Goal: Task Accomplishment & Management: Manage account settings

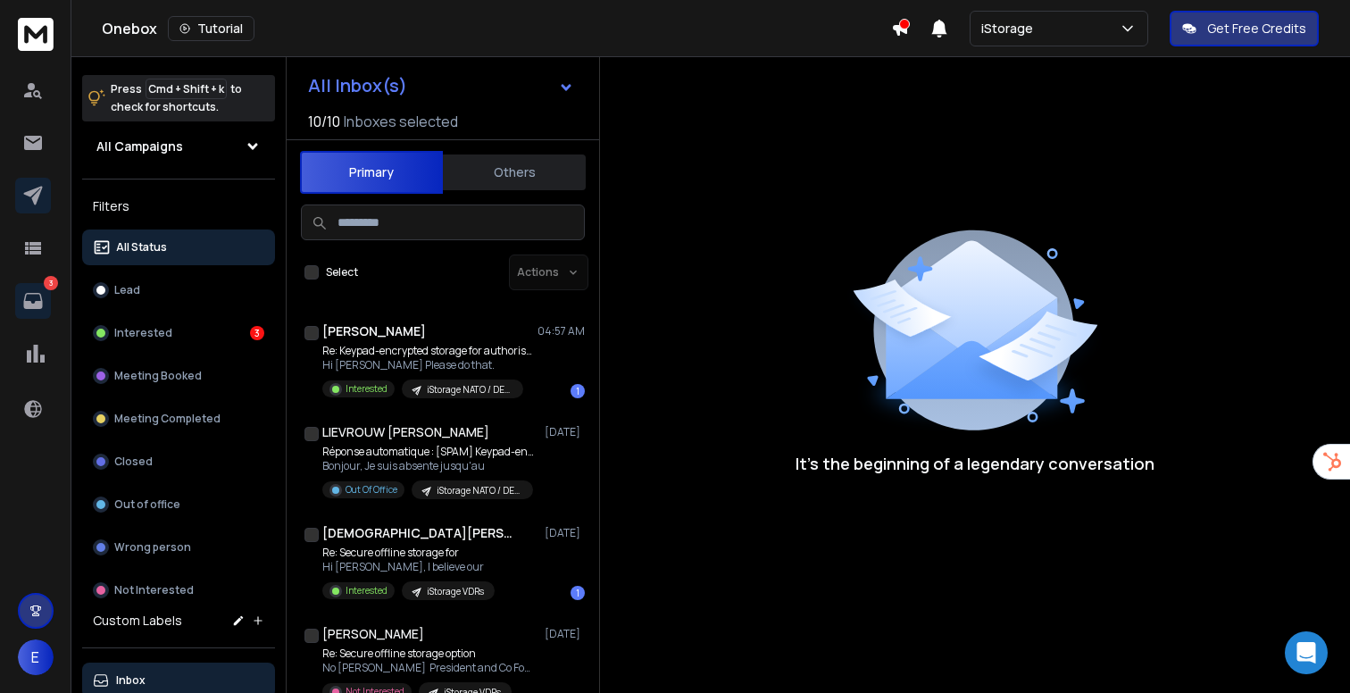
click at [34, 204] on icon at bounding box center [32, 196] width 19 height 19
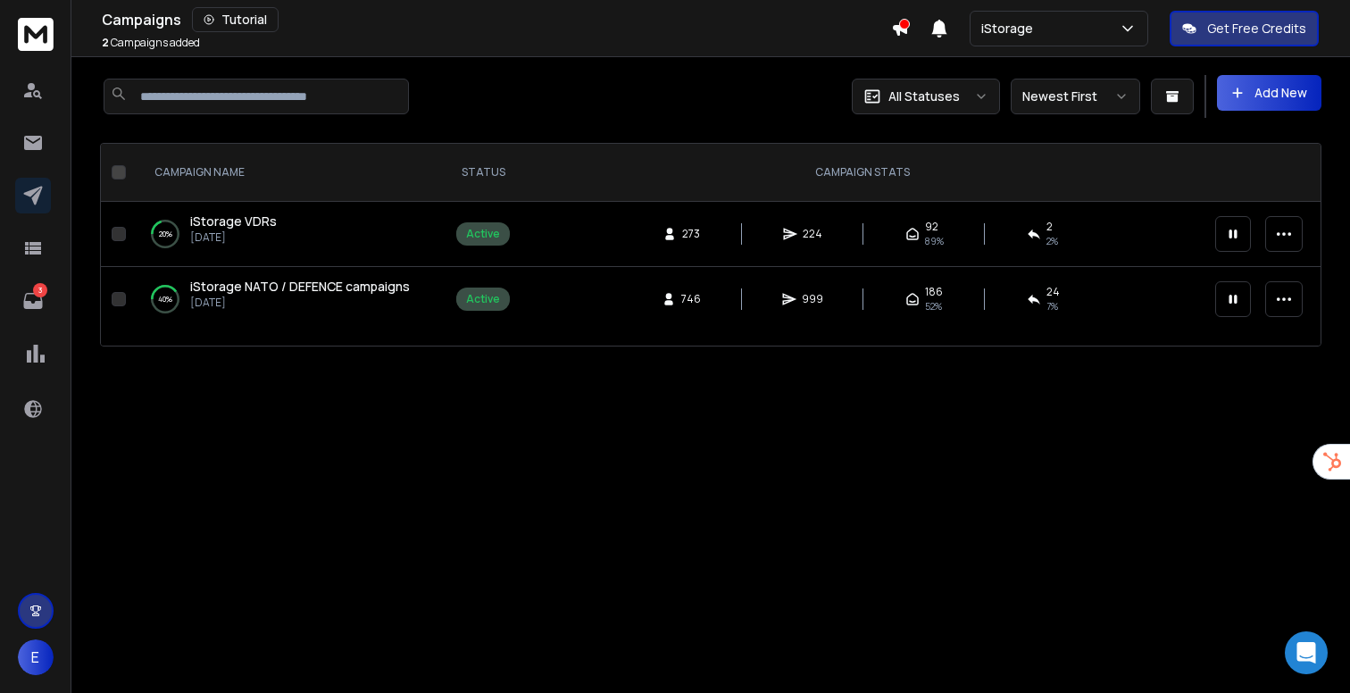
click at [556, 227] on div "273 224 92 89 % 2 2 %" at bounding box center [862, 234] width 663 height 29
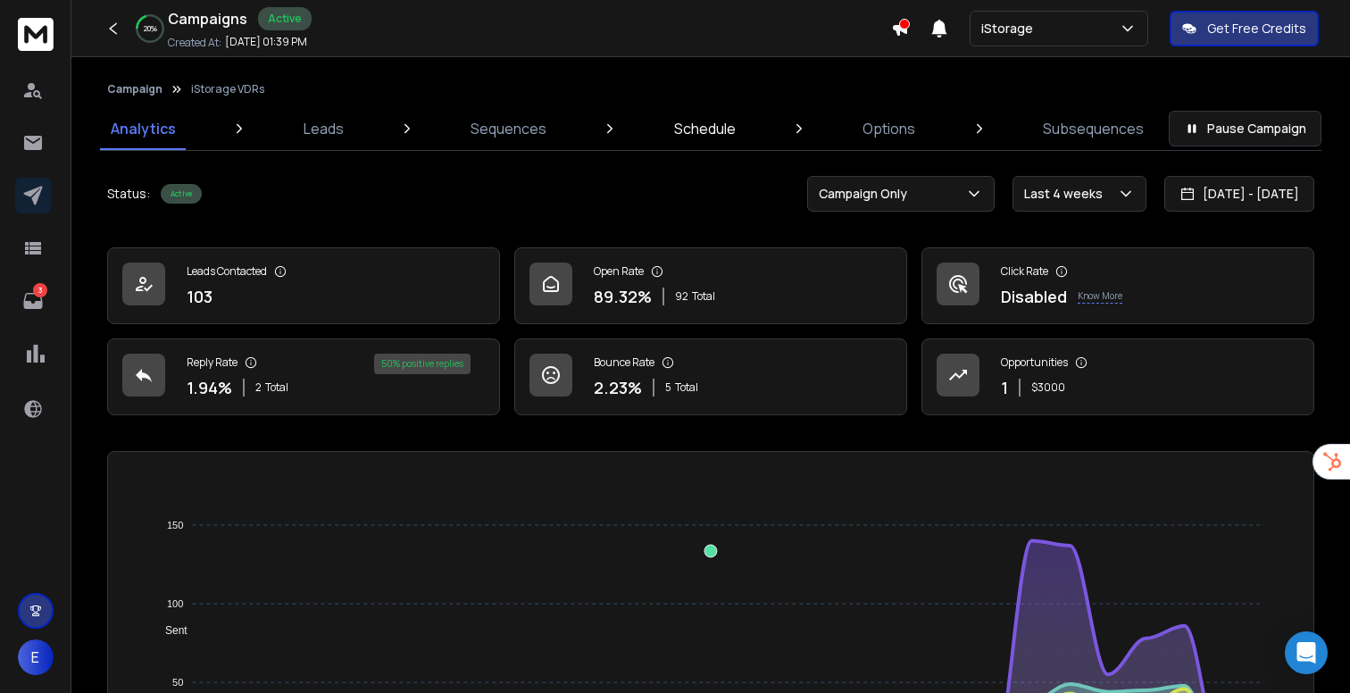
click at [708, 125] on p "Schedule" at bounding box center [705, 128] width 62 height 21
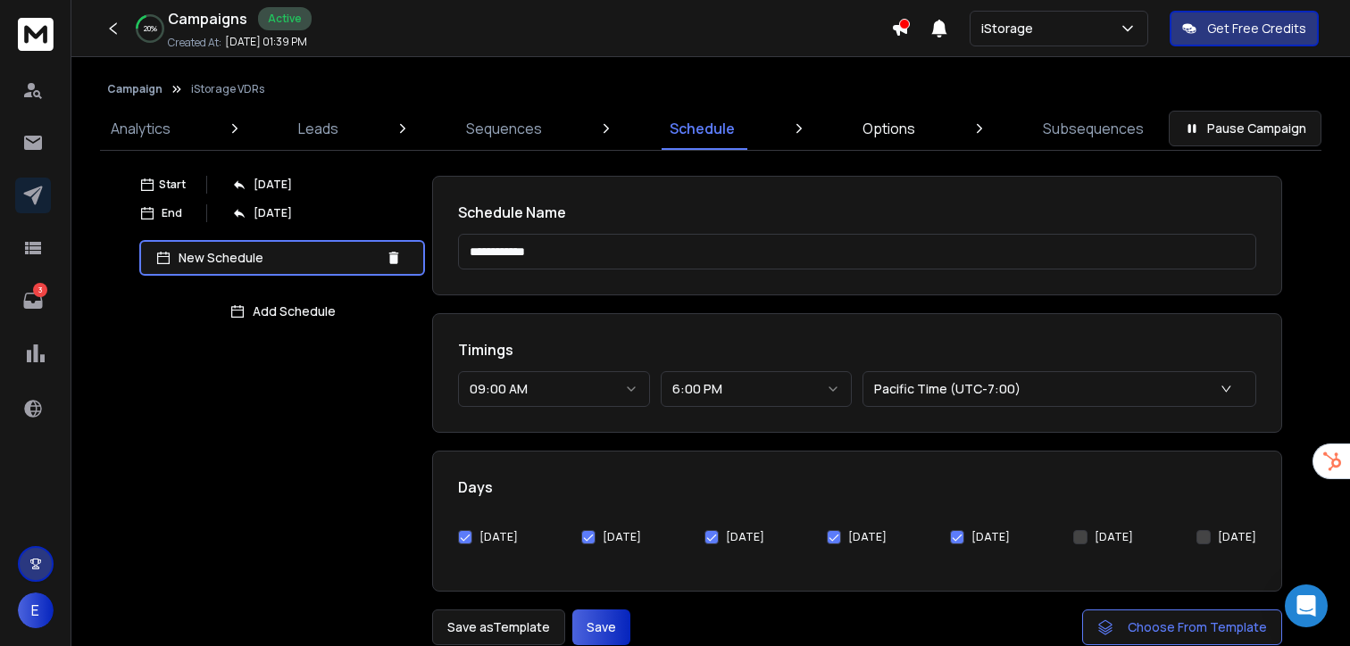
click at [903, 138] on p "Options" at bounding box center [889, 128] width 53 height 21
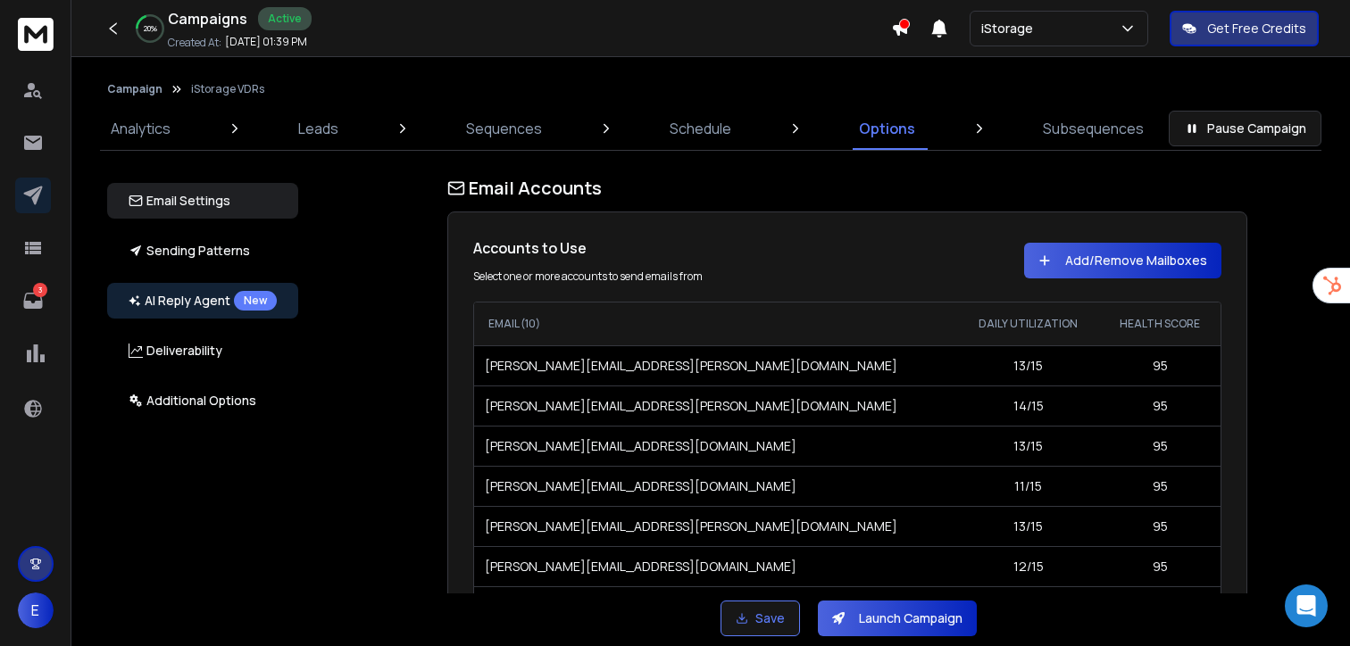
click at [209, 296] on p "AI Reply Agent New" at bounding box center [203, 301] width 148 height 20
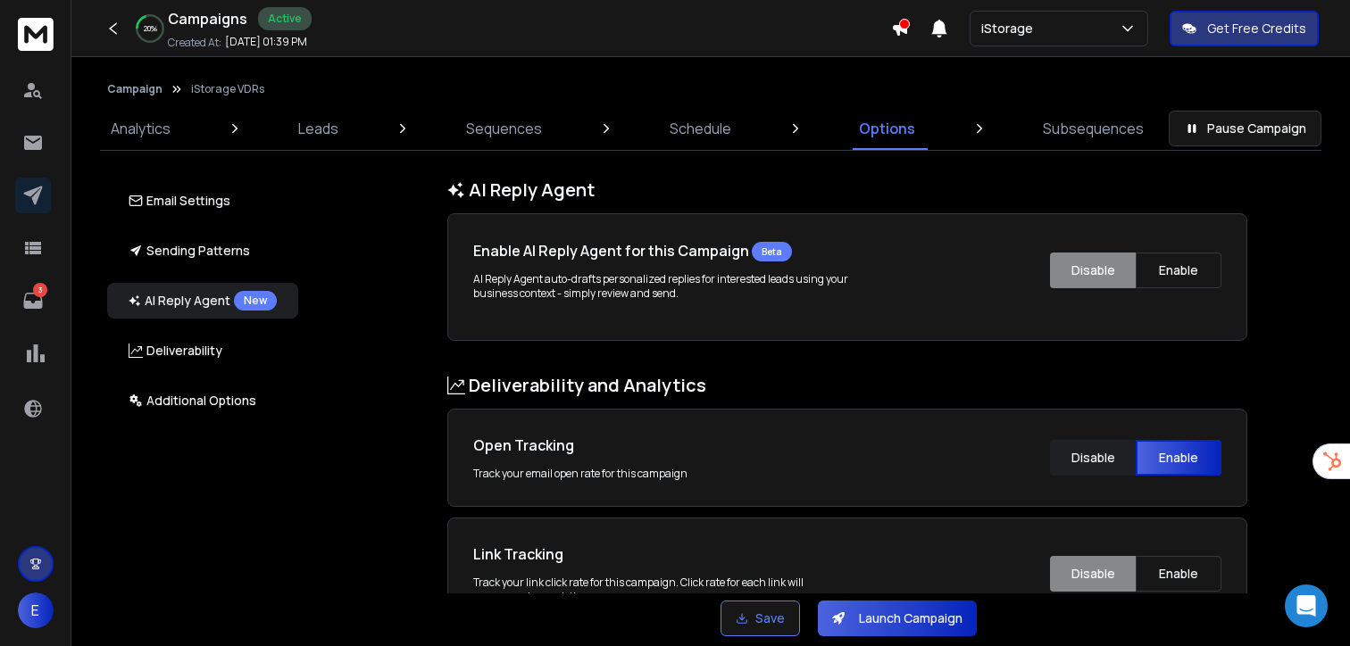
scroll to position [1795, 0]
click at [1176, 272] on button "Enable" at bounding box center [1179, 269] width 86 height 36
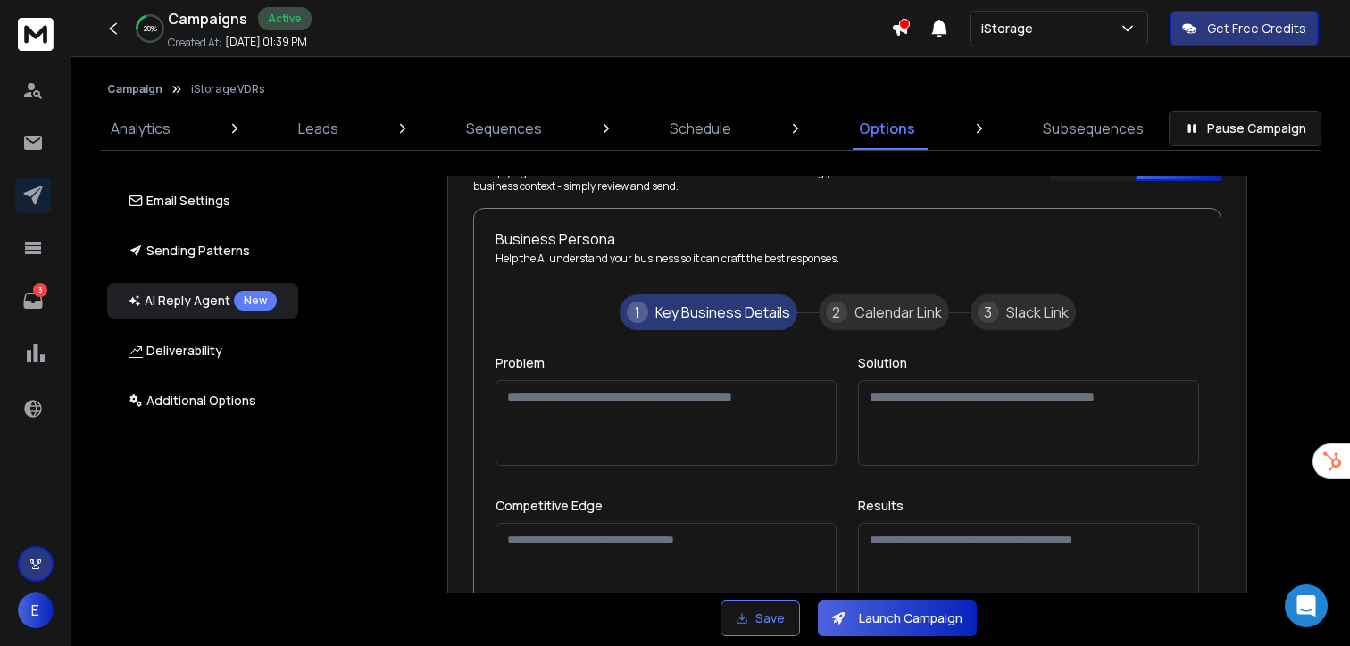
scroll to position [1958, 0]
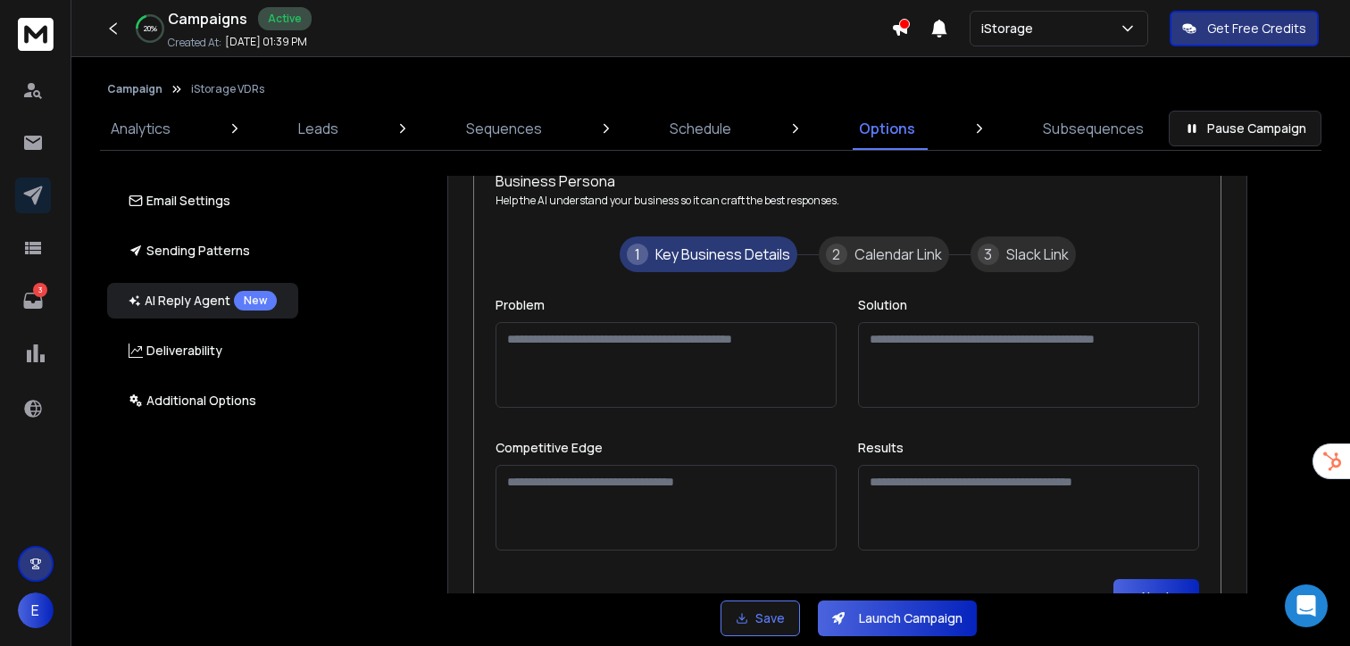
click at [934, 450] on div "Results" at bounding box center [1028, 494] width 341 height 114
click at [888, 263] on span "Calendar Link" at bounding box center [898, 254] width 88 height 21
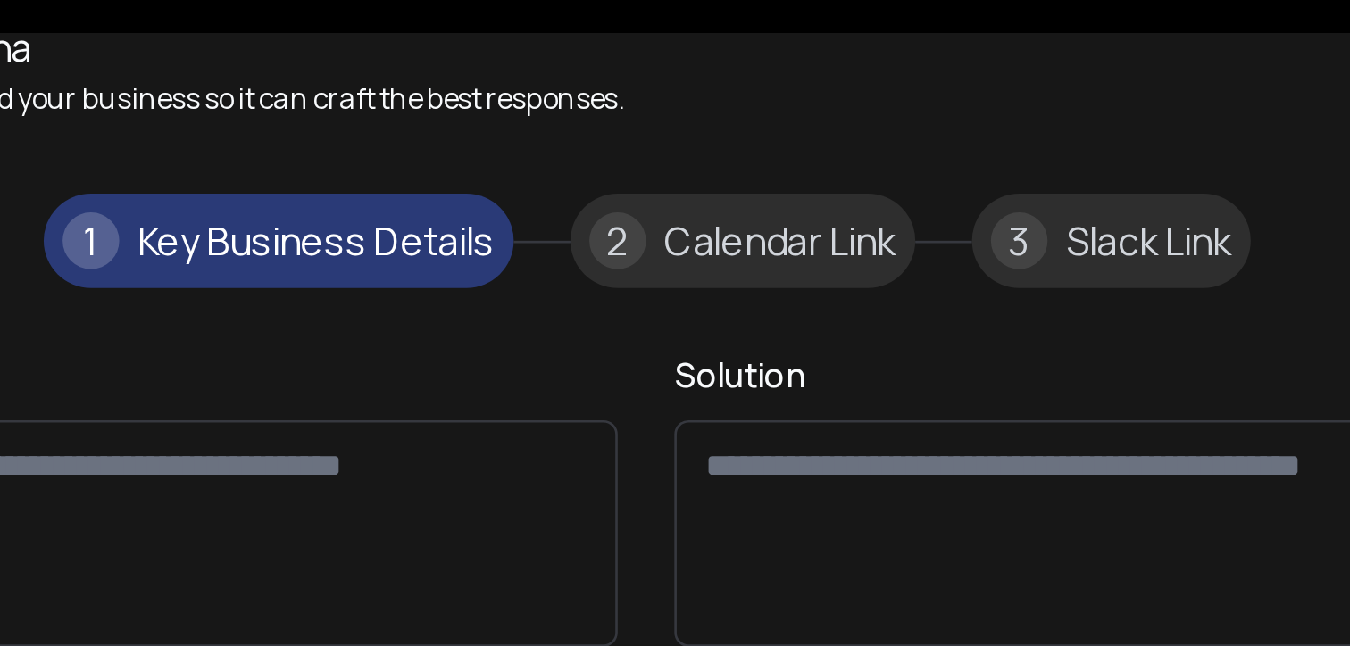
click at [938, 263] on span "Calendar Link" at bounding box center [898, 254] width 88 height 21
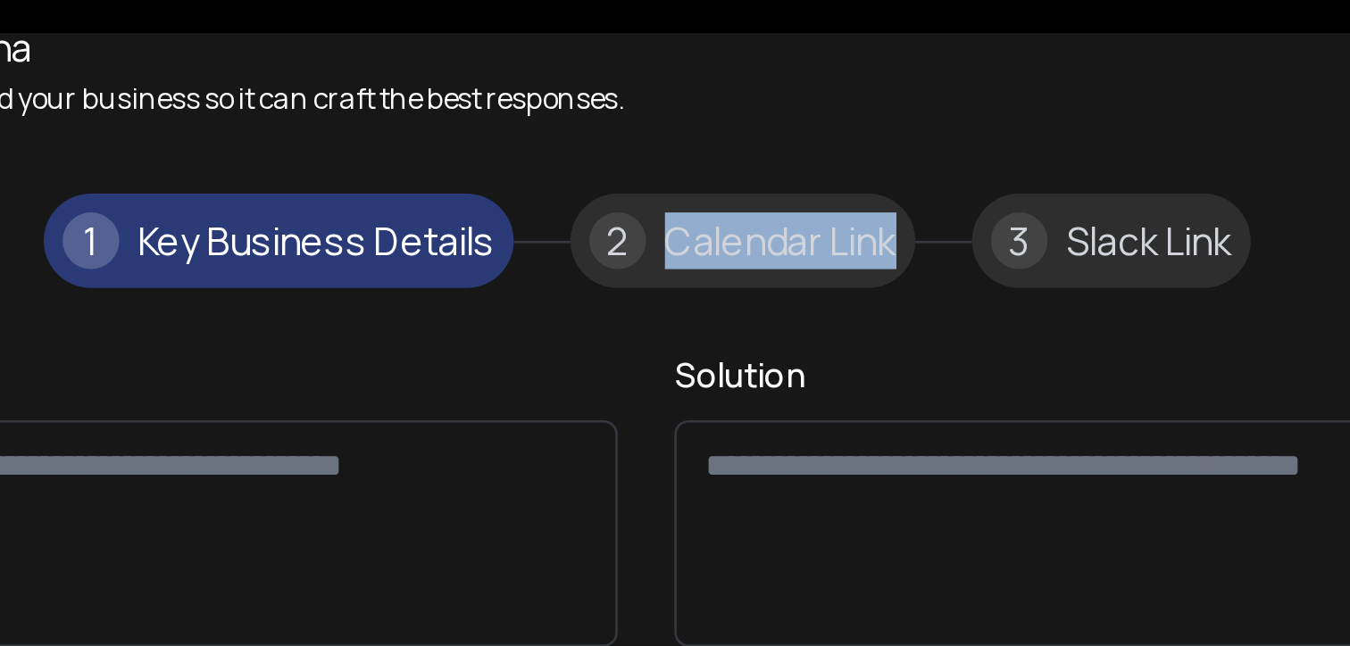
drag, startPoint x: 888, startPoint y: 263, endPoint x: 855, endPoint y: 263, distance: 32.1
click at [855, 263] on span "Calendar Link" at bounding box center [898, 254] width 88 height 21
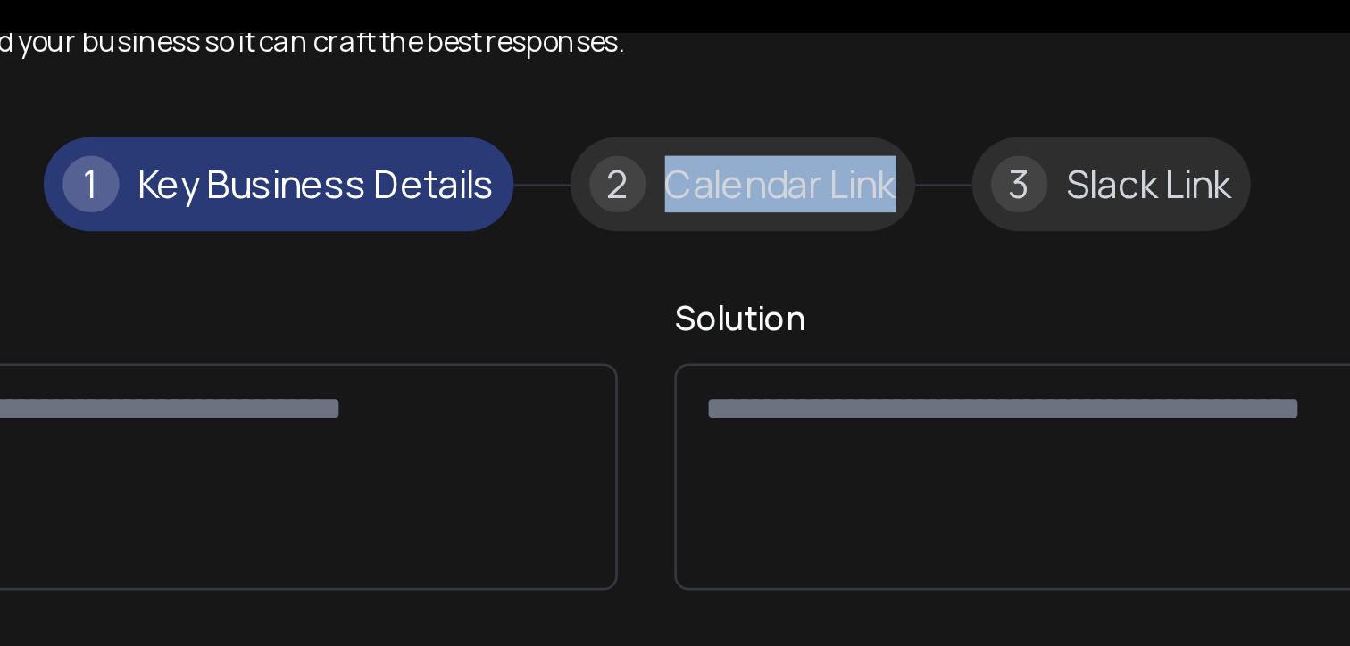
scroll to position [1988, 0]
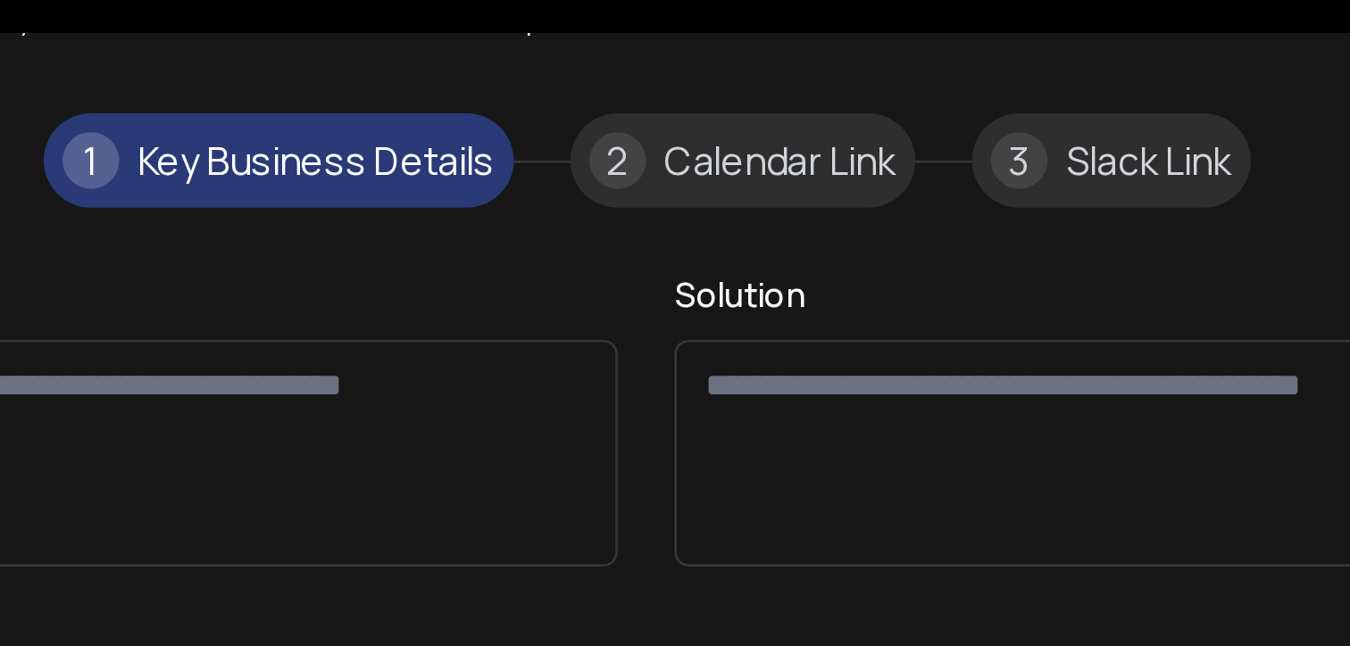
click at [1031, 235] on span "Slack Link" at bounding box center [1037, 223] width 63 height 21
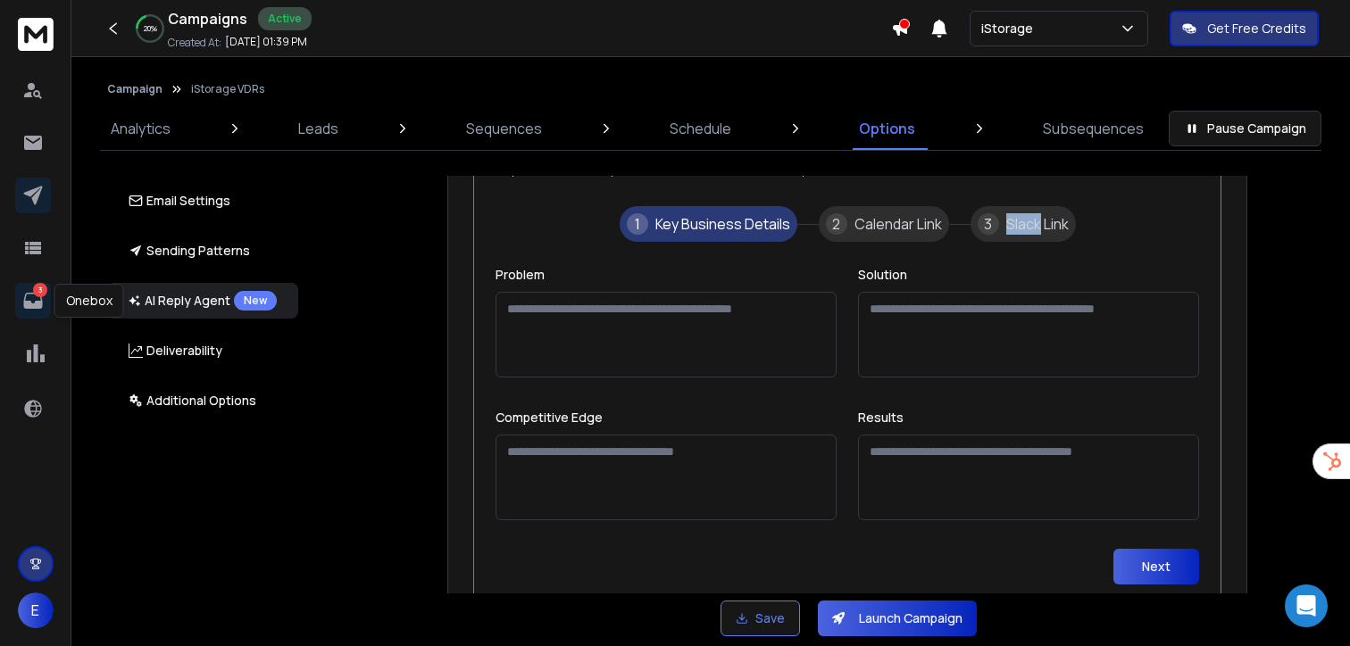
click at [38, 297] on p "3" at bounding box center [40, 290] width 14 height 14
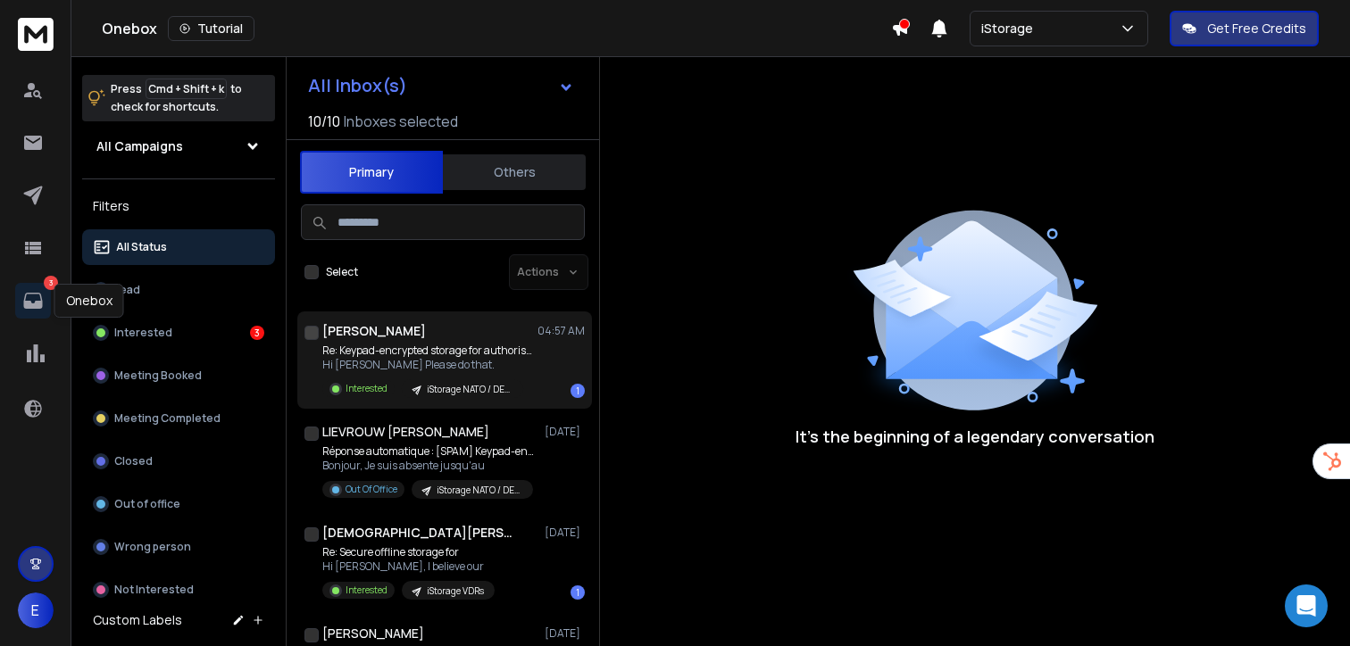
click at [464, 332] on div "Ankit KUMAR 04:57 AM" at bounding box center [453, 331] width 263 height 18
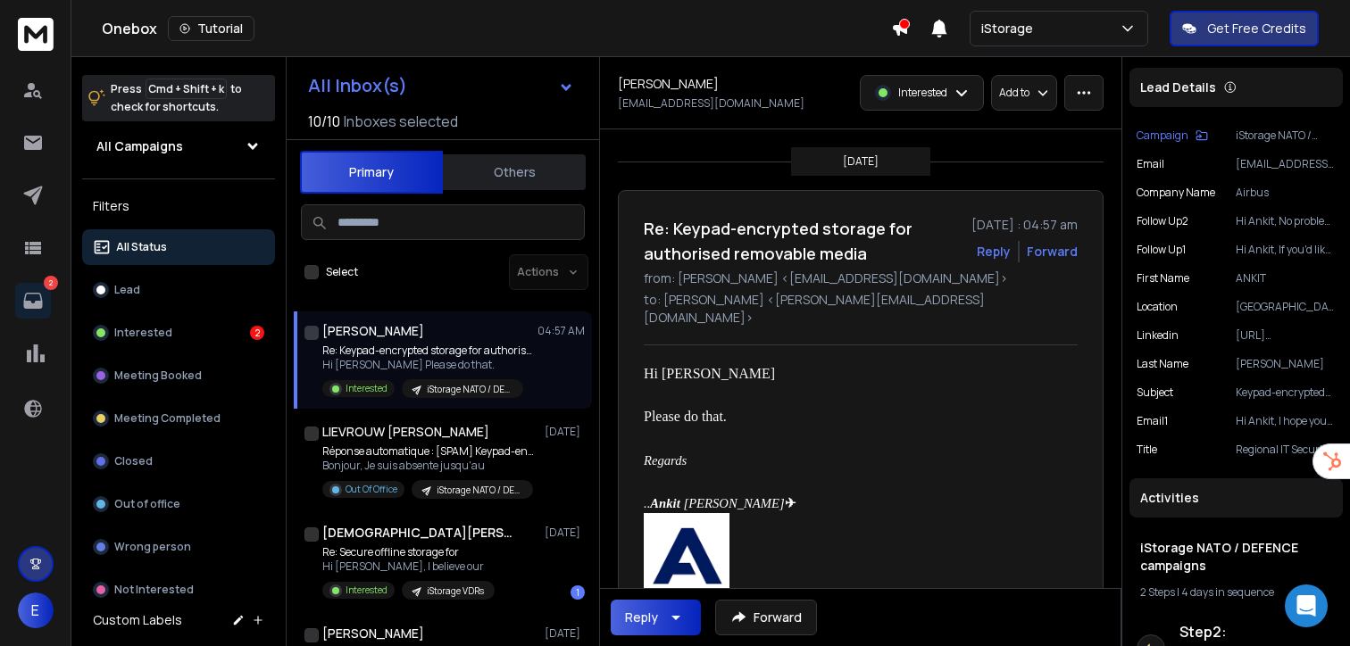
scroll to position [8, 0]
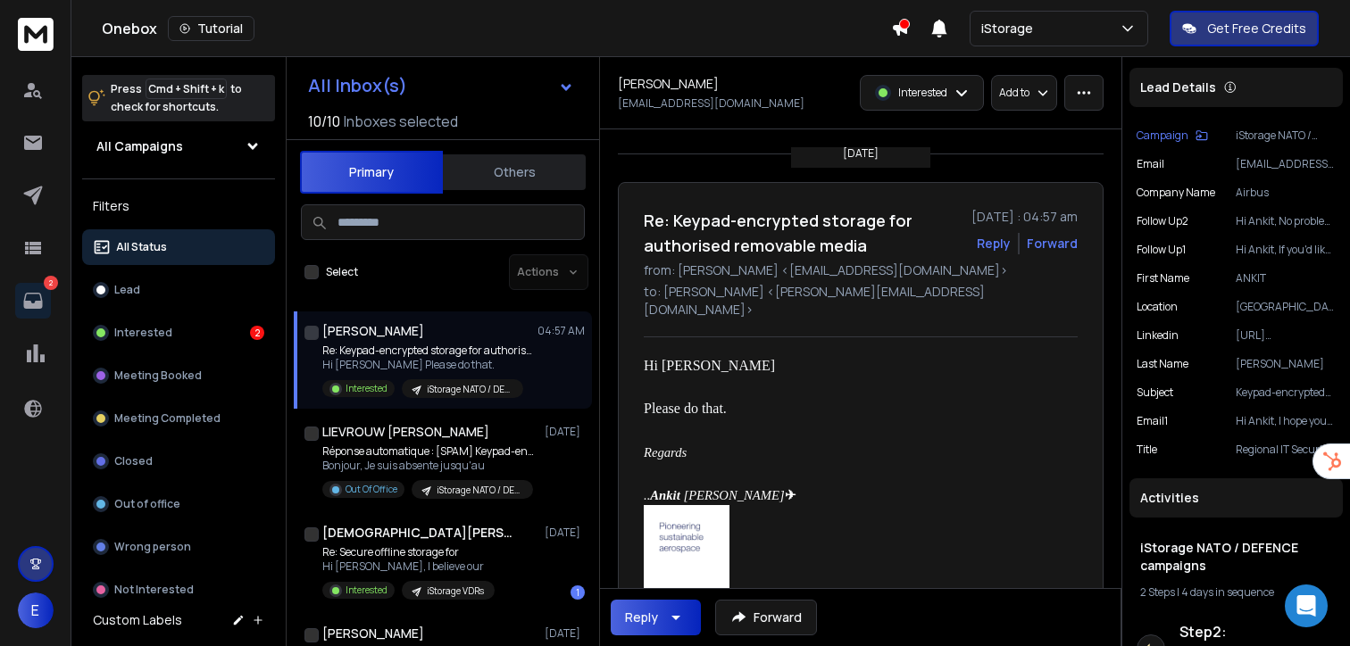
click at [1088, 96] on icon "button" at bounding box center [1084, 93] width 16 height 16
click at [1087, 93] on icon "button" at bounding box center [1084, 93] width 16 height 16
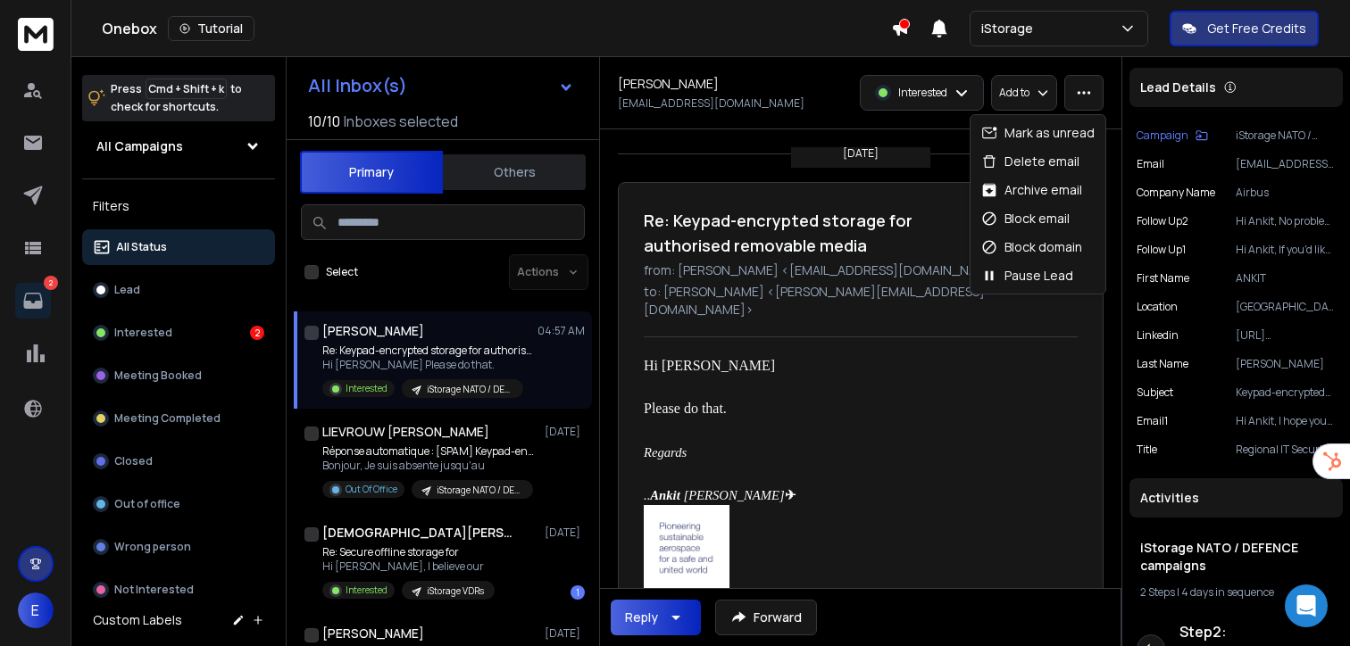
click at [1060, 127] on div "Mark as unread" at bounding box center [1037, 133] width 113 height 18
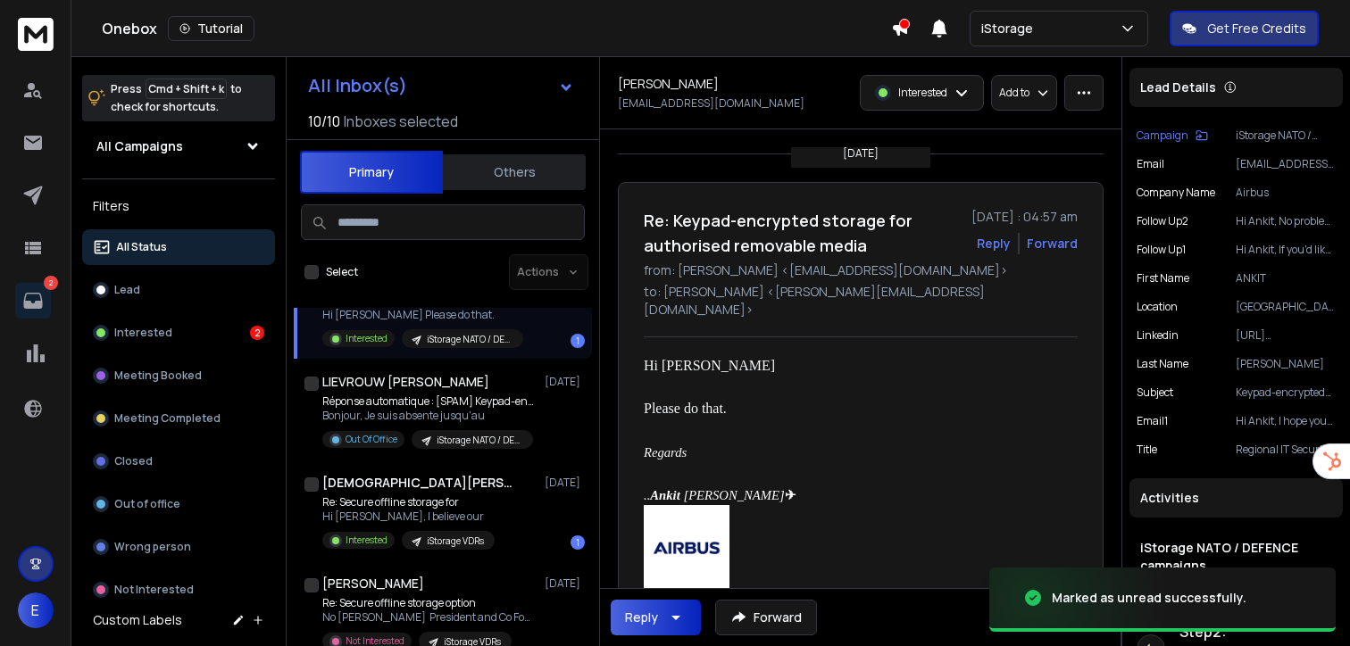
scroll to position [66, 0]
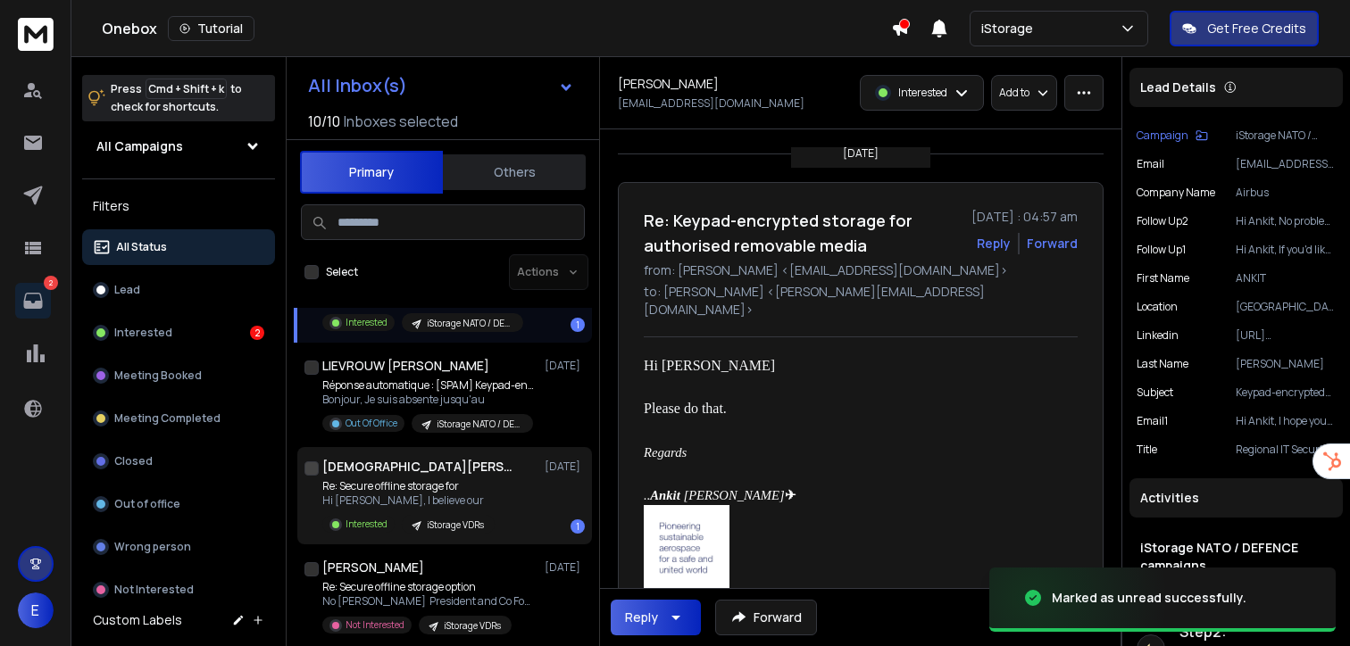
click at [513, 495] on div "Re: Secure offline storage for Hi Shannon, I believe our Interested iStorage VD…" at bounding box center [453, 506] width 263 height 54
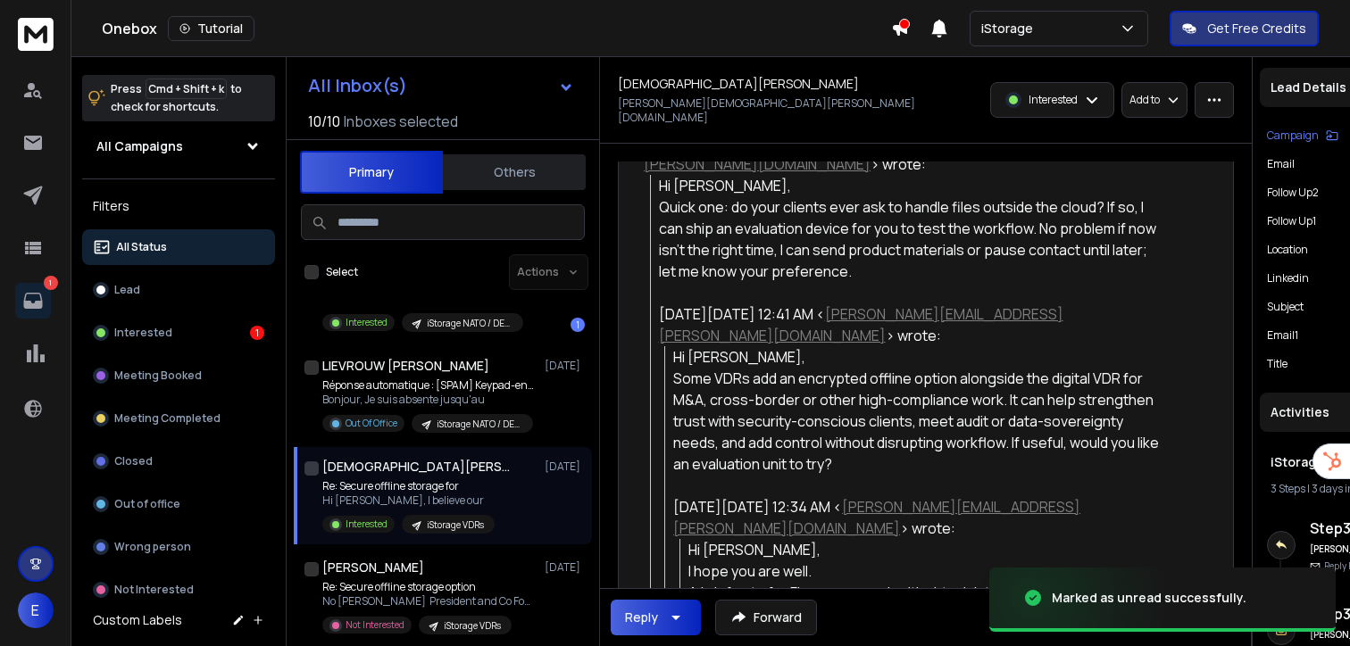
scroll to position [1022, 0]
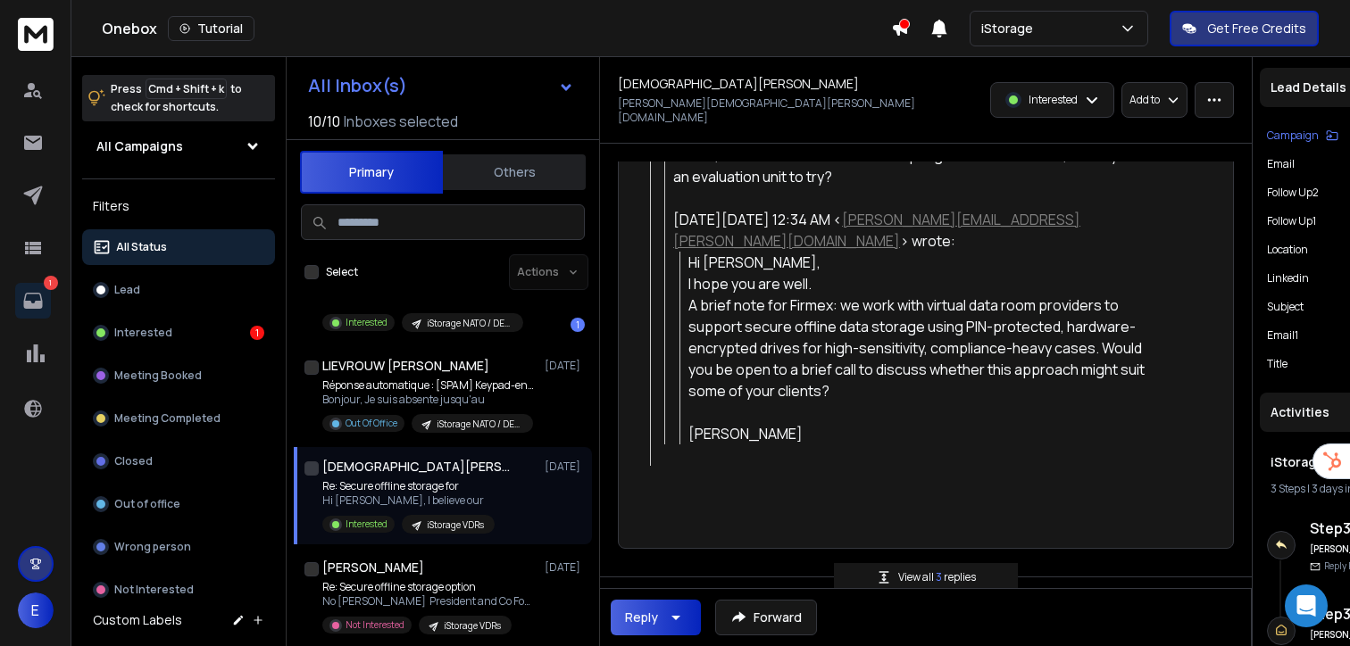
click at [910, 571] on p "View all 3 replies" at bounding box center [937, 578] width 78 height 14
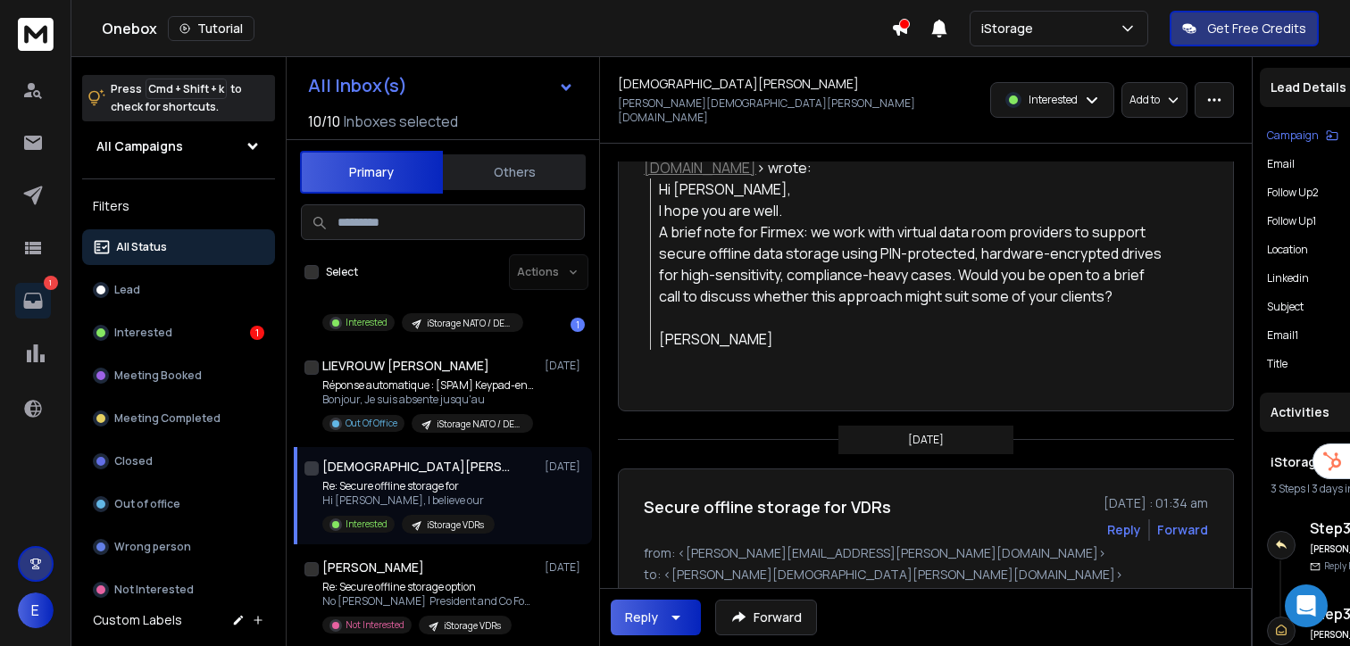
scroll to position [2884, 0]
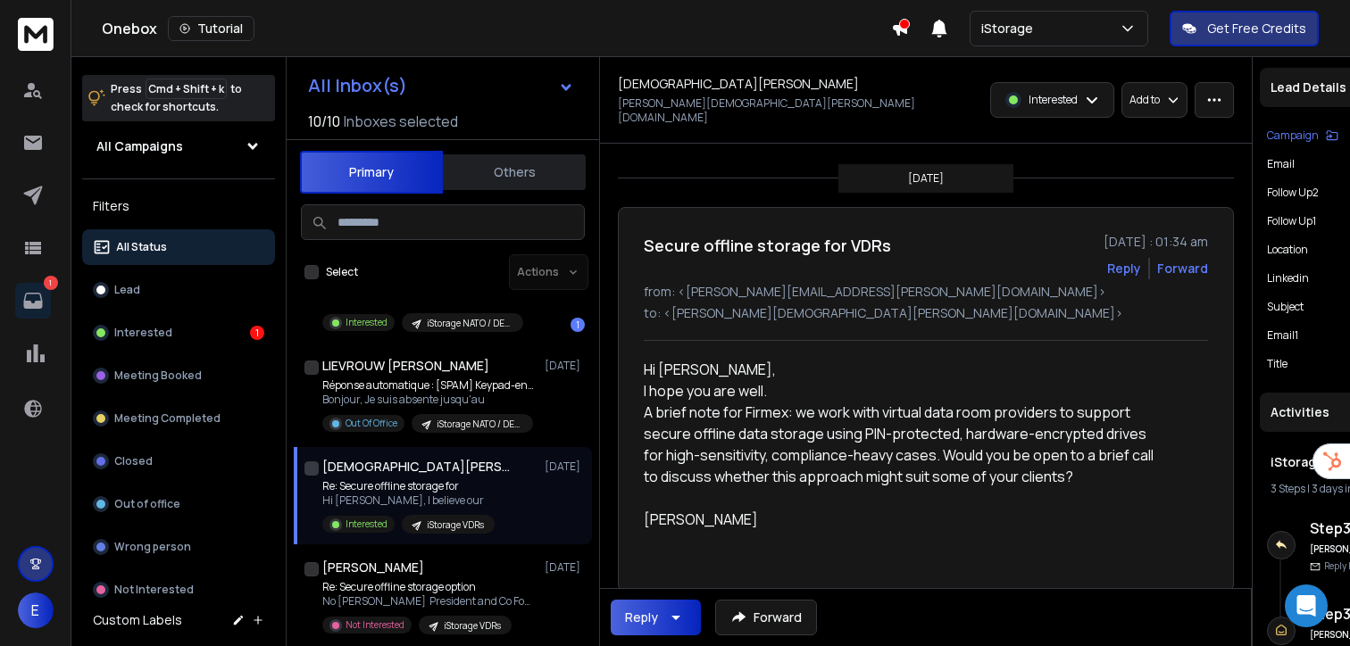
click at [857, 372] on div "Hi Kristen, I hope you are well. A brief note for Firmex: we work with virtual …" at bounding box center [904, 423] width 521 height 129
drag, startPoint x: 857, startPoint y: 372, endPoint x: 1020, endPoint y: 372, distance: 162.5
click at [1020, 372] on div "Hi Kristen, I hope you are well. A brief note for Firmex: we work with virtual …" at bounding box center [904, 423] width 521 height 129
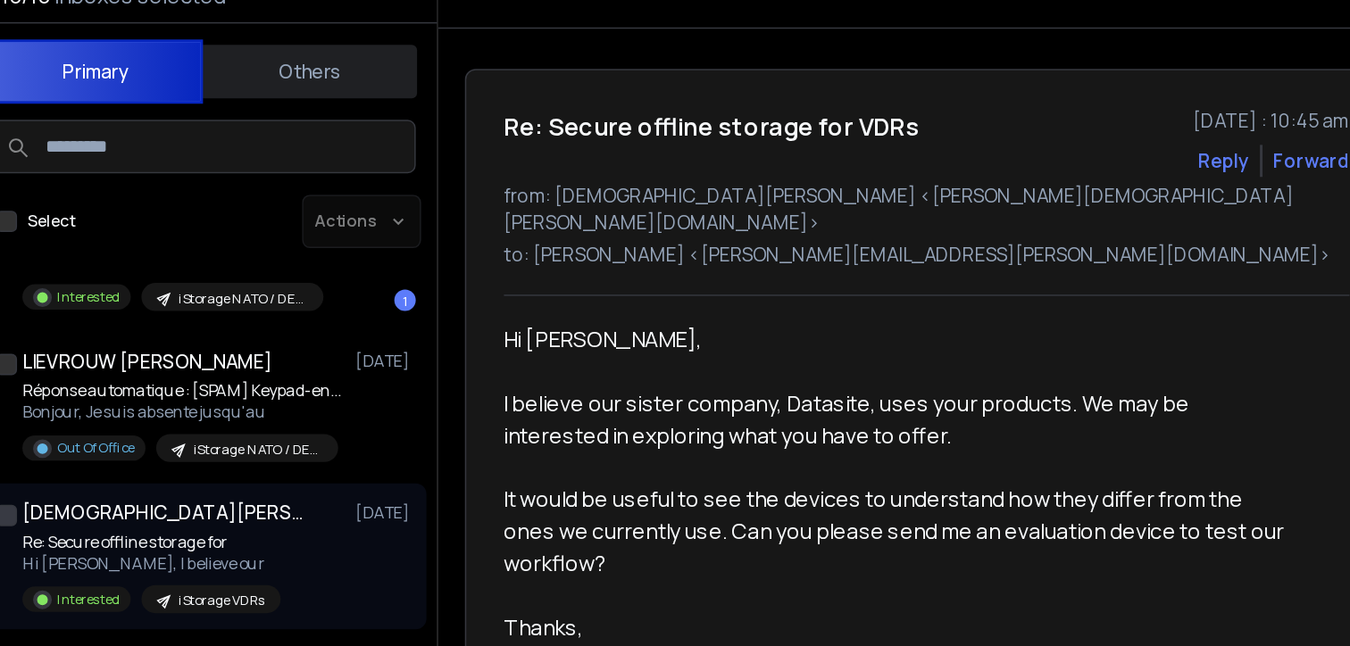
scroll to position [76, 0]
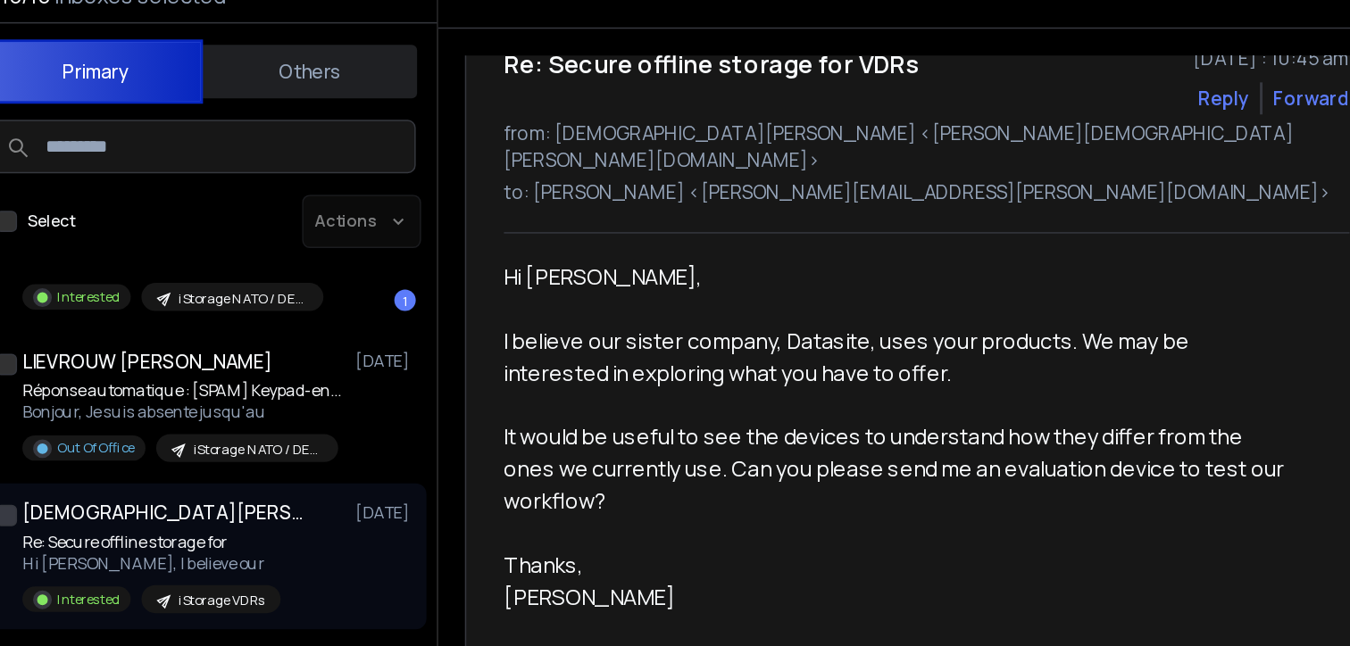
click at [814, 341] on div "I believe our sister company, Datasite, uses your products. We may be intereste…" at bounding box center [848, 362] width 521 height 43
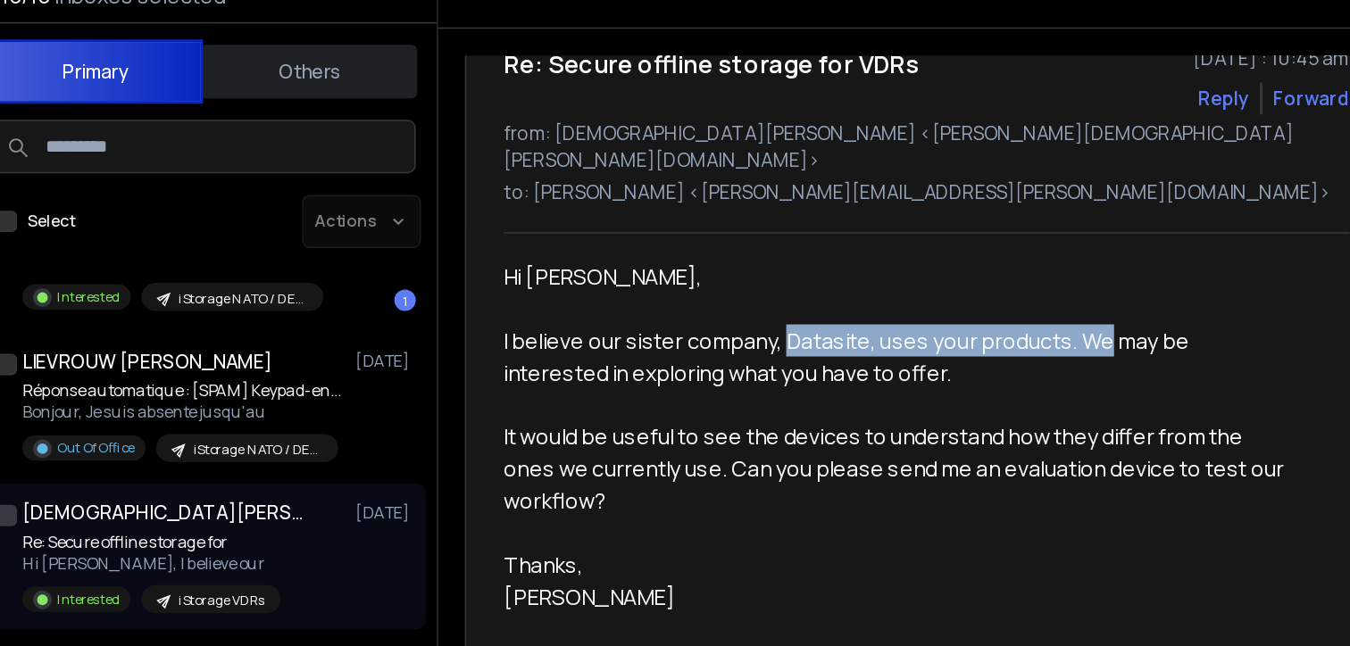
drag, startPoint x: 814, startPoint y: 323, endPoint x: 979, endPoint y: 323, distance: 164.3
click at [979, 341] on div "I believe our sister company, Datasite, uses your products. We may be intereste…" at bounding box center [848, 362] width 521 height 43
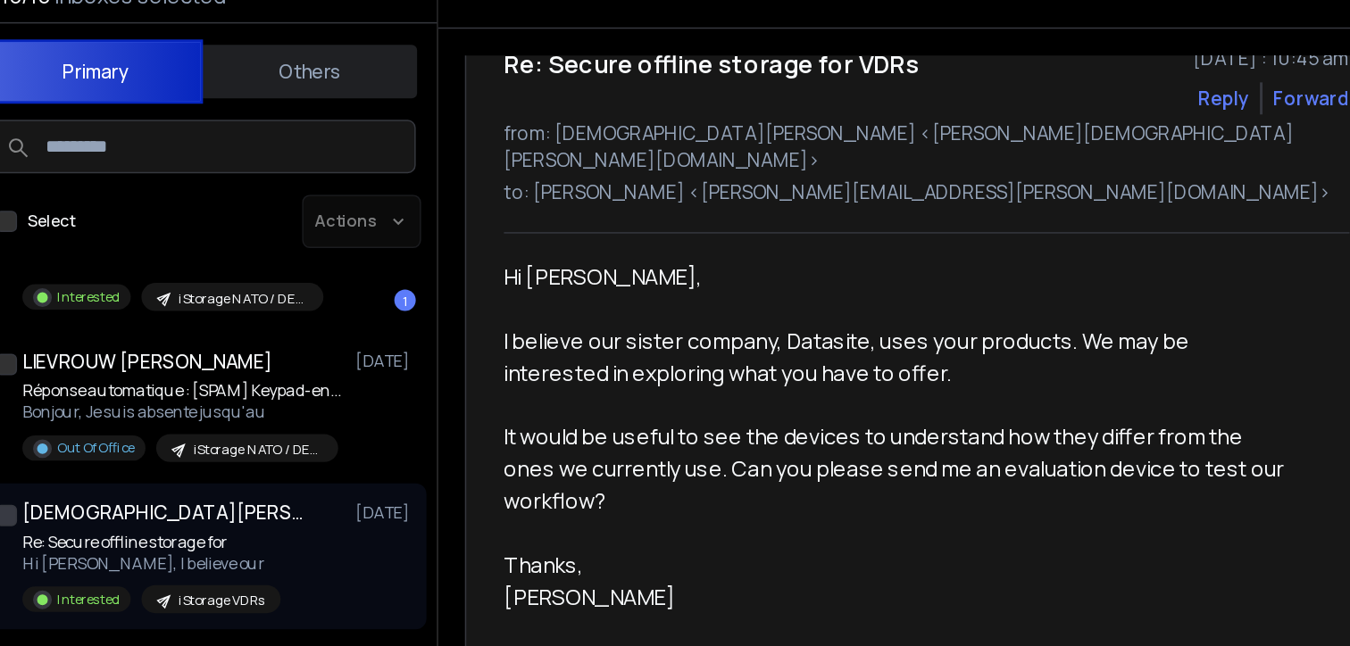
click at [977, 341] on div "I believe our sister company, Datasite, uses your products. We may be intereste…" at bounding box center [848, 362] width 521 height 43
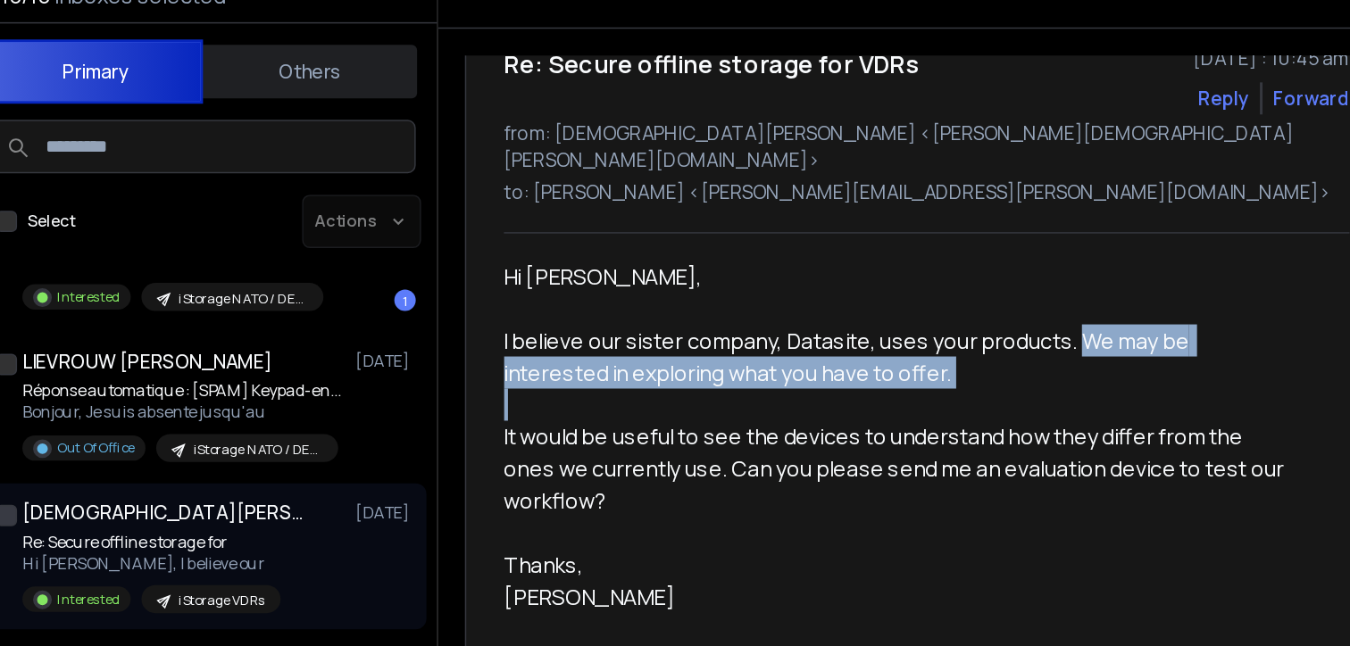
drag, startPoint x: 977, startPoint y: 323, endPoint x: 907, endPoint y: 339, distance: 71.5
click at [908, 341] on div "I believe our sister company, Datasite, uses your products. We may be intereste…" at bounding box center [848, 362] width 521 height 43
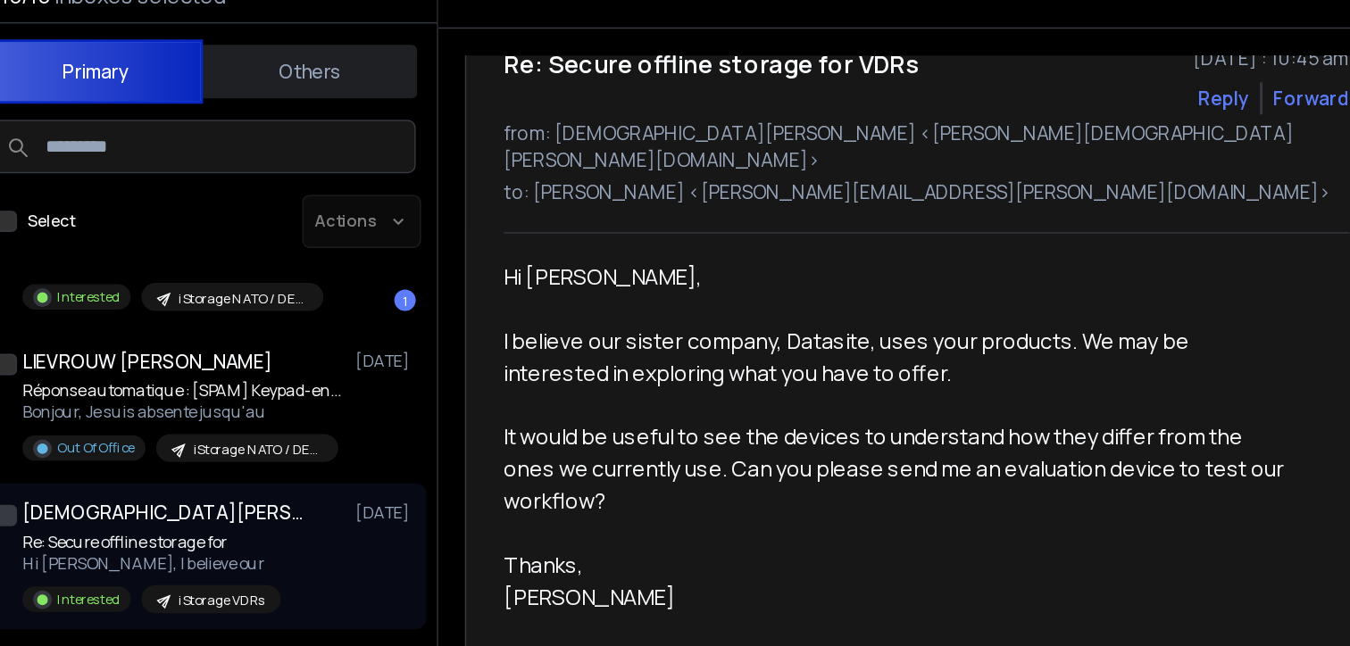
click at [591, 405] on div "It would be useful to see the devices to understand how they differ from the on…" at bounding box center [848, 437] width 521 height 64
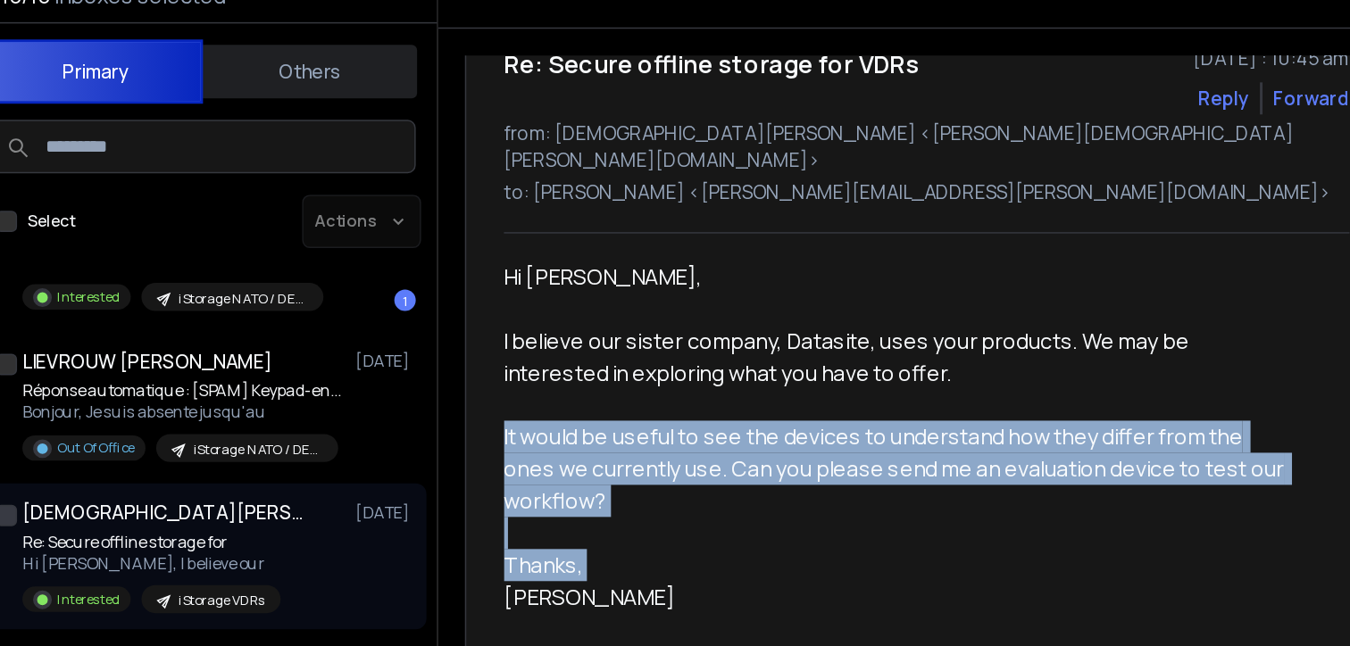
drag, startPoint x: 591, startPoint y: 386, endPoint x: 959, endPoint y: 465, distance: 376.4
click at [959, 465] on div "I believe our sister company, Datasite, uses your products. We may be intereste…" at bounding box center [848, 534] width 521 height 429
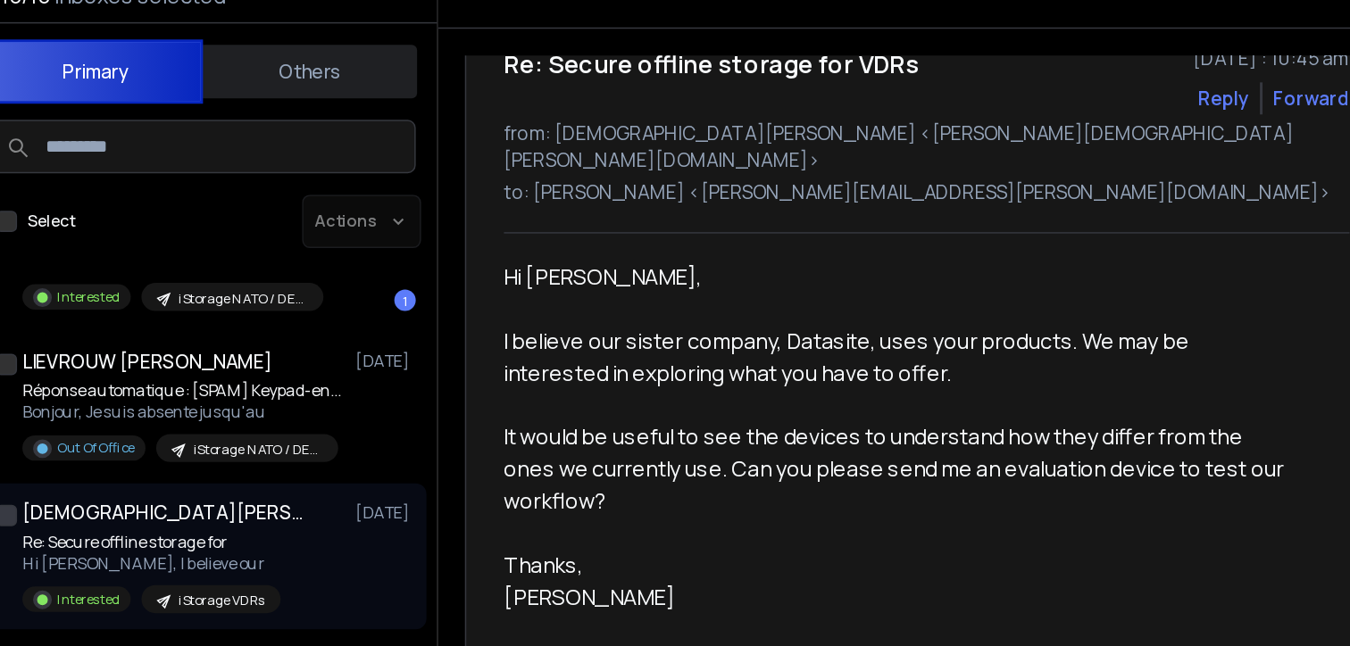
click at [935, 408] on div "It would be useful to see the devices to understand how they differ from the on…" at bounding box center [848, 437] width 521 height 64
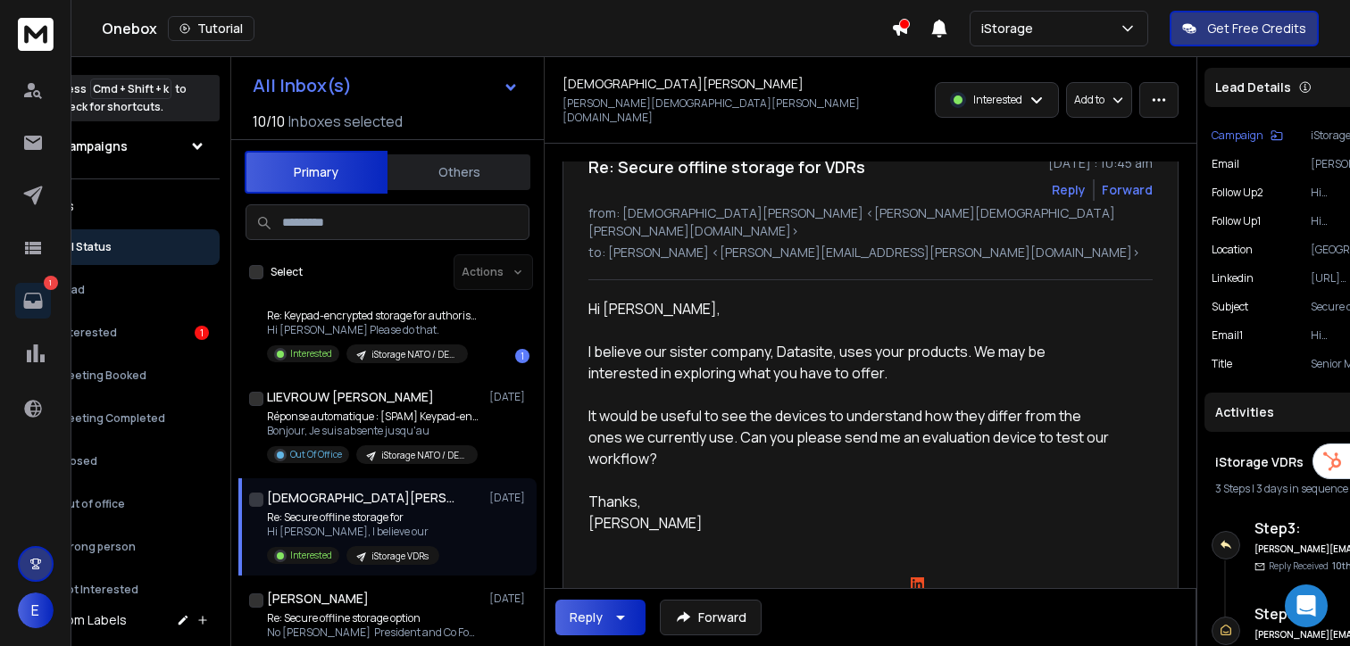
scroll to position [31, 0]
click at [743, 384] on div at bounding box center [848, 394] width 521 height 21
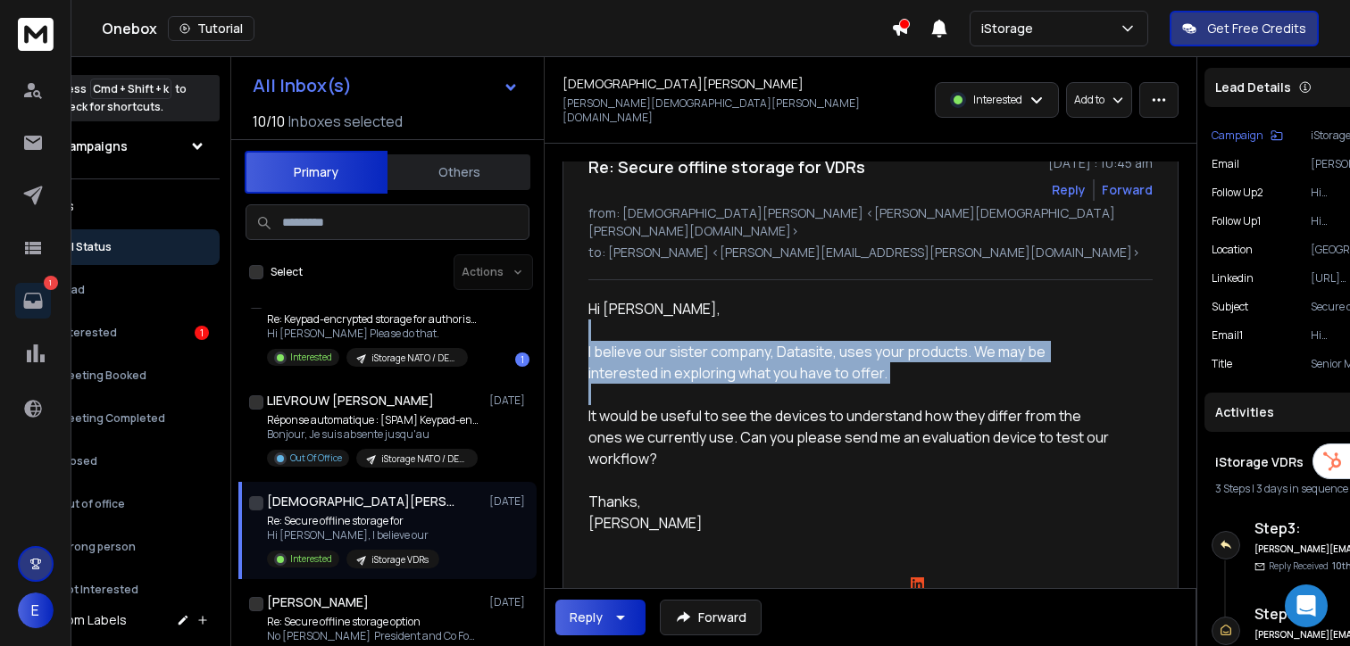
drag, startPoint x: 743, startPoint y: 369, endPoint x: 764, endPoint y: 303, distance: 69.5
click at [764, 320] on div "I believe our sister company, Datasite, uses your products. We may be intereste…" at bounding box center [848, 534] width 521 height 429
click at [764, 320] on div at bounding box center [848, 330] width 521 height 21
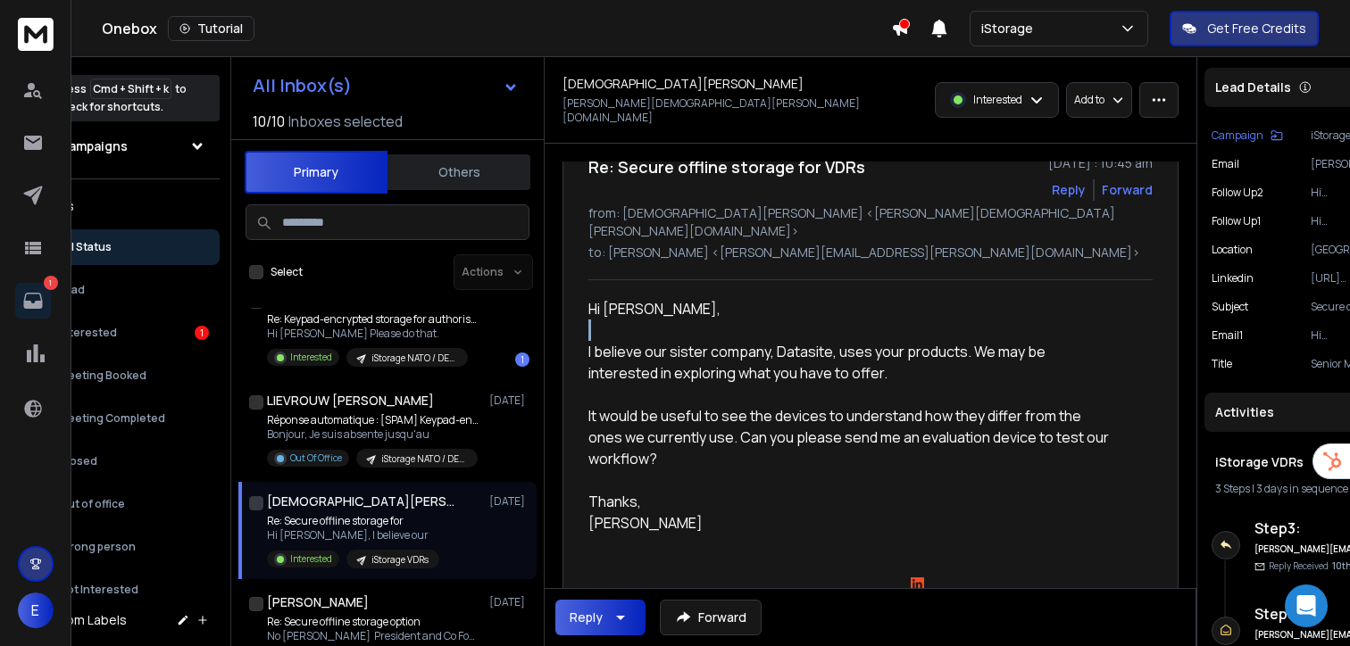
click at [764, 320] on div at bounding box center [848, 330] width 521 height 21
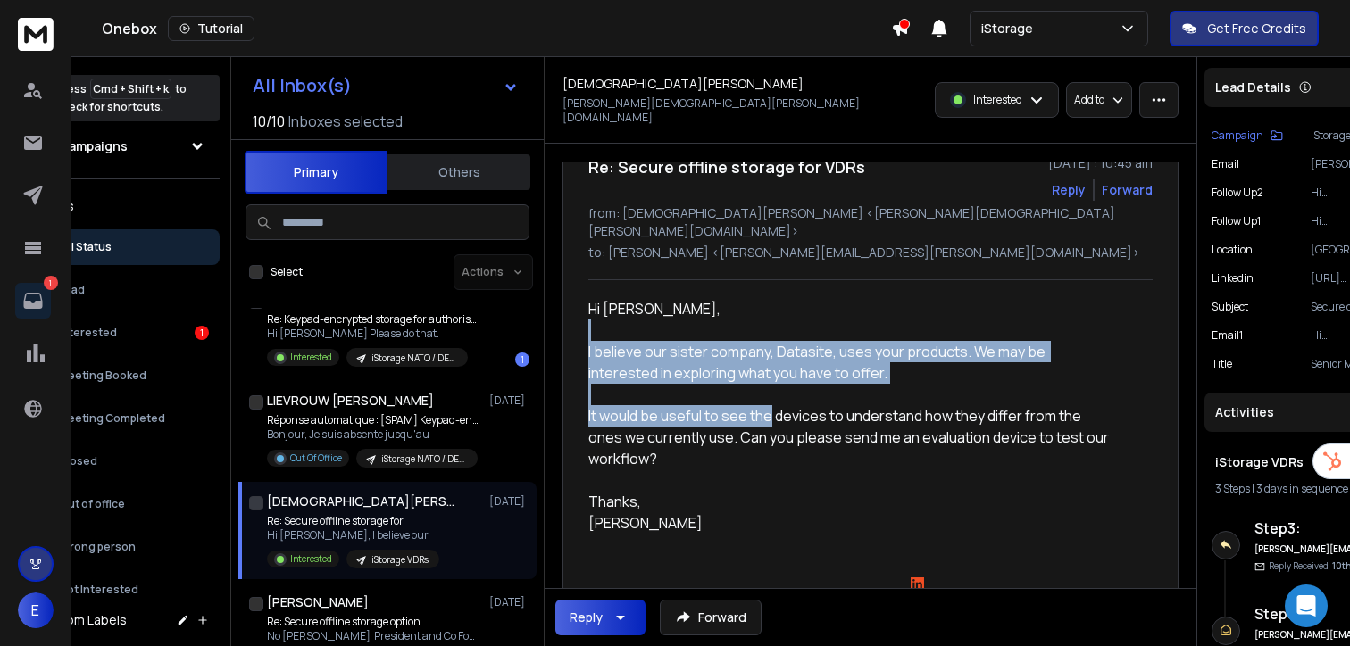
drag, startPoint x: 764, startPoint y: 303, endPoint x: 763, endPoint y: 384, distance: 81.3
click at [763, 384] on div "I believe our sister company, Datasite, uses your products. We may be intereste…" at bounding box center [848, 534] width 521 height 429
click at [763, 405] on div "It would be useful to see the devices to understand how they differ from the on…" at bounding box center [848, 437] width 521 height 64
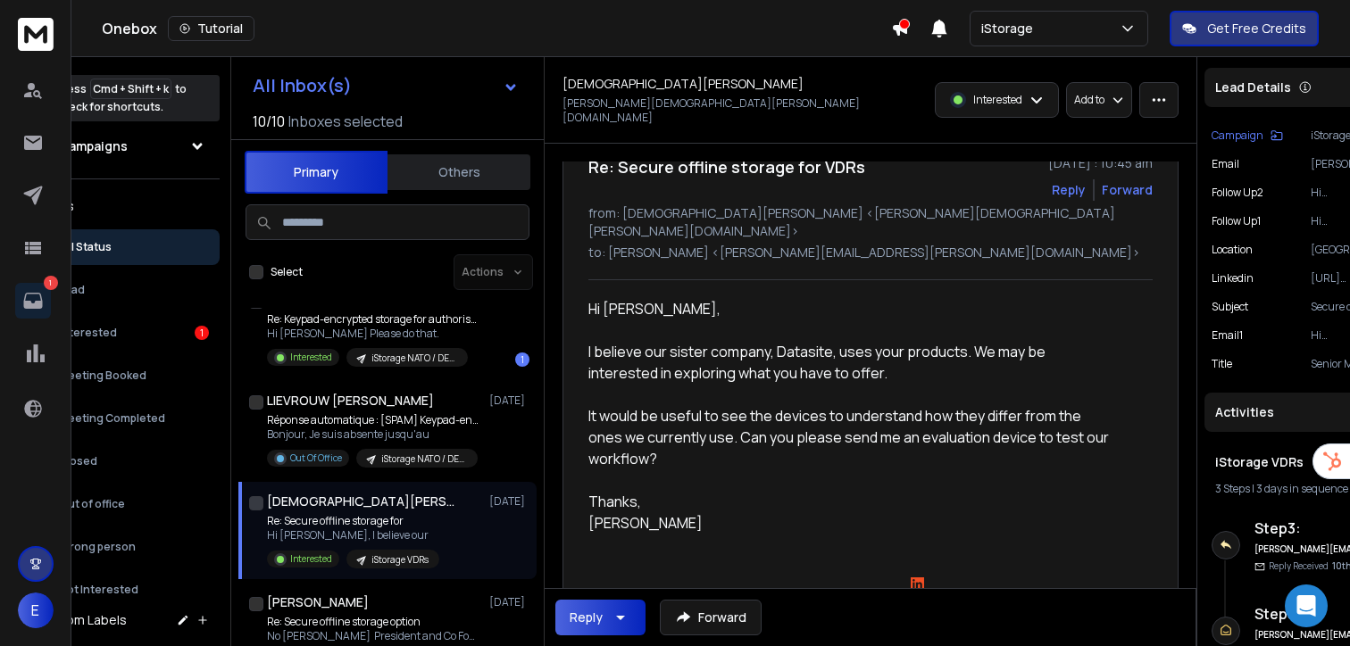
click at [813, 298] on div "Hi Shannon," at bounding box center [848, 308] width 521 height 21
click at [816, 298] on div "Hi Shannon," at bounding box center [848, 308] width 521 height 21
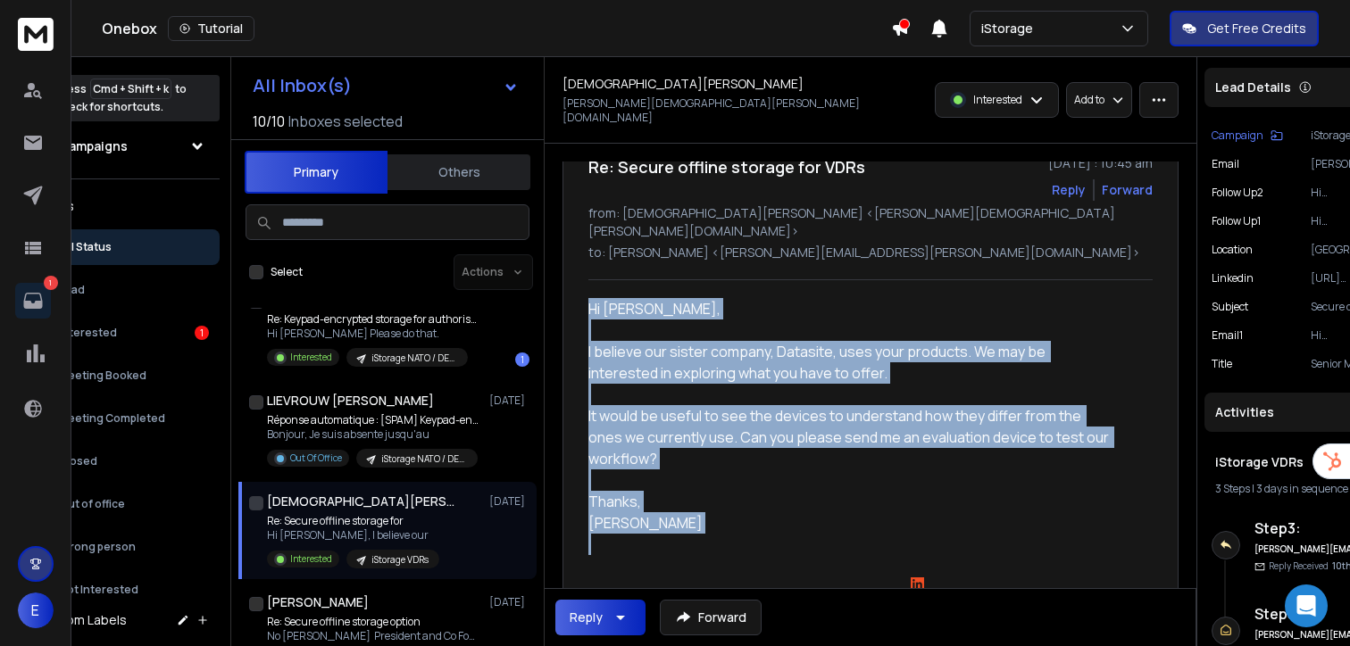
drag, startPoint x: 816, startPoint y: 277, endPoint x: 779, endPoint y: 499, distance: 225.5
click at [779, 500] on div "Hi Shannon, I believe our sister company, Datasite, uses your products. We may …" at bounding box center [848, 533] width 521 height 471
click at [779, 513] on div "Kristen" at bounding box center [848, 523] width 521 height 21
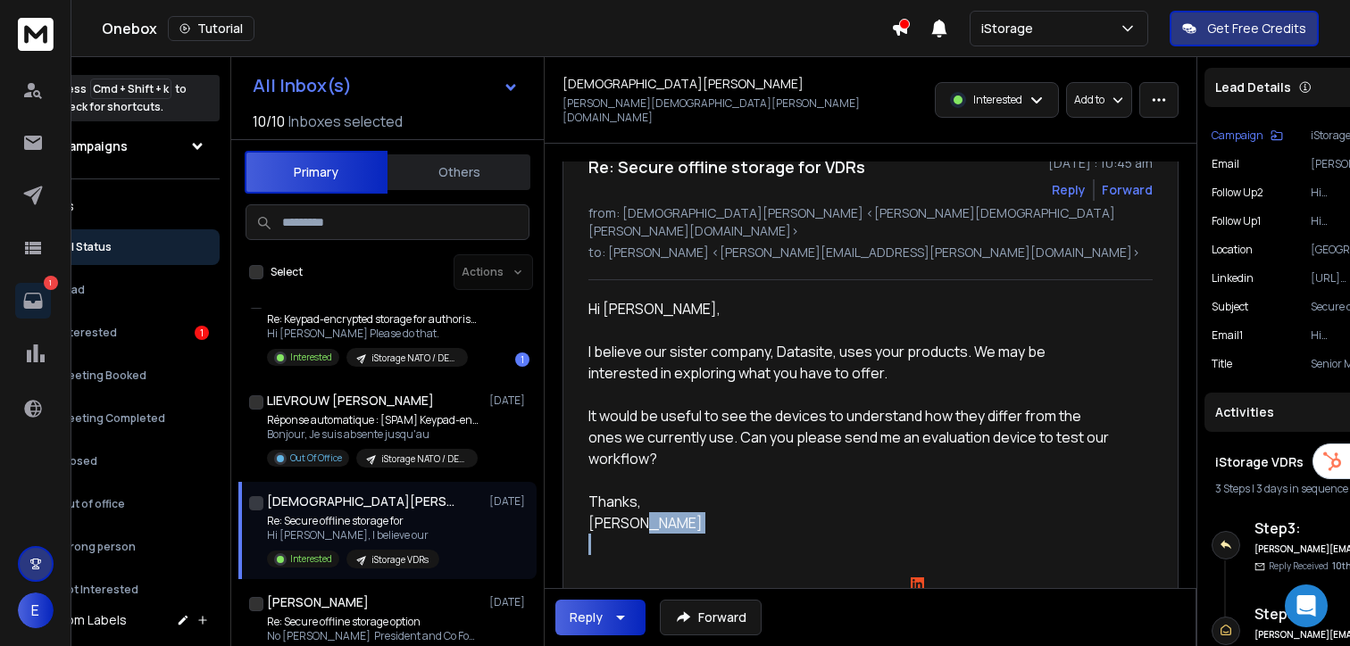
click at [779, 513] on div "Kristen" at bounding box center [848, 523] width 521 height 21
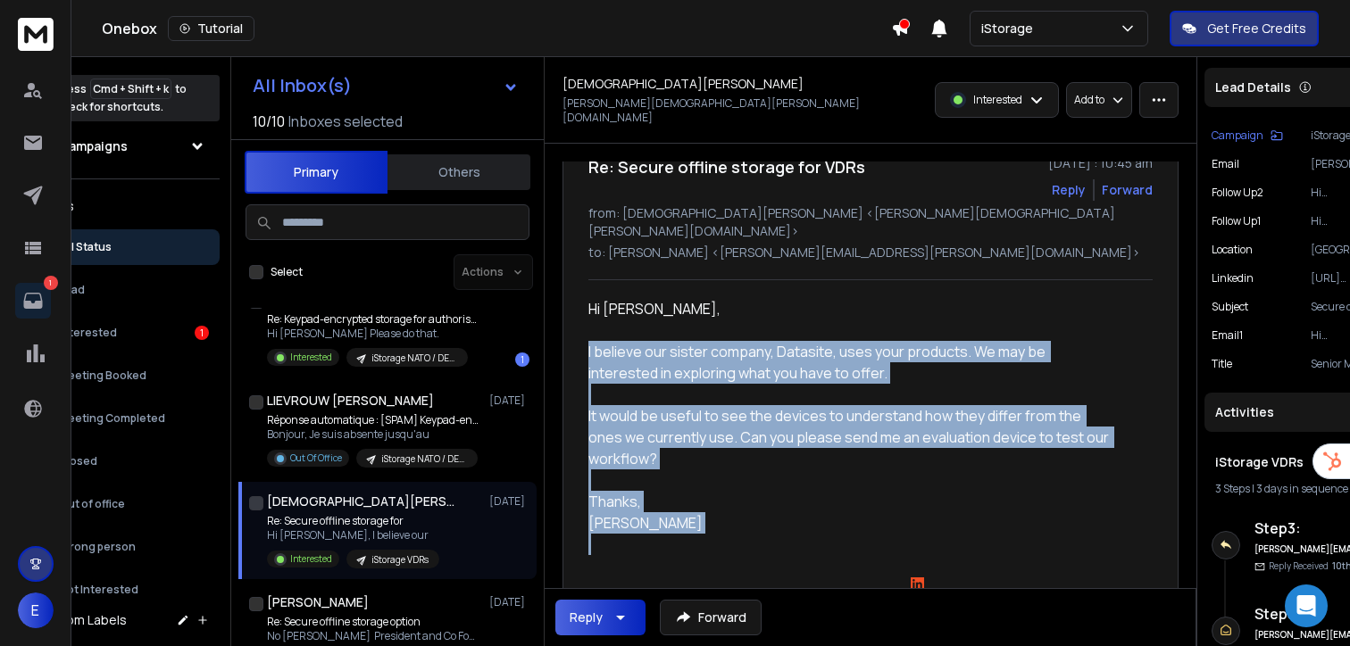
drag, startPoint x: 779, startPoint y: 499, endPoint x: 788, endPoint y: 312, distance: 187.7
click at [788, 320] on div "I believe our sister company, Datasite, uses your products. We may be intereste…" at bounding box center [848, 534] width 521 height 429
click at [788, 341] on div "I believe our sister company, Datasite, uses your products. We may be intereste…" at bounding box center [848, 362] width 521 height 43
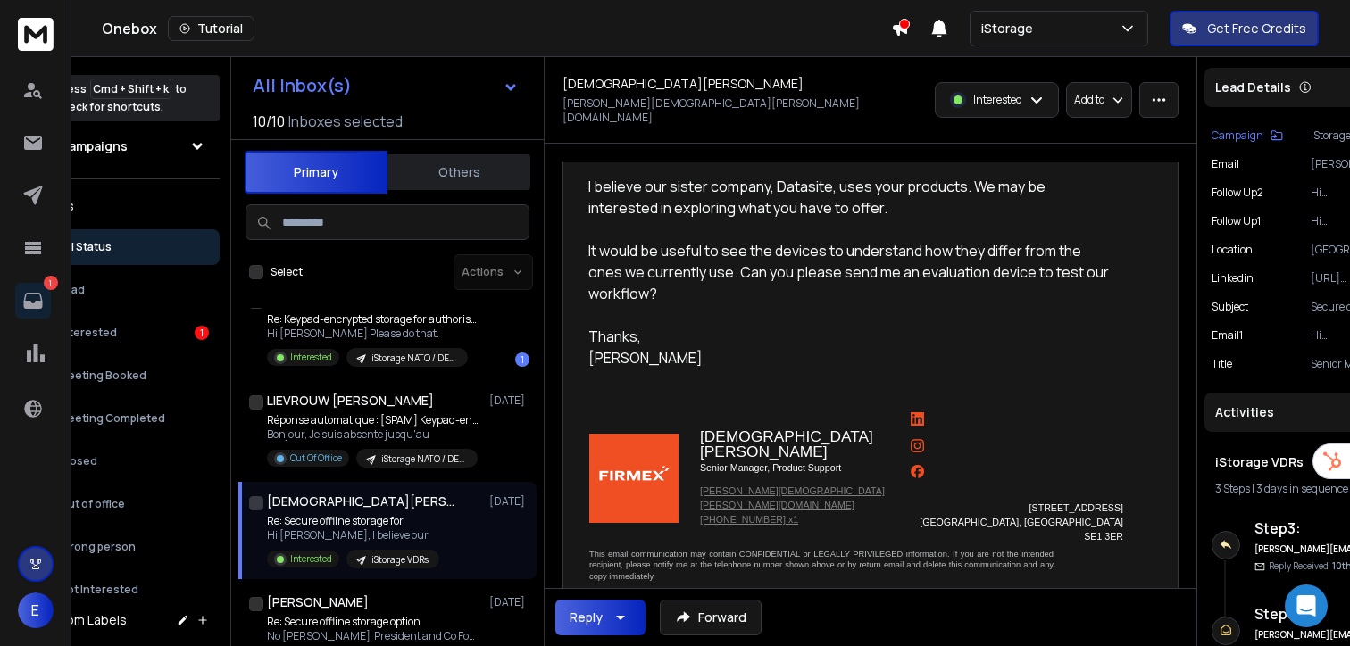
scroll to position [0, 0]
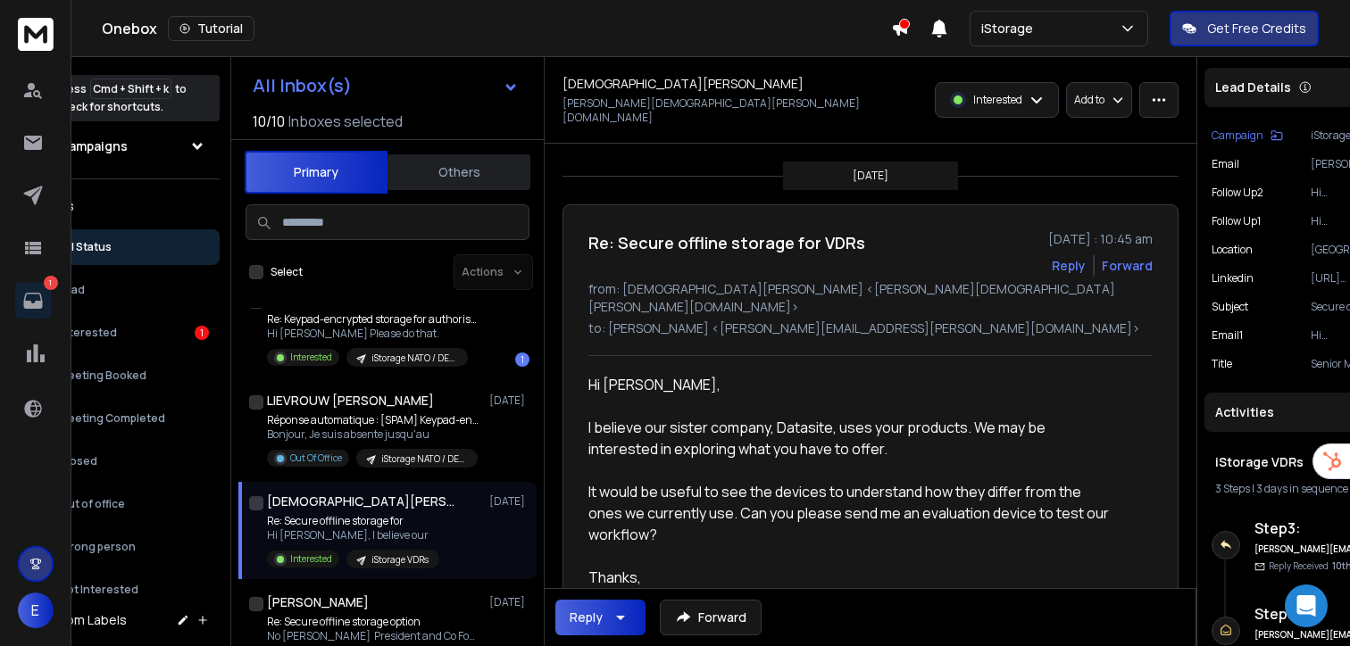
click at [852, 320] on p "to: Shannon Dority <shannon.dority@istorageukinsight.com>" at bounding box center [870, 329] width 564 height 18
click at [846, 355] on div at bounding box center [870, 355] width 564 height 1
click at [852, 320] on p "to: Shannon Dority <shannon.dority@istorageukinsight.com>" at bounding box center [870, 329] width 564 height 18
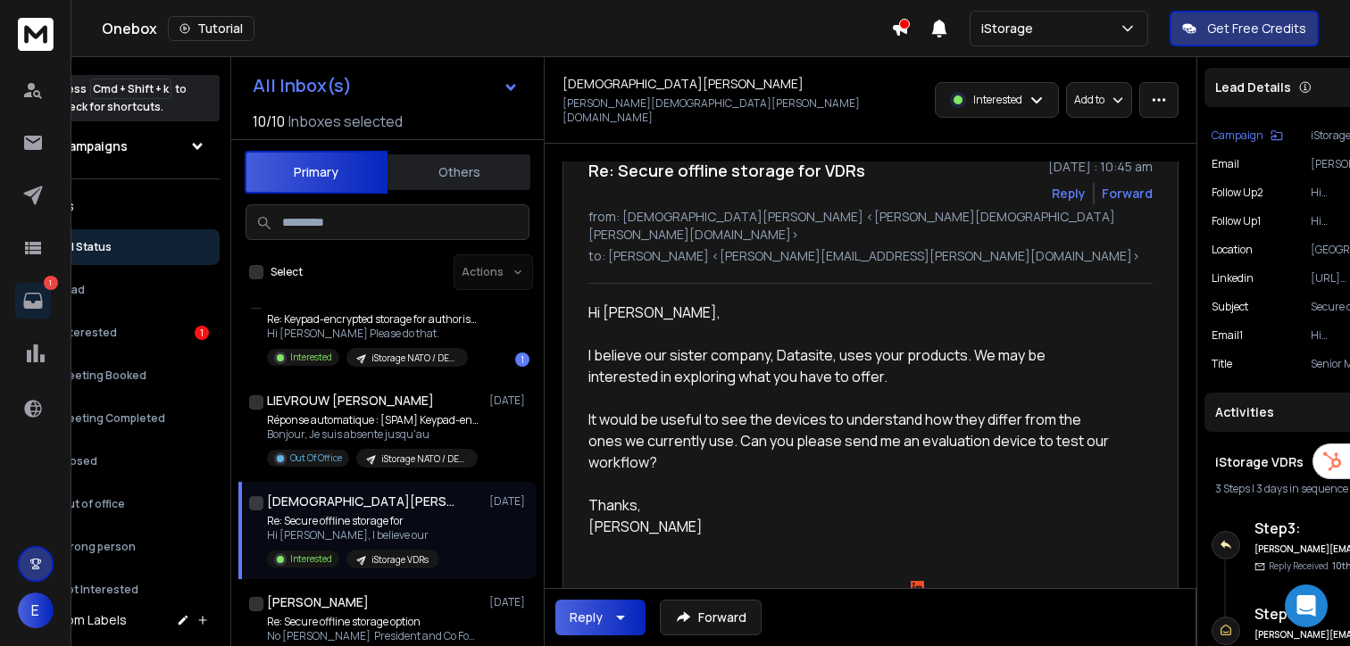
scroll to position [44, 0]
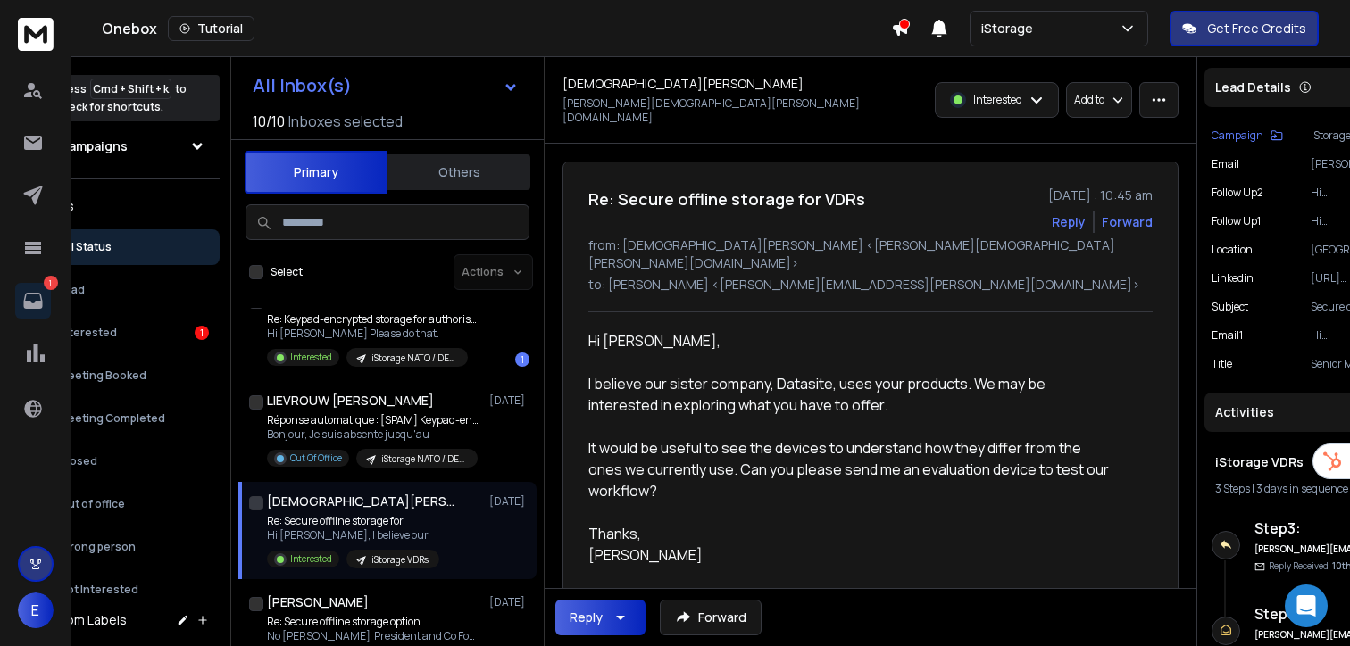
click at [801, 416] on div at bounding box center [848, 426] width 521 height 21
click at [800, 438] on div "It would be useful to see the devices to understand how they differ from the on…" at bounding box center [848, 470] width 521 height 64
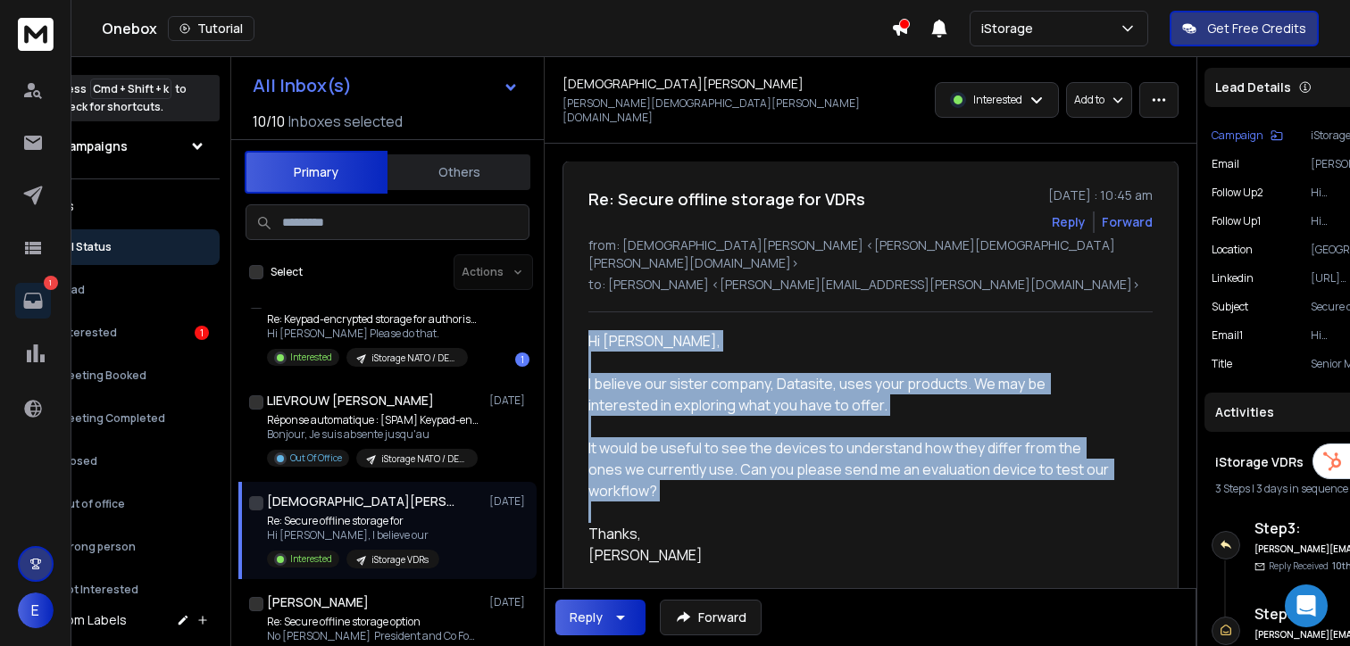
drag, startPoint x: 800, startPoint y: 438, endPoint x: 845, endPoint y: 294, distance: 150.5
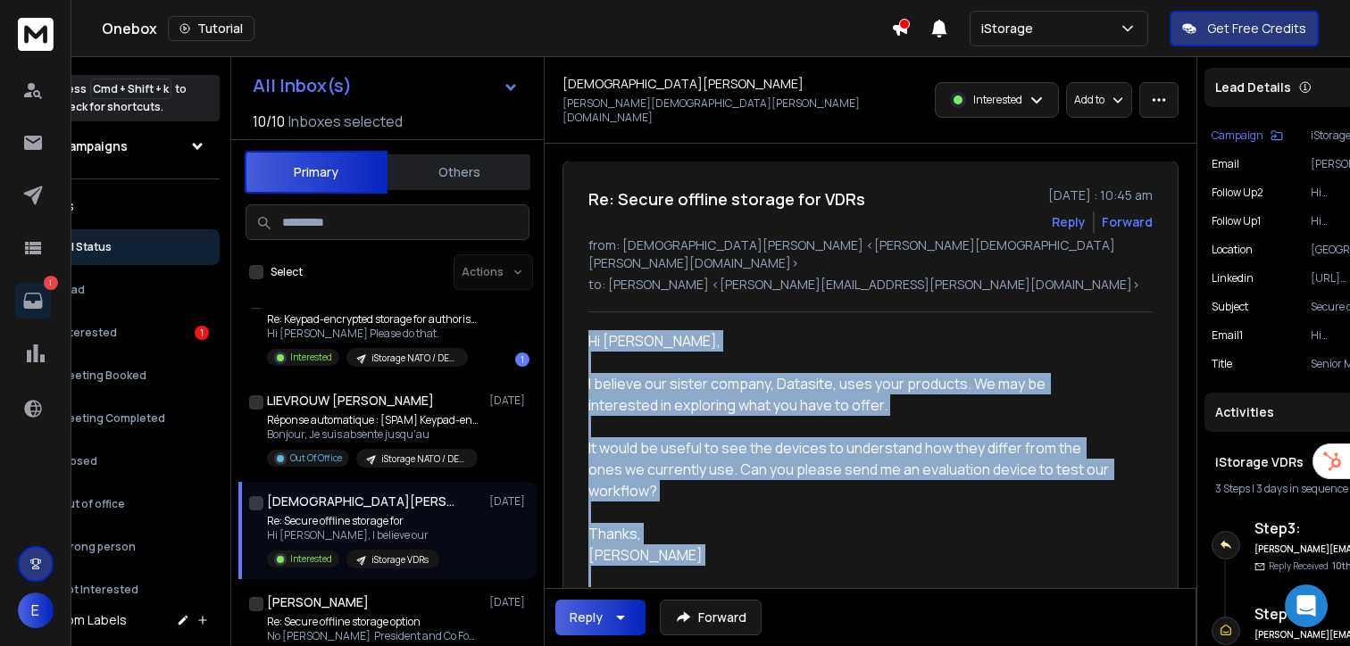
drag, startPoint x: 845, startPoint y: 294, endPoint x: 776, endPoint y: 533, distance: 249.0
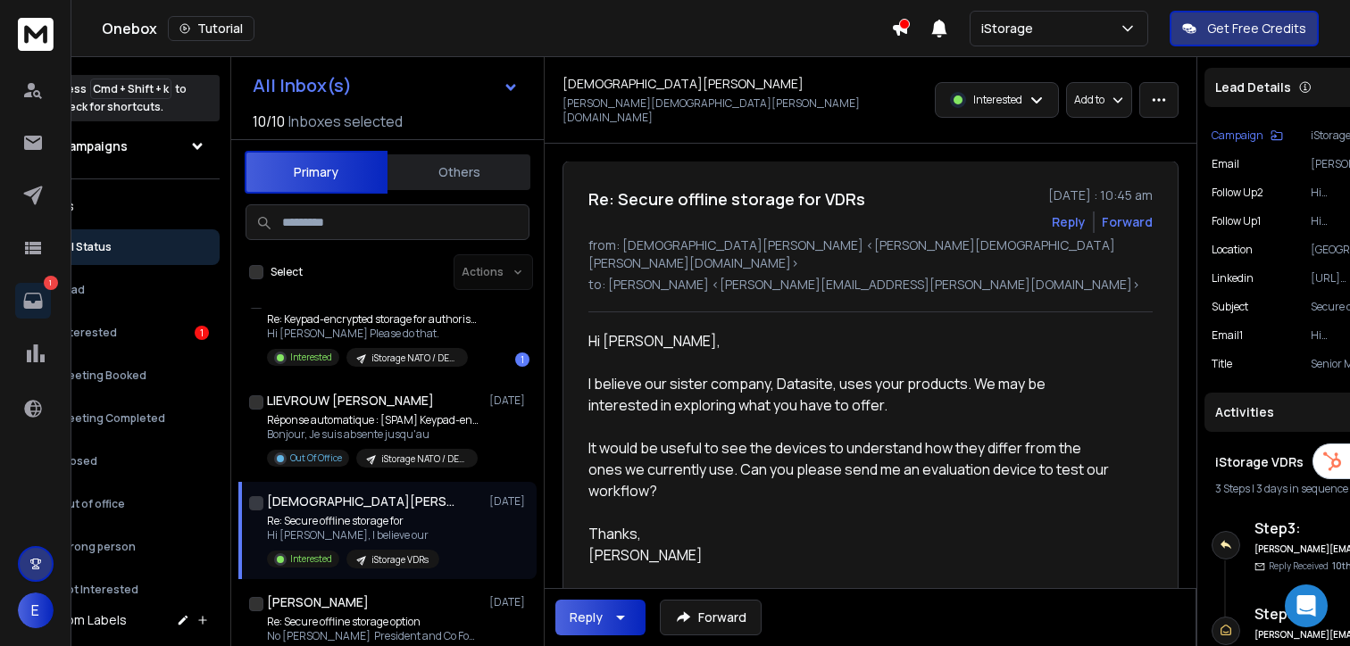
click at [776, 545] on div "Kristen" at bounding box center [848, 555] width 521 height 21
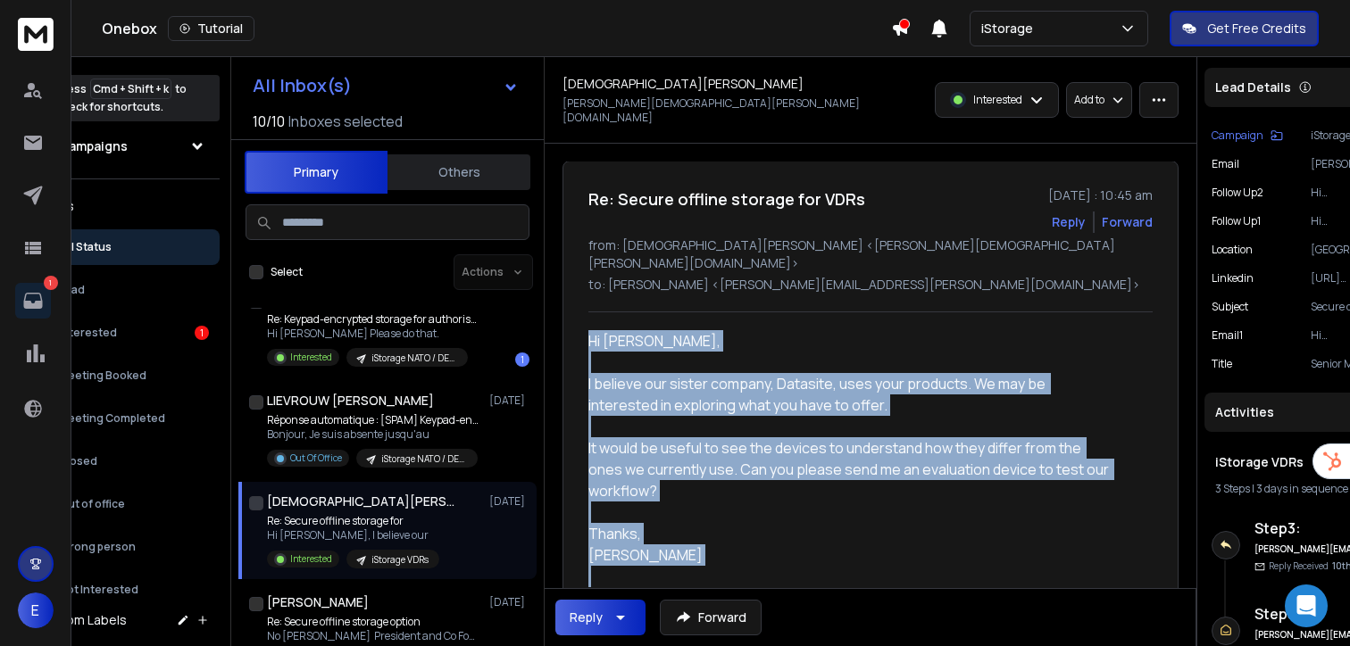
drag, startPoint x: 776, startPoint y: 529, endPoint x: 860, endPoint y: 299, distance: 244.3
click at [860, 330] on div "Hi Shannon, I believe our sister company, Datasite, uses your products. We may …" at bounding box center [848, 565] width 521 height 471
click at [860, 330] on div "Hi Shannon," at bounding box center [848, 340] width 521 height 21
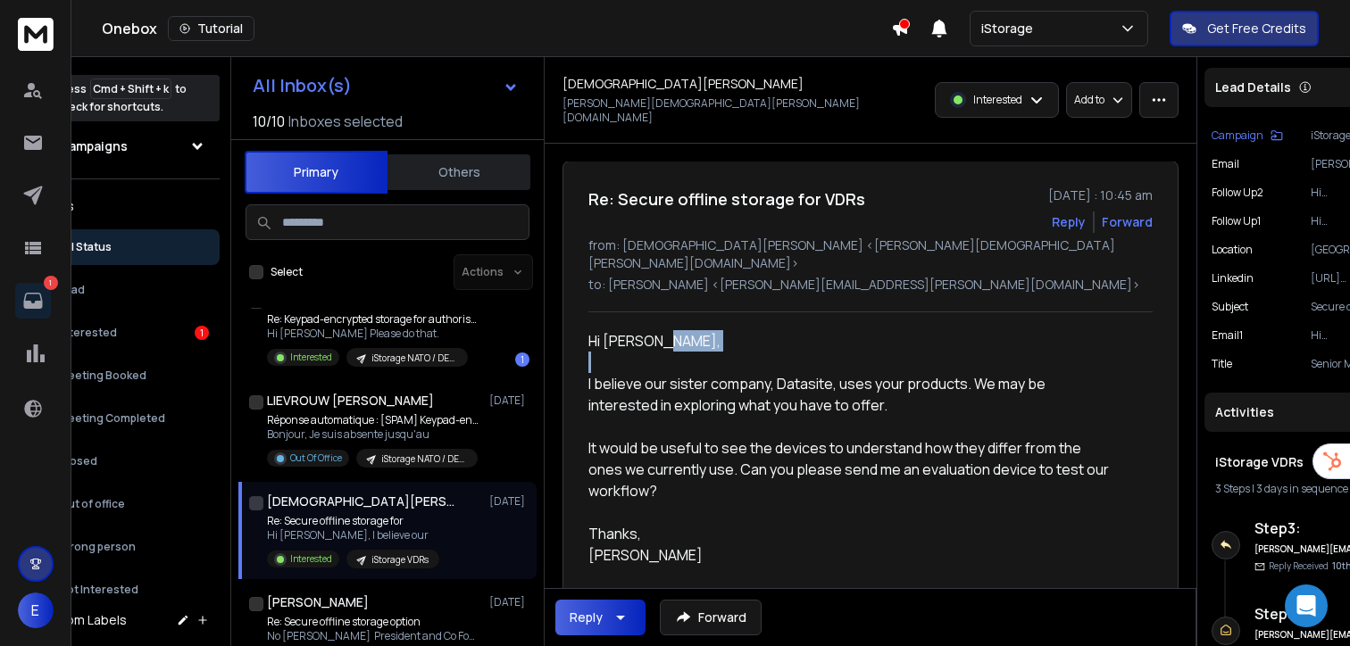
click at [860, 330] on div "Hi Shannon," at bounding box center [848, 340] width 521 height 21
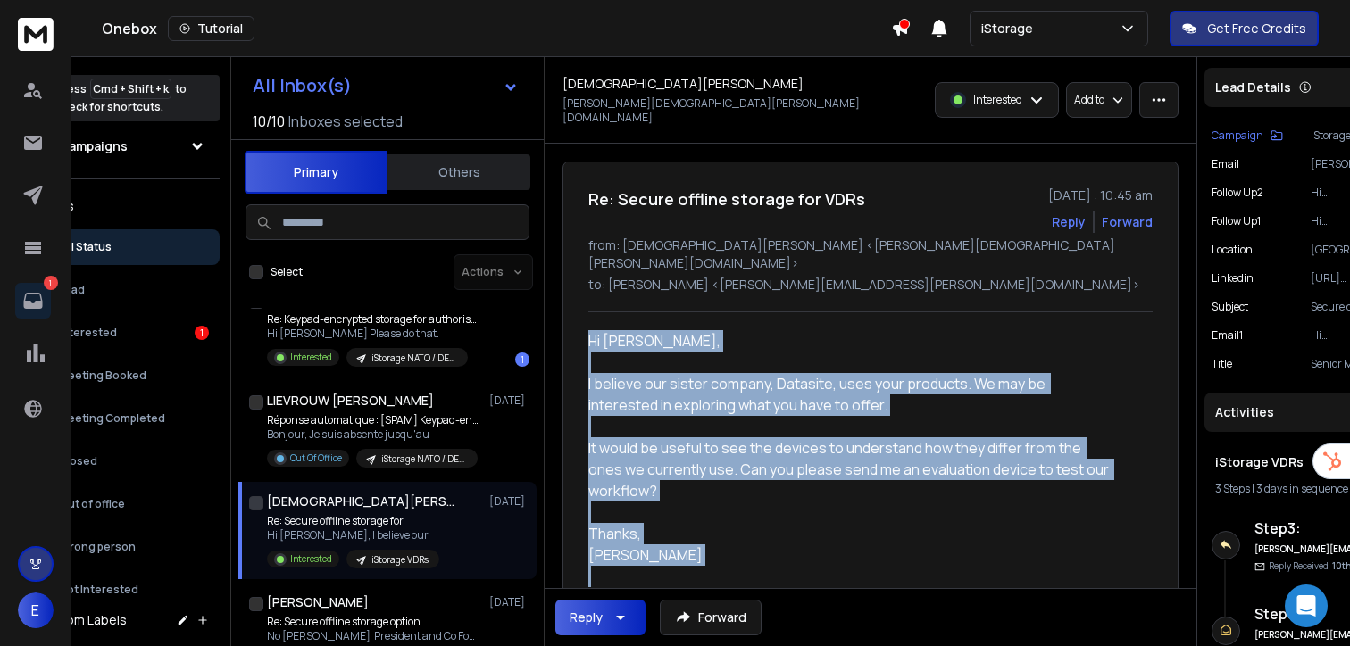
drag, startPoint x: 860, startPoint y: 299, endPoint x: 826, endPoint y: 533, distance: 236.4
click at [826, 534] on div "Hi Shannon, I believe our sister company, Datasite, uses your products. We may …" at bounding box center [848, 565] width 521 height 471
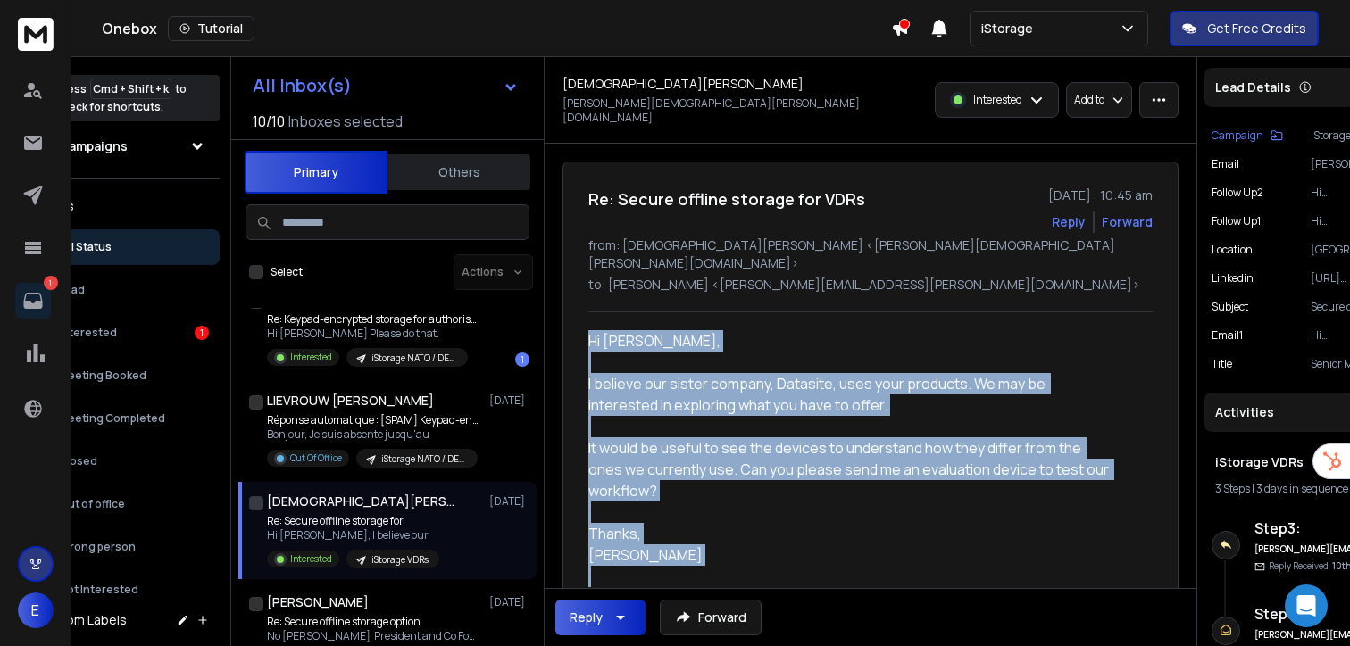
drag, startPoint x: 826, startPoint y: 533, endPoint x: 846, endPoint y: 288, distance: 246.4
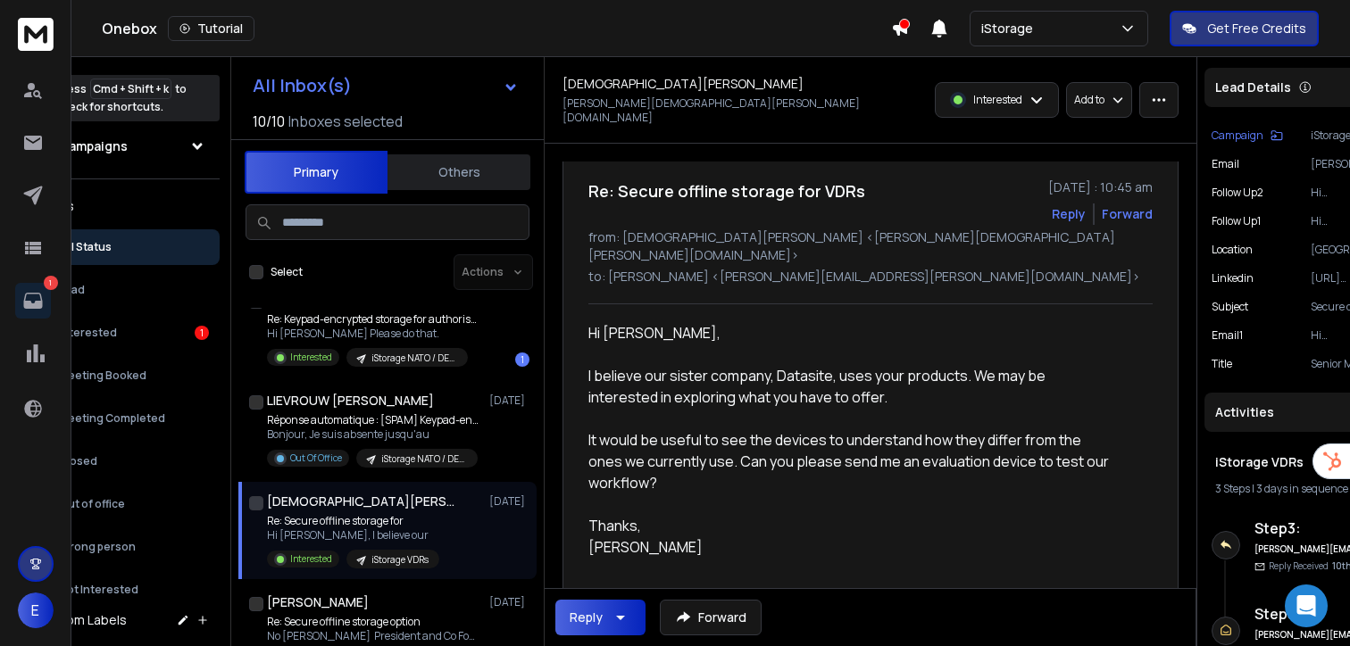
scroll to position [50, 0]
click at [761, 431] on div "It would be useful to see the devices to understand how they differ from the on…" at bounding box center [848, 463] width 521 height 64
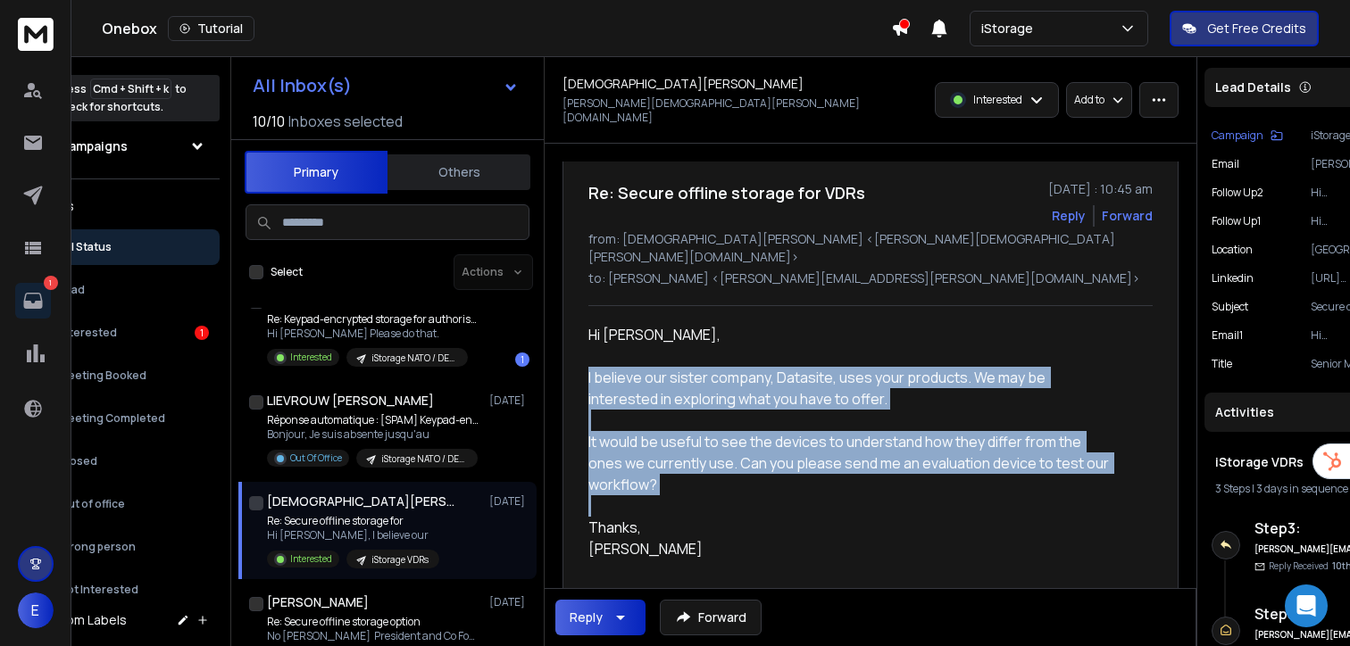
drag, startPoint x: 761, startPoint y: 410, endPoint x: 775, endPoint y: 352, distance: 59.8
click at [775, 352] on div "I believe our sister company, Datasite, uses your products. We may be intereste…" at bounding box center [848, 560] width 521 height 429
click at [775, 367] on div "I believe our sister company, Datasite, uses your products. We may be intereste…" at bounding box center [848, 388] width 521 height 43
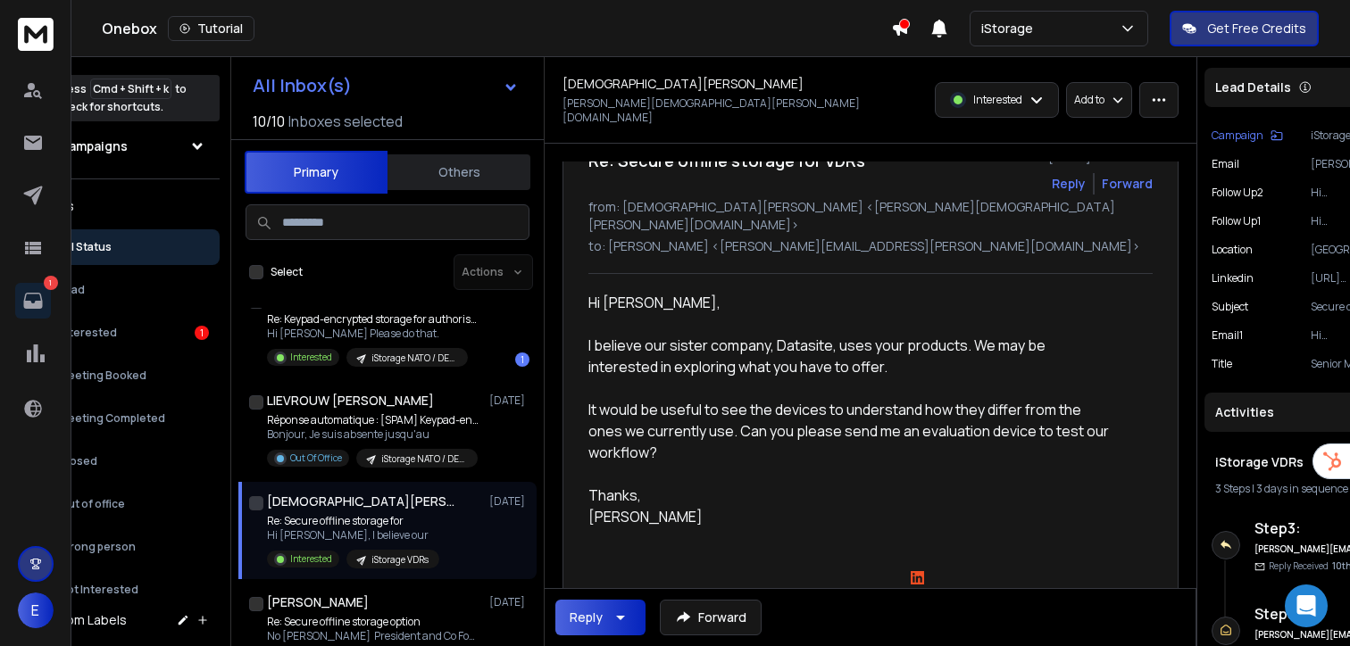
scroll to position [146, 0]
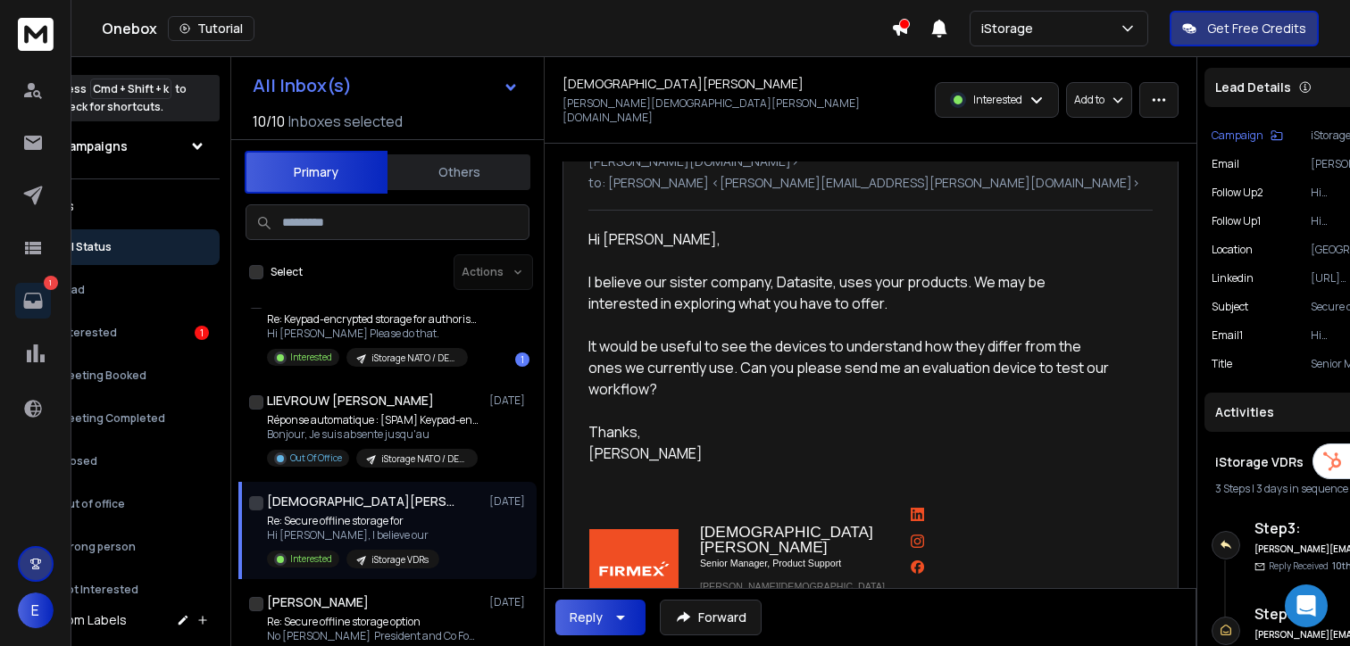
click at [798, 346] on div "It would be useful to see the devices to understand how they differ from the on…" at bounding box center [848, 368] width 521 height 64
click at [809, 355] on div "It would be useful to see the devices to understand how they differ from the on…" at bounding box center [848, 368] width 521 height 64
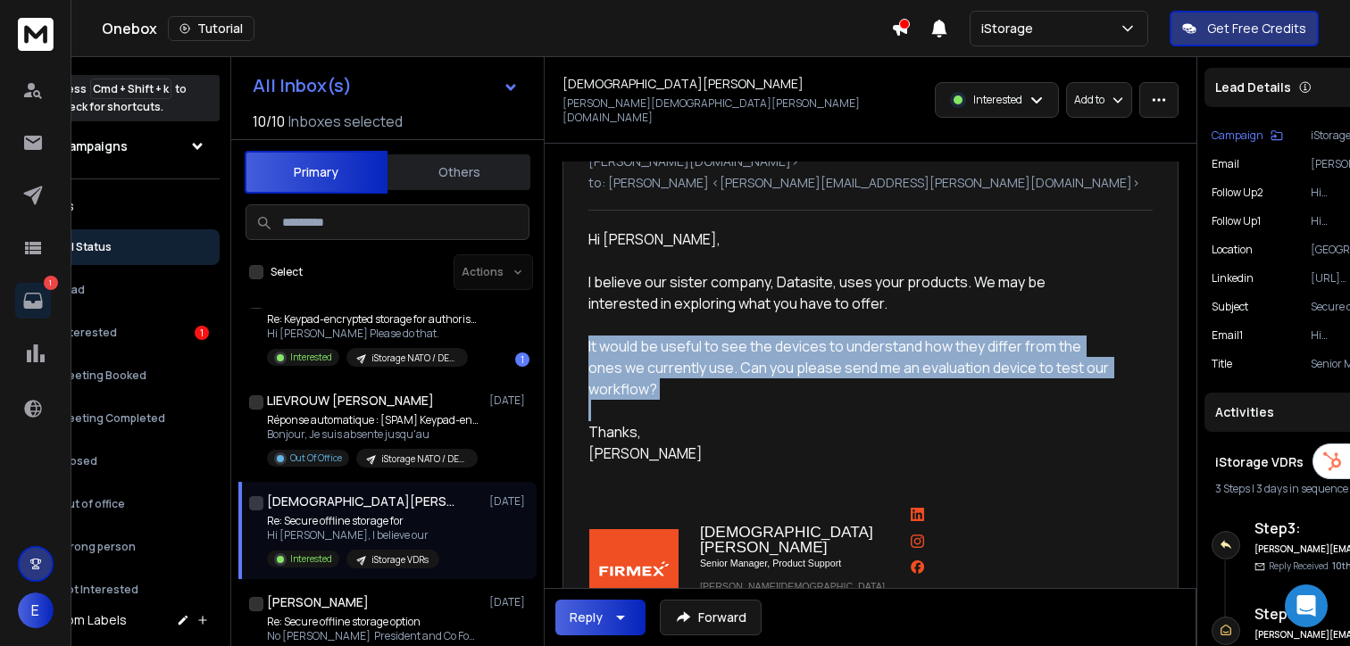
click at [809, 355] on div "It would be useful to see the devices to understand how they differ from the on…" at bounding box center [848, 368] width 521 height 64
click at [847, 364] on div "It would be useful to see the devices to understand how they differ from the on…" at bounding box center [848, 368] width 521 height 64
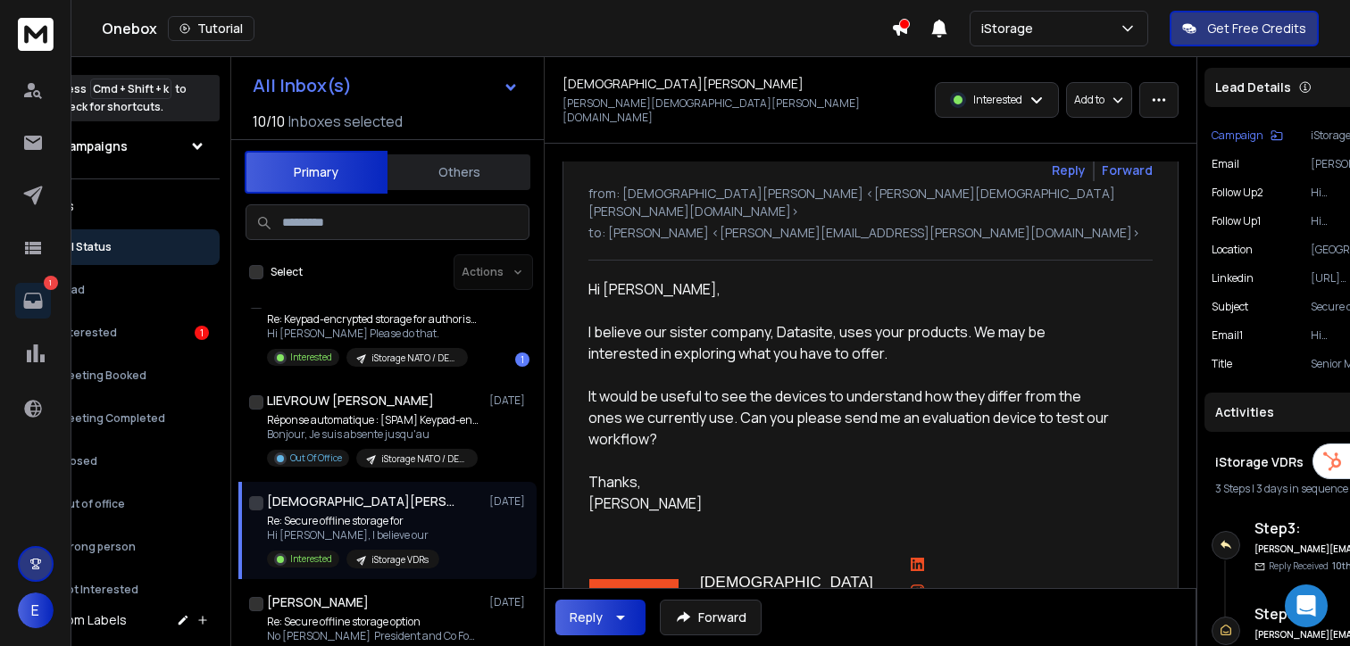
scroll to position [75, 0]
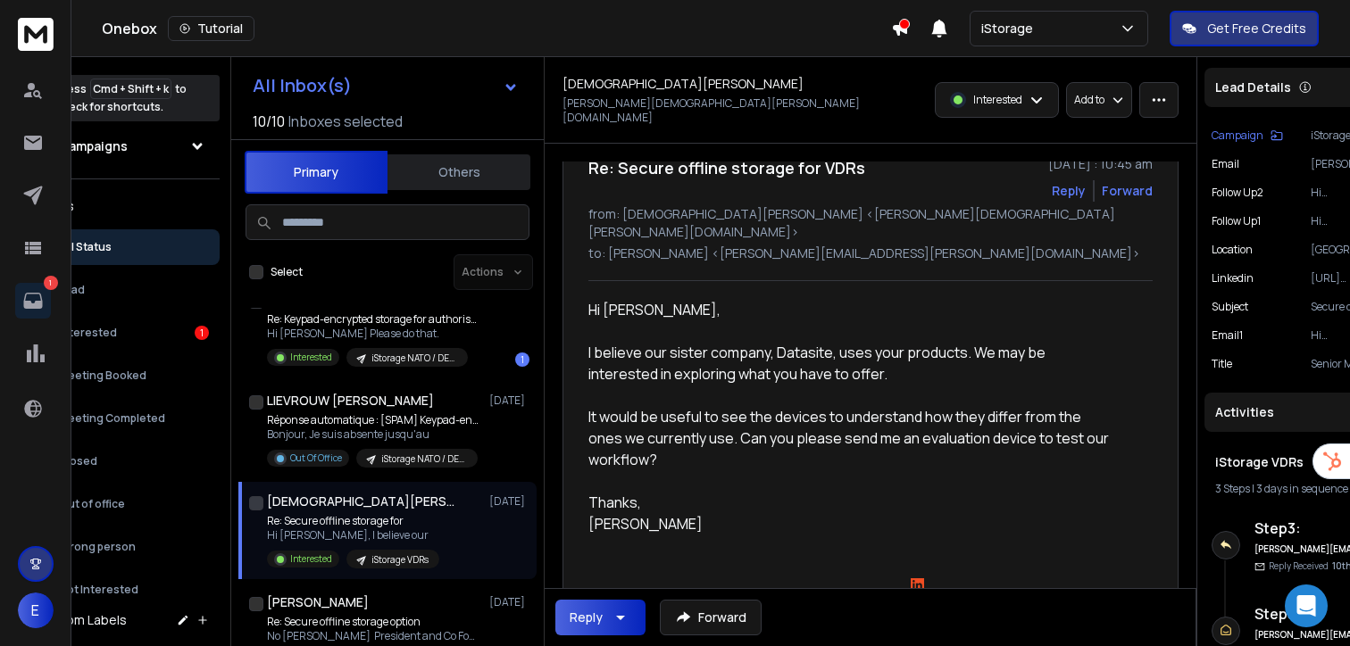
click at [804, 492] on div "Thanks," at bounding box center [848, 502] width 521 height 21
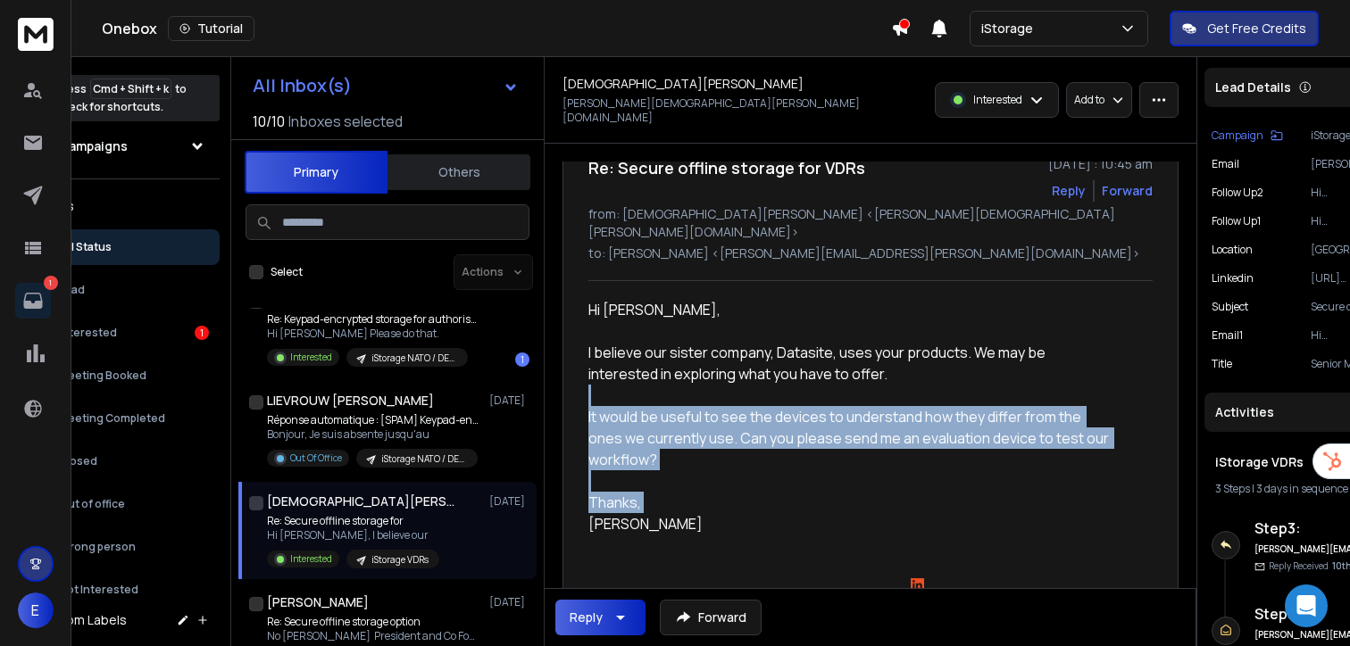
drag, startPoint x: 804, startPoint y: 471, endPoint x: 834, endPoint y: 369, distance: 106.0
click at [834, 369] on div "I believe our sister company, Datasite, uses your products. We may be intereste…" at bounding box center [848, 535] width 521 height 429
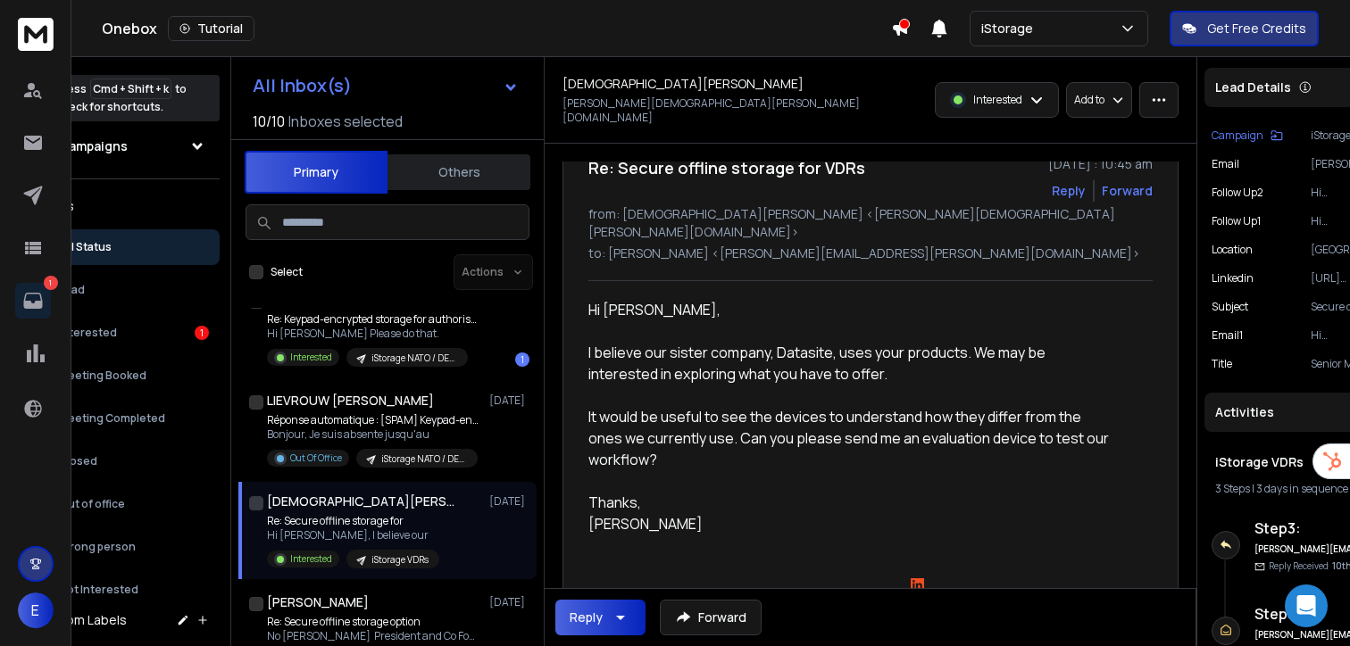
click at [781, 513] on div "Kristen" at bounding box center [848, 523] width 521 height 21
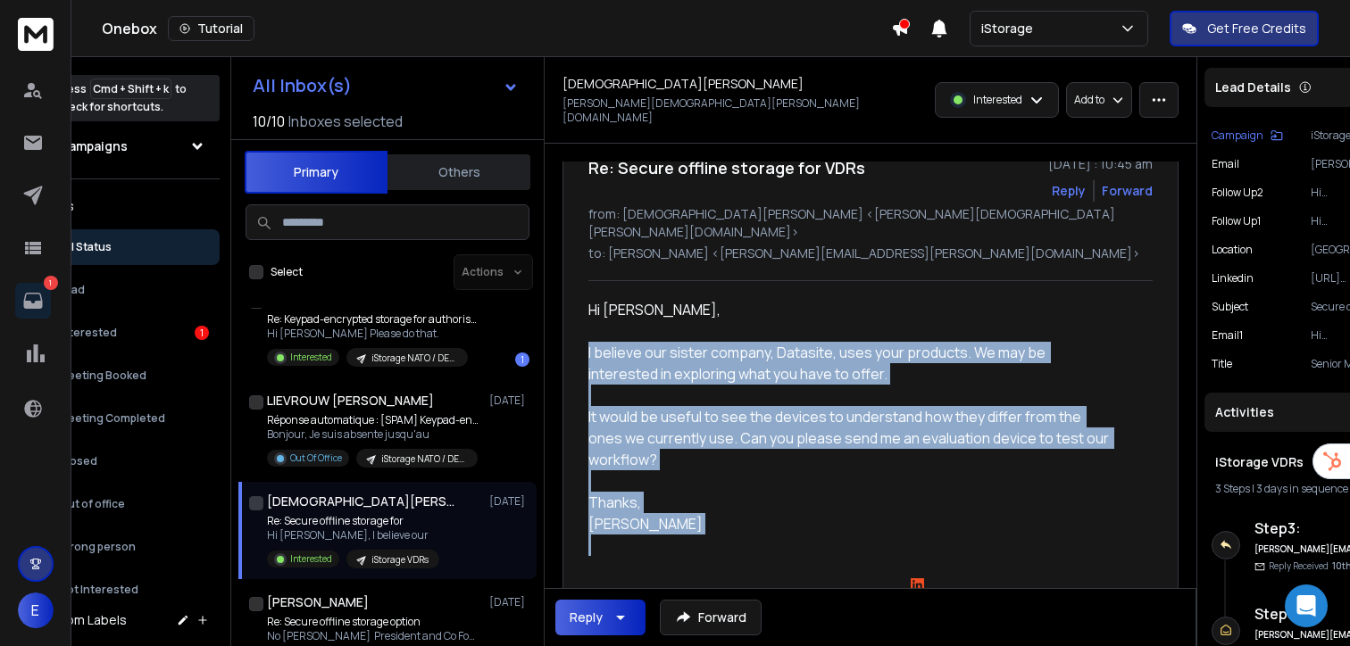
drag, startPoint x: 781, startPoint y: 482, endPoint x: 771, endPoint y: 326, distance: 156.6
click at [771, 326] on div "I believe our sister company, Datasite, uses your products. We may be intereste…" at bounding box center [848, 535] width 521 height 429
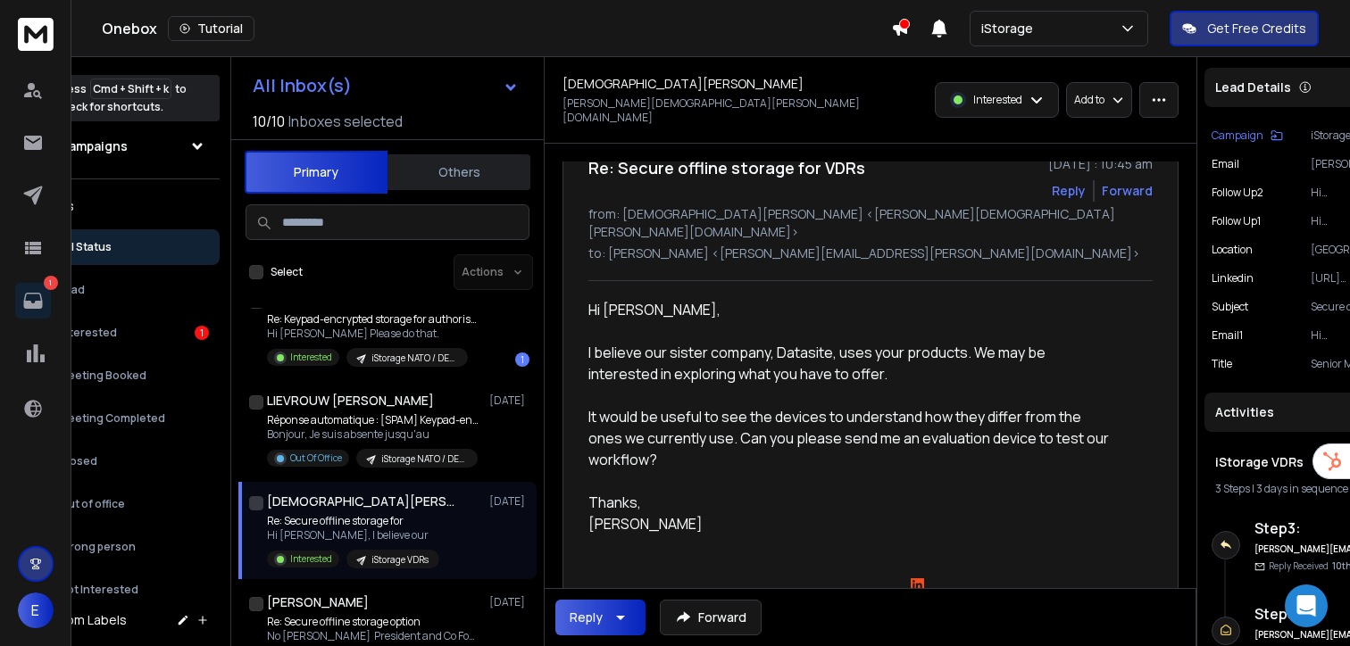
click at [782, 321] on div at bounding box center [848, 331] width 521 height 21
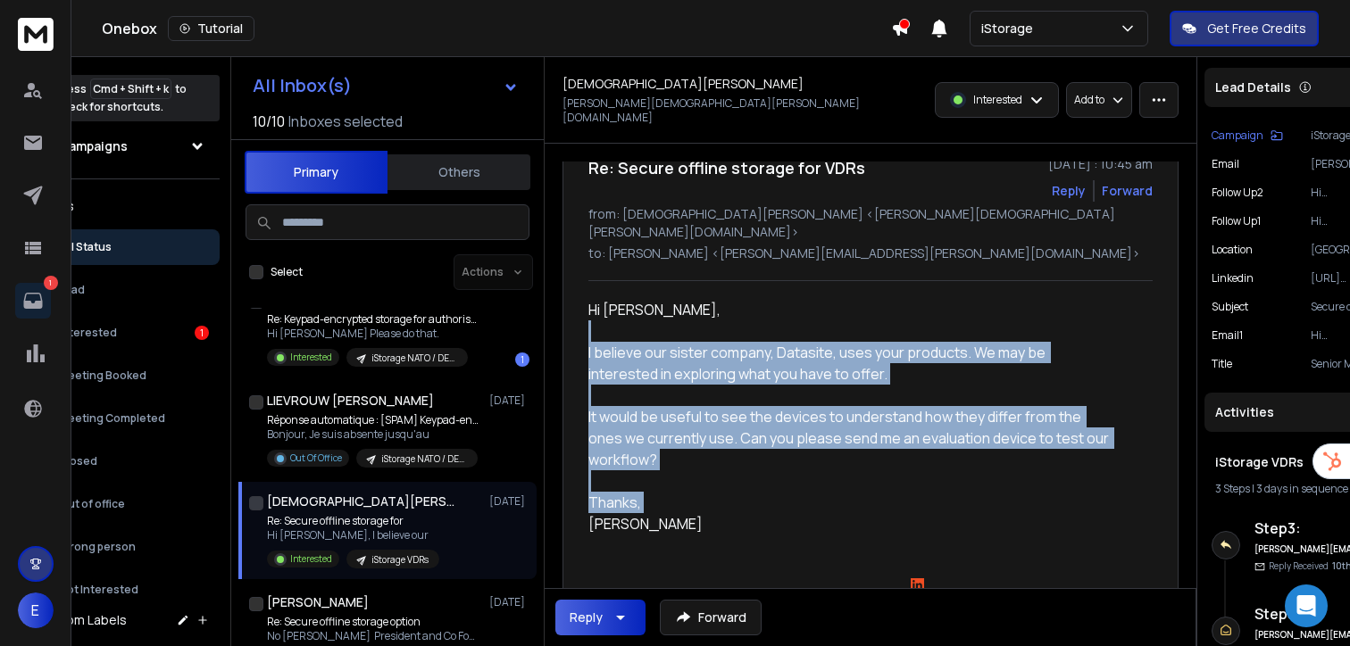
drag, startPoint x: 782, startPoint y: 302, endPoint x: 776, endPoint y: 470, distance: 168.0
click at [776, 471] on div "I believe our sister company, Datasite, uses your products. We may be intereste…" at bounding box center [848, 535] width 521 height 429
click at [776, 492] on div "Thanks," at bounding box center [848, 502] width 521 height 21
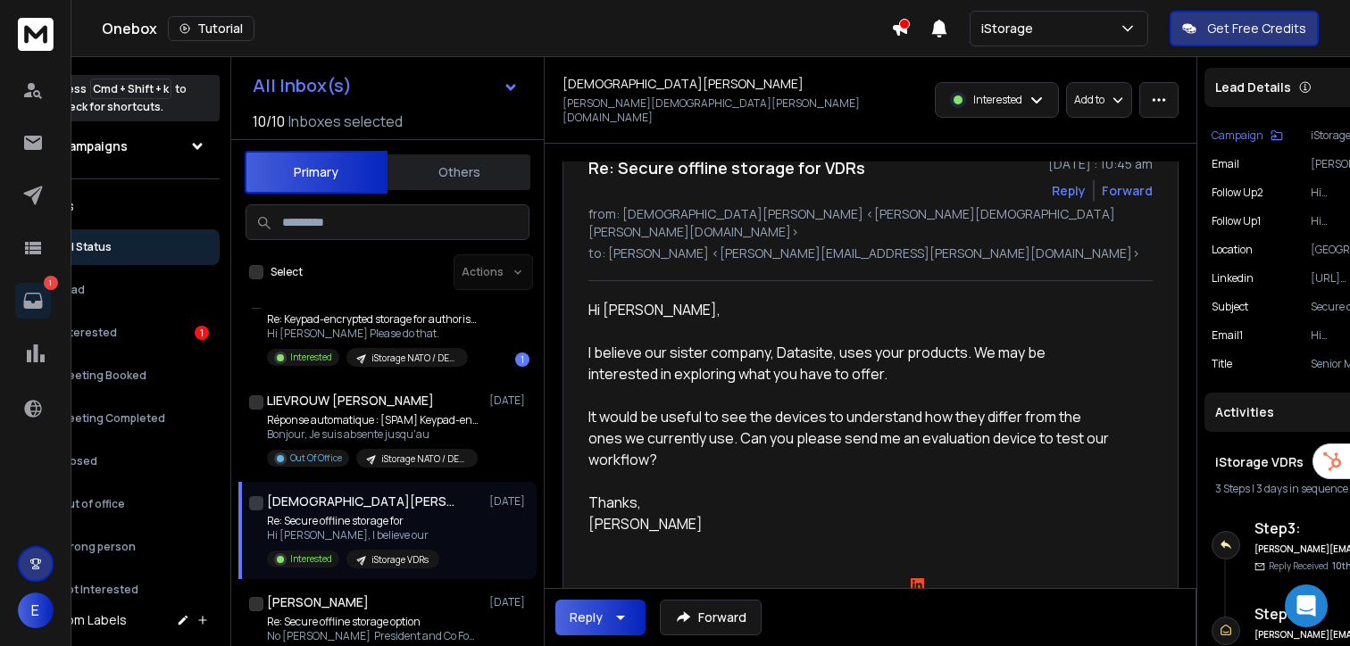
click at [814, 492] on div "Thanks," at bounding box center [848, 502] width 521 height 21
click at [813, 492] on div "Thanks," at bounding box center [848, 502] width 521 height 21
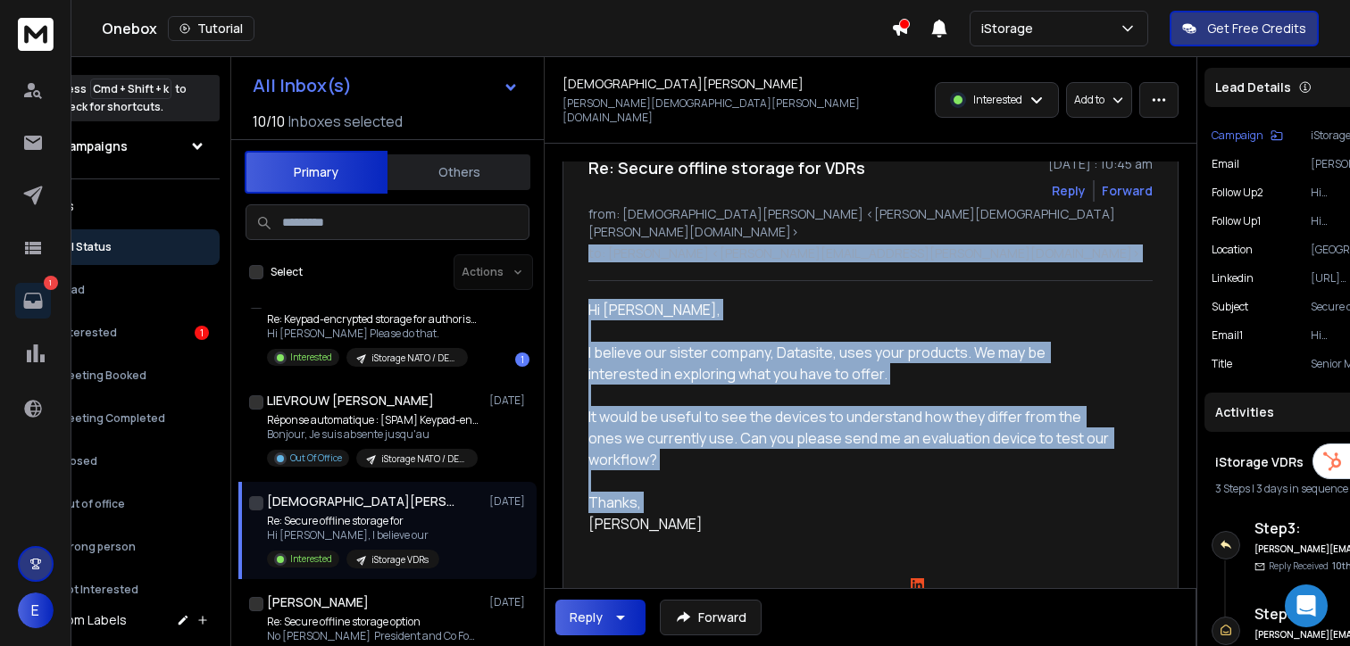
drag, startPoint x: 813, startPoint y: 478, endPoint x: 829, endPoint y: 232, distance: 246.0
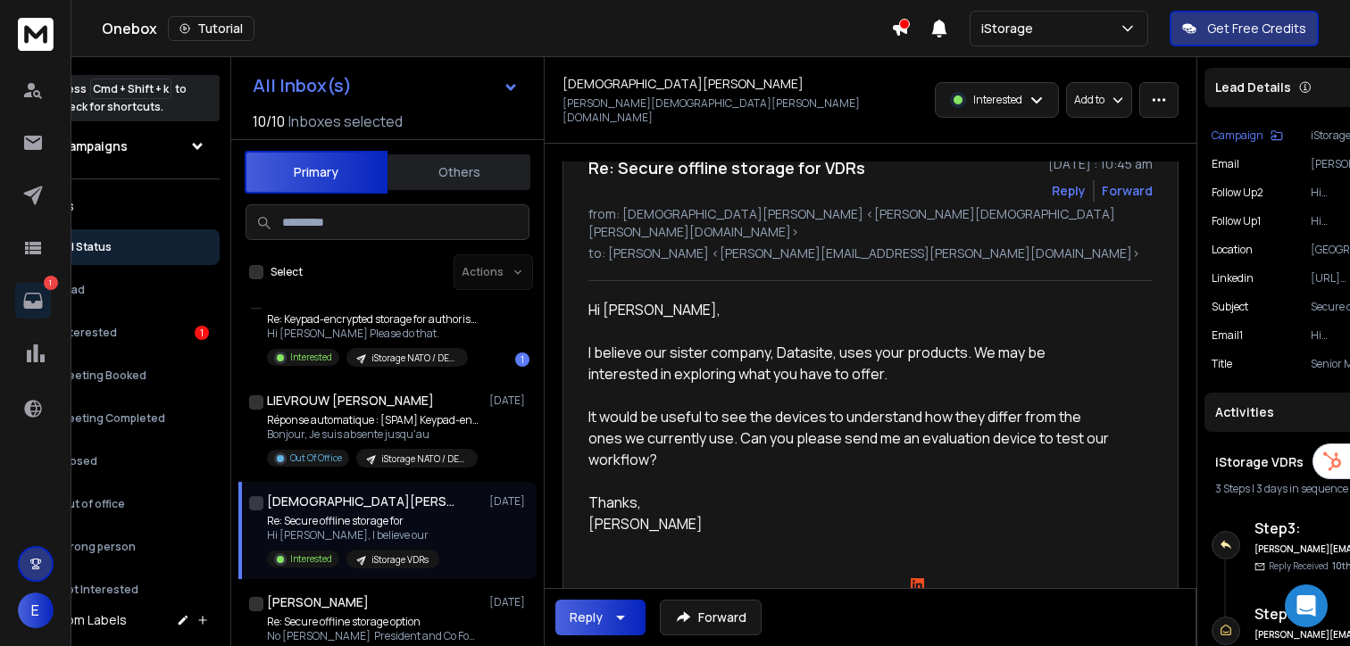
click at [821, 321] on div at bounding box center [848, 331] width 521 height 21
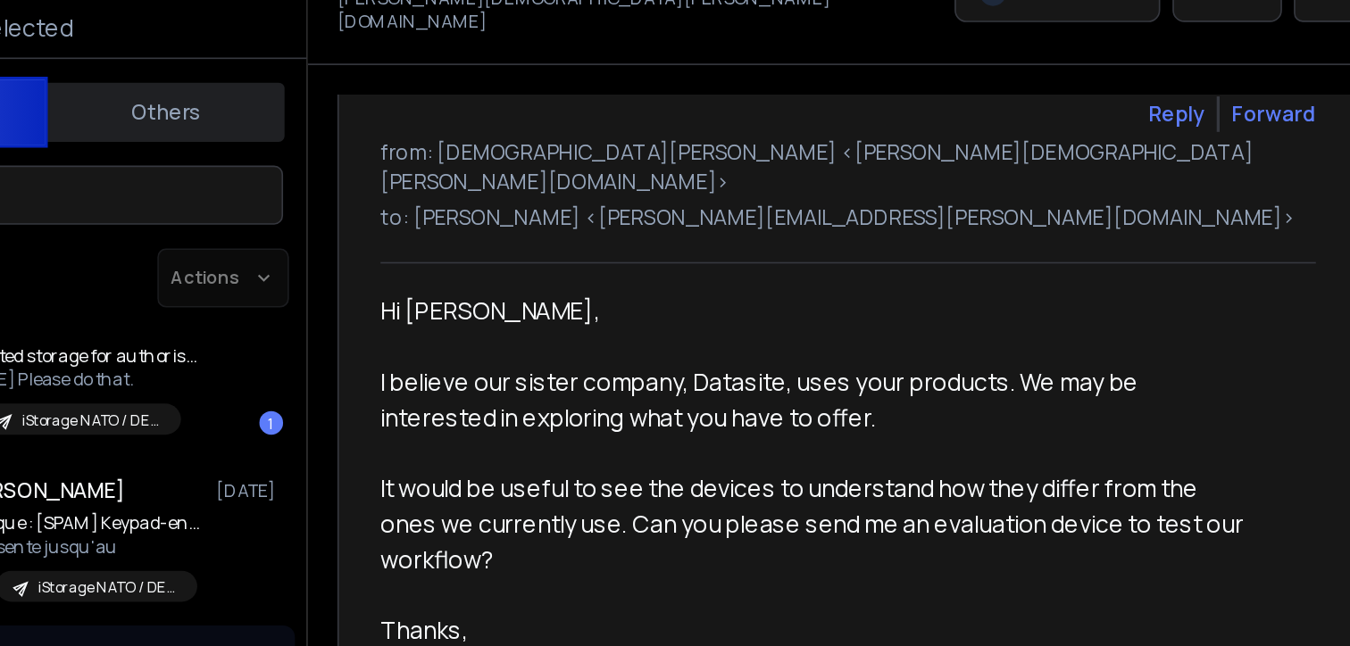
scroll to position [0, 127]
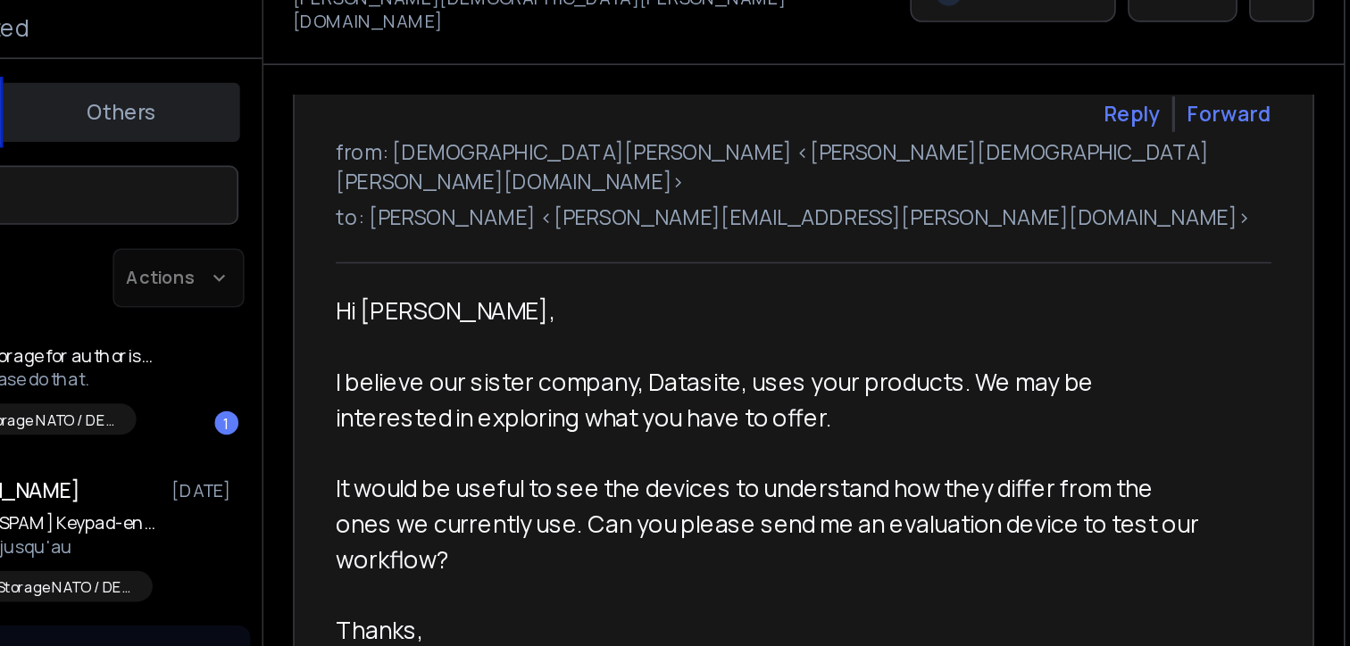
click at [668, 227] on p "to: Shannon Dority <shannon.dority@istorageukinsight.com>" at bounding box center [799, 236] width 564 height 18
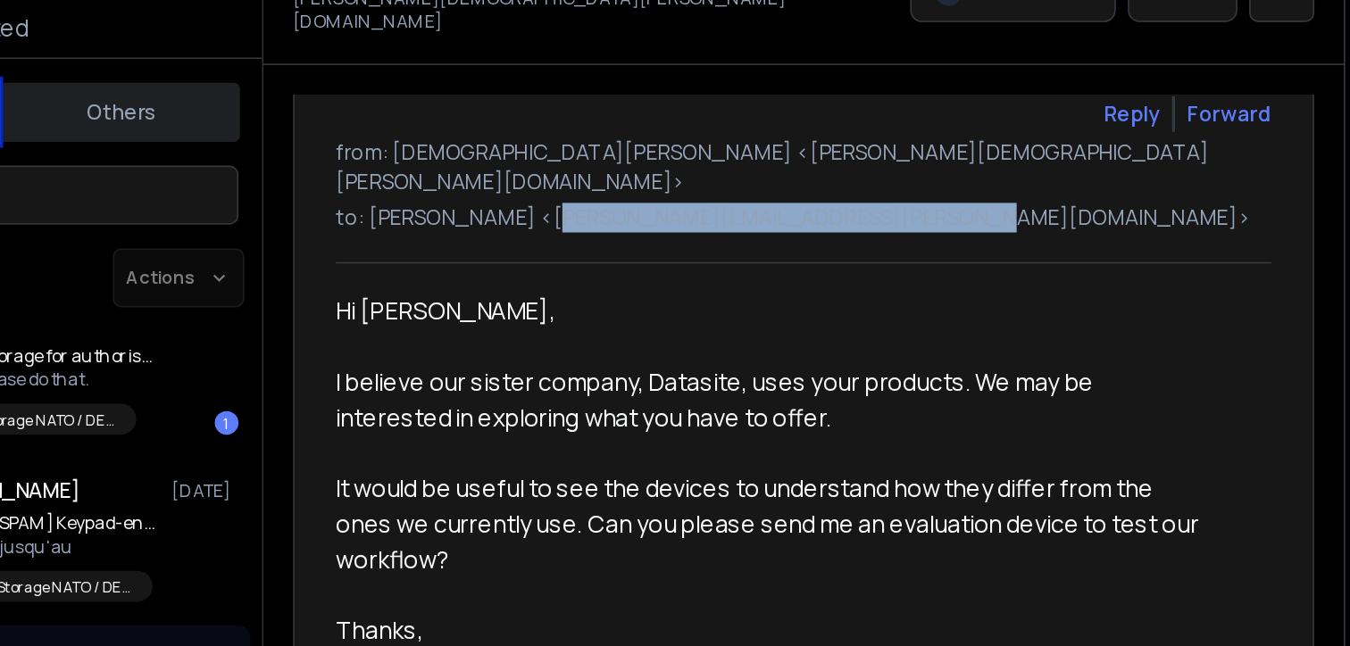
drag, startPoint x: 668, startPoint y: 203, endPoint x: 855, endPoint y: 201, distance: 187.5
click at [855, 227] on p "to: Shannon Dority <shannon.dority@istorageukinsight.com>" at bounding box center [799, 236] width 564 height 18
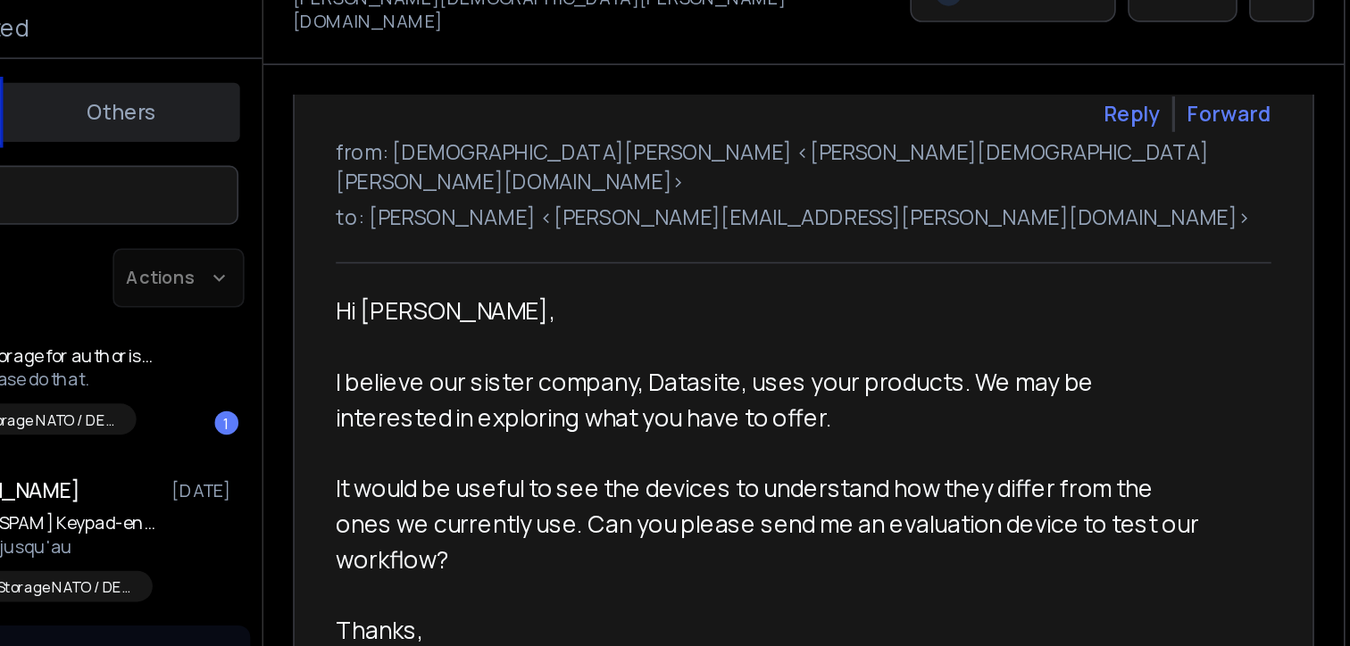
click at [799, 227] on p "to: Shannon Dority <shannon.dority@istorageukinsight.com>" at bounding box center [799, 236] width 564 height 18
drag, startPoint x: 799, startPoint y: 210, endPoint x: 839, endPoint y: 210, distance: 40.2
click at [839, 227] on p "to: Shannon Dority <shannon.dority@istorageukinsight.com>" at bounding box center [799, 236] width 564 height 18
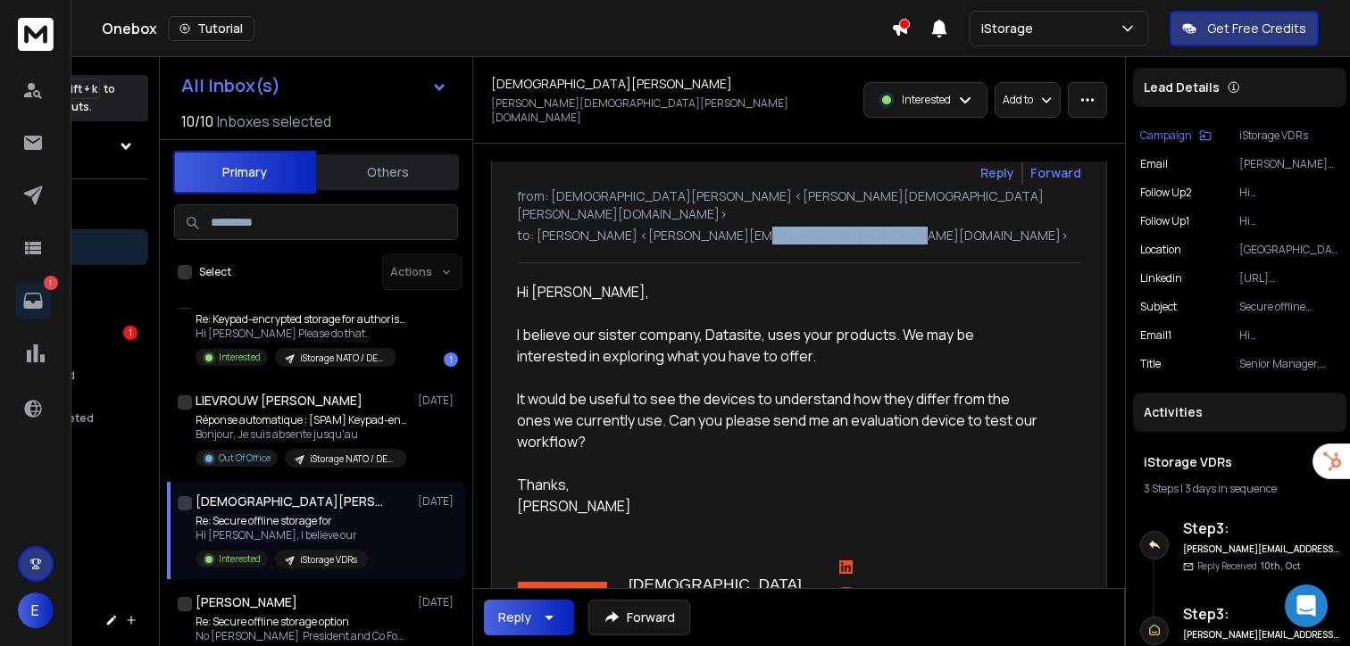
copy p "istorageukinsight.com"
click at [829, 367] on div at bounding box center [777, 377] width 521 height 21
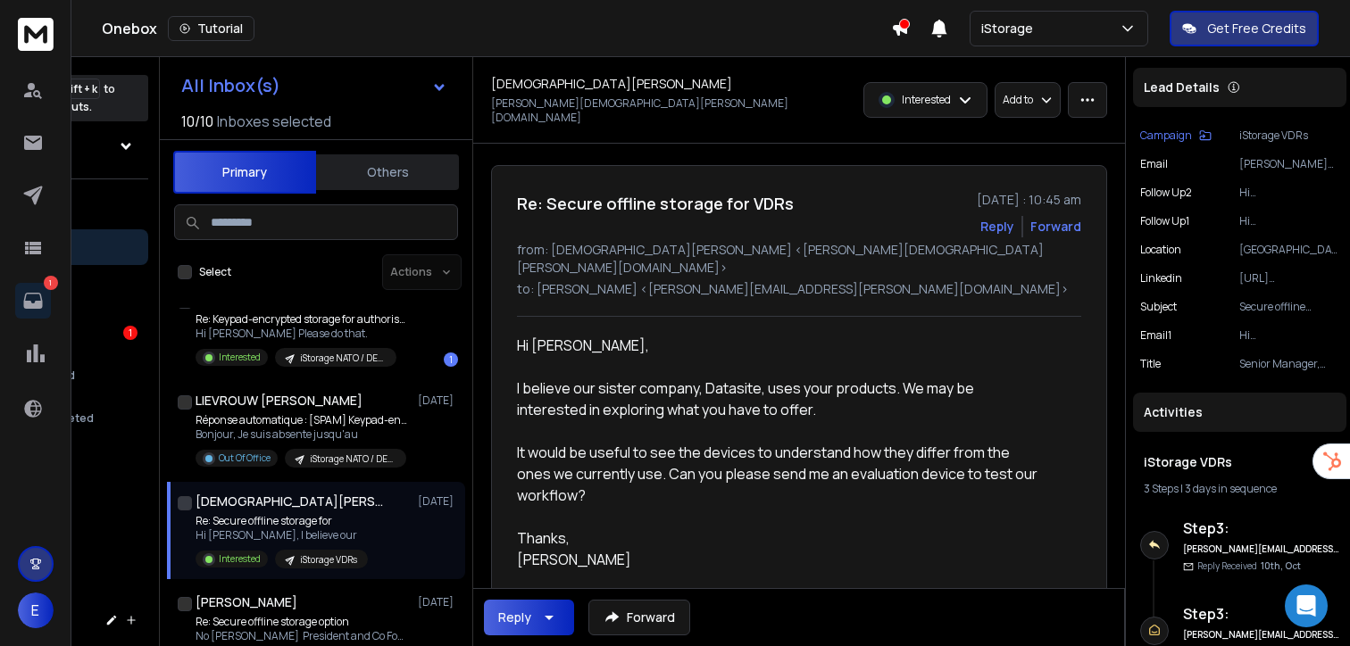
click at [807, 378] on div "I believe our sister company, Datasite, uses your products. We may be intereste…" at bounding box center [777, 399] width 521 height 43
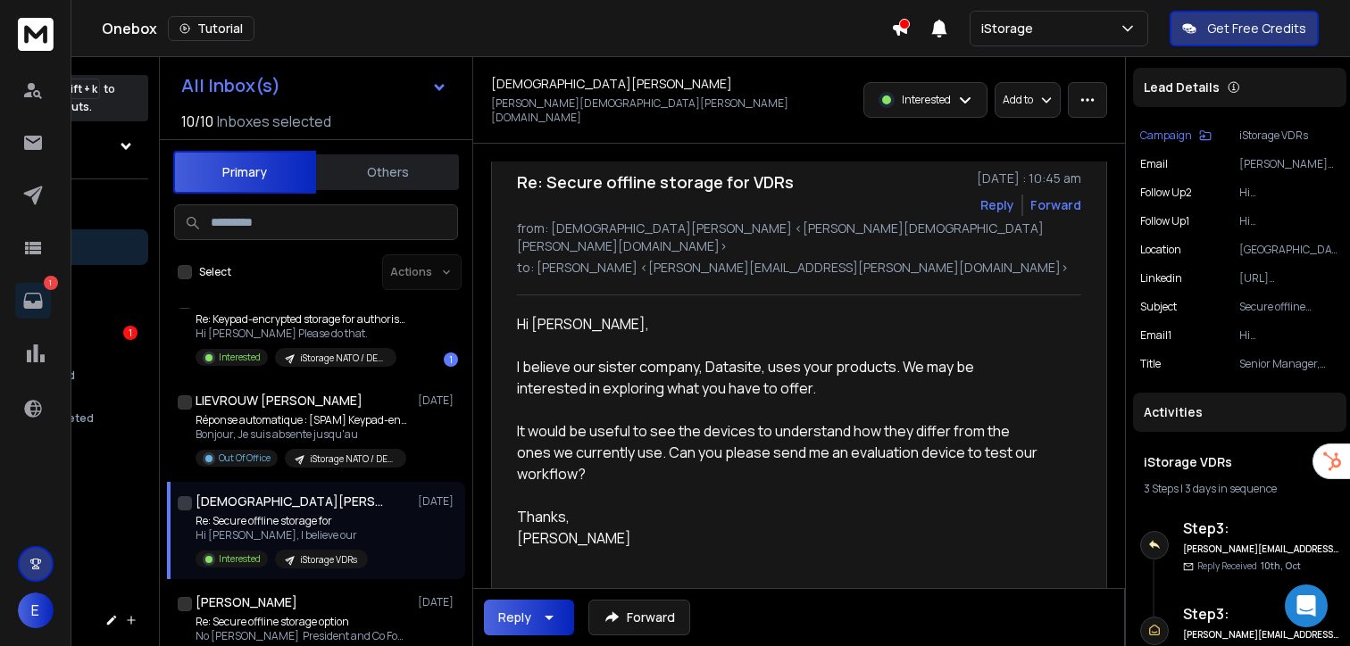
scroll to position [64, 0]
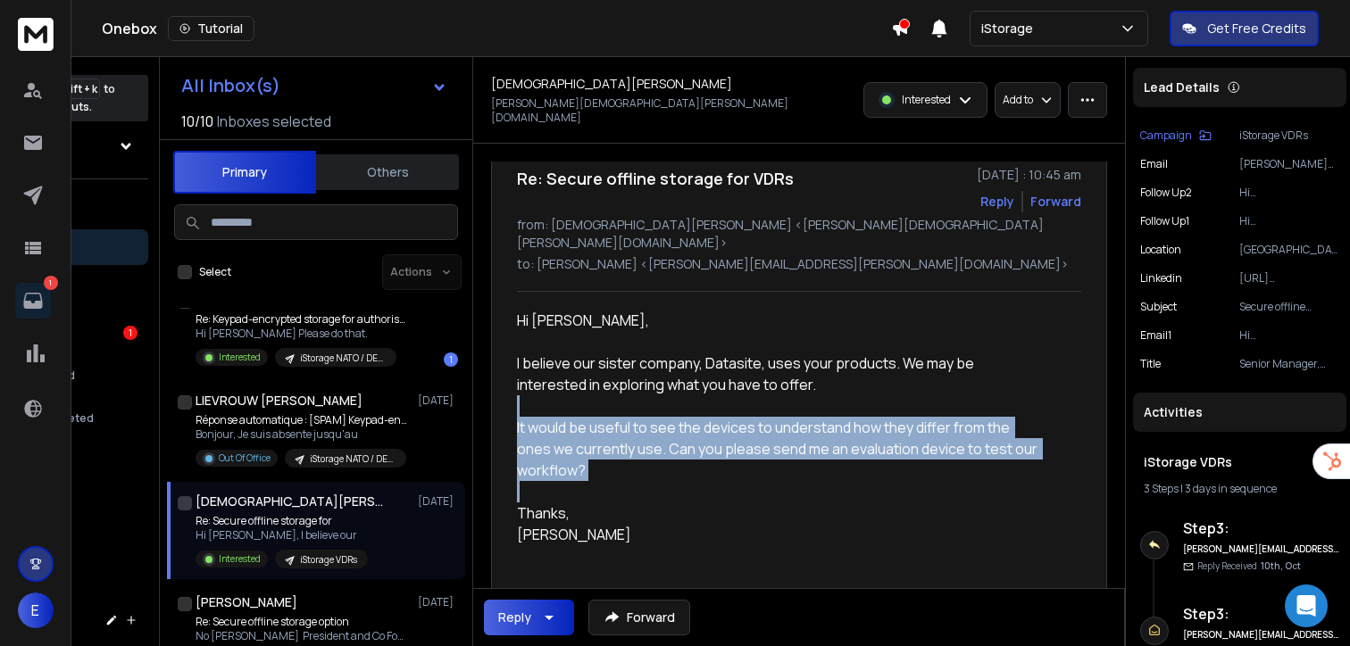
drag, startPoint x: 807, startPoint y: 371, endPoint x: 788, endPoint y: 465, distance: 95.6
click at [788, 464] on div "I believe our sister company, Datasite, uses your products. We may be intereste…" at bounding box center [777, 545] width 521 height 429
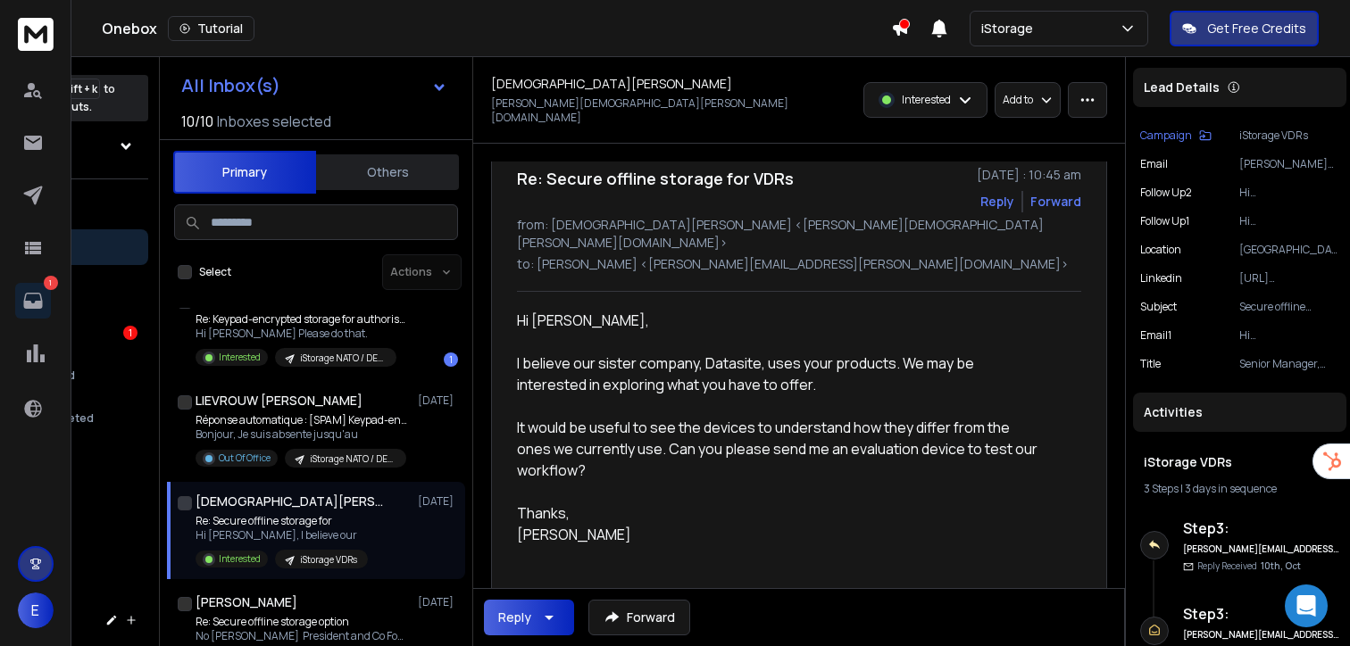
click at [830, 310] on div "Hi Shannon," at bounding box center [777, 320] width 521 height 21
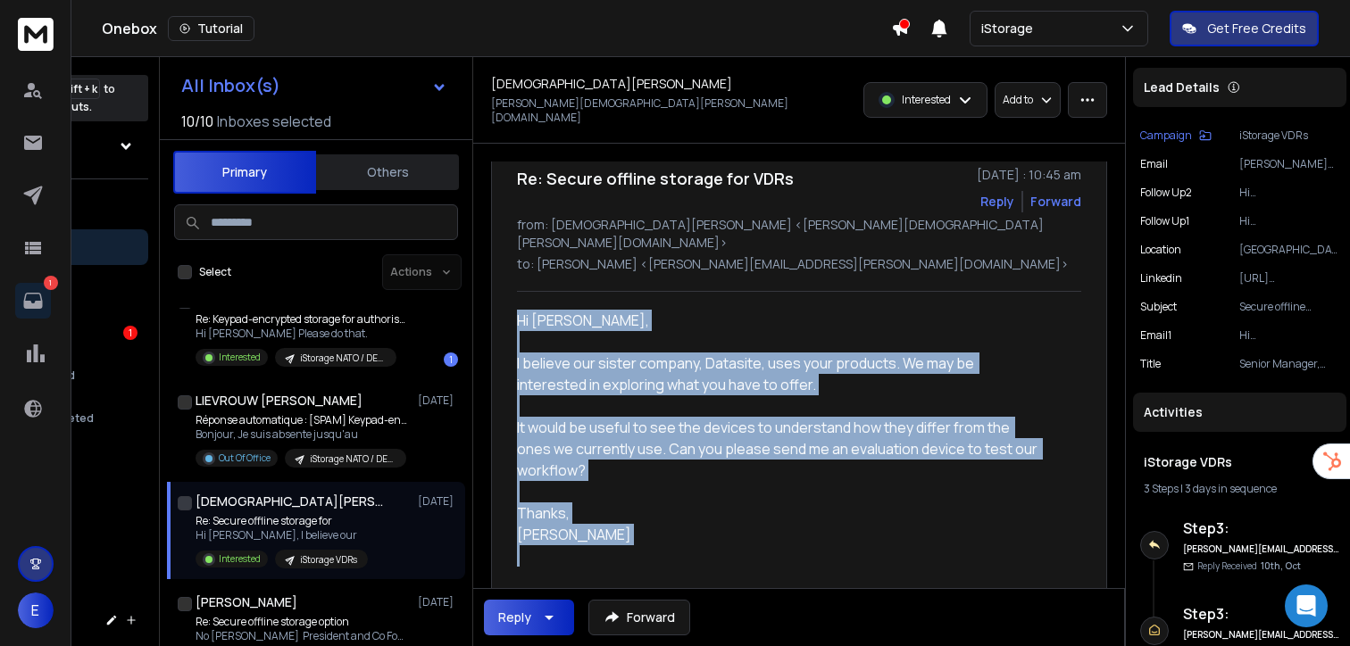
drag, startPoint x: 830, startPoint y: 297, endPoint x: 823, endPoint y: 513, distance: 215.3
click at [823, 513] on div "Hi Shannon, I believe our sister company, Datasite, uses your products. We may …" at bounding box center [777, 545] width 521 height 471
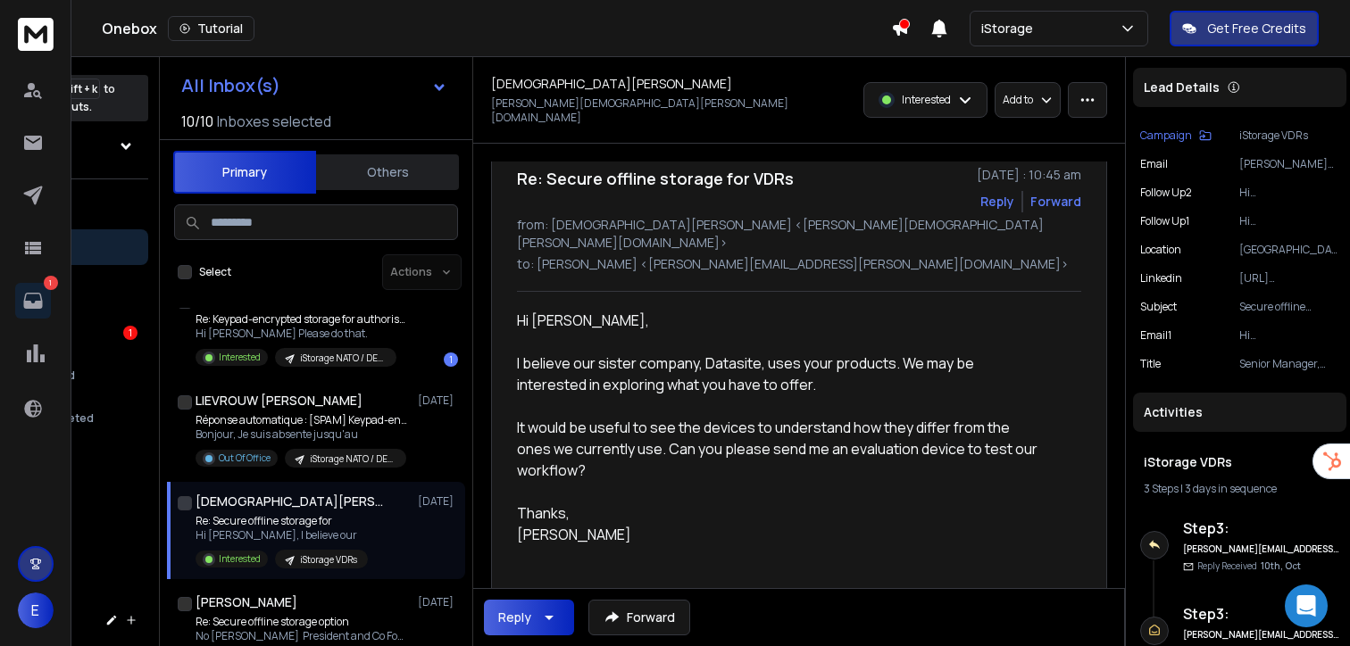
click at [824, 524] on div "Kristen" at bounding box center [777, 534] width 521 height 21
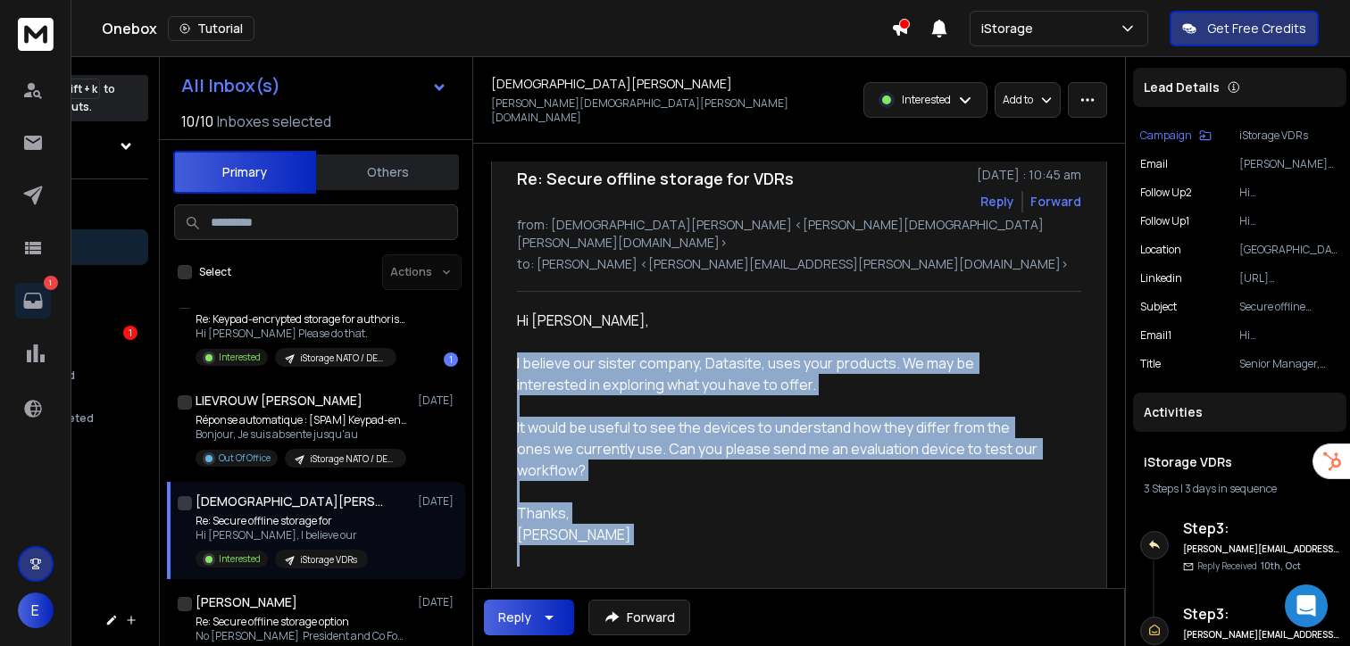
drag, startPoint x: 824, startPoint y: 501, endPoint x: 866, endPoint y: 326, distance: 180.0
click at [866, 331] on div "I believe our sister company, Datasite, uses your products. We may be intereste…" at bounding box center [777, 545] width 521 height 429
click at [866, 353] on div "I believe our sister company, Datasite, uses your products. We may be intereste…" at bounding box center [777, 374] width 521 height 43
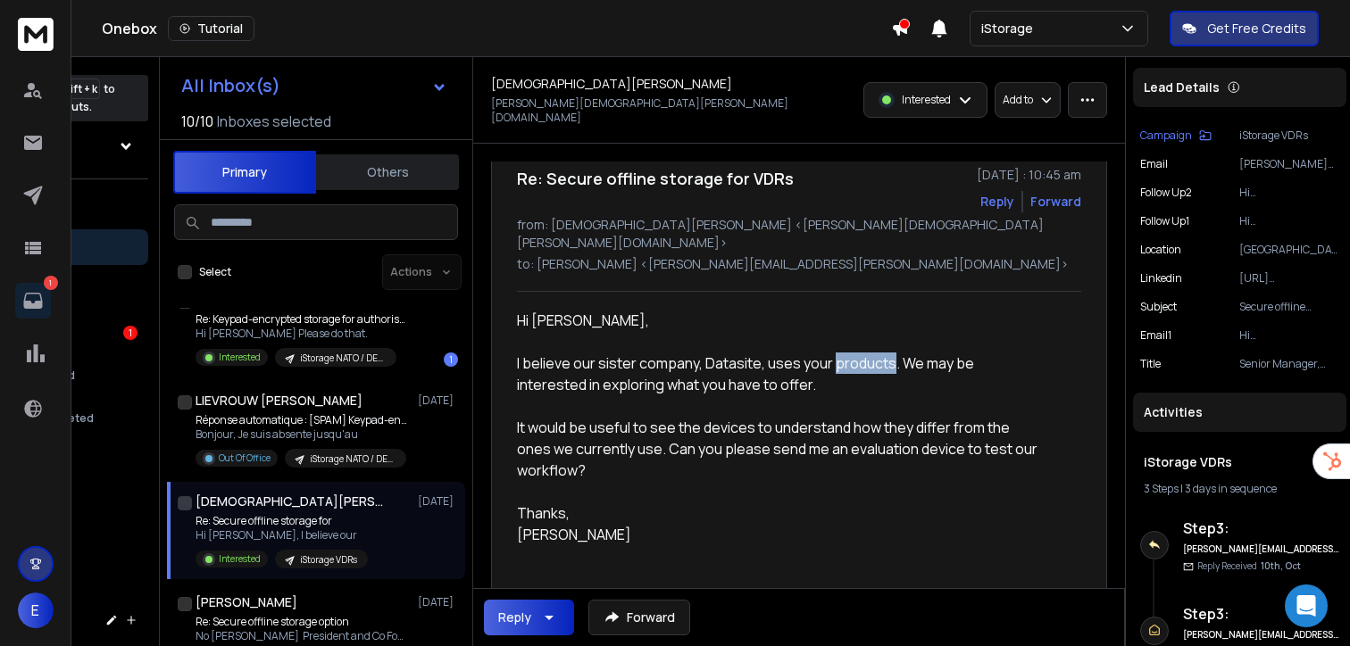
click at [866, 353] on div "I believe our sister company, Datasite, uses your products. We may be intereste…" at bounding box center [777, 374] width 521 height 43
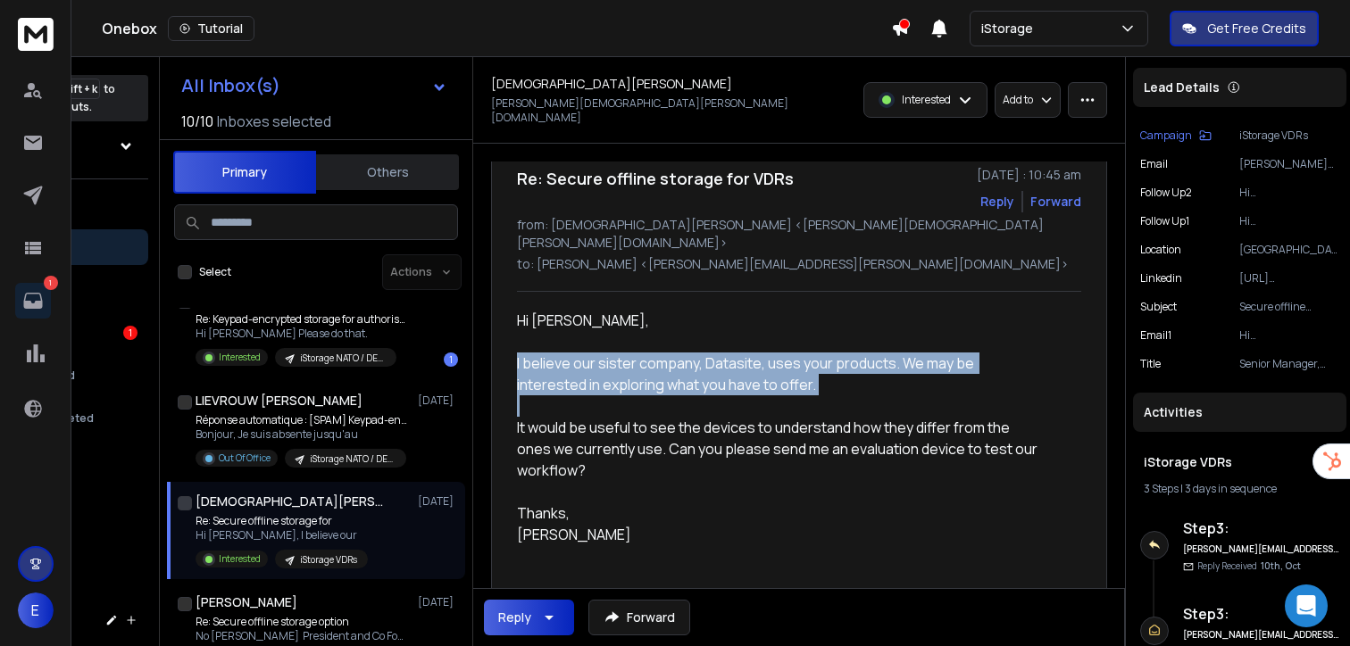
click at [866, 353] on div "I believe our sister company, Datasite, uses your products. We may be intereste…" at bounding box center [777, 374] width 521 height 43
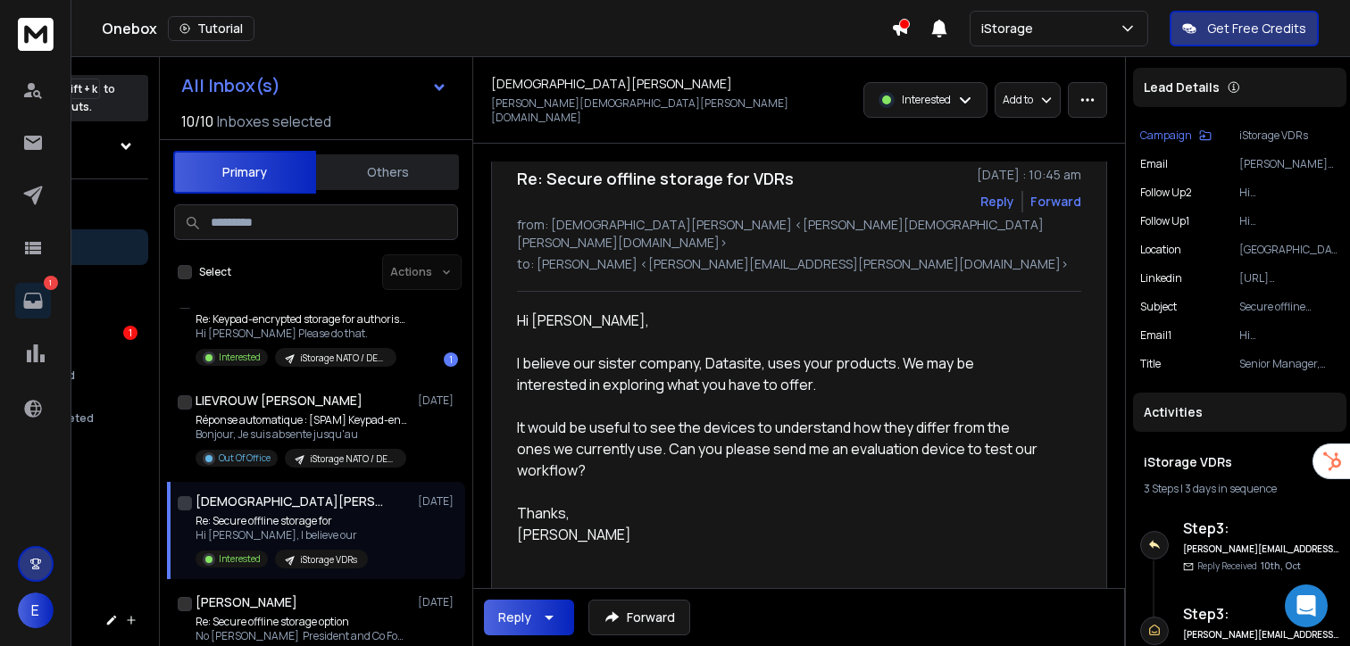
click at [879, 331] on div at bounding box center [777, 341] width 521 height 21
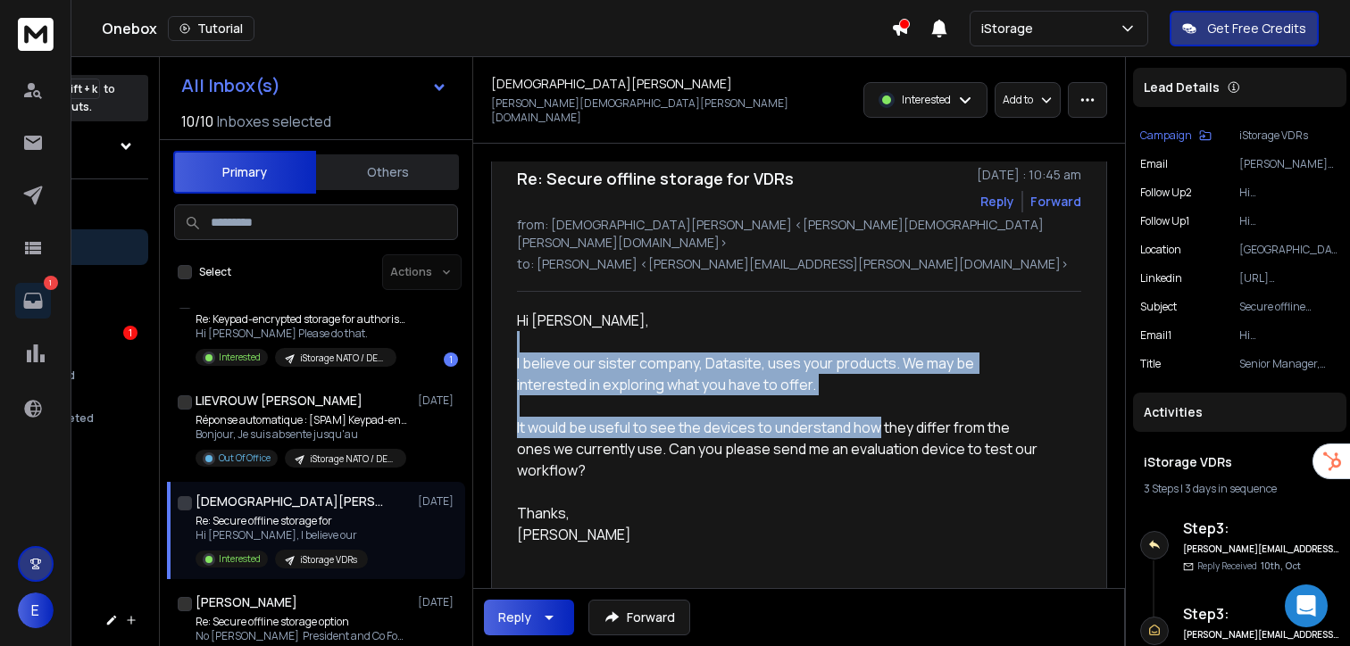
drag, startPoint x: 879, startPoint y: 305, endPoint x: 872, endPoint y: 404, distance: 99.4
click at [872, 404] on div "I believe our sister company, Datasite, uses your products. We may be intereste…" at bounding box center [777, 545] width 521 height 429
click at [872, 417] on div "It would be useful to see the devices to understand how they differ from the on…" at bounding box center [777, 449] width 521 height 64
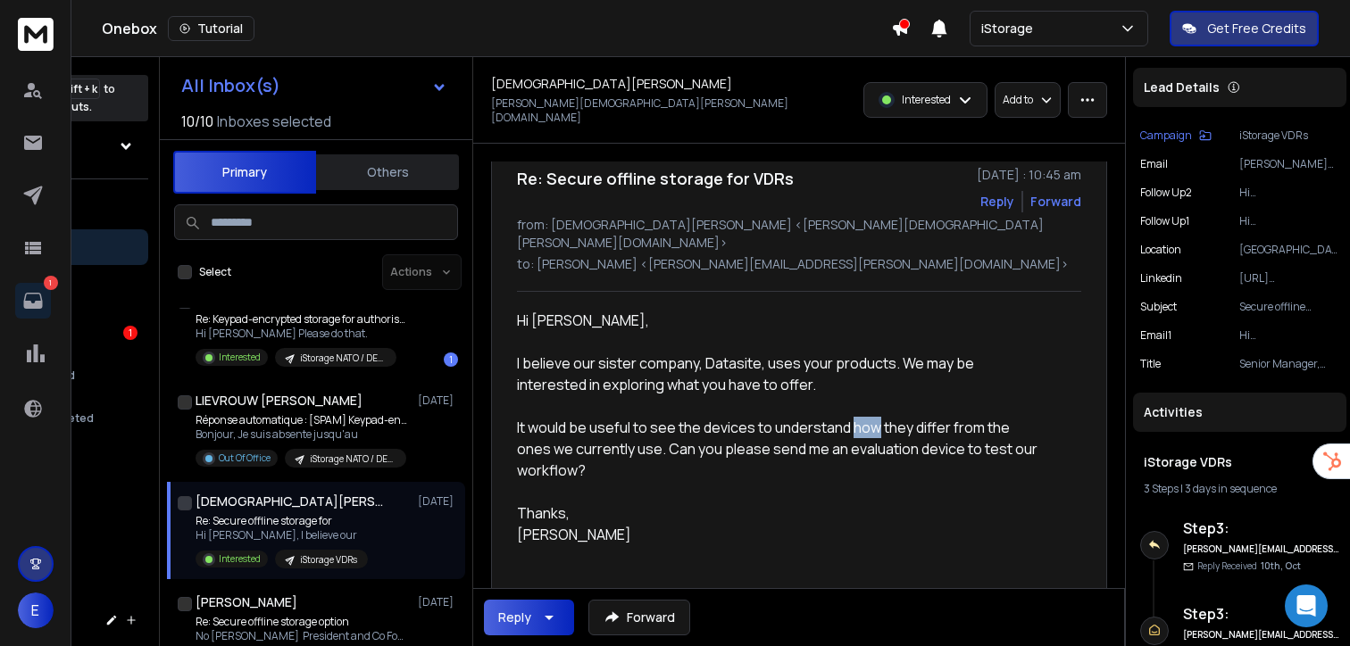
click at [872, 417] on div "It would be useful to see the devices to understand how they differ from the on…" at bounding box center [777, 449] width 521 height 64
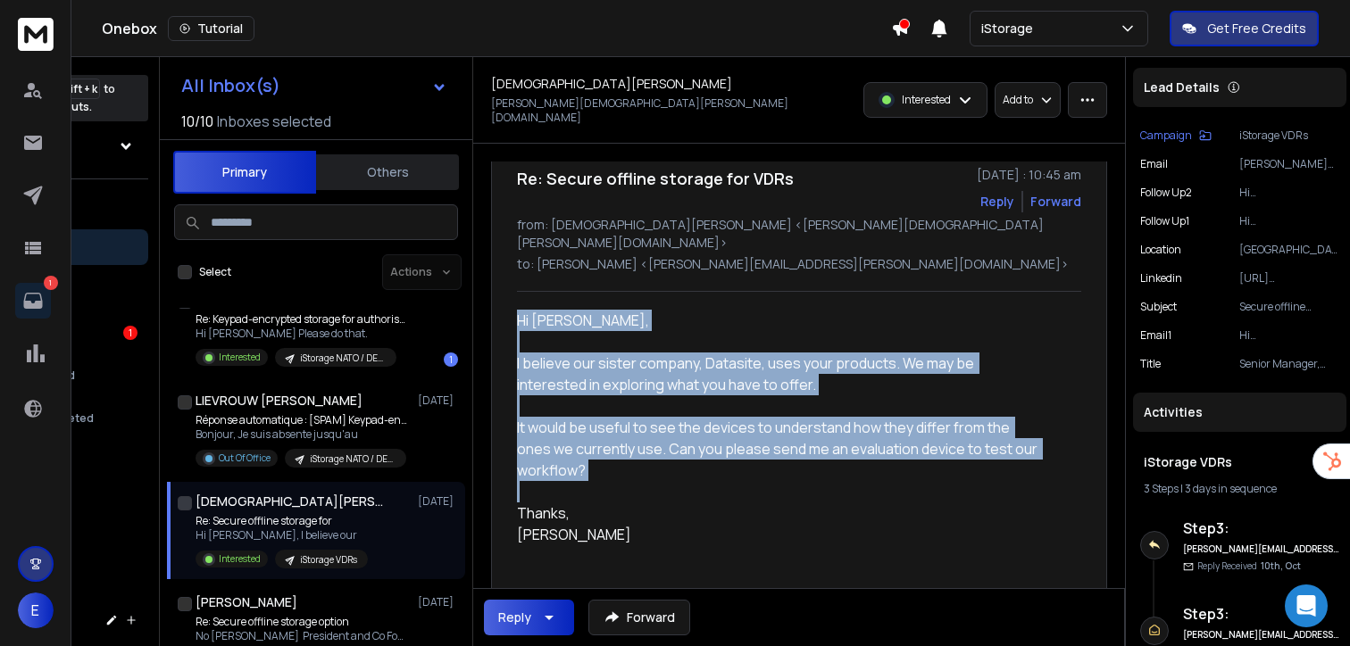
drag, startPoint x: 872, startPoint y: 404, endPoint x: 902, endPoint y: 279, distance: 129.3
click at [902, 310] on div "Hi Shannon, I believe our sister company, Datasite, uses your products. We may …" at bounding box center [777, 545] width 521 height 471
click at [902, 310] on div "Hi Shannon," at bounding box center [777, 320] width 521 height 21
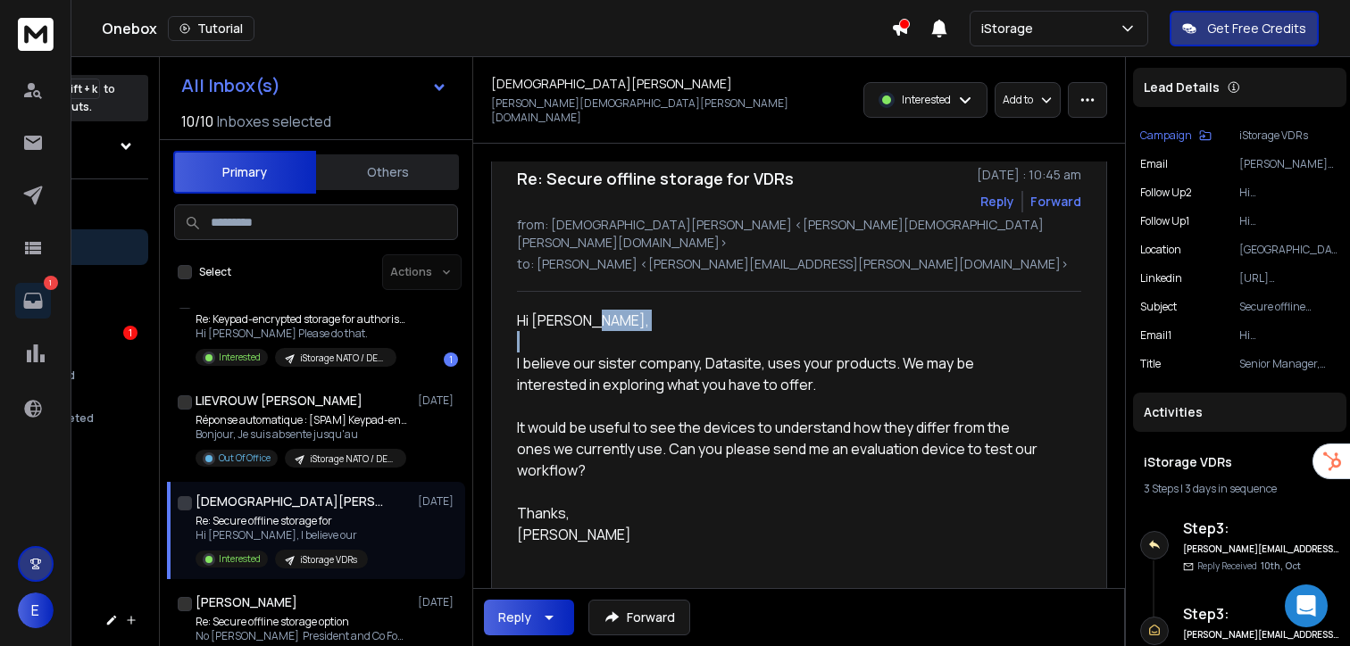
click at [902, 310] on div "Hi Shannon," at bounding box center [777, 320] width 521 height 21
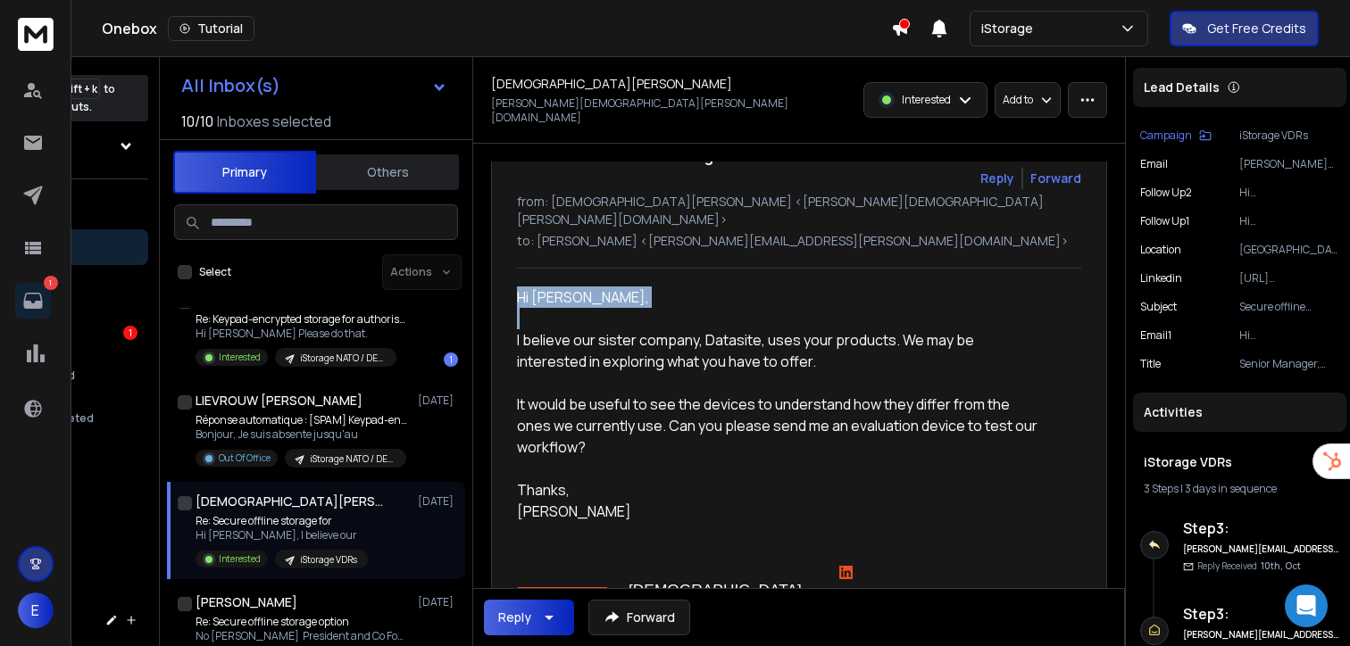
click at [902, 308] on div at bounding box center [777, 318] width 521 height 21
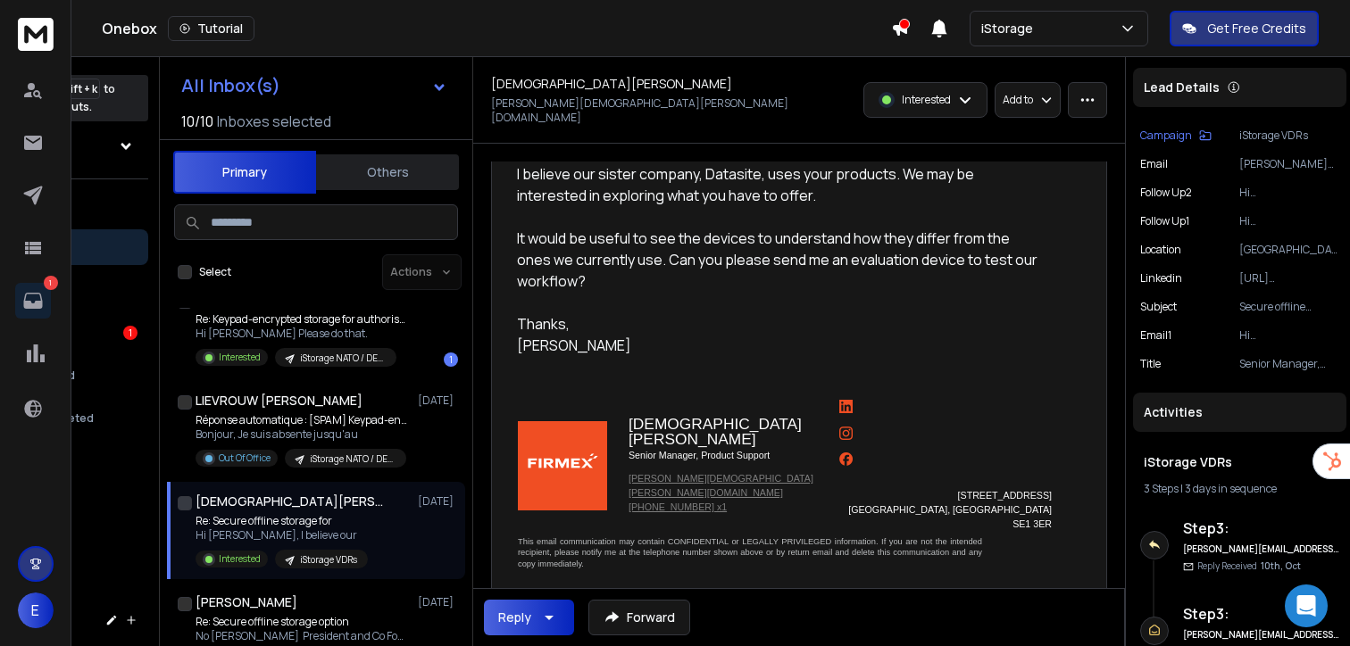
scroll to position [298, 0]
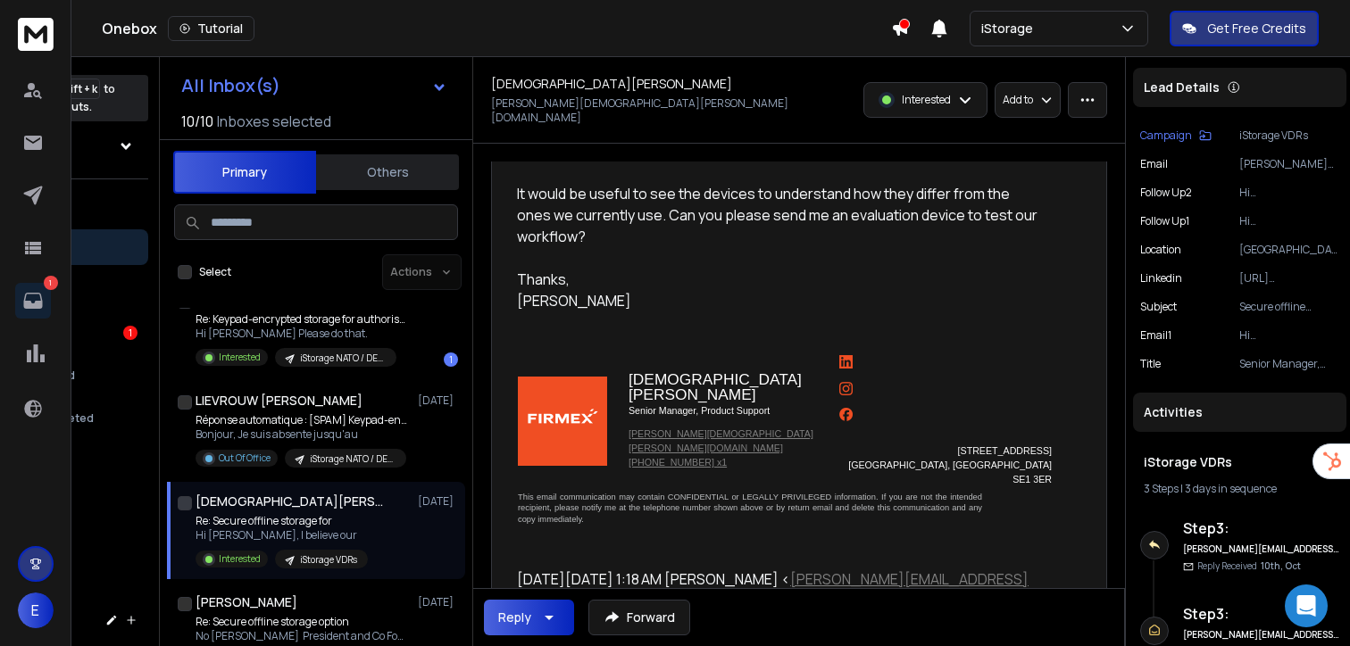
click at [564, 617] on button "Reply" at bounding box center [529, 618] width 90 height 36
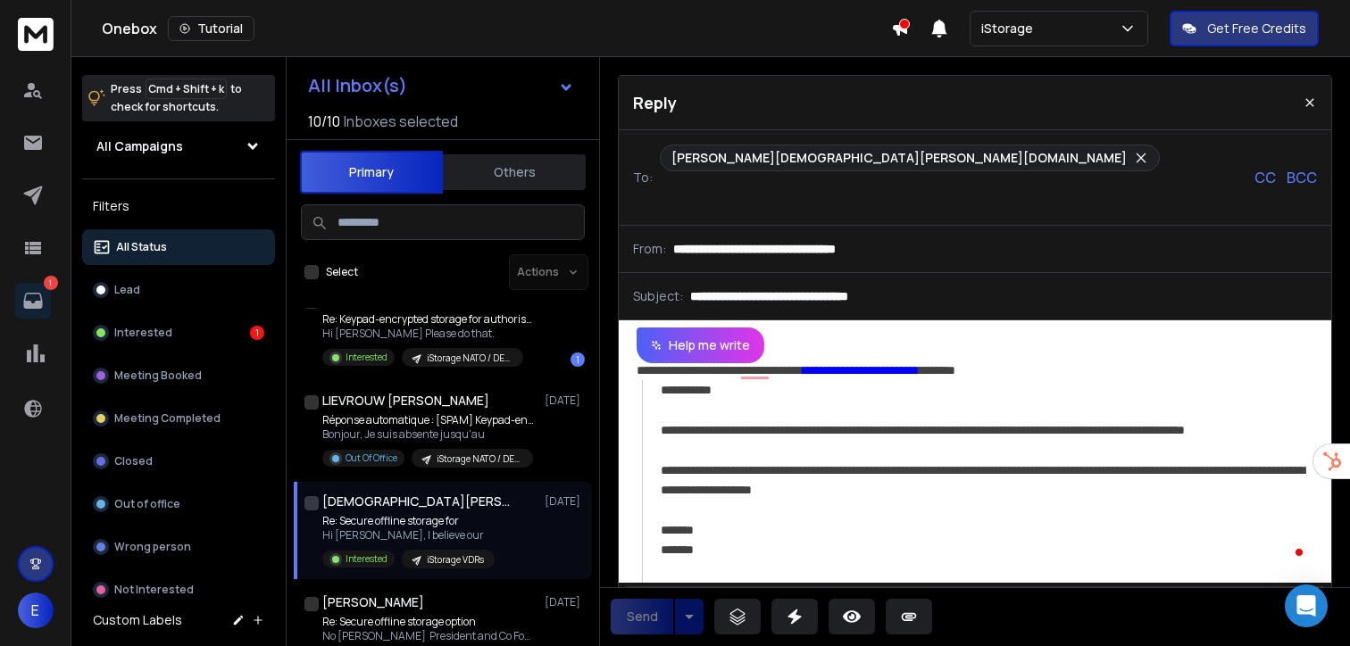
scroll to position [80, 0]
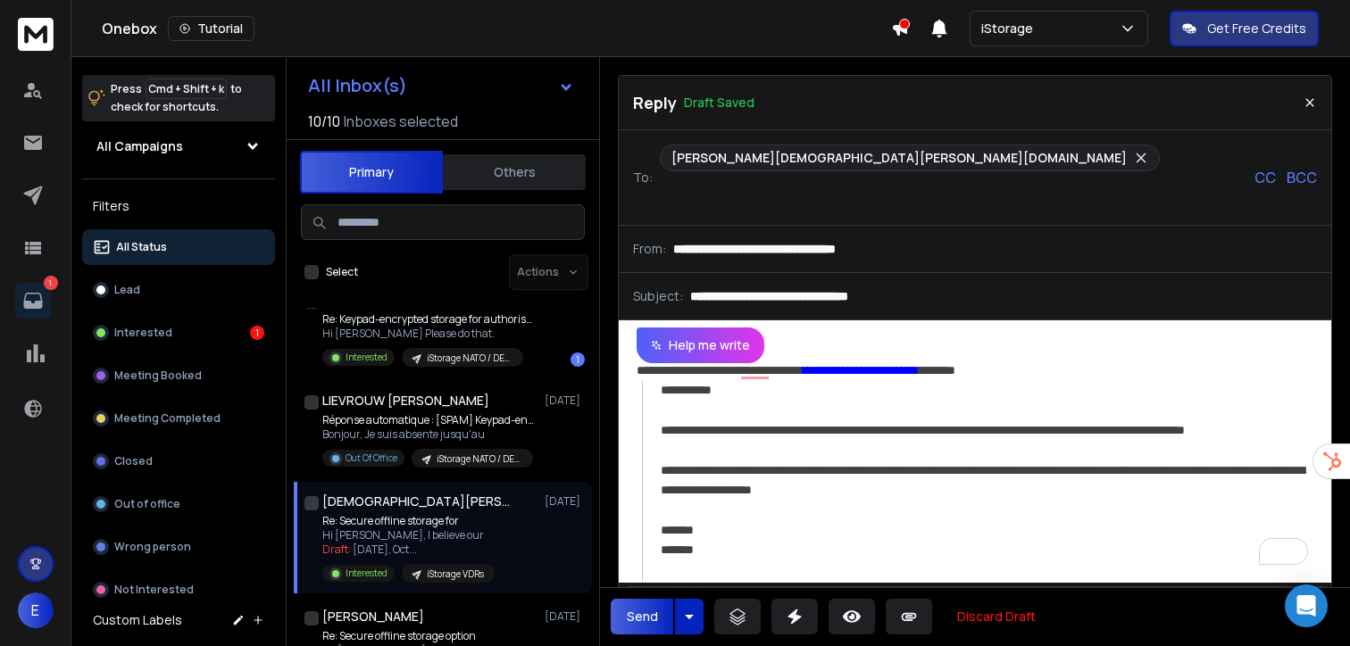
click at [982, 421] on div "**********" at bounding box center [985, 431] width 649 height 20
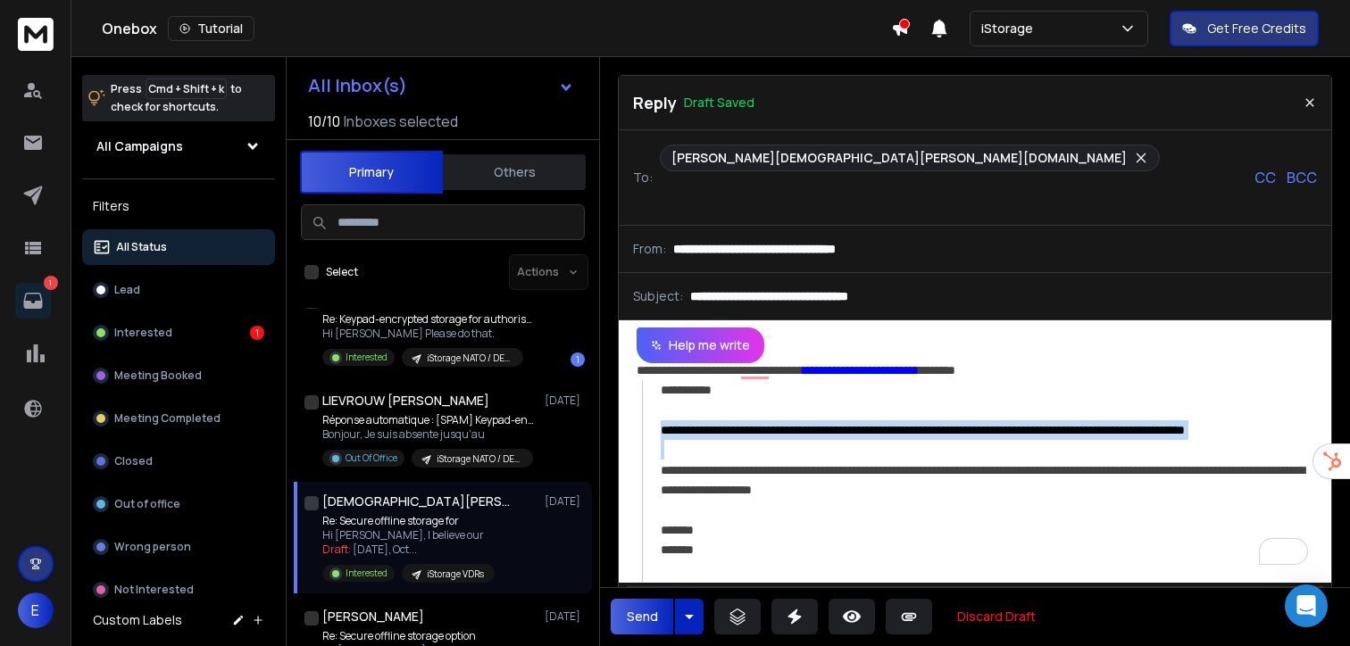
click at [982, 421] on div "**********" at bounding box center [985, 431] width 649 height 20
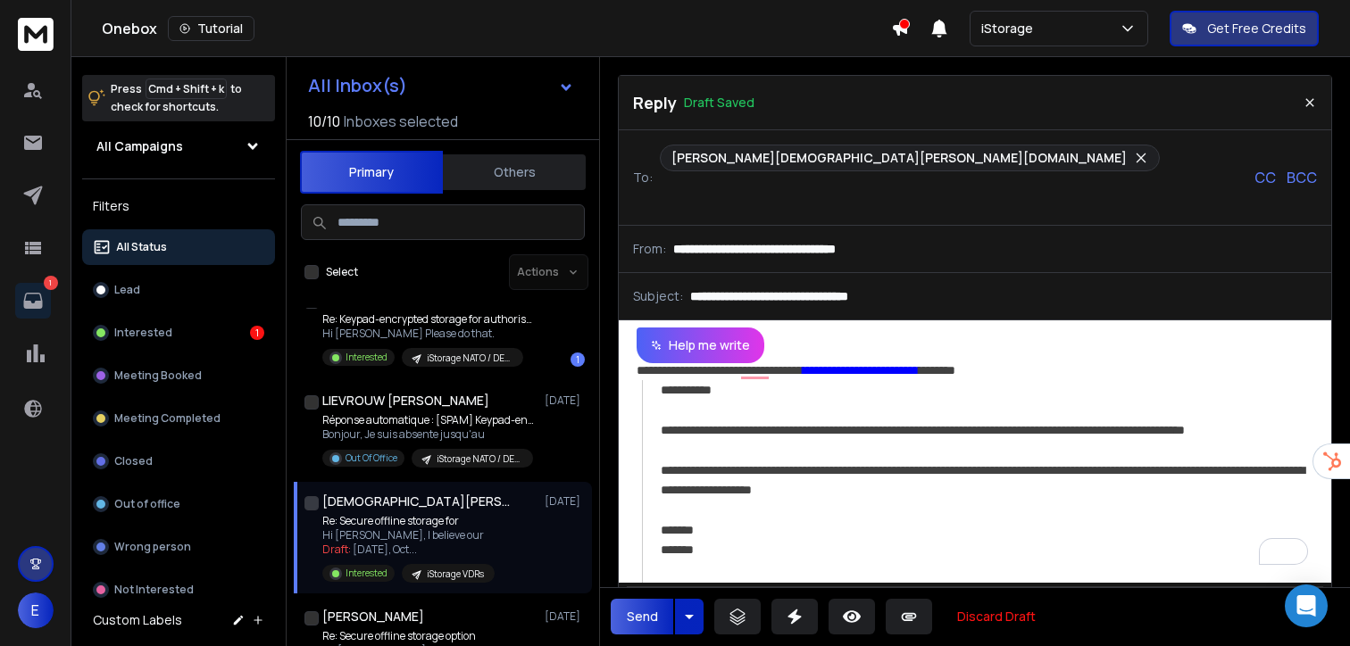
click at [697, 461] on div "**********" at bounding box center [985, 481] width 649 height 40
drag, startPoint x: 697, startPoint y: 441, endPoint x: 999, endPoint y: 441, distance: 301.8
click at [999, 461] on div "**********" at bounding box center [985, 481] width 649 height 40
click at [947, 461] on div "**********" at bounding box center [985, 481] width 649 height 40
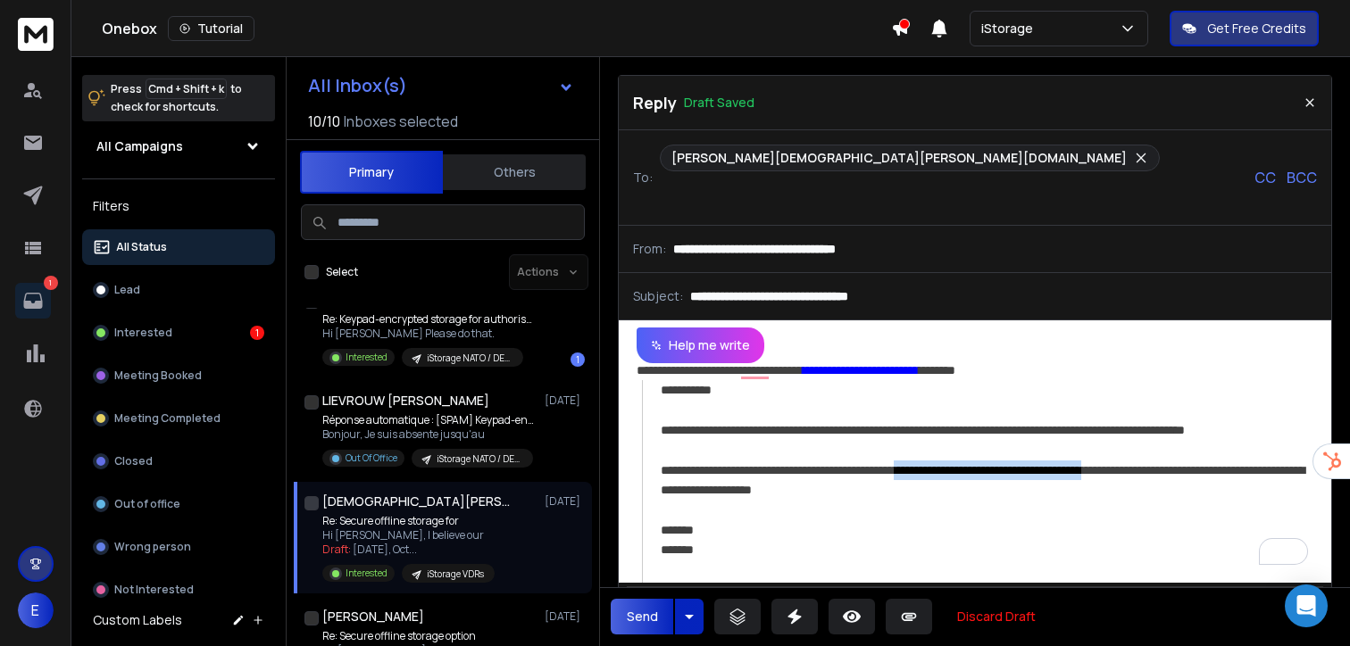
drag, startPoint x: 947, startPoint y: 442, endPoint x: 1135, endPoint y: 442, distance: 187.5
click at [1135, 461] on div "**********" at bounding box center [985, 481] width 649 height 40
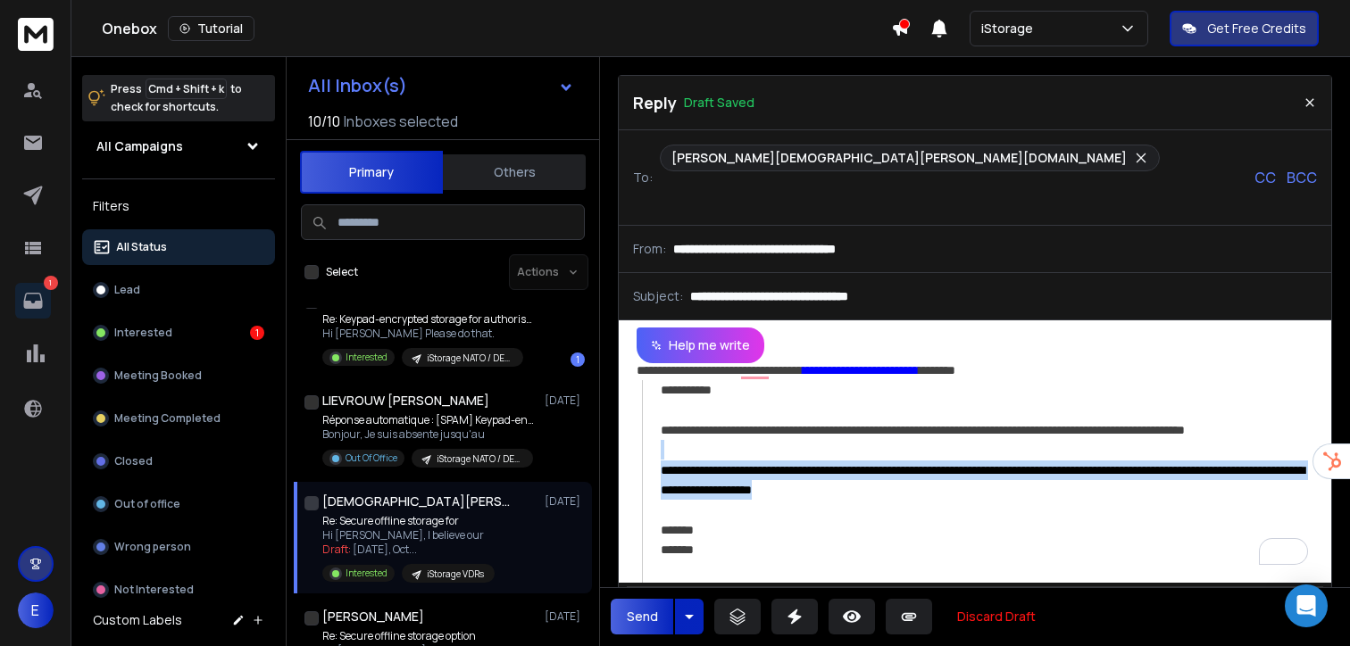
drag, startPoint x: 1239, startPoint y: 425, endPoint x: 1238, endPoint y: 451, distance: 26.0
click at [1238, 451] on div "**********" at bounding box center [984, 589] width 647 height 377
click at [1218, 461] on div "**********" at bounding box center [985, 481] width 649 height 40
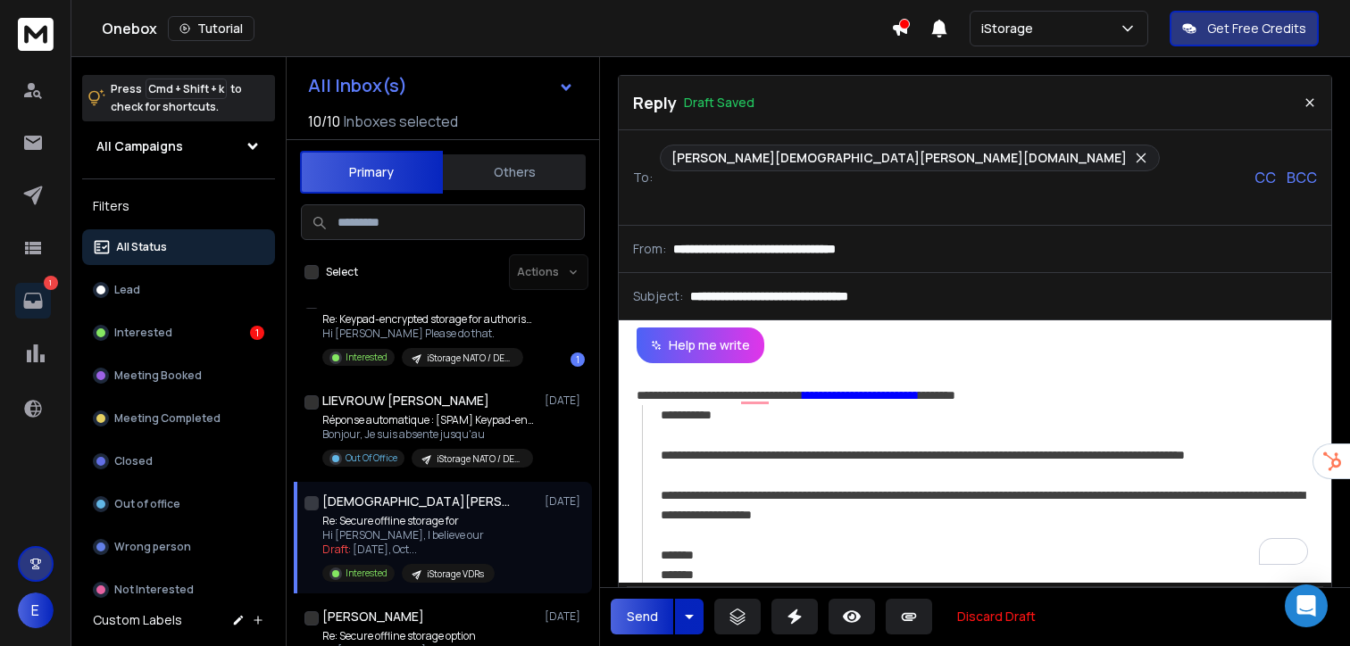
scroll to position [47, 0]
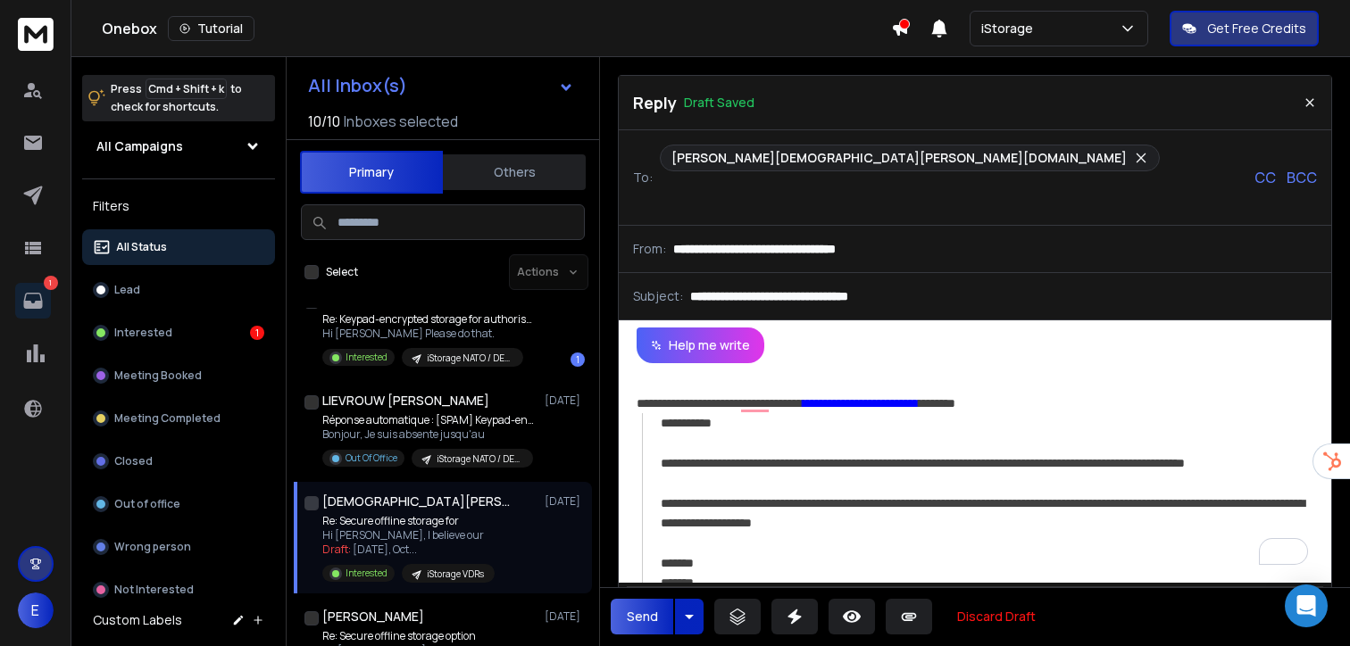
click at [727, 328] on button "Help me write" at bounding box center [701, 346] width 128 height 36
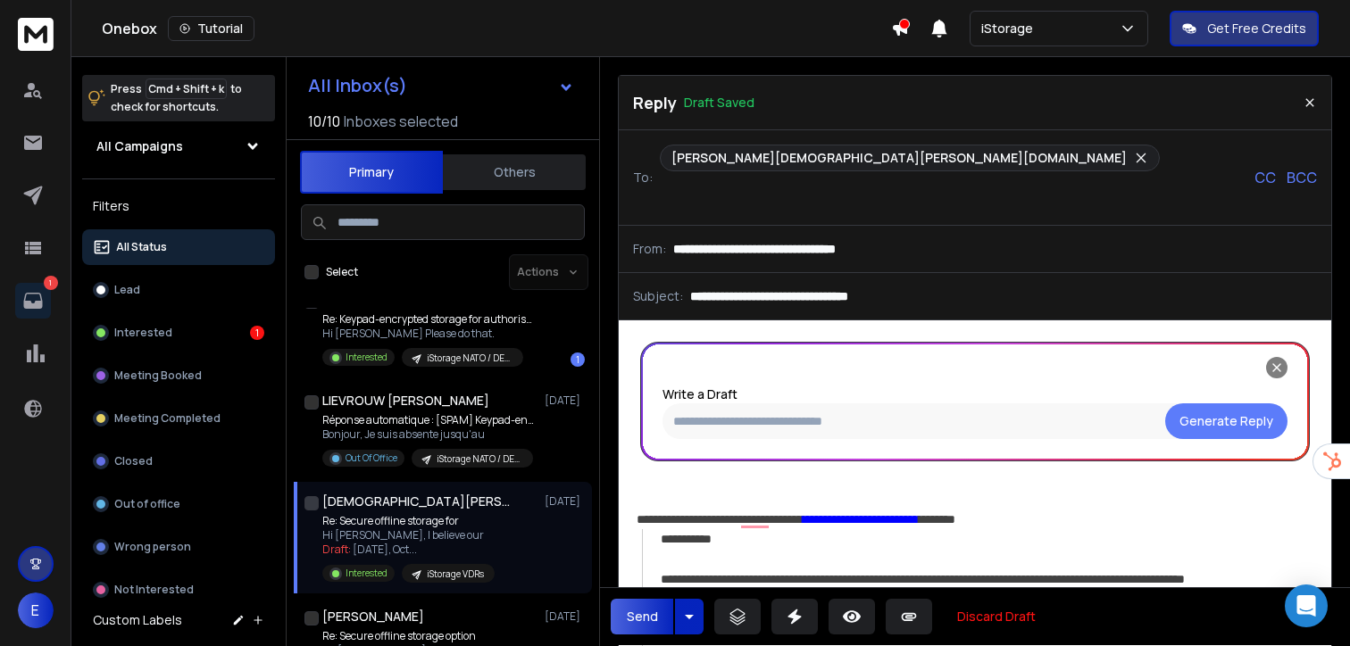
click at [734, 404] on input "text" at bounding box center [975, 422] width 625 height 36
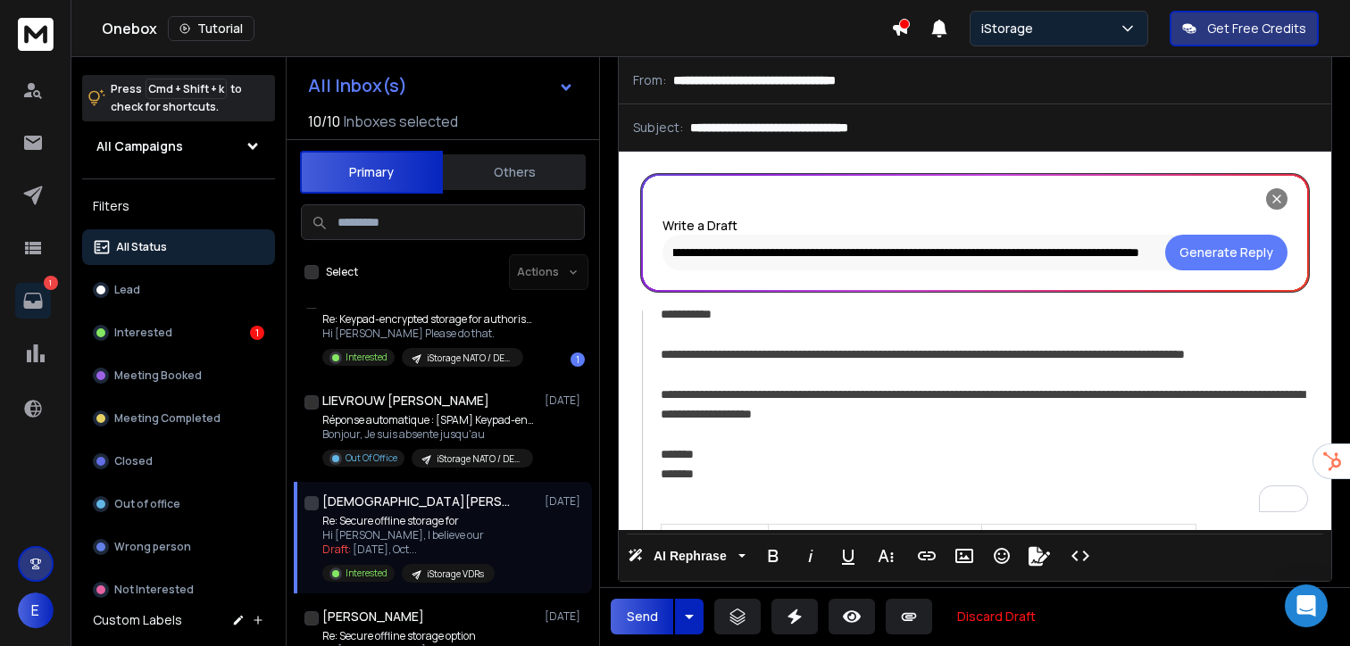
scroll to position [0, 472]
type input "**********"
click at [1210, 235] on button "Generate Reply" at bounding box center [1226, 253] width 122 height 36
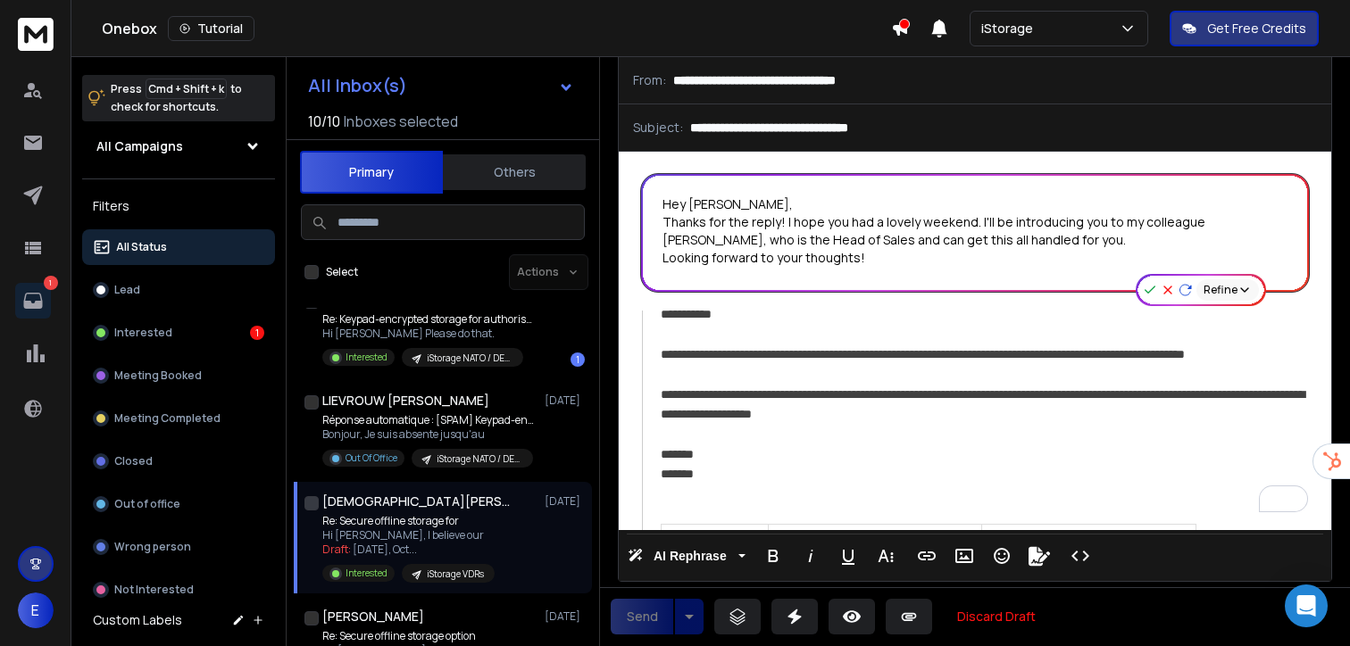
click at [1147, 283] on icon at bounding box center [1150, 290] width 14 height 14
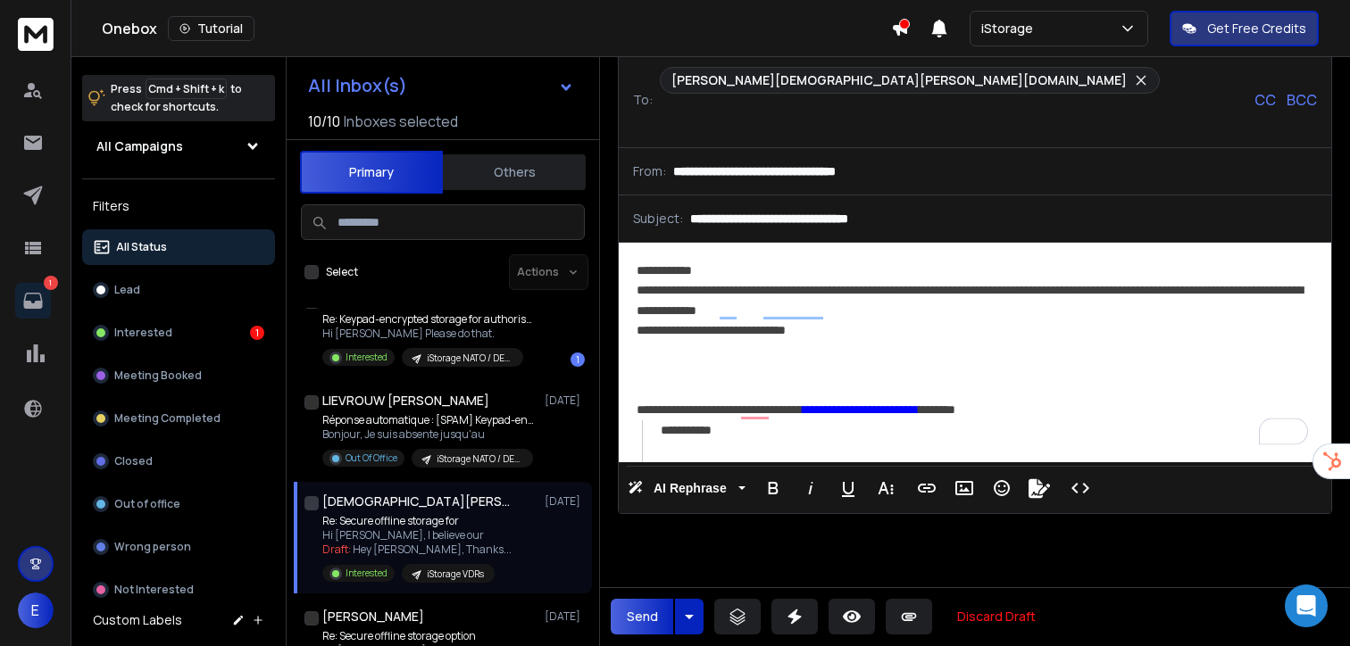
click at [942, 321] on div "**********" at bounding box center [972, 331] width 671 height 20
click at [860, 261] on div "**********" at bounding box center [972, 271] width 671 height 20
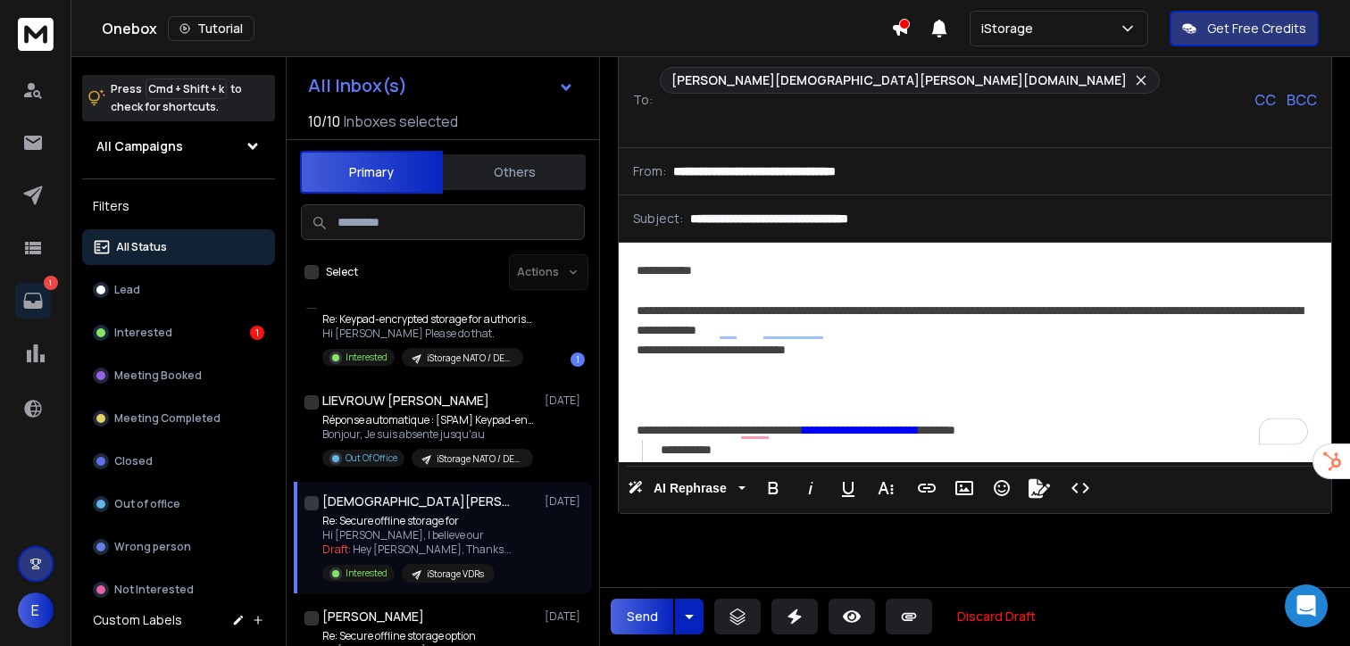
click at [911, 301] on div "**********" at bounding box center [972, 321] width 671 height 40
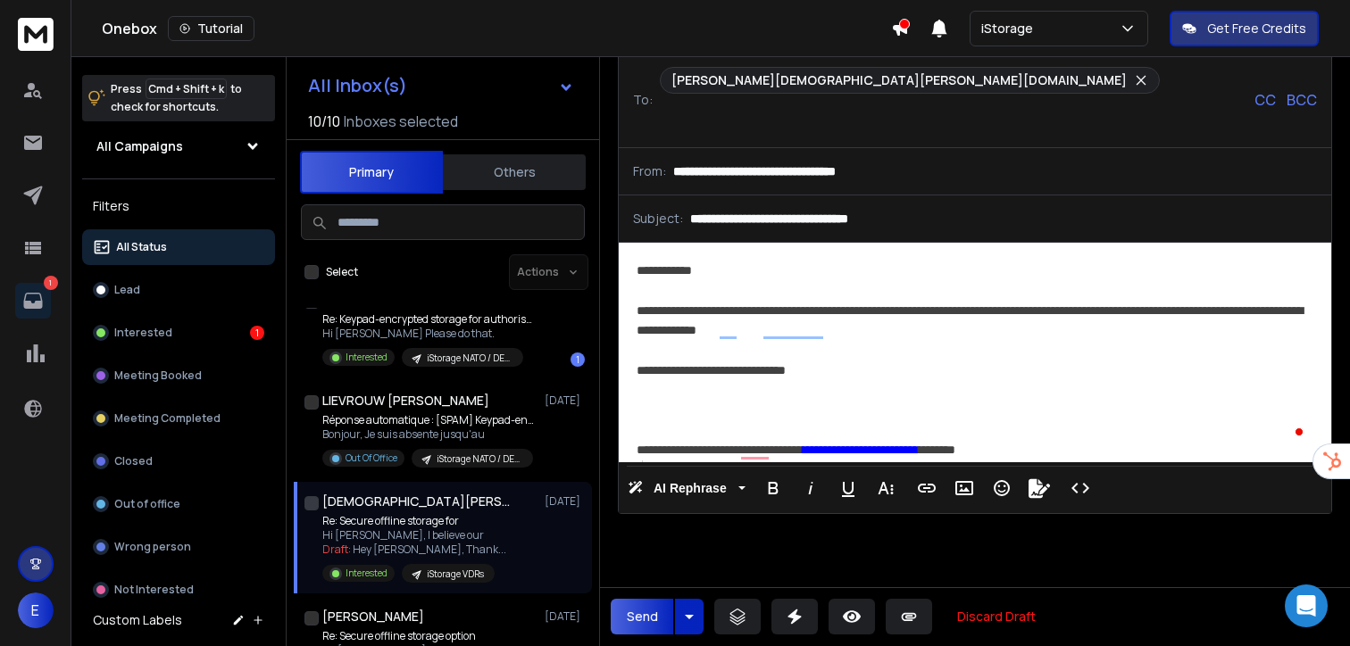
click at [906, 361] on div "**********" at bounding box center [972, 371] width 671 height 20
click at [1263, 89] on p "CC" at bounding box center [1265, 99] width 21 height 21
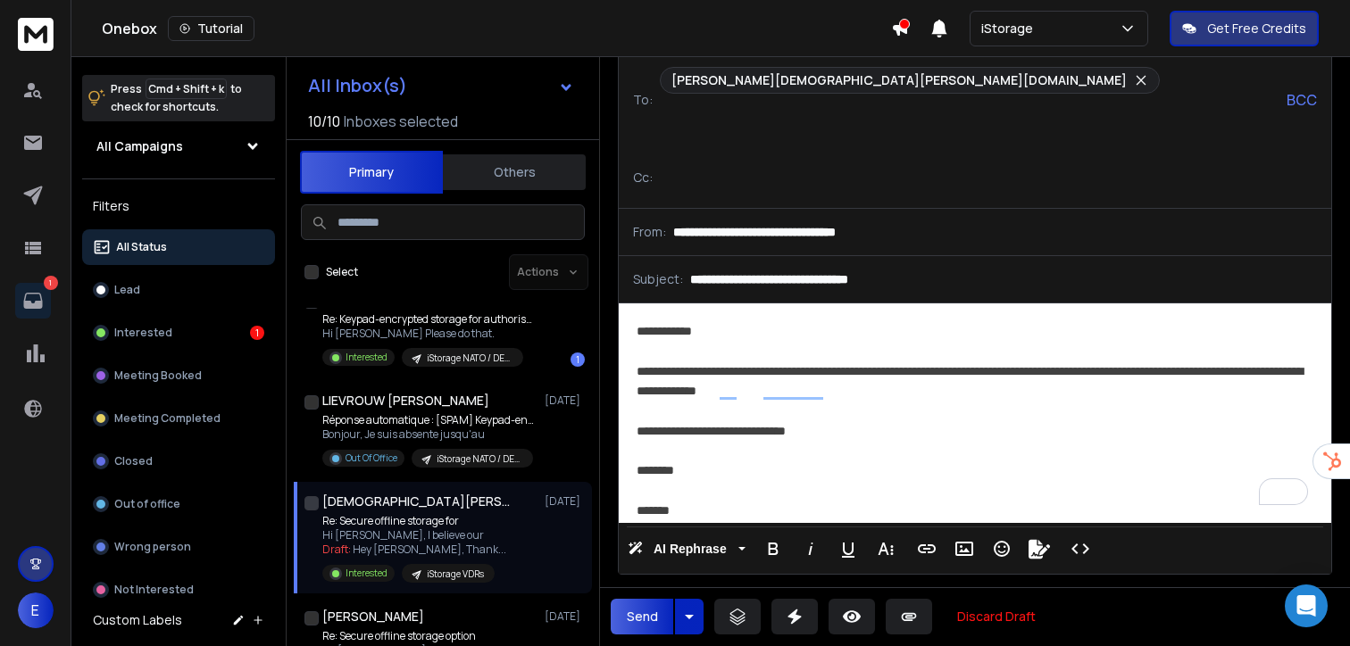
paste input
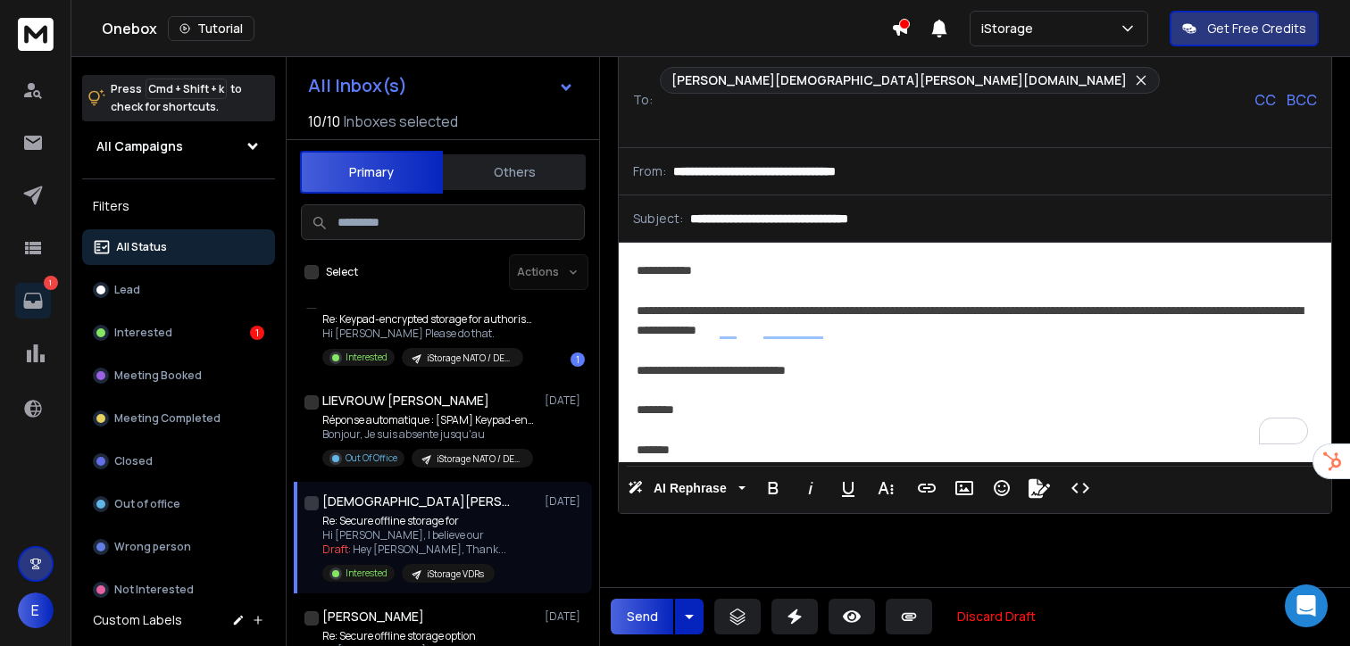
click at [900, 333] on div "**********" at bounding box center [972, 353] width 707 height 220
click at [915, 340] on div "To enrich screen reader interactions, please activate Accessibility in Grammarl…" at bounding box center [972, 350] width 671 height 20
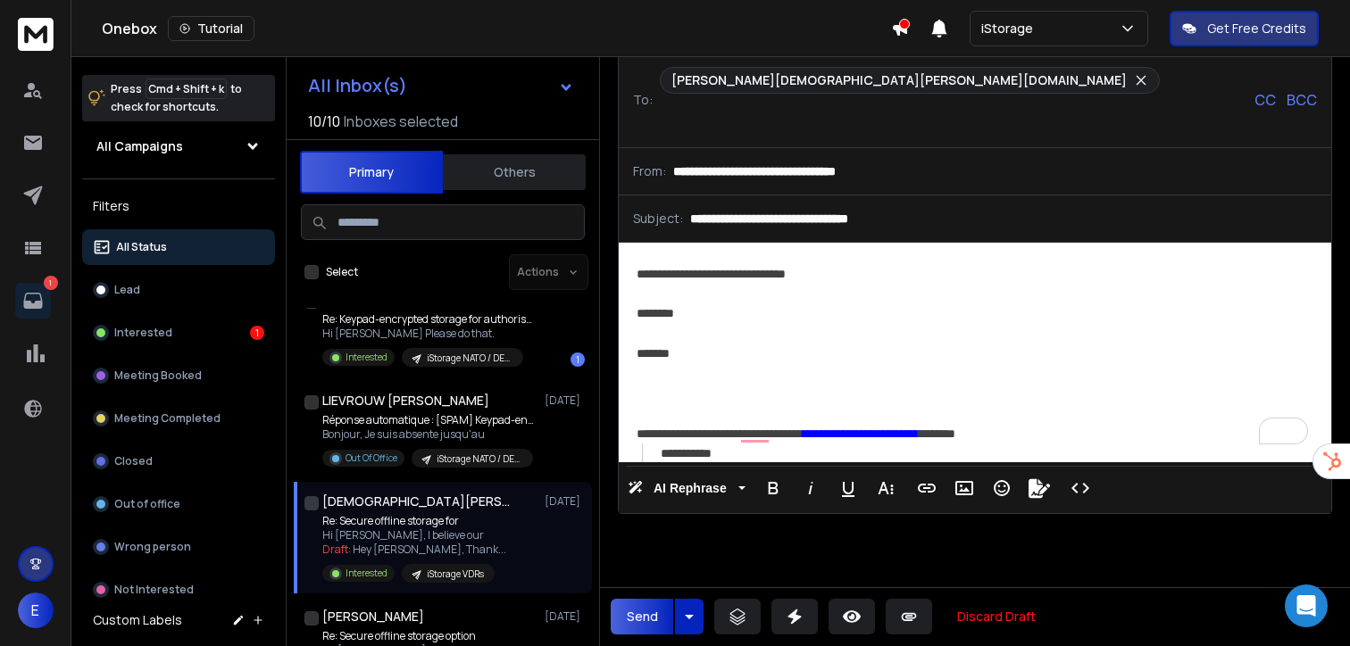
scroll to position [103, 0]
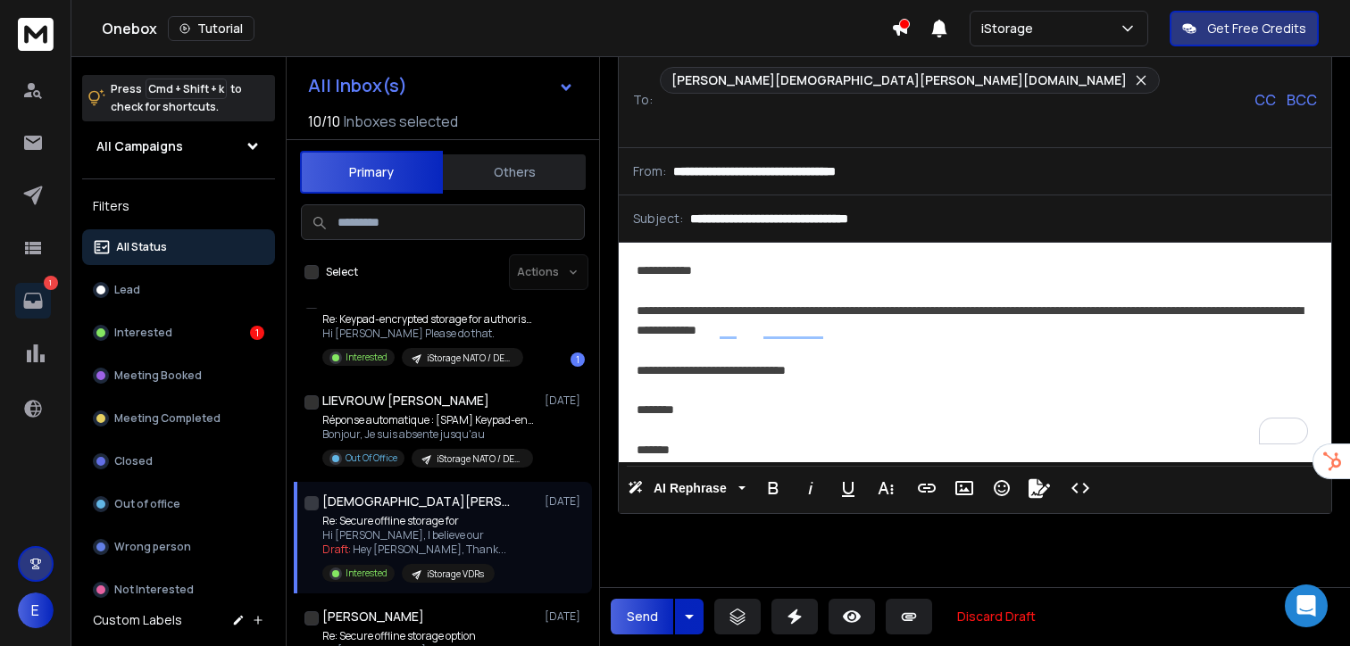
click at [912, 361] on div "**********" at bounding box center [972, 371] width 671 height 20
click at [640, 621] on button "Send" at bounding box center [642, 617] width 63 height 36
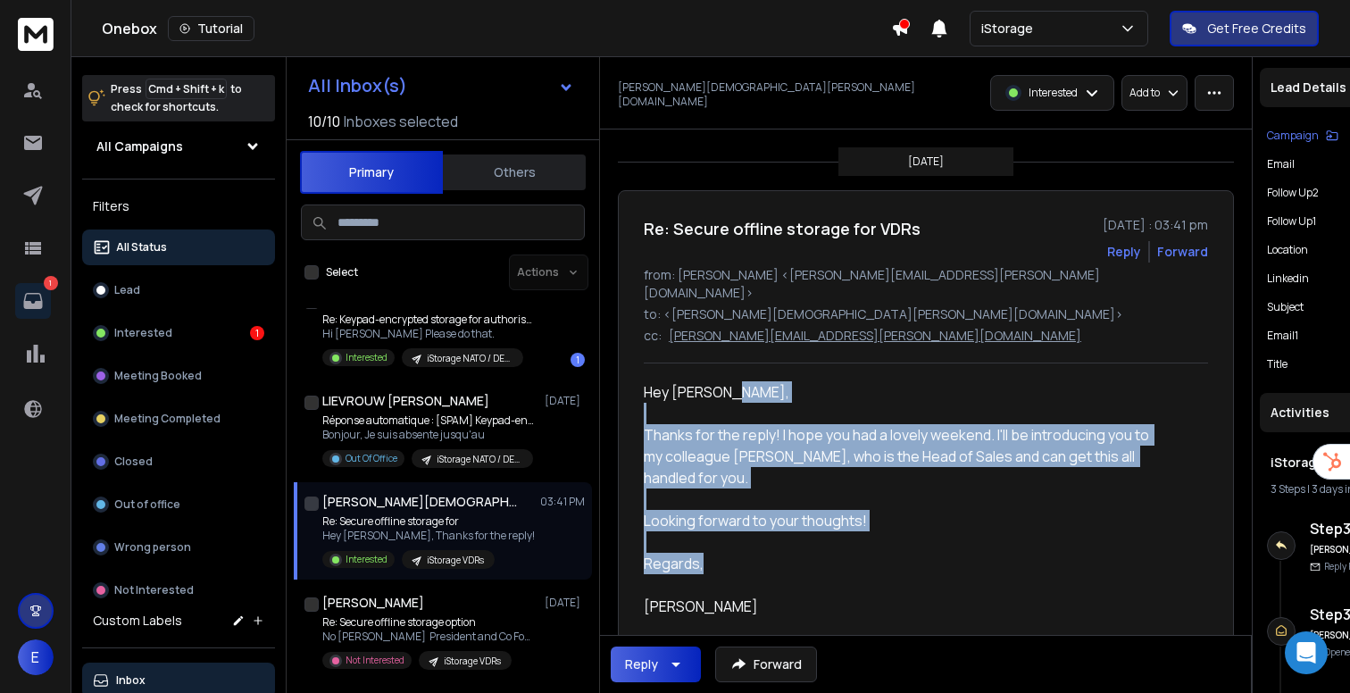
drag, startPoint x: 946, startPoint y: 528, endPoint x: 943, endPoint y: 379, distance: 149.1
click at [943, 381] on div "Hey Kristen," at bounding box center [904, 391] width 521 height 21
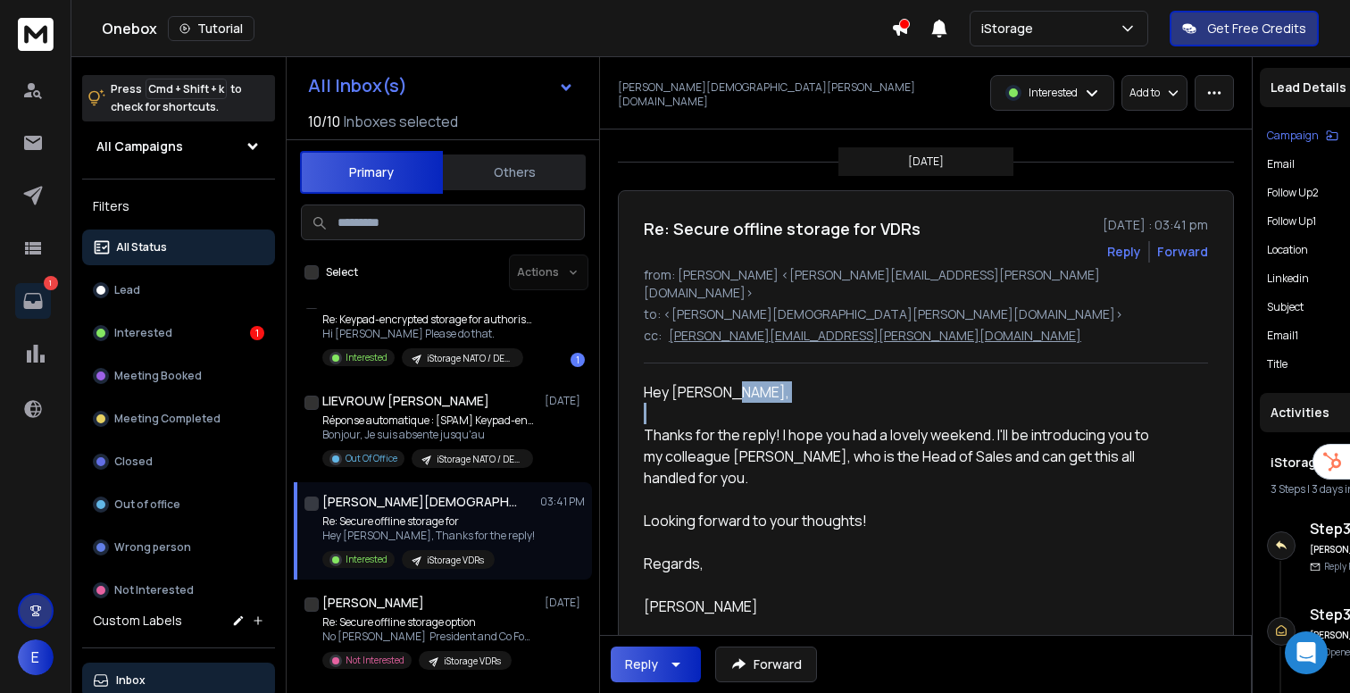
click at [943, 381] on div "Hey Kristen," at bounding box center [904, 391] width 521 height 21
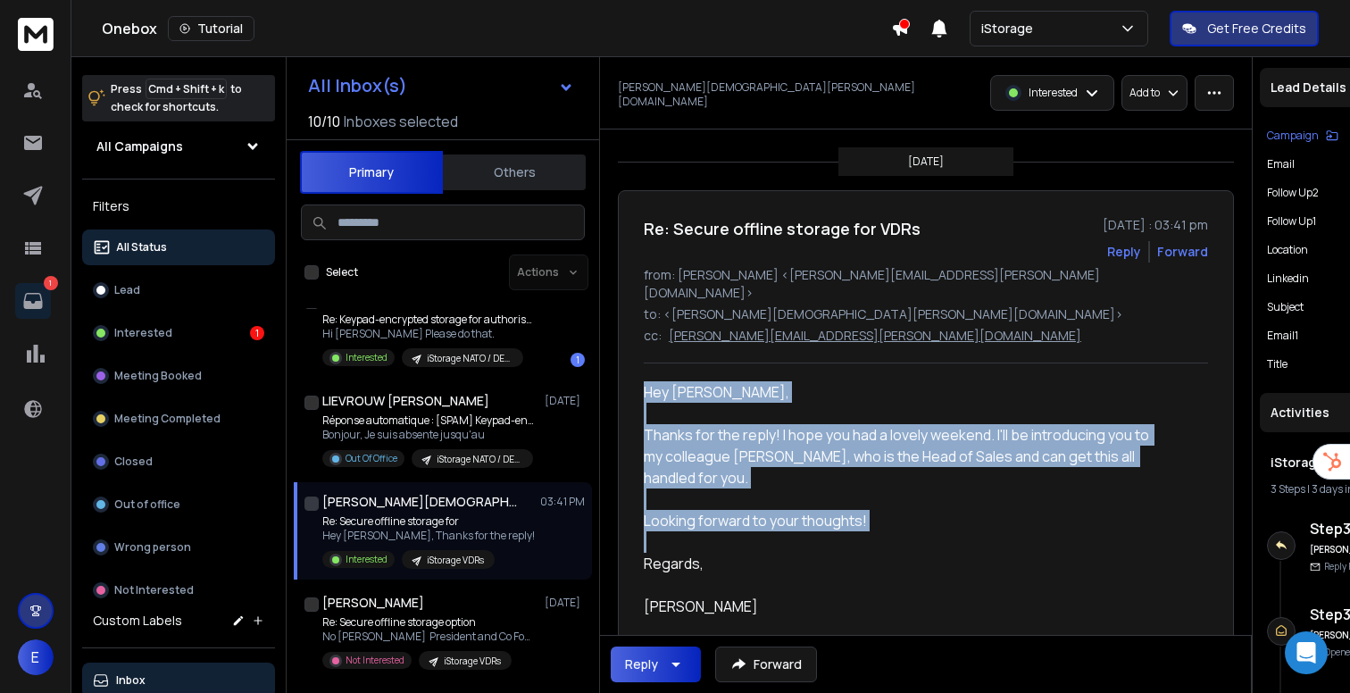
drag, startPoint x: 943, startPoint y: 379, endPoint x: 930, endPoint y: 481, distance: 103.4
click at [930, 510] on div "Looking forward to your thoughts!" at bounding box center [904, 520] width 521 height 21
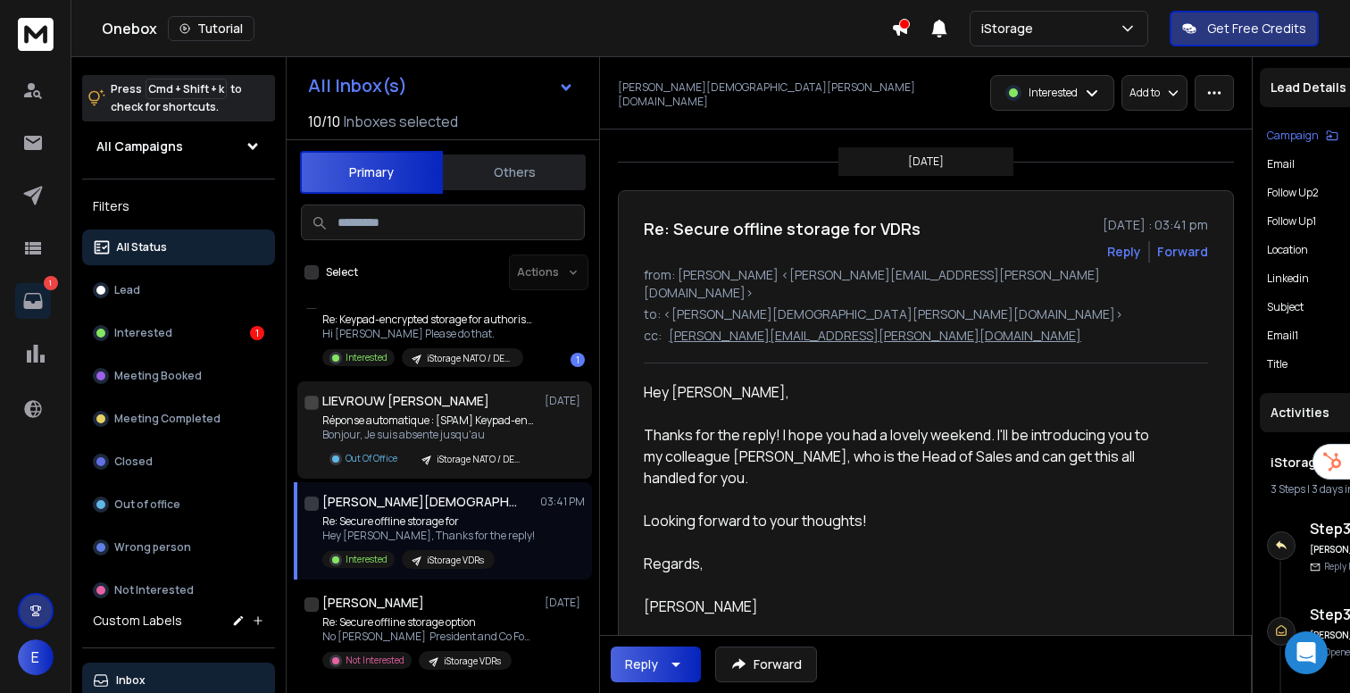
scroll to position [0, 0]
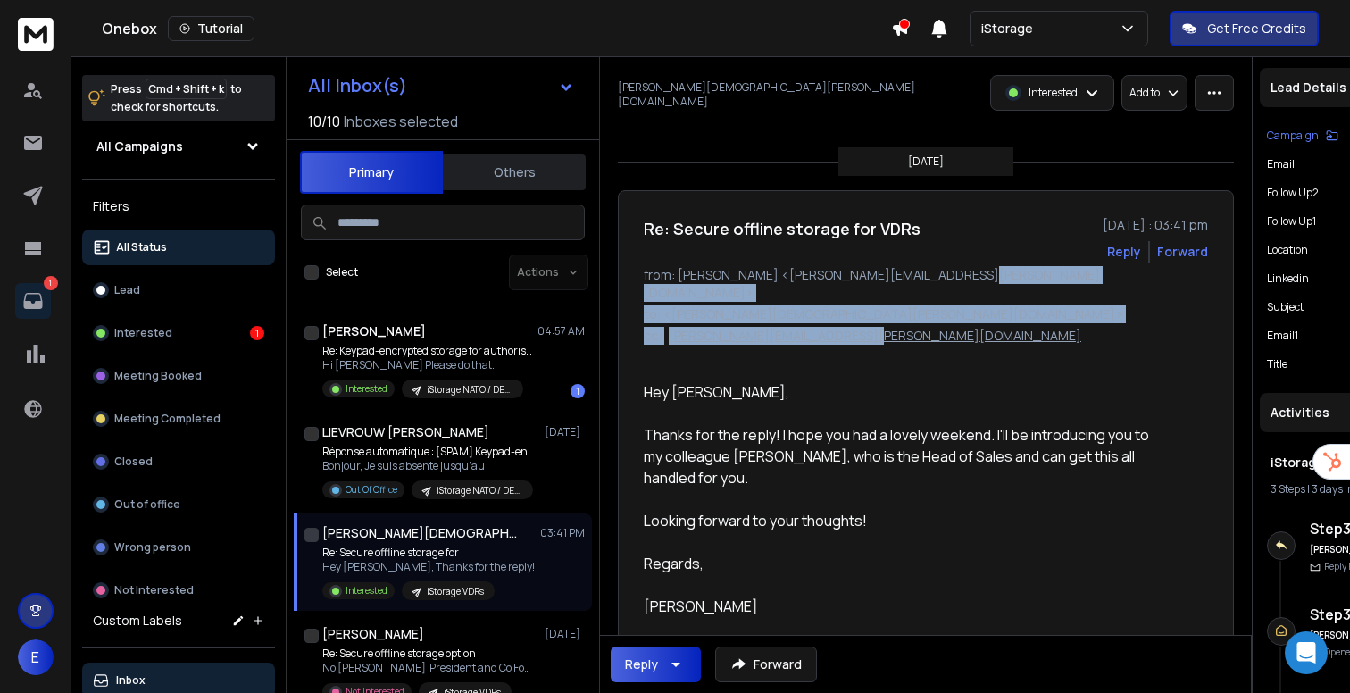
drag, startPoint x: 968, startPoint y: 319, endPoint x: 948, endPoint y: 270, distance: 52.9
click at [947, 270] on div "Re: Secure offline storage for VDRs 13 October 2025 : 03:41 pm Reply Forward fr…" at bounding box center [926, 280] width 564 height 129
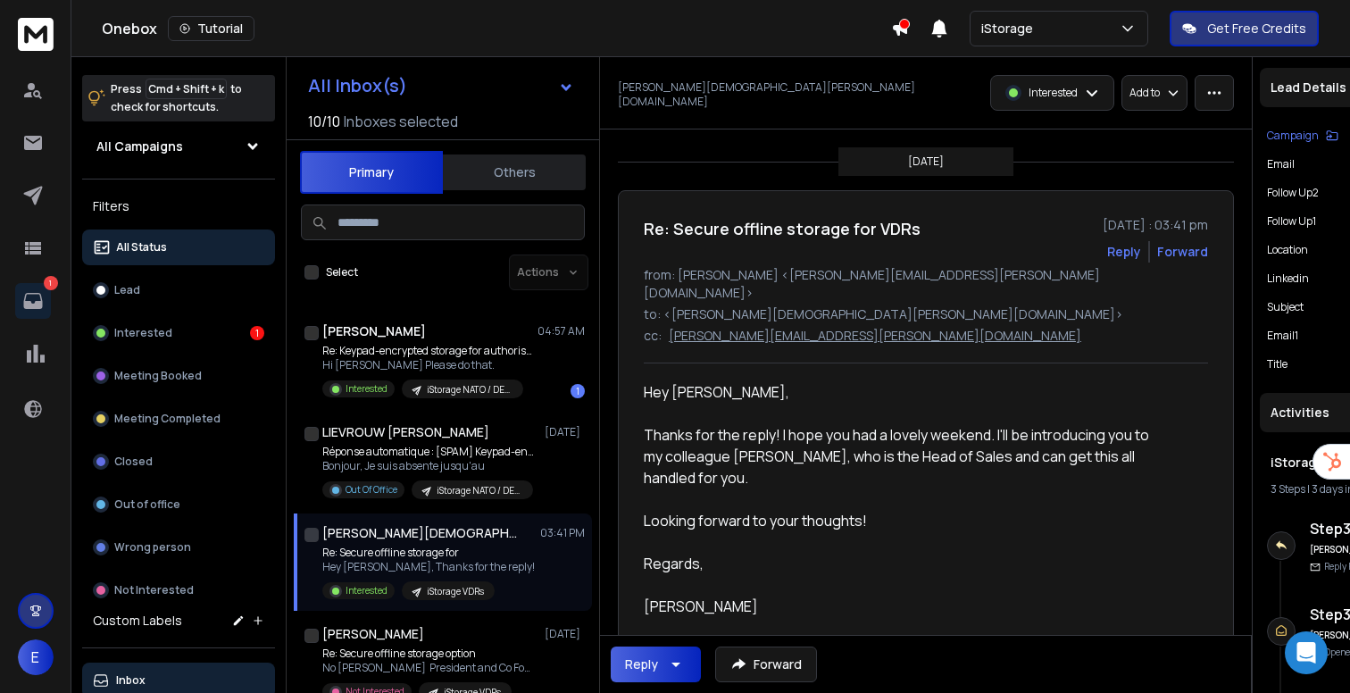
click at [913, 272] on p "from: Shannon <shannon.dority@istorageukinsight.com>" at bounding box center [926, 284] width 564 height 36
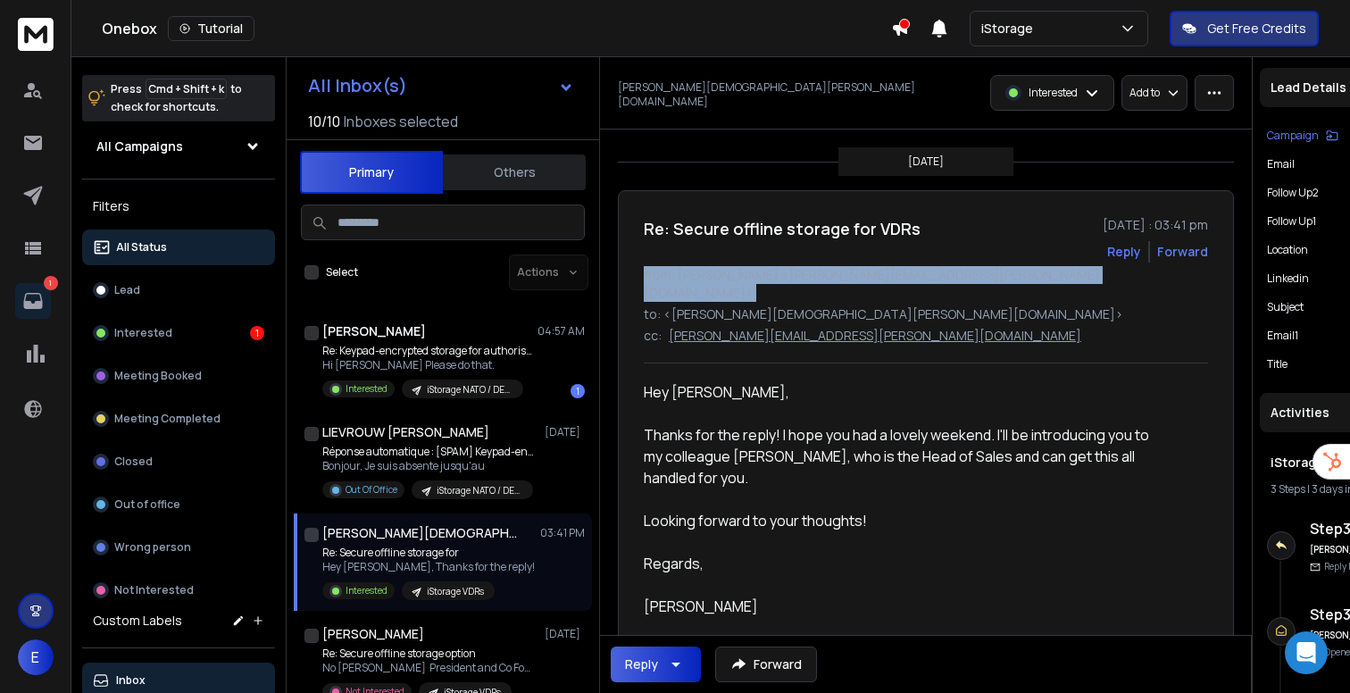
click at [913, 272] on p "from: Shannon <shannon.dority@istorageukinsight.com>" at bounding box center [926, 284] width 564 height 36
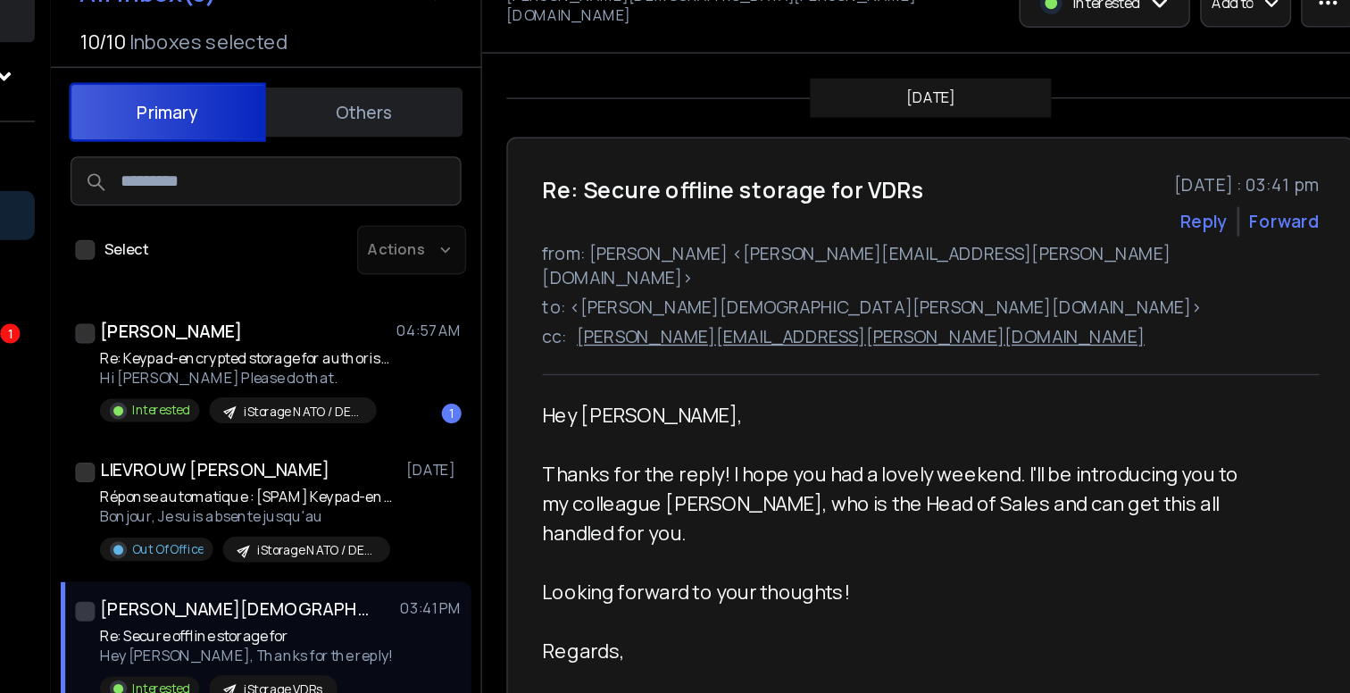
scroll to position [57, 0]
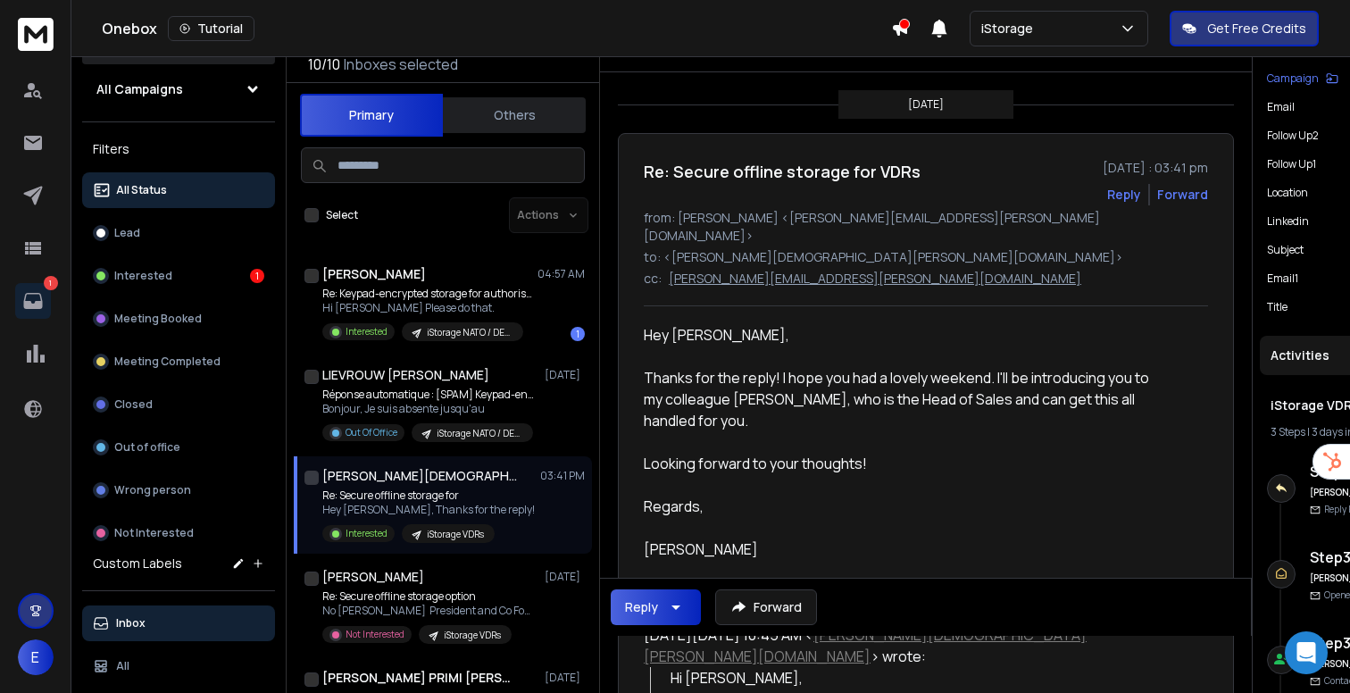
click at [862, 221] on p "from: Shannon <shannon.dority@istorageukinsight.com>" at bounding box center [926, 227] width 564 height 36
drag, startPoint x: 862, startPoint y: 221, endPoint x: 960, endPoint y: 221, distance: 98.2
click at [961, 221] on p "from: Shannon <shannon.dority@istorageukinsight.com>" at bounding box center [926, 227] width 564 height 36
copy p "istorageukinsight.com>"
click at [852, 219] on p "from: Shannon <shannon.dority@istorageukinsight.com>" at bounding box center [926, 227] width 564 height 36
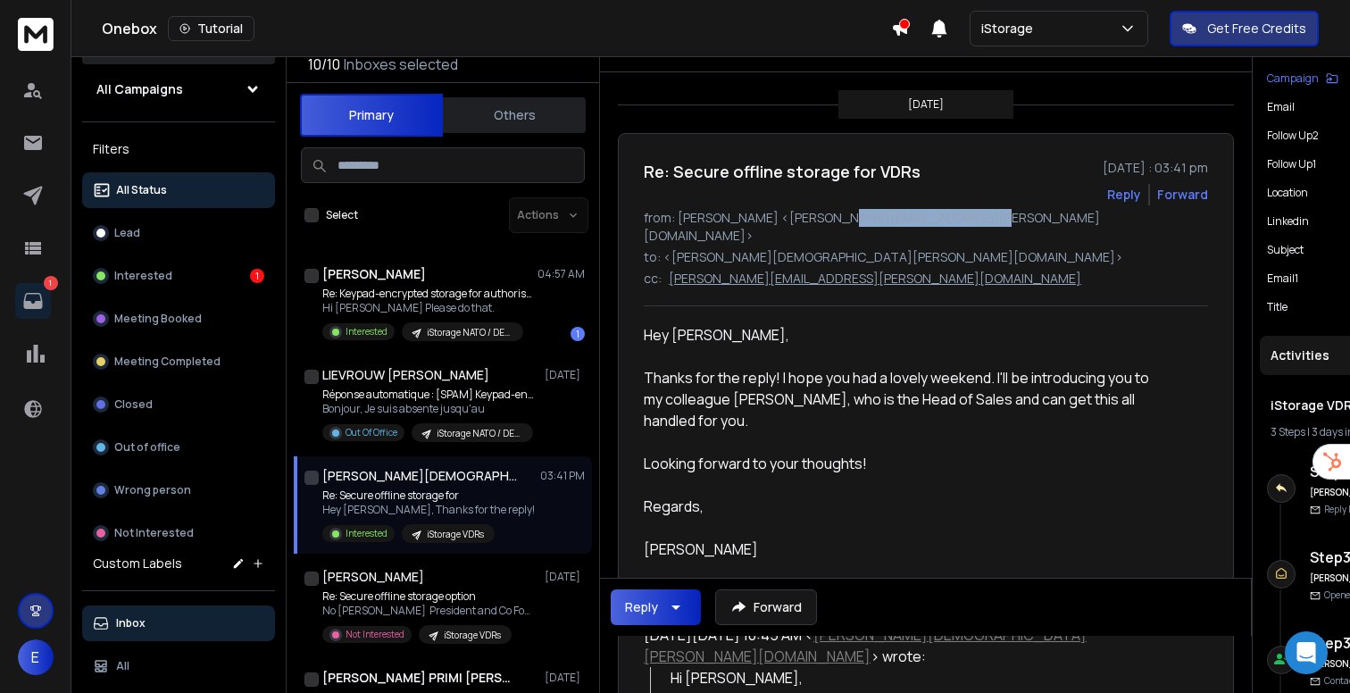
drag, startPoint x: 852, startPoint y: 219, endPoint x: 956, endPoint y: 219, distance: 104.5
click at [956, 219] on p "from: Shannon <shannon.dority@istorageukinsight.com>" at bounding box center [926, 227] width 564 height 36
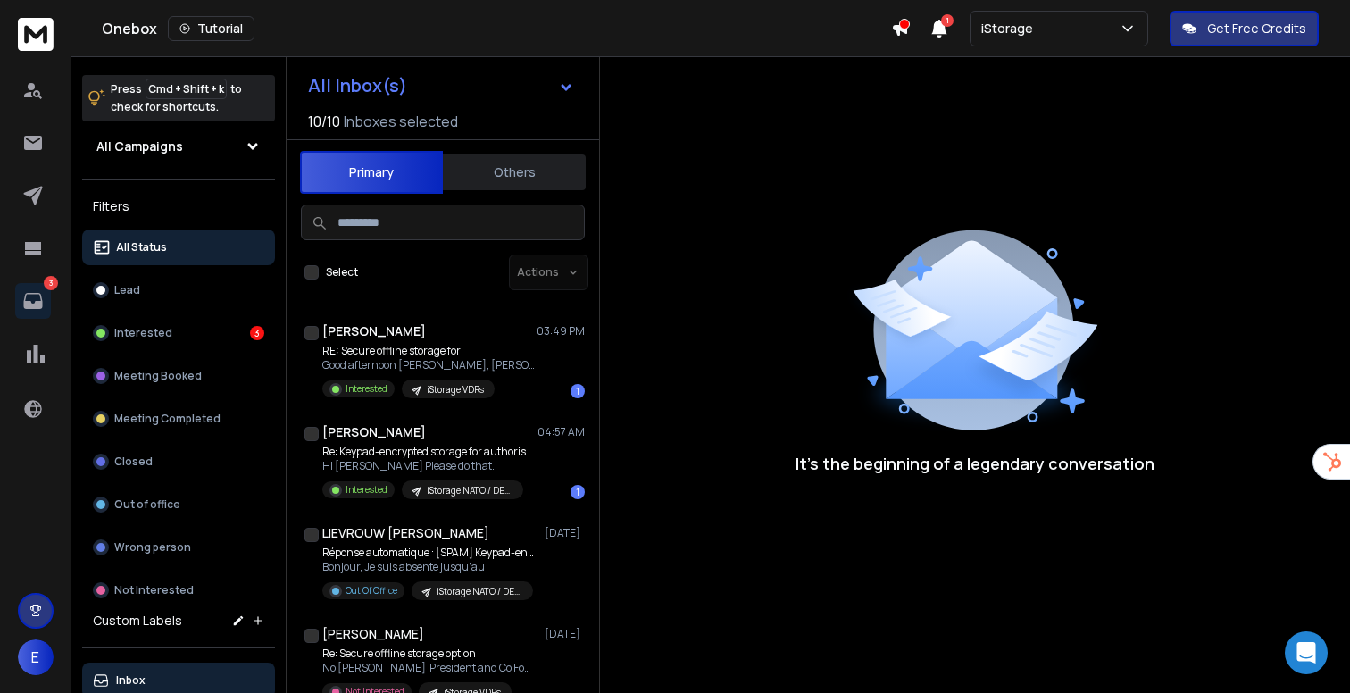
click at [735, 405] on div "It’s the beginning of a legendary conversation" at bounding box center [975, 351] width 750 height 589
click at [688, 370] on div "It’s the beginning of a legendary conversation" at bounding box center [975, 351] width 750 height 589
click at [676, 282] on div "It’s the beginning of a legendary conversation" at bounding box center [975, 351] width 750 height 589
click at [1113, 38] on button "iStorage" at bounding box center [1059, 29] width 179 height 36
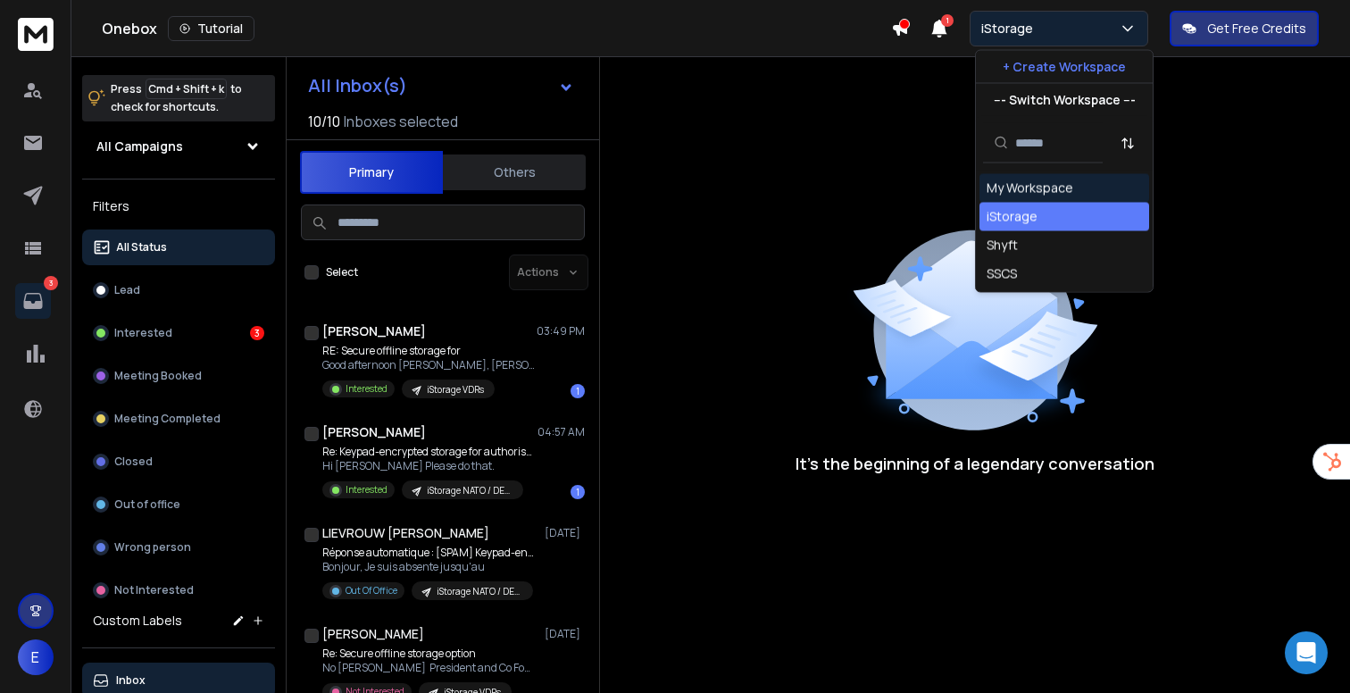
click at [1113, 38] on button "iStorage" at bounding box center [1059, 29] width 179 height 36
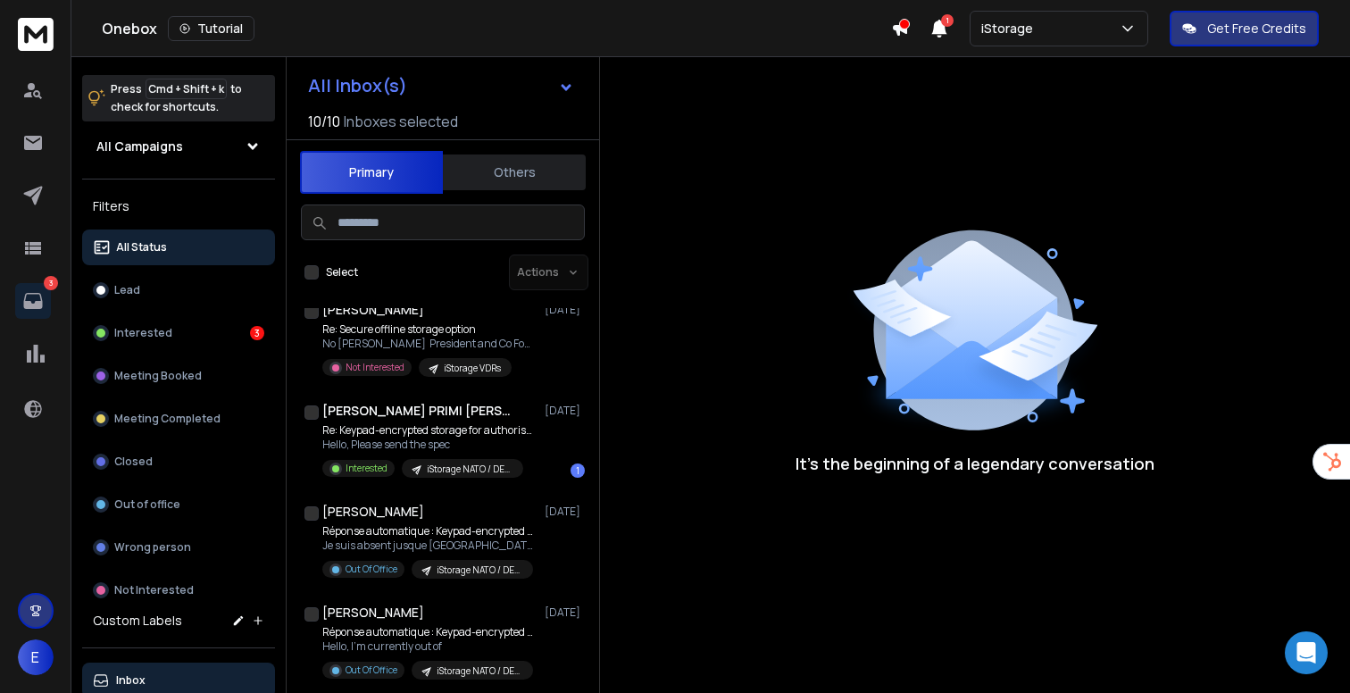
scroll to position [317, 0]
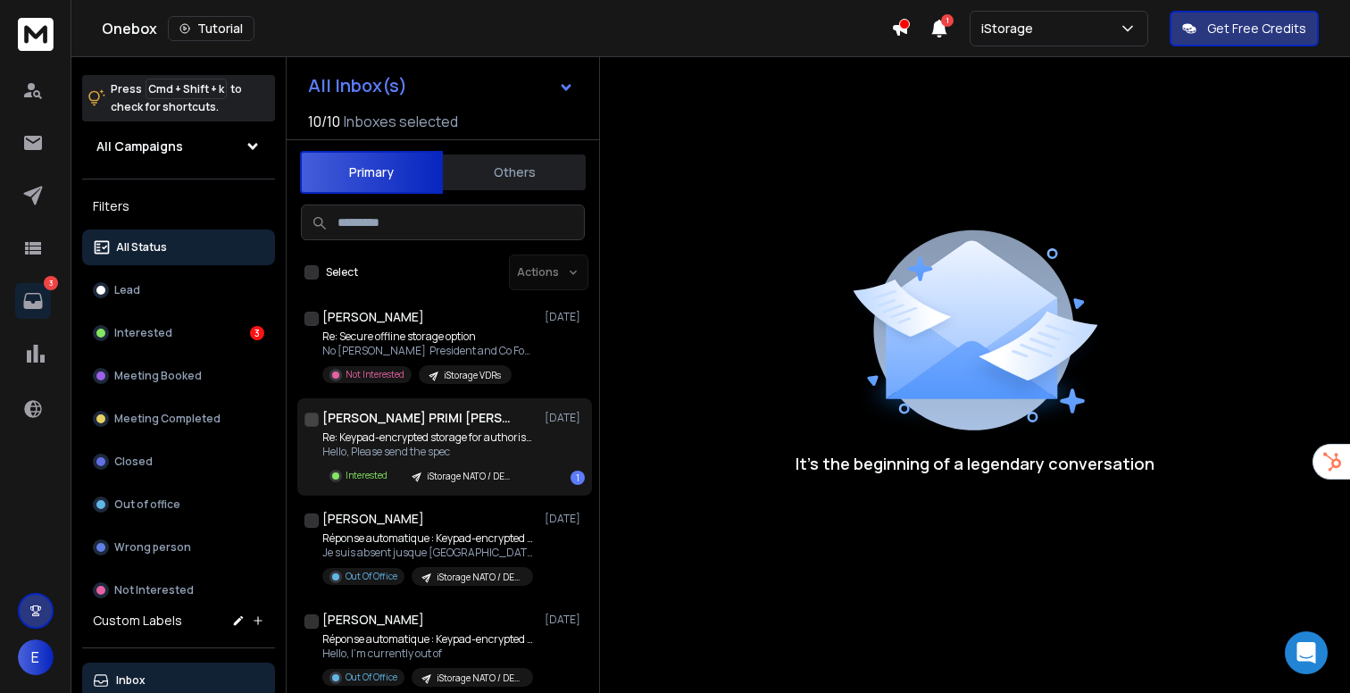
click at [485, 424] on div "CEDRIC PRIMI VALESTRA 08 Oct" at bounding box center [453, 418] width 263 height 18
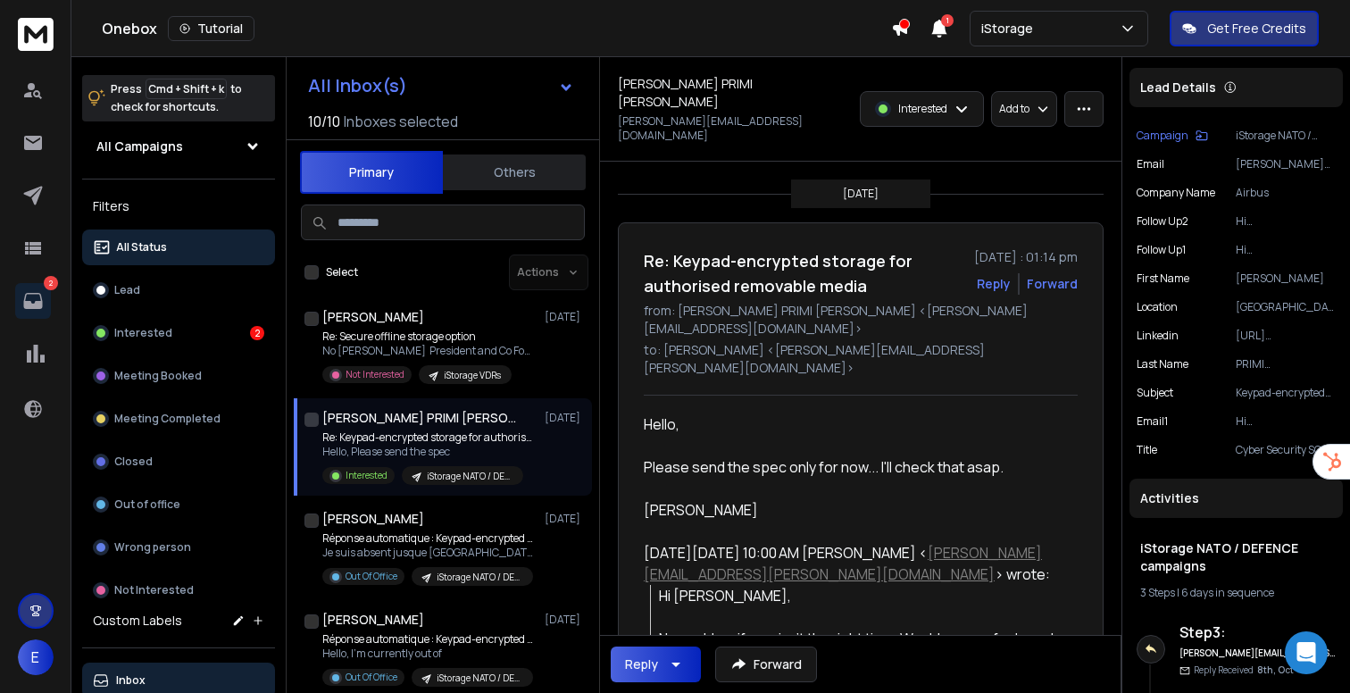
click at [950, 478] on div at bounding box center [854, 488] width 420 height 21
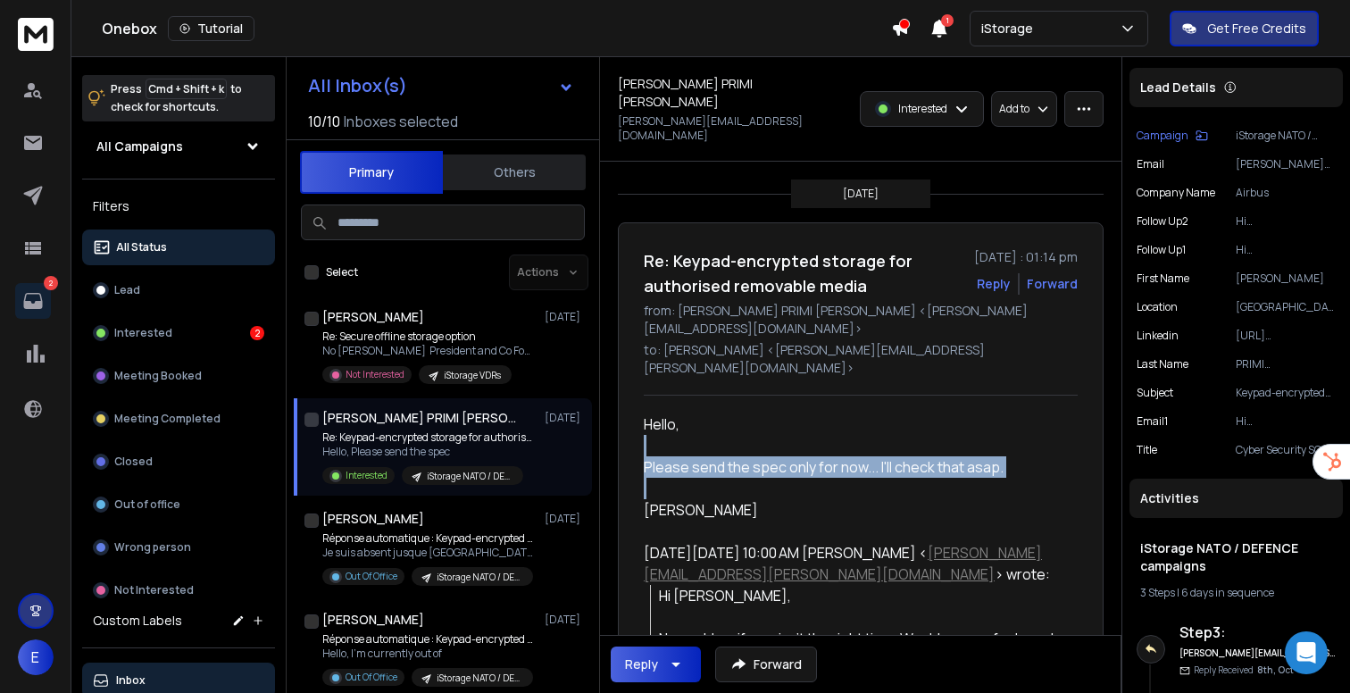
drag, startPoint x: 950, startPoint y: 421, endPoint x: 960, endPoint y: 378, distance: 44.0
click at [960, 413] on div "Hello, Please send the spec only for now... I'll check that asap. Cédric" at bounding box center [854, 466] width 420 height 107
click at [960, 435] on div at bounding box center [854, 445] width 420 height 21
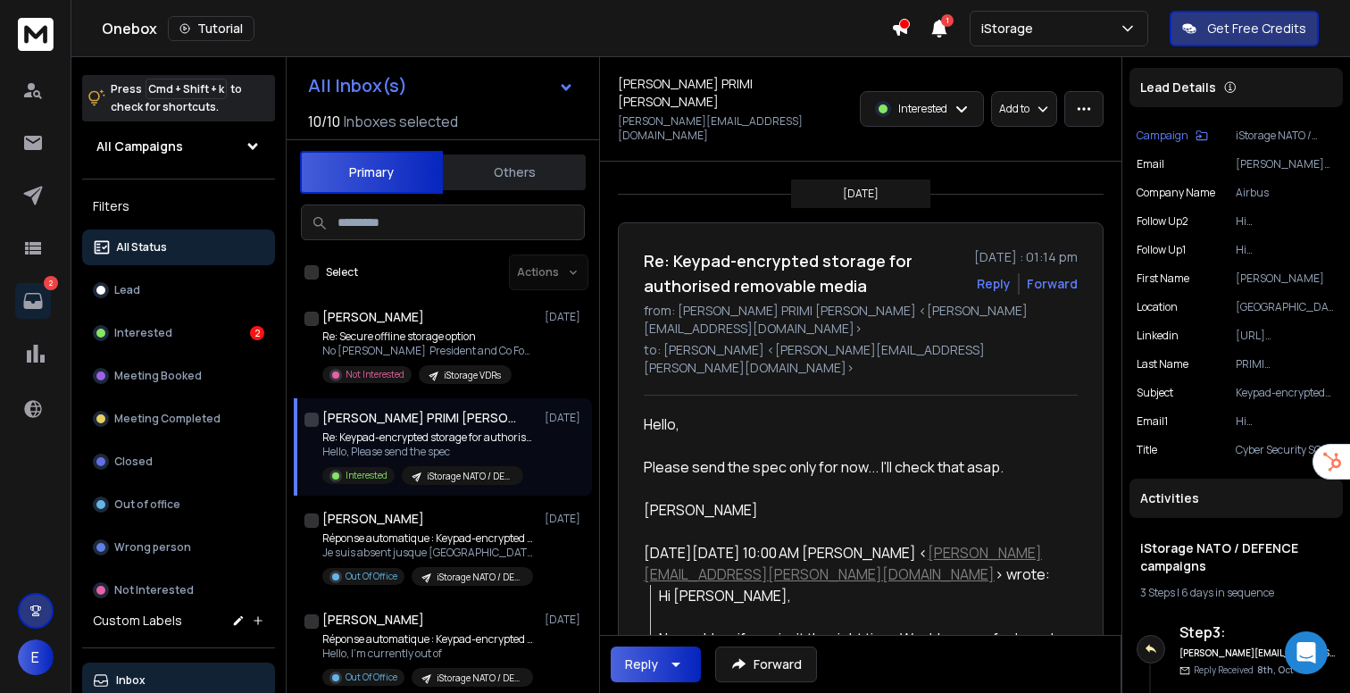
click at [653, 656] on div "Reply" at bounding box center [641, 664] width 33 height 18
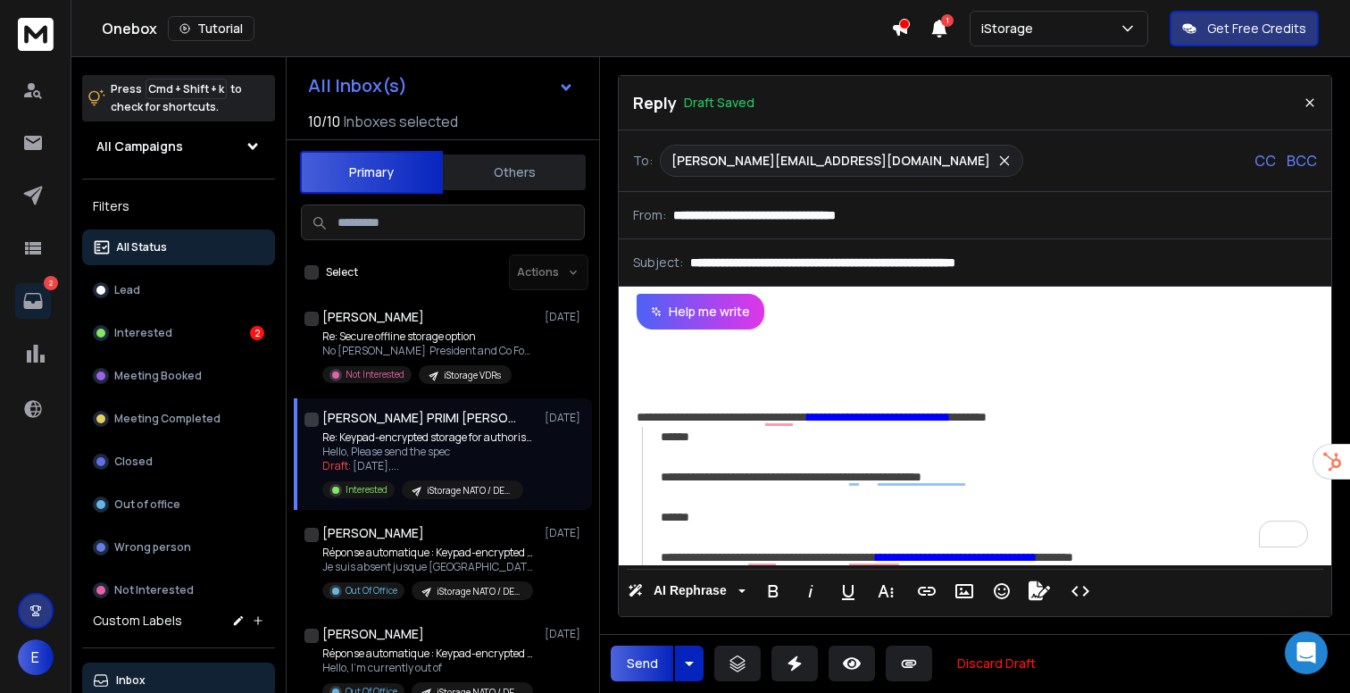
click at [720, 327] on button "Help me write" at bounding box center [701, 312] width 128 height 36
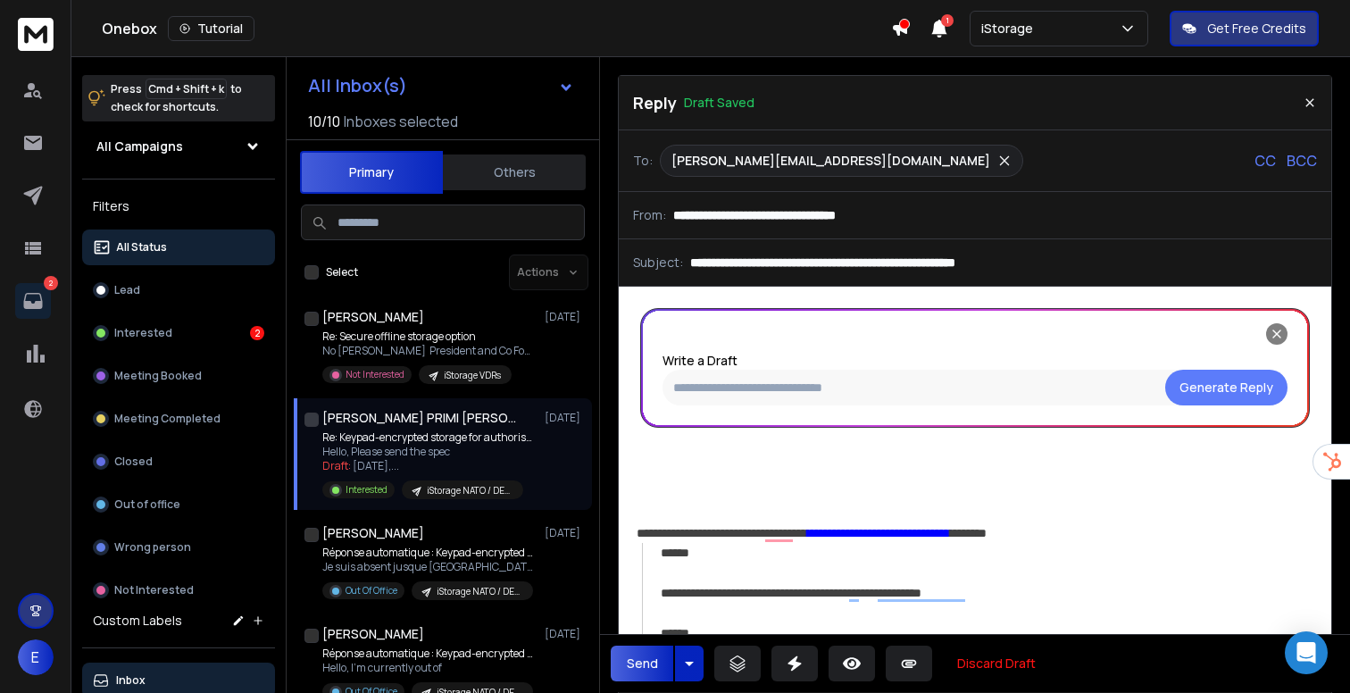
click at [723, 379] on input "text" at bounding box center [975, 388] width 625 height 36
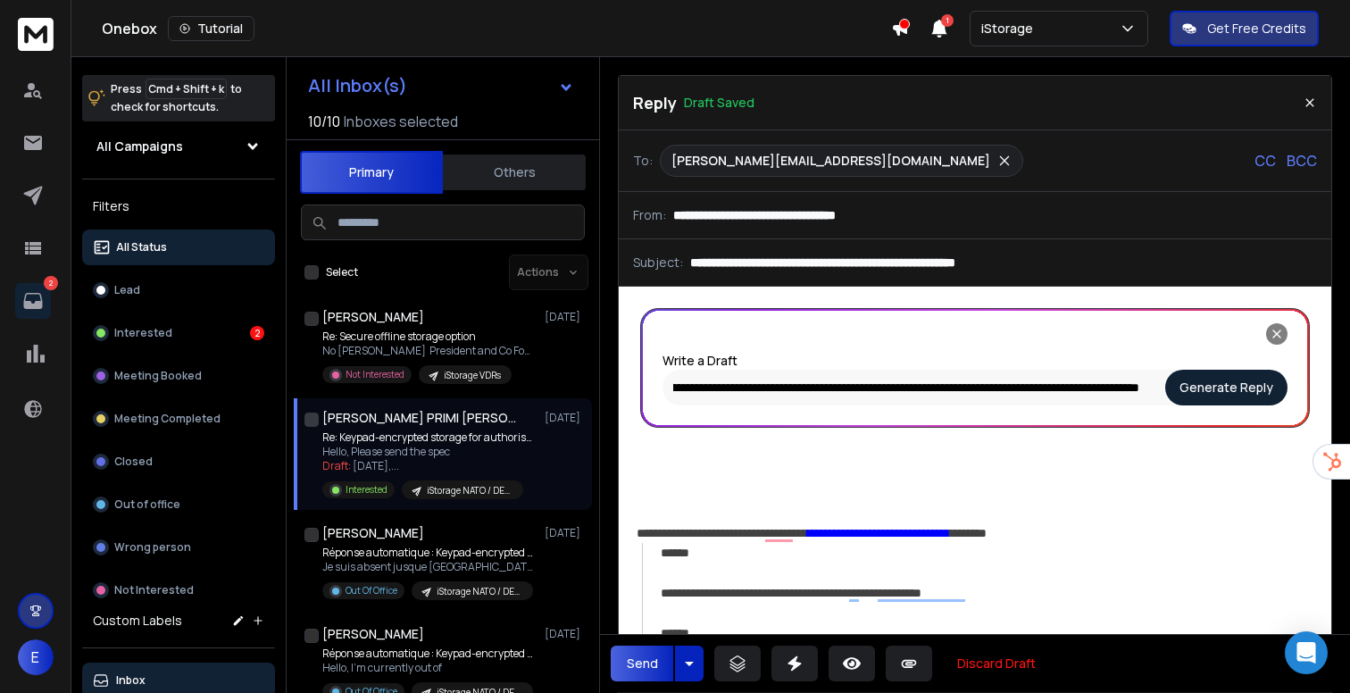
type input "**********"
click at [1203, 383] on button "Generate Reply" at bounding box center [1226, 388] width 122 height 36
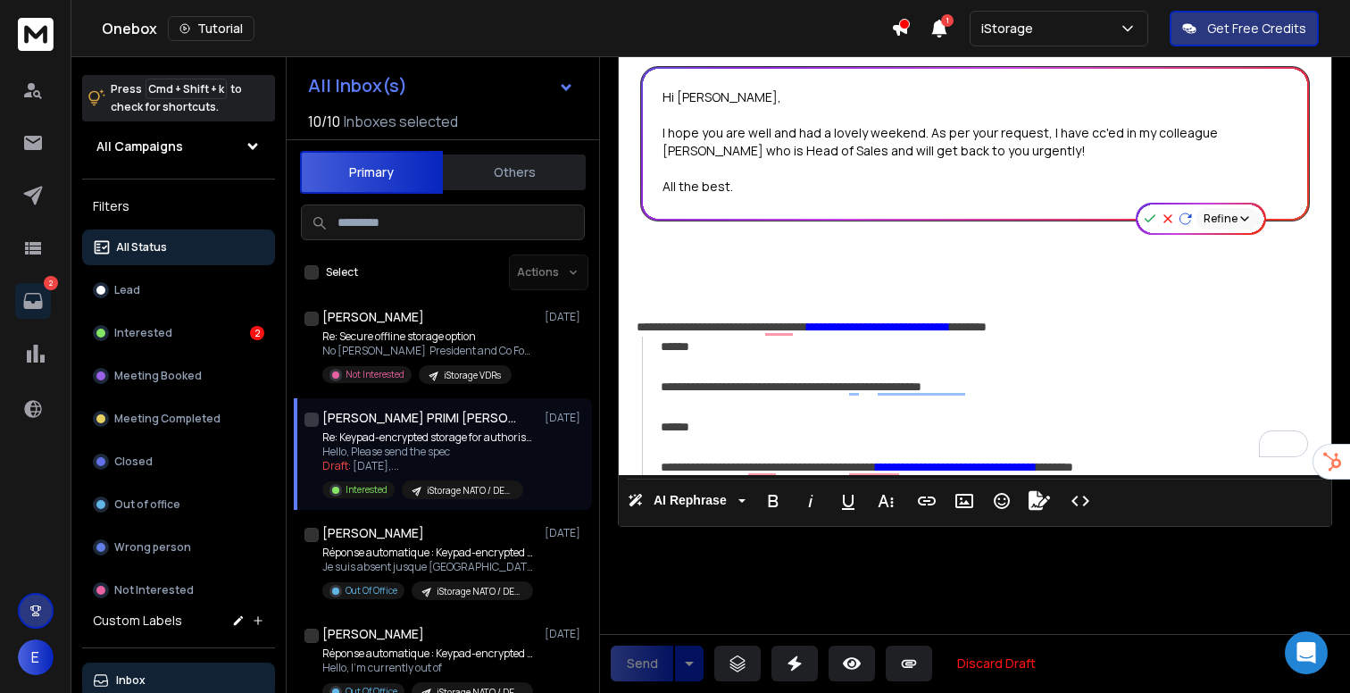
scroll to position [180, 0]
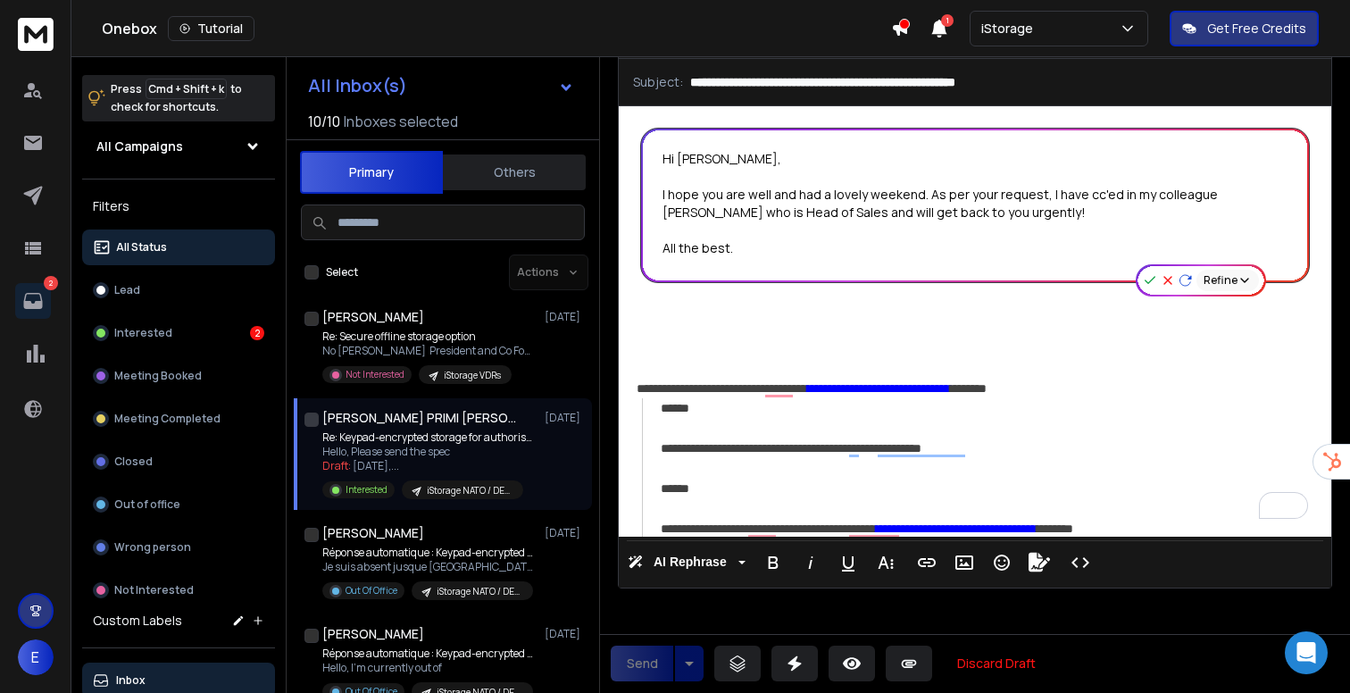
click at [1147, 283] on icon at bounding box center [1150, 280] width 14 height 14
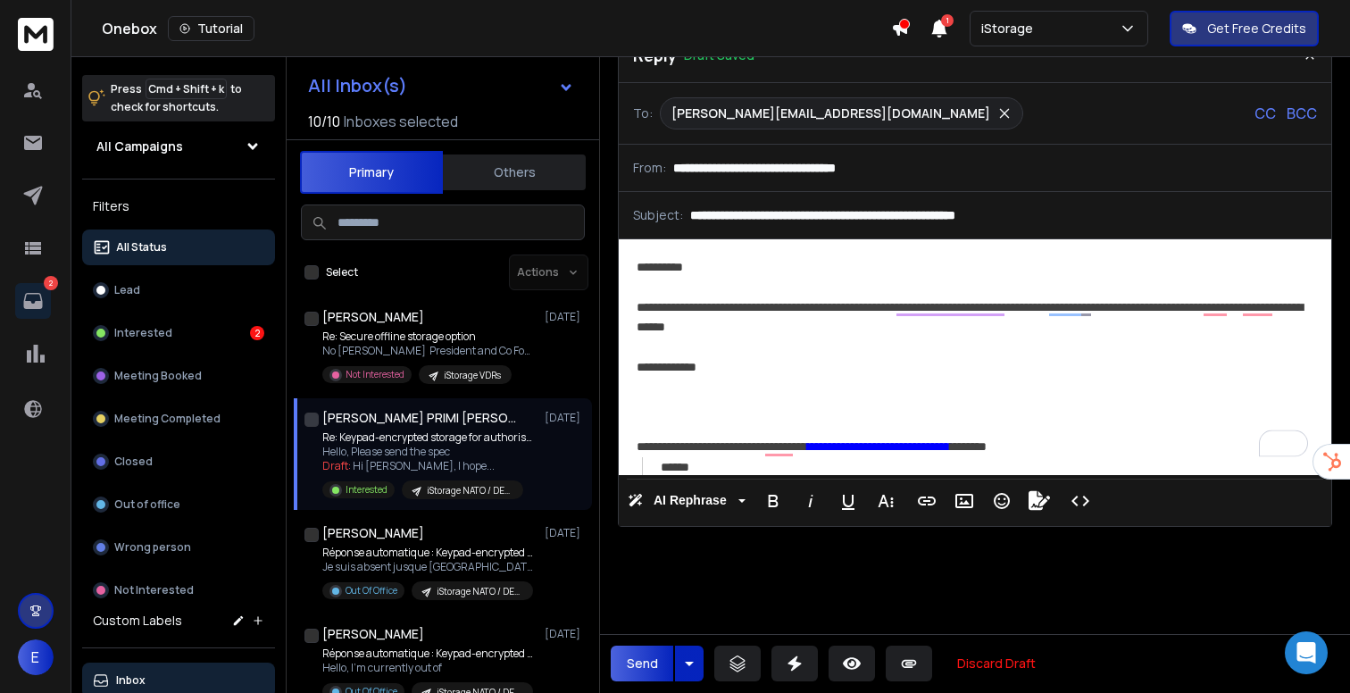
click at [1259, 111] on p "CC" at bounding box center [1265, 113] width 21 height 21
click at [922, 346] on div "To enrich screen reader interactions, please activate Accessibility in Grammarl…" at bounding box center [975, 347] width 677 height 20
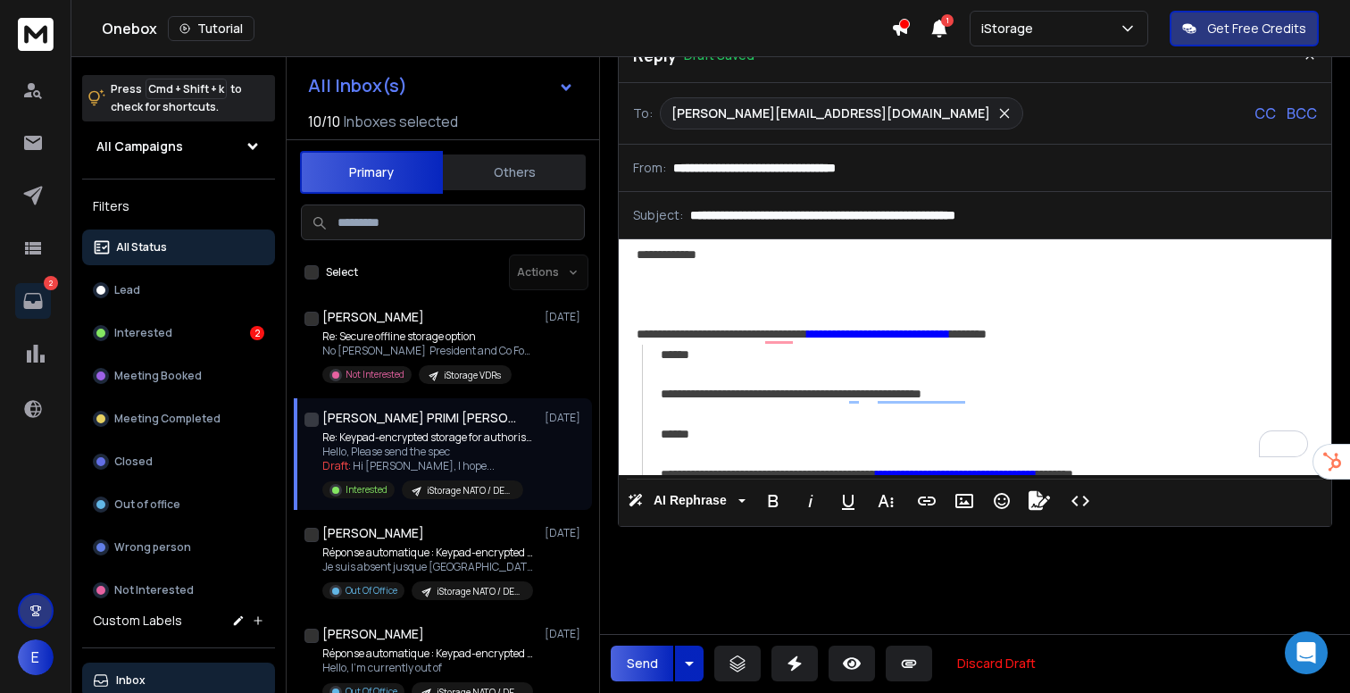
scroll to position [0, 0]
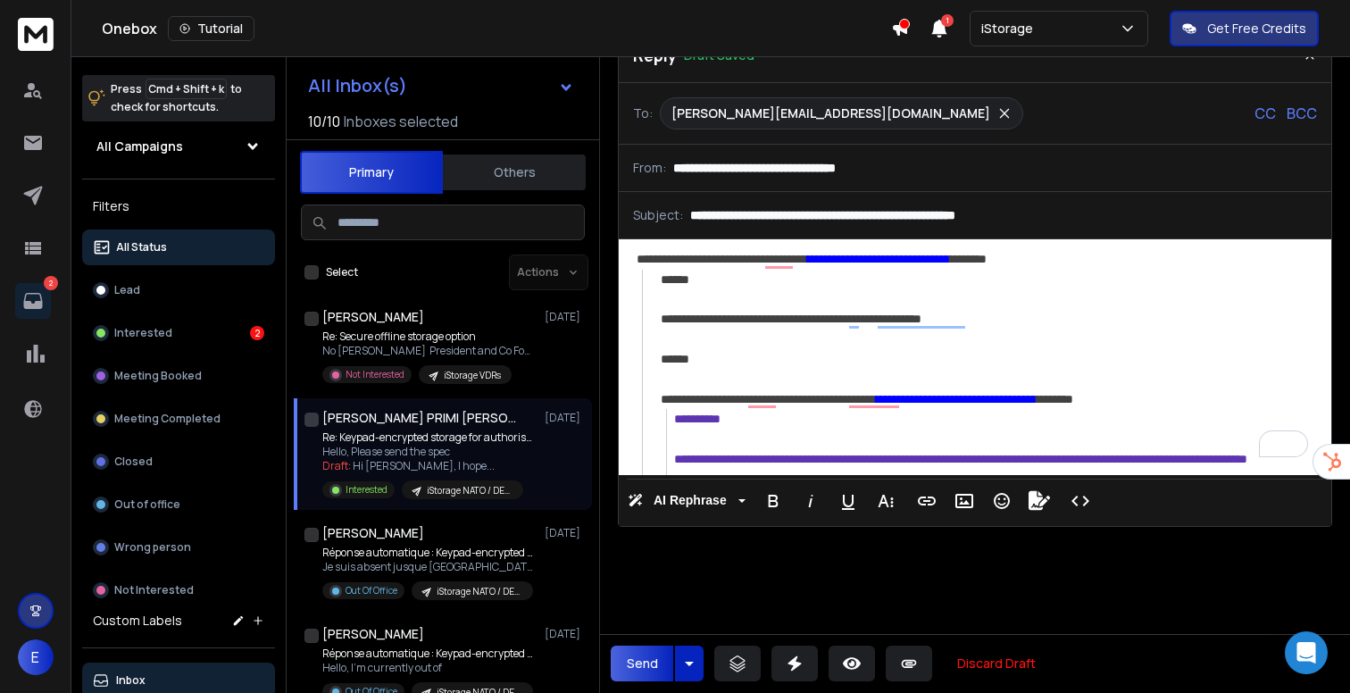
click at [922, 346] on div "To enrich screen reader interactions, please activate Accessibility in Grammarl…" at bounding box center [985, 339] width 649 height 20
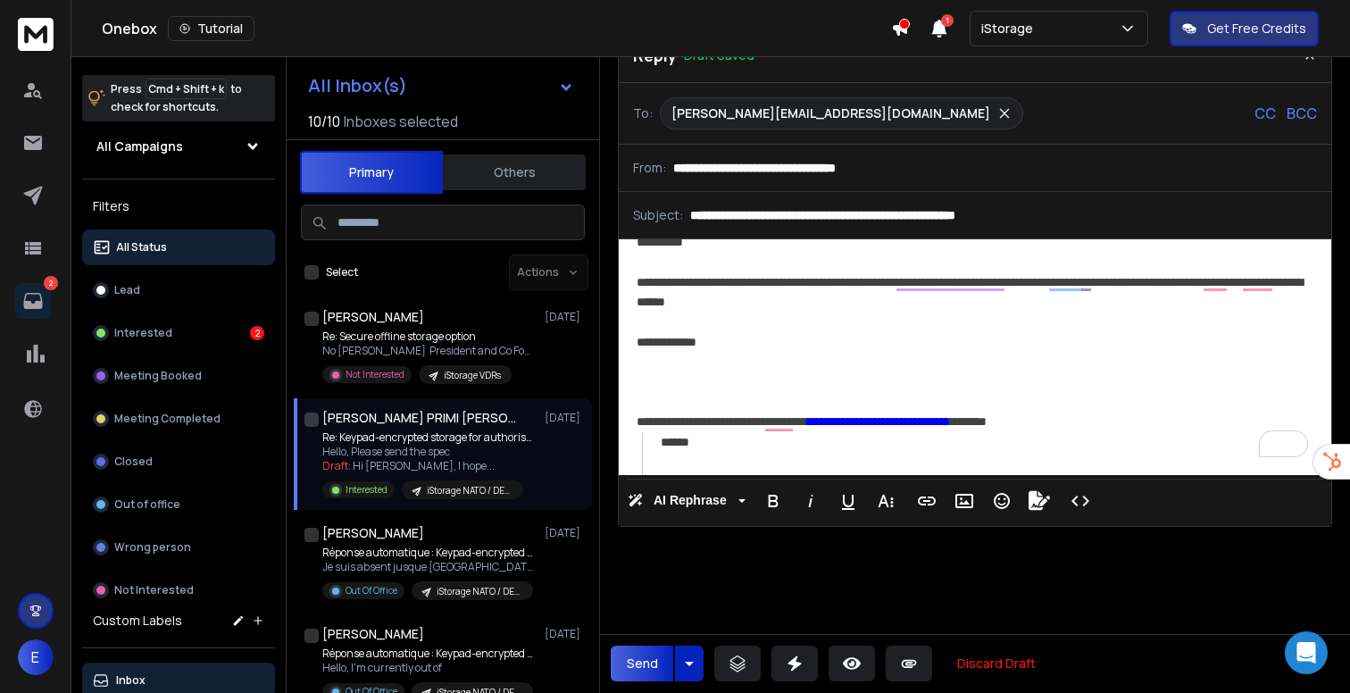
click at [627, 665] on button "Send" at bounding box center [642, 664] width 63 height 36
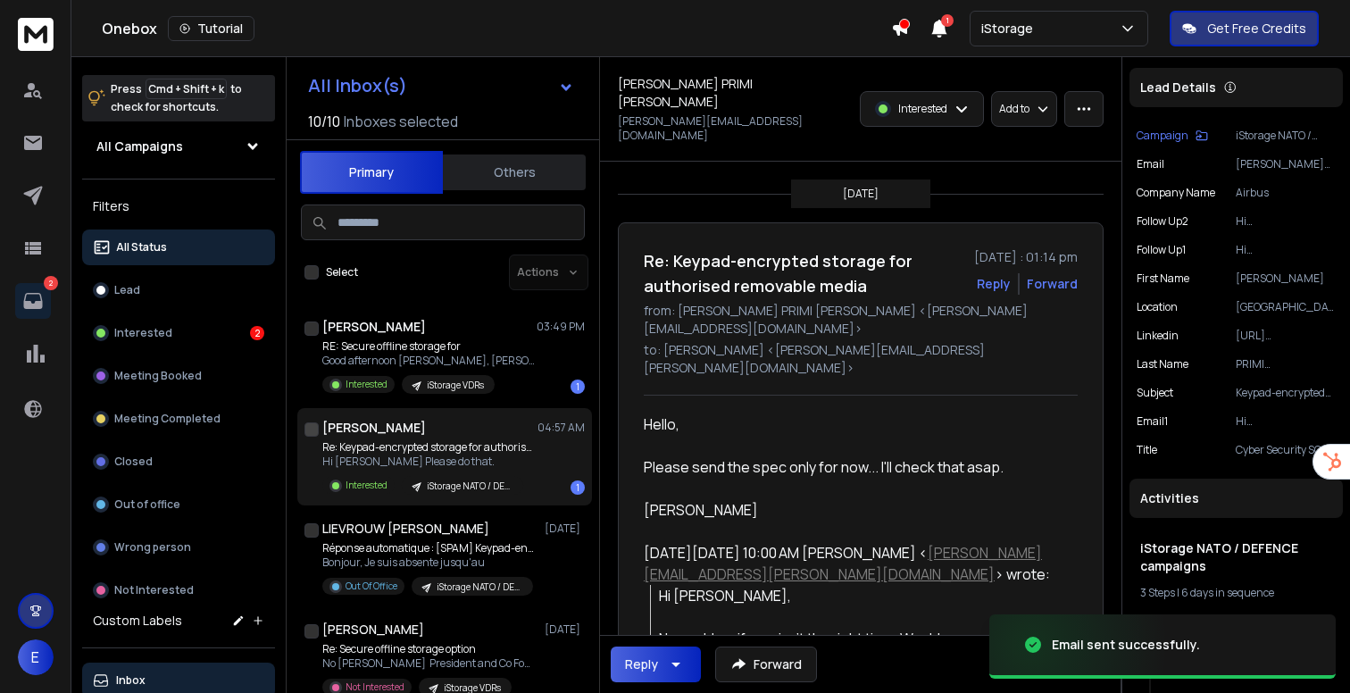
click at [484, 455] on p "Hi Shannon Please do that." at bounding box center [429, 461] width 214 height 14
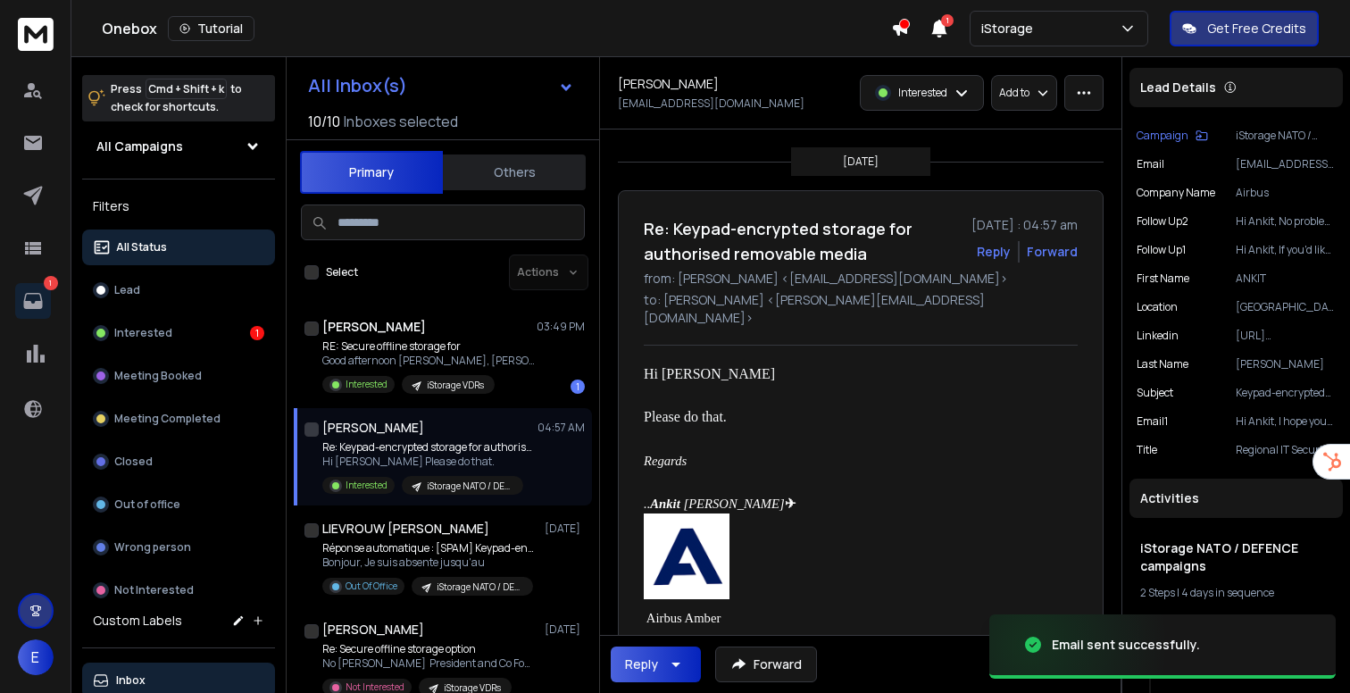
click at [737, 403] on div "Hi Shannon Please do that." at bounding box center [854, 395] width 420 height 64
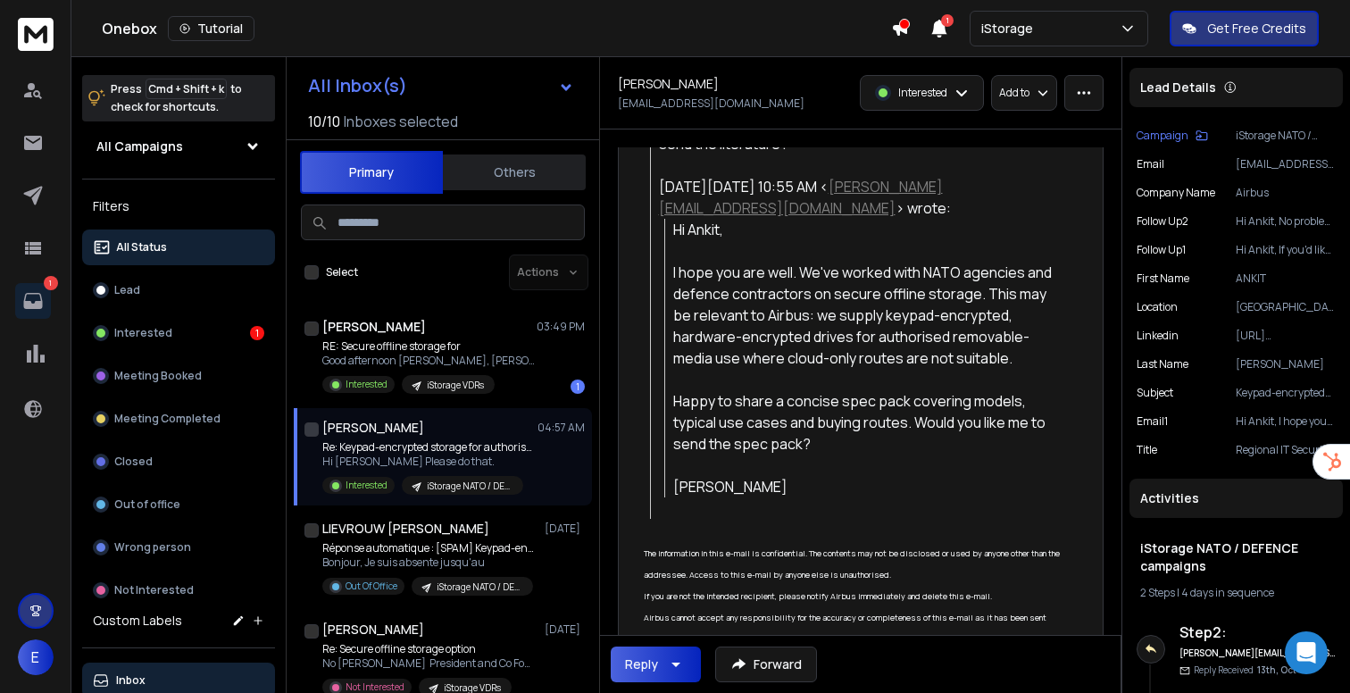
click at [634, 685] on div "Reply Forward" at bounding box center [860, 664] width 521 height 58
click at [638, 663] on div "Reply" at bounding box center [641, 664] width 33 height 18
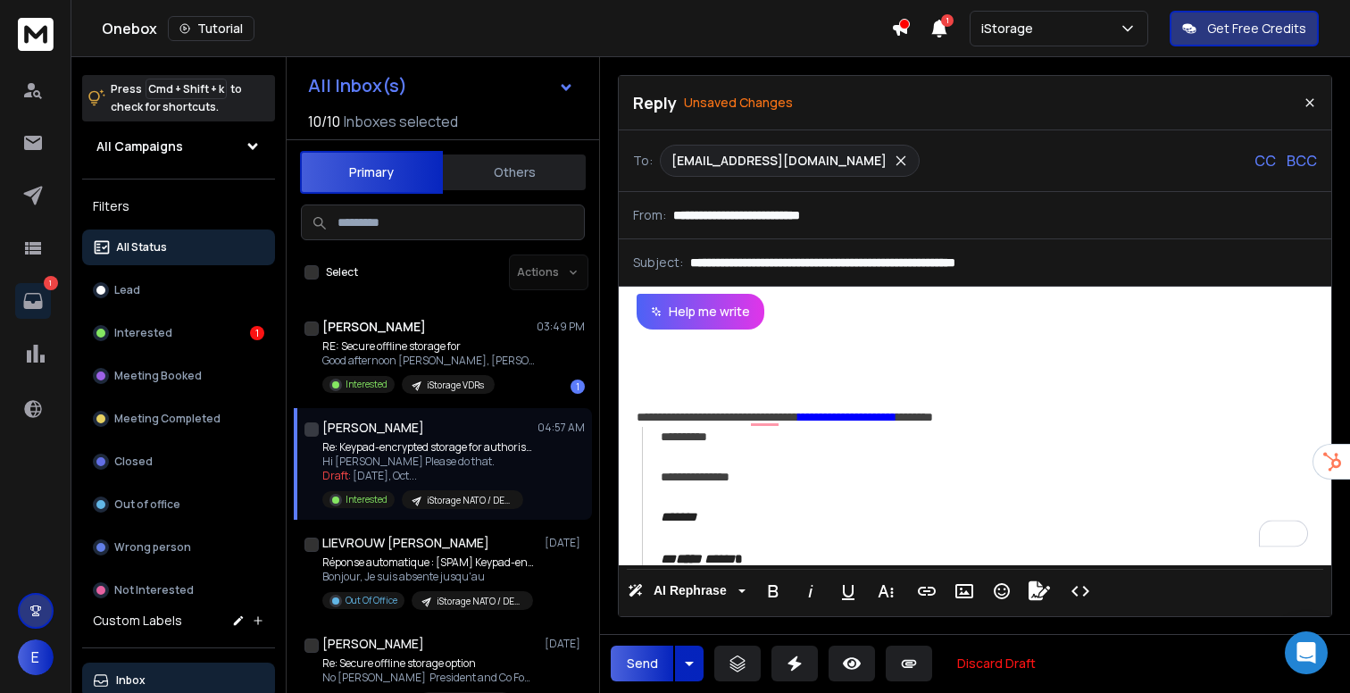
click at [708, 308] on button "Help me write" at bounding box center [701, 312] width 128 height 36
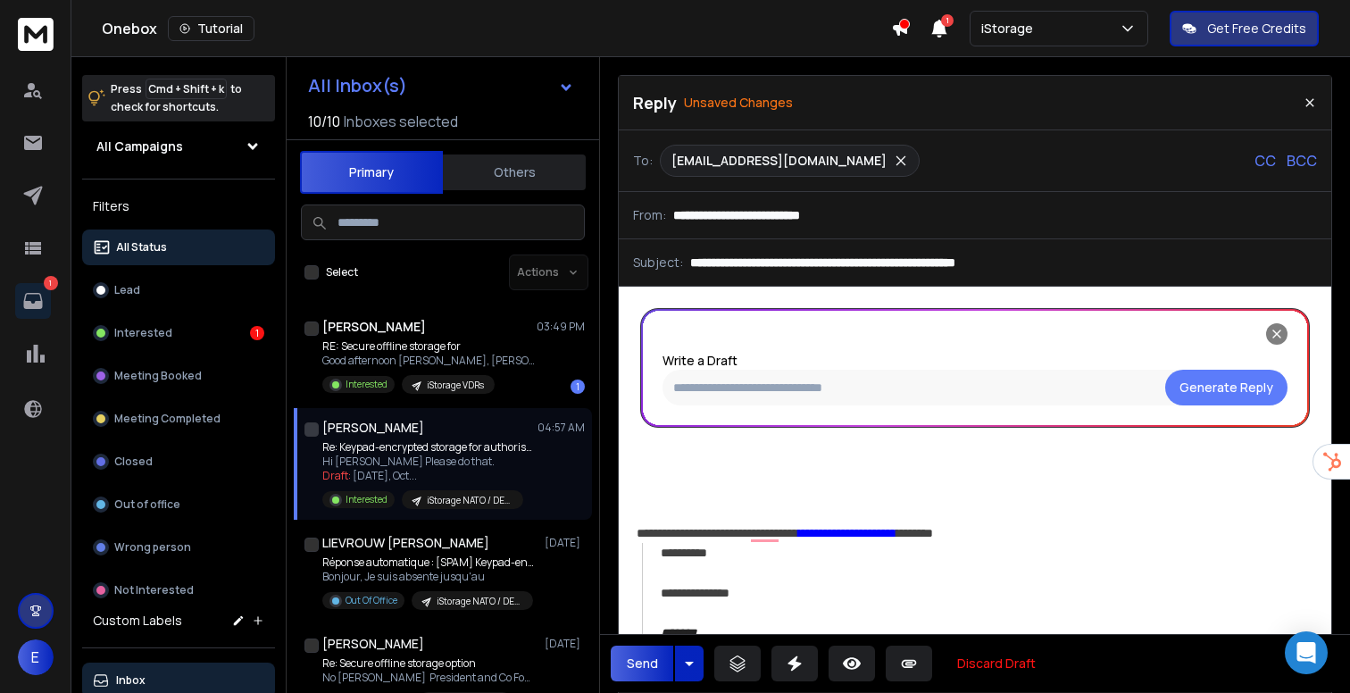
click at [713, 380] on input "text" at bounding box center [975, 388] width 625 height 36
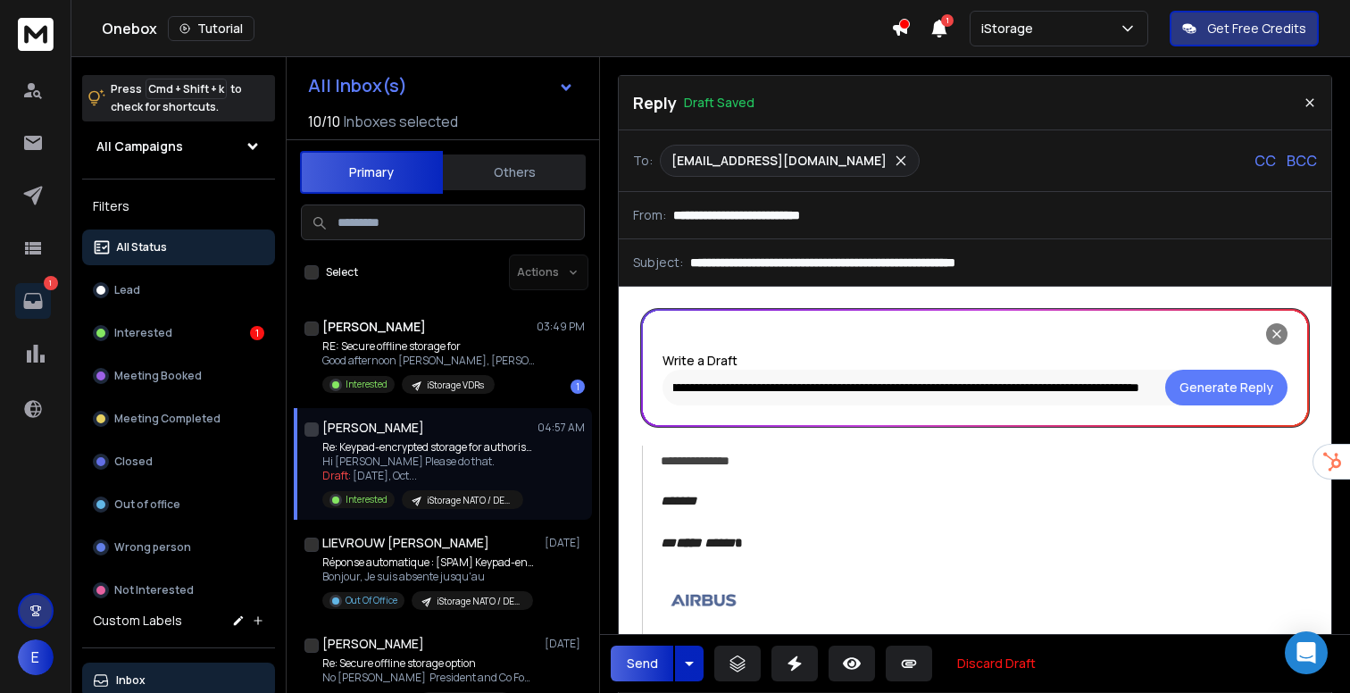
type input "**********"
click at [1220, 405] on div "**********" at bounding box center [975, 368] width 670 height 120
click at [1222, 387] on button "Generate Reply" at bounding box center [1226, 388] width 122 height 36
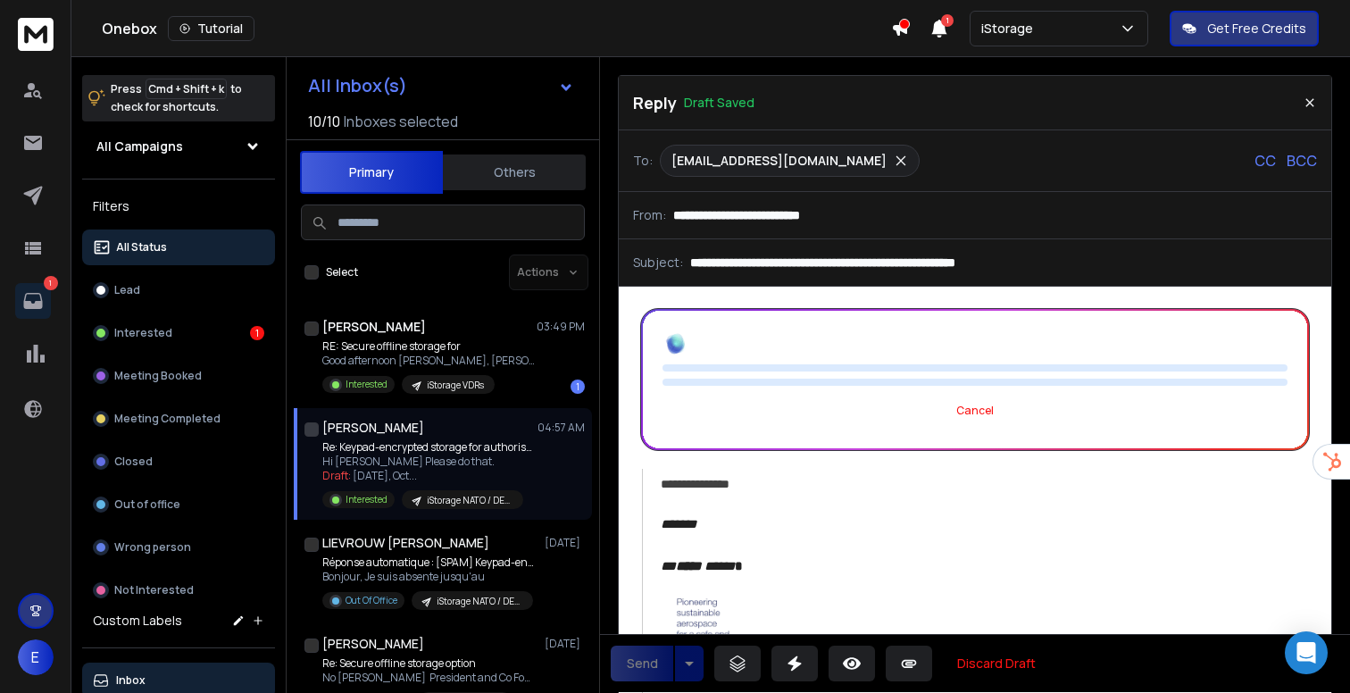
click at [1265, 165] on p "CC" at bounding box center [1265, 160] width 21 height 21
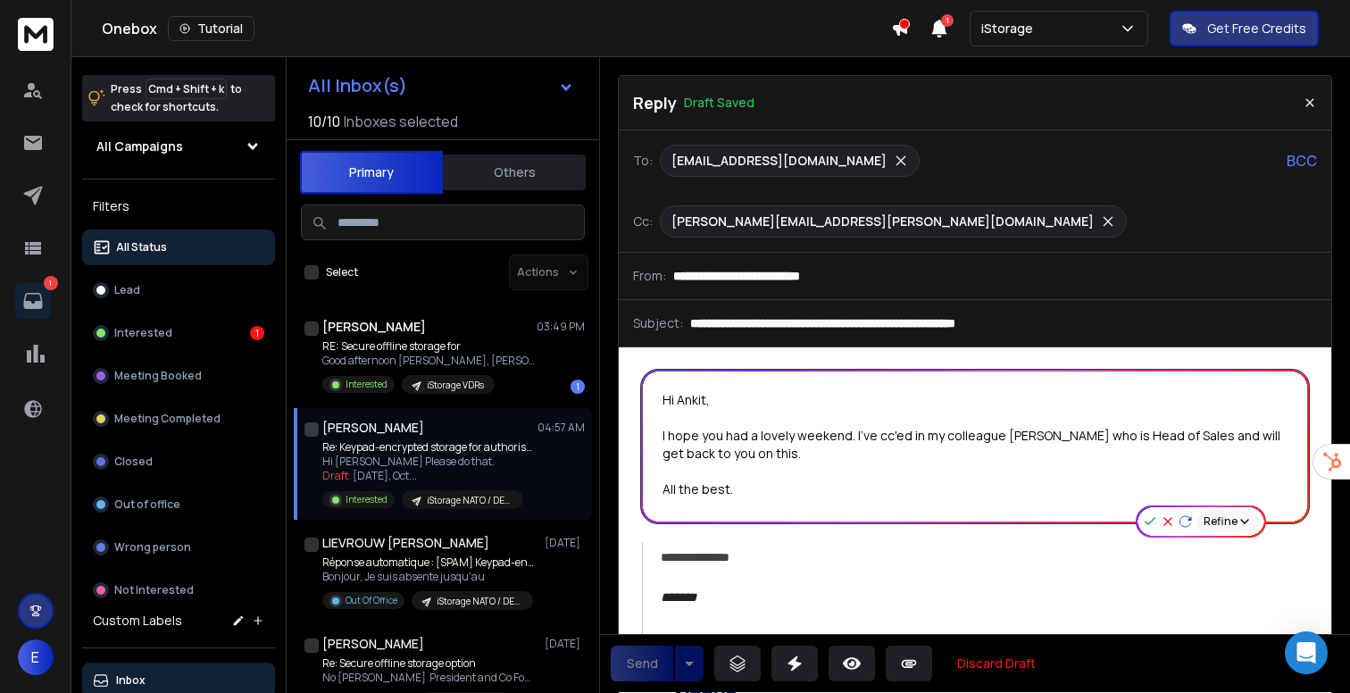
click at [1143, 520] on icon at bounding box center [1150, 521] width 14 height 14
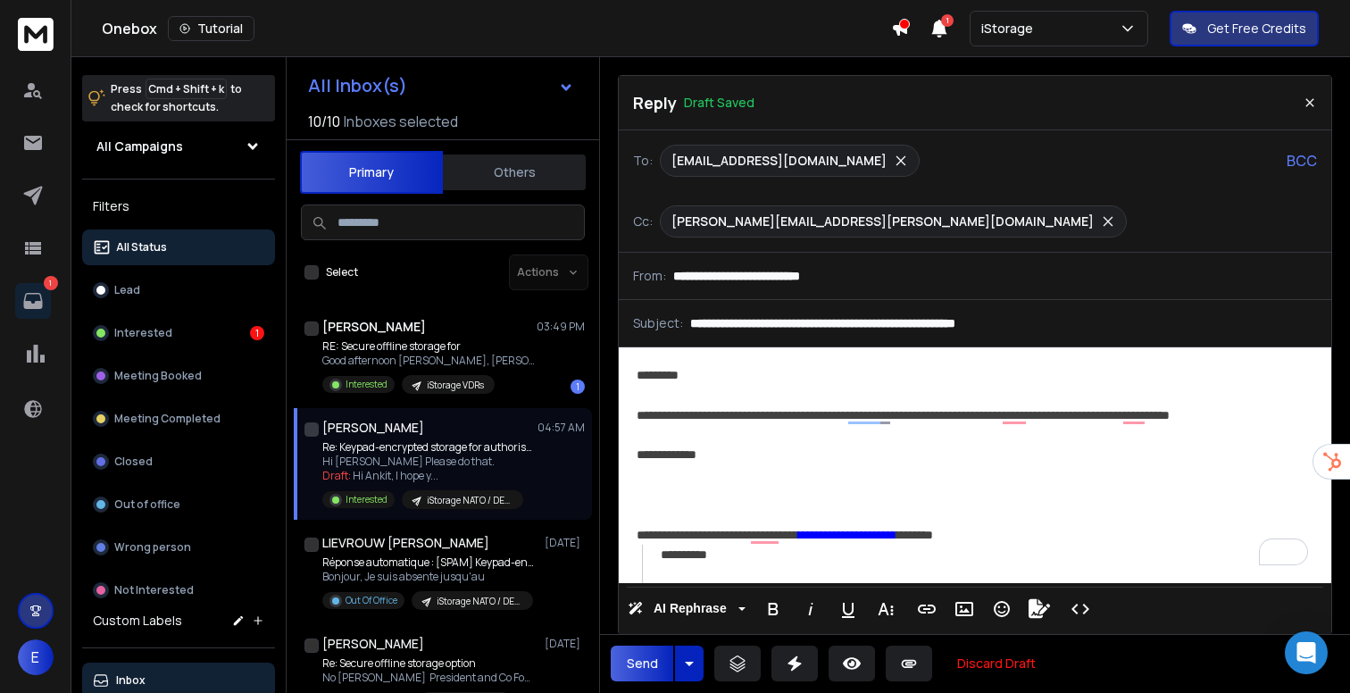
click at [638, 663] on button "Send" at bounding box center [642, 664] width 63 height 36
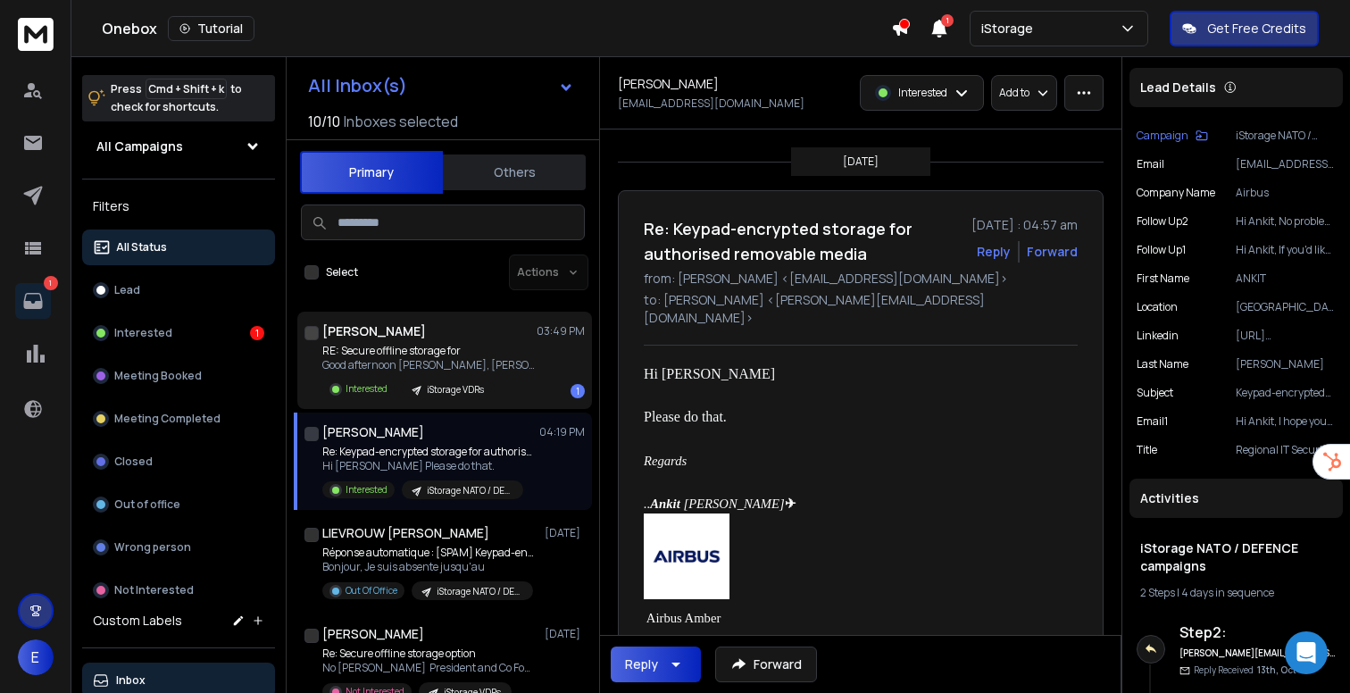
click at [509, 345] on div "RE: Secure offline storage for Good afternoon Kristen, Shannon I Interested iSt…" at bounding box center [453, 371] width 263 height 54
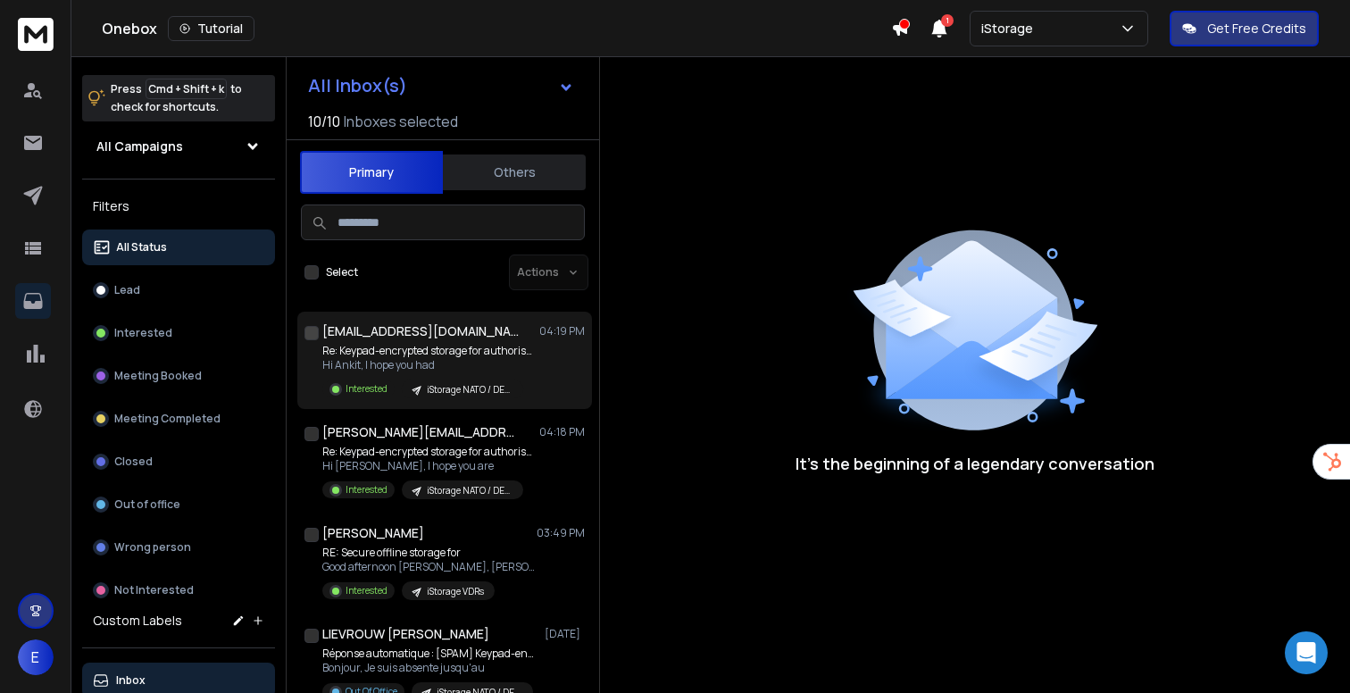
click at [426, 341] on div "[EMAIL_ADDRESS][DOMAIN_NAME] 04:19 PM Re: Keypad-encrypted storage for authoris…" at bounding box center [453, 360] width 263 height 76
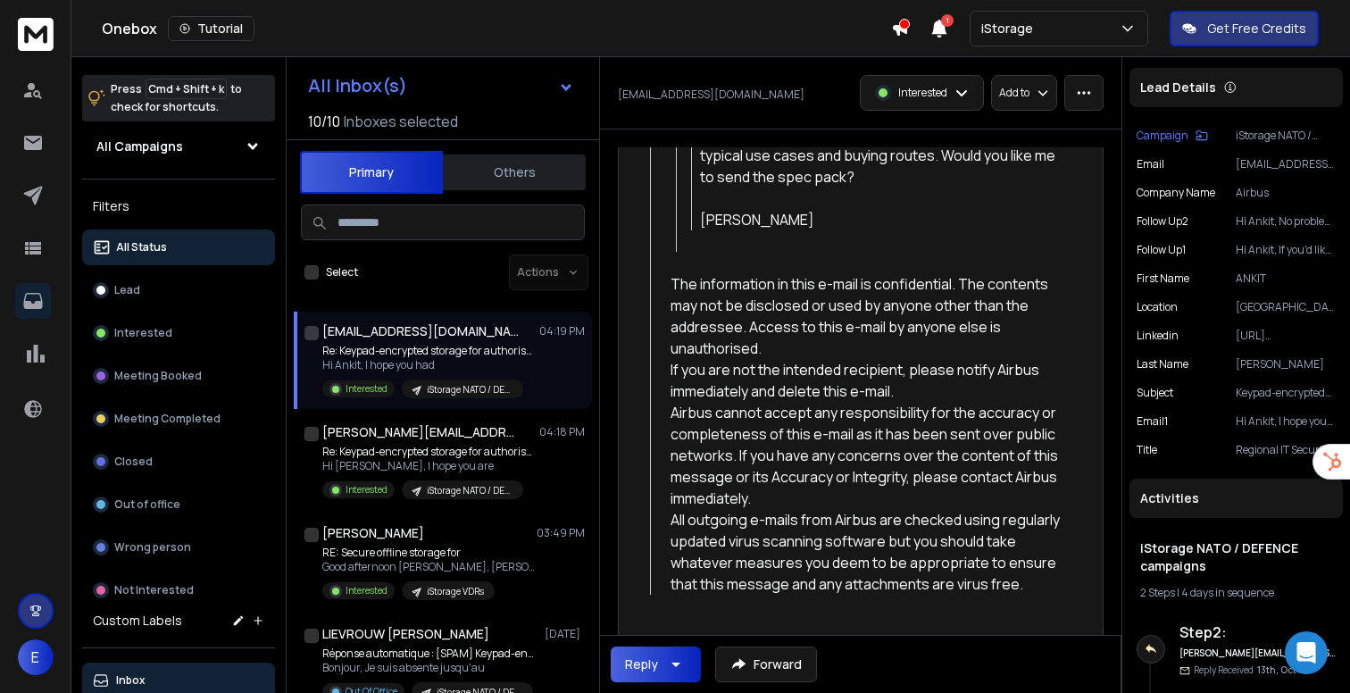
scroll to position [1341, 0]
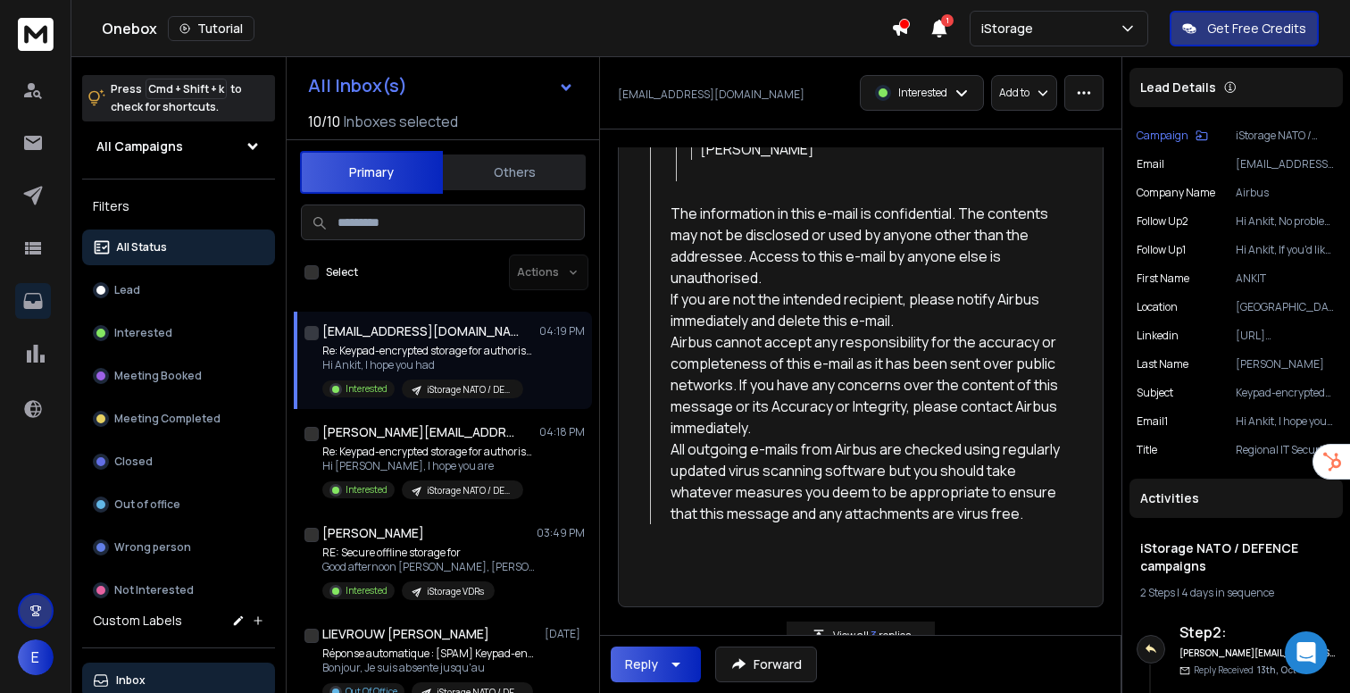
click at [905, 629] on p "View all 3 replies" at bounding box center [872, 636] width 78 height 14
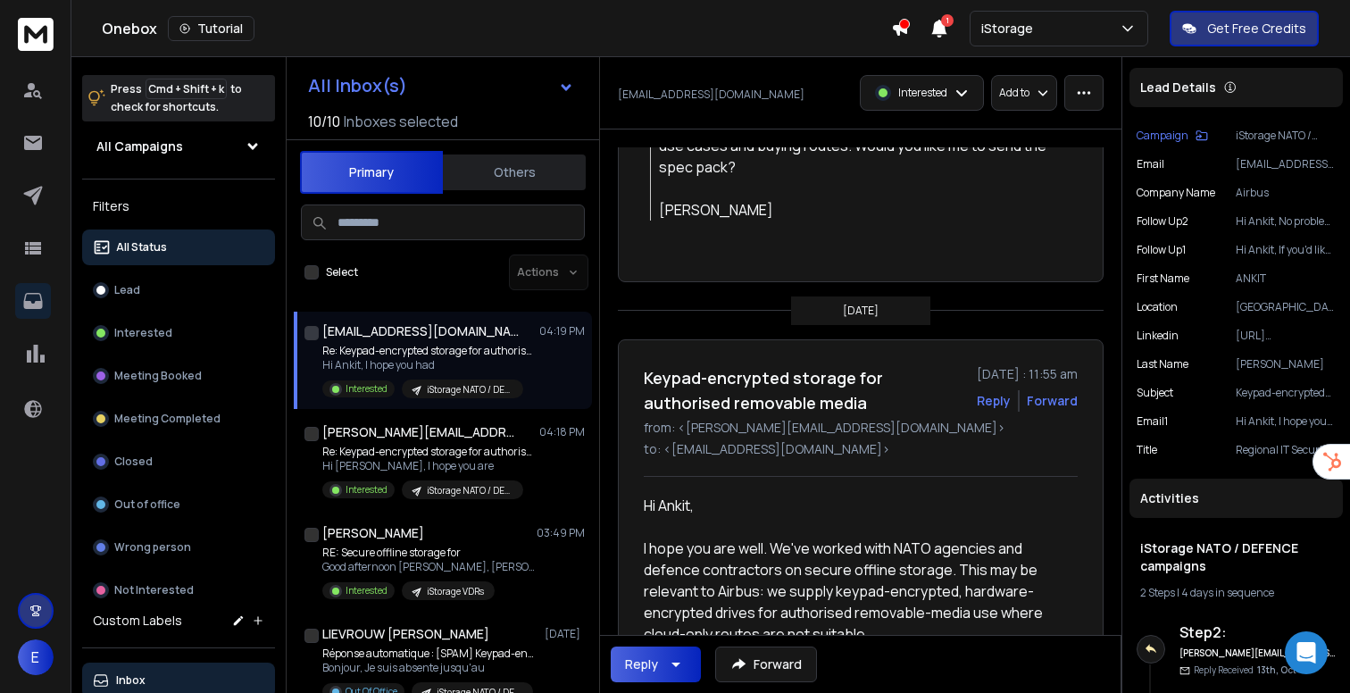
scroll to position [3887, 0]
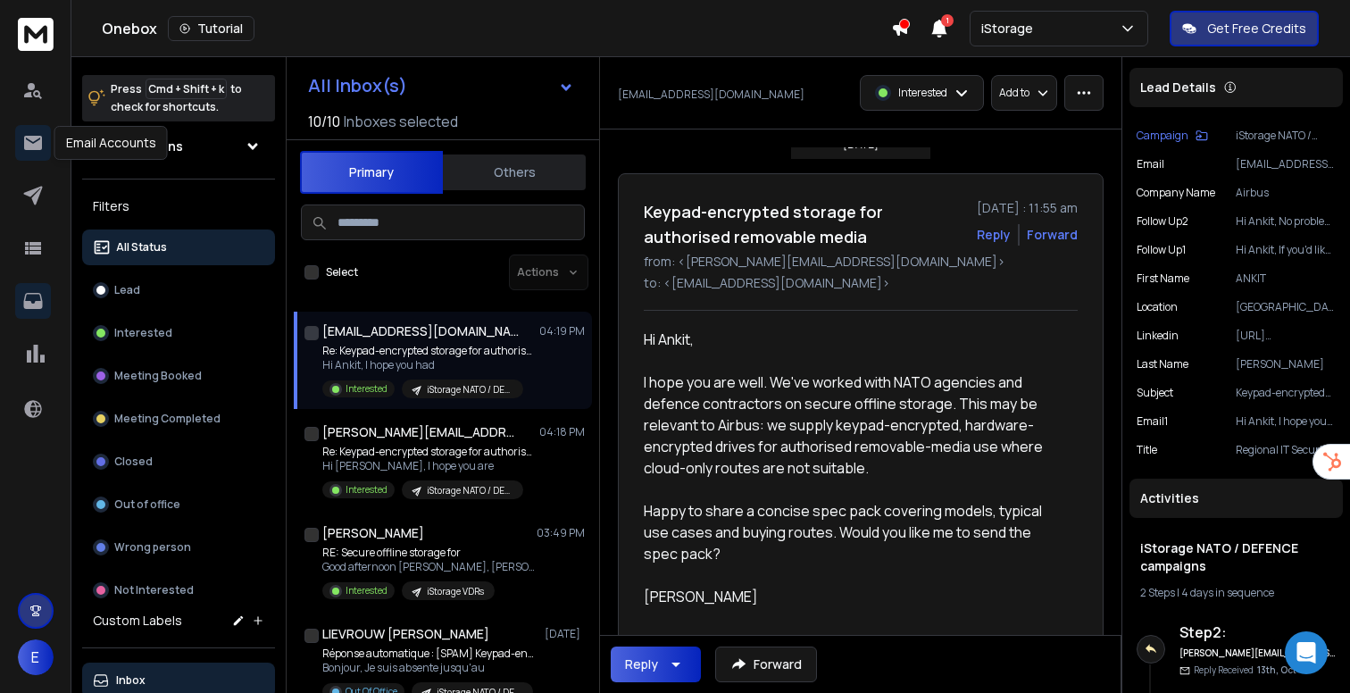
click at [37, 134] on icon at bounding box center [32, 142] width 21 height 21
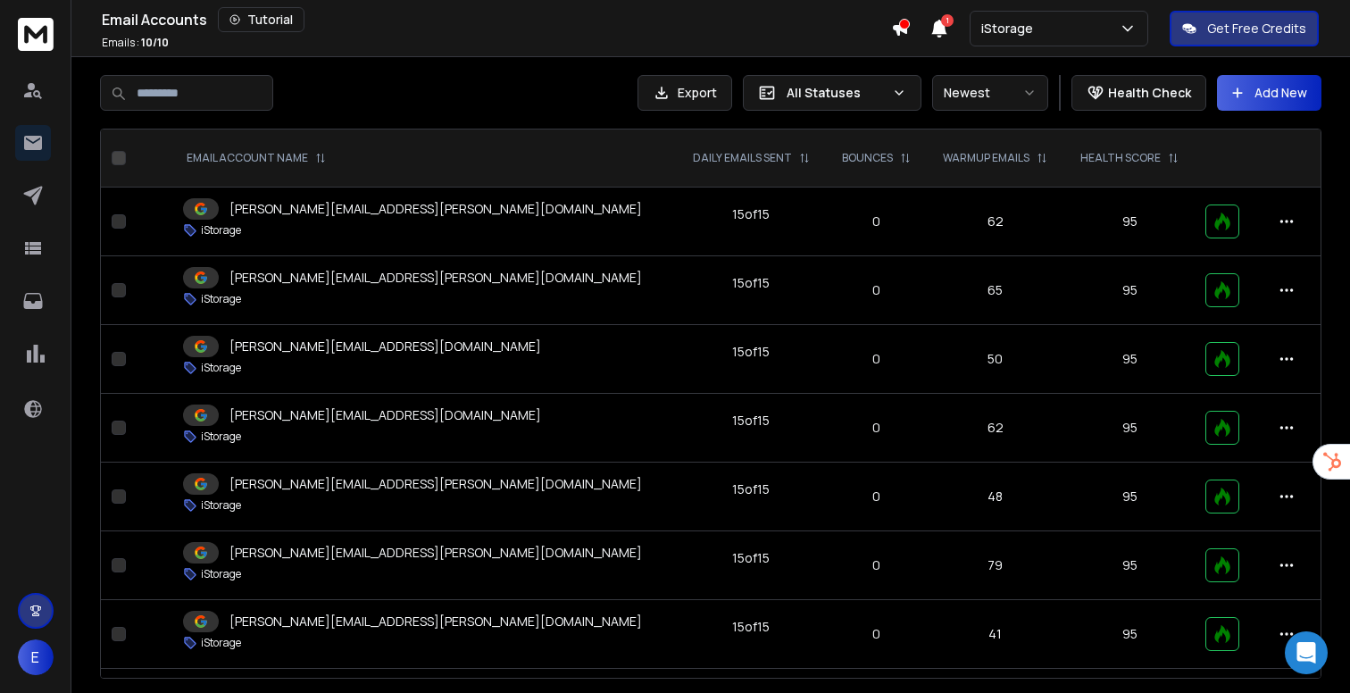
scroll to position [211, 0]
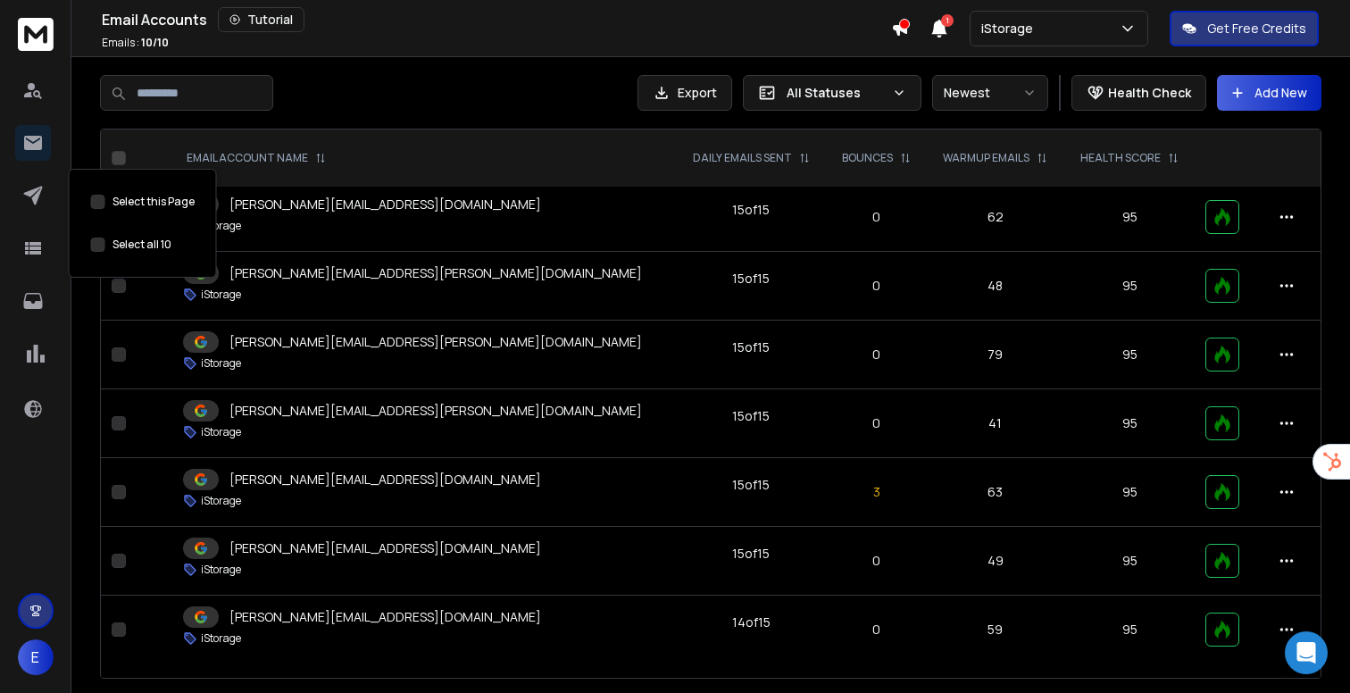
click at [100, 200] on button "Select this Page" at bounding box center [98, 202] width 14 height 14
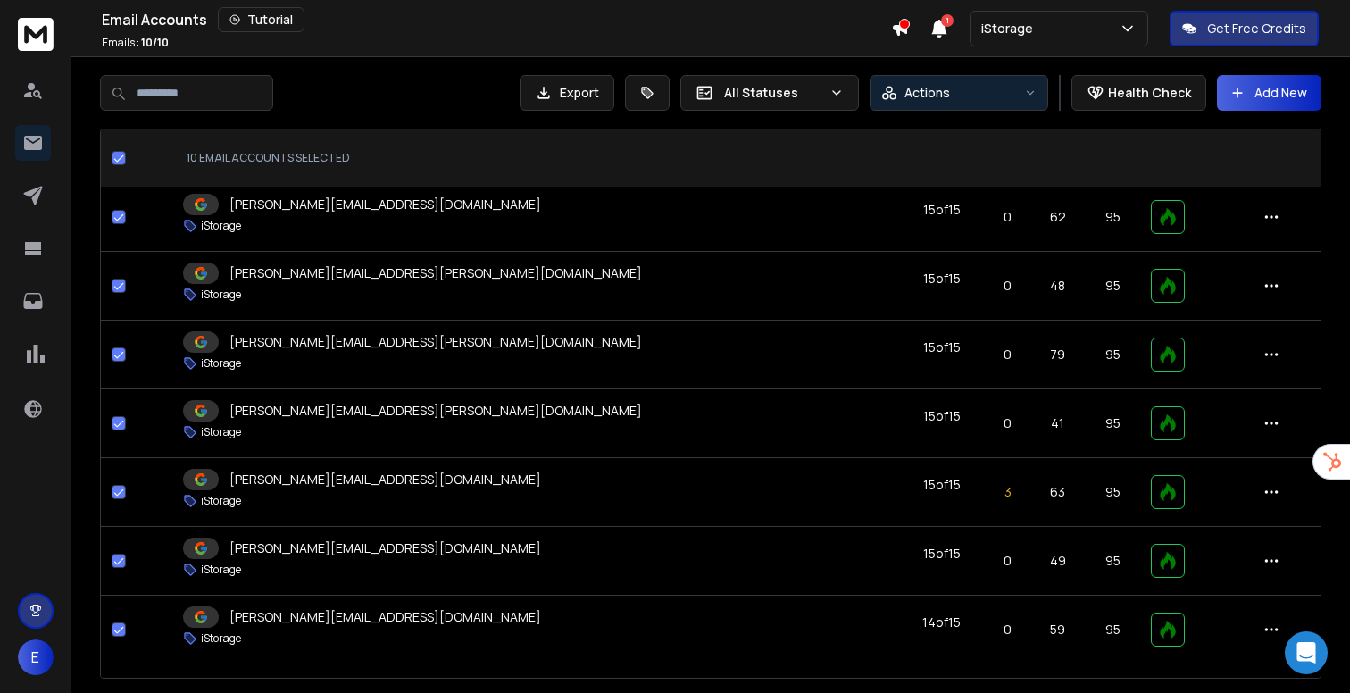
click at [961, 92] on div "Actions" at bounding box center [949, 93] width 136 height 18
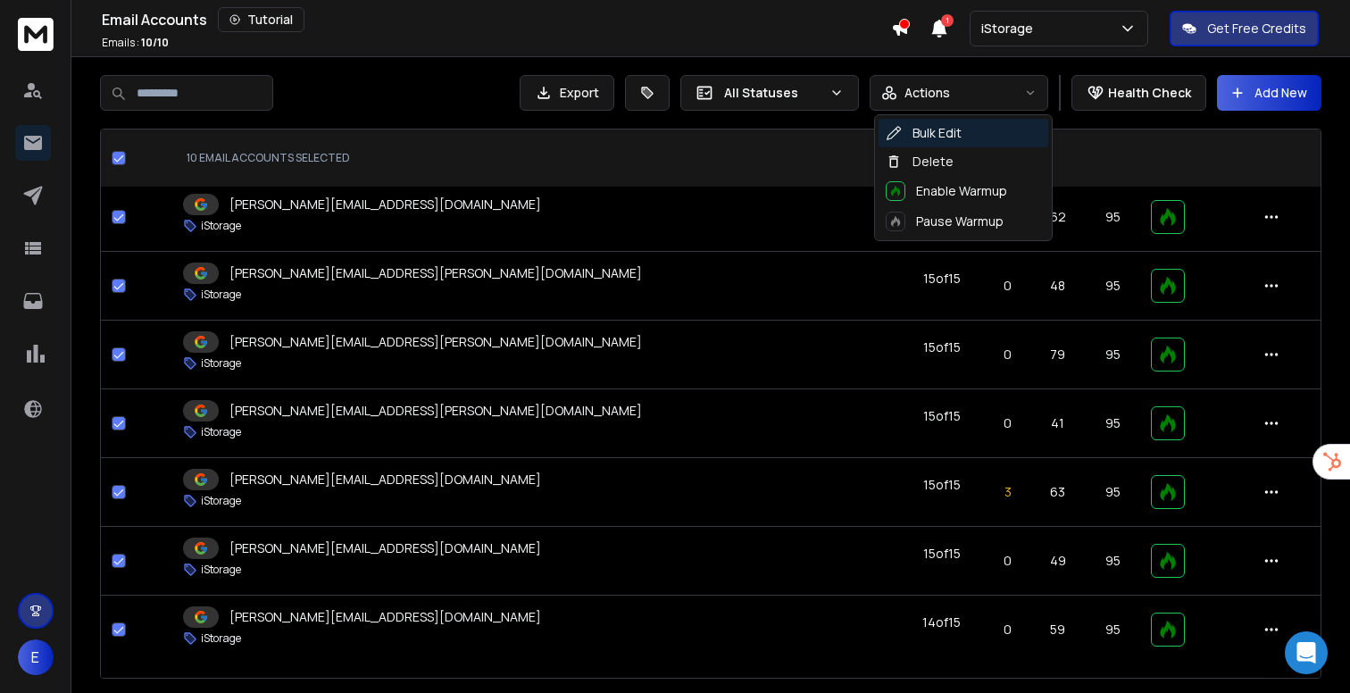
click at [983, 141] on div "Bulk Edit" at bounding box center [964, 133] width 170 height 29
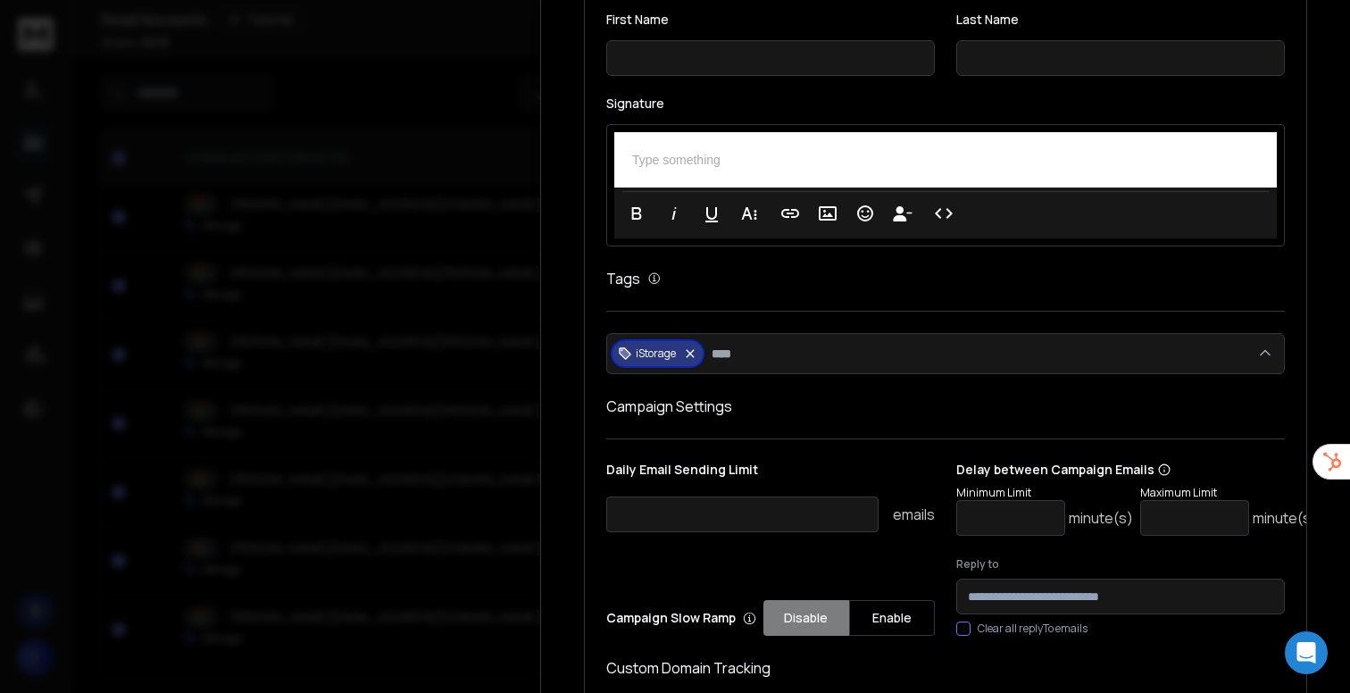
scroll to position [0, 0]
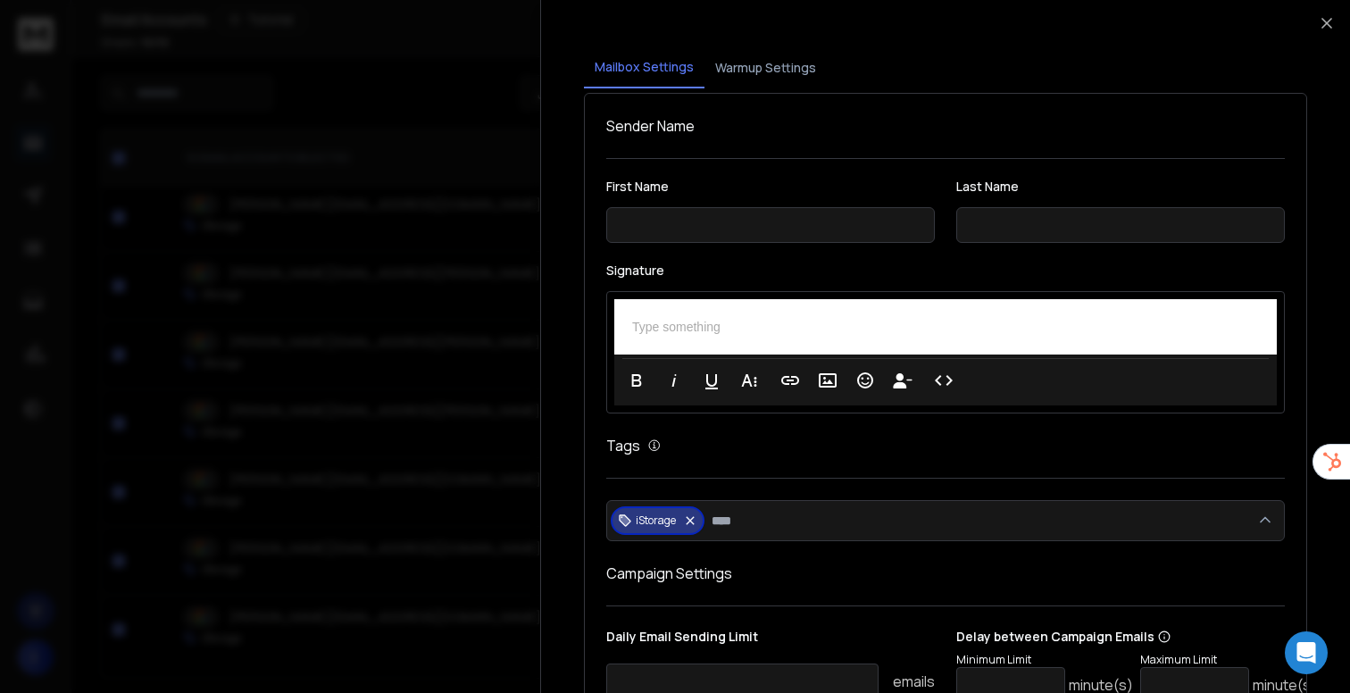
click at [864, 336] on div at bounding box center [945, 327] width 627 height 20
click at [1320, 654] on div "Open Intercom Messenger" at bounding box center [1306, 652] width 47 height 47
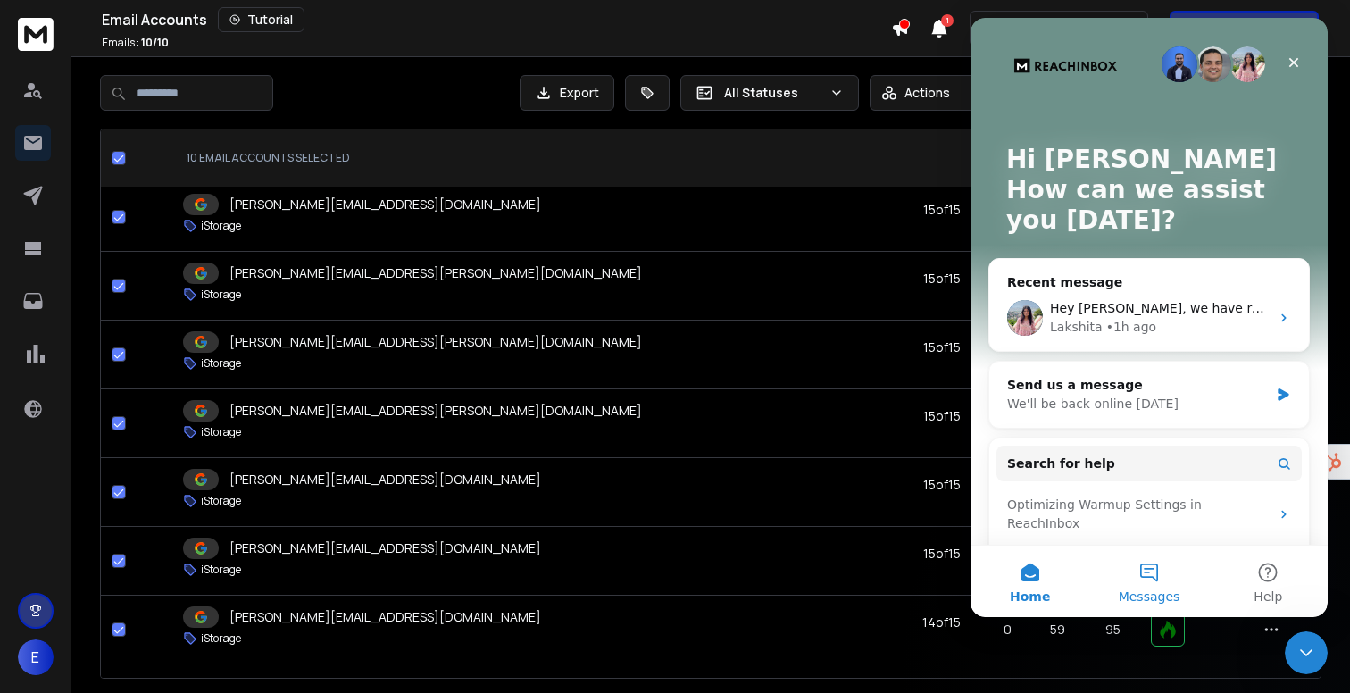
click at [1147, 562] on button "Messages" at bounding box center [1148, 581] width 119 height 71
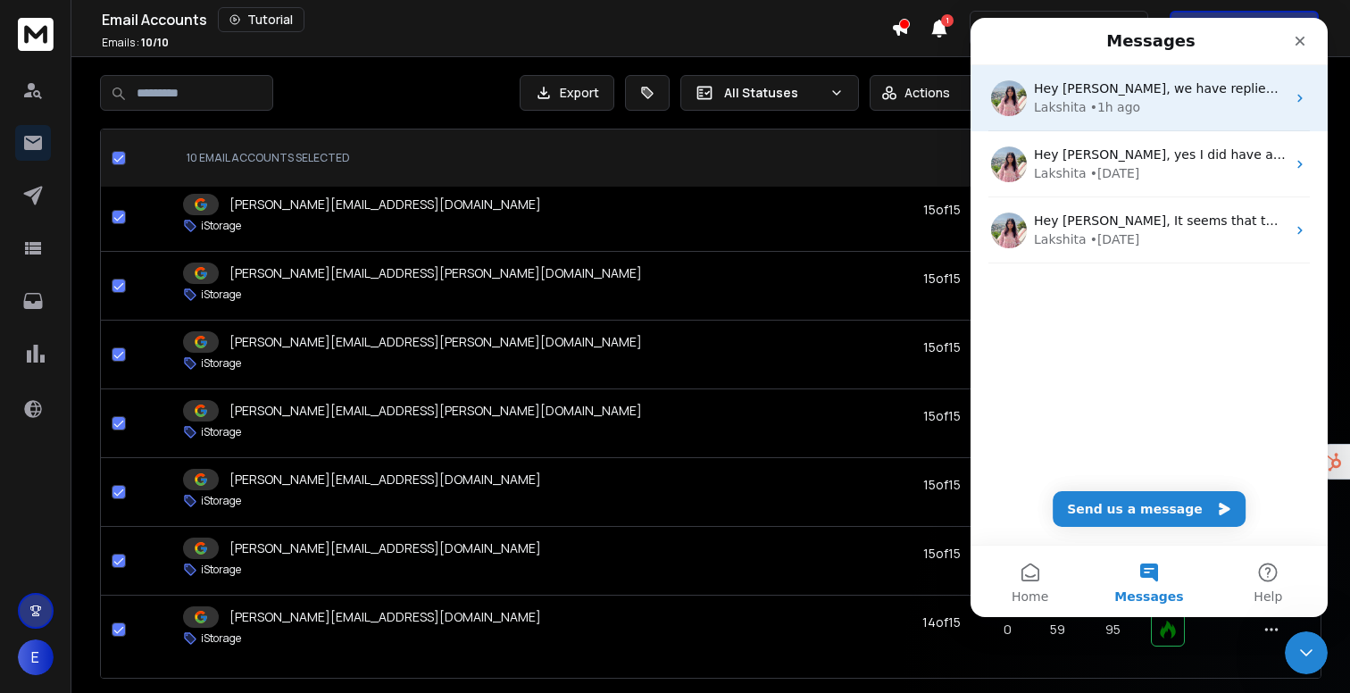
click at [1150, 116] on div "Lakshita • 1h ago" at bounding box center [1160, 107] width 252 height 19
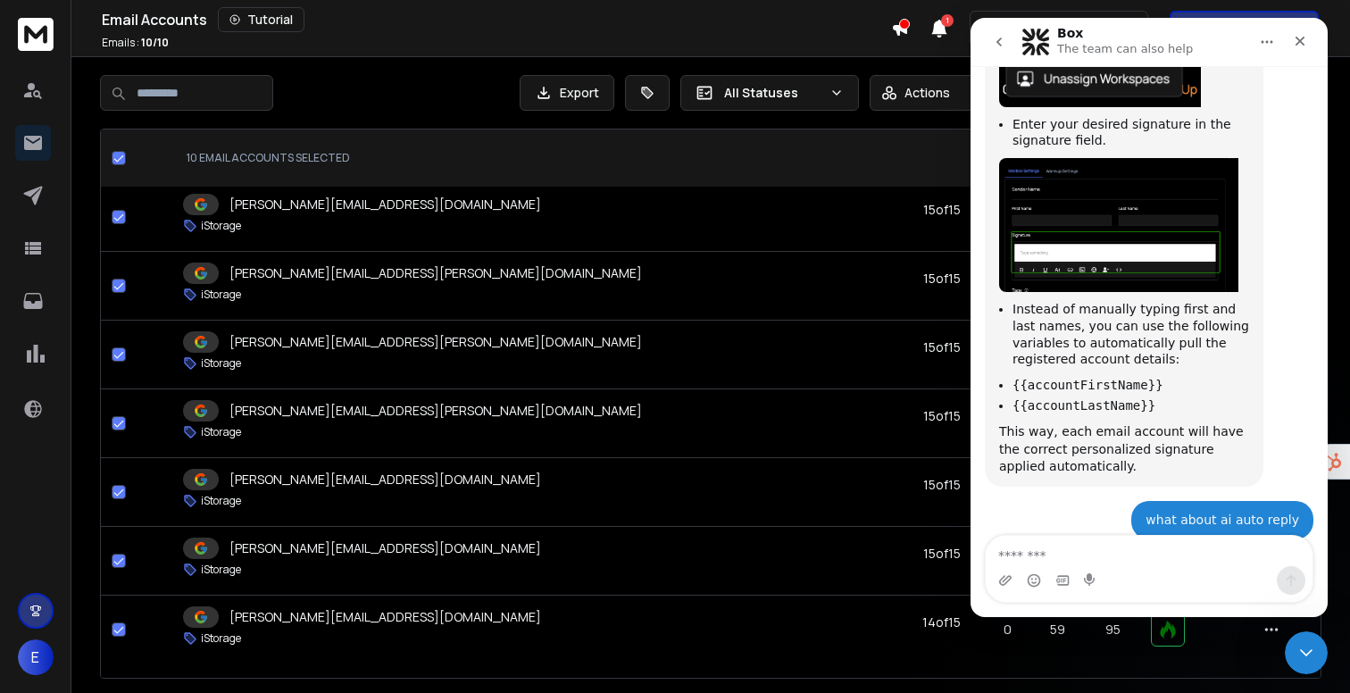
scroll to position [23221, 0]
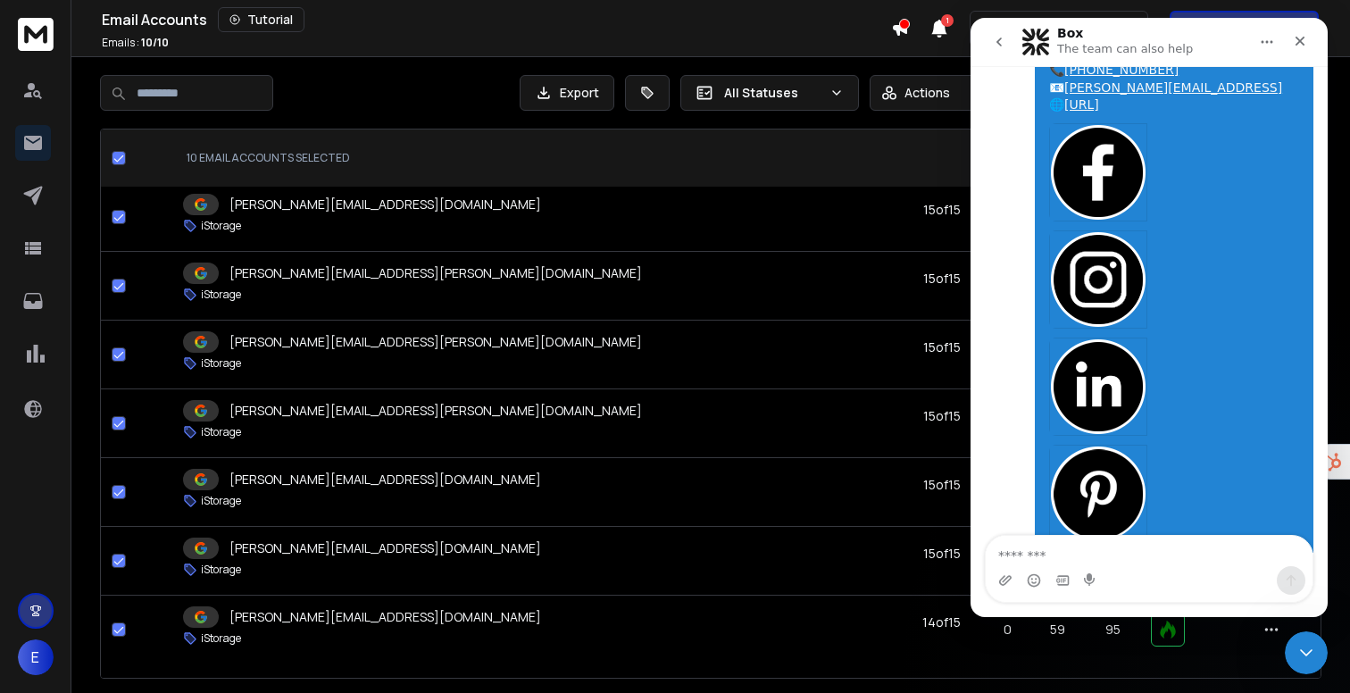
copy code "{{accountFirstName}}"
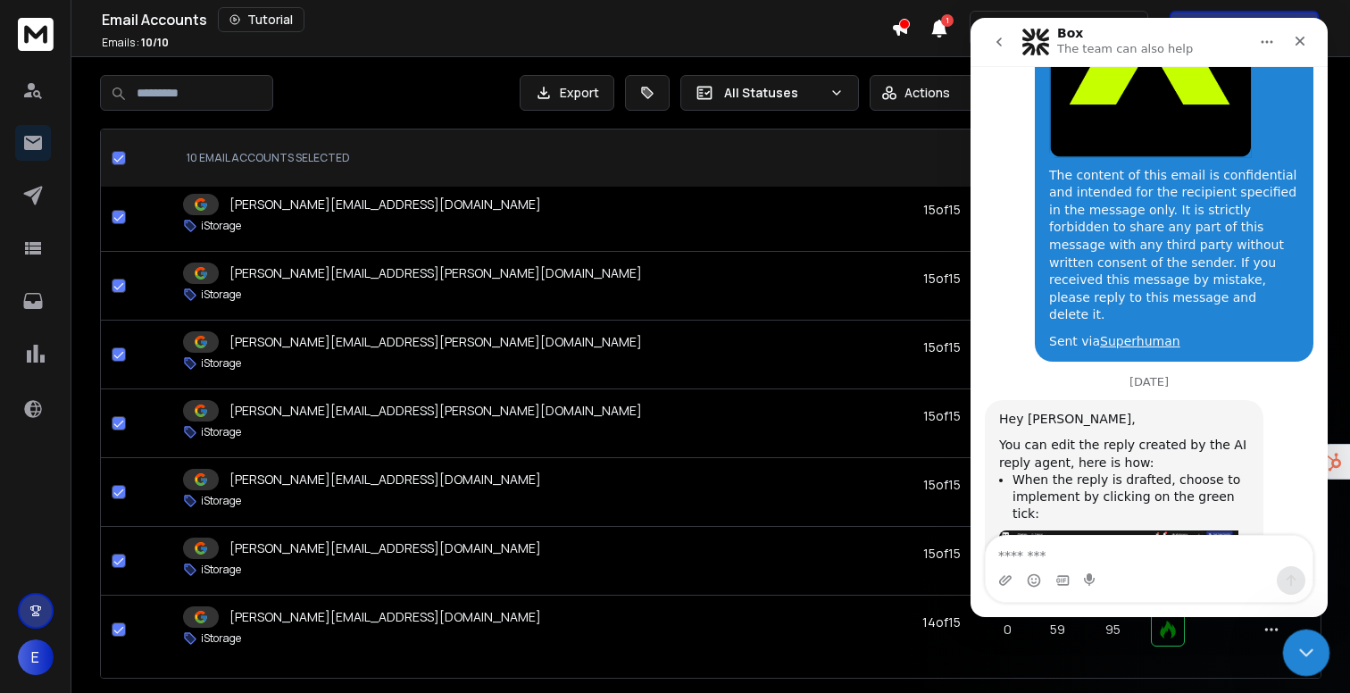
click at [1304, 671] on html at bounding box center [1303, 650] width 43 height 43
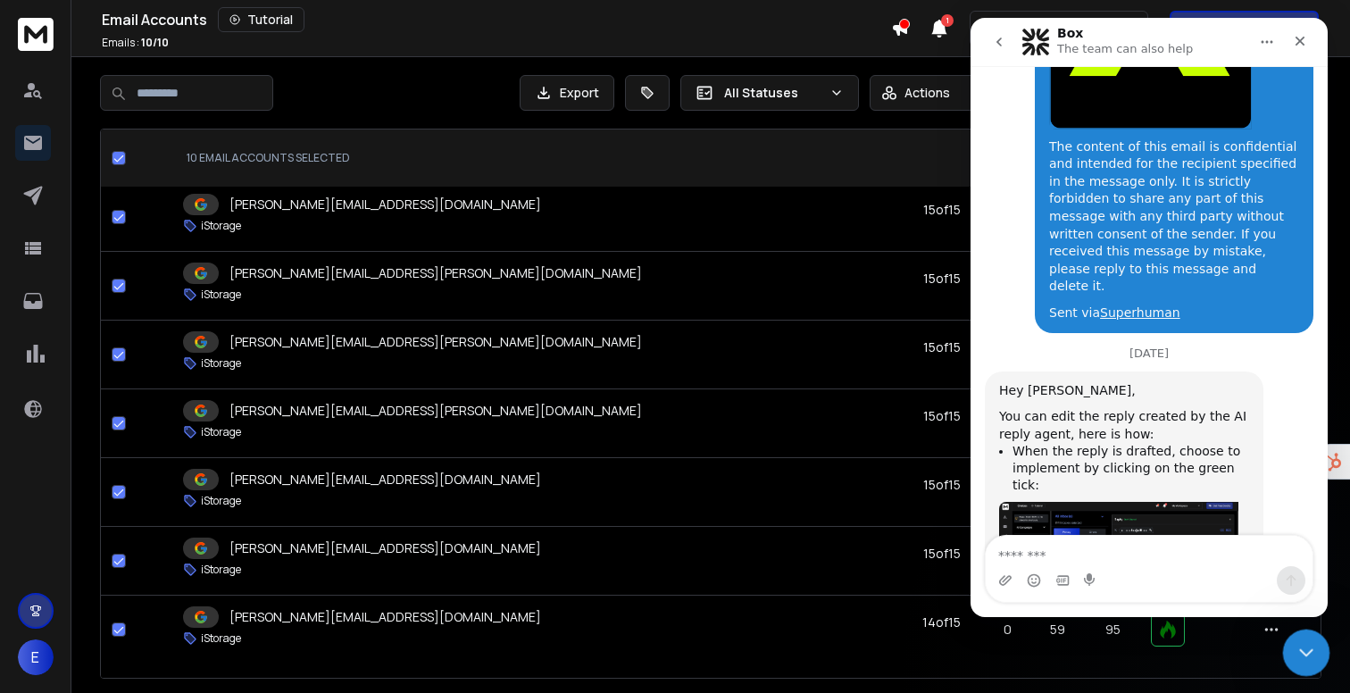
click at [1305, 639] on icon "Close Intercom Messenger" at bounding box center [1303, 649] width 21 height 21
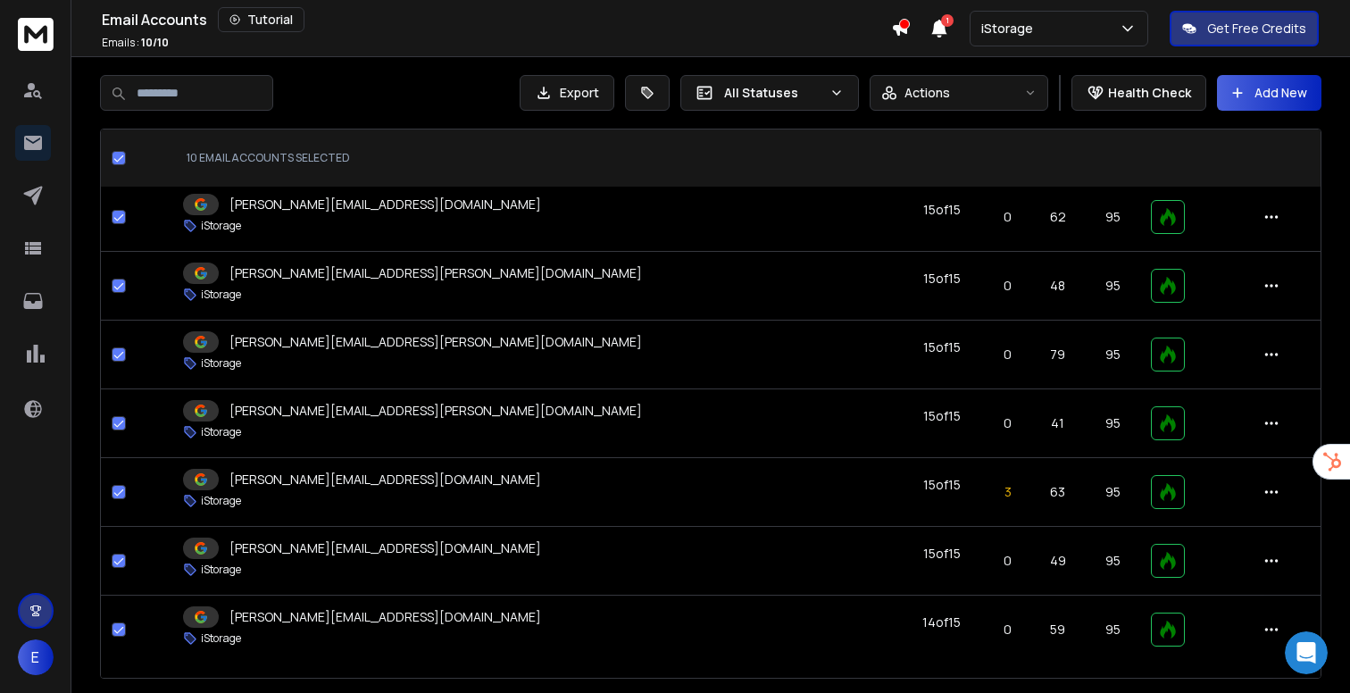
scroll to position [0, 0]
click at [964, 85] on div "Actions" at bounding box center [949, 93] width 136 height 18
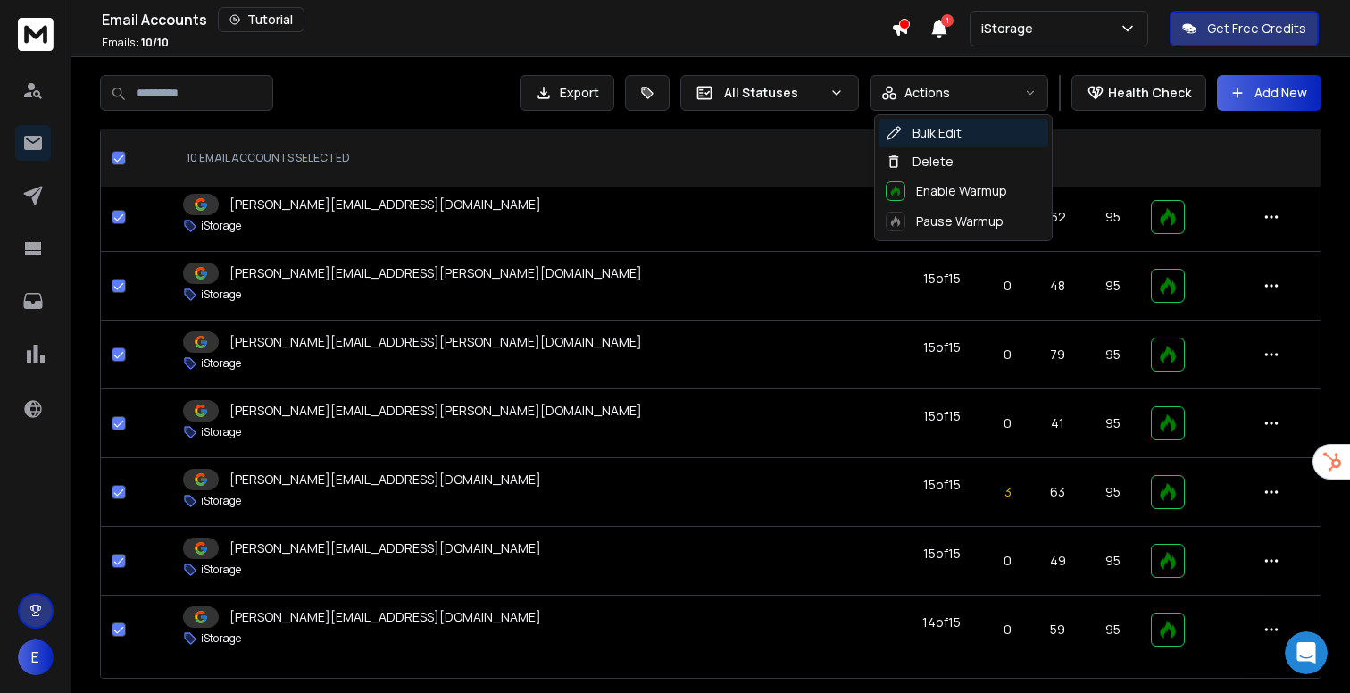
click at [961, 141] on div "Bulk Edit" at bounding box center [924, 133] width 76 height 18
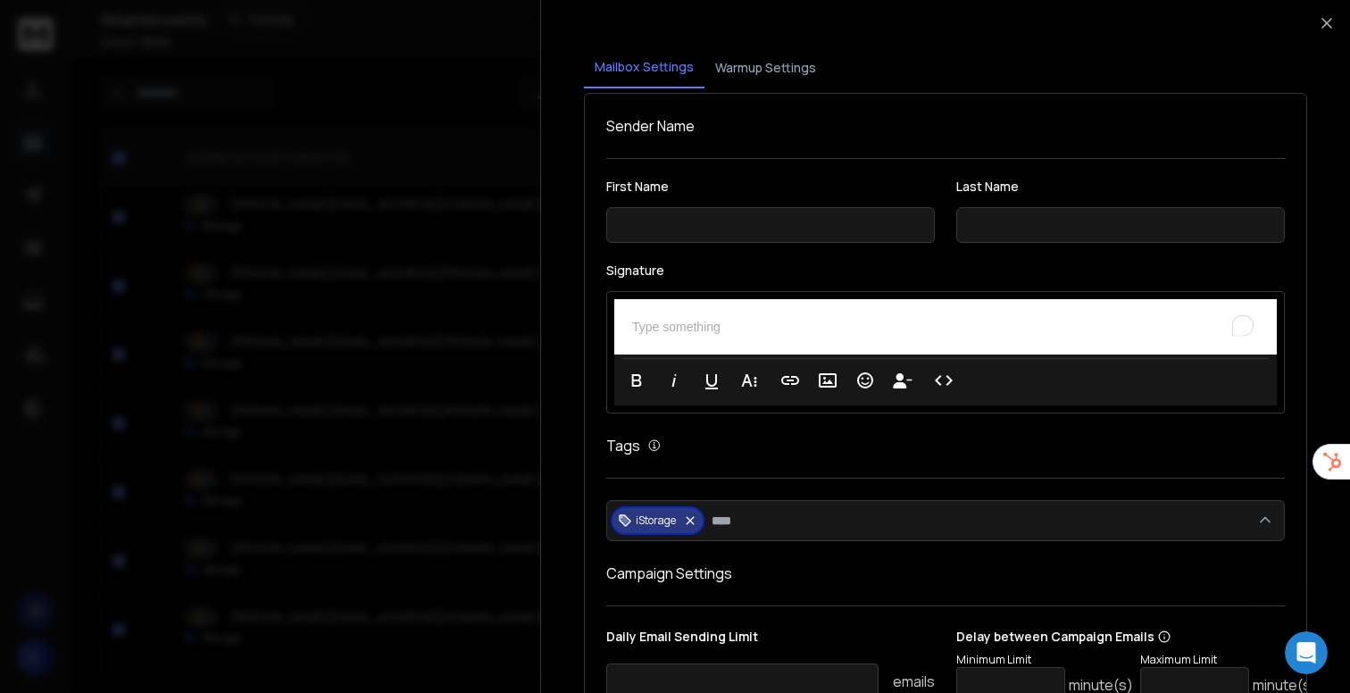
click at [869, 321] on div "To enrich screen reader interactions, please activate Accessibility in Grammarl…" at bounding box center [945, 327] width 627 height 20
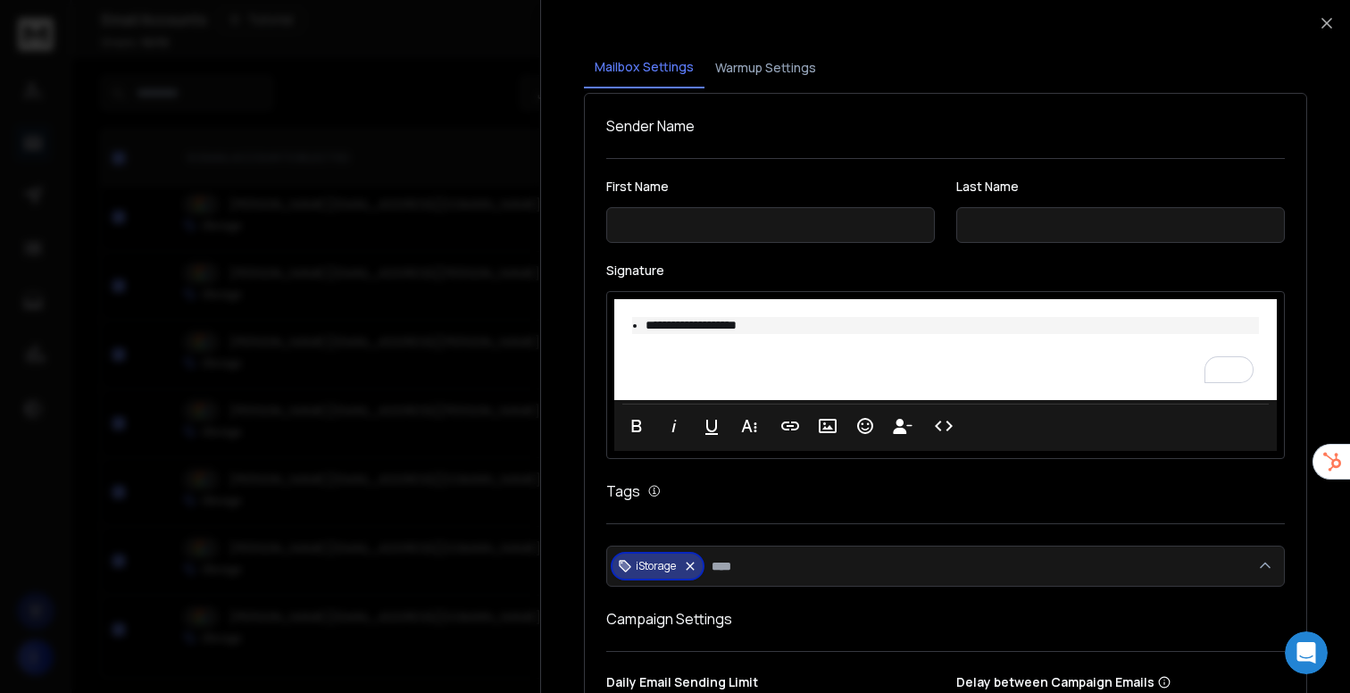
click at [694, 342] on div "**********" at bounding box center [945, 349] width 663 height 101
paste div "To enrich screen reader interactions, please activate Accessibility in Grammarl…"
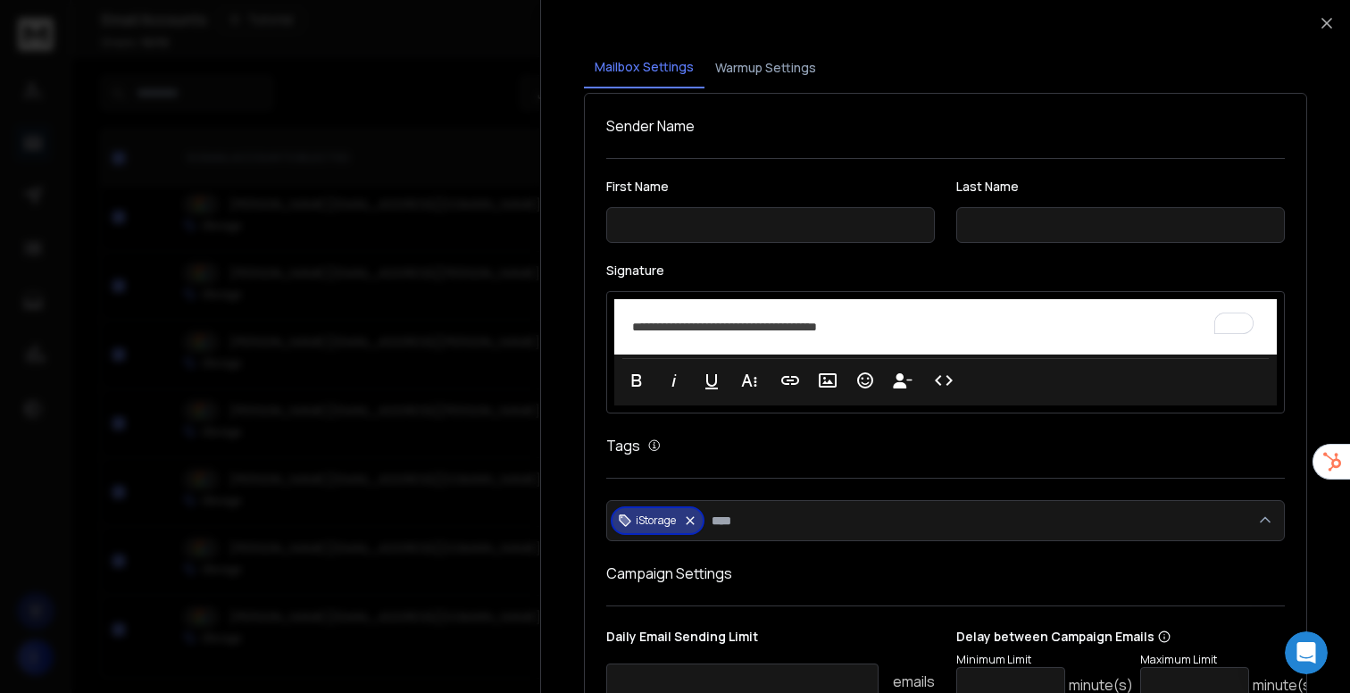
click at [808, 325] on div "**********" at bounding box center [942, 327] width 621 height 20
click at [852, 226] on input "text" at bounding box center [770, 225] width 329 height 36
type input "*******"
click at [1028, 164] on div "**********" at bounding box center [945, 549] width 723 height 912
click at [1025, 241] on input "text" at bounding box center [1120, 225] width 329 height 36
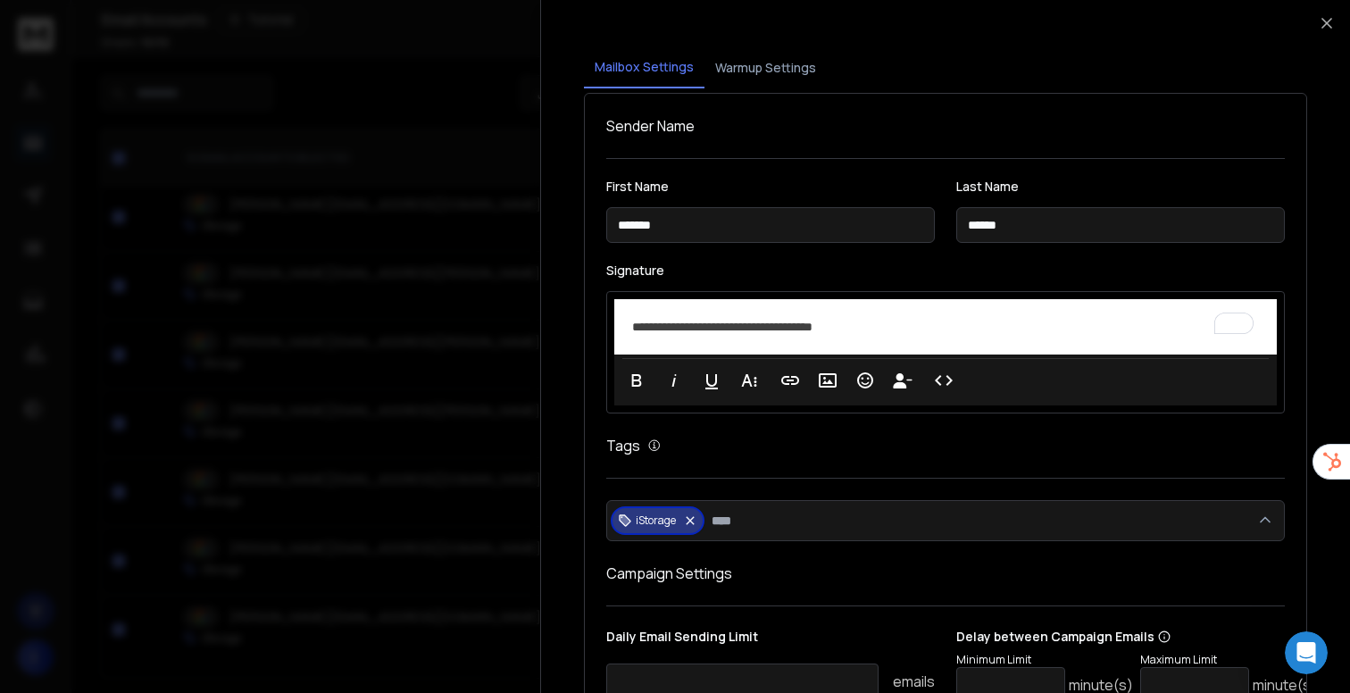
type input "******"
click at [999, 149] on div "**********" at bounding box center [945, 549] width 723 height 912
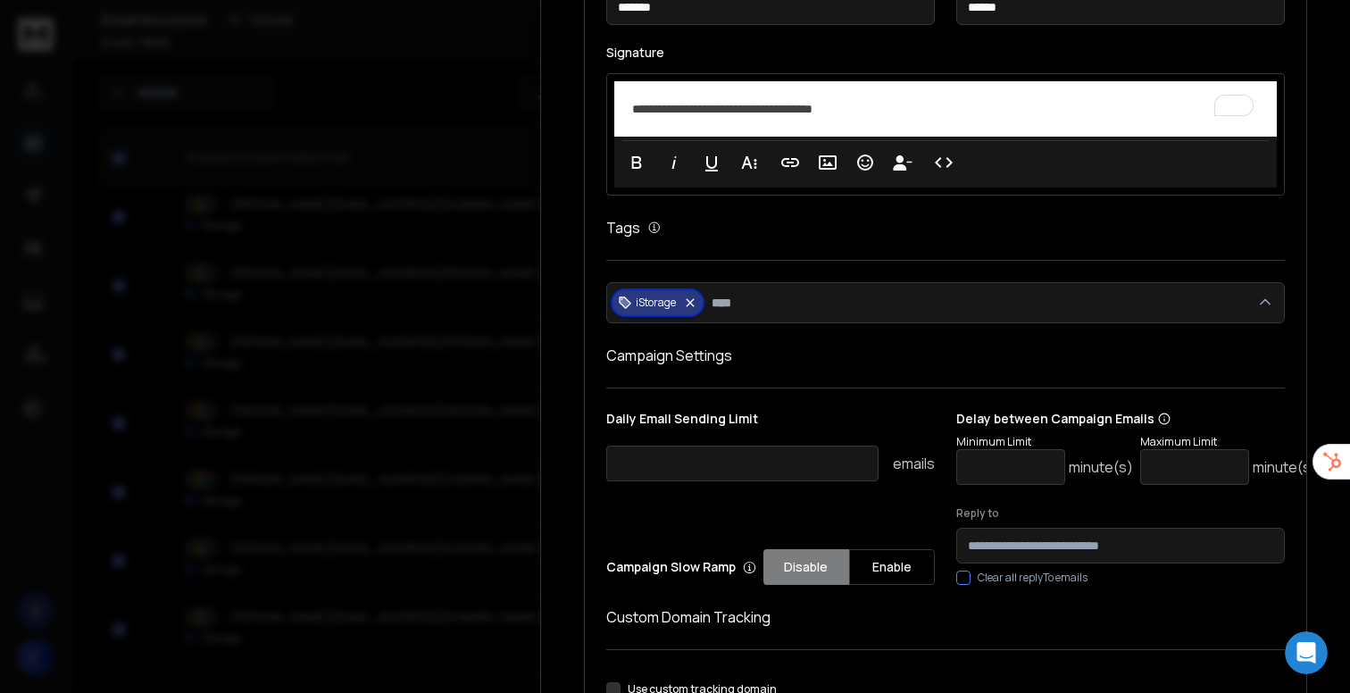
scroll to position [362, 0]
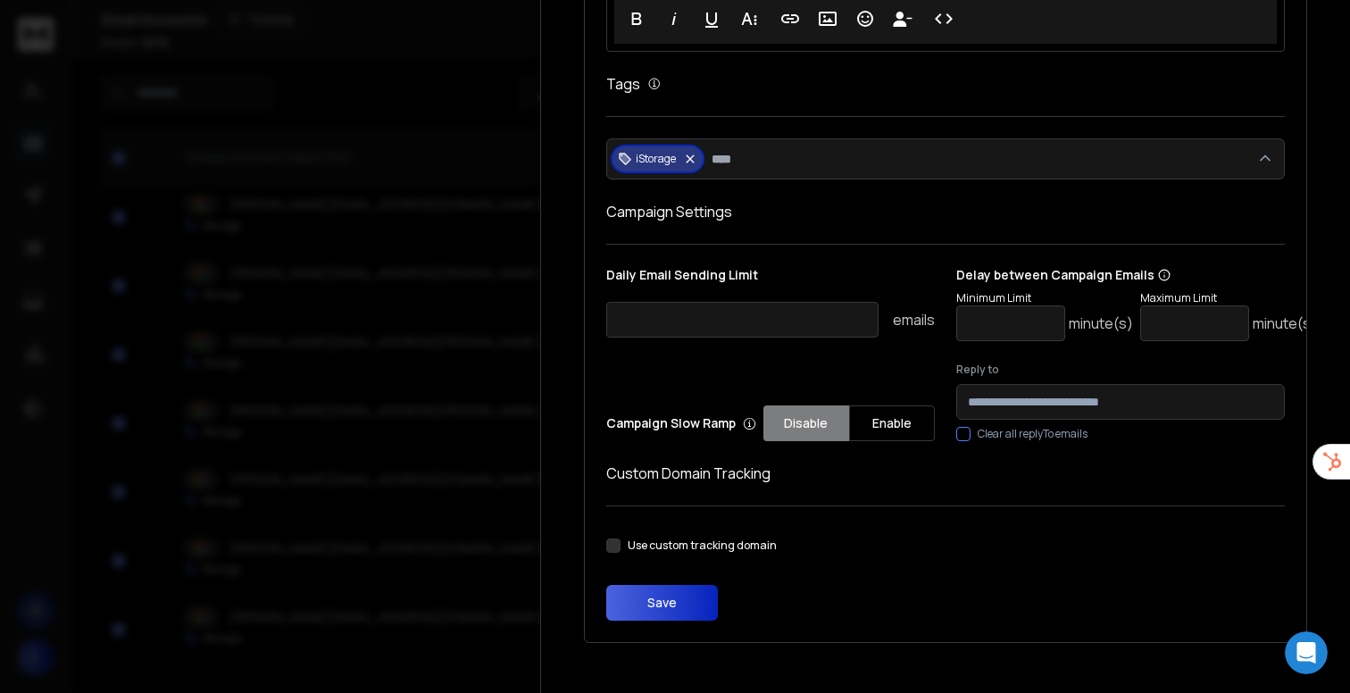
click at [692, 607] on button "Save" at bounding box center [662, 603] width 112 height 36
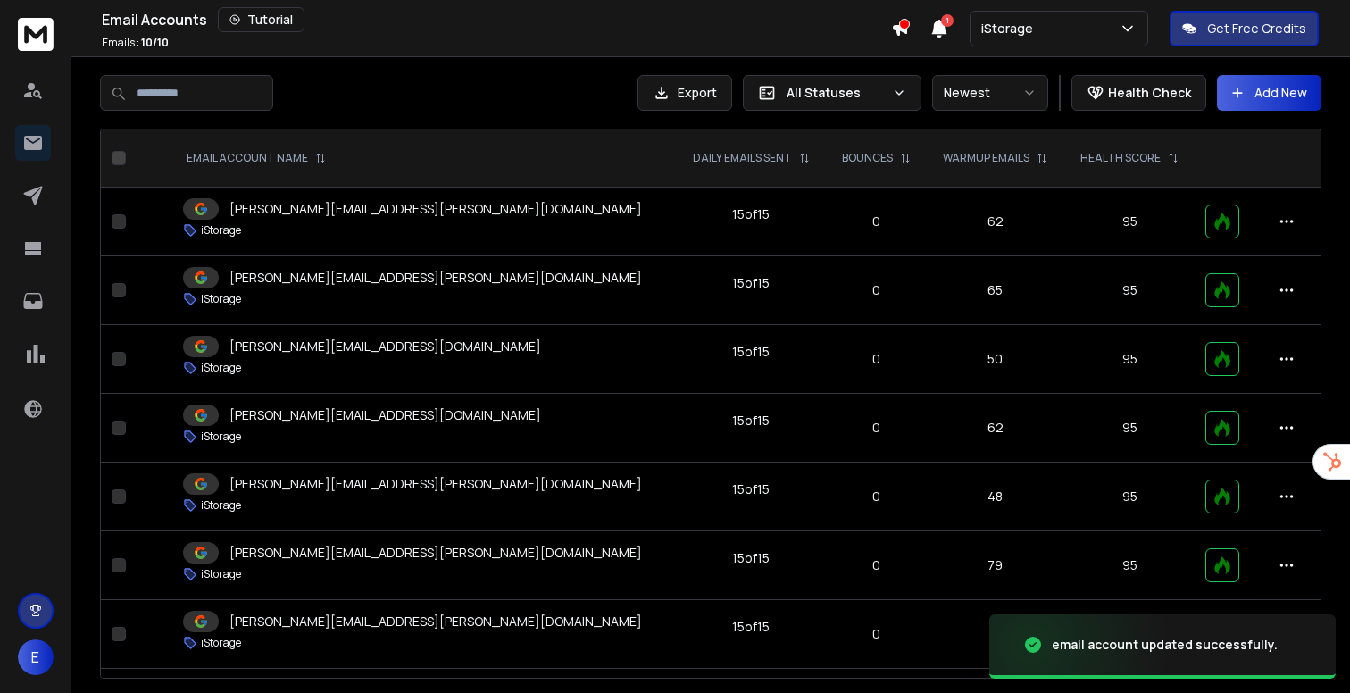
scroll to position [211, 0]
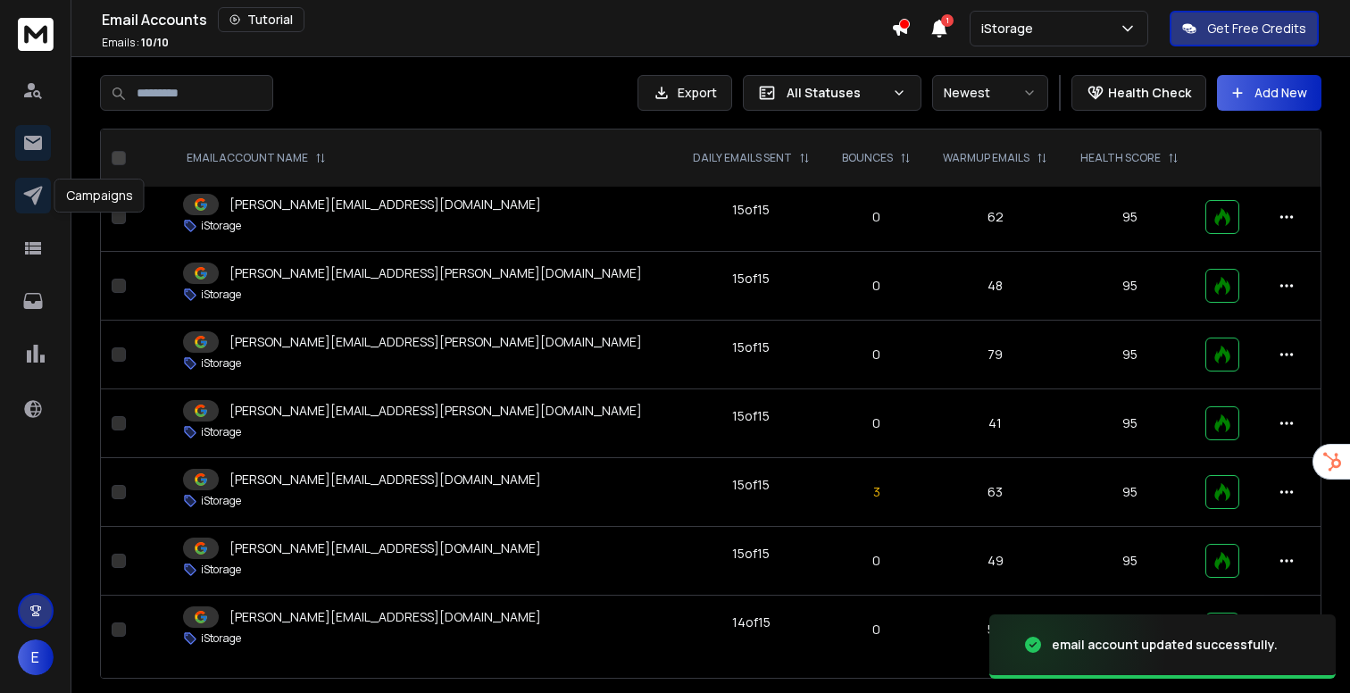
click at [41, 195] on icon at bounding box center [32, 195] width 21 height 21
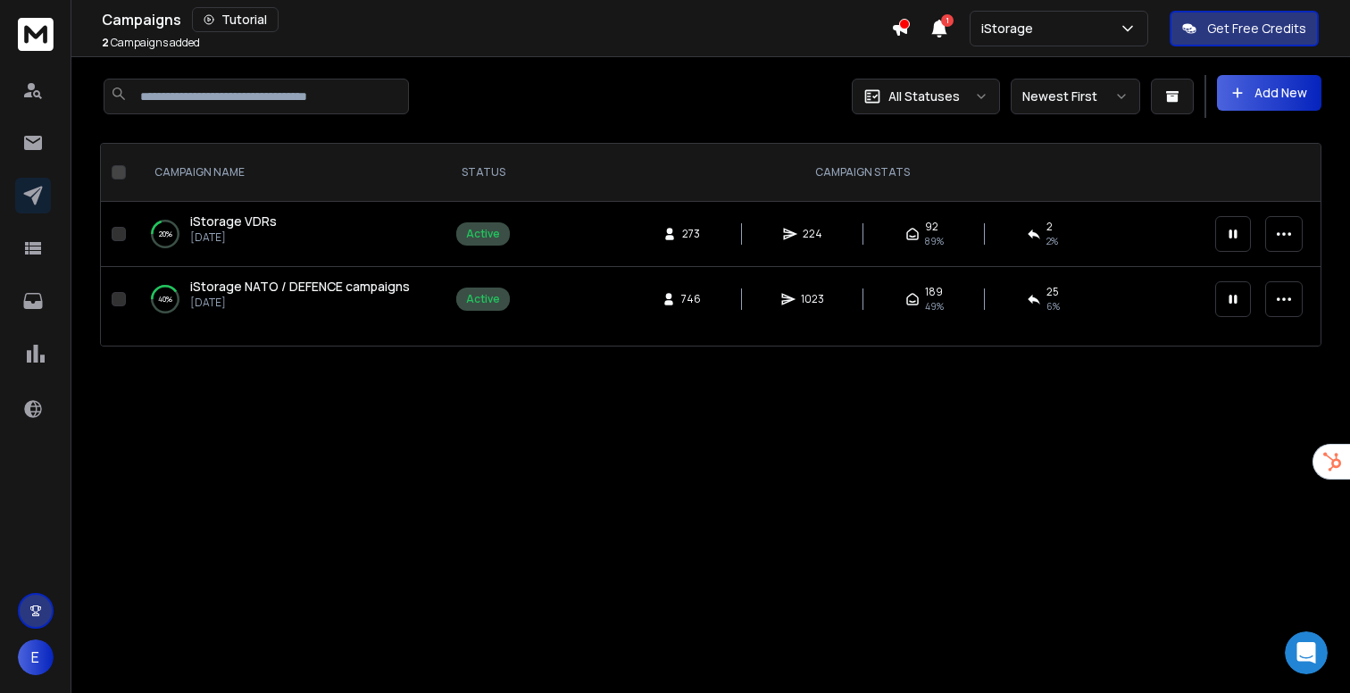
click at [252, 211] on td "20 % iStorage VDRs 7 days ago" at bounding box center [289, 234] width 313 height 65
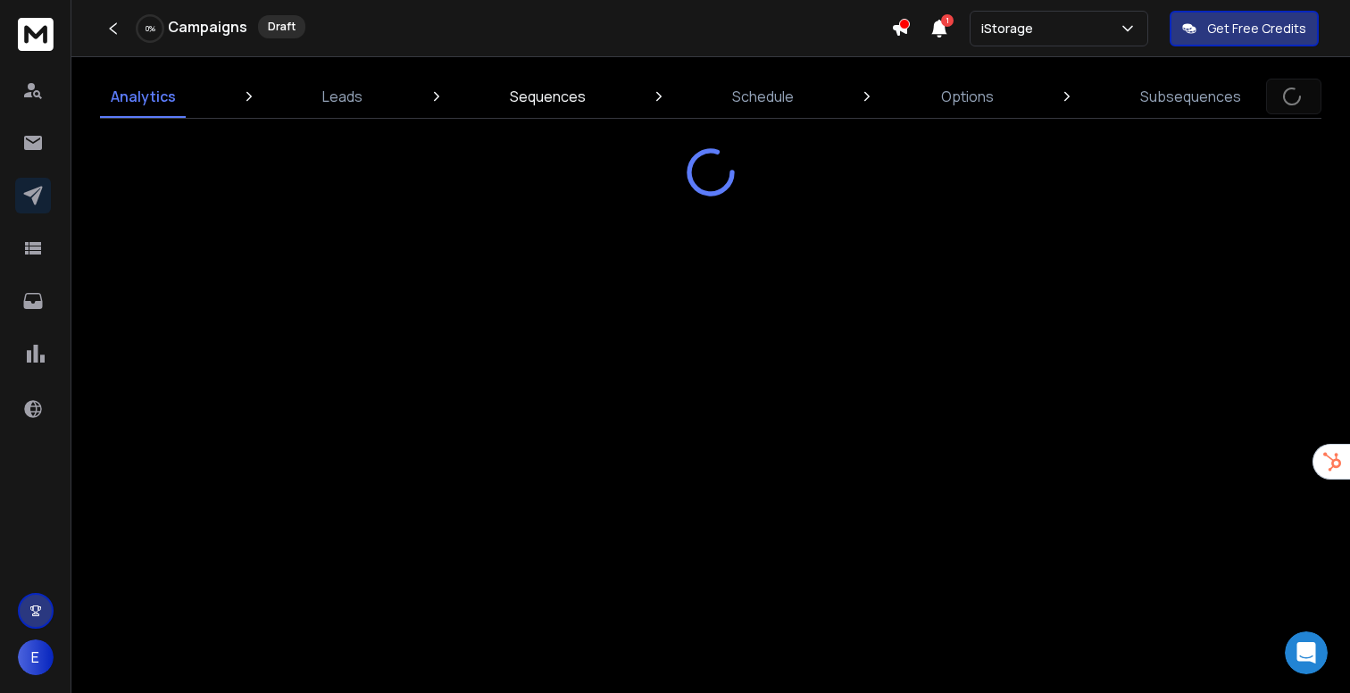
click at [571, 98] on p "Sequences" at bounding box center [548, 96] width 76 height 21
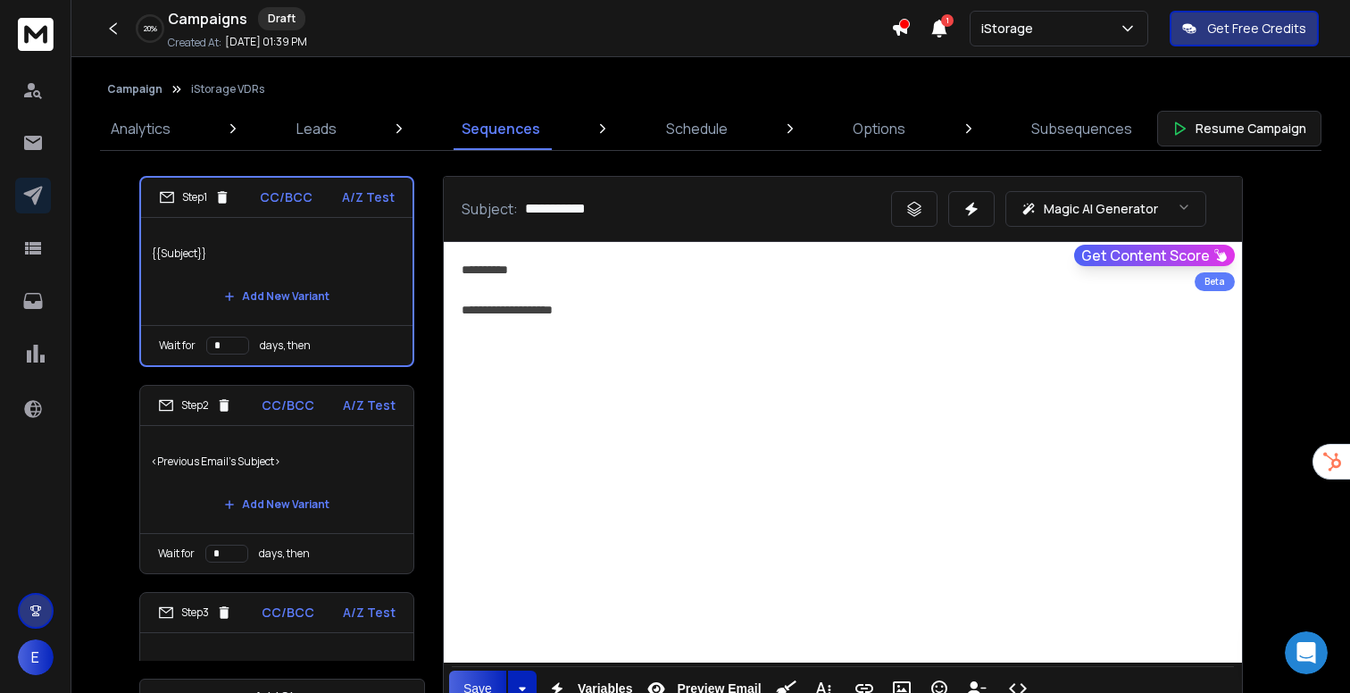
scroll to position [46, 0]
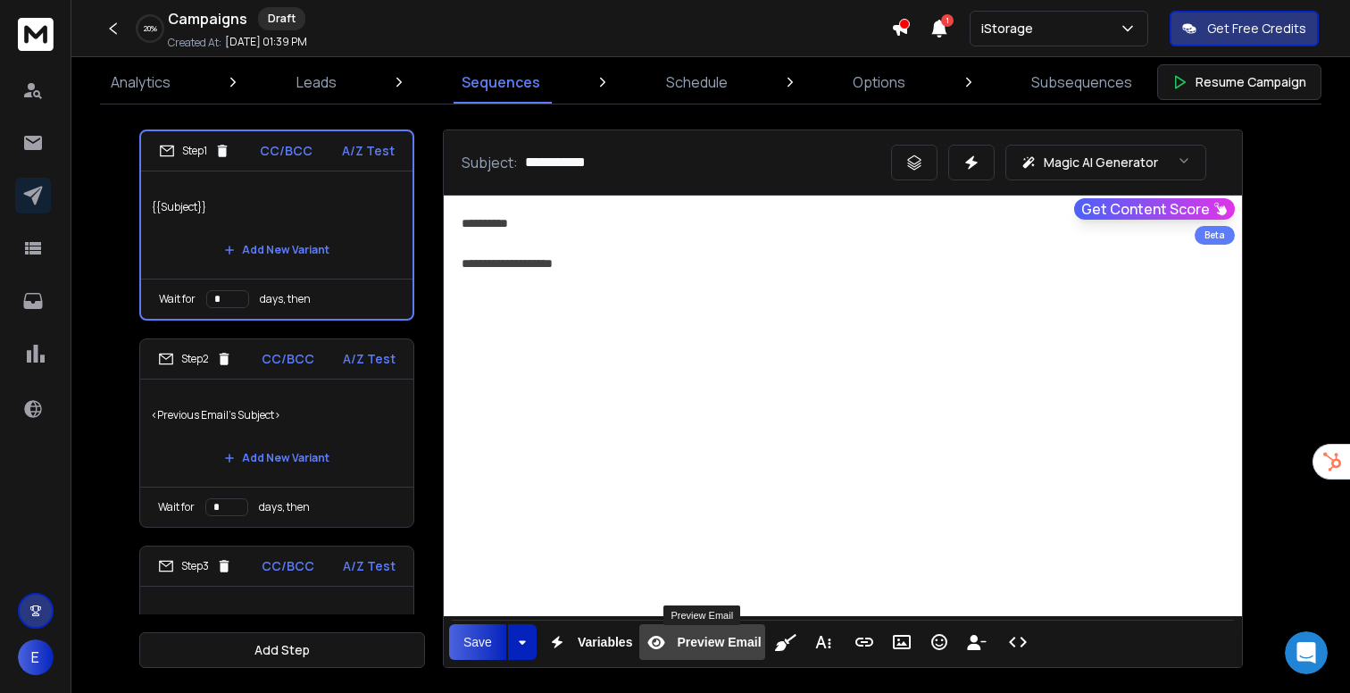
click at [727, 649] on div "Preview Email" at bounding box center [701, 642] width 125 height 29
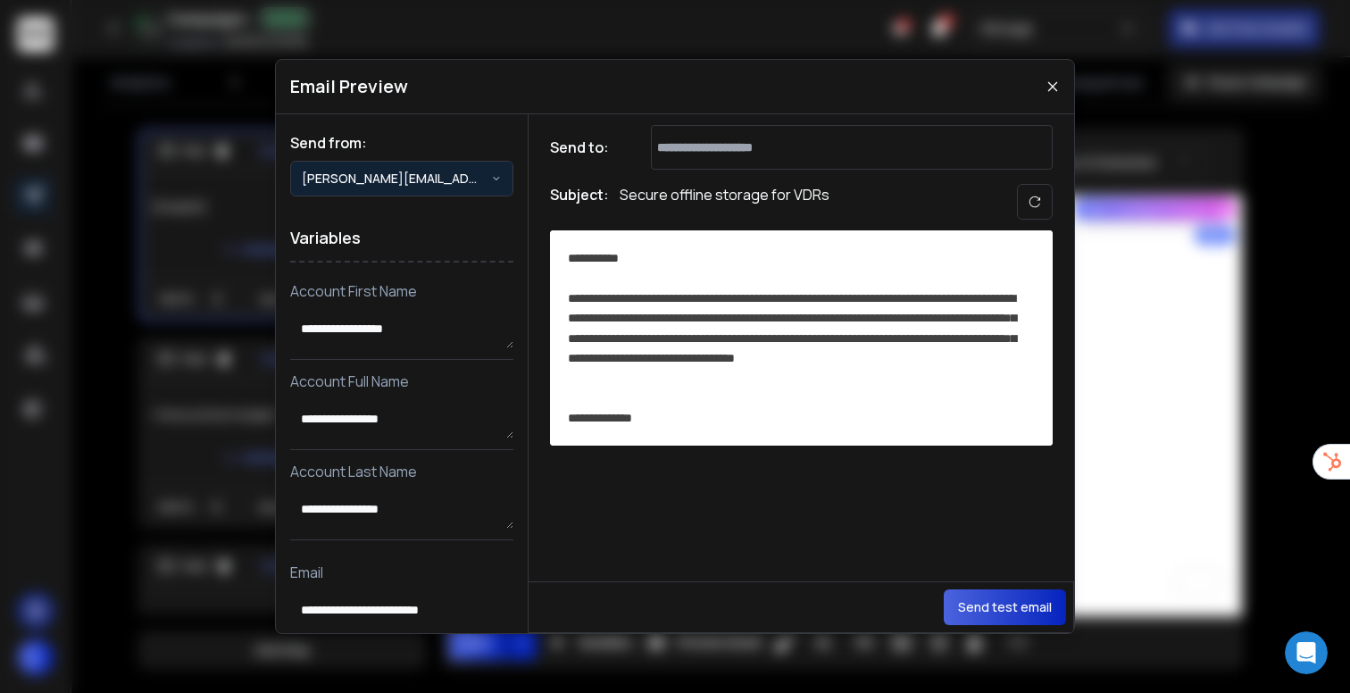
click at [463, 170] on p "shannon@istorageukinsight.com" at bounding box center [396, 179] width 189 height 18
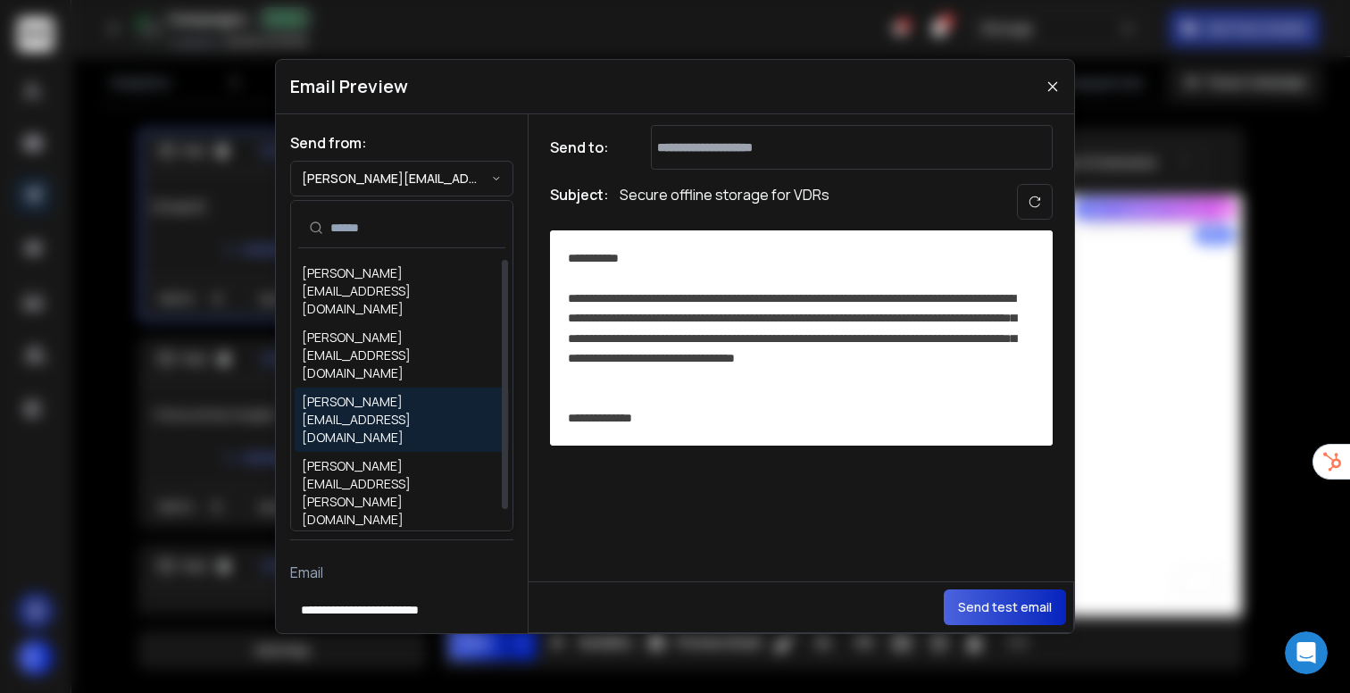
click at [433, 393] on div "shannon@istorageukreach.com" at bounding box center [402, 420] width 200 height 54
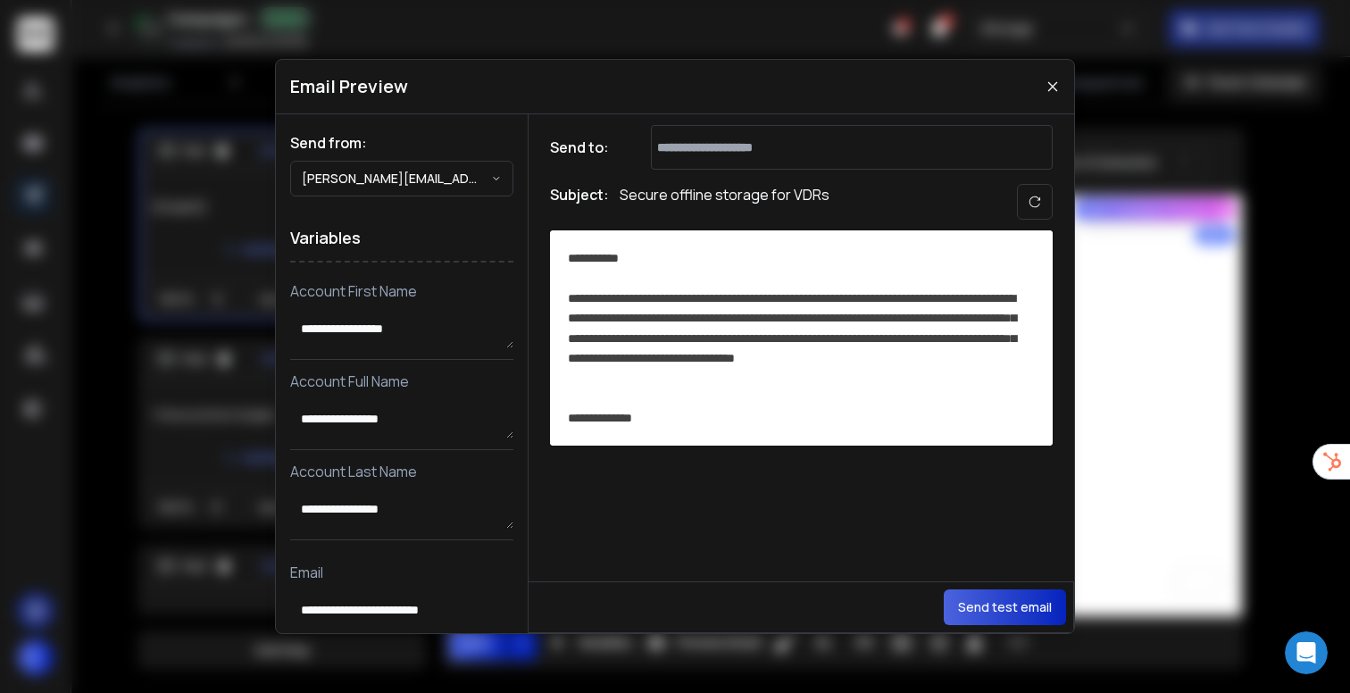
click at [1229, 263] on div "**********" at bounding box center [675, 346] width 1350 height 611
click at [63, 82] on div "**********" at bounding box center [675, 346] width 1350 height 611
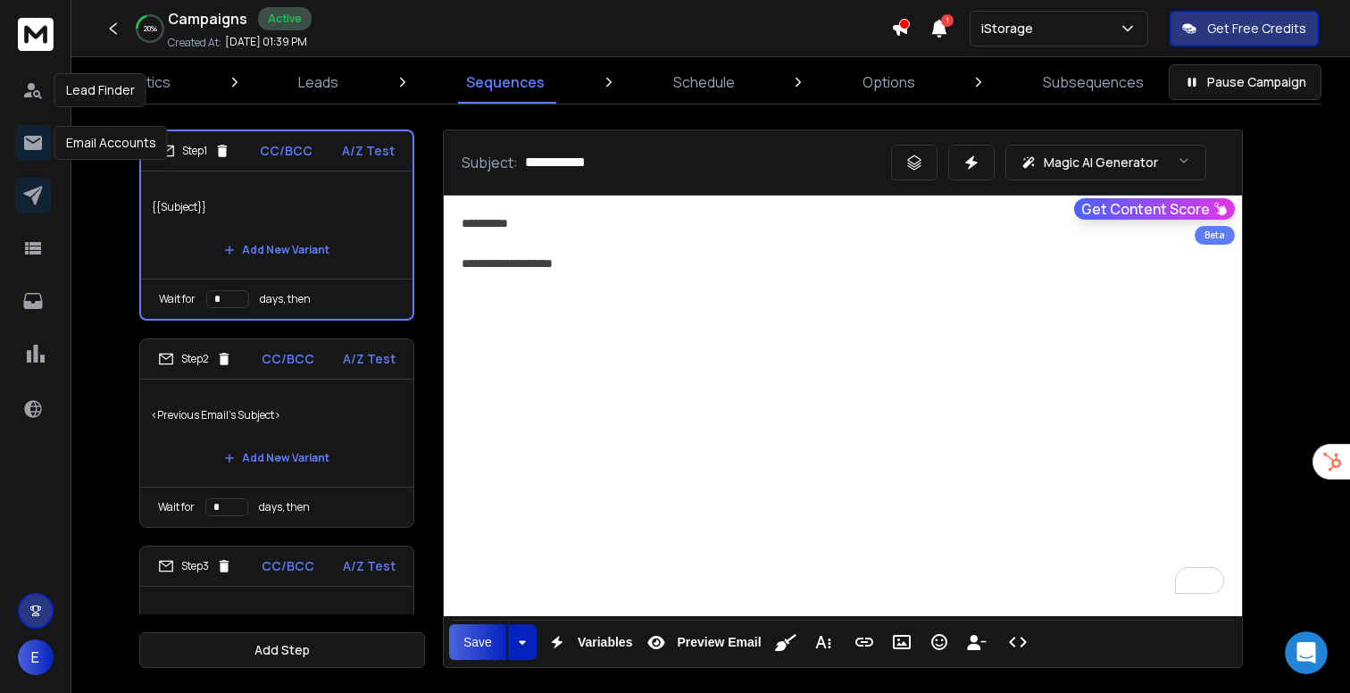
click at [29, 128] on link at bounding box center [33, 143] width 36 height 36
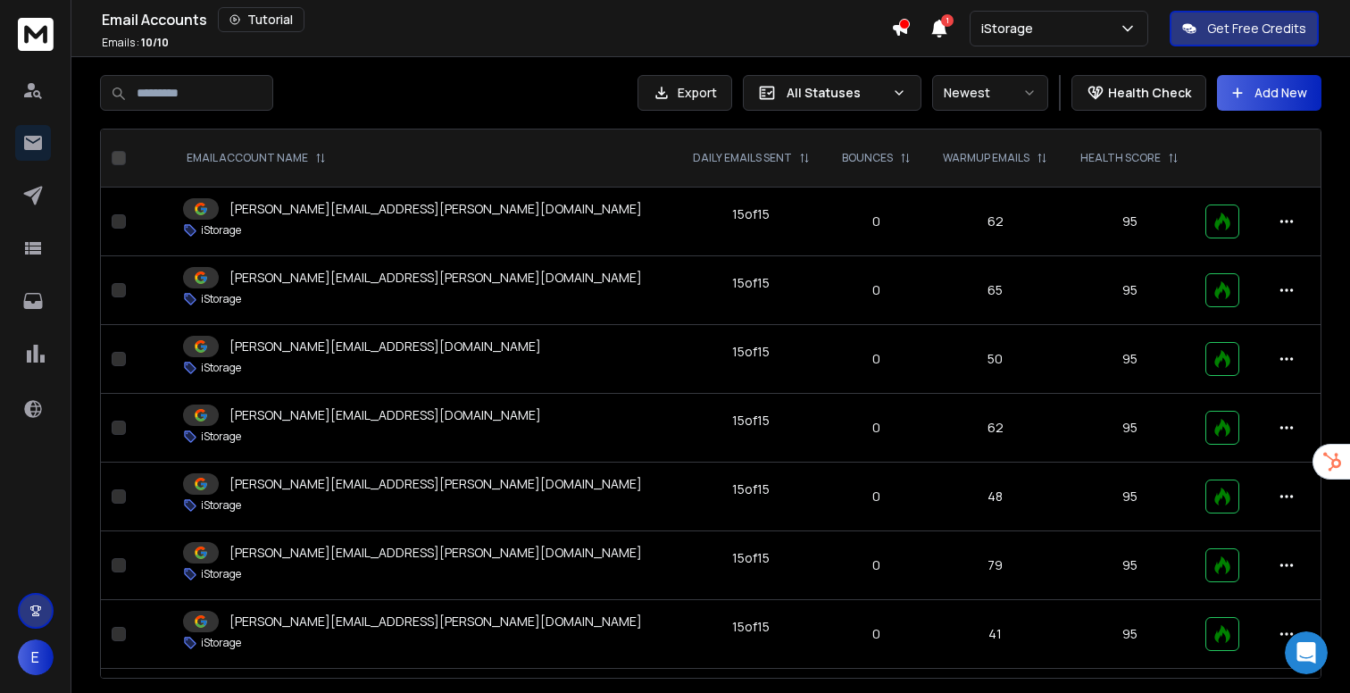
scroll to position [211, 0]
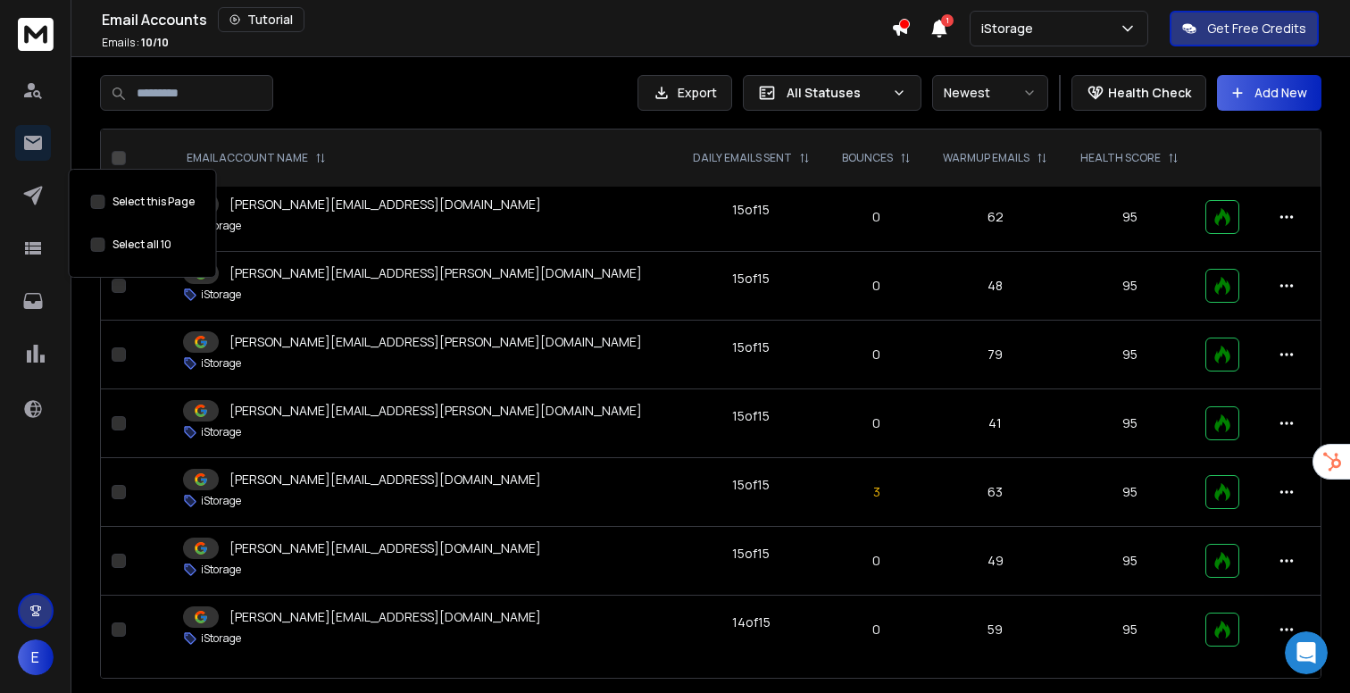
click at [101, 244] on button "Select this Page" at bounding box center [98, 245] width 14 height 14
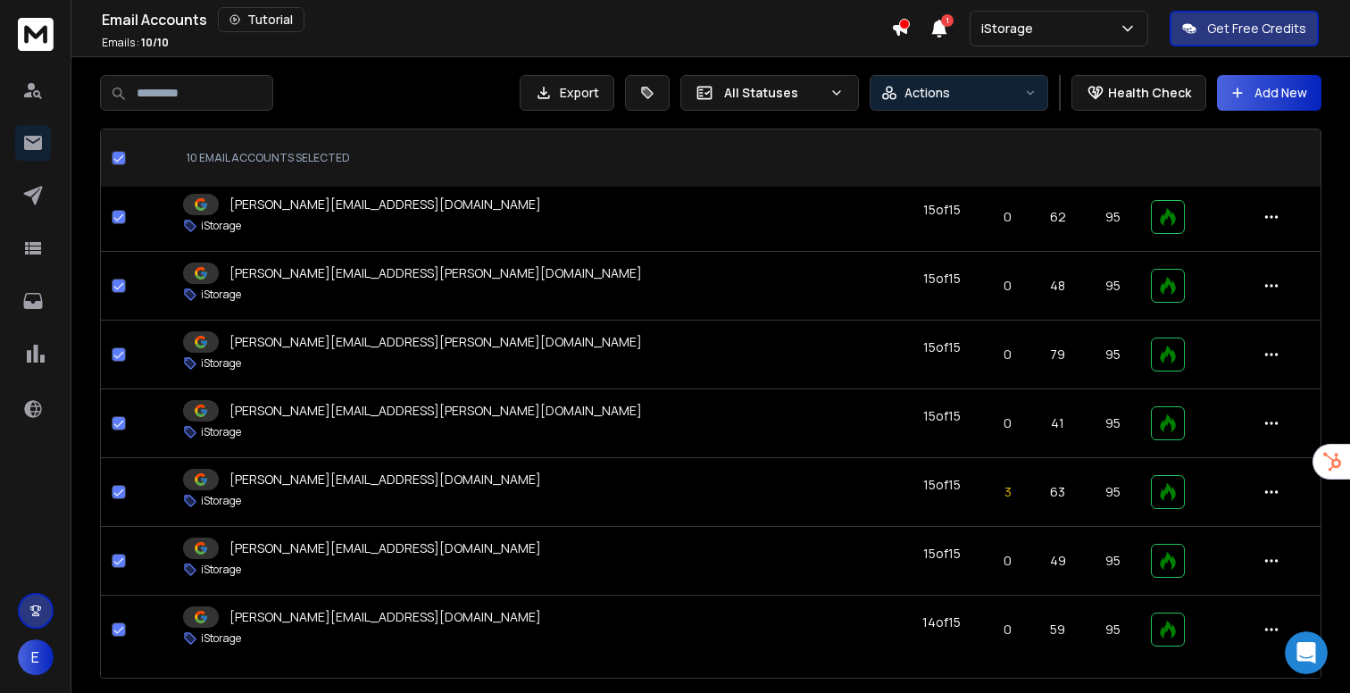
click at [1037, 96] on icon "button" at bounding box center [1030, 93] width 13 height 14
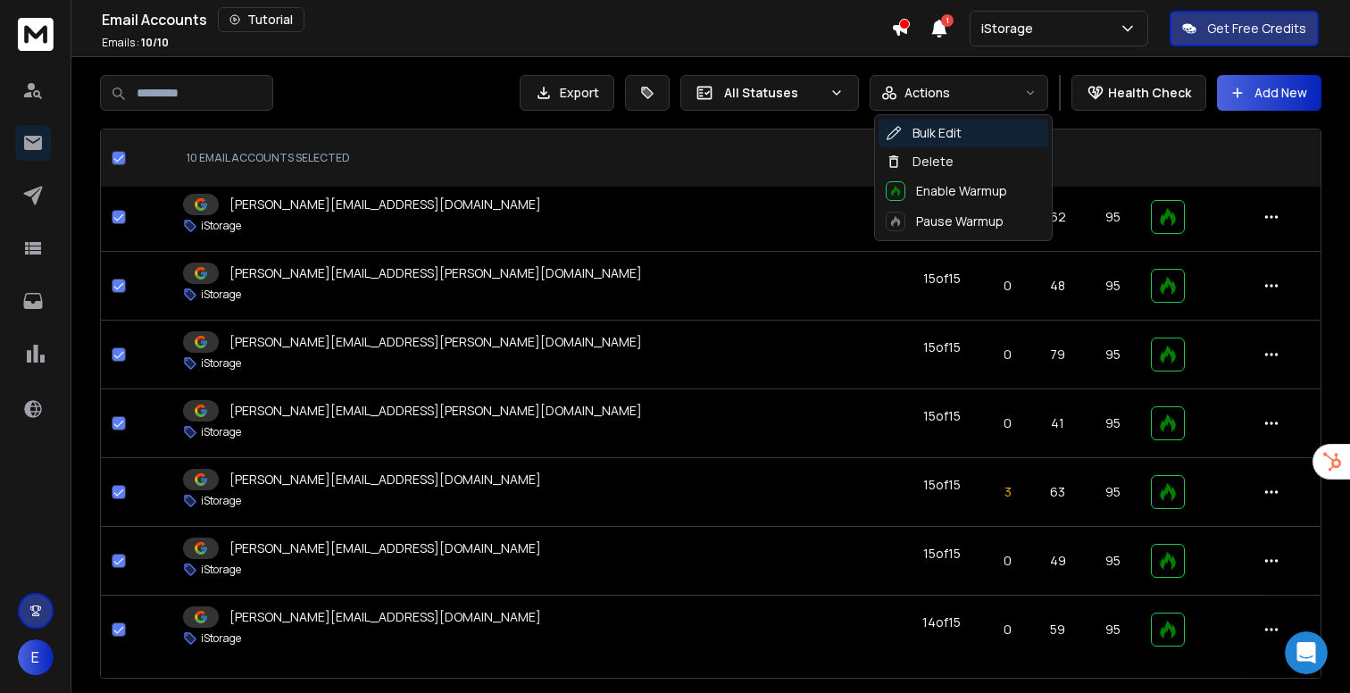
click at [987, 138] on div "Bulk Edit" at bounding box center [964, 133] width 170 height 29
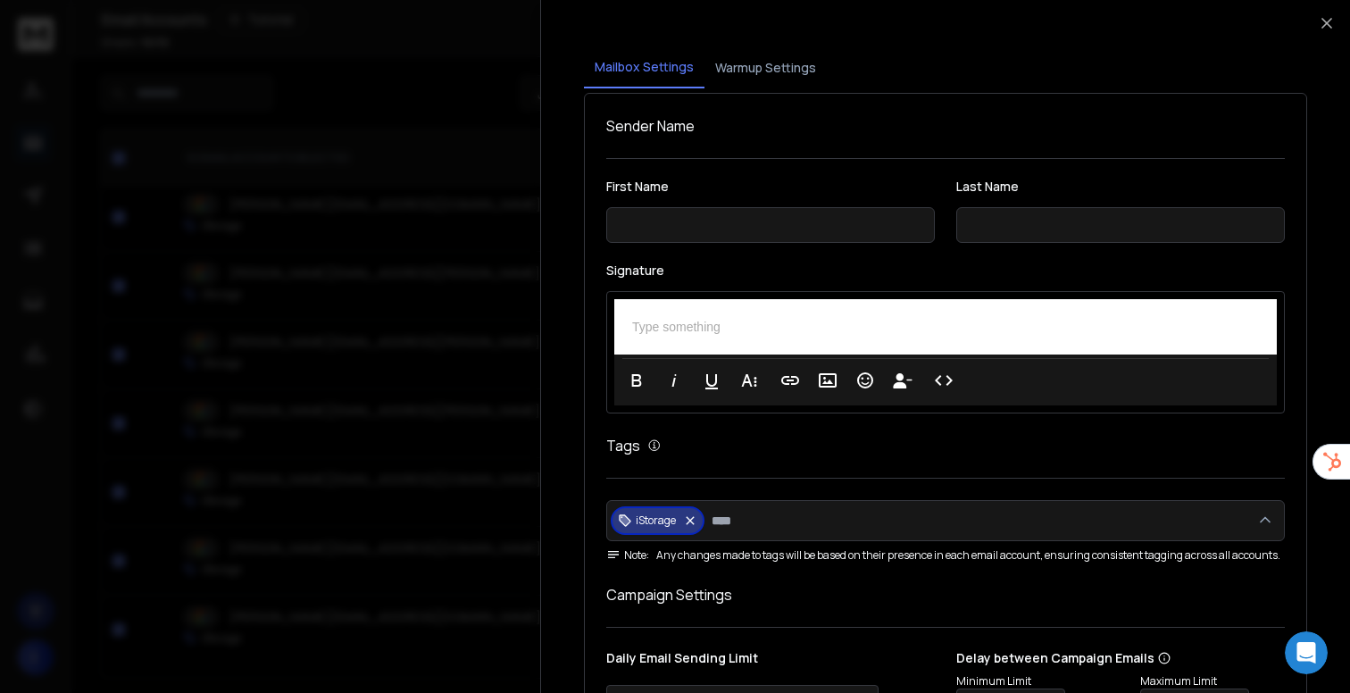
click at [1031, 349] on div at bounding box center [945, 326] width 663 height 55
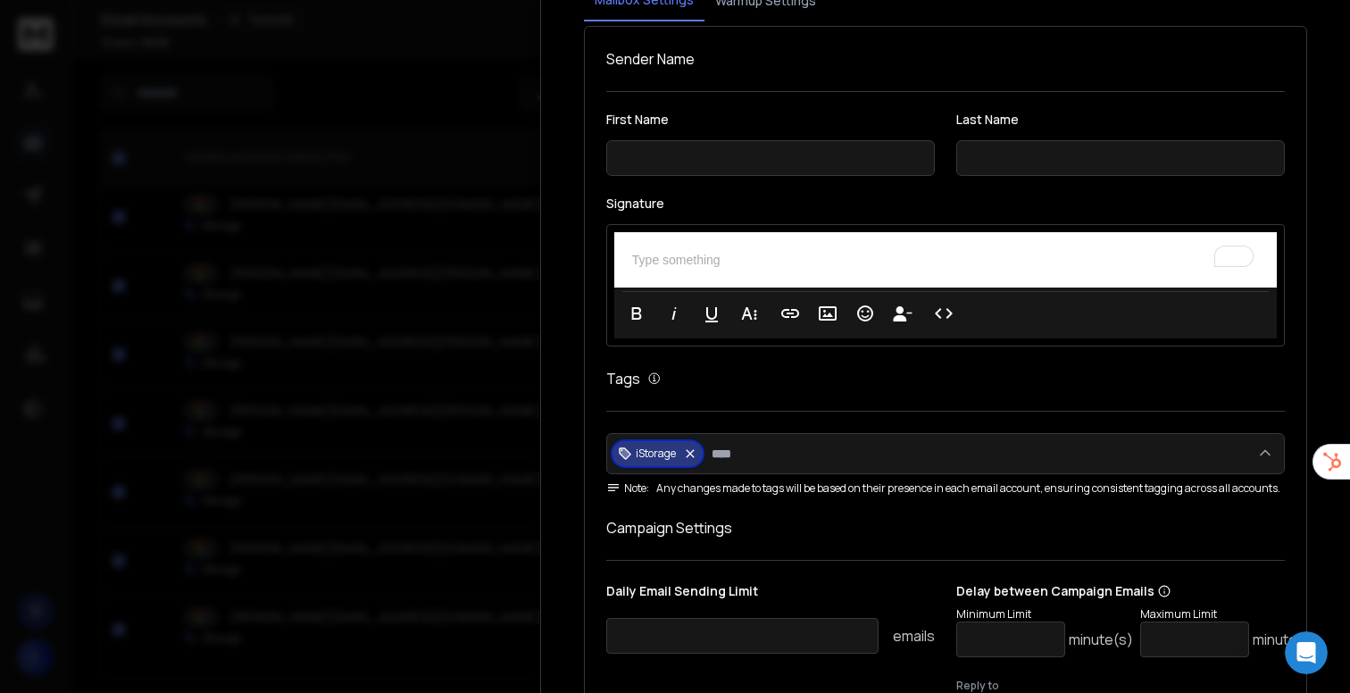
scroll to position [0, 0]
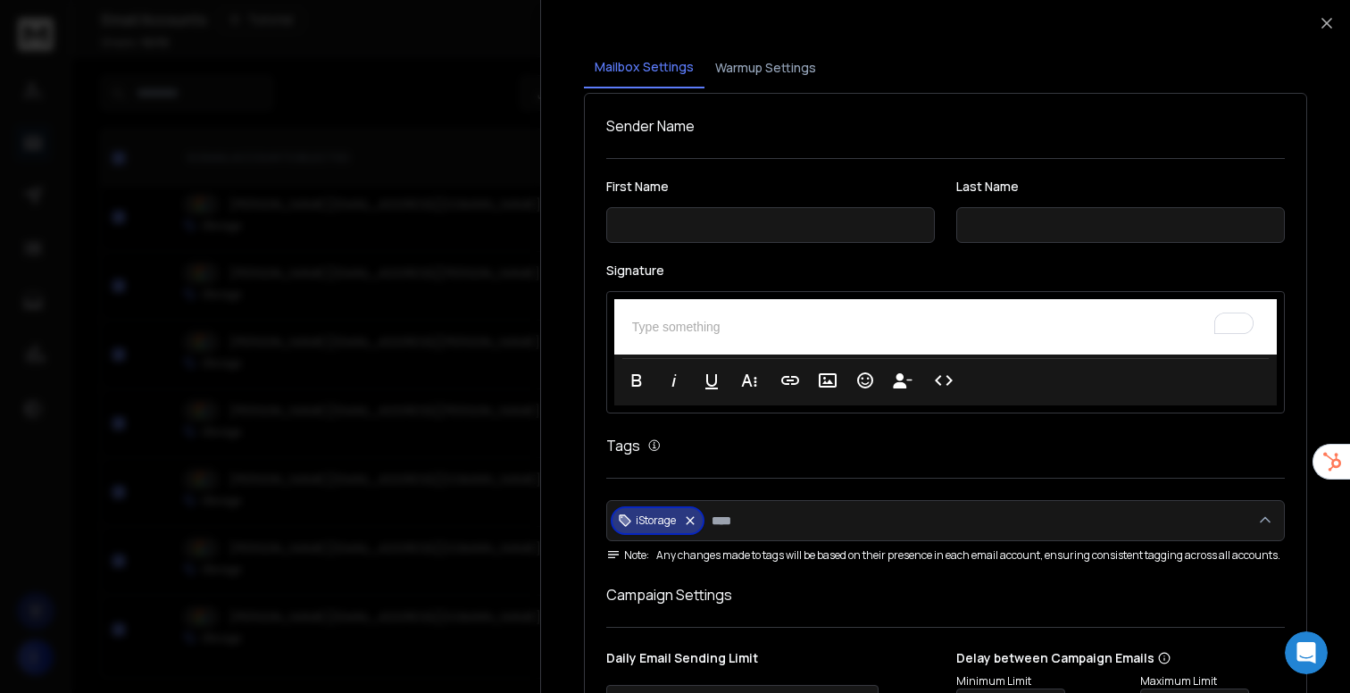
click at [296, 243] on div at bounding box center [675, 346] width 1350 height 693
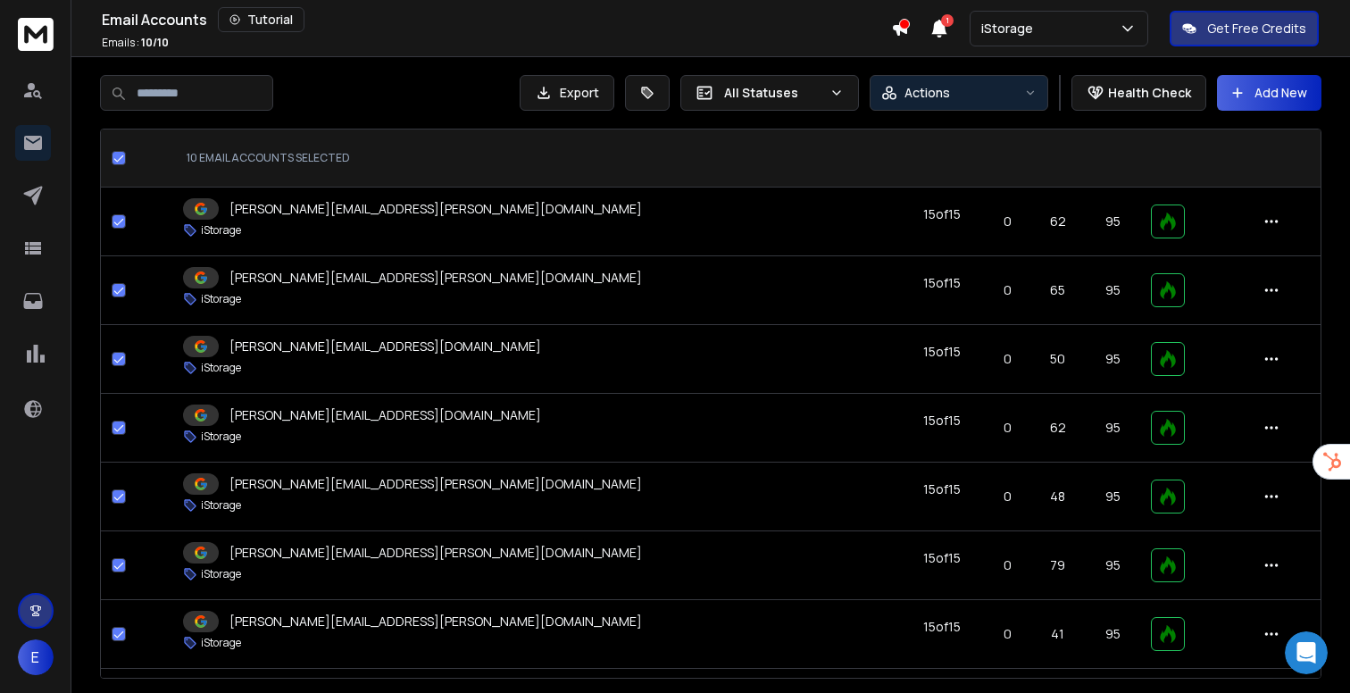
click at [1031, 79] on button "Actions" at bounding box center [959, 93] width 179 height 36
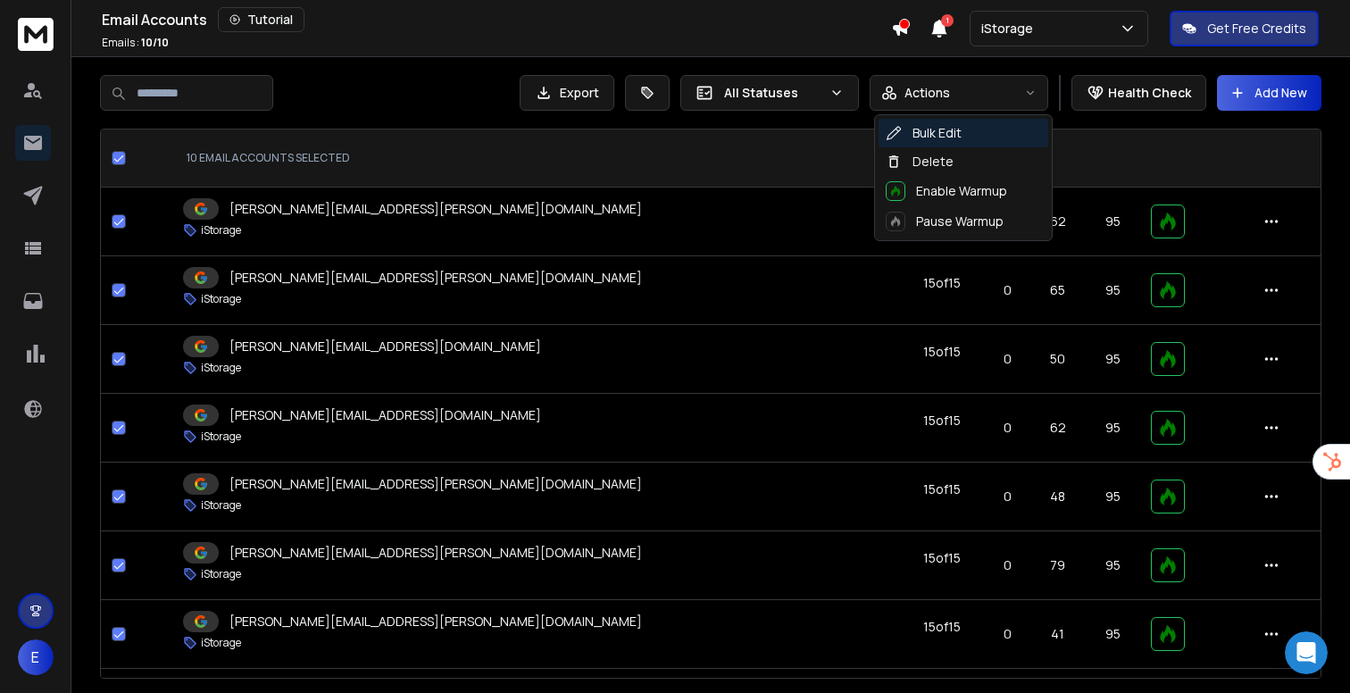
click at [992, 140] on div "Bulk Edit" at bounding box center [964, 133] width 170 height 29
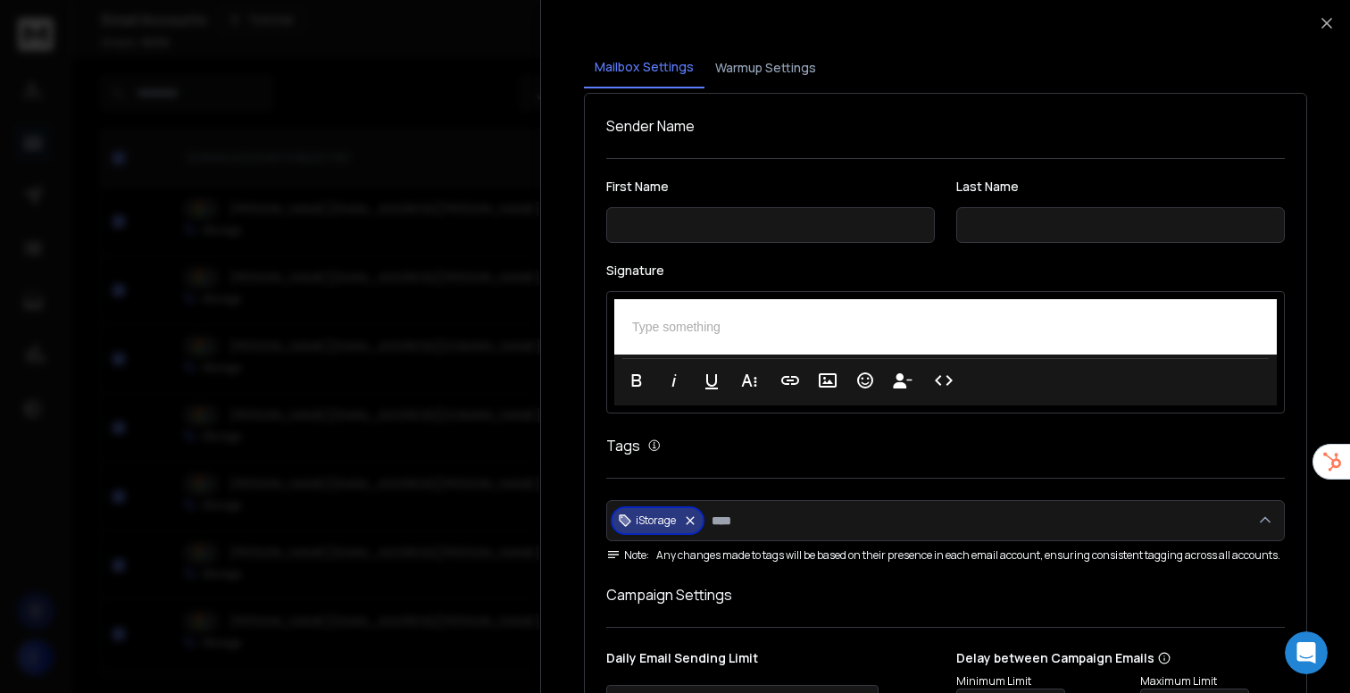
click at [892, 331] on div at bounding box center [945, 327] width 627 height 20
click at [798, 217] on input "text" at bounding box center [770, 225] width 329 height 36
type input "*******"
type input "******"
click at [811, 317] on div "**********" at bounding box center [942, 327] width 621 height 20
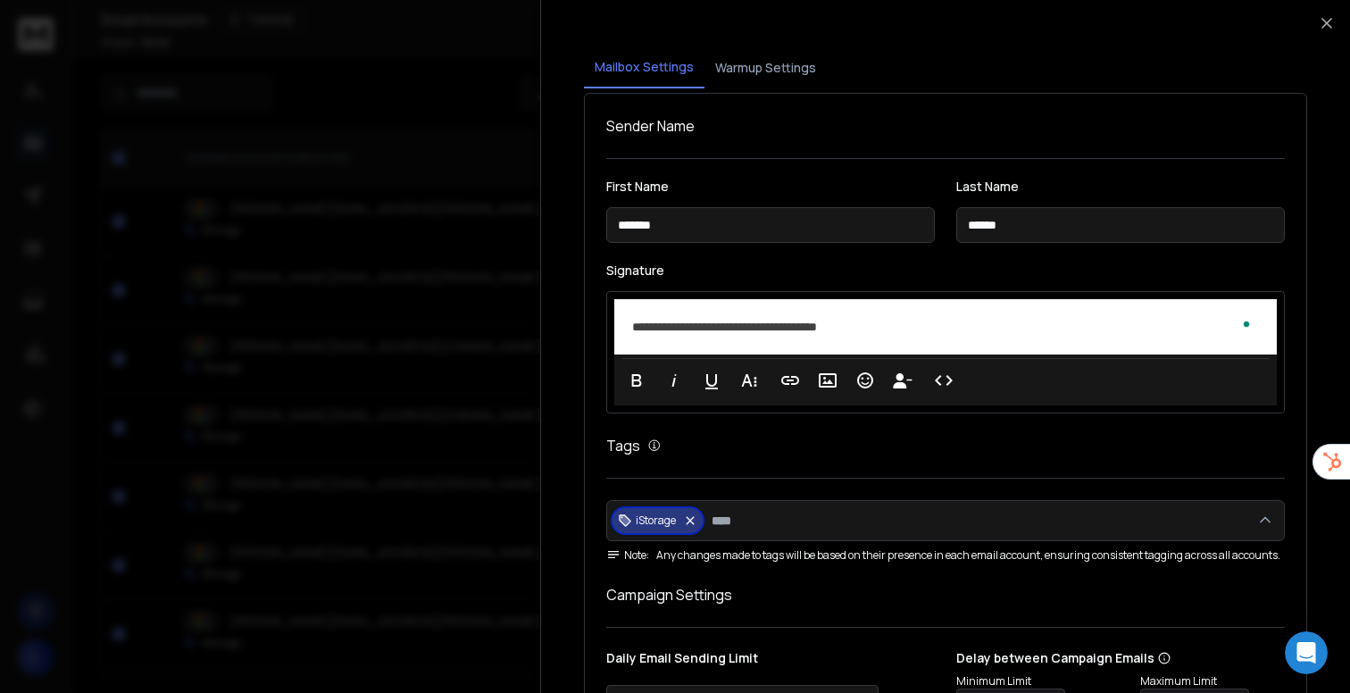
click at [822, 328] on div "**********" at bounding box center [942, 327] width 621 height 20
click at [831, 318] on div "**********" at bounding box center [942, 327] width 621 height 20
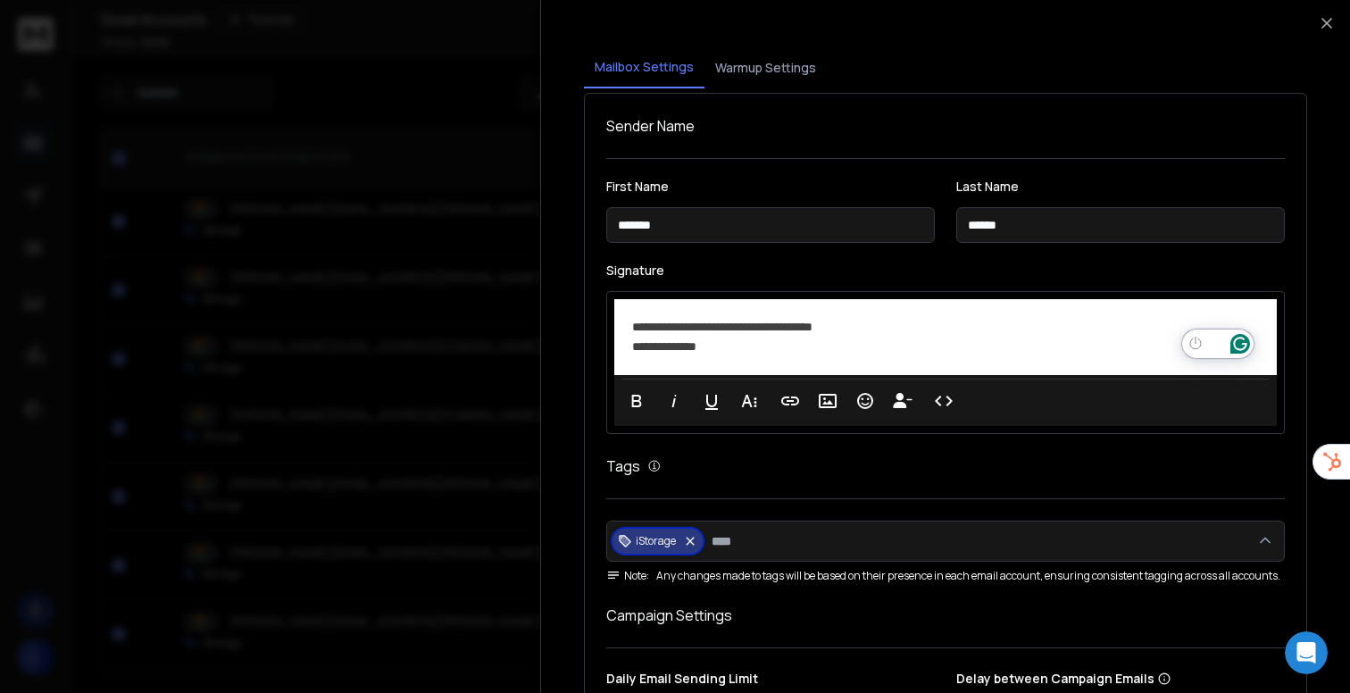
click at [861, 340] on div "**********" at bounding box center [942, 347] width 621 height 20
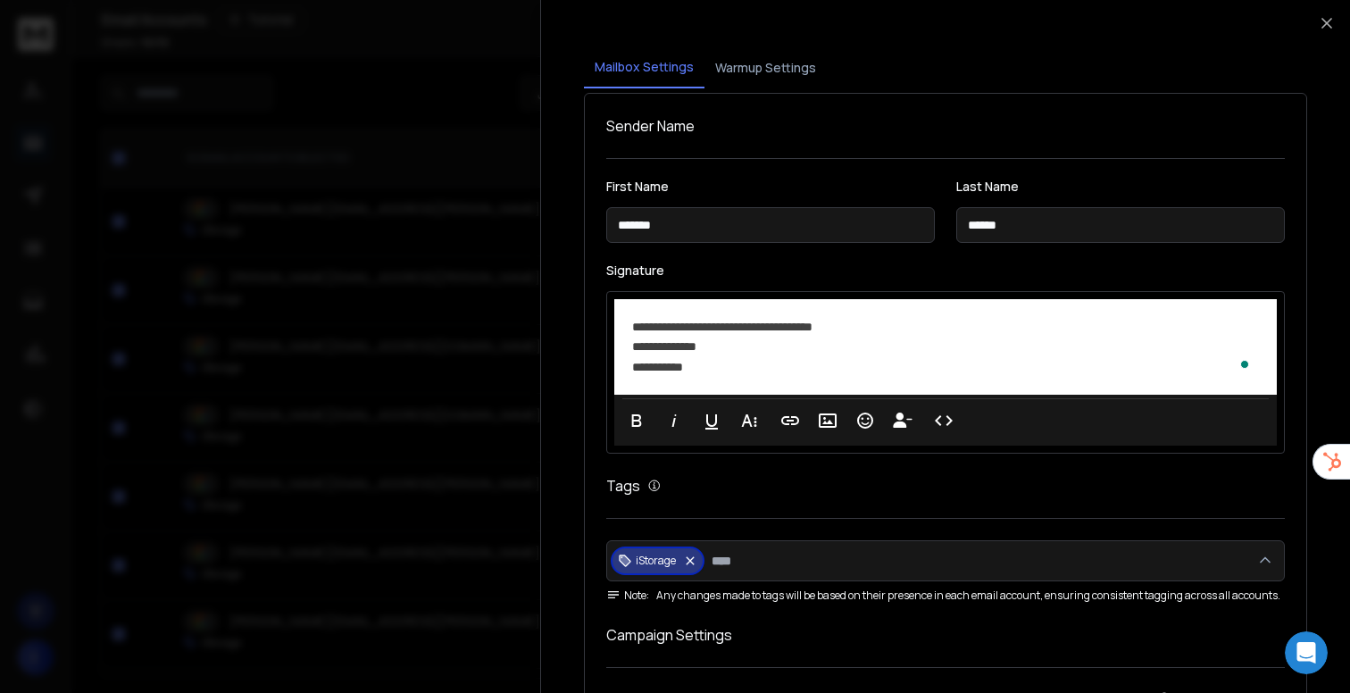
scroll to position [438, 0]
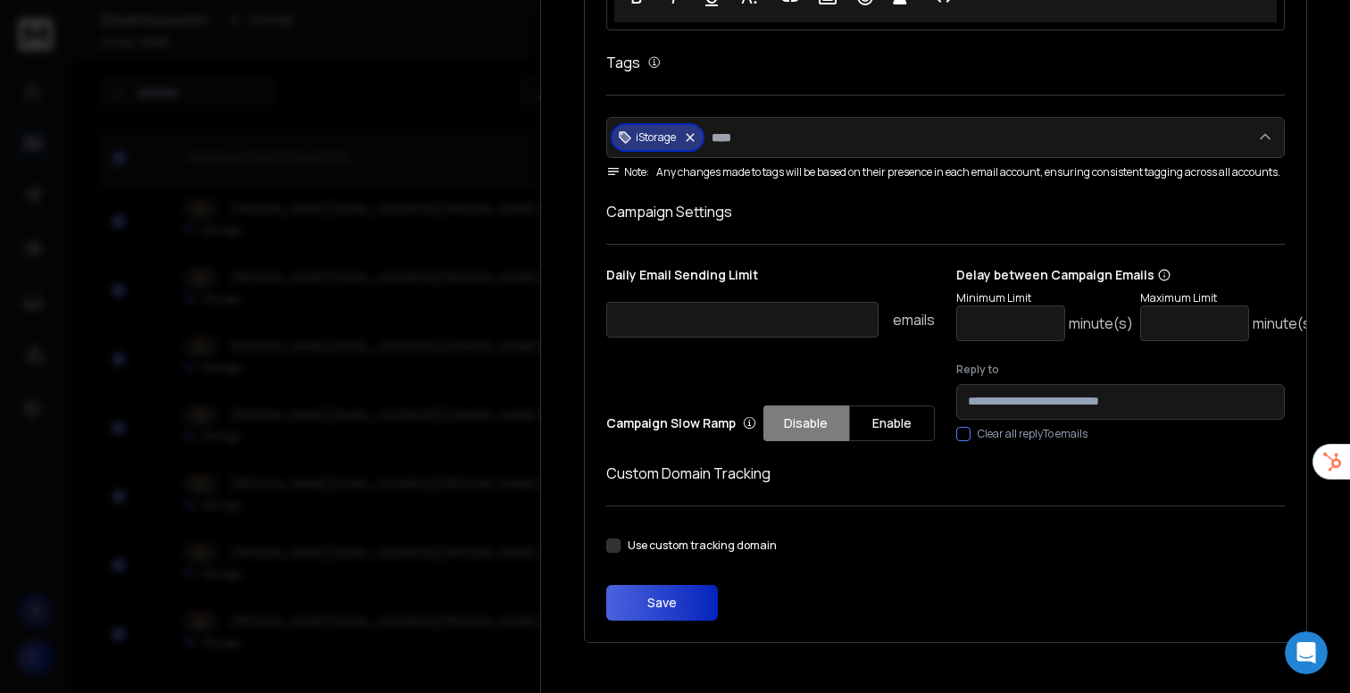
click at [667, 607] on button "Save" at bounding box center [662, 603] width 112 height 36
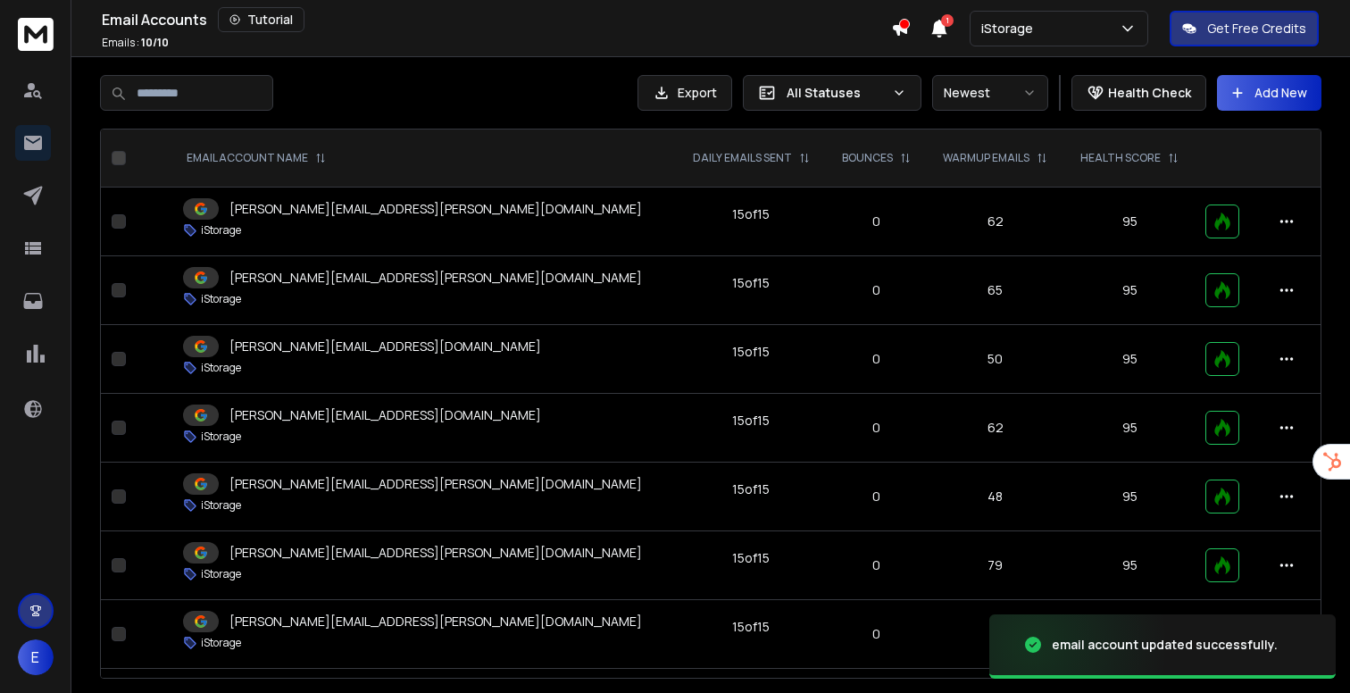
click at [826, 97] on p "All Statuses" at bounding box center [836, 93] width 98 height 18
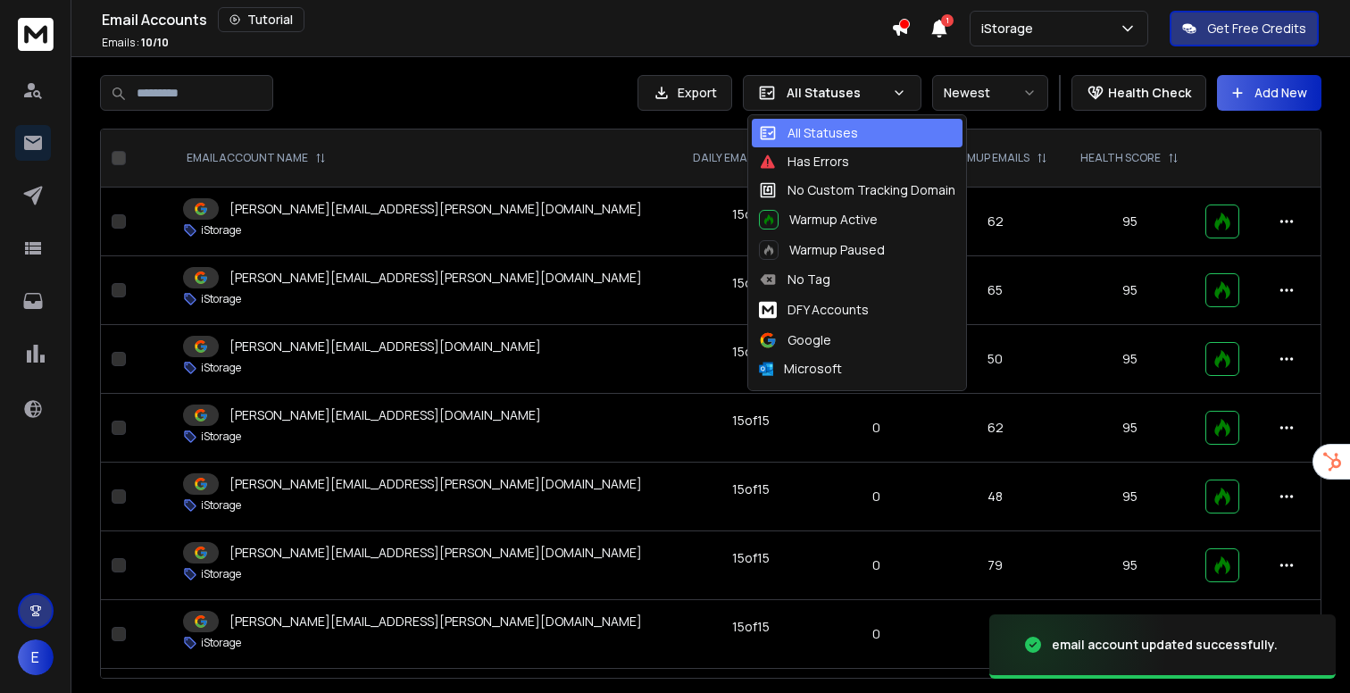
click at [963, 98] on button "Newest" at bounding box center [990, 93] width 116 height 36
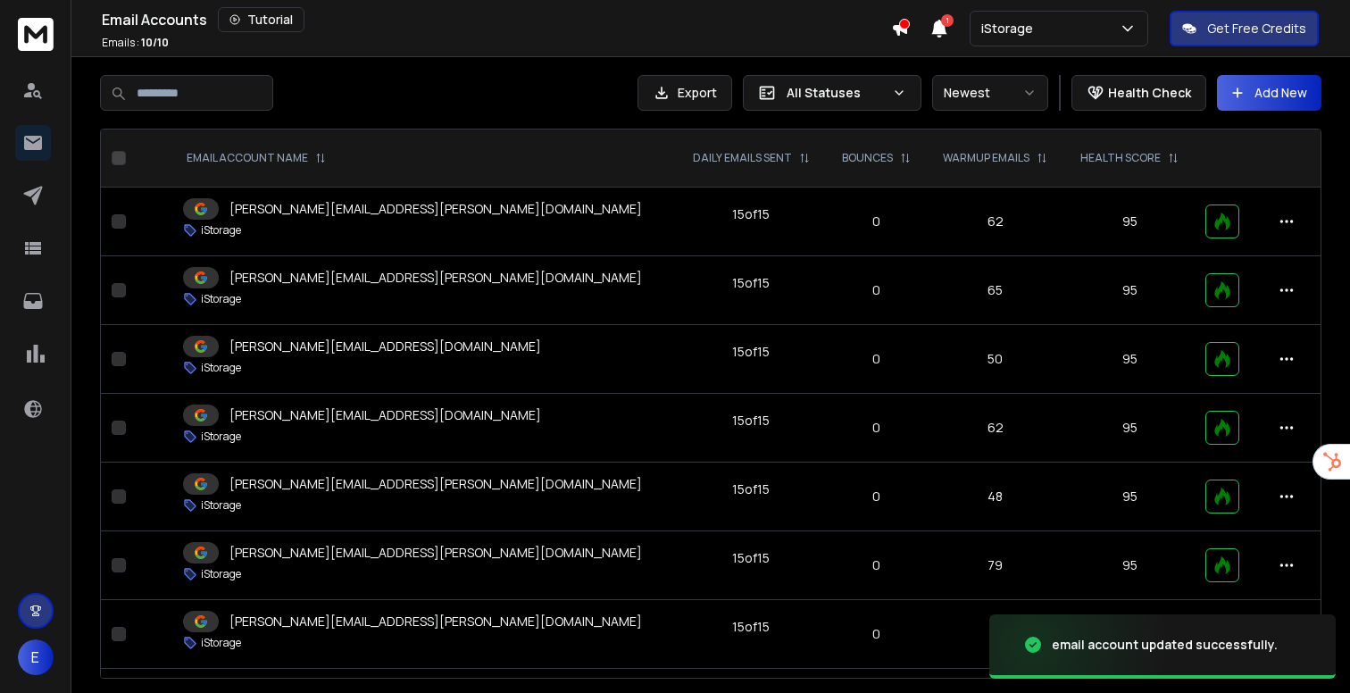
click at [870, 94] on p "All Statuses" at bounding box center [836, 93] width 98 height 18
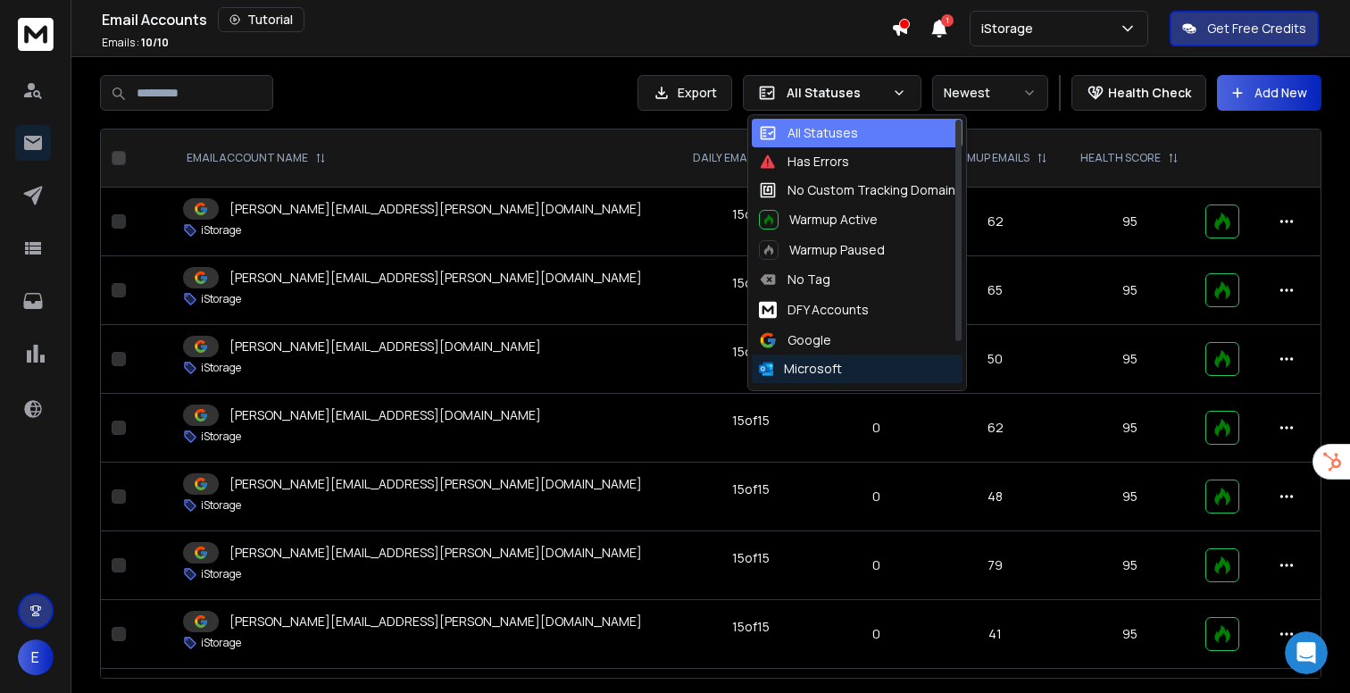
scroll to position [54, 0]
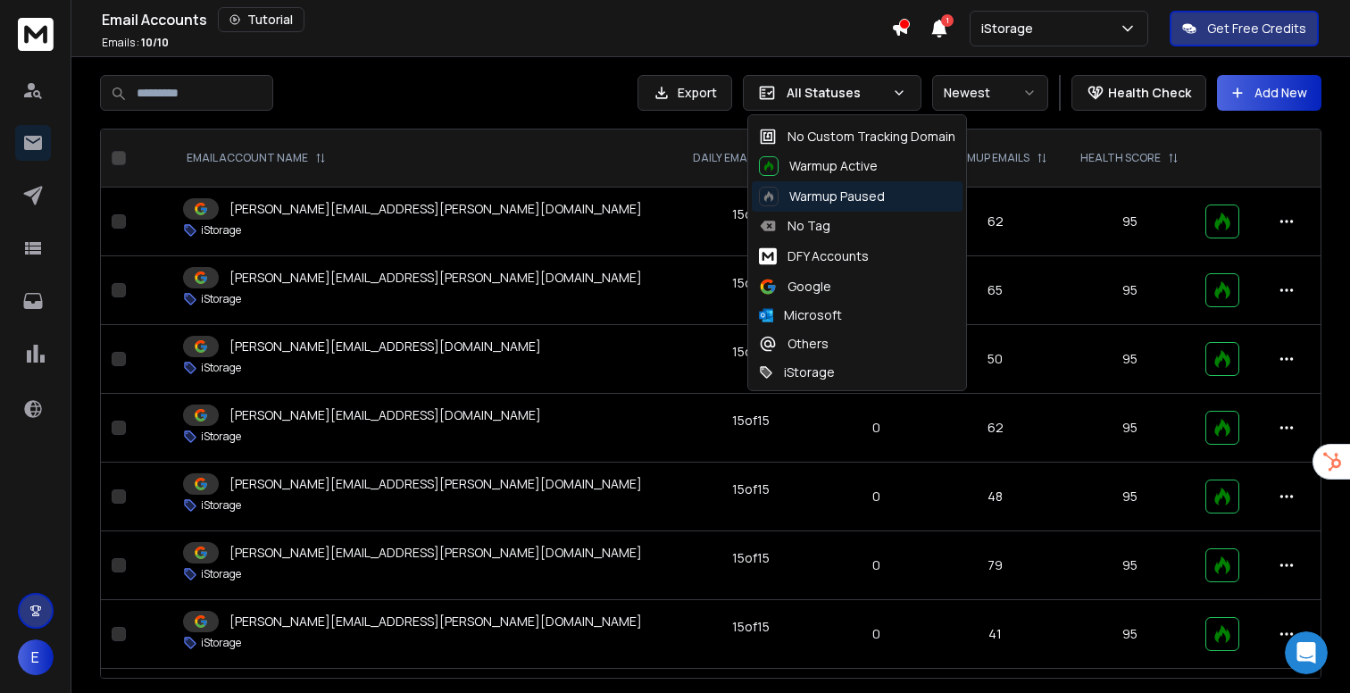
click at [1021, 93] on button "Newest" at bounding box center [990, 93] width 116 height 36
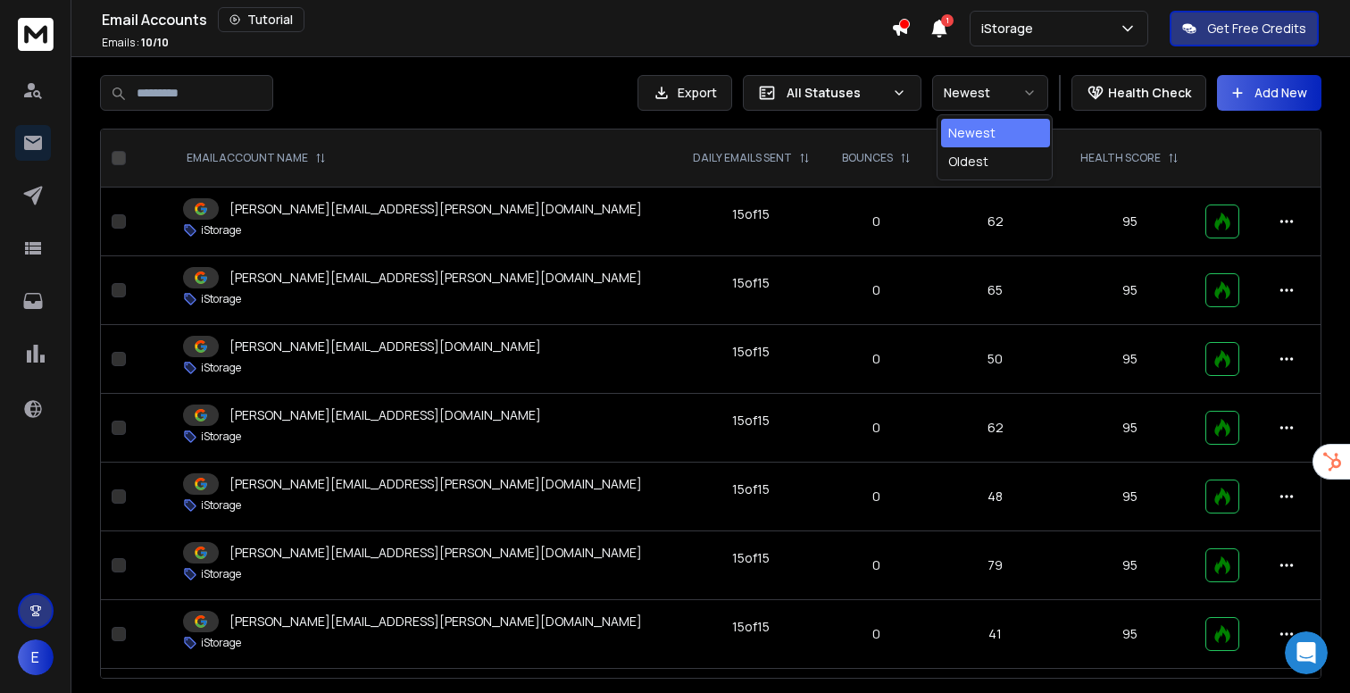
click at [121, 221] on button "button" at bounding box center [119, 221] width 14 height 14
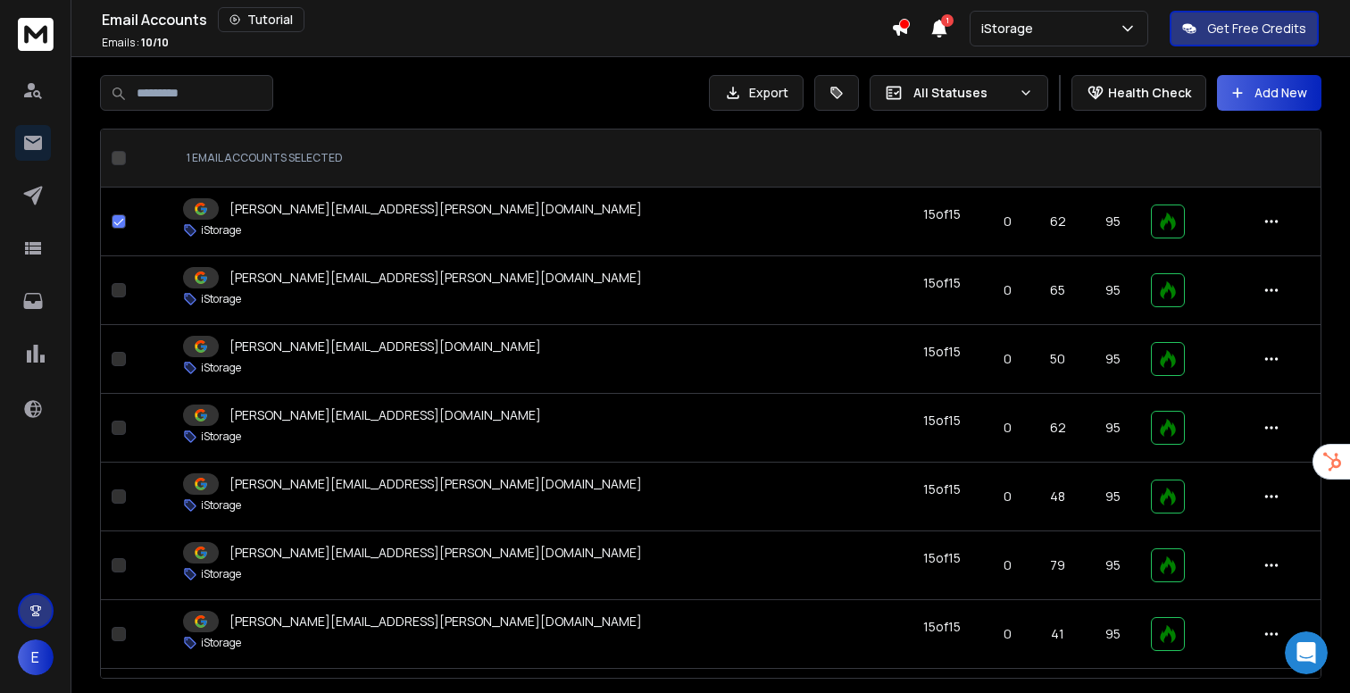
click at [1251, 213] on button at bounding box center [1271, 221] width 77 height 30
click at [1233, 260] on div "Warmup Settings" at bounding box center [1249, 259] width 114 height 29
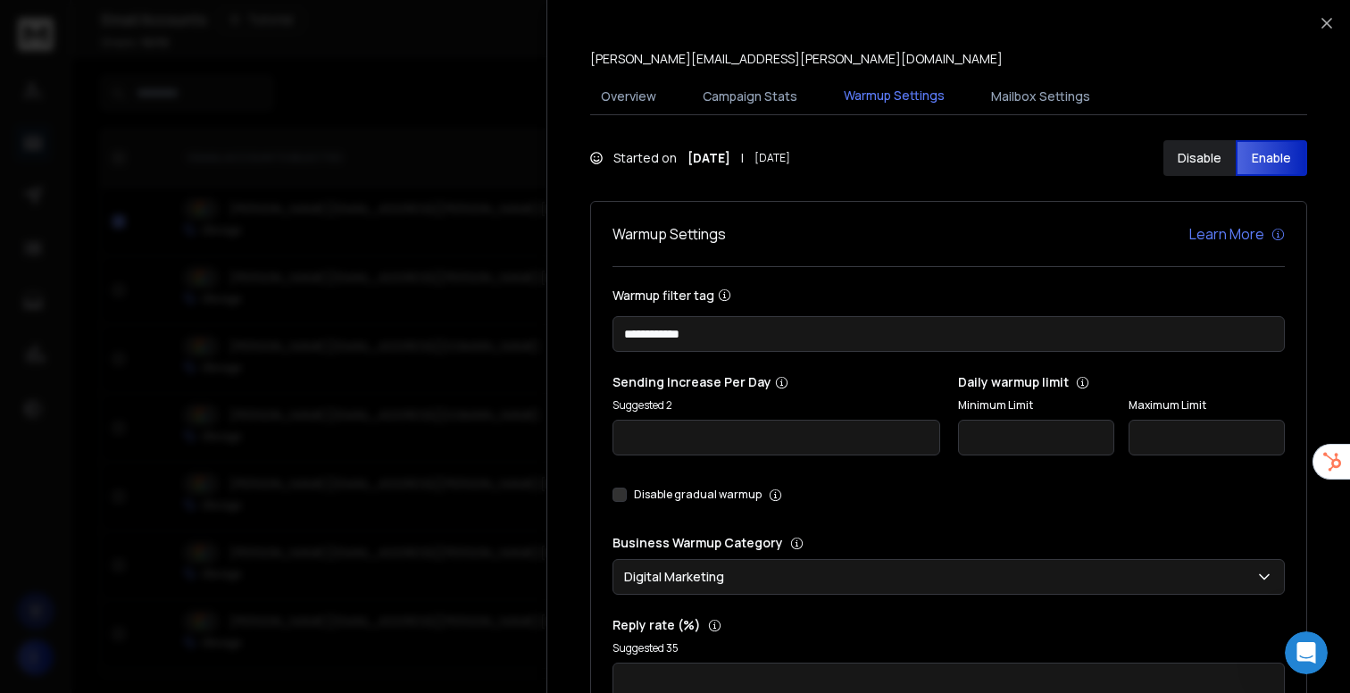
click at [1038, 98] on button "Mailbox Settings" at bounding box center [1040, 96] width 121 height 39
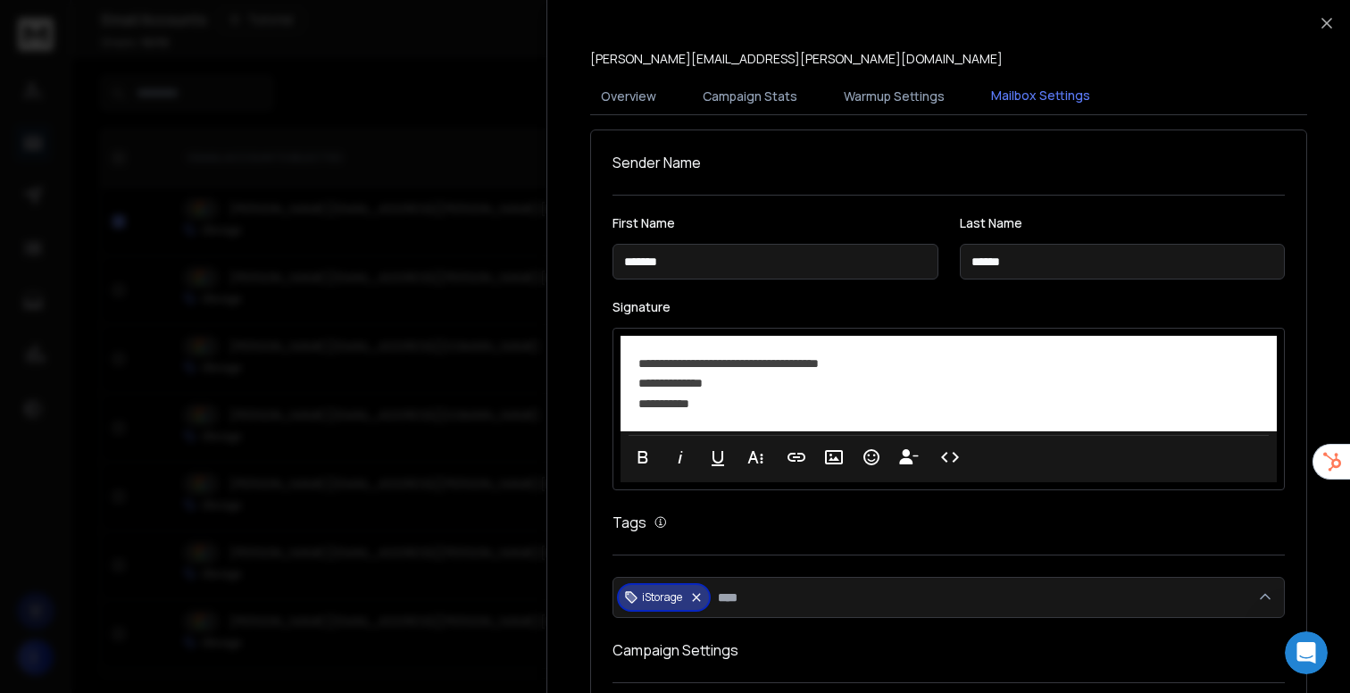
scroll to position [16, 0]
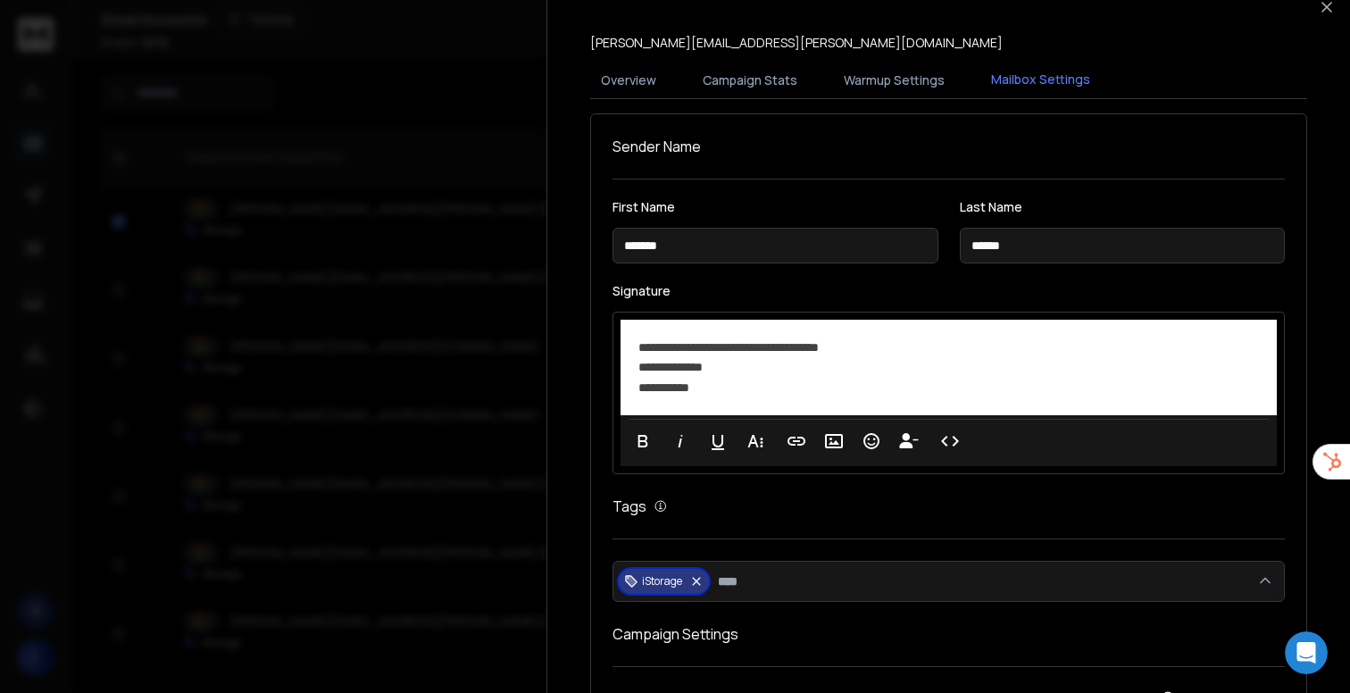
click at [360, 343] on div at bounding box center [675, 346] width 1350 height 693
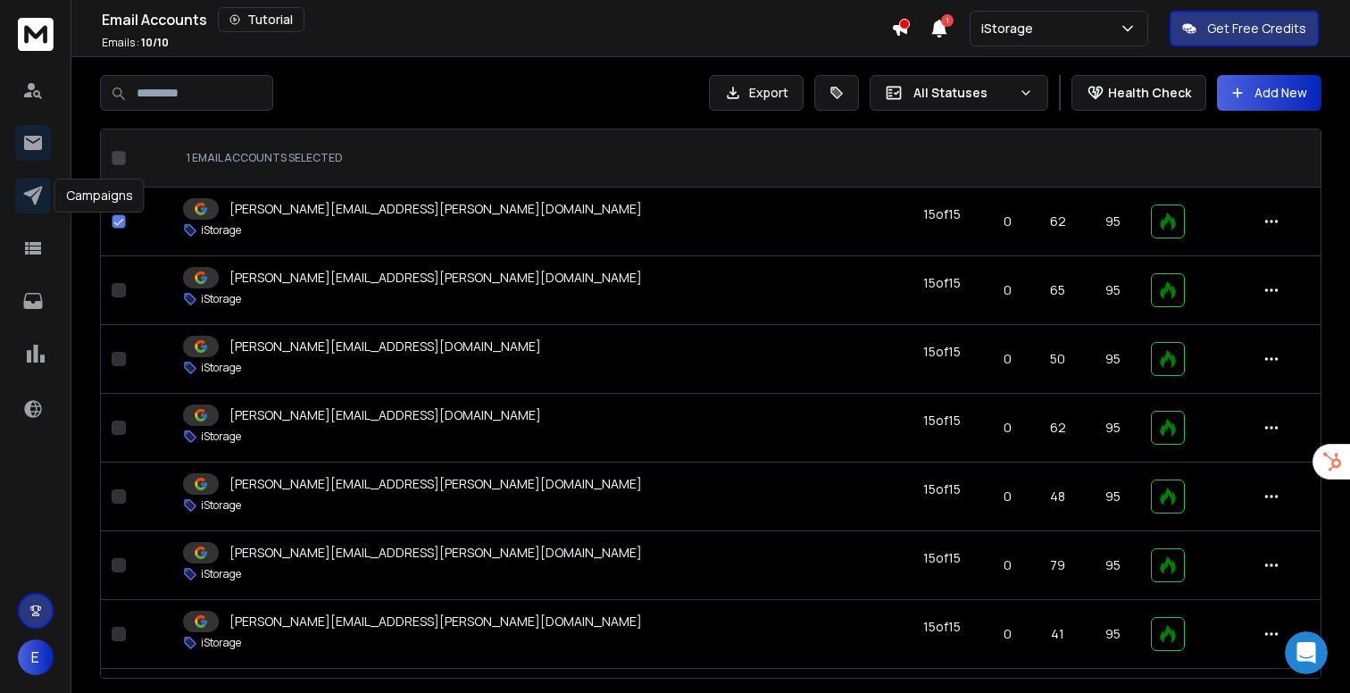
click at [39, 204] on icon at bounding box center [32, 195] width 21 height 21
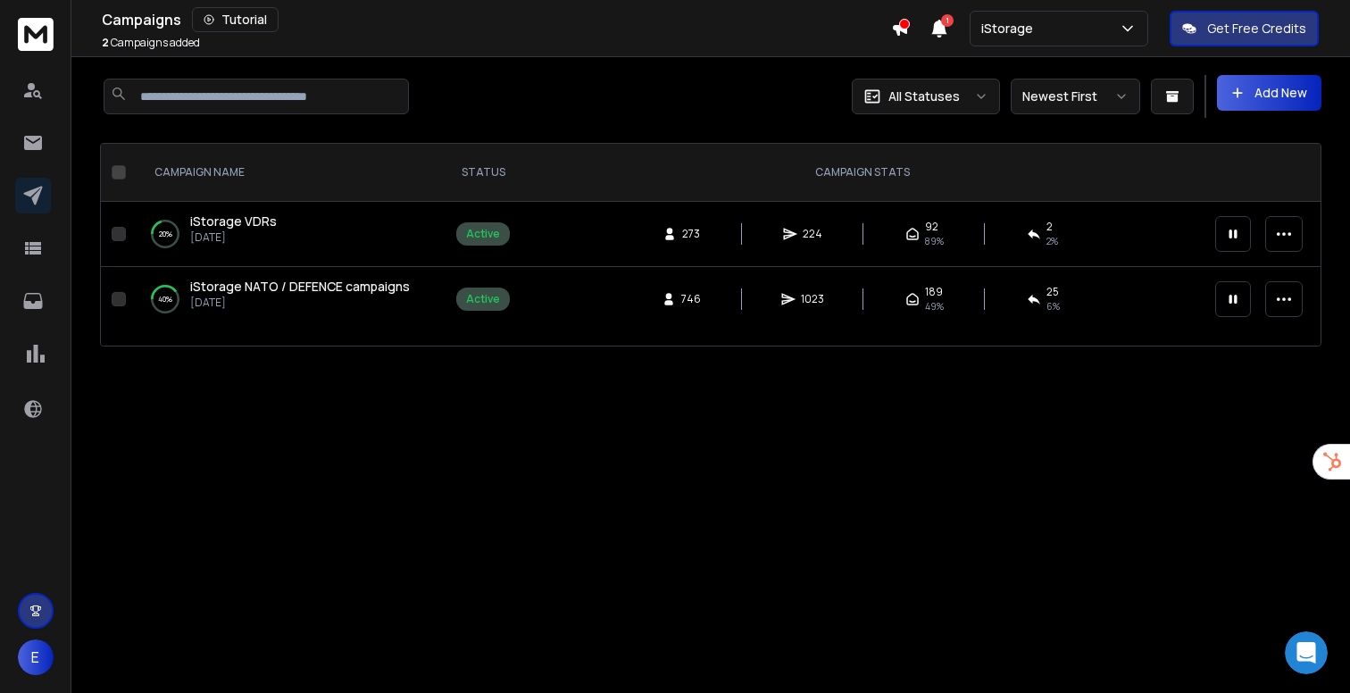
click at [307, 230] on div "20 % iStorage VDRs 7 days ago" at bounding box center [289, 234] width 277 height 43
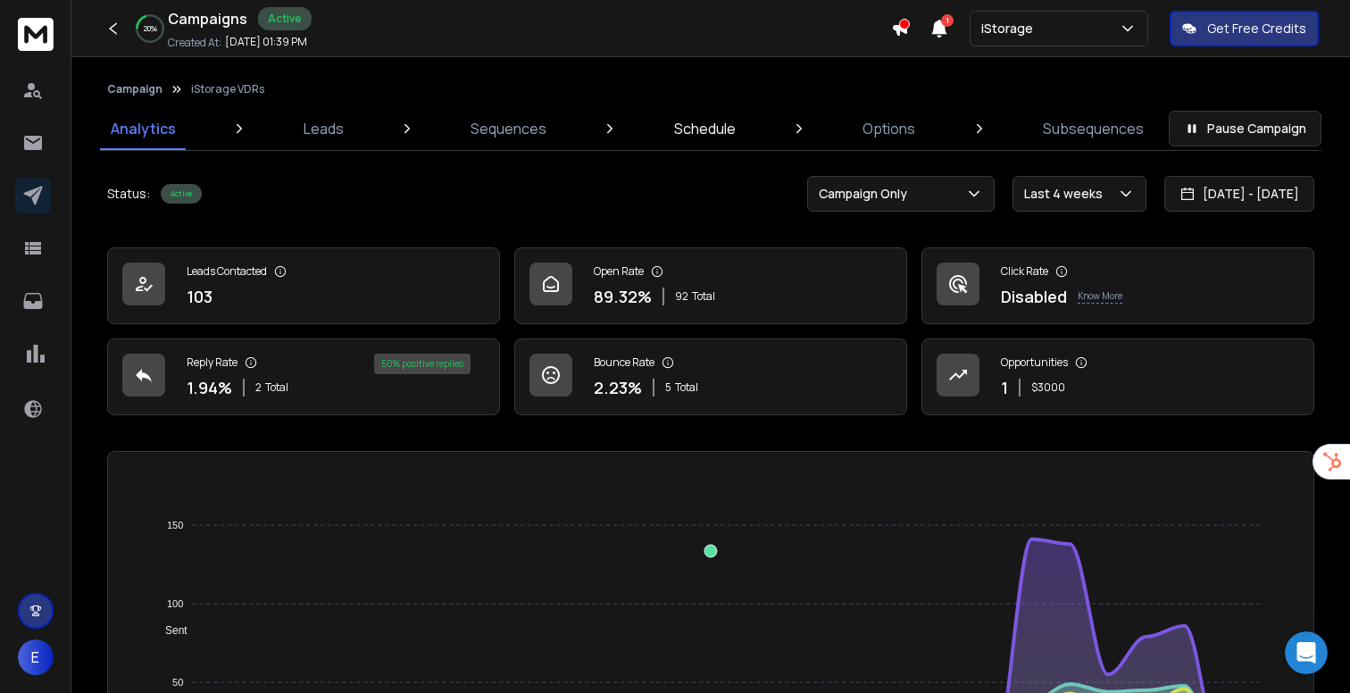
click at [734, 129] on p "Schedule" at bounding box center [705, 128] width 62 height 21
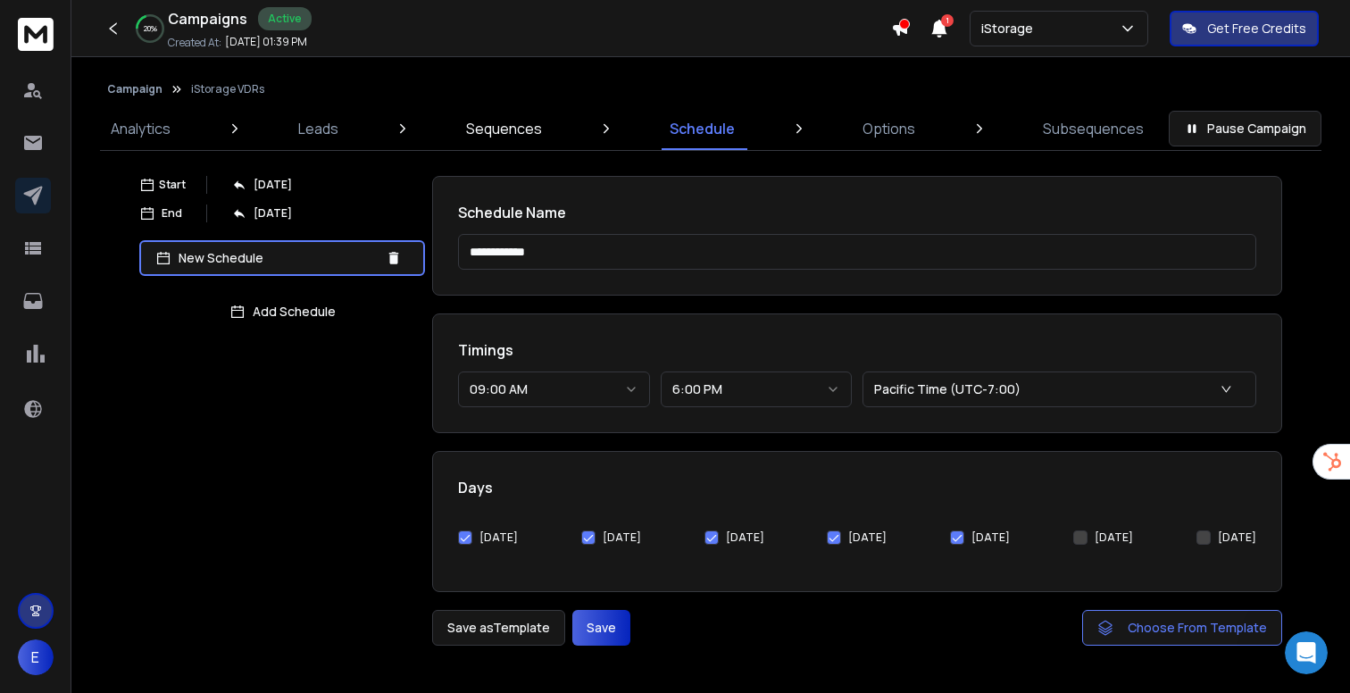
click at [501, 121] on p "Sequences" at bounding box center [504, 128] width 76 height 21
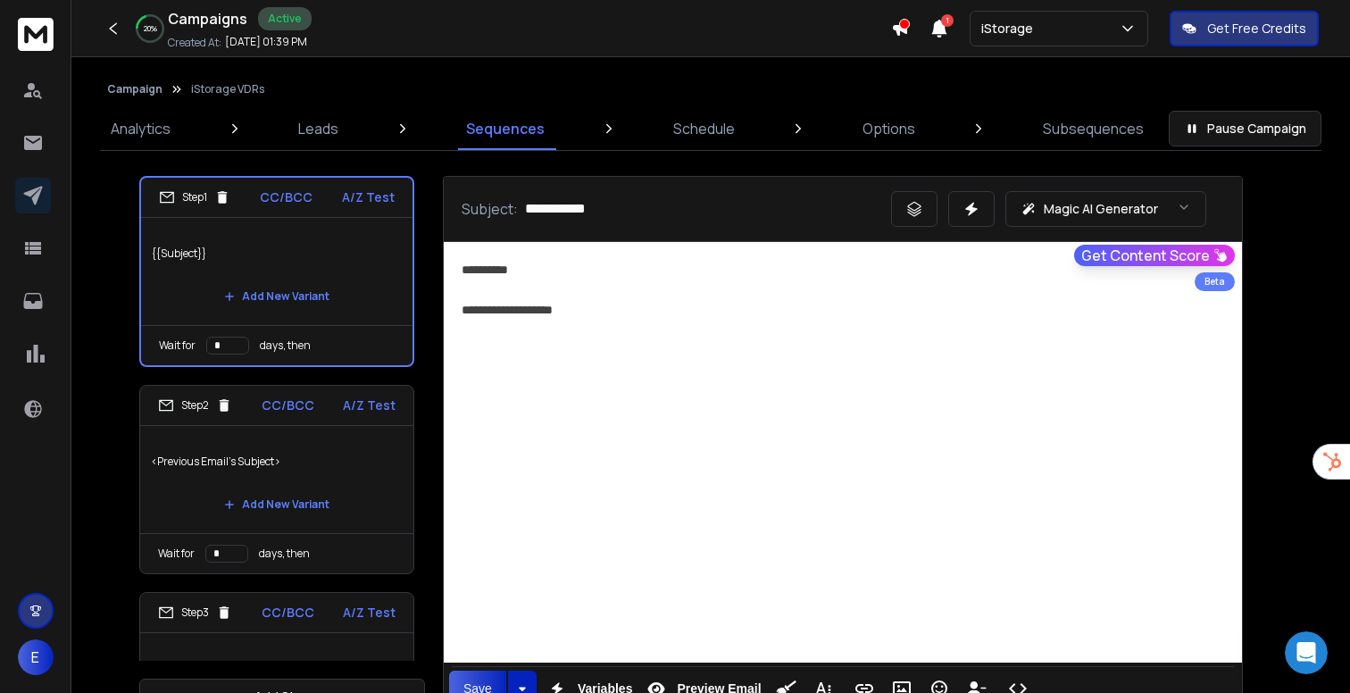
scroll to position [46, 0]
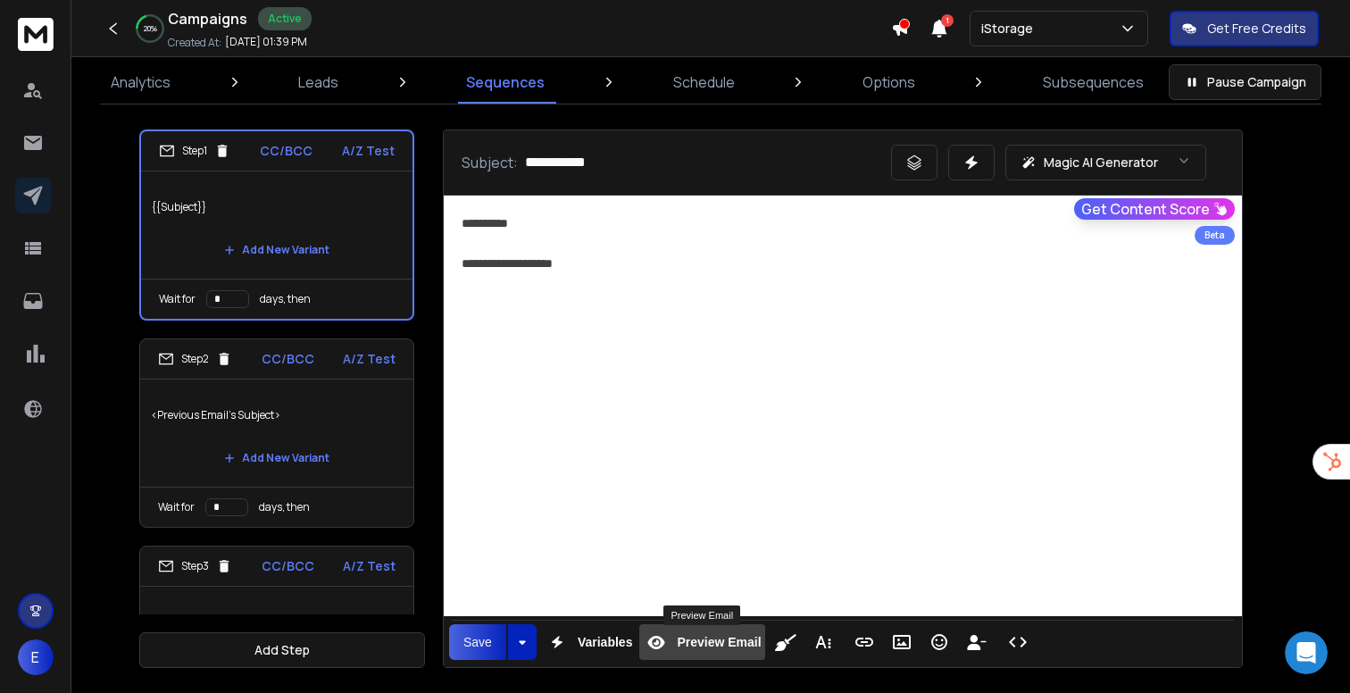
click at [714, 653] on div "Preview Email" at bounding box center [701, 642] width 125 height 29
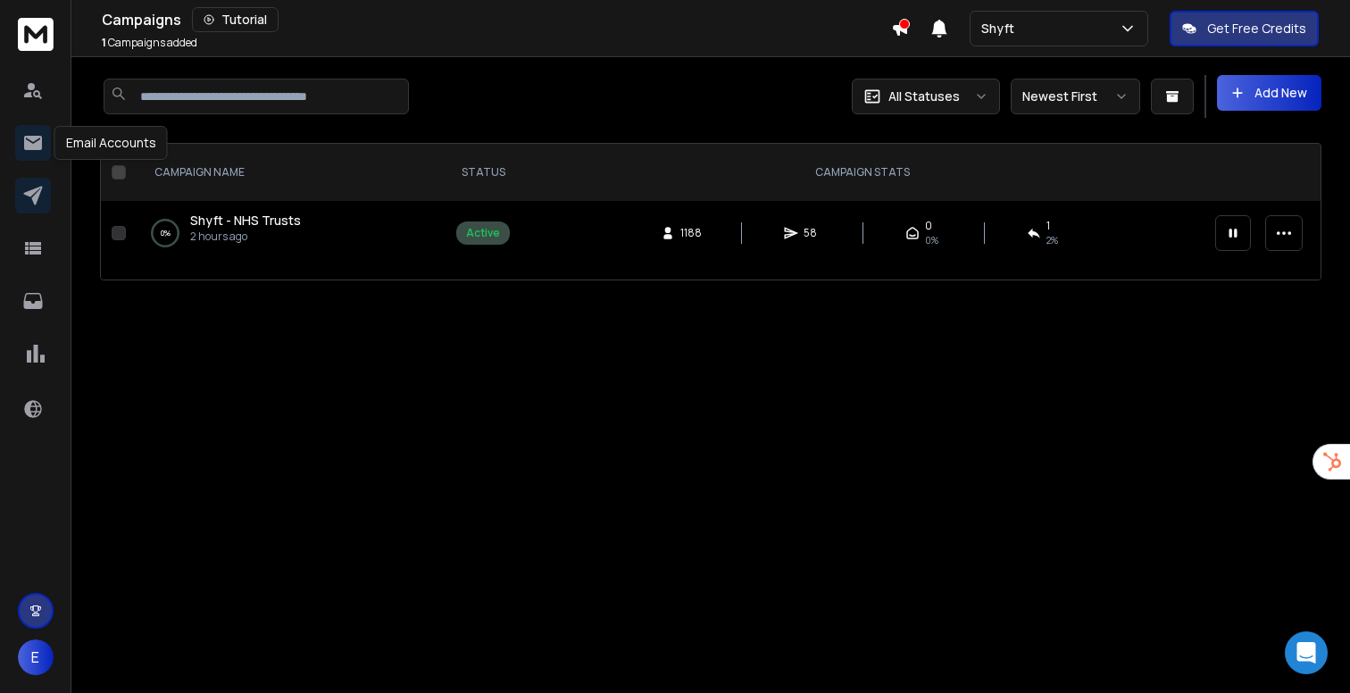
click at [41, 137] on icon at bounding box center [33, 143] width 18 height 14
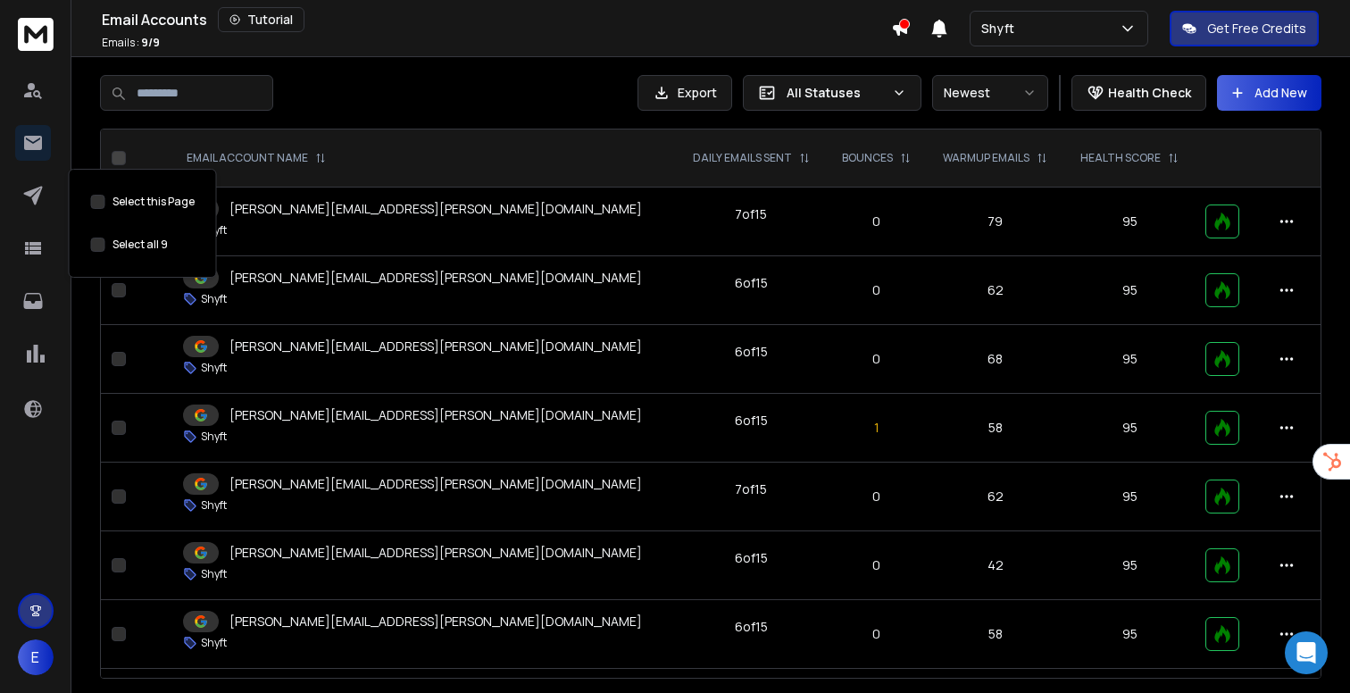
click at [102, 199] on button "Select this Page" at bounding box center [98, 202] width 14 height 14
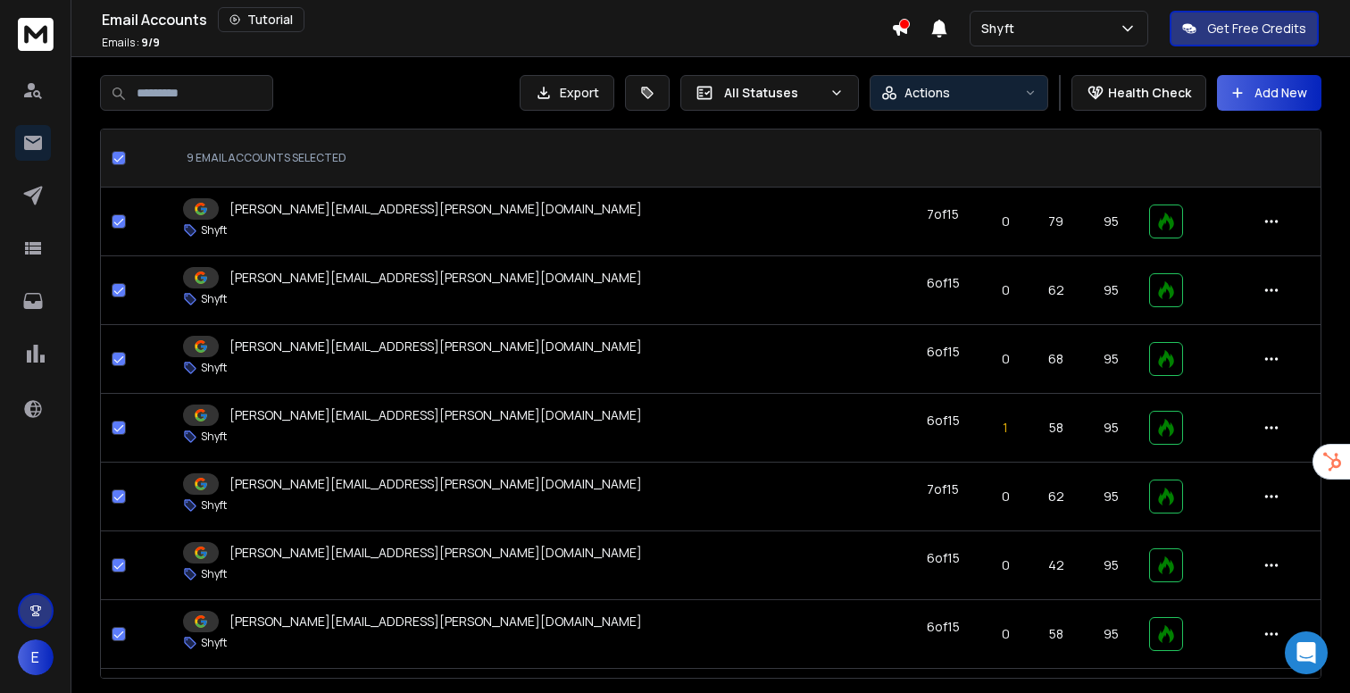
click at [899, 105] on button "Actions" at bounding box center [959, 93] width 179 height 36
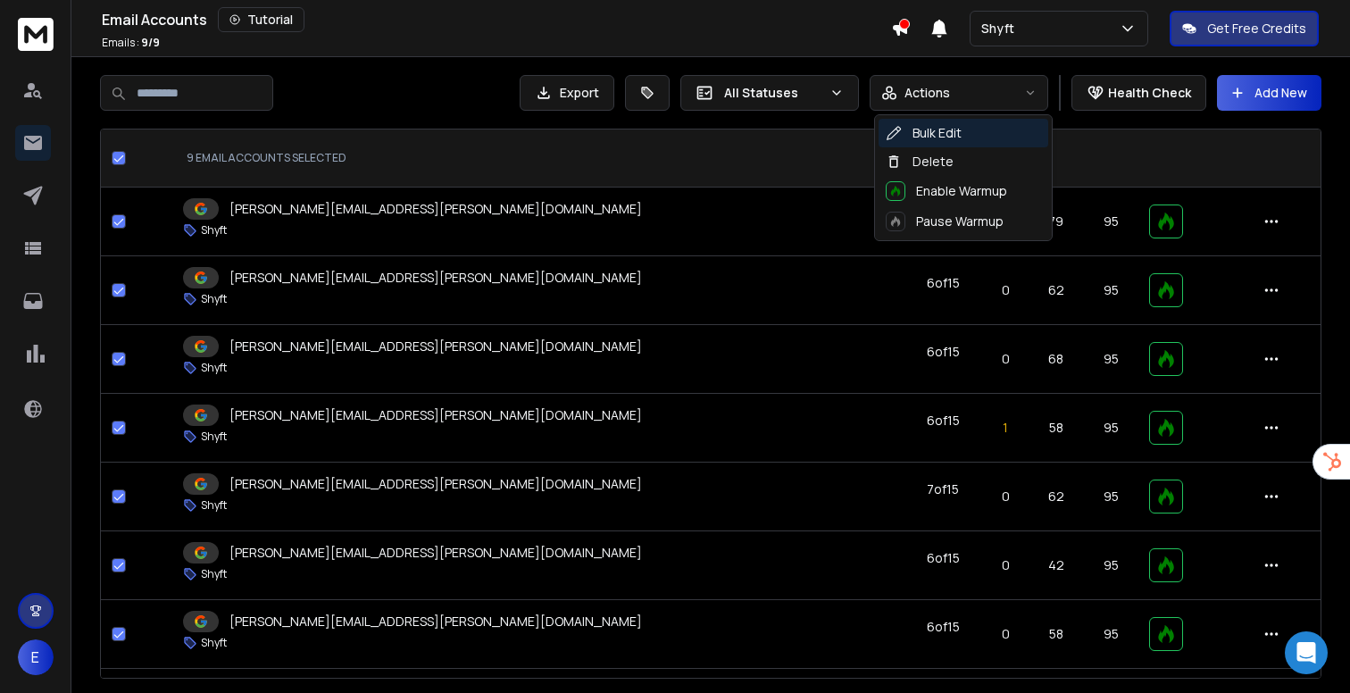
click at [953, 138] on div "Bulk Edit" at bounding box center [924, 133] width 76 height 18
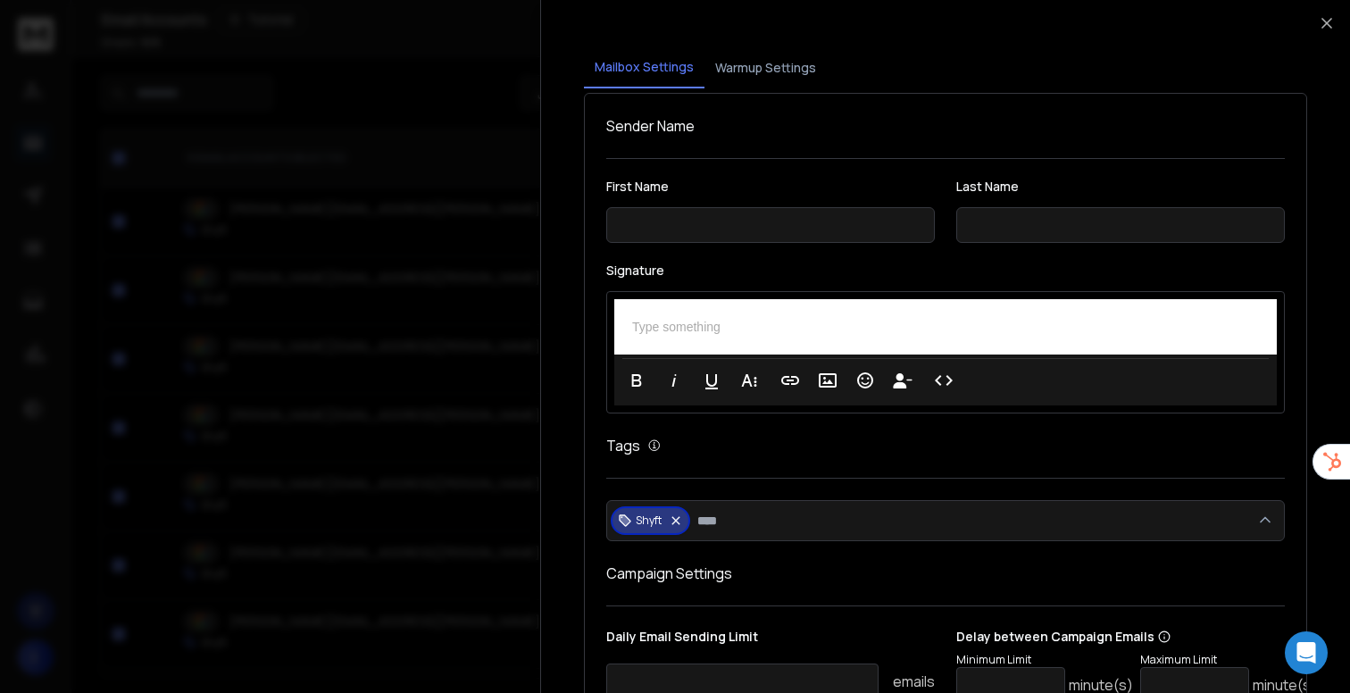
click at [832, 339] on div at bounding box center [945, 326] width 663 height 55
paste div "To enrich screen reader interactions, please activate Accessibility in Grammarl…"
click at [832, 339] on div "**********" at bounding box center [945, 326] width 663 height 55
click at [813, 326] on div "**********" at bounding box center [942, 327] width 621 height 20
drag, startPoint x: 832, startPoint y: 328, endPoint x: 929, endPoint y: 53, distance: 291.4
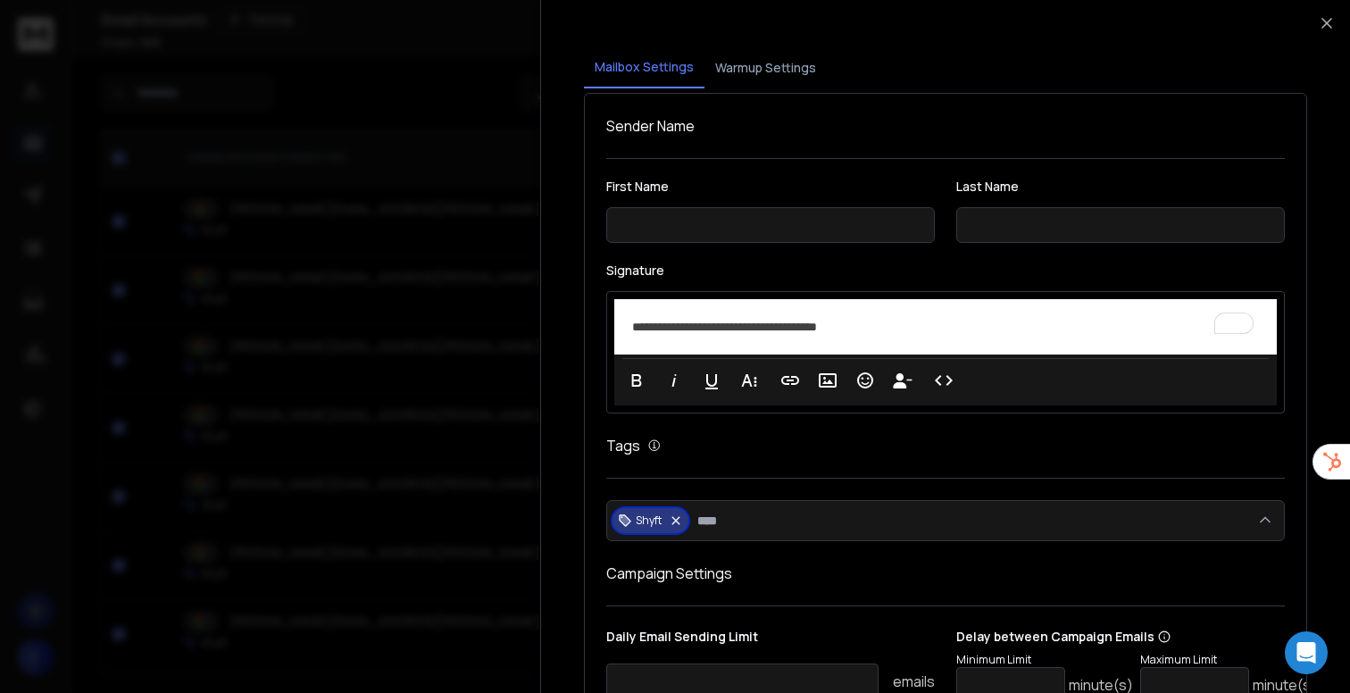
click at [832, 328] on div "**********" at bounding box center [942, 327] width 621 height 20
click at [760, 270] on label "Signature" at bounding box center [945, 270] width 679 height 13
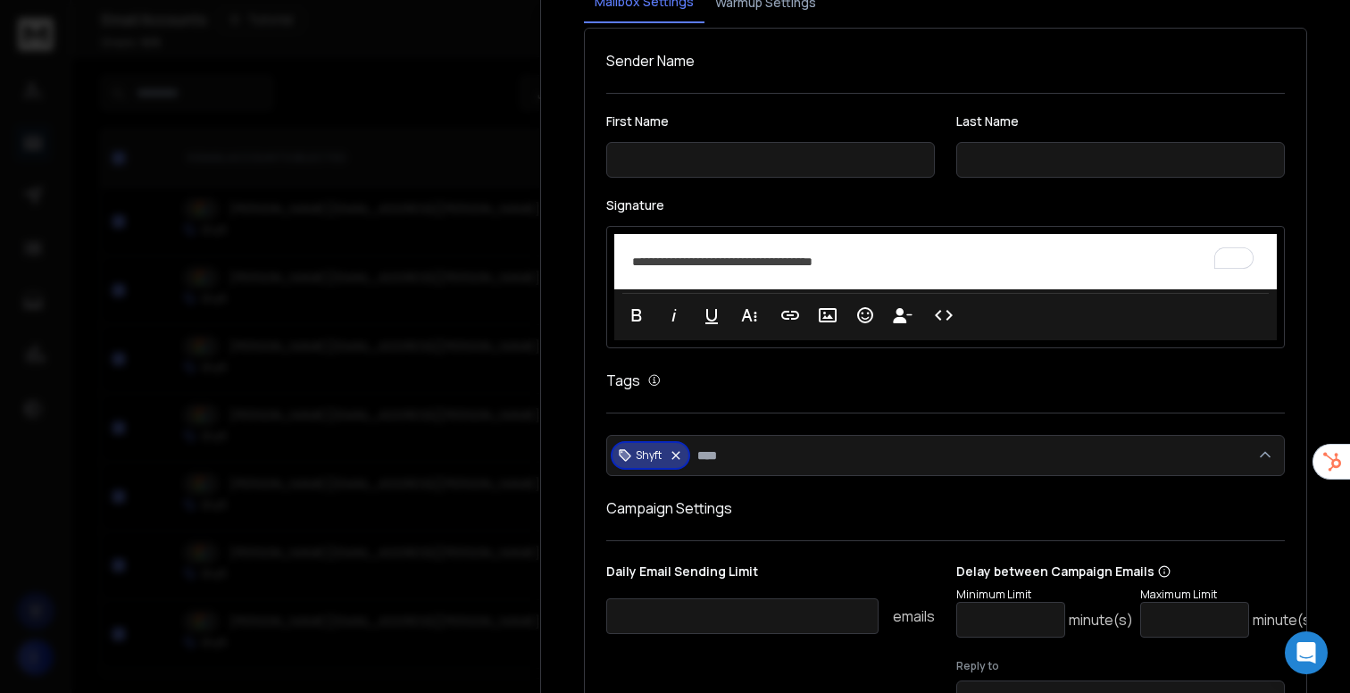
click at [888, 263] on div "**********" at bounding box center [942, 262] width 621 height 20
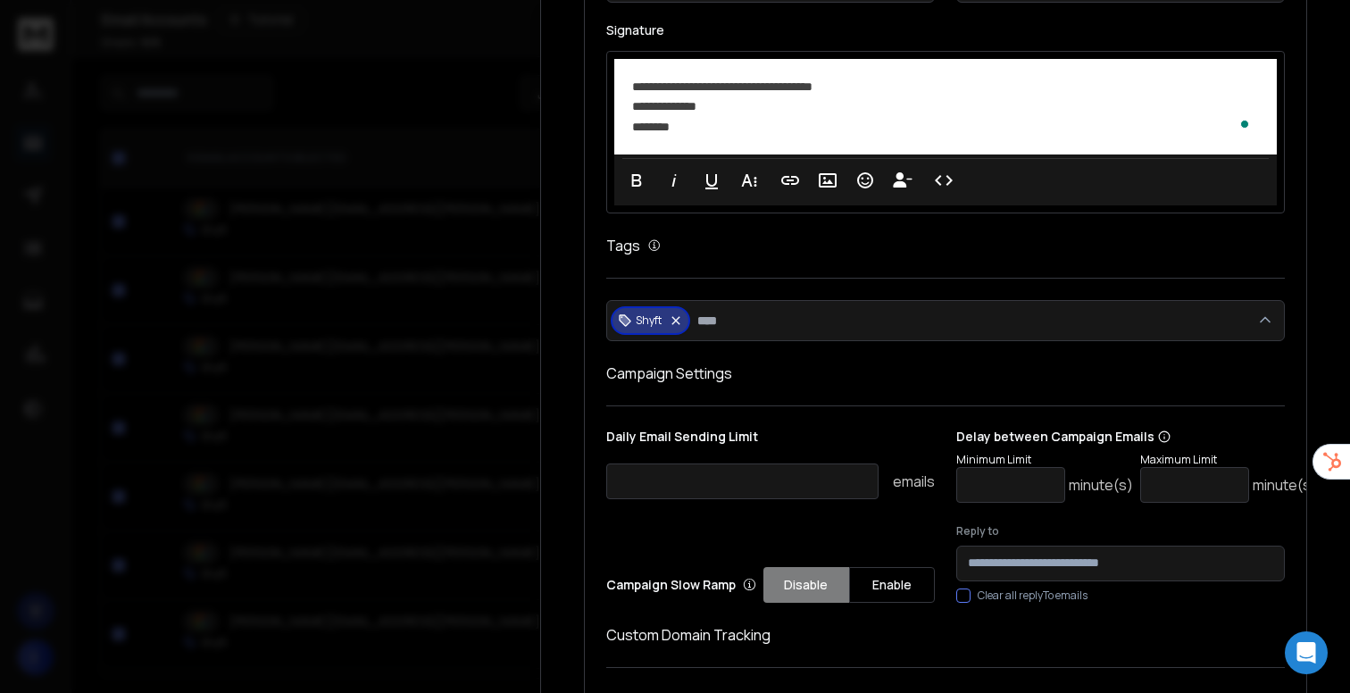
scroll to position [402, 0]
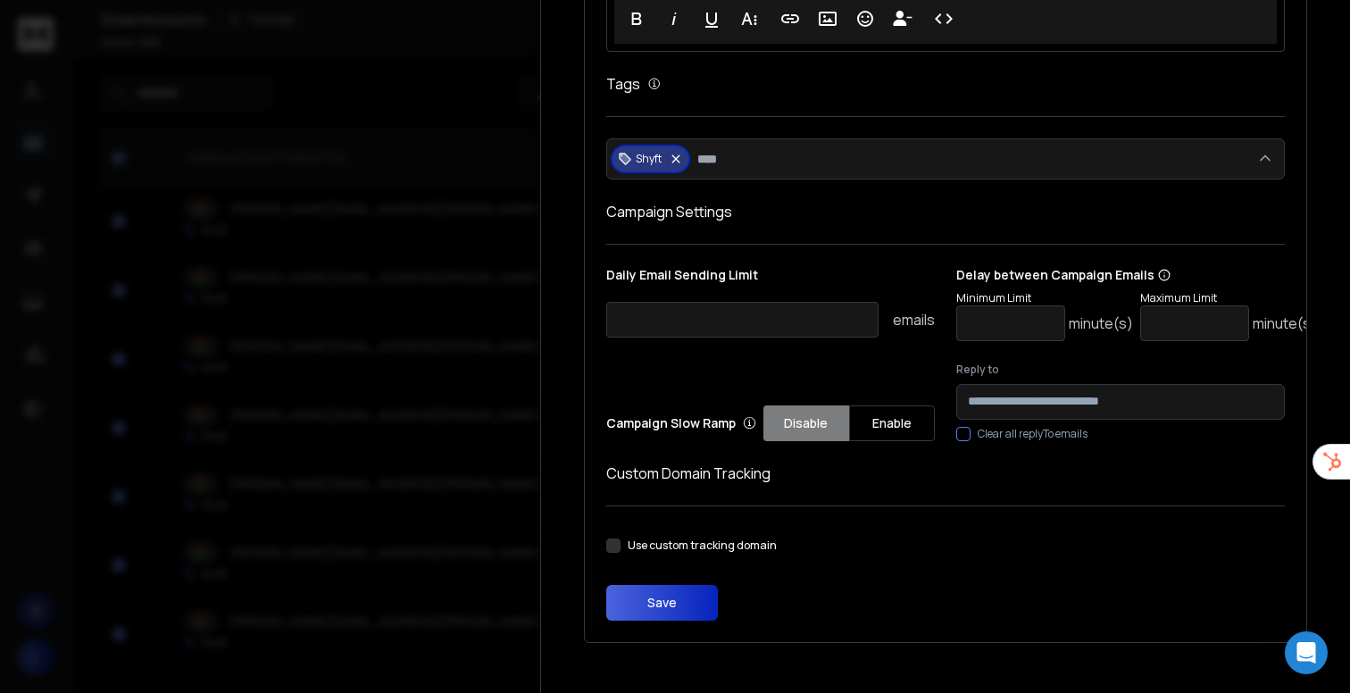
click at [674, 592] on button "Save" at bounding box center [662, 603] width 112 height 36
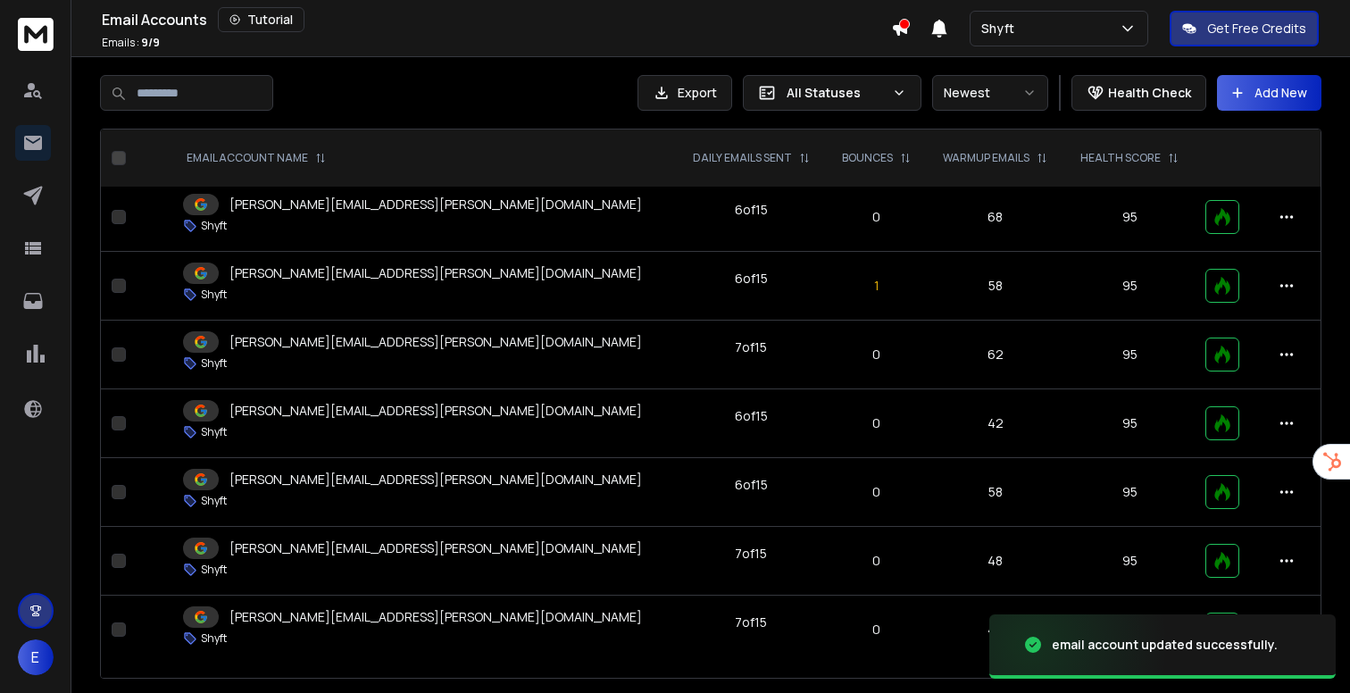
scroll to position [0, 0]
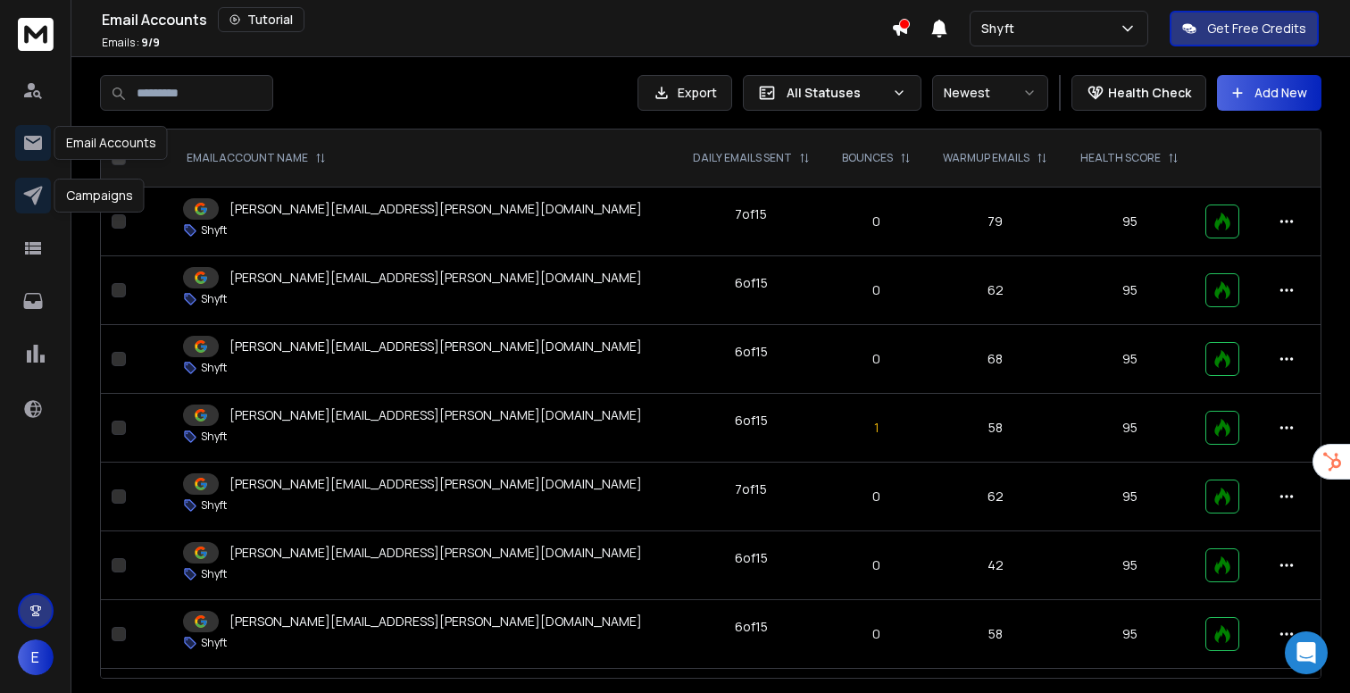
click at [39, 190] on icon at bounding box center [32, 196] width 19 height 19
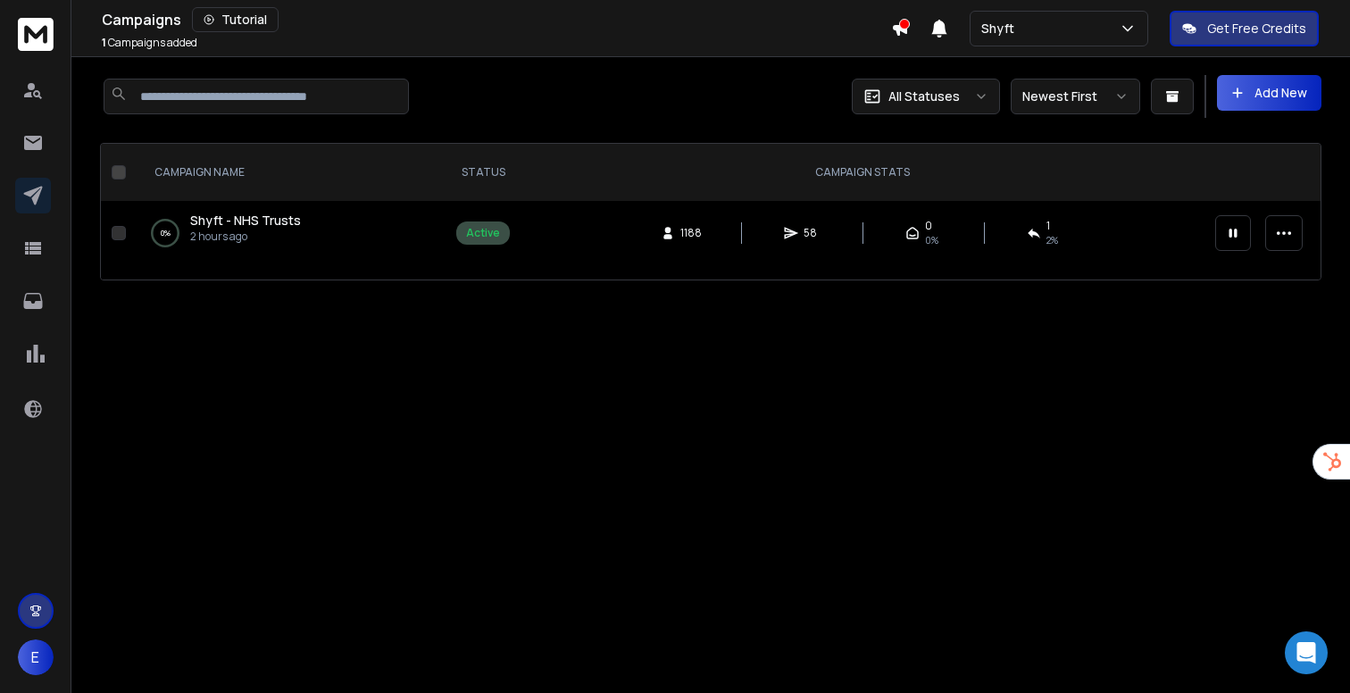
click at [256, 226] on span "Shyft - NHS Trusts" at bounding box center [245, 220] width 111 height 17
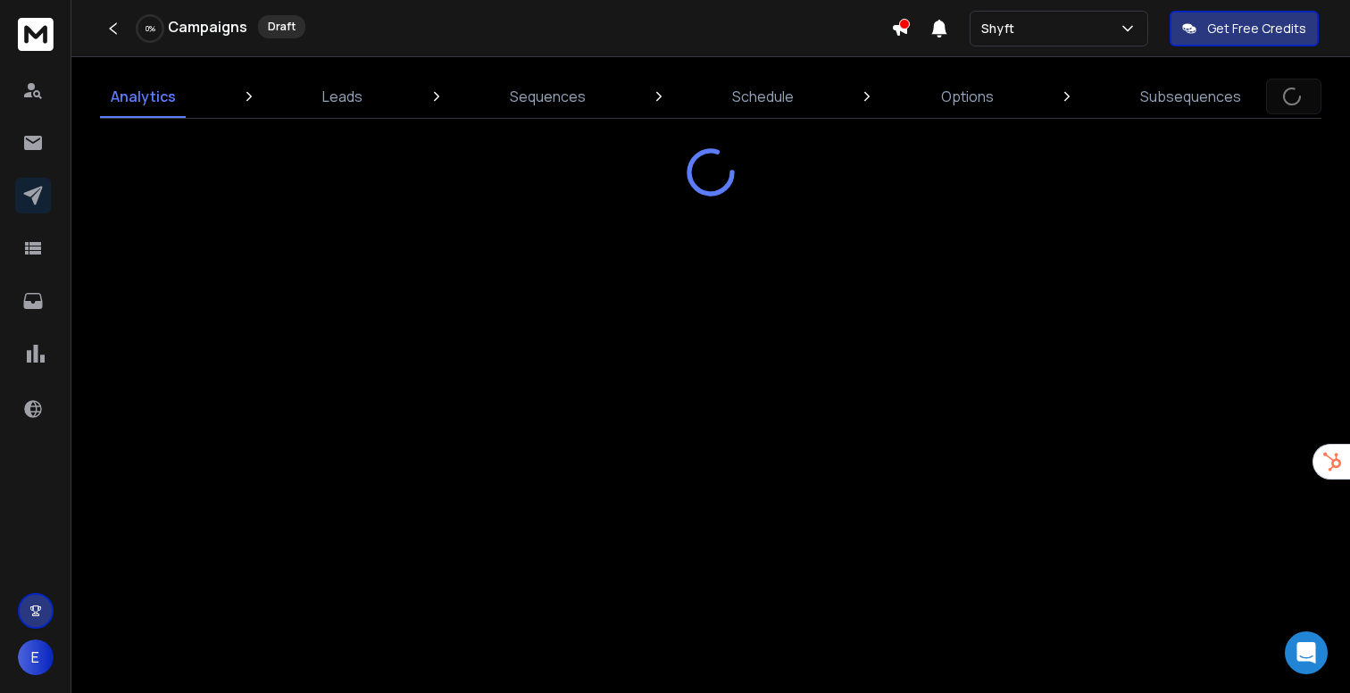
click at [628, 94] on div "Analytics Leads Sequences Schedule Options Subsequences" at bounding box center [676, 96] width 1152 height 43
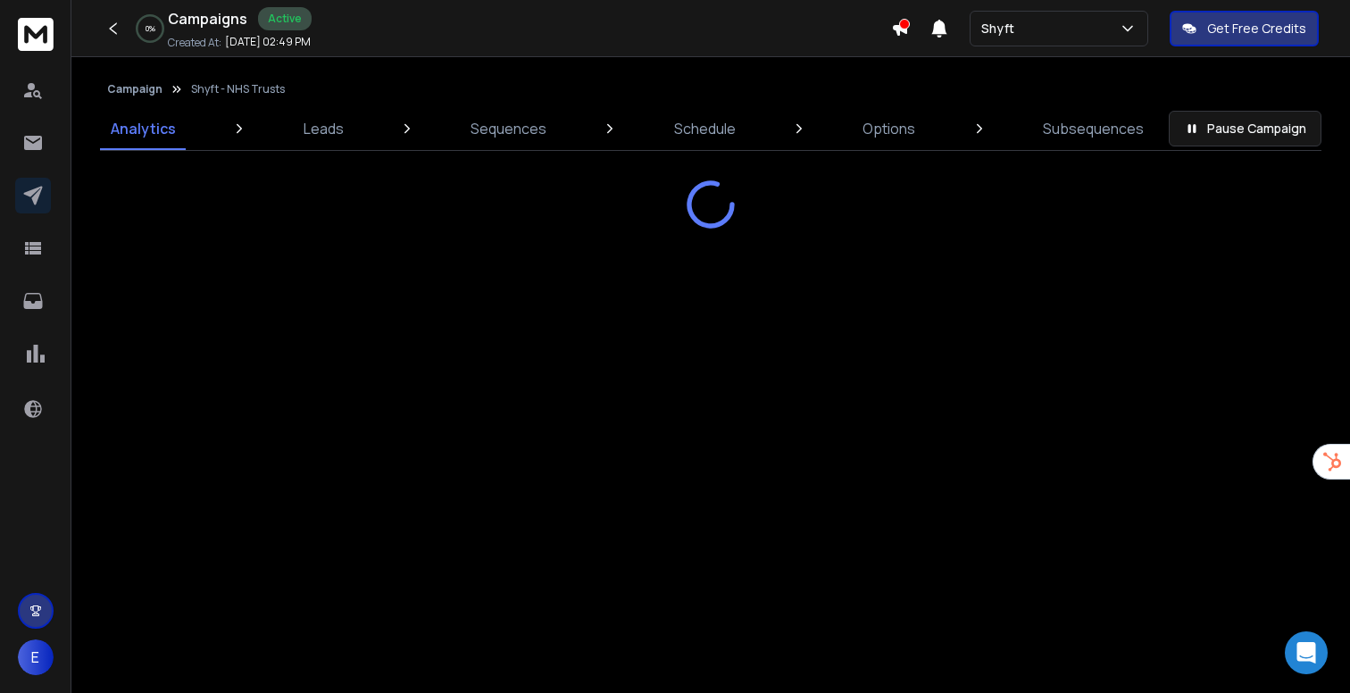
click at [562, 97] on div "Campaign Shyft - NHS Trusts" at bounding box center [710, 89] width 1221 height 29
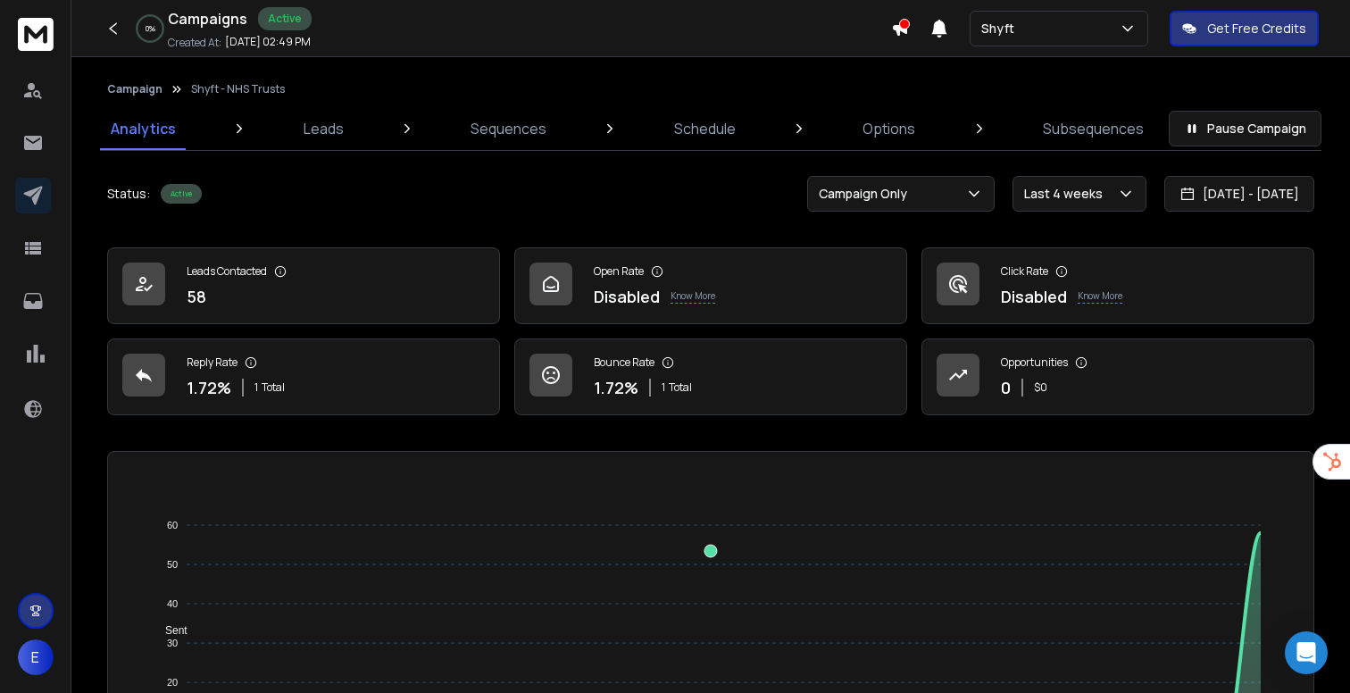
click at [562, 132] on div "Analytics Leads Sequences Schedule Options Subsequences" at bounding box center [627, 128] width 1054 height 43
click at [509, 132] on p "Sequences" at bounding box center [509, 128] width 76 height 21
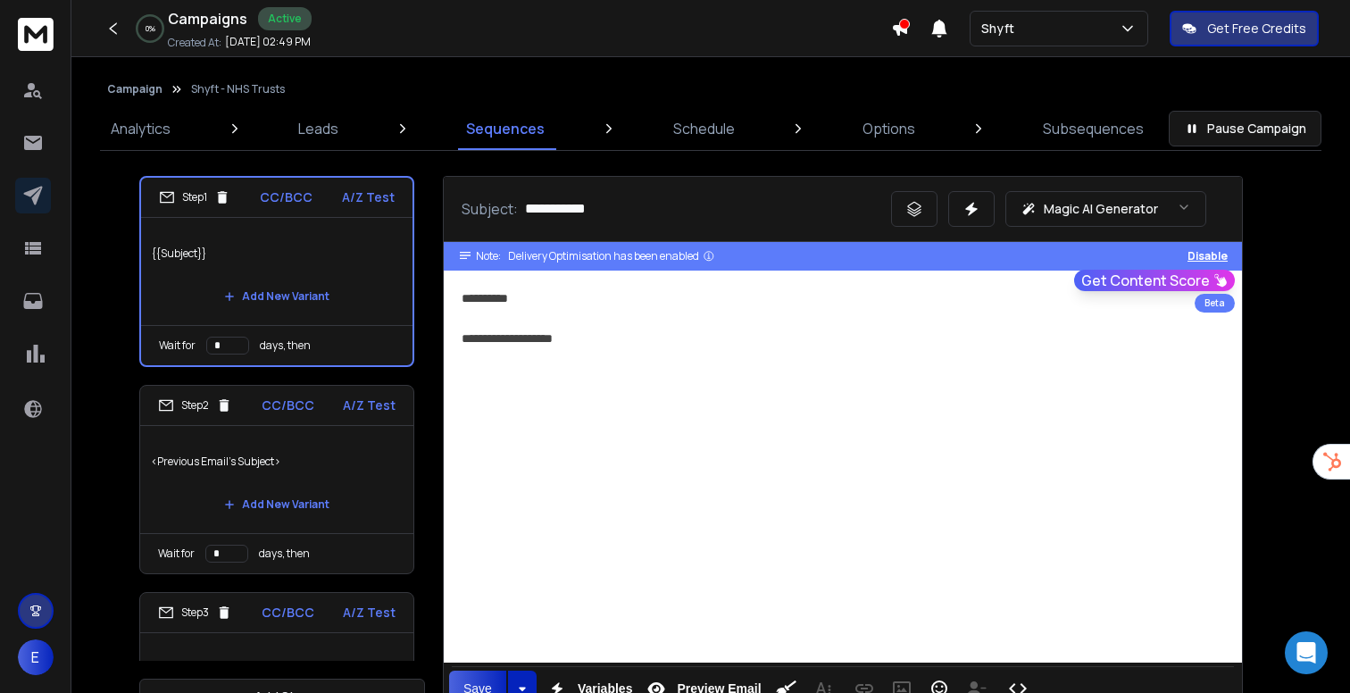
scroll to position [32, 0]
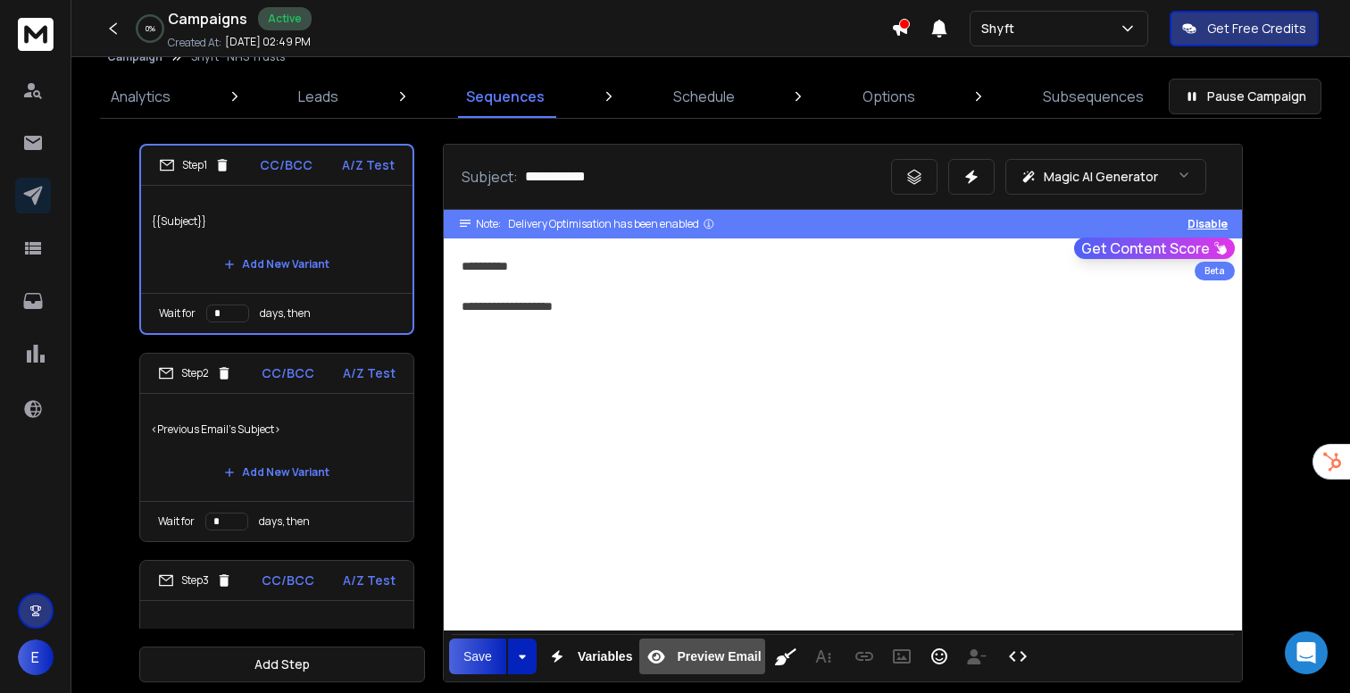
click at [719, 649] on span "Preview Email" at bounding box center [718, 656] width 91 height 15
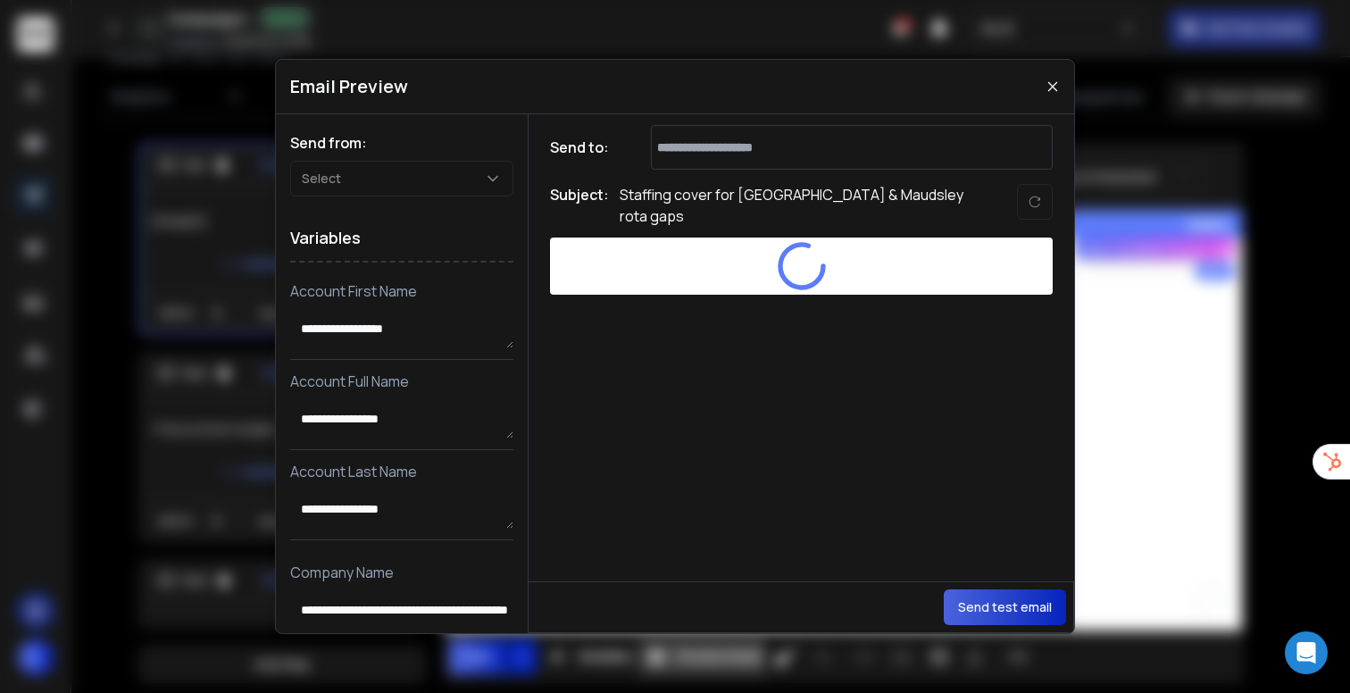
type textarea "**********"
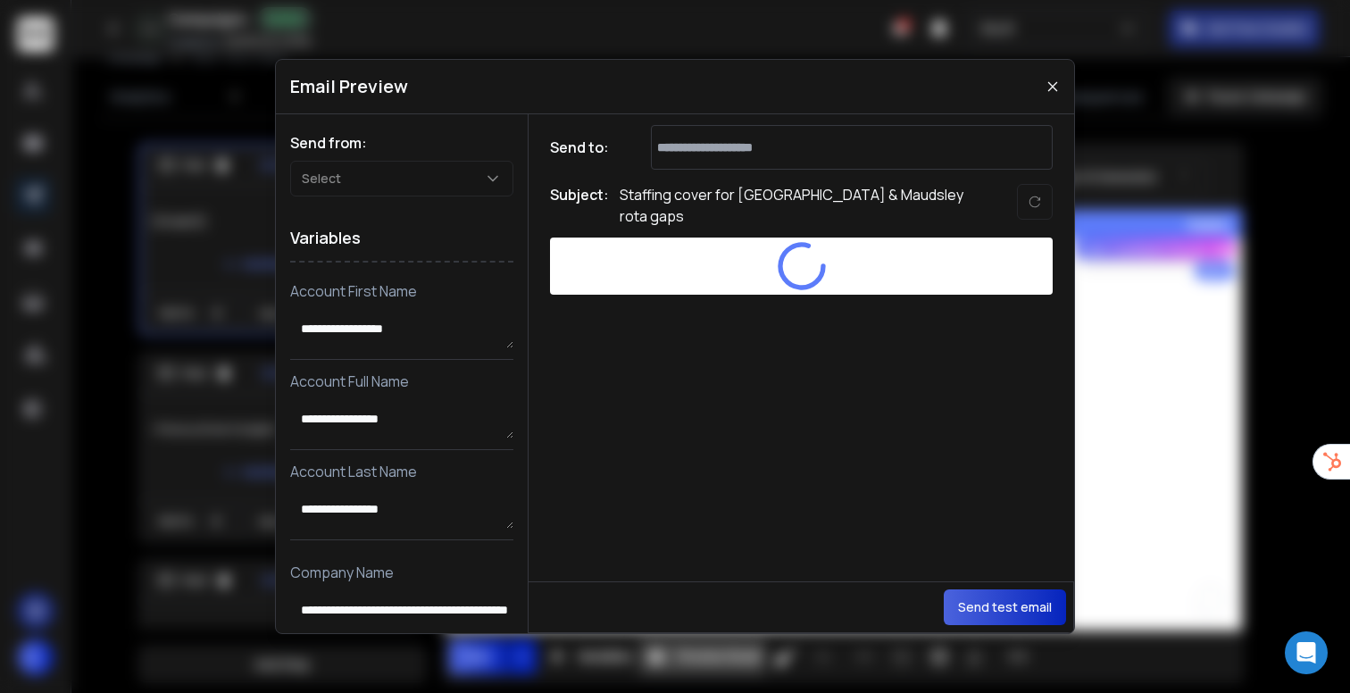
type textarea "****"
type textarea "**********"
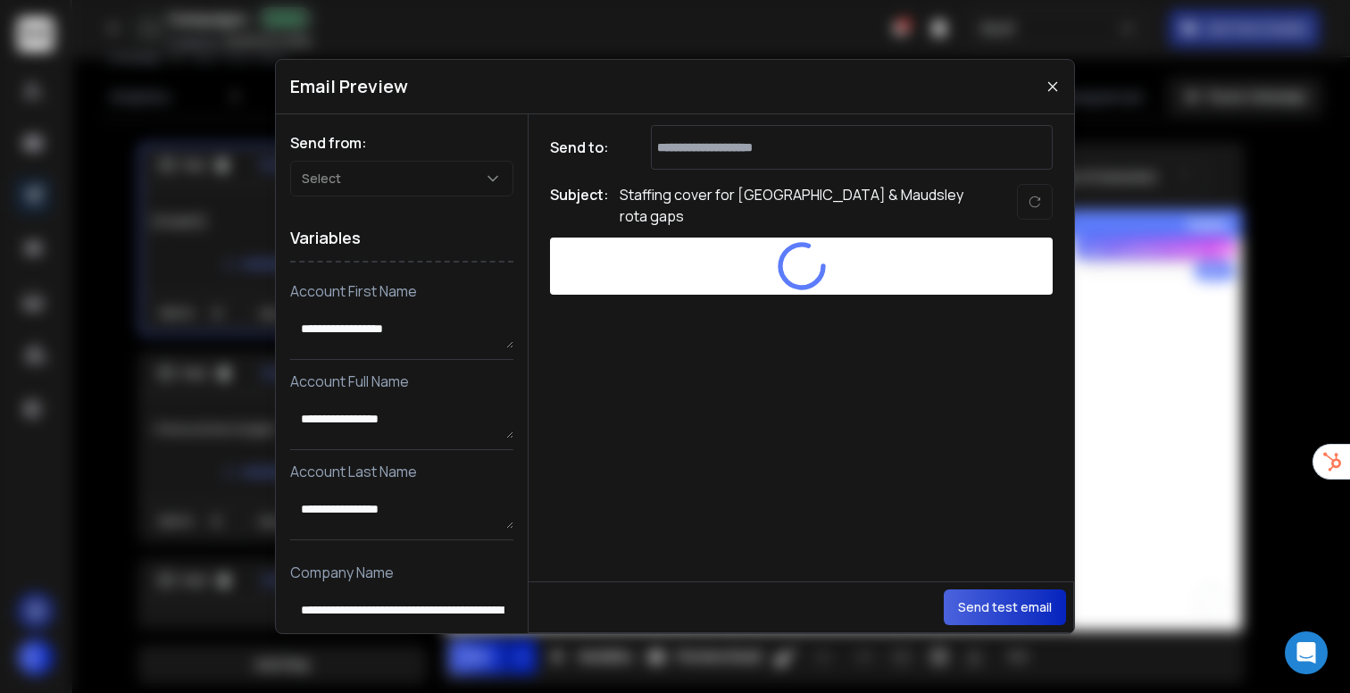
type textarea "*******"
type textarea "**********"
type textarea "*****"
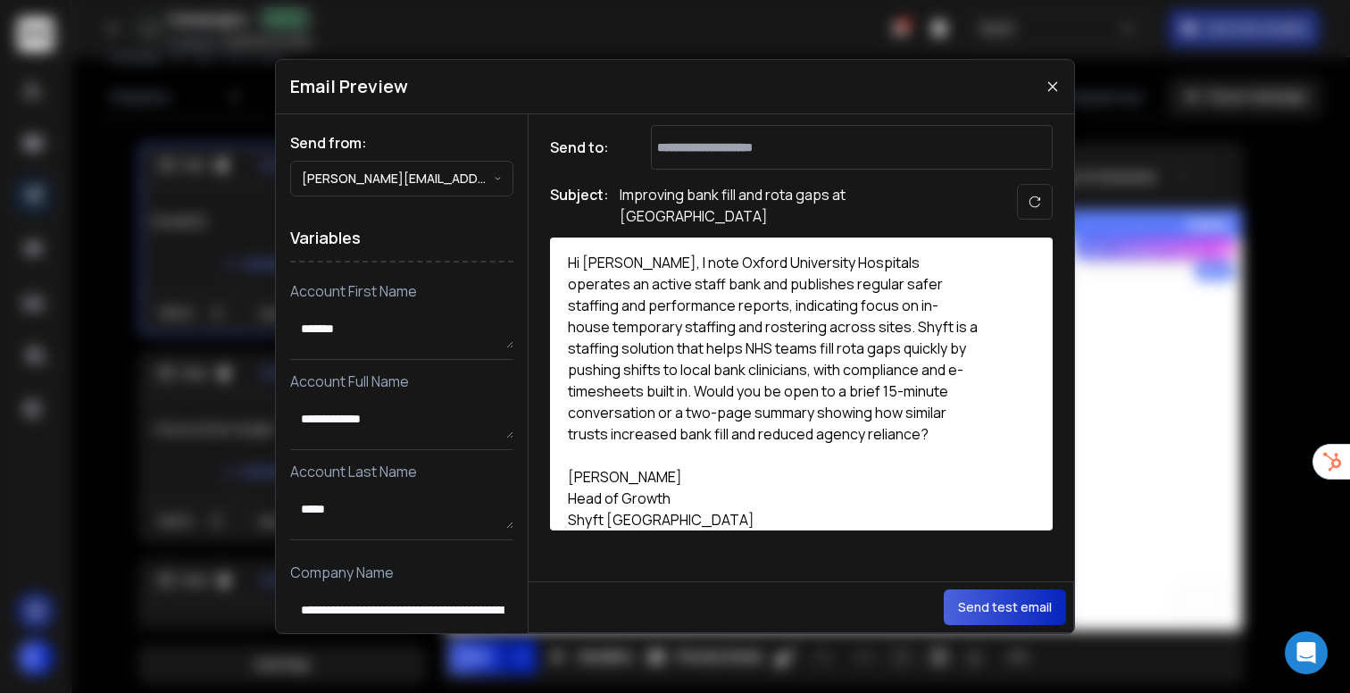
scroll to position [0, 0]
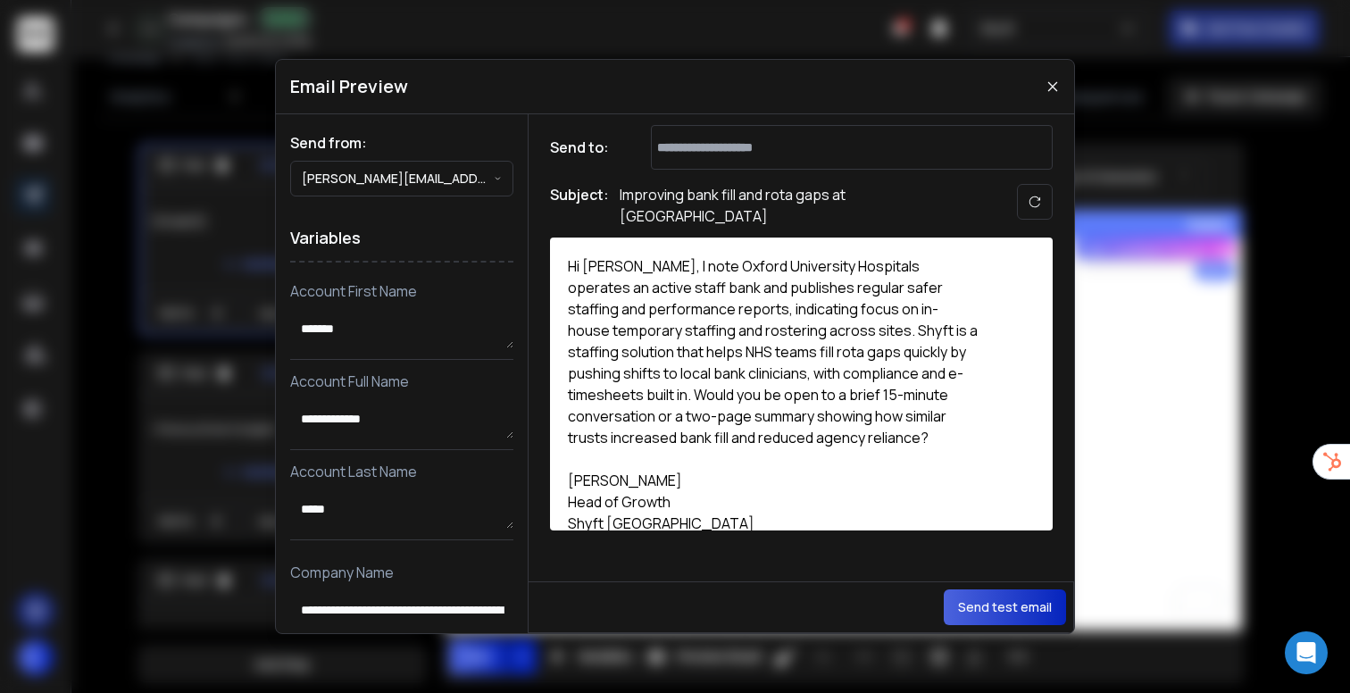
click at [1204, 258] on div "**********" at bounding box center [675, 346] width 1350 height 611
click at [1051, 93] on icon at bounding box center [1053, 86] width 14 height 14
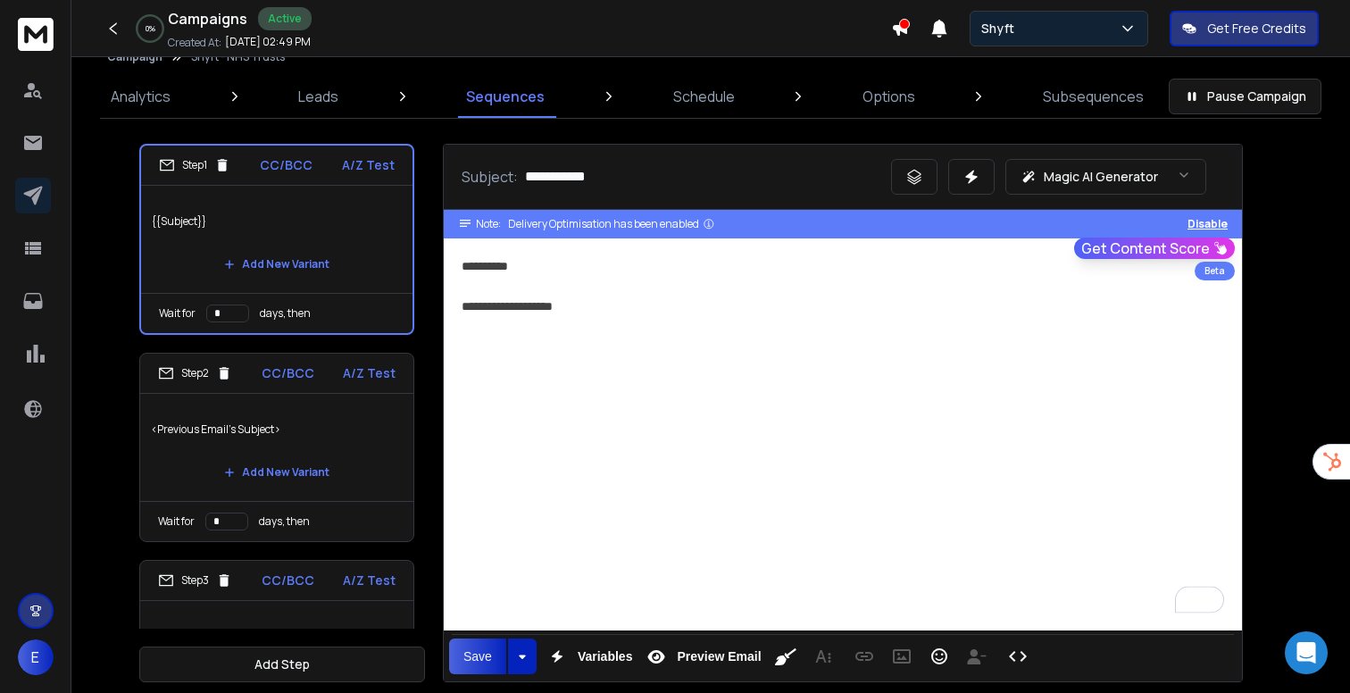
click at [1079, 29] on div "Shyft" at bounding box center [1058, 29] width 155 height 18
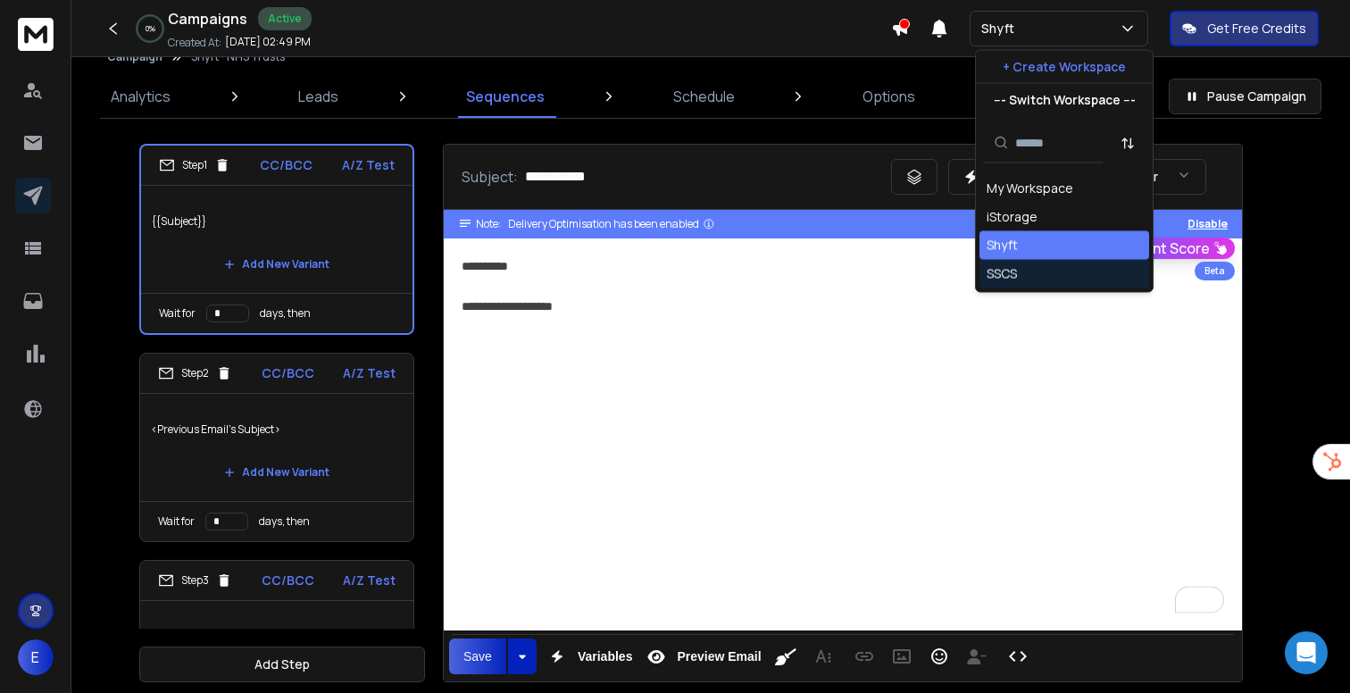
click at [1041, 264] on div "SSCS" at bounding box center [1064, 274] width 170 height 29
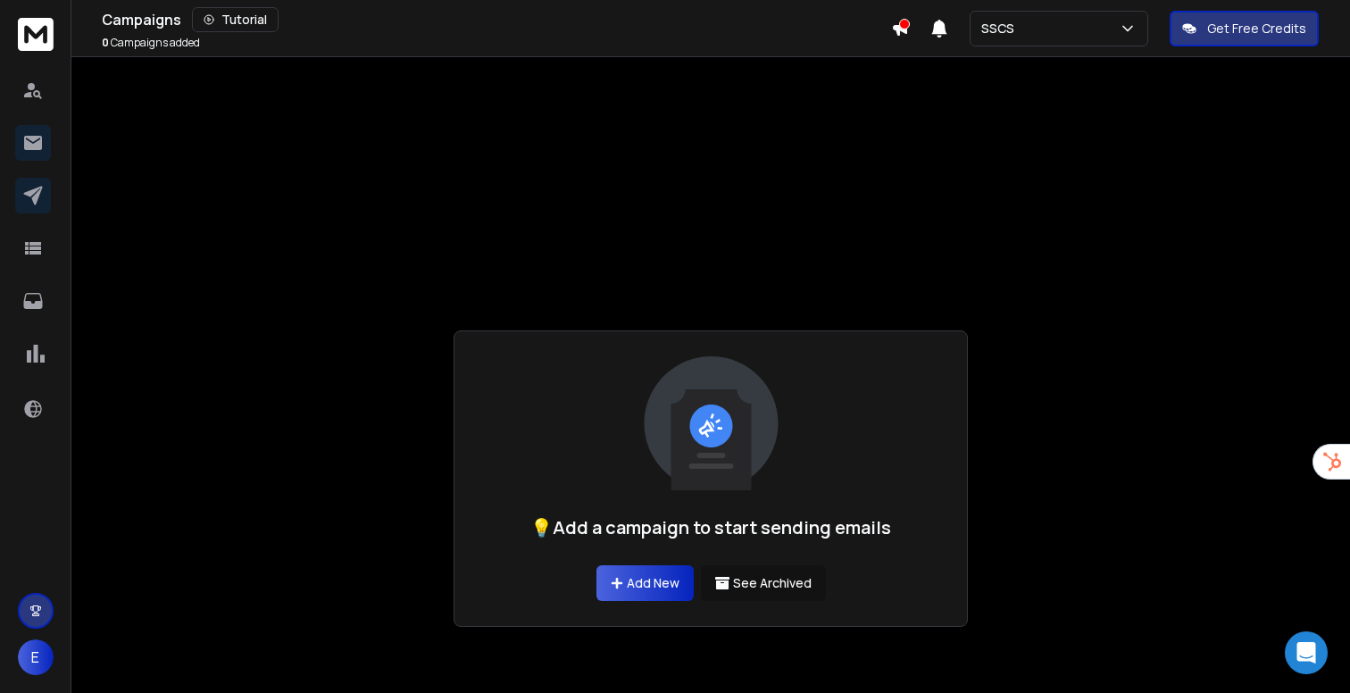
click at [23, 138] on icon at bounding box center [32, 142] width 21 height 21
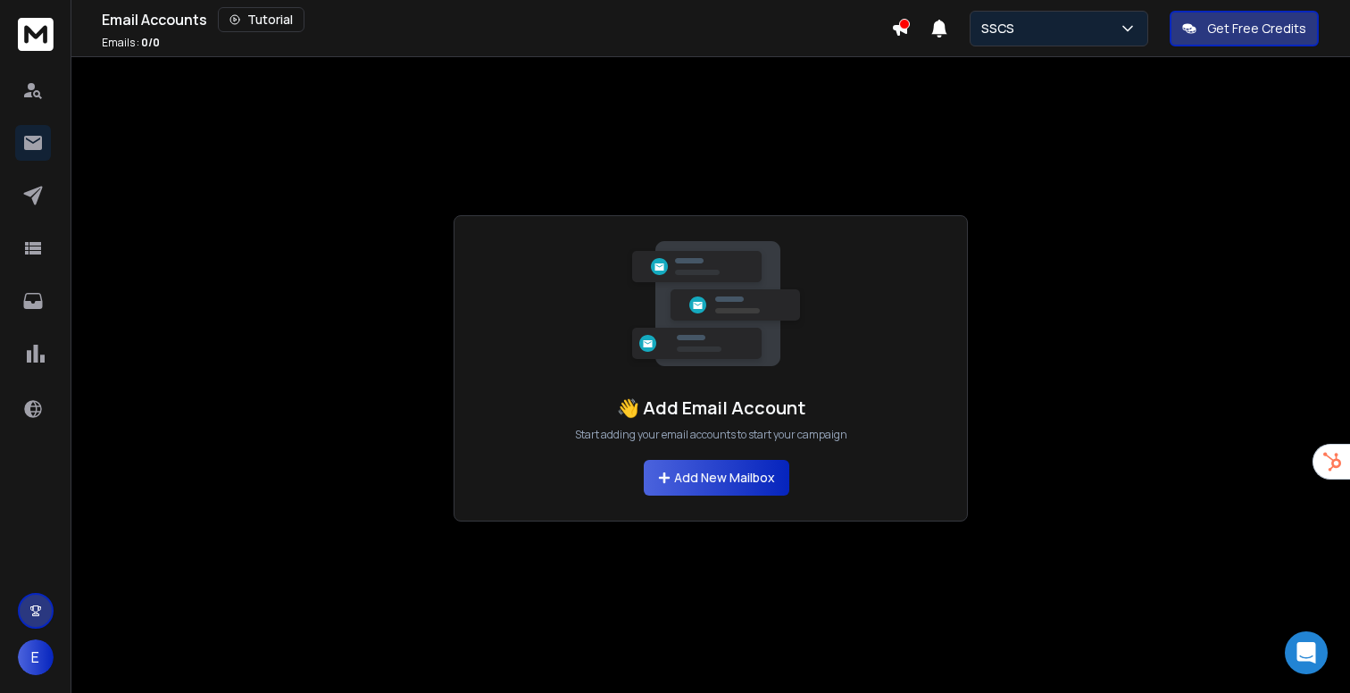
click at [1106, 28] on div "SSCS" at bounding box center [1058, 29] width 155 height 18
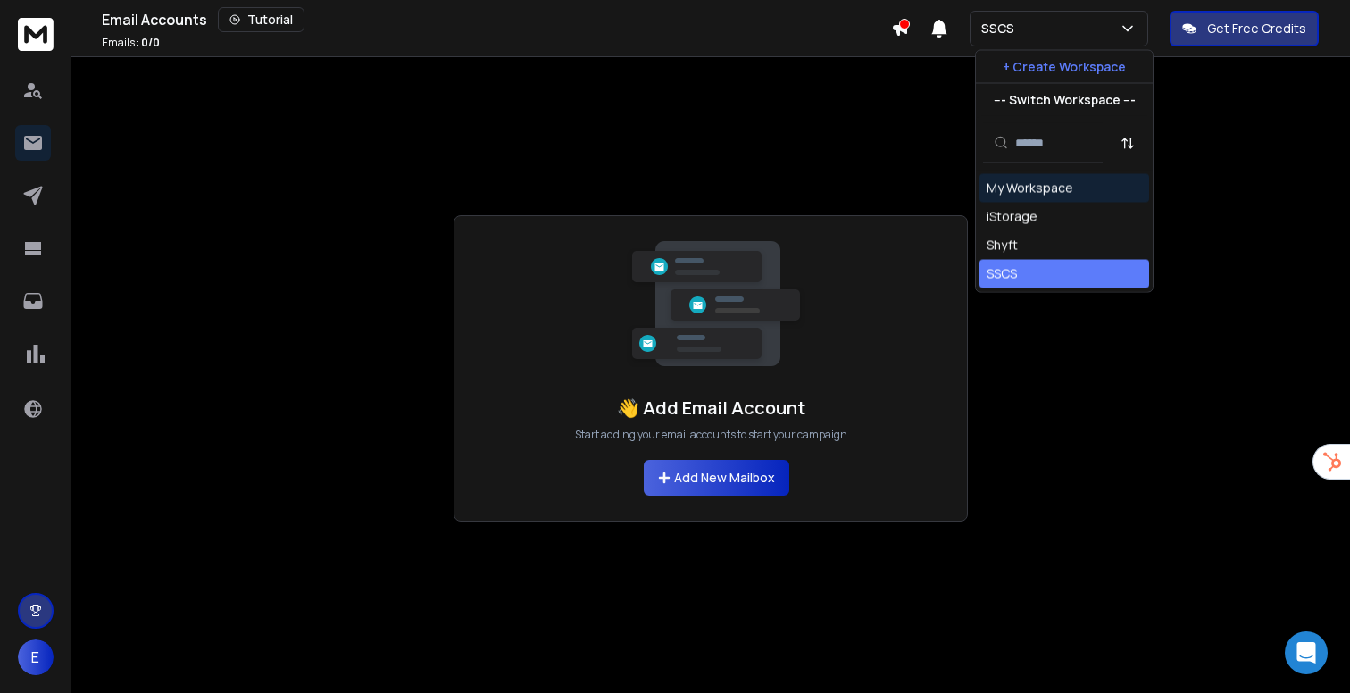
click at [1019, 191] on div "My Workspace" at bounding box center [1030, 188] width 87 height 18
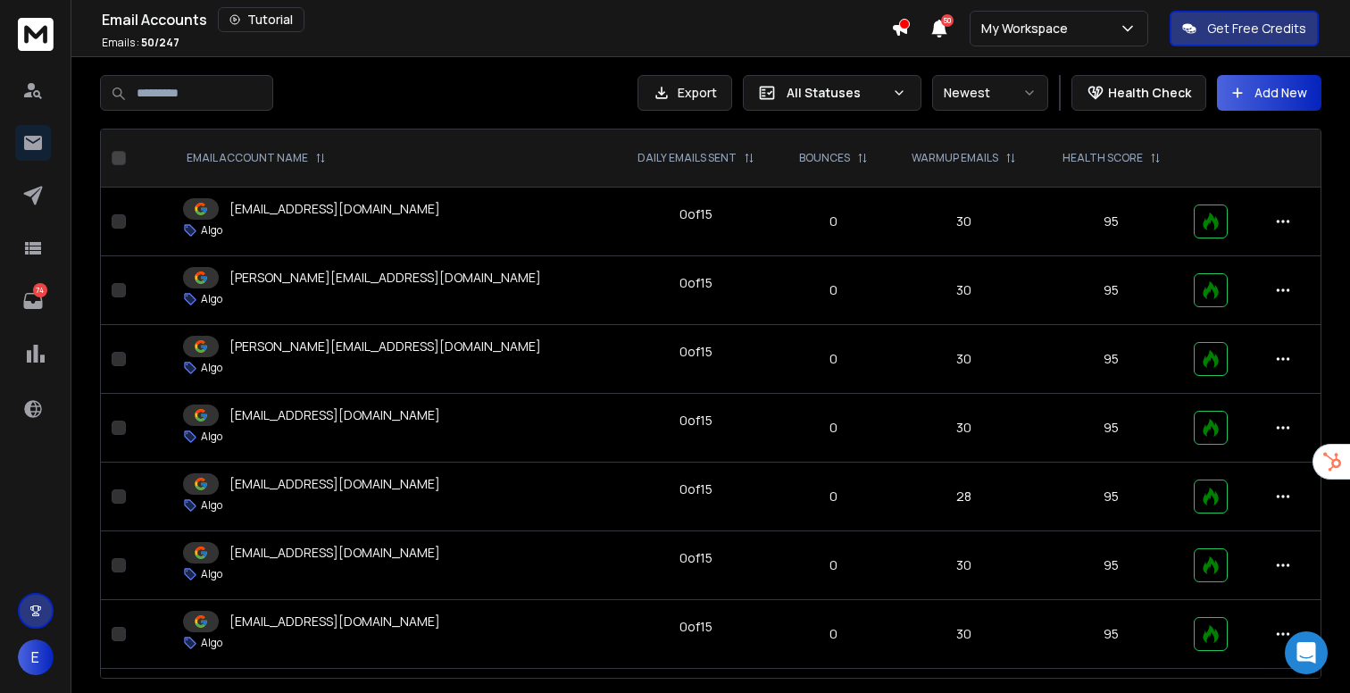
click at [1043, 33] on p "My Workspace" at bounding box center [1028, 29] width 94 height 18
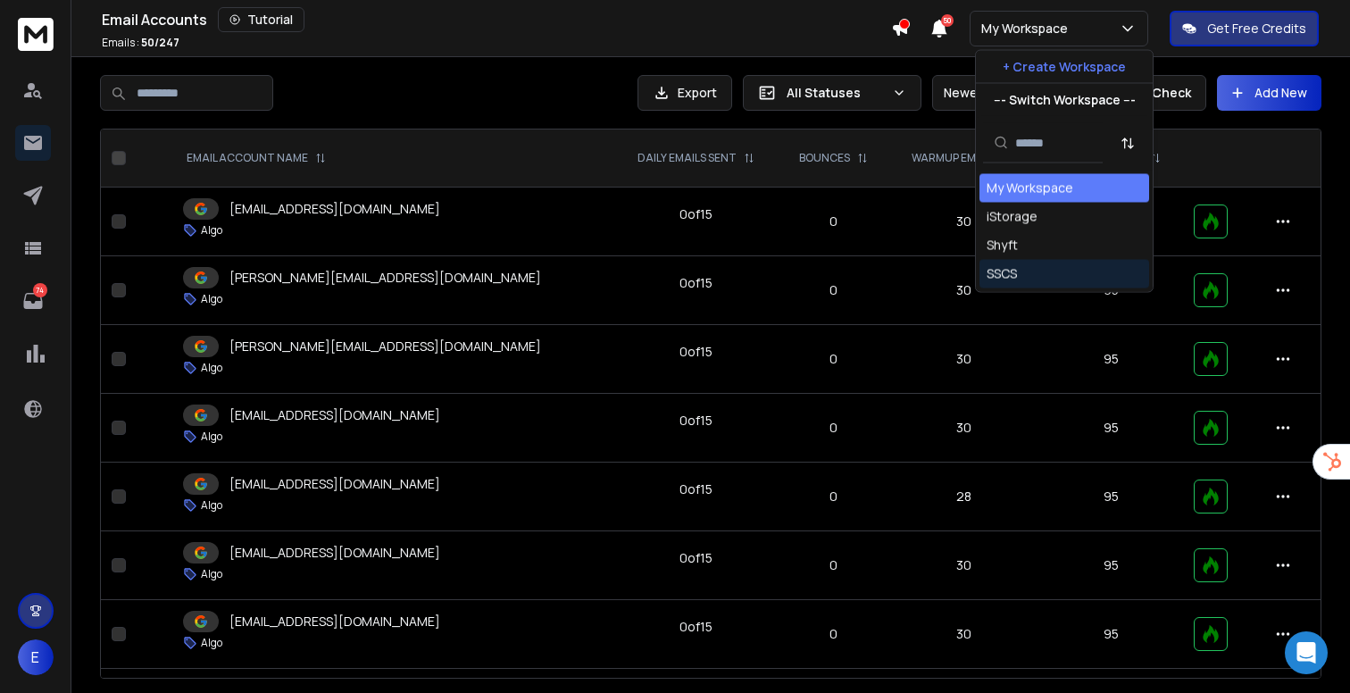
click at [995, 263] on div "SSCS" at bounding box center [1064, 274] width 170 height 29
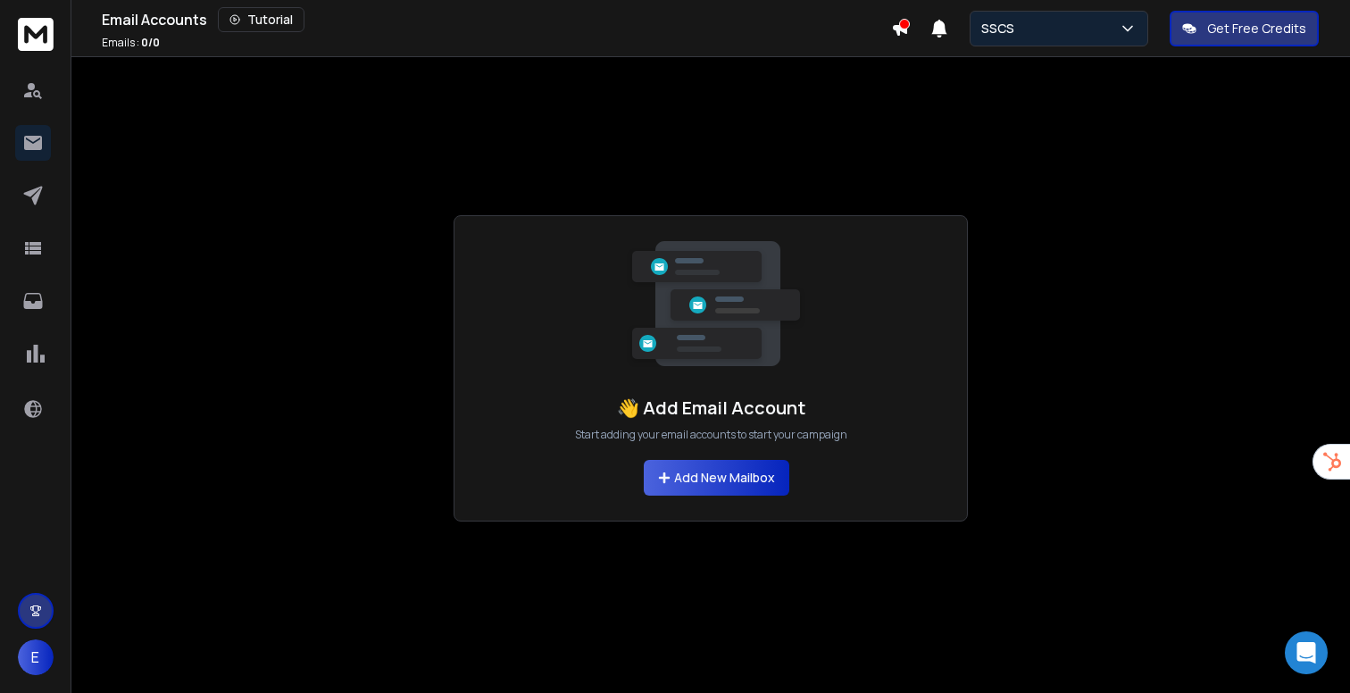
click at [1046, 41] on button "SSCS" at bounding box center [1059, 29] width 179 height 36
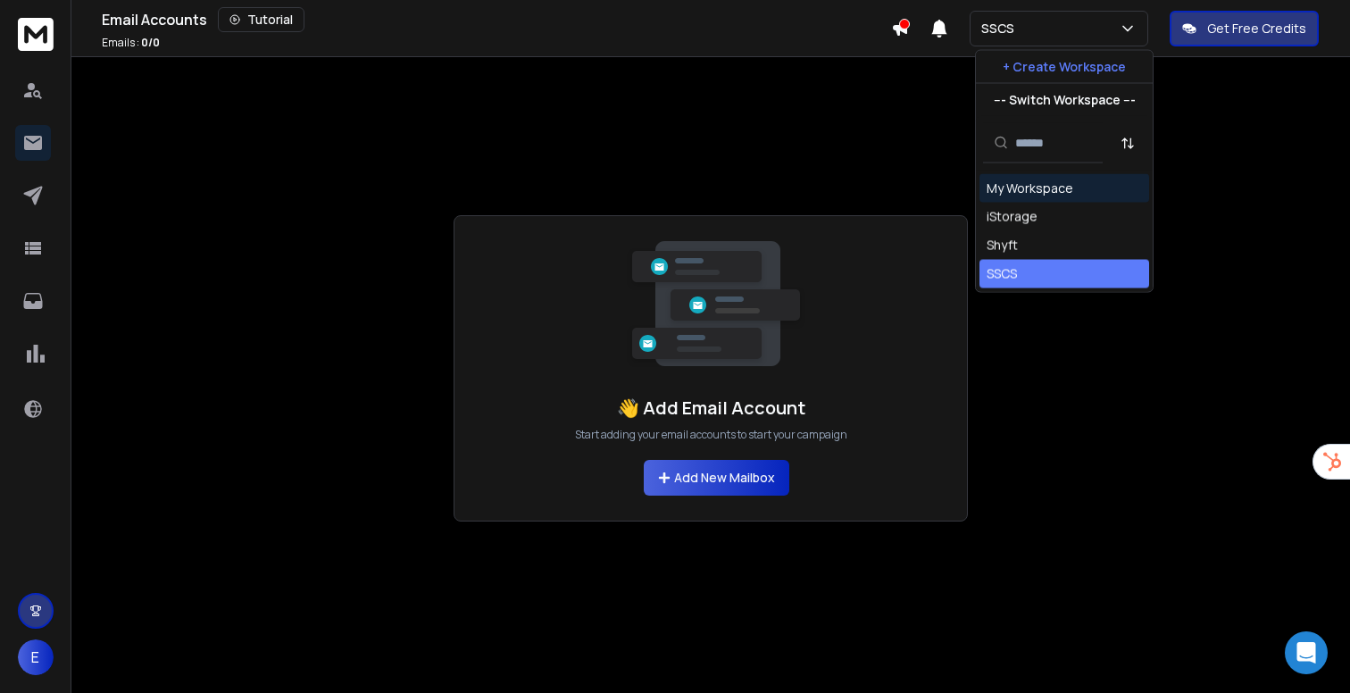
click at [1019, 192] on div "My Workspace" at bounding box center [1030, 188] width 87 height 18
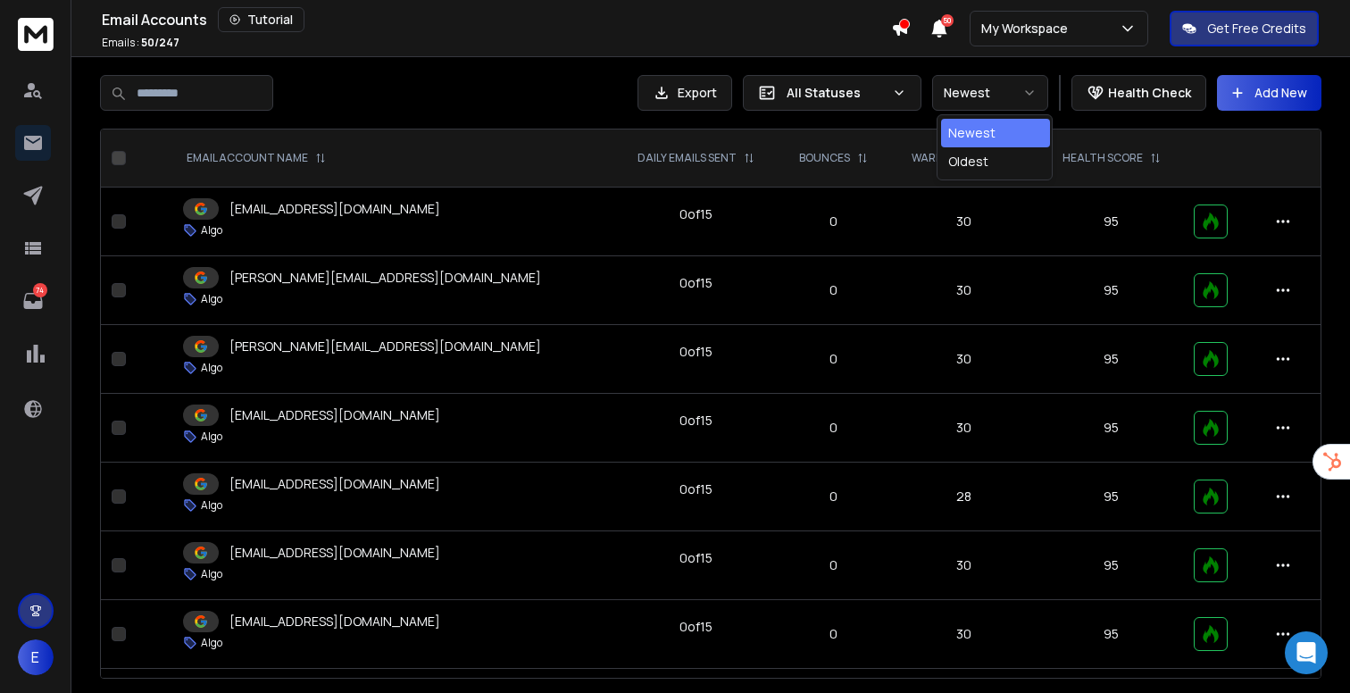
click at [1004, 83] on button "Newest" at bounding box center [990, 93] width 116 height 36
click at [849, 85] on p "All Statuses" at bounding box center [836, 93] width 98 height 18
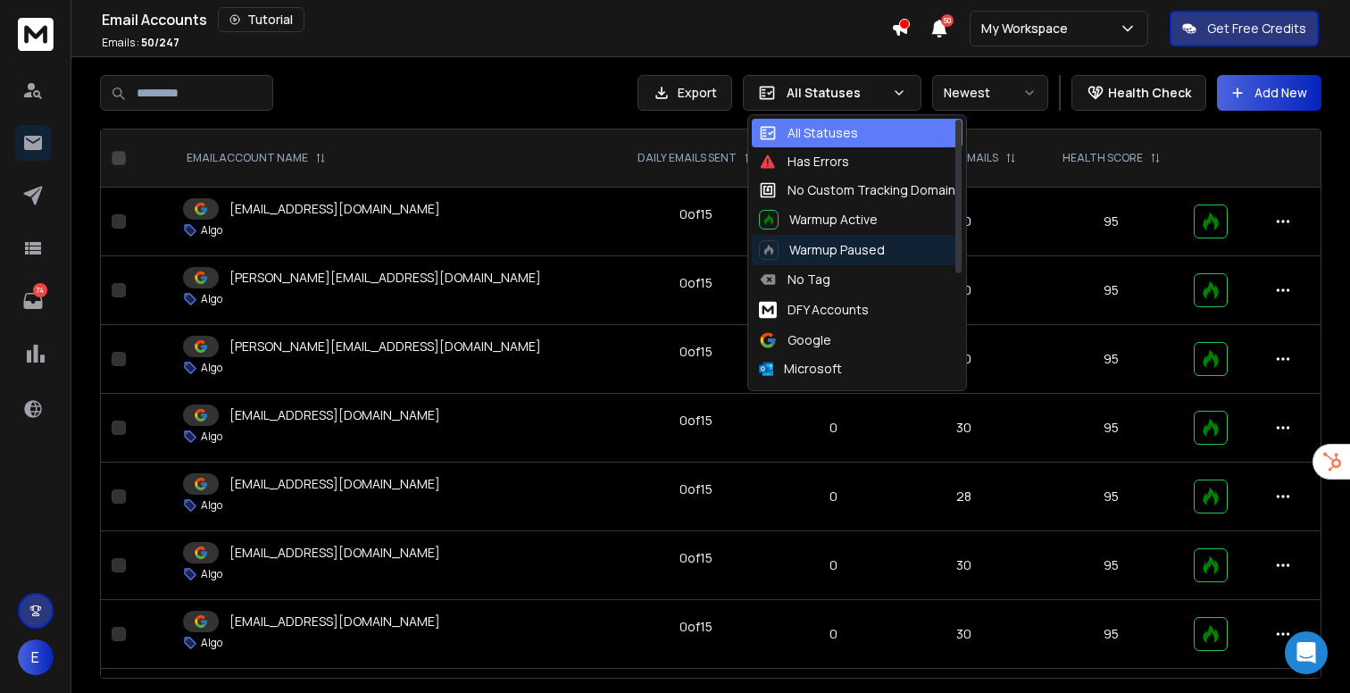
scroll to position [196, 0]
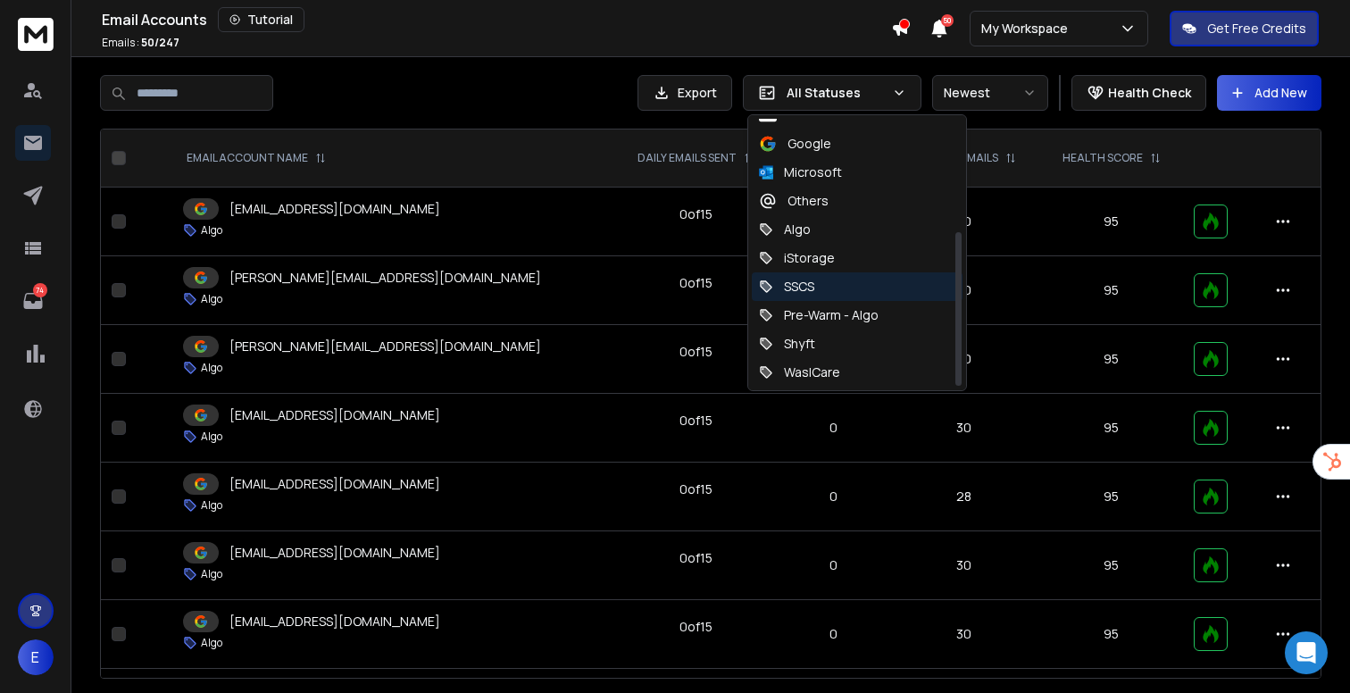
click at [832, 279] on div "SSCS" at bounding box center [857, 286] width 211 height 29
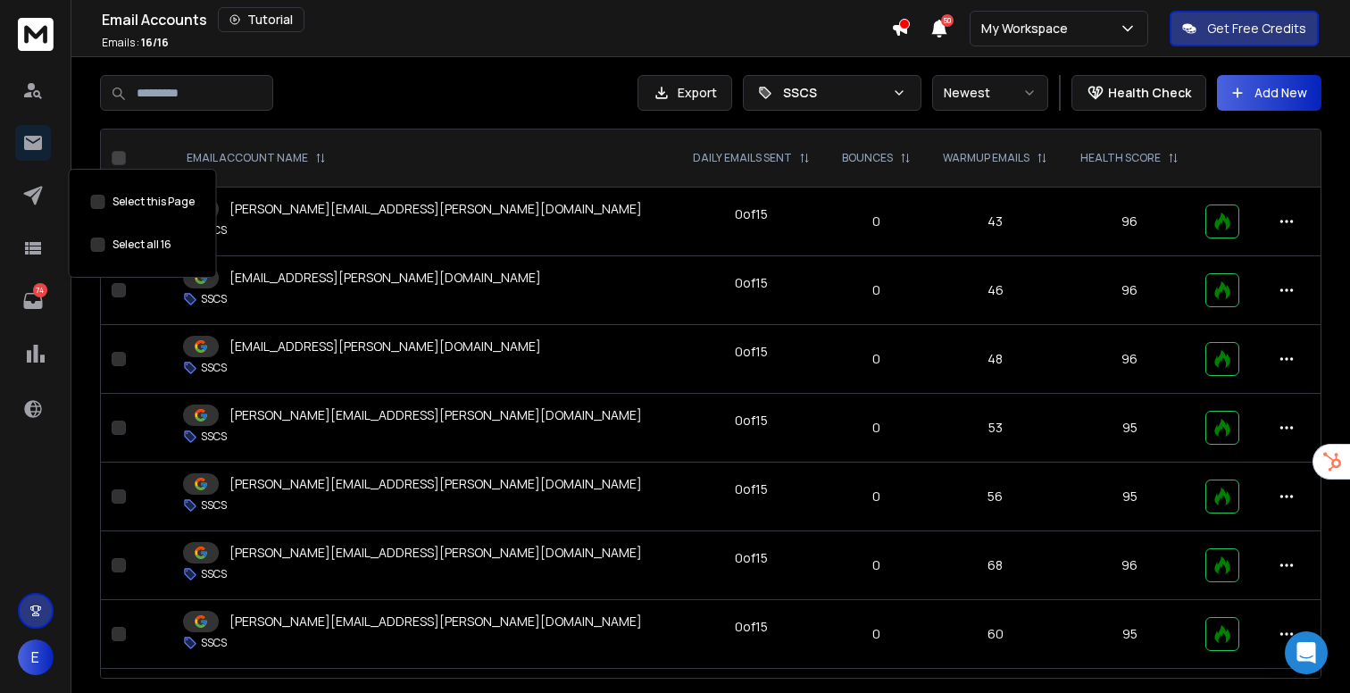
click at [97, 203] on button "Select this Page" at bounding box center [98, 202] width 14 height 14
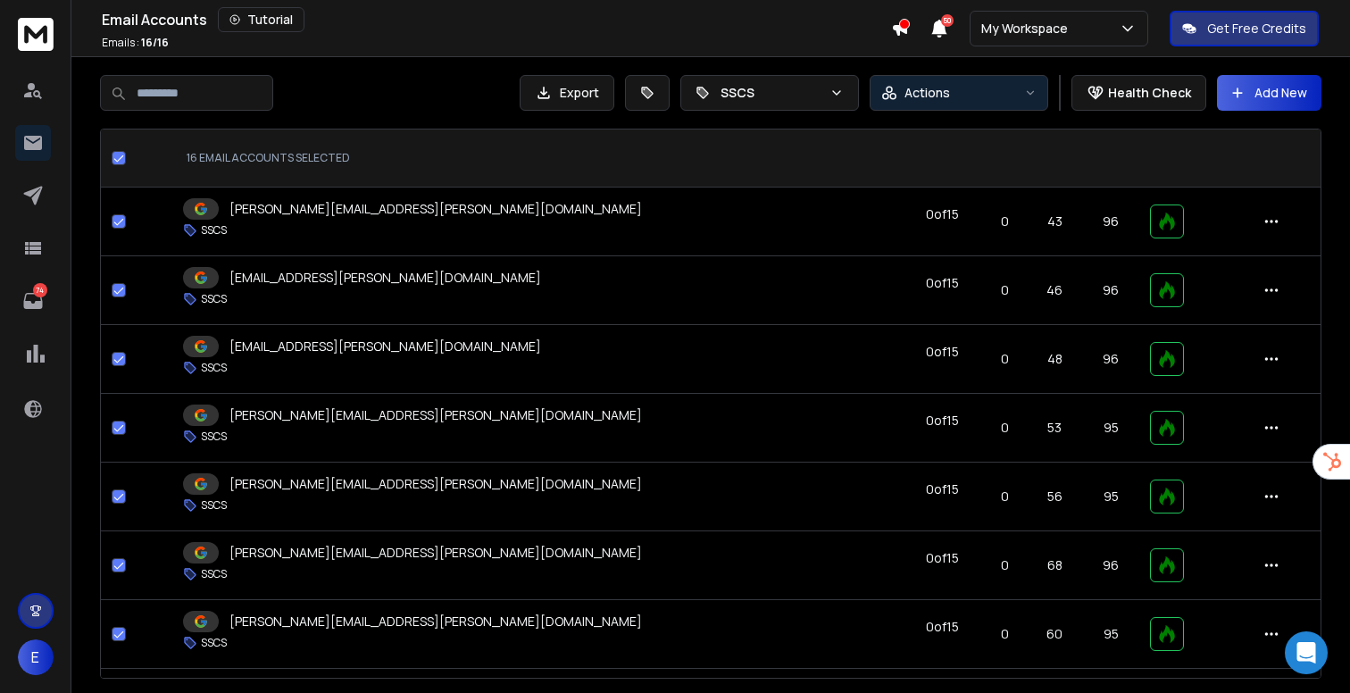
click at [950, 90] on p "Actions" at bounding box center [927, 93] width 46 height 18
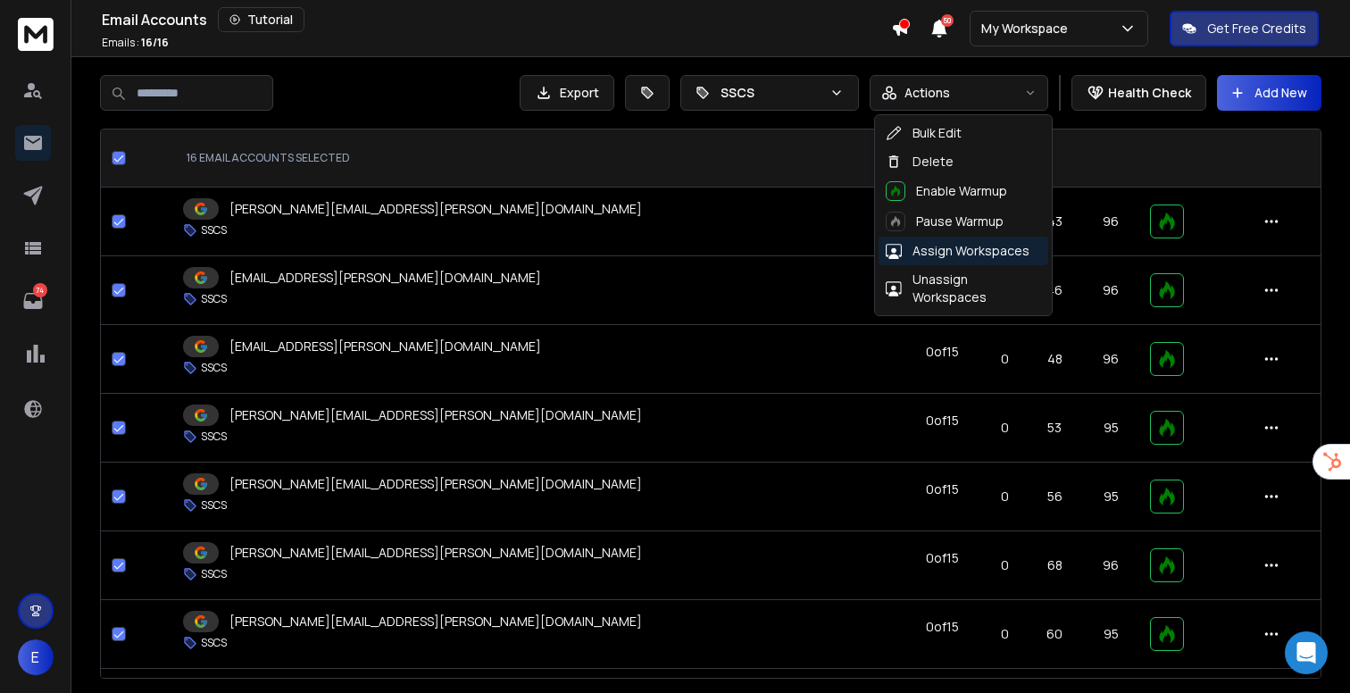
click at [969, 250] on div "Assign Workspaces" at bounding box center [958, 251] width 144 height 18
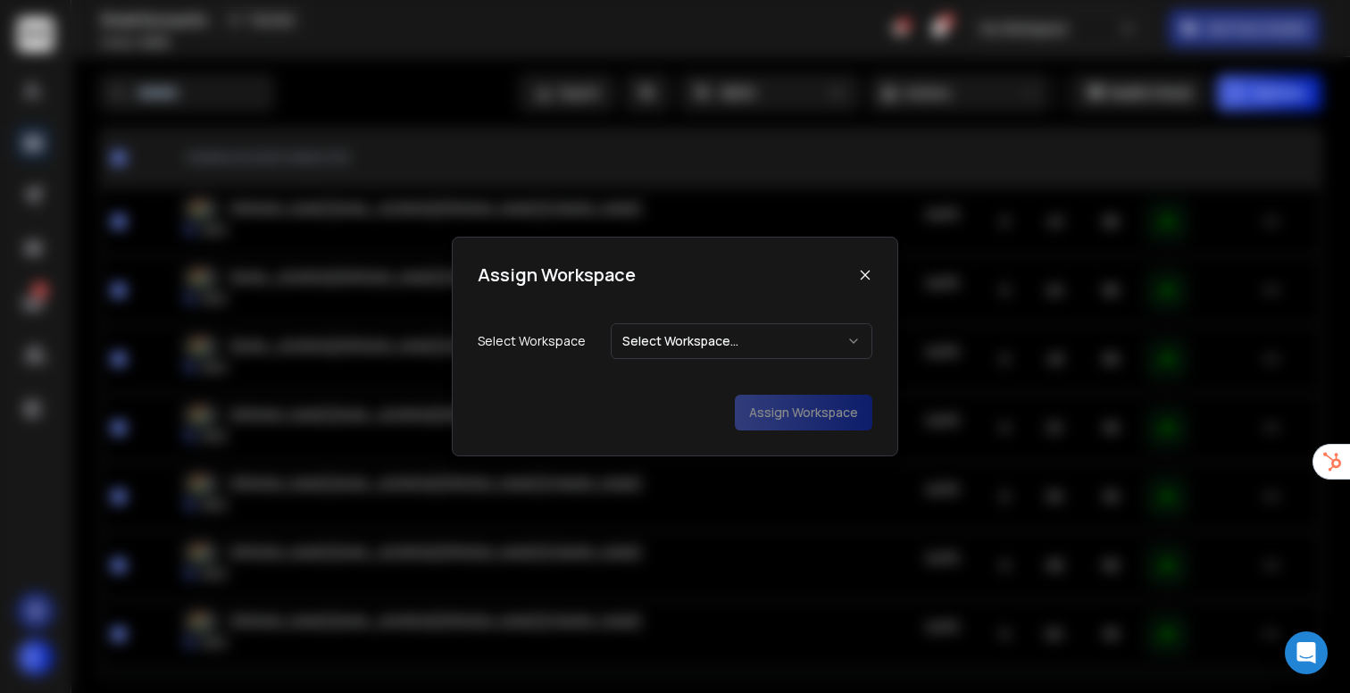
click at [671, 350] on button "Select Workspace..." at bounding box center [742, 341] width 262 height 36
click at [785, 420] on button "Assign Workspace" at bounding box center [804, 413] width 138 height 36
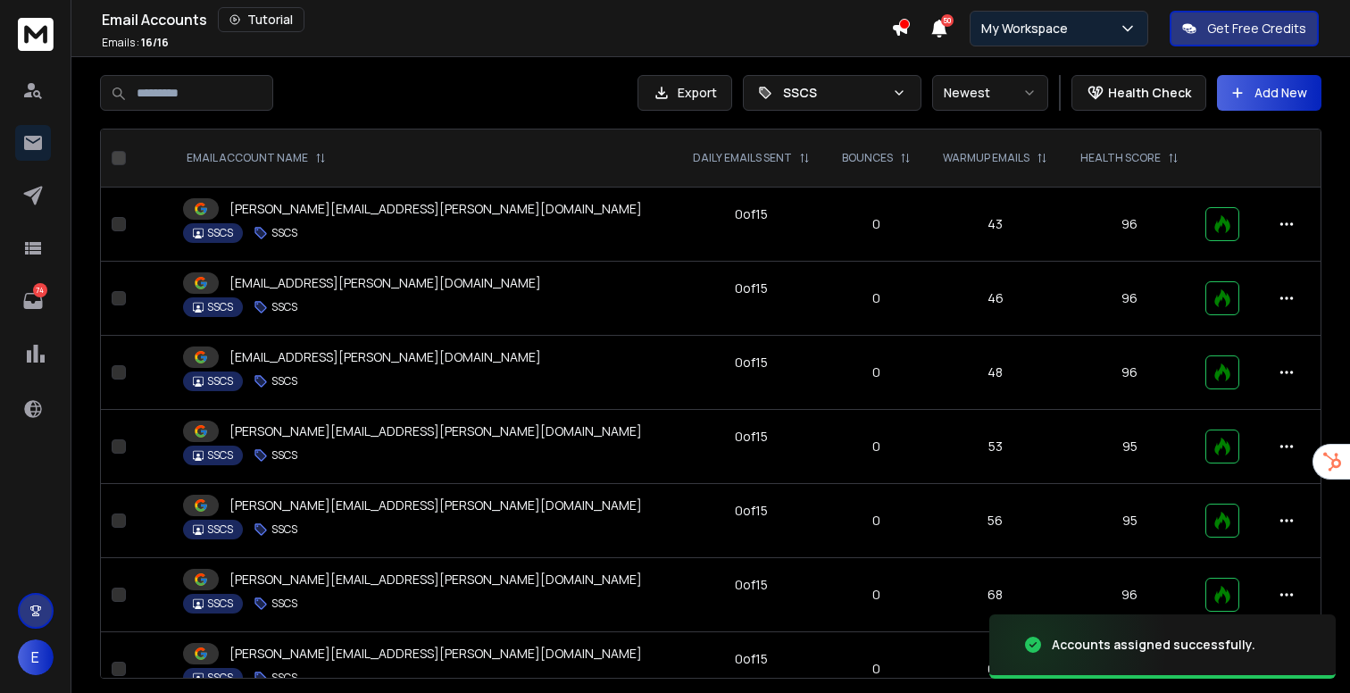
click at [1025, 41] on button "My Workspace" at bounding box center [1059, 29] width 179 height 36
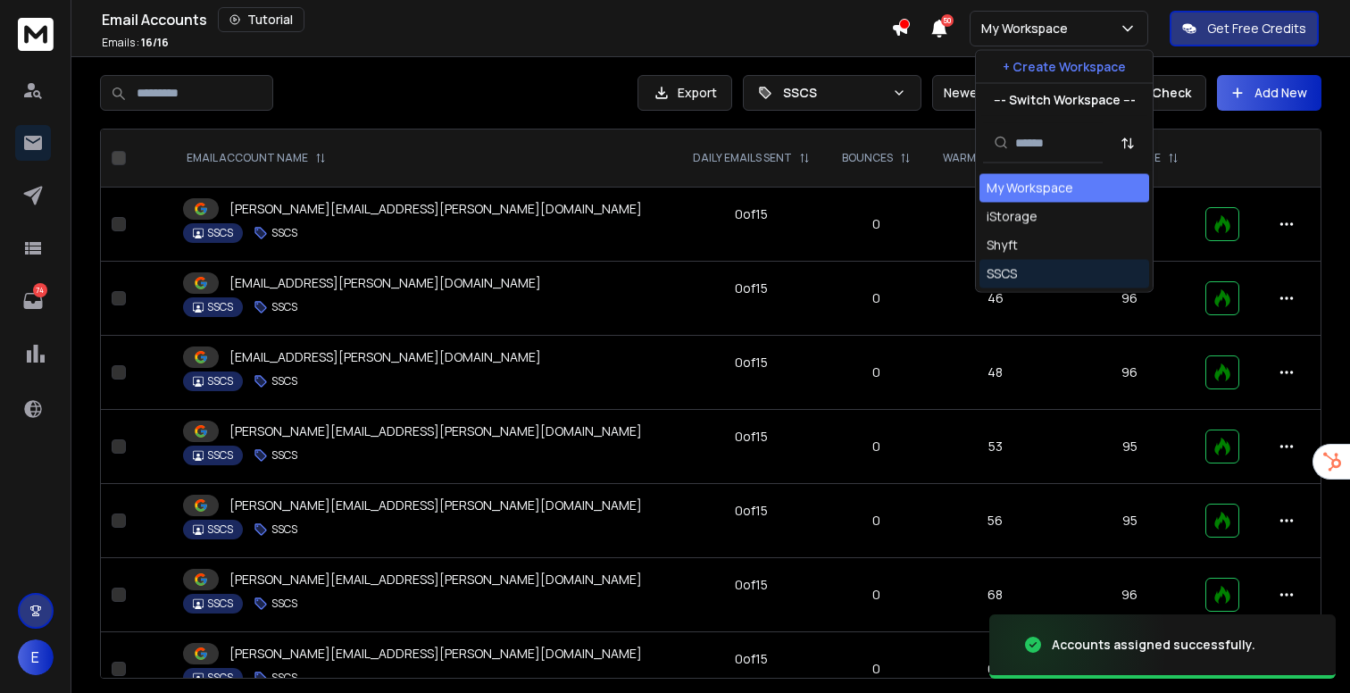
click at [1006, 270] on div "SSCS" at bounding box center [1002, 274] width 30 height 18
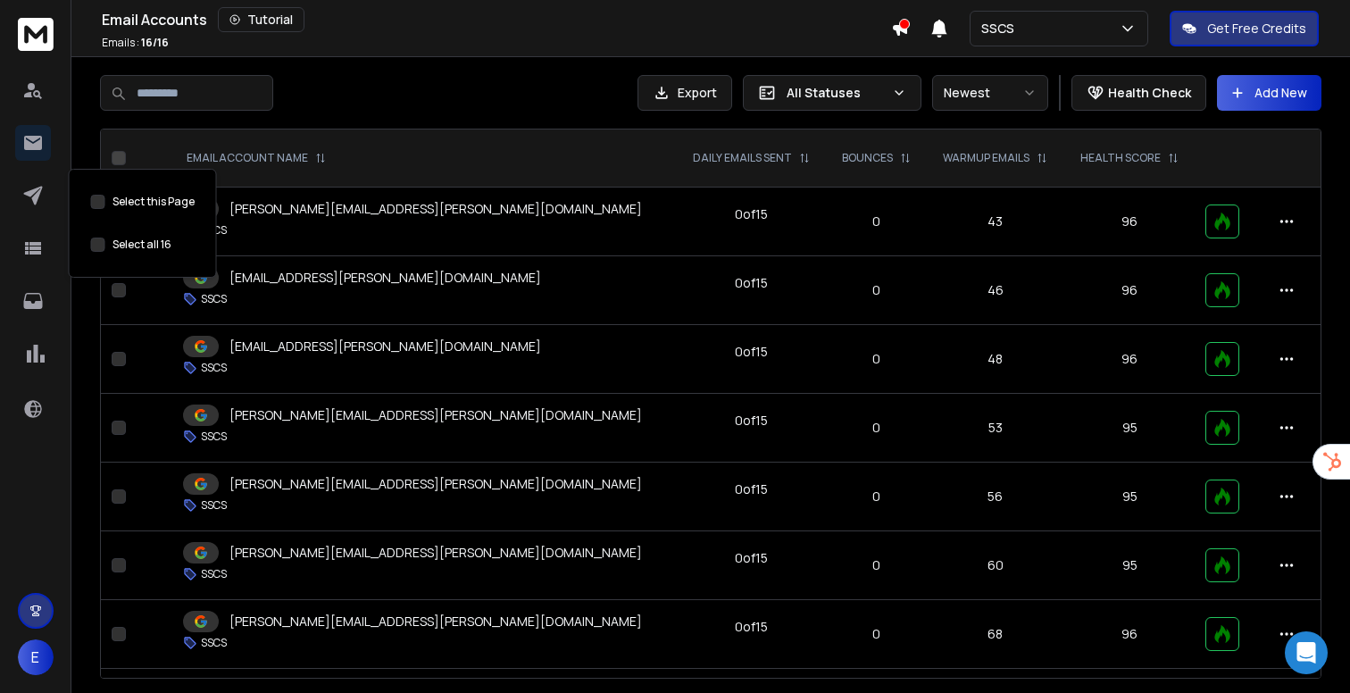
click at [105, 208] on div "Select this Page" at bounding box center [143, 202] width 104 height 14
click at [103, 204] on button "Select this Page" at bounding box center [98, 202] width 14 height 14
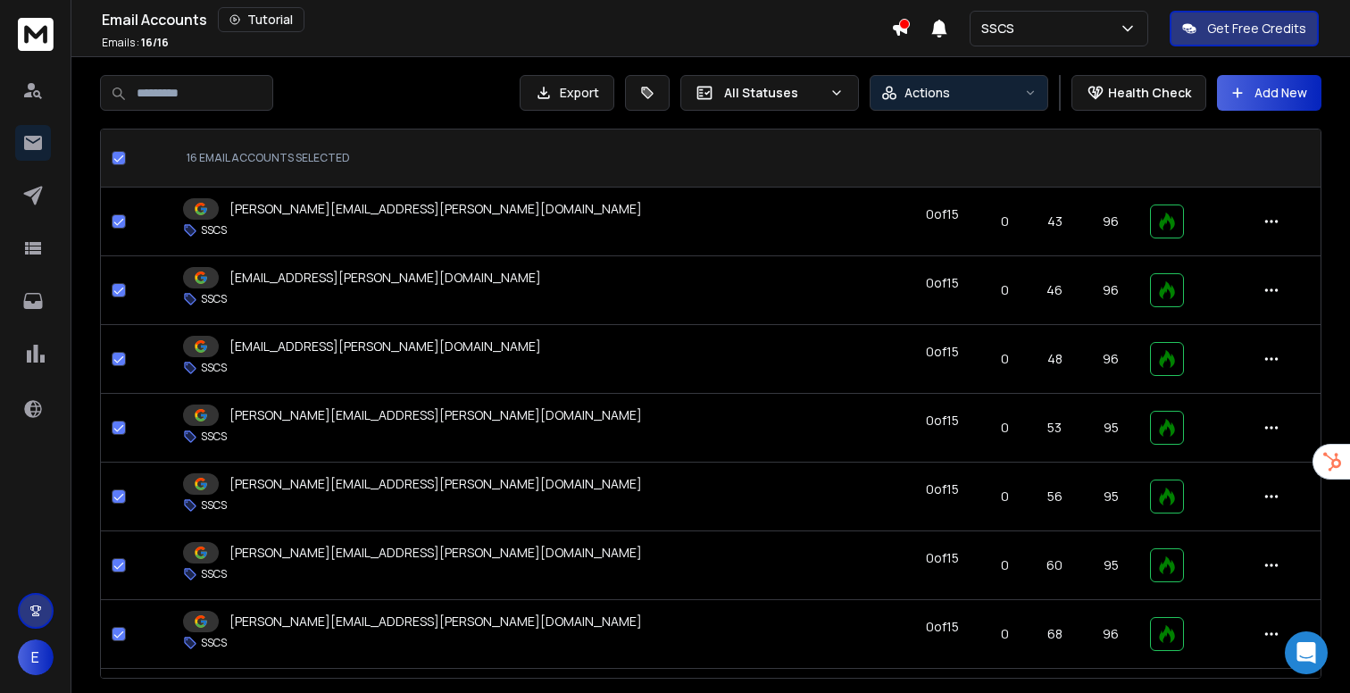
click at [893, 98] on icon "button" at bounding box center [889, 93] width 16 height 16
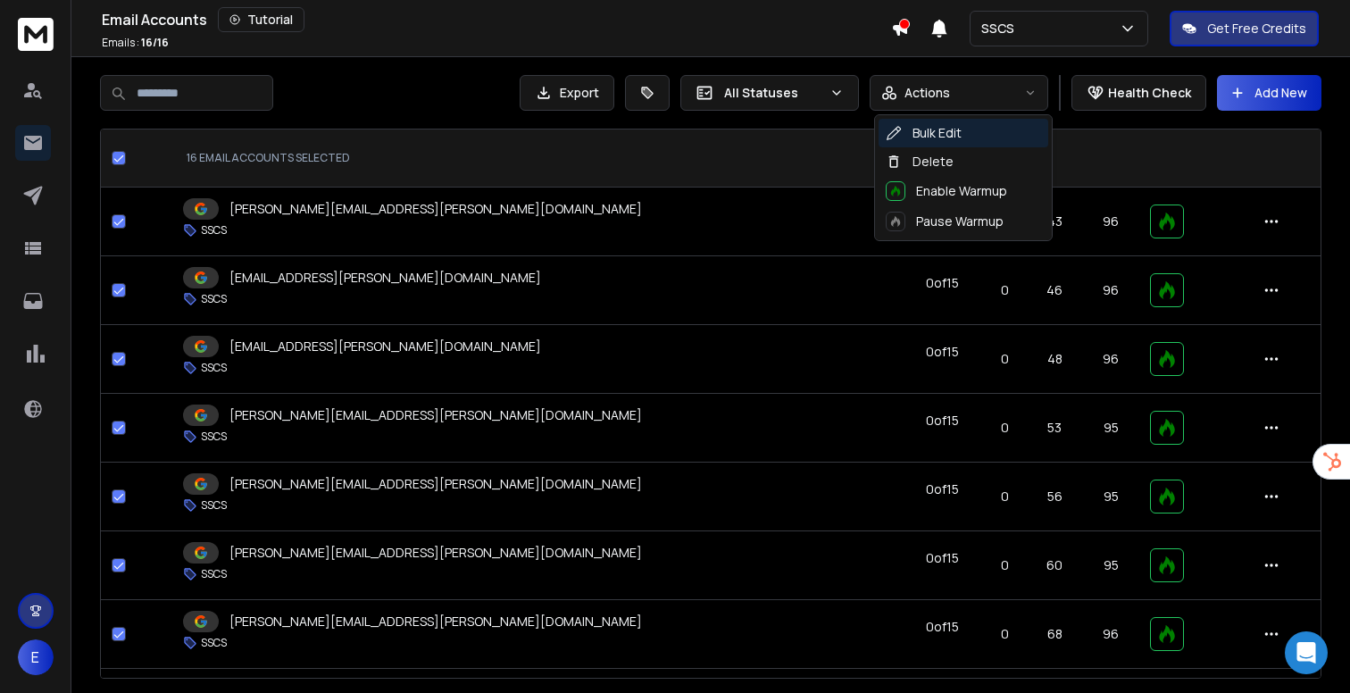
click at [930, 130] on div "Bulk Edit" at bounding box center [924, 133] width 76 height 18
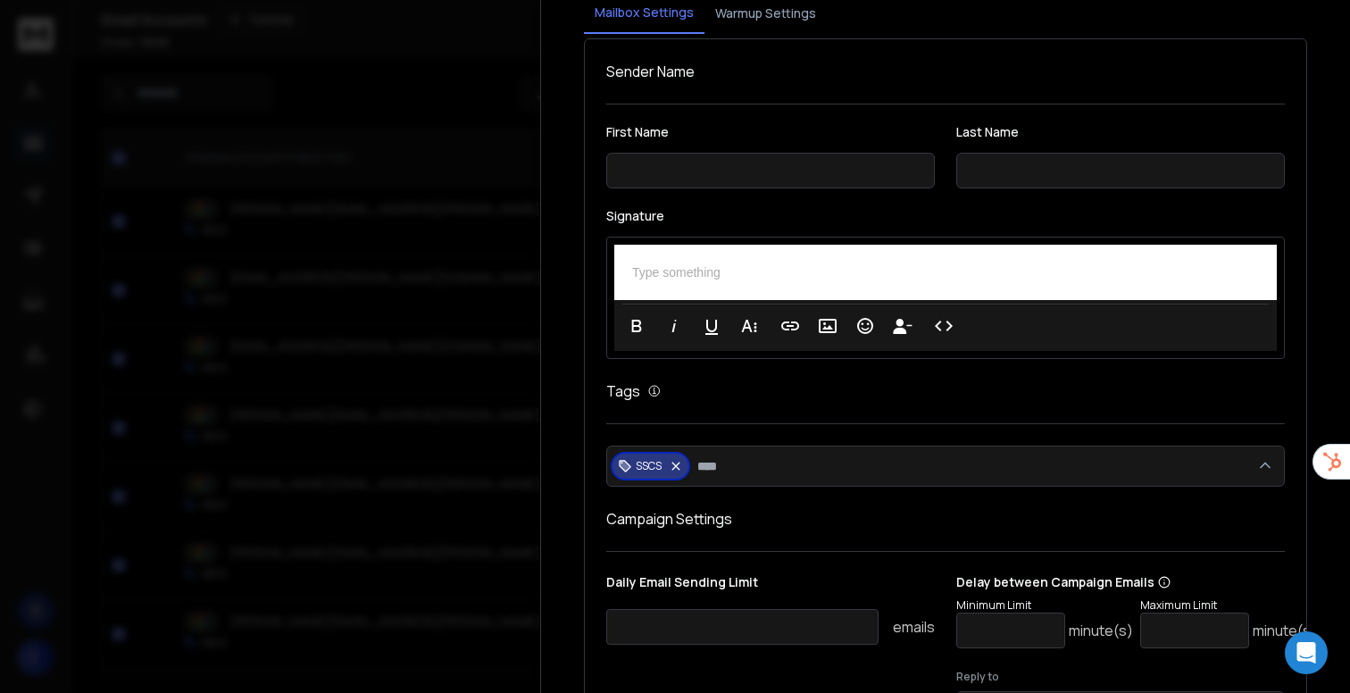
scroll to position [53, 0]
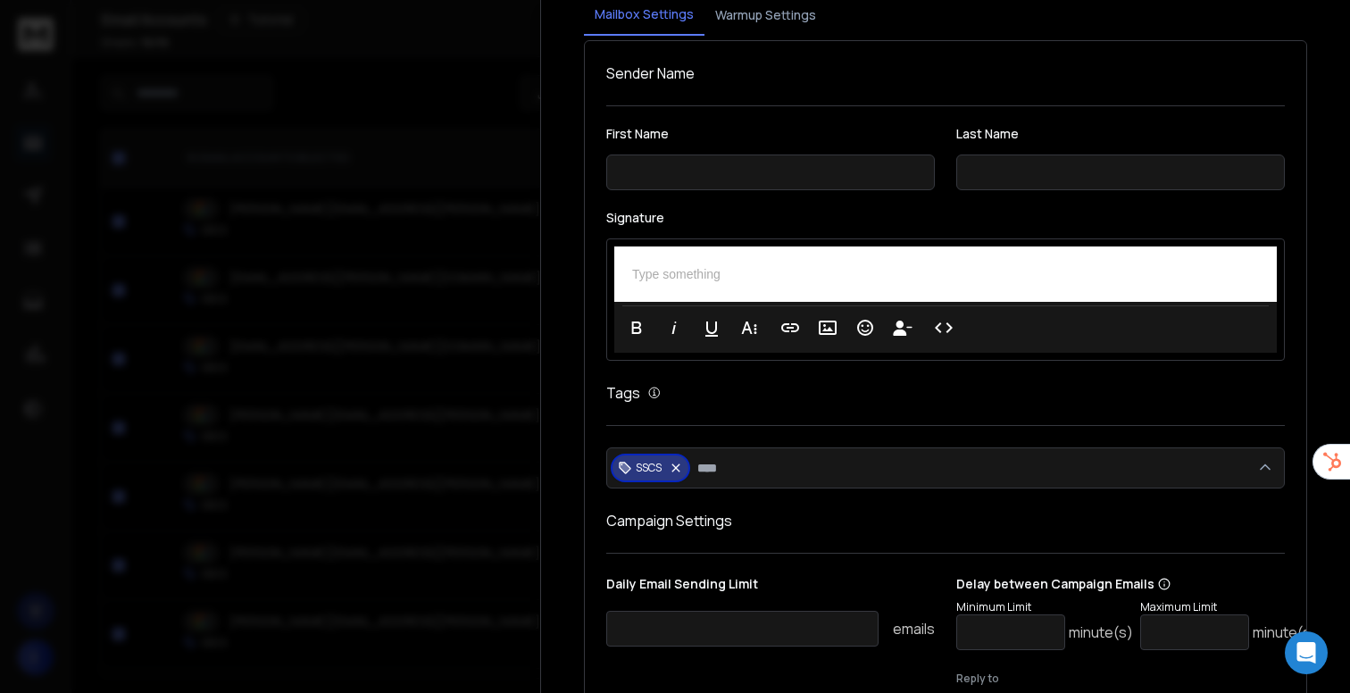
click at [884, 239] on div "Type something Clear Formatting Font Family Arial Georgia Impact Tahoma Times N…" at bounding box center [945, 299] width 679 height 122
click at [884, 283] on div at bounding box center [945, 274] width 627 height 20
paste div "To enrich screen reader interactions, please activate Accessibility in Grammarl…"
click at [750, 275] on div "**********" at bounding box center [942, 274] width 621 height 20
click at [822, 279] on div "**********" at bounding box center [942, 274] width 621 height 20
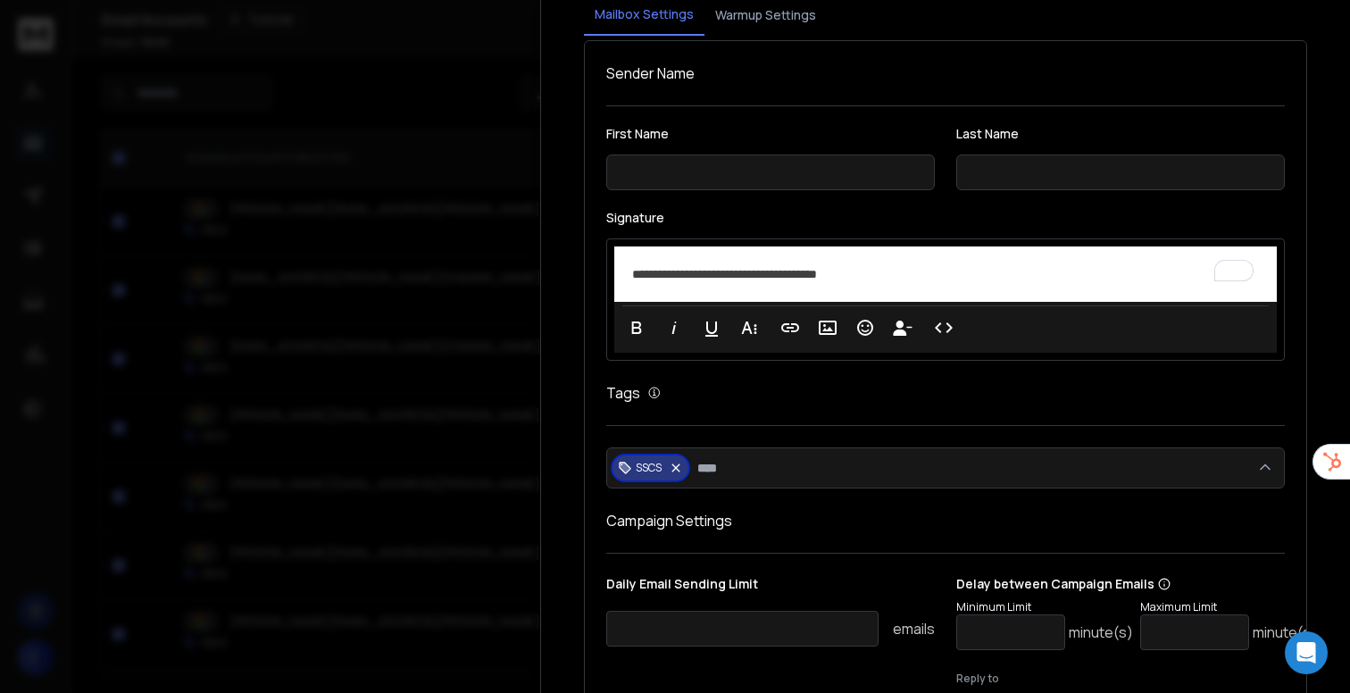
click at [831, 278] on div "**********" at bounding box center [942, 274] width 621 height 20
click at [926, 276] on div "**********" at bounding box center [942, 274] width 621 height 20
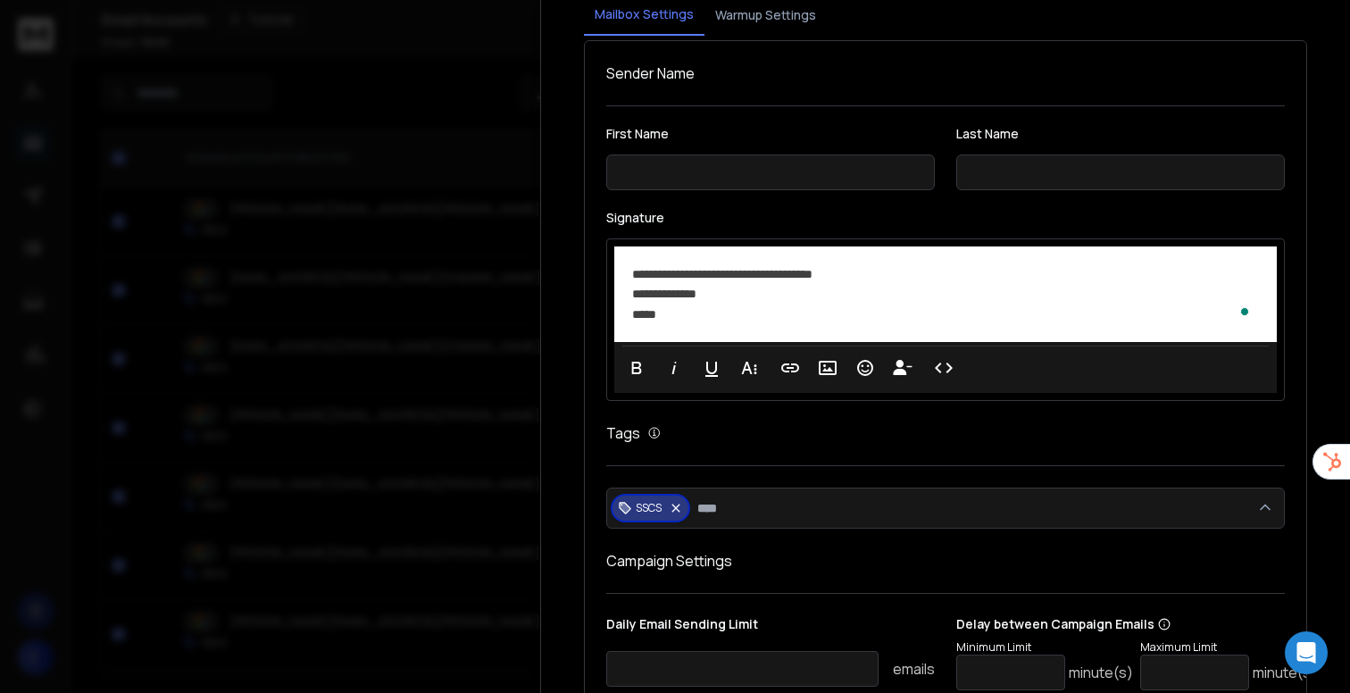
scroll to position [402, 0]
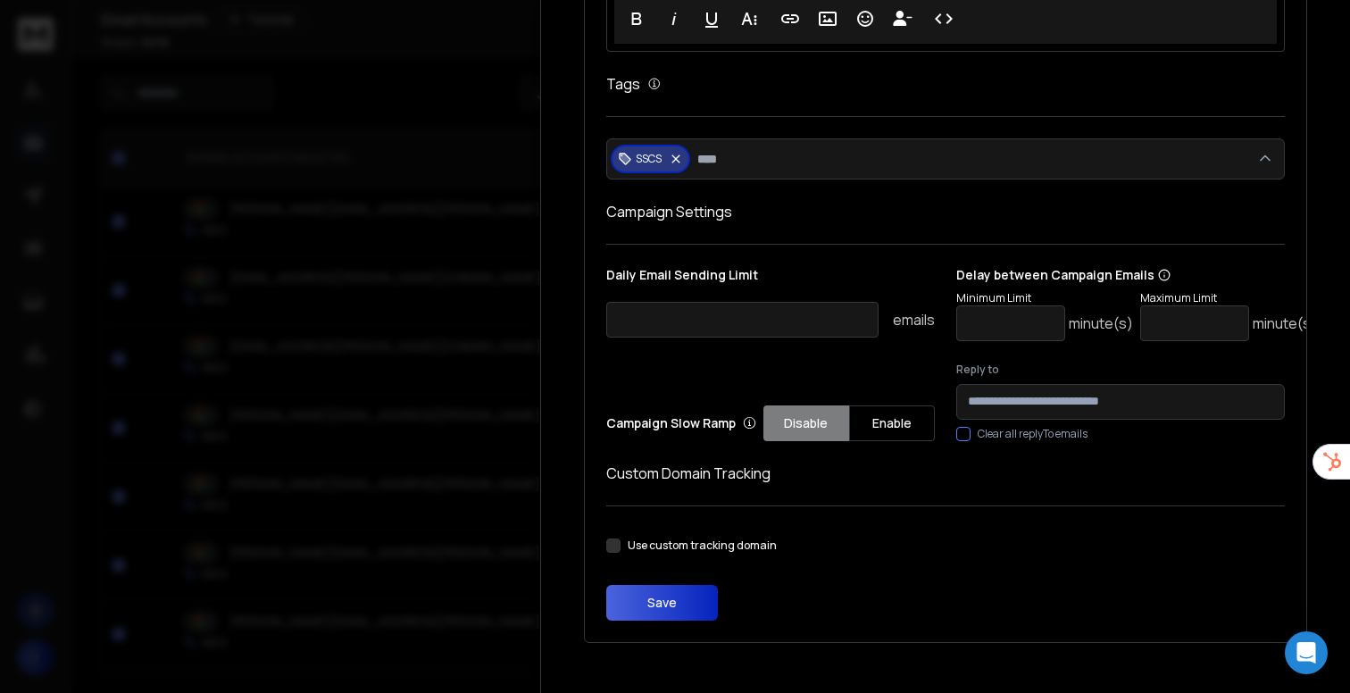
click at [643, 604] on button "Save" at bounding box center [662, 603] width 112 height 36
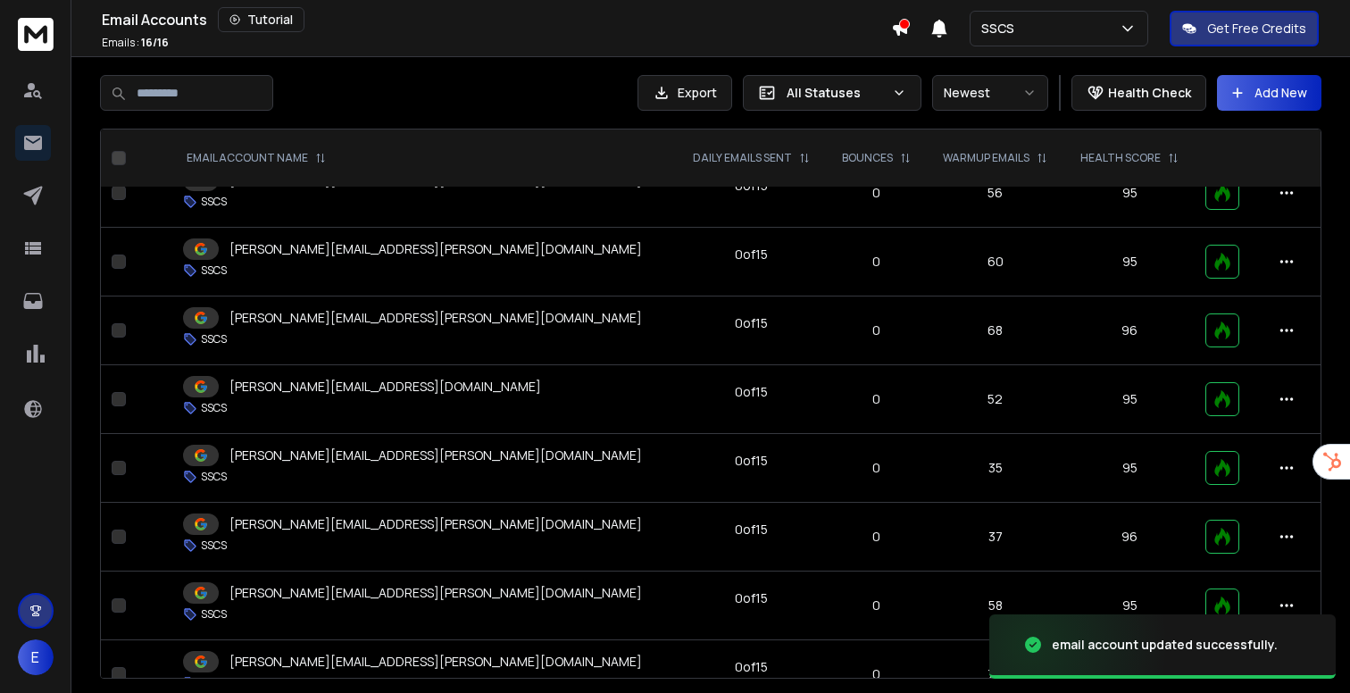
scroll to position [623, 0]
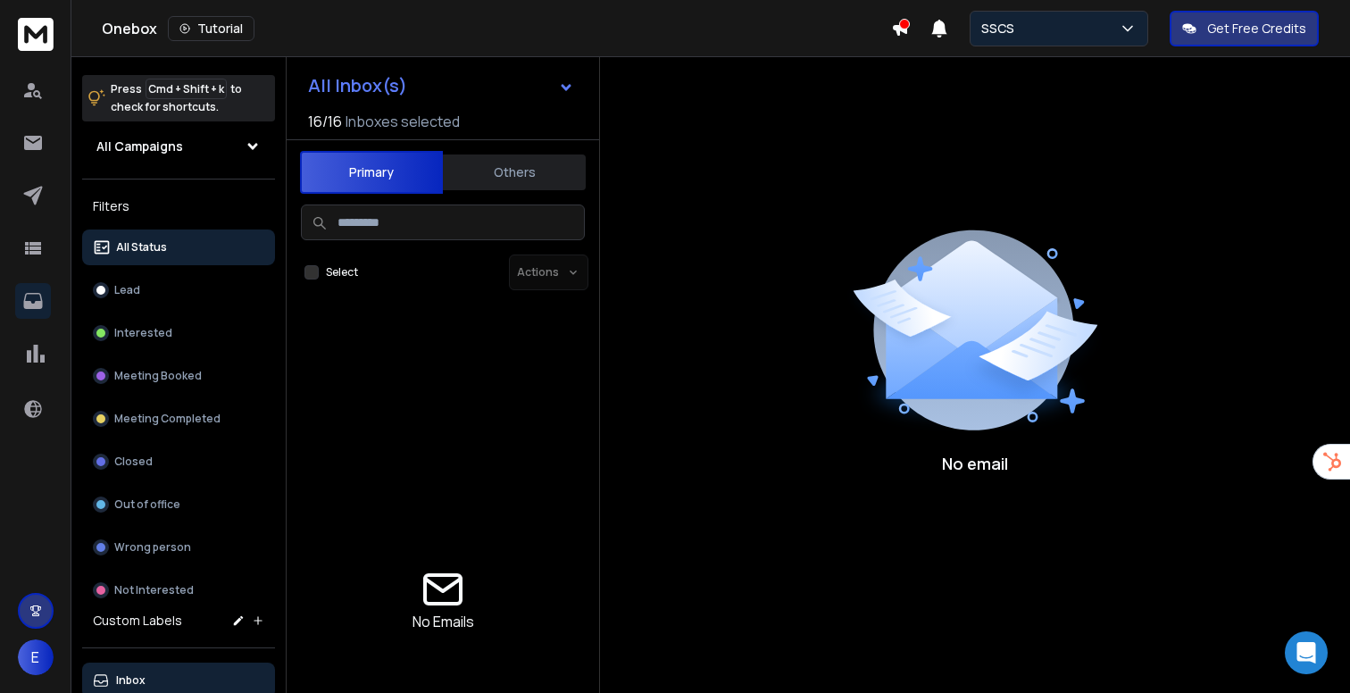
click at [1023, 38] on button "SSCS" at bounding box center [1059, 29] width 179 height 36
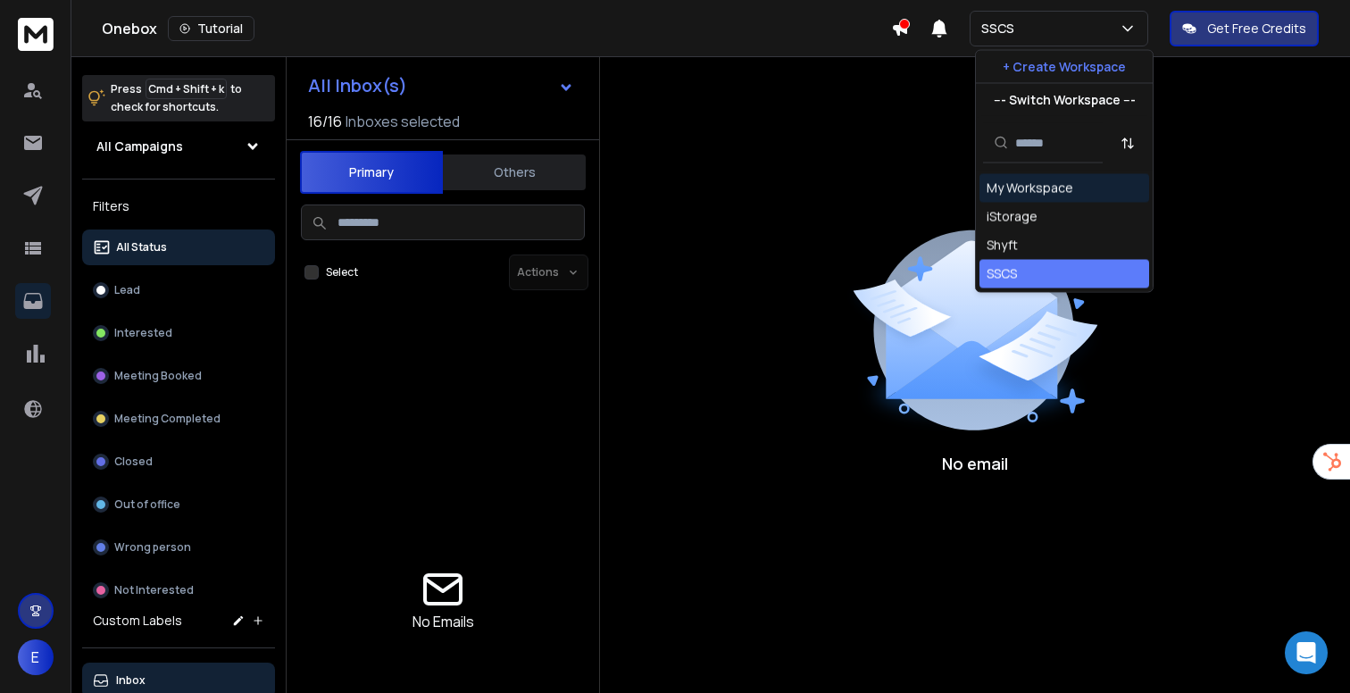
click at [1050, 199] on div "My Workspace" at bounding box center [1064, 188] width 170 height 29
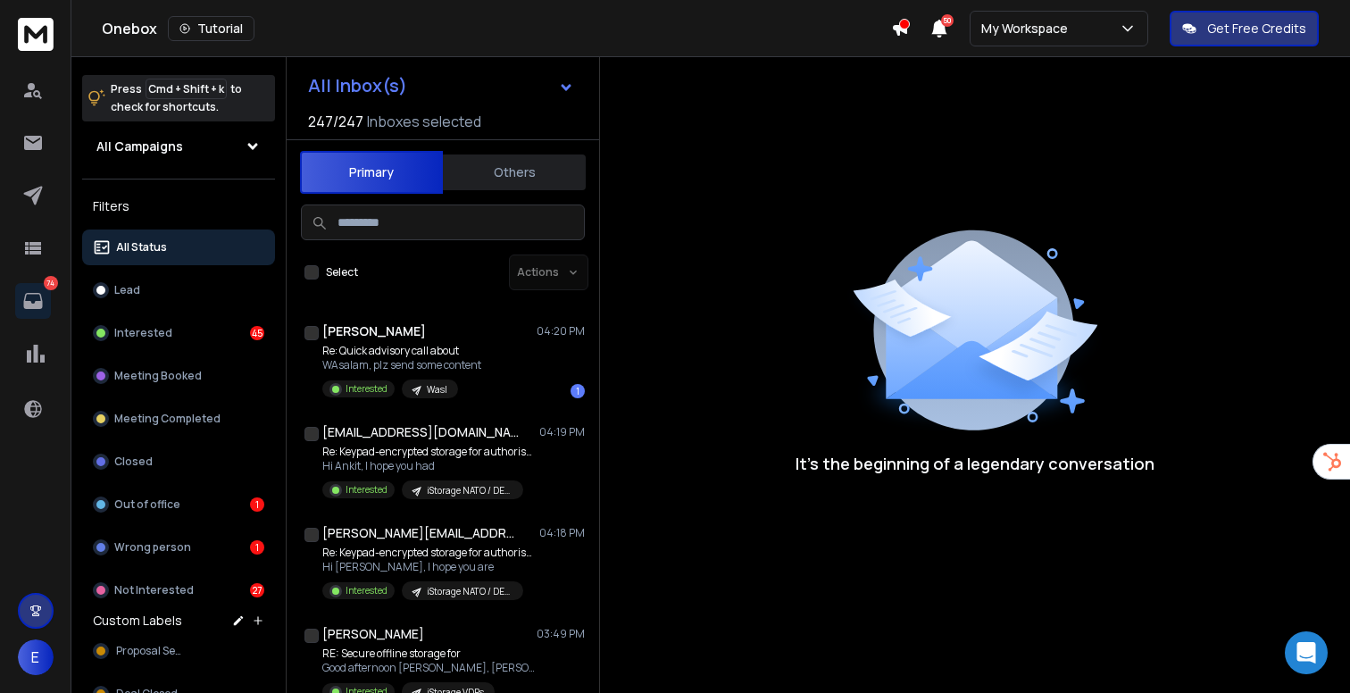
click at [695, 258] on div "It’s the beginning of a legendary conversation" at bounding box center [975, 351] width 750 height 589
click at [37, 201] on icon at bounding box center [32, 195] width 21 height 21
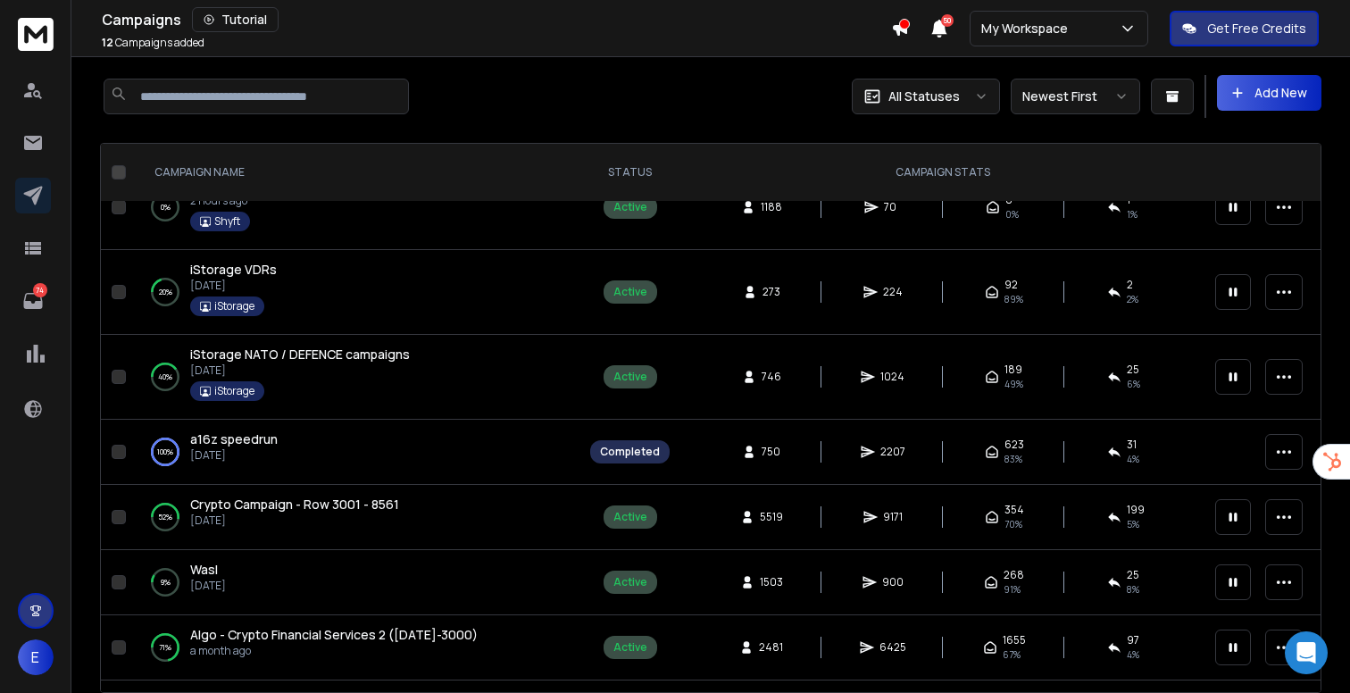
scroll to position [38, 0]
click at [310, 497] on span "Crypto Campaign - Row 3001 - 8561" at bounding box center [294, 503] width 209 height 17
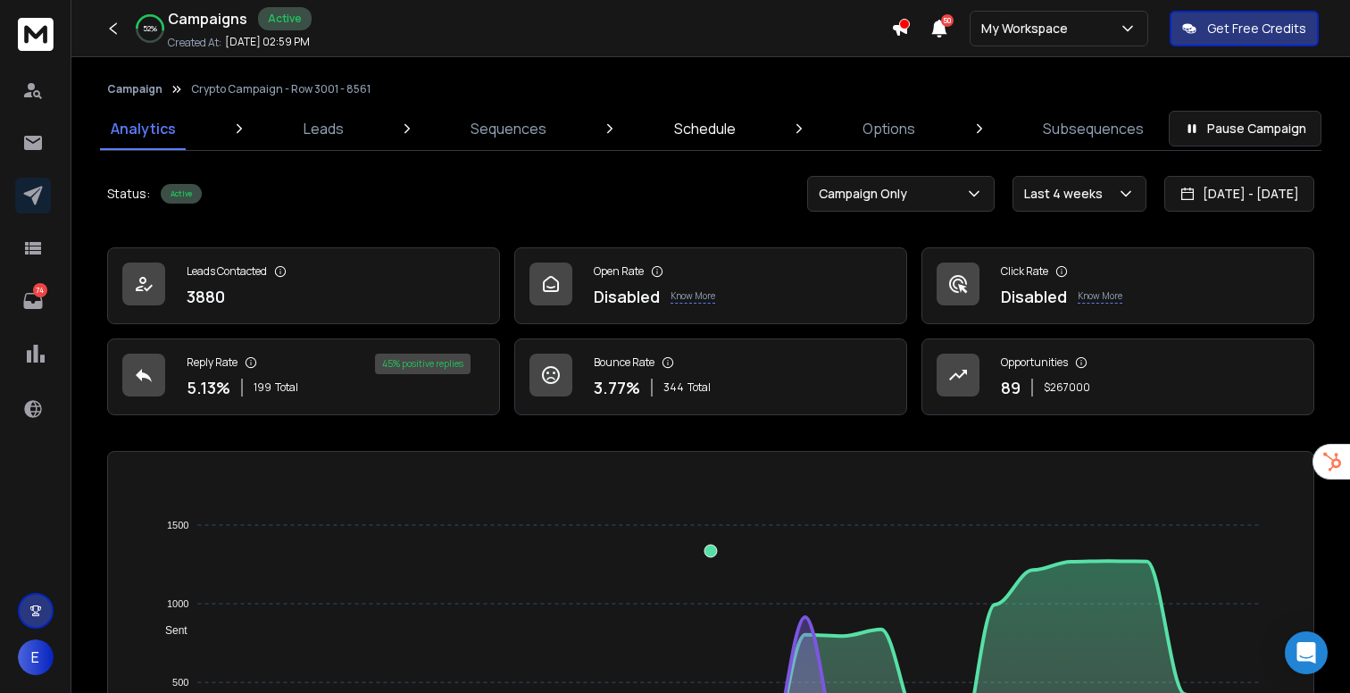
click at [703, 113] on link "Schedule" at bounding box center [704, 128] width 83 height 43
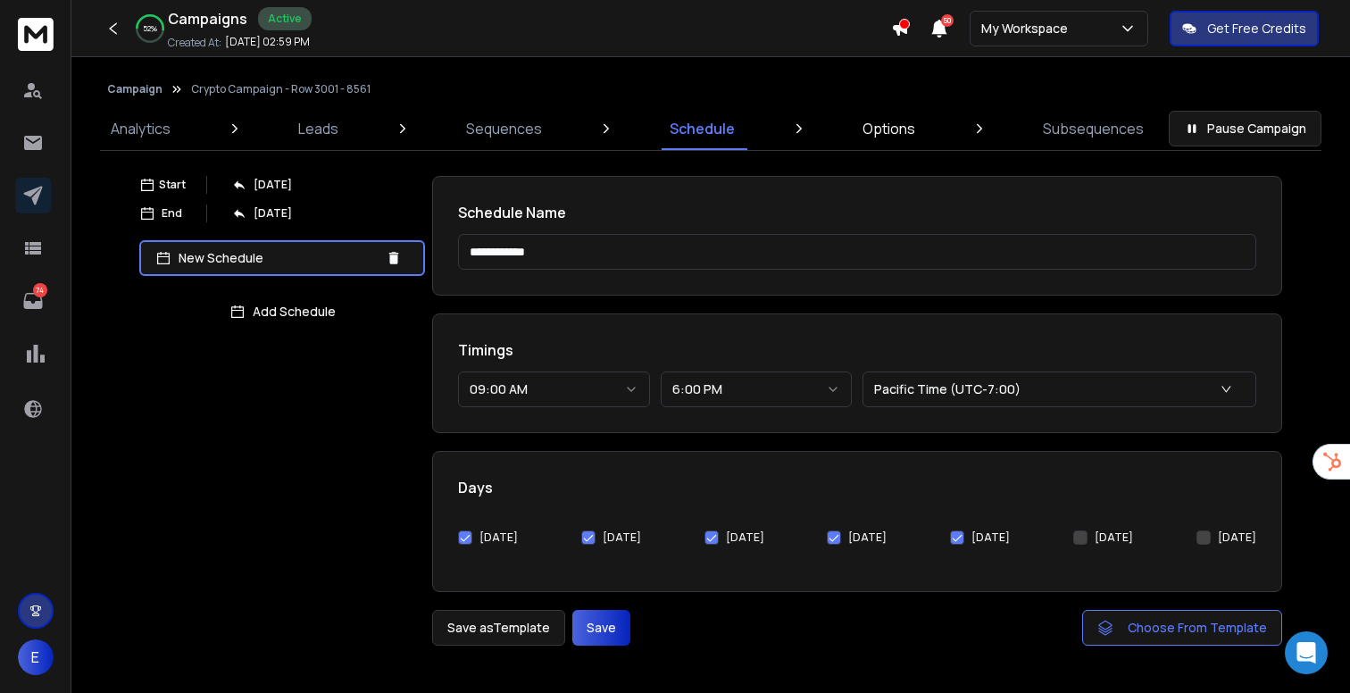
click at [888, 131] on p "Options" at bounding box center [889, 128] width 53 height 21
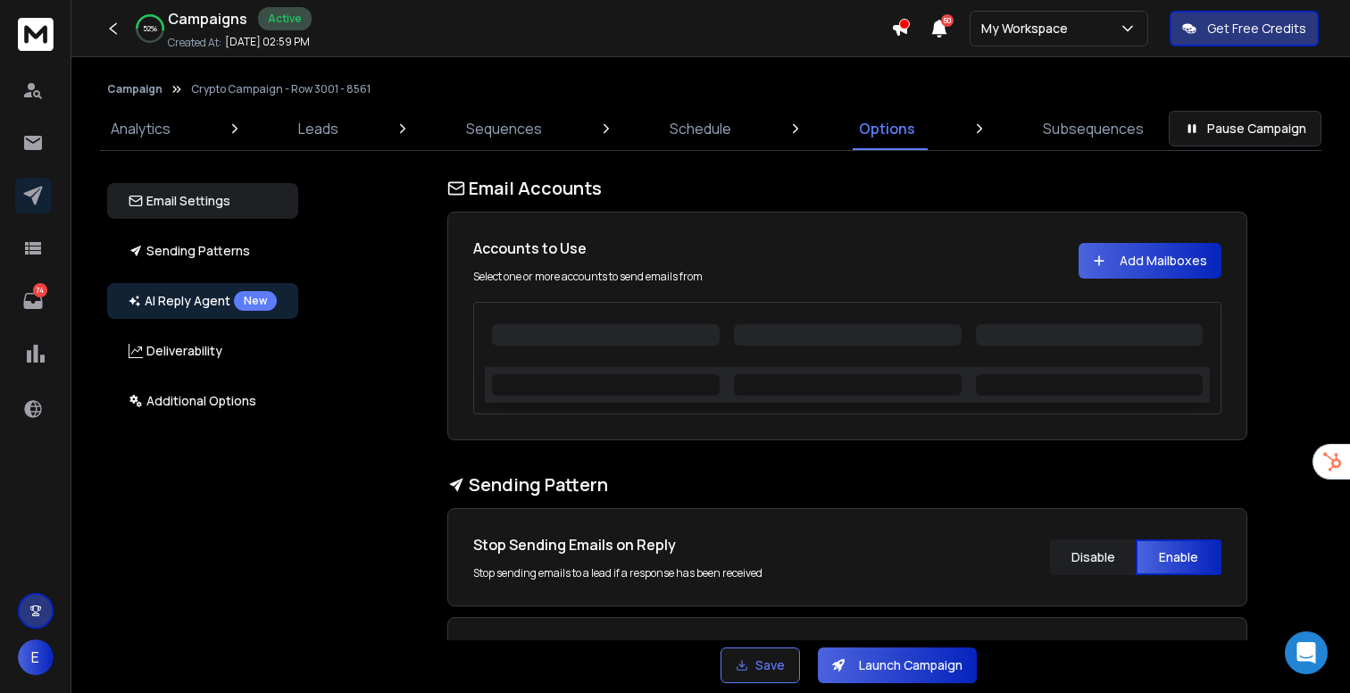
click at [149, 306] on p "AI Reply Agent New" at bounding box center [203, 301] width 148 height 20
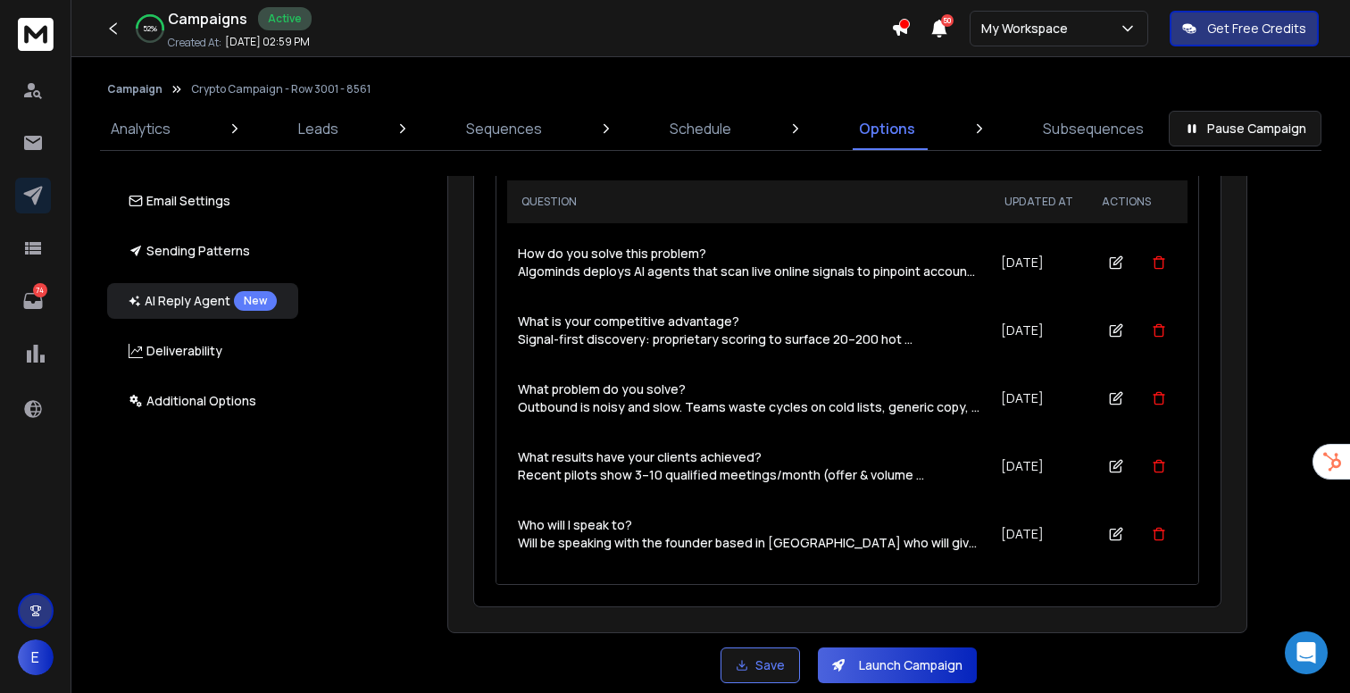
scroll to position [2225, 0]
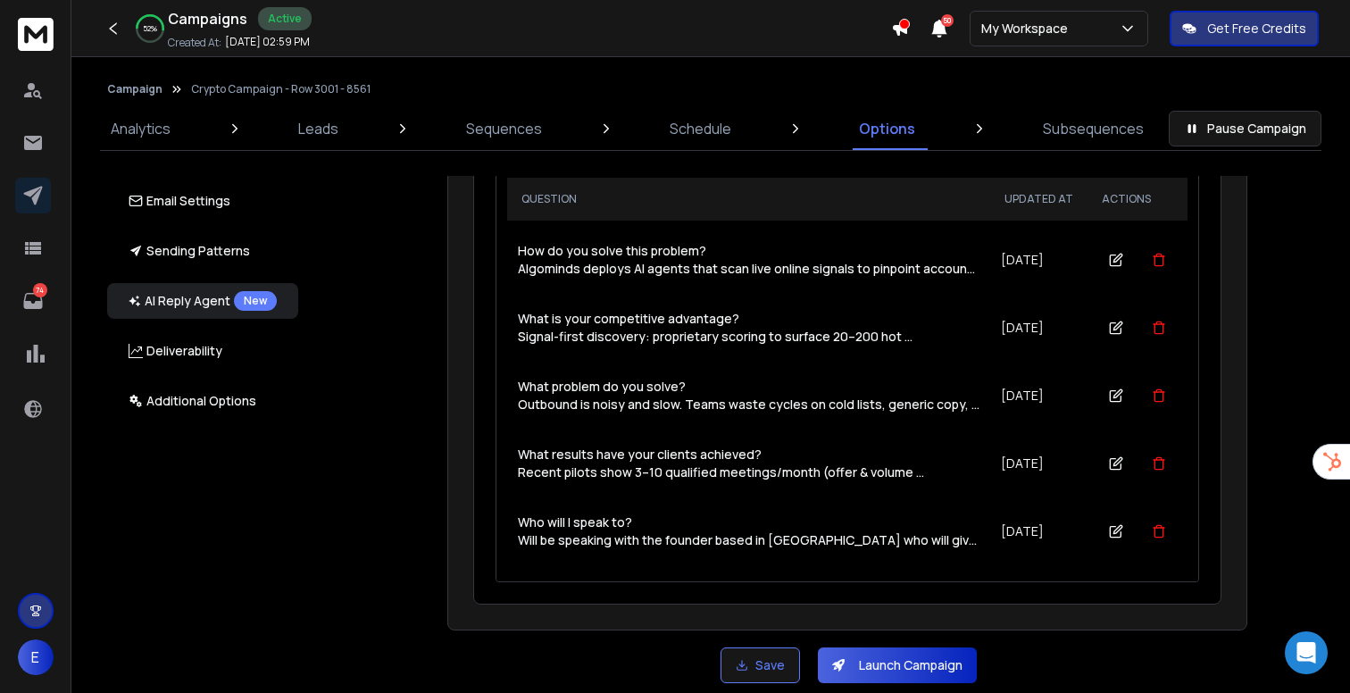
type button "email-settings"
click at [314, 535] on div "Email Settings Sending Patterns AI Reply Agent New Deliverability Additional Op…" at bounding box center [748, 408] width 1282 height 464
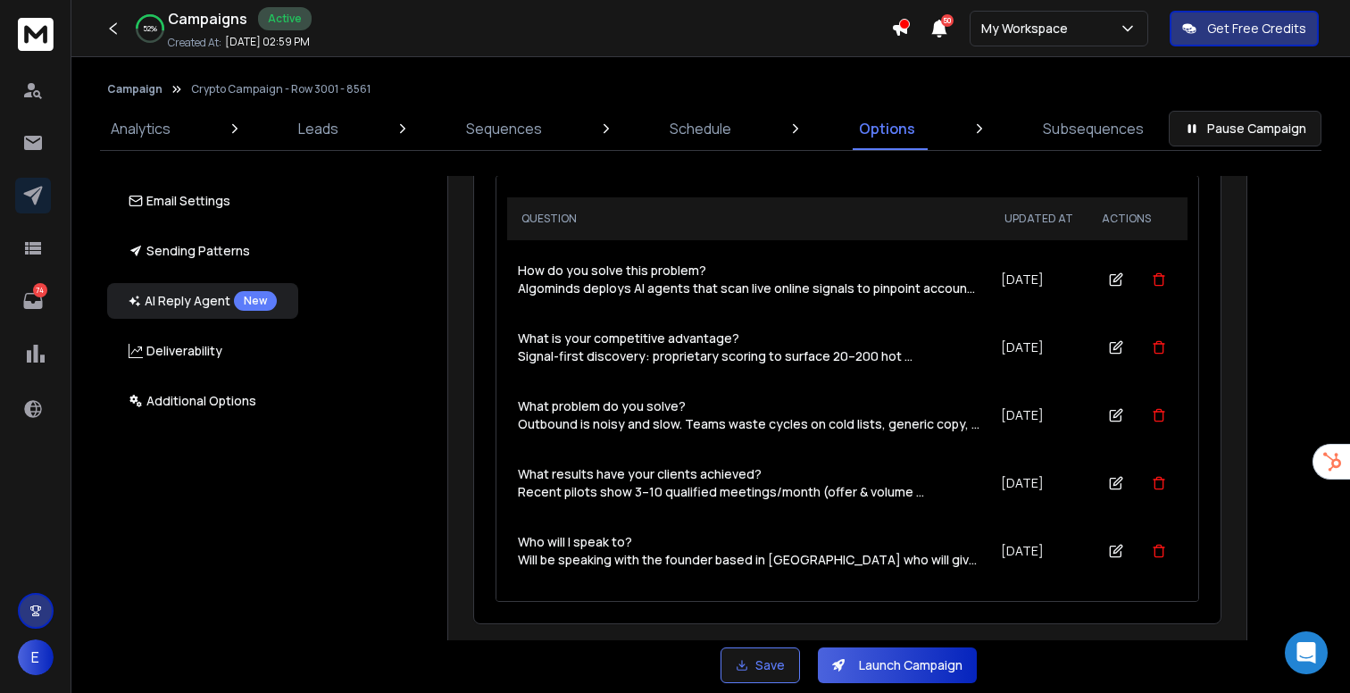
scroll to position [2207, 0]
click at [23, 298] on icon at bounding box center [32, 301] width 19 height 16
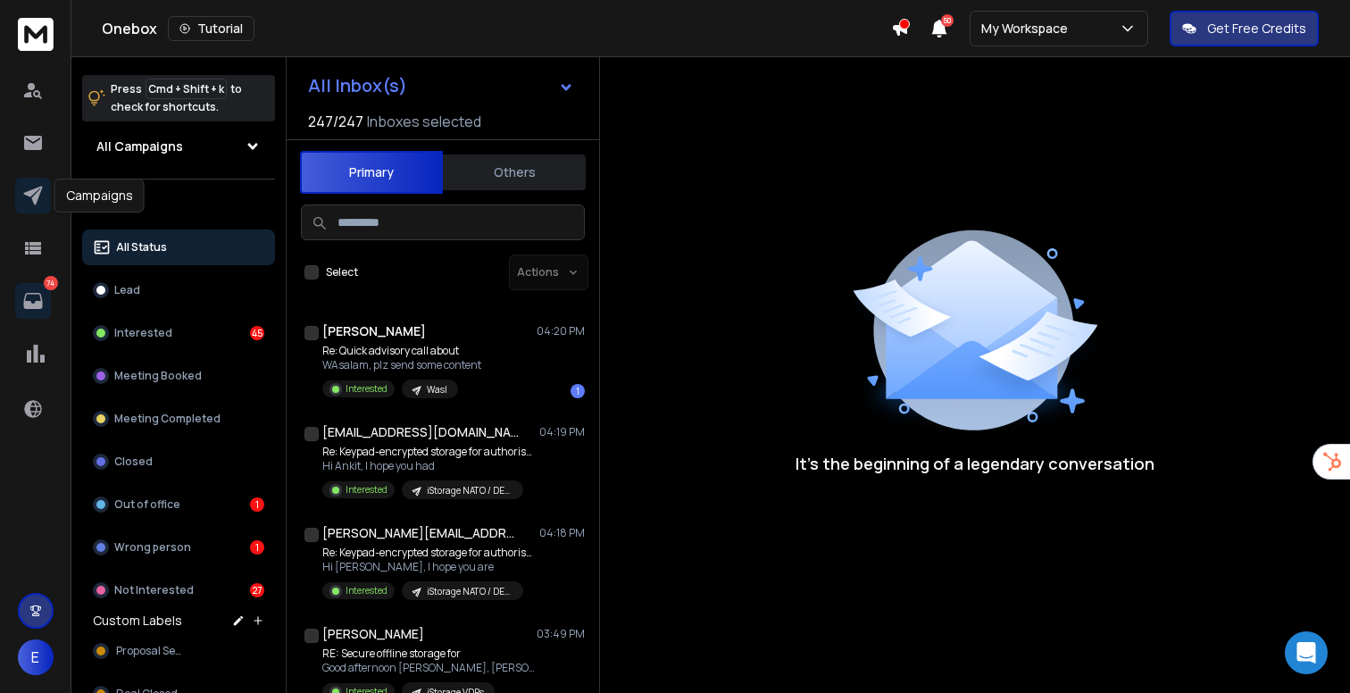
click at [29, 201] on icon at bounding box center [32, 195] width 21 height 21
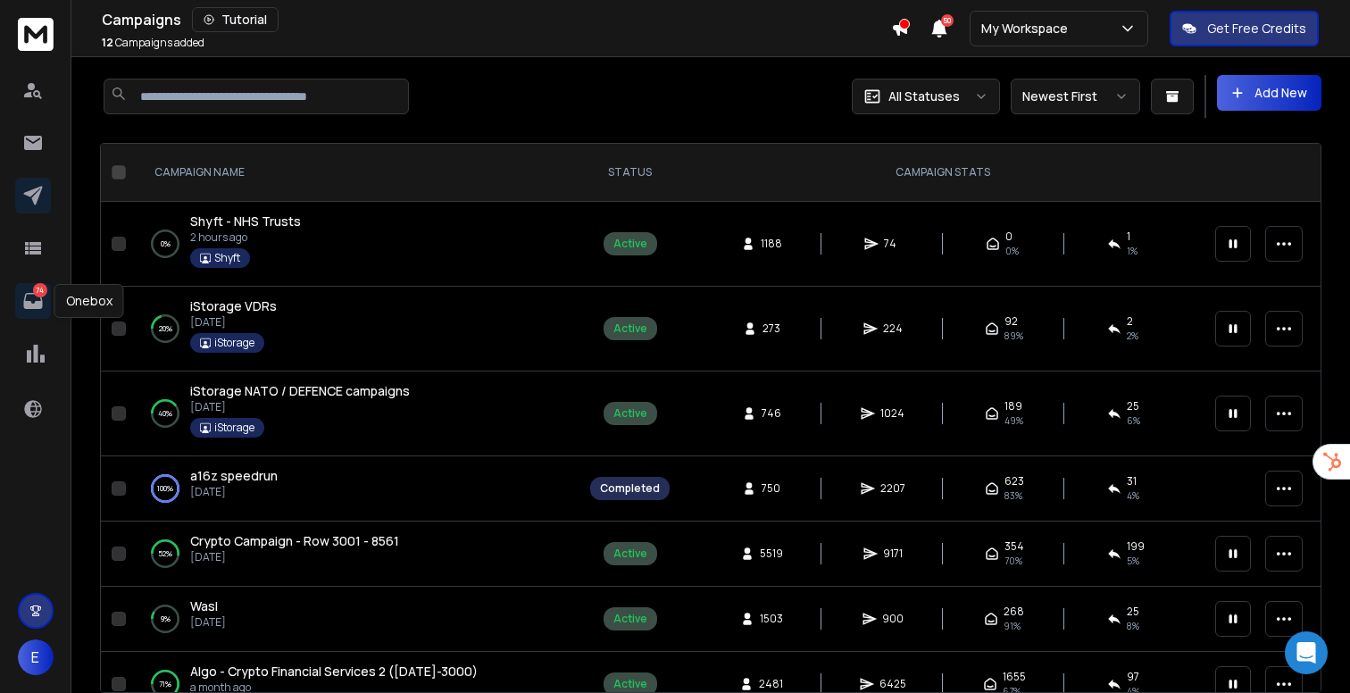
click at [47, 297] on link "74" at bounding box center [33, 301] width 36 height 36
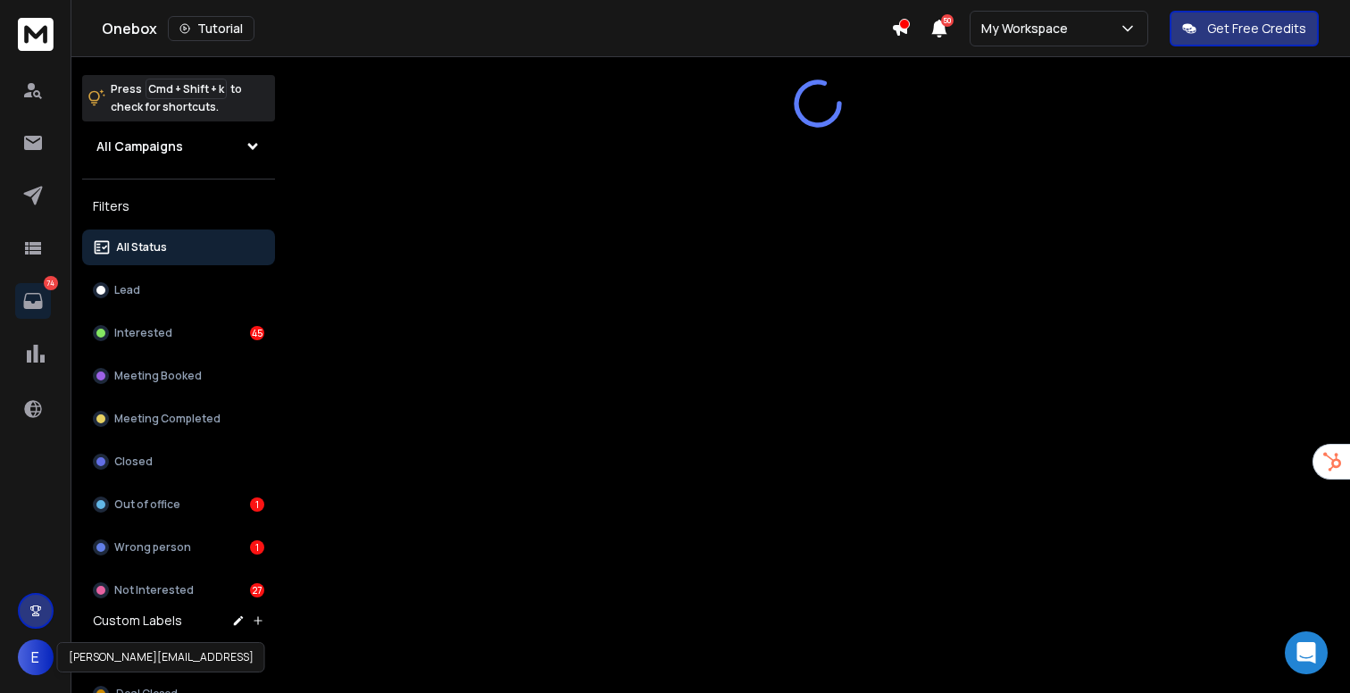
click at [37, 655] on span "E" at bounding box center [36, 657] width 36 height 36
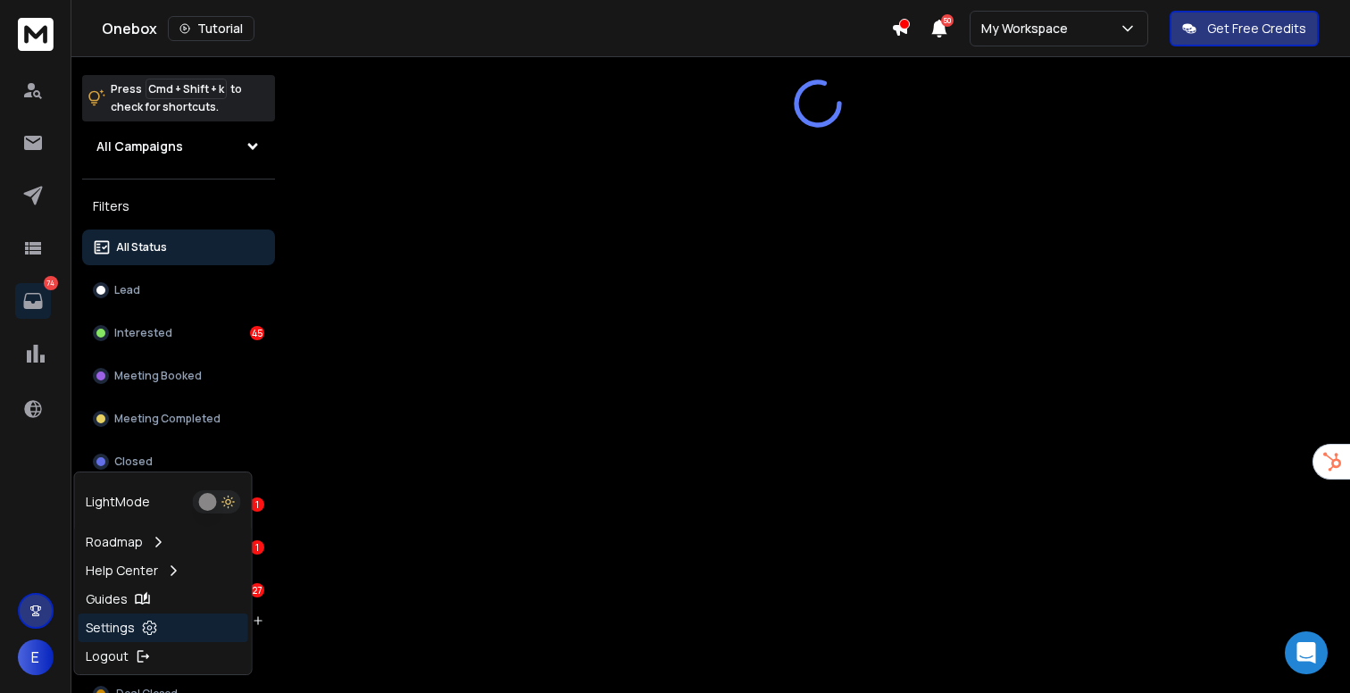
click at [162, 634] on div "Settings" at bounding box center [164, 627] width 170 height 29
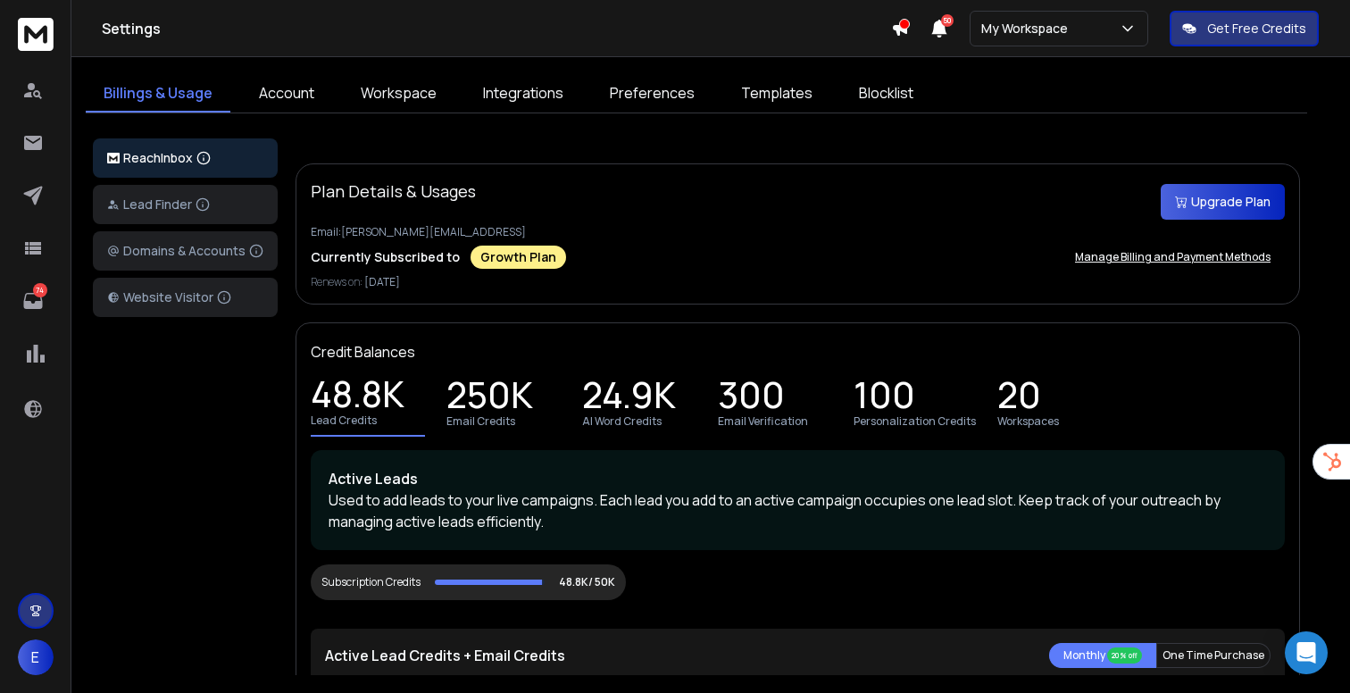
click at [298, 98] on link "Account" at bounding box center [286, 94] width 91 height 38
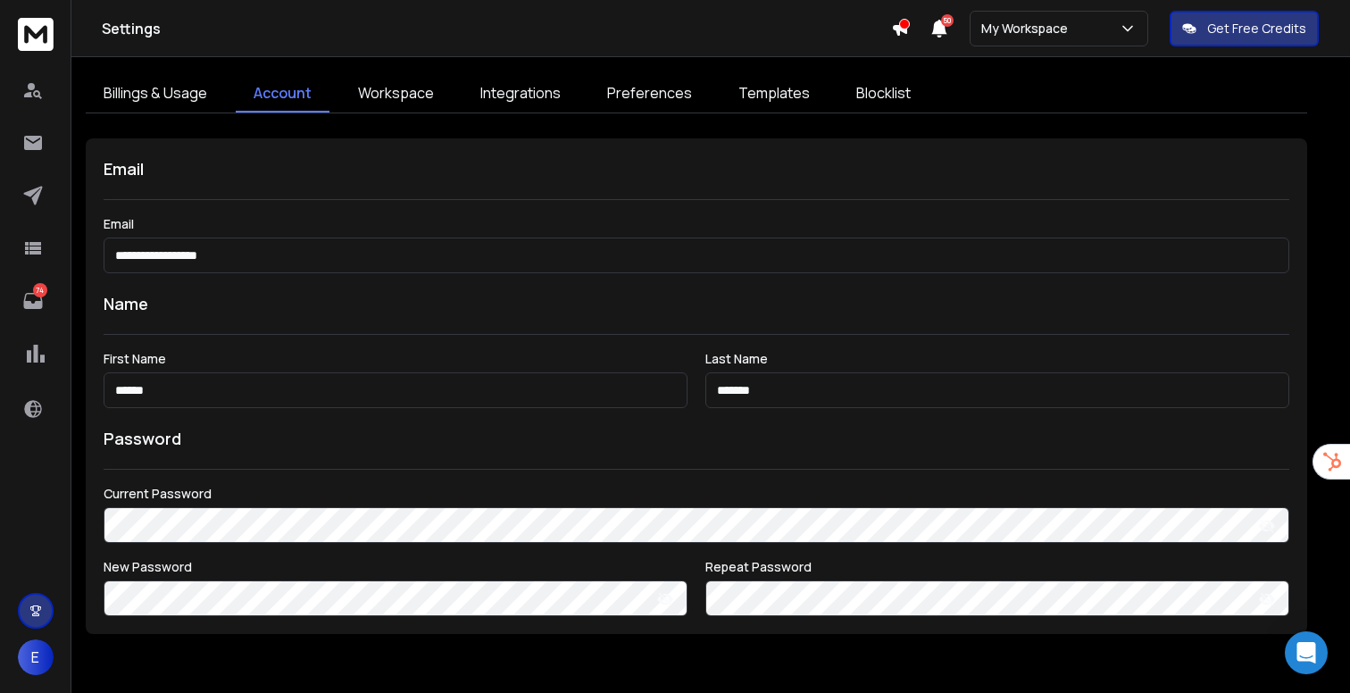
click at [180, 90] on link "Billings & Usage" at bounding box center [155, 94] width 139 height 38
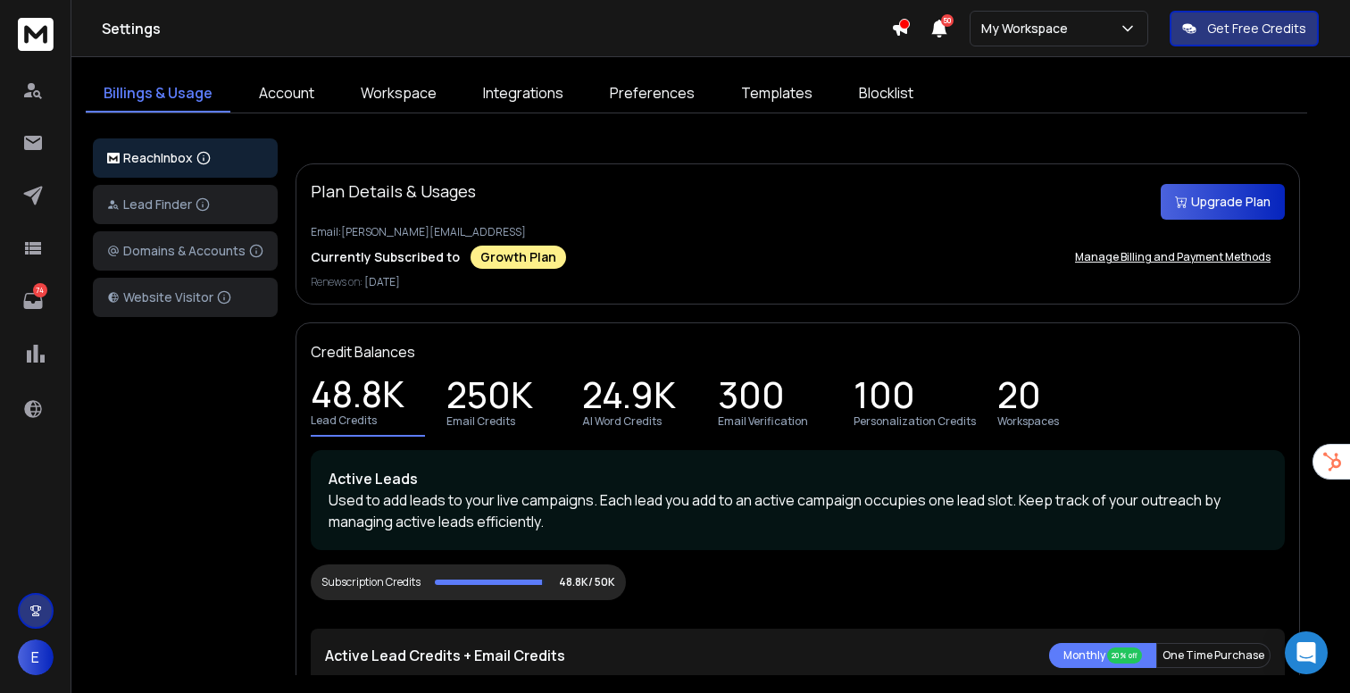
click at [488, 107] on link "Integrations" at bounding box center [523, 94] width 116 height 38
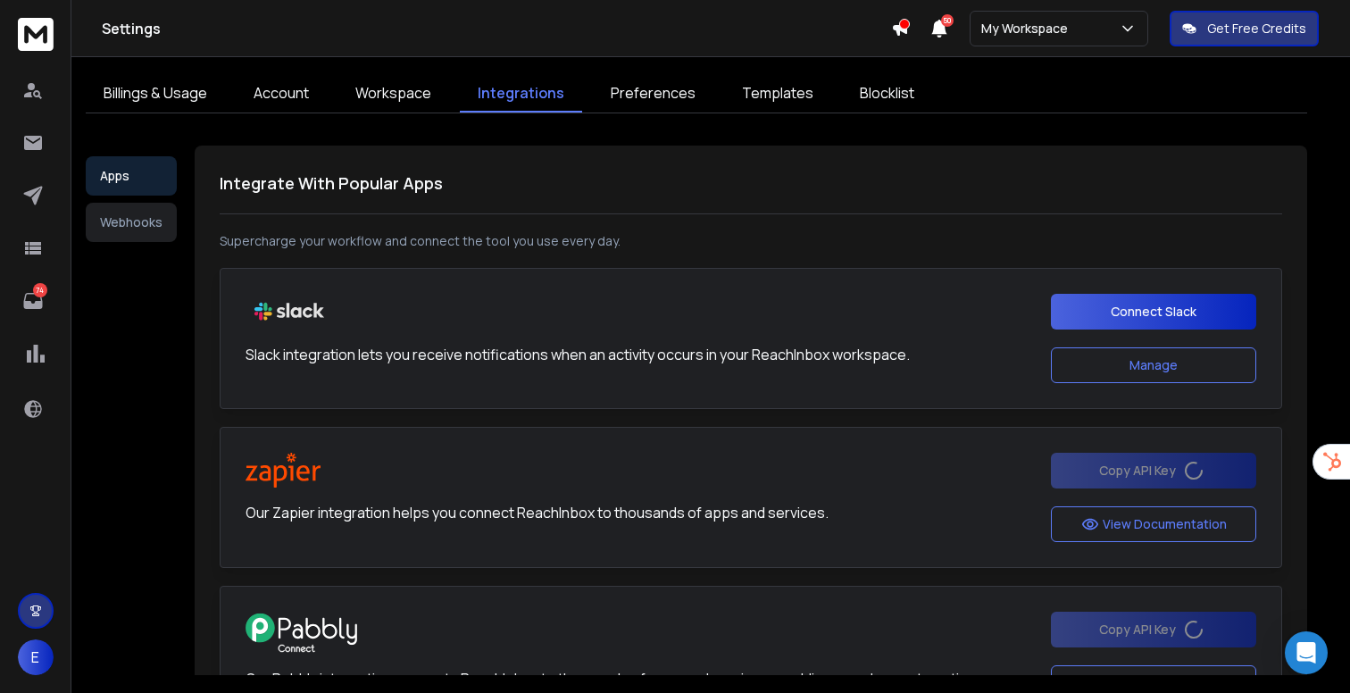
click at [395, 97] on link "Workspace" at bounding box center [394, 94] width 112 height 38
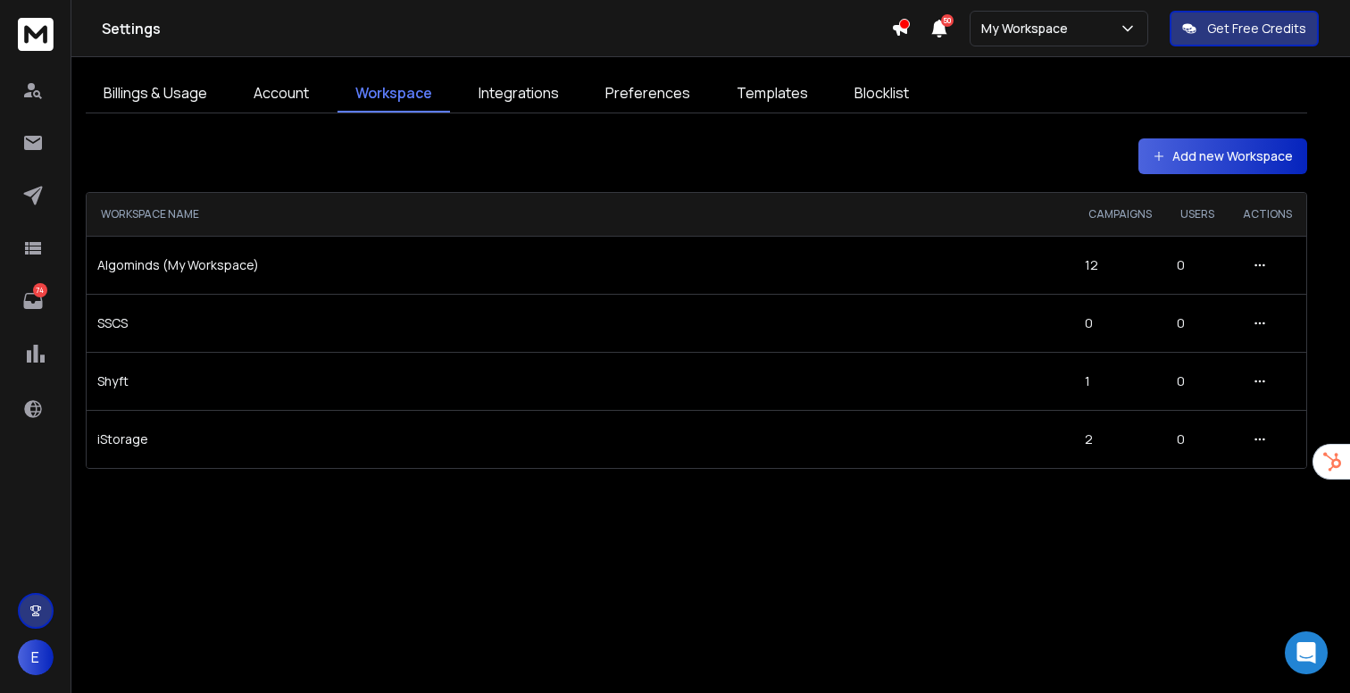
click at [336, 99] on div "[PERSON_NAME] & Usage Account Workspace Integrations Preferences Templates Bloc…" at bounding box center [506, 94] width 841 height 38
click at [300, 99] on link "Account" at bounding box center [281, 94] width 91 height 38
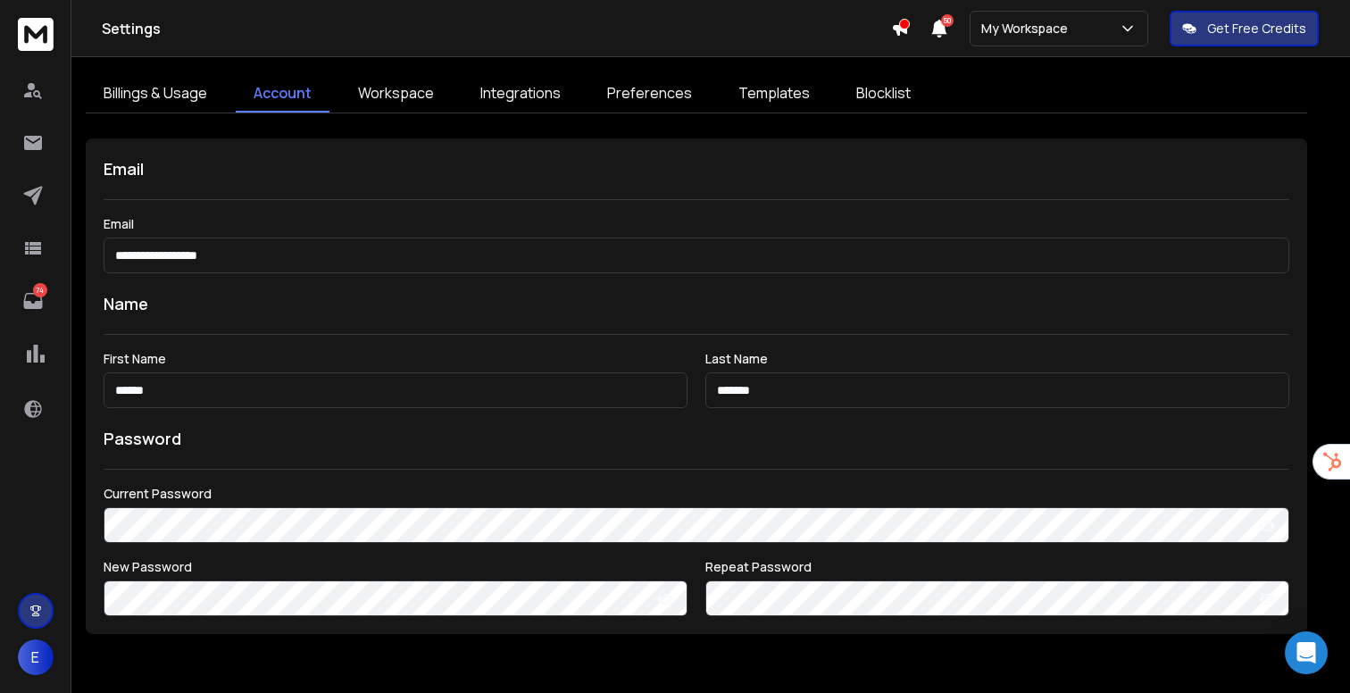
click at [872, 94] on link "Blocklist" at bounding box center [883, 94] width 90 height 38
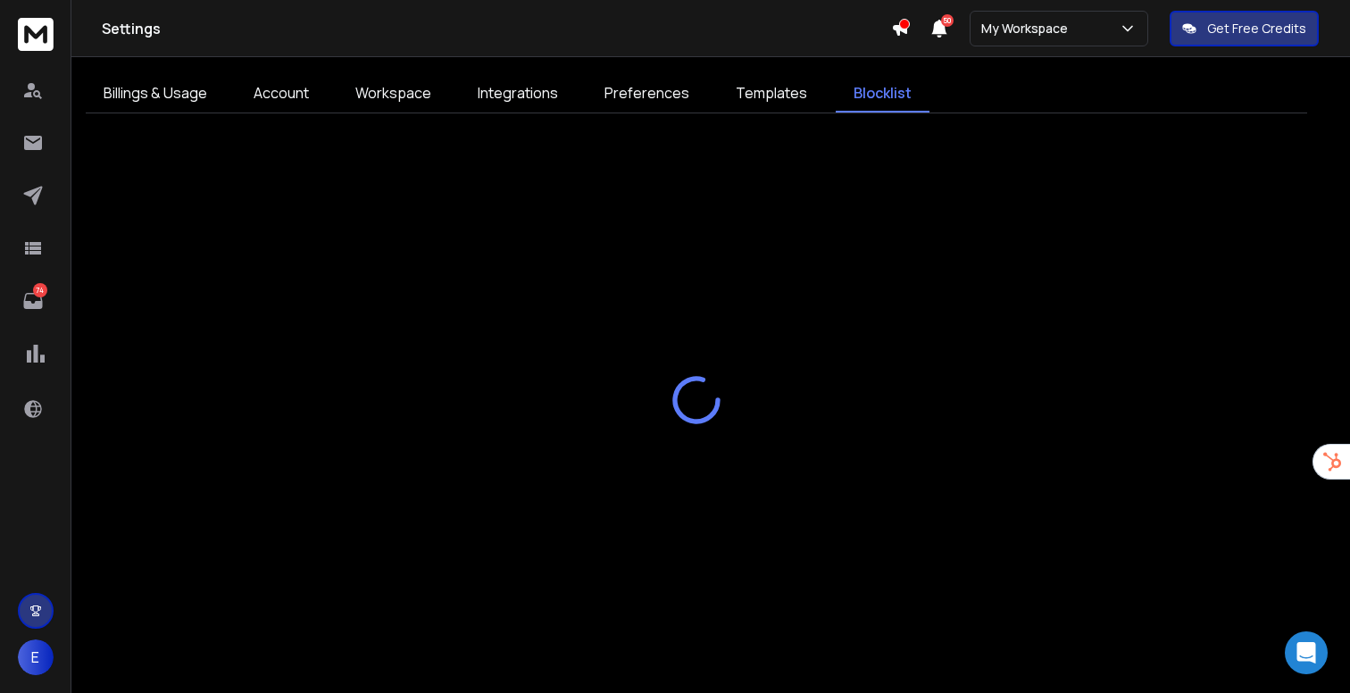
click at [751, 94] on link "Templates" at bounding box center [771, 94] width 107 height 38
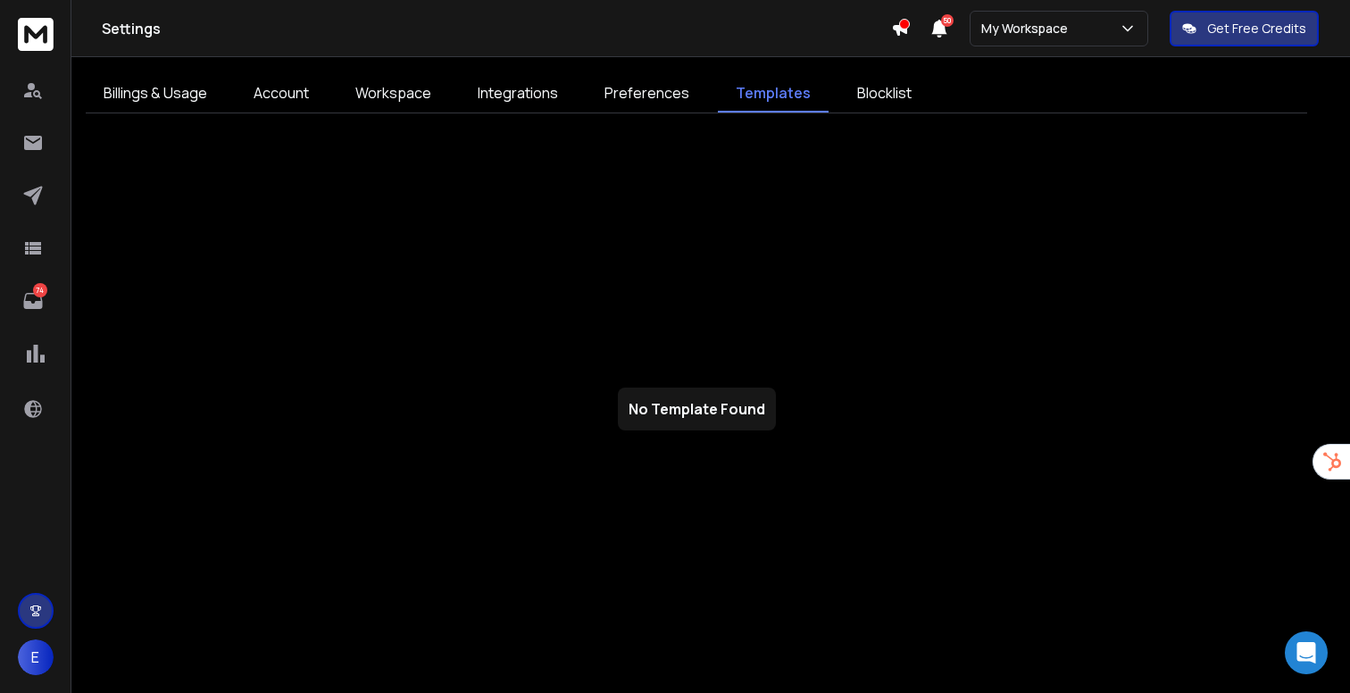
click at [620, 94] on link "Preferences" at bounding box center [647, 94] width 121 height 38
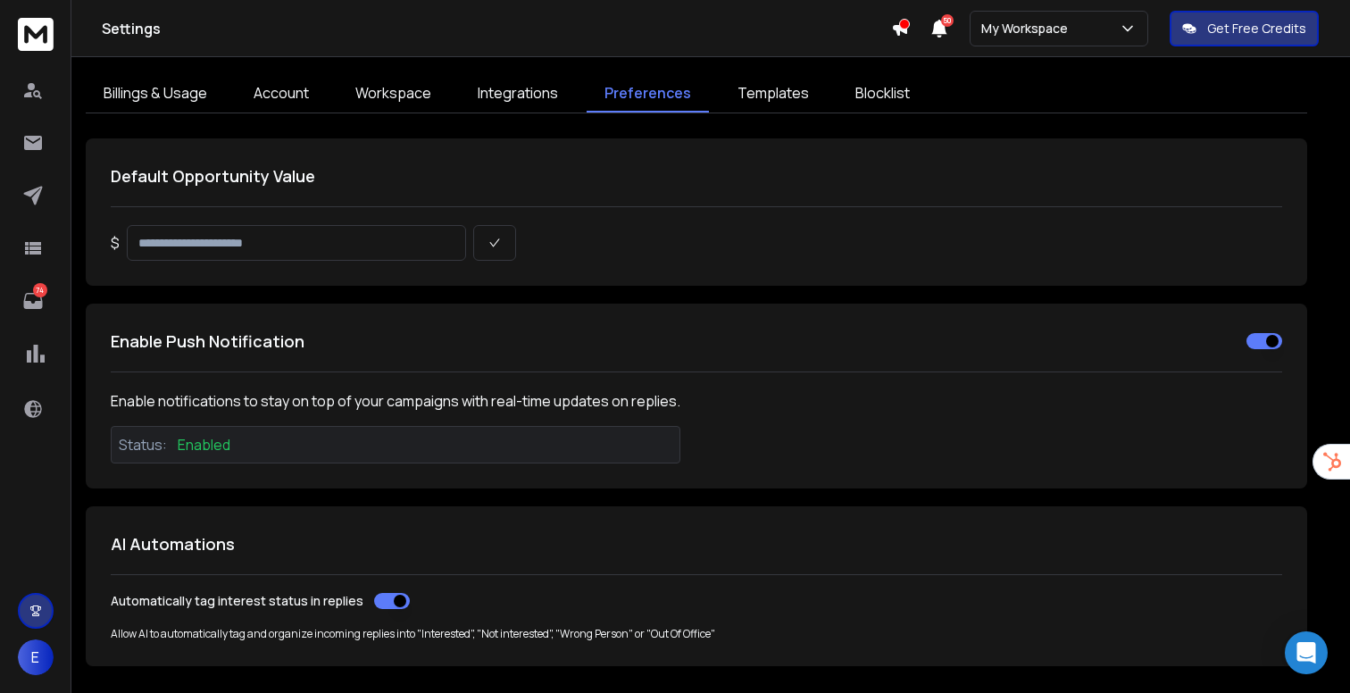
click at [535, 100] on link "Integrations" at bounding box center [518, 94] width 116 height 38
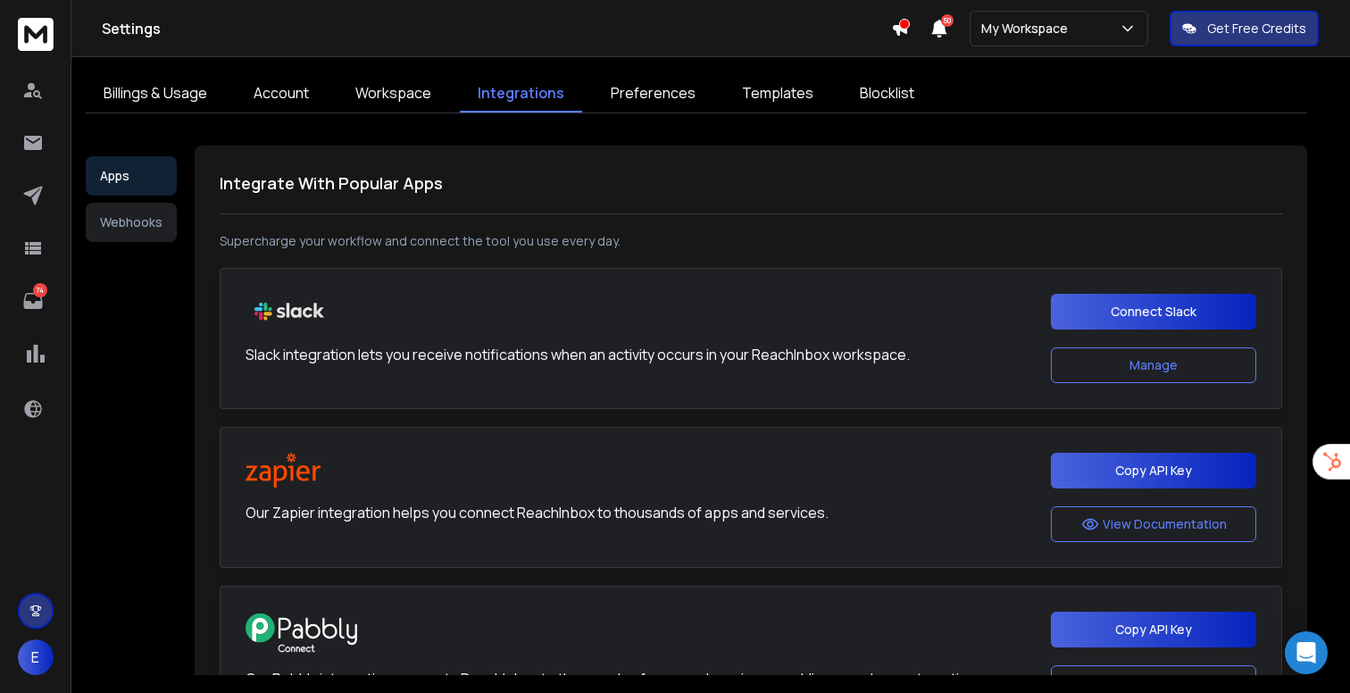
click at [403, 102] on link "Workspace" at bounding box center [394, 94] width 112 height 38
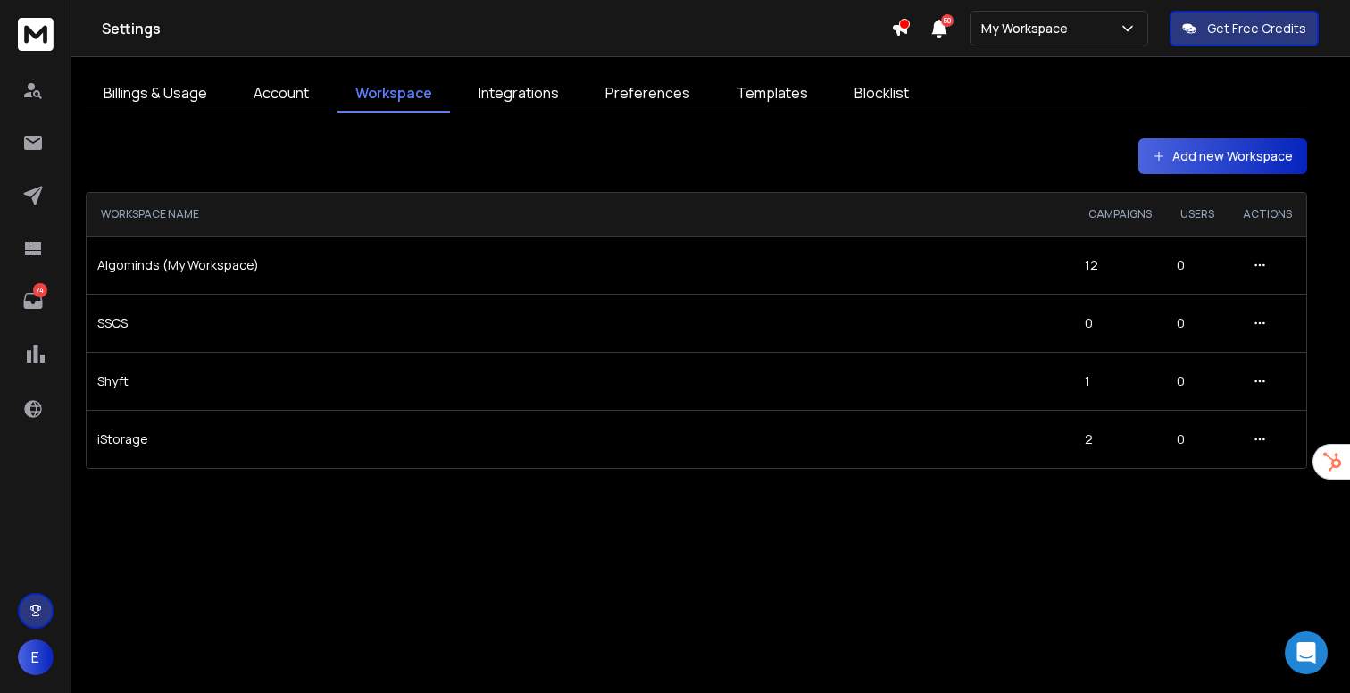
click at [294, 101] on link "Account" at bounding box center [281, 94] width 91 height 38
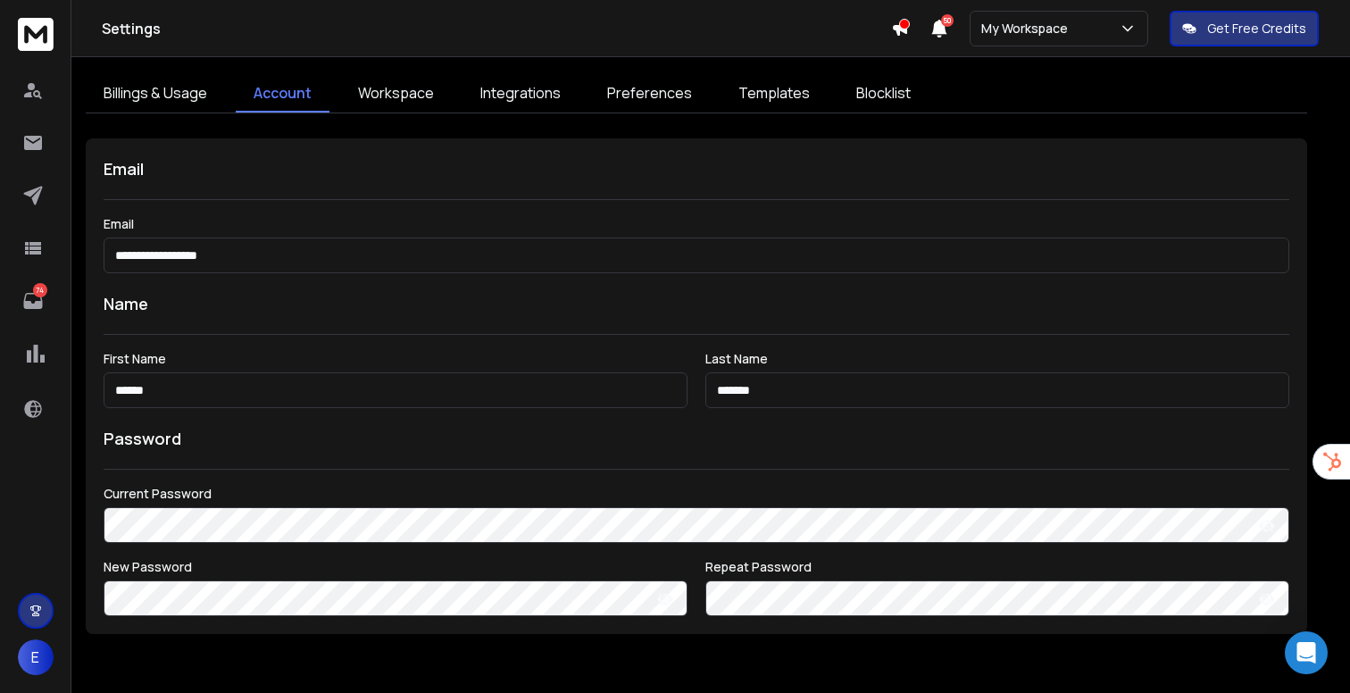
click at [186, 96] on link "Billings & Usage" at bounding box center [155, 94] width 139 height 38
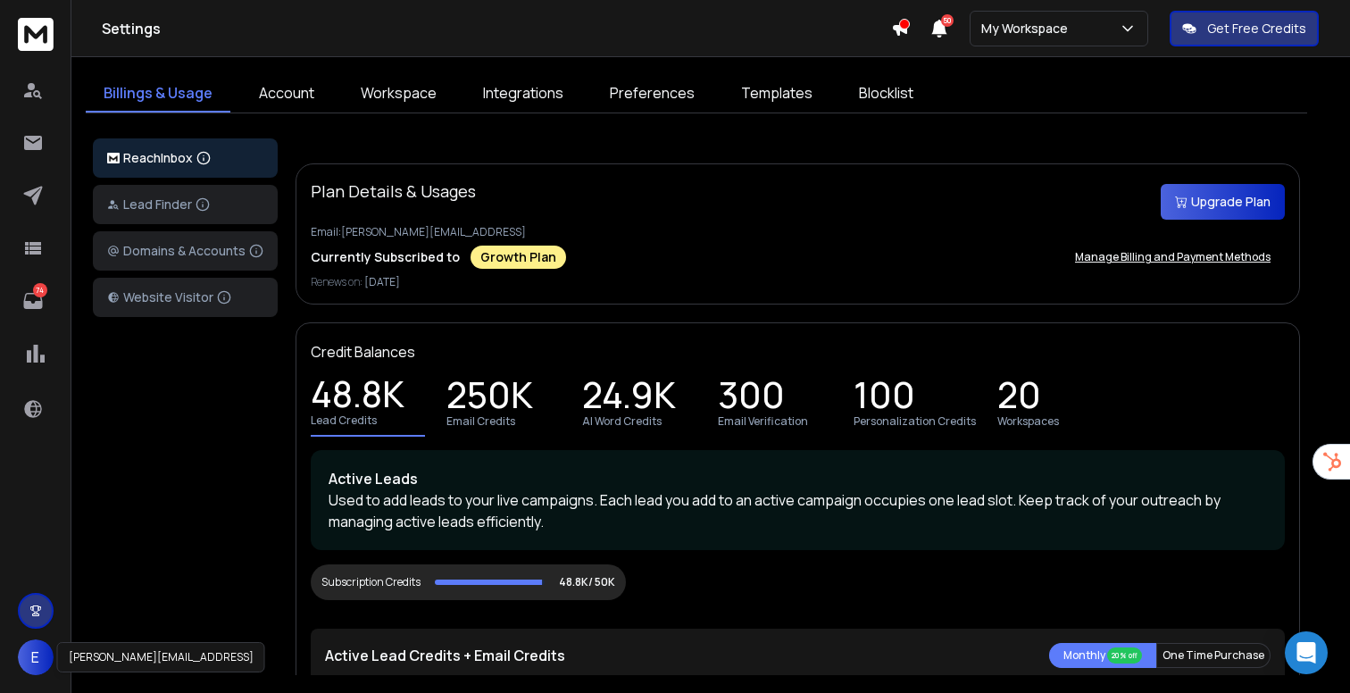
click at [38, 655] on span "E" at bounding box center [36, 657] width 36 height 36
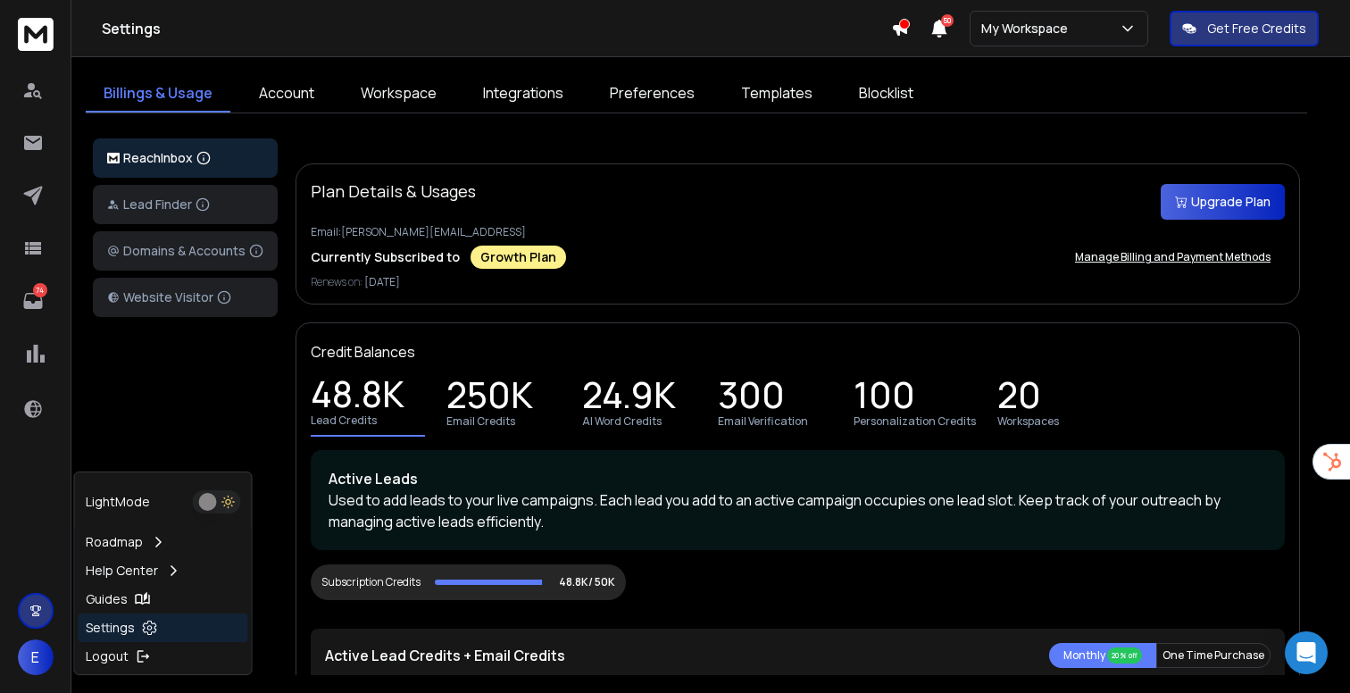
click at [110, 626] on p "Settings" at bounding box center [110, 628] width 49 height 18
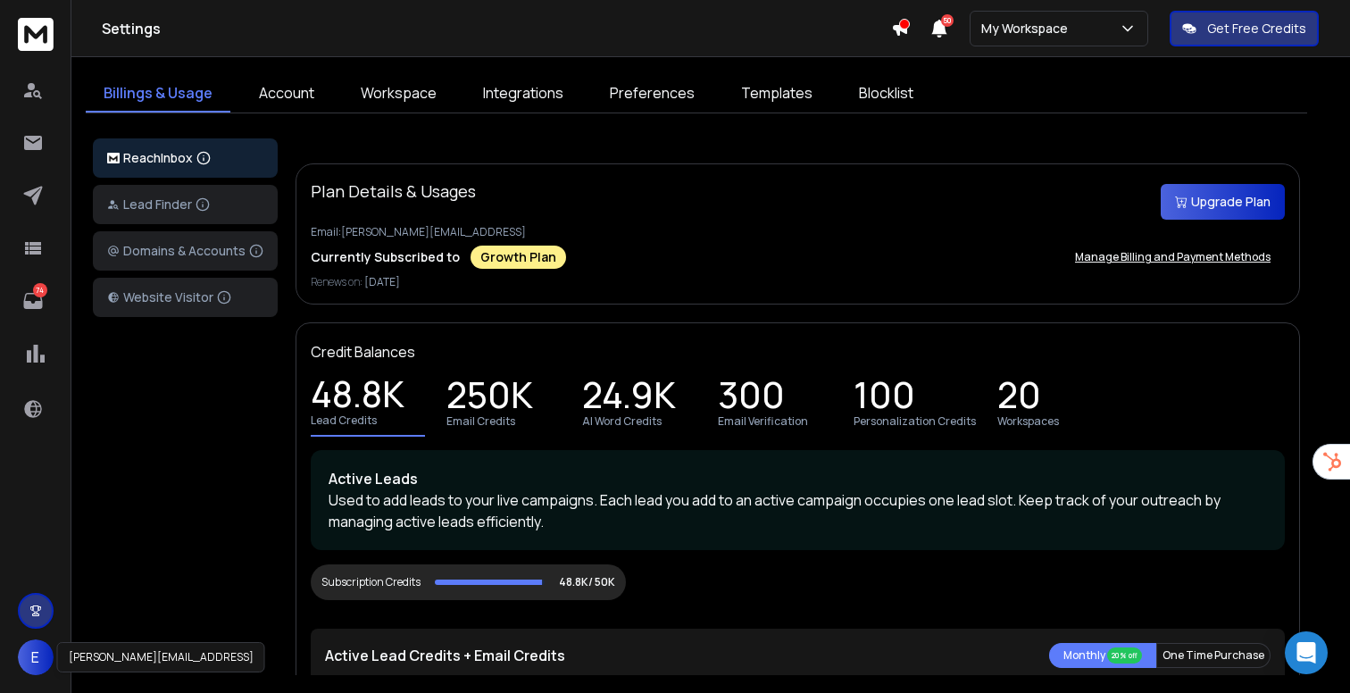
click at [30, 653] on span "E" at bounding box center [36, 657] width 36 height 36
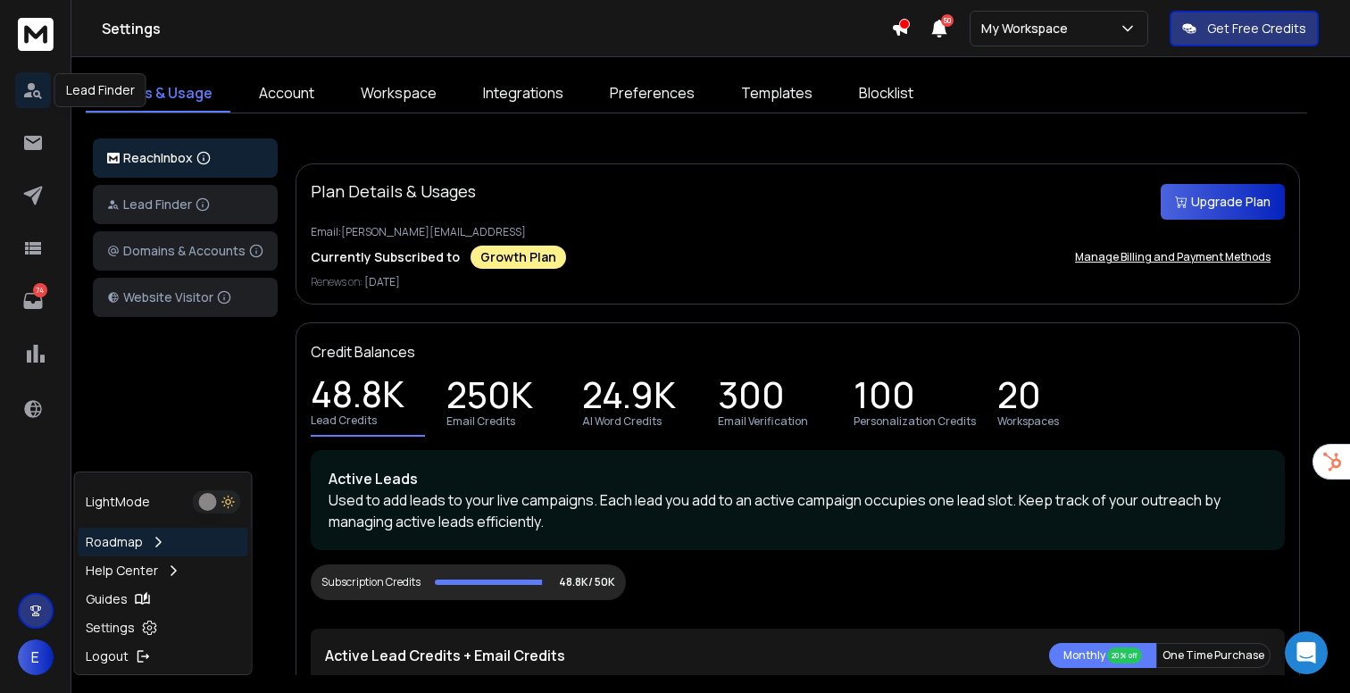
click at [31, 90] on icon at bounding box center [32, 89] width 21 height 21
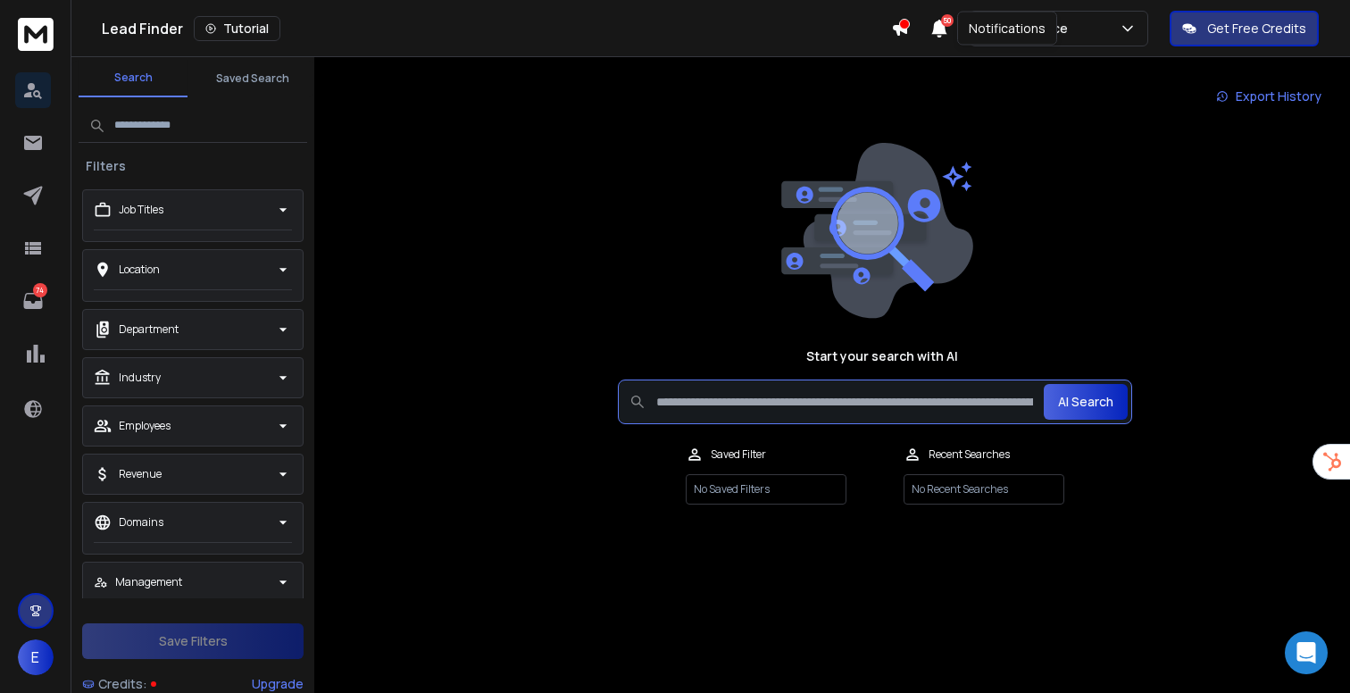
click at [1011, 29] on div "Notifications" at bounding box center [1007, 29] width 100 height 34
drag, startPoint x: 32, startPoint y: 42, endPoint x: 127, endPoint y: 54, distance: 95.4
click at [127, 54] on div "74 E Lead Finder Tutorial 50 My Workspace Get Free Credits Search Saved Search …" at bounding box center [675, 46] width 1350 height 93
click at [357, 90] on div "Export History Start your search with AI" at bounding box center [875, 222] width 1064 height 287
click at [38, 140] on icon at bounding box center [32, 142] width 21 height 21
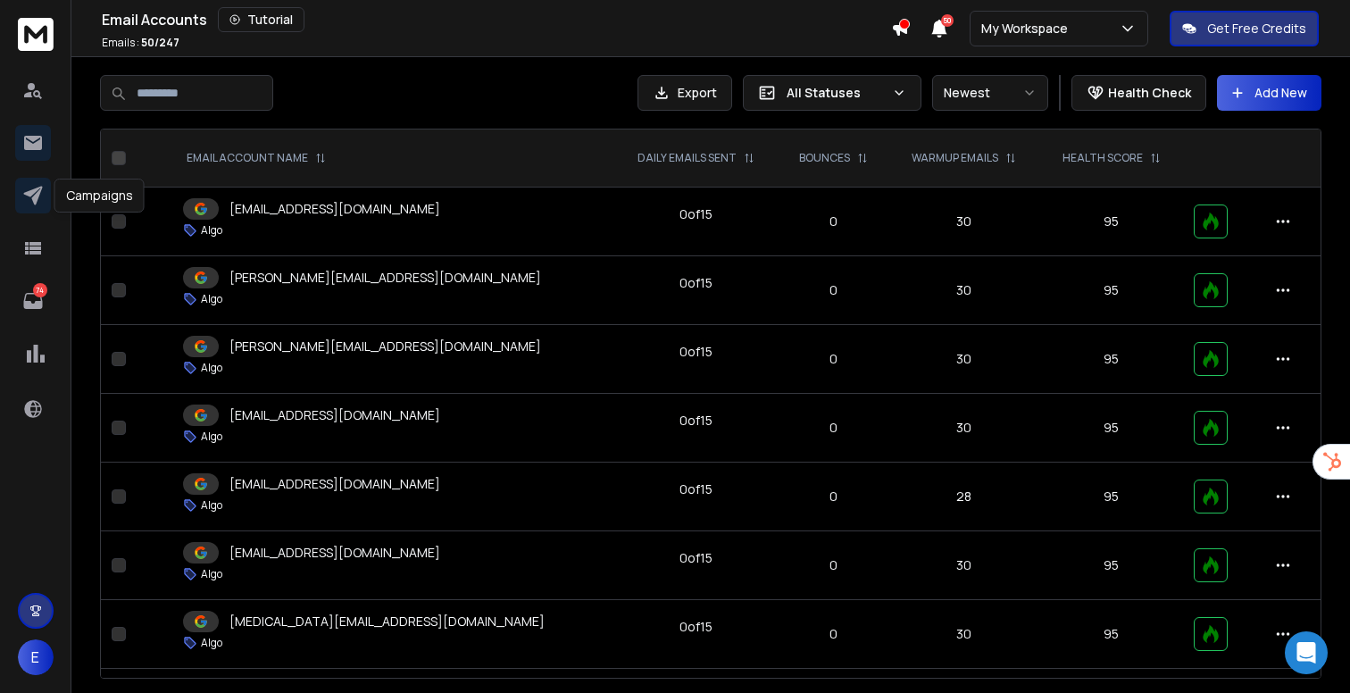
click at [36, 204] on icon at bounding box center [32, 195] width 21 height 21
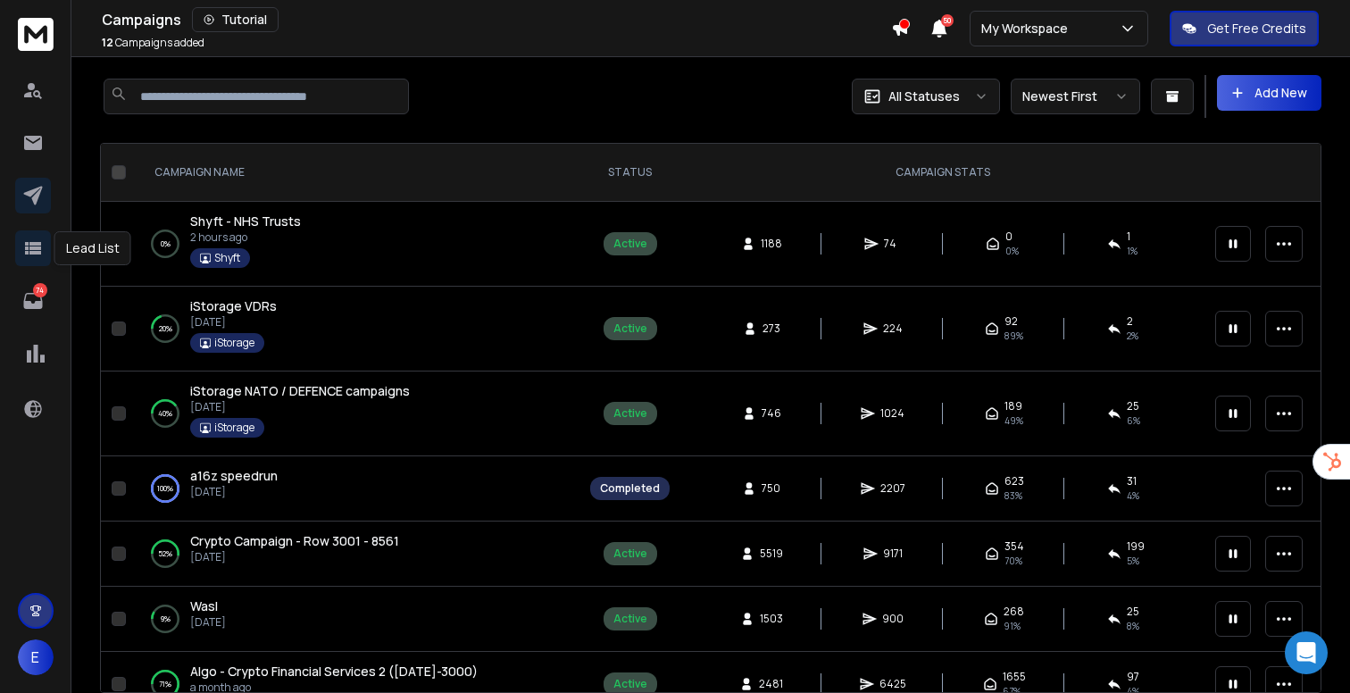
click at [35, 246] on icon at bounding box center [32, 248] width 21 height 21
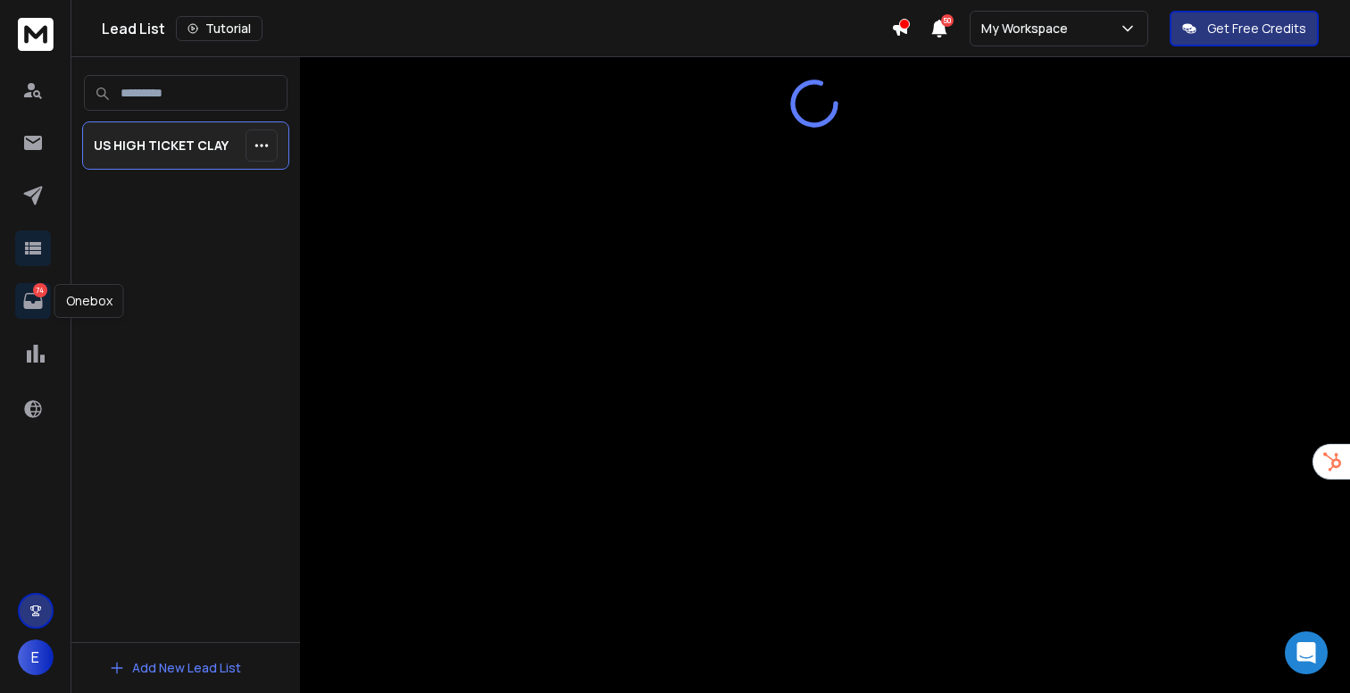
click at [37, 288] on p "74" at bounding box center [40, 290] width 14 height 14
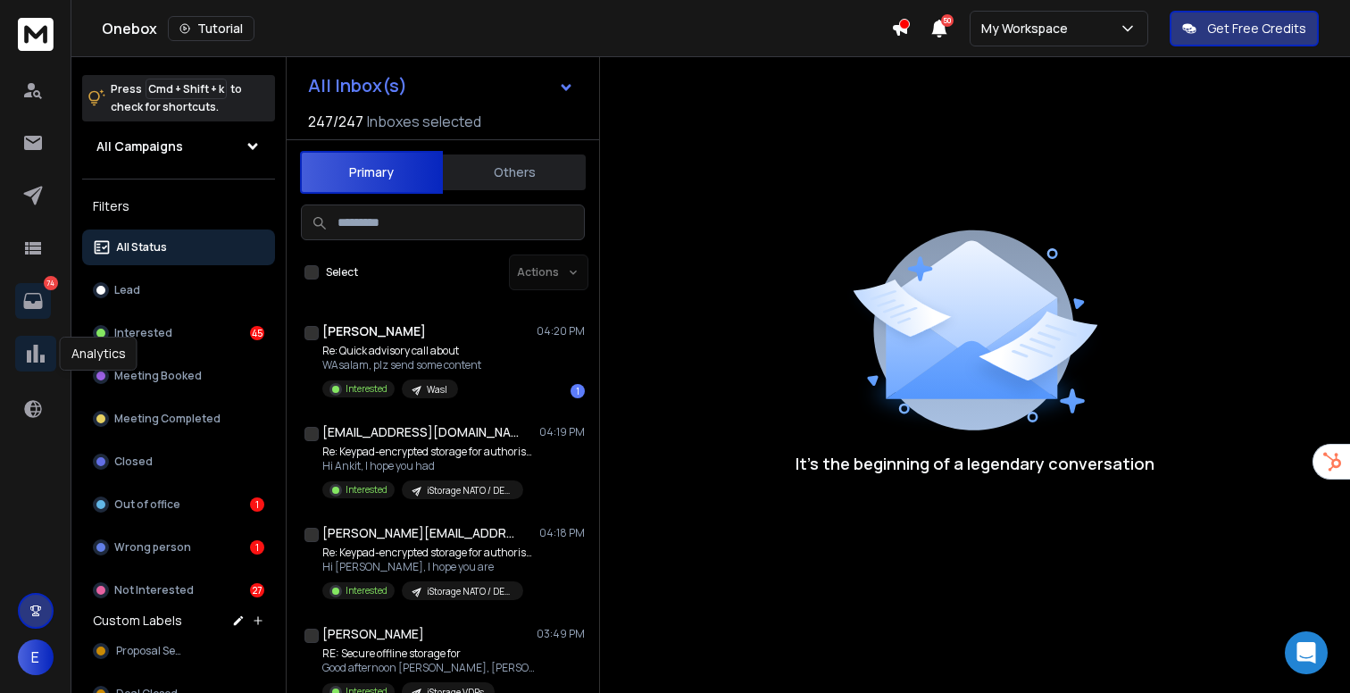
click at [35, 344] on icon at bounding box center [35, 353] width 27 height 27
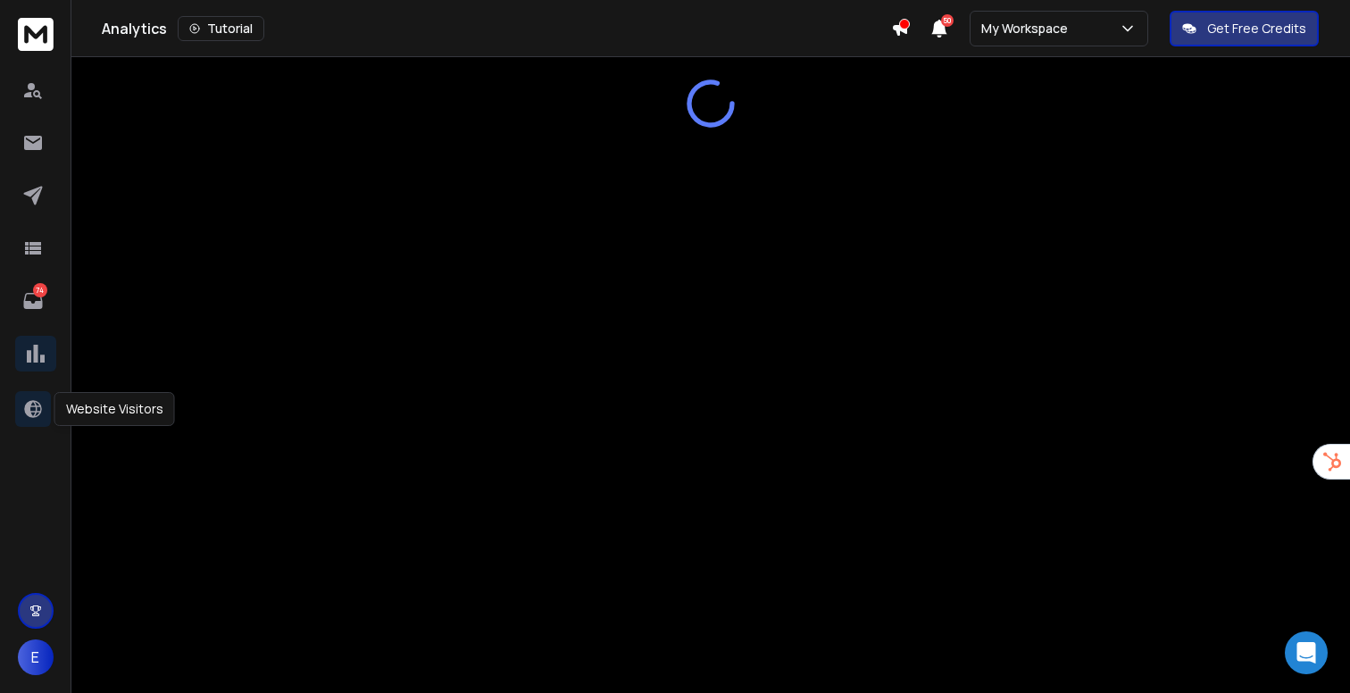
click at [26, 405] on icon at bounding box center [33, 409] width 18 height 18
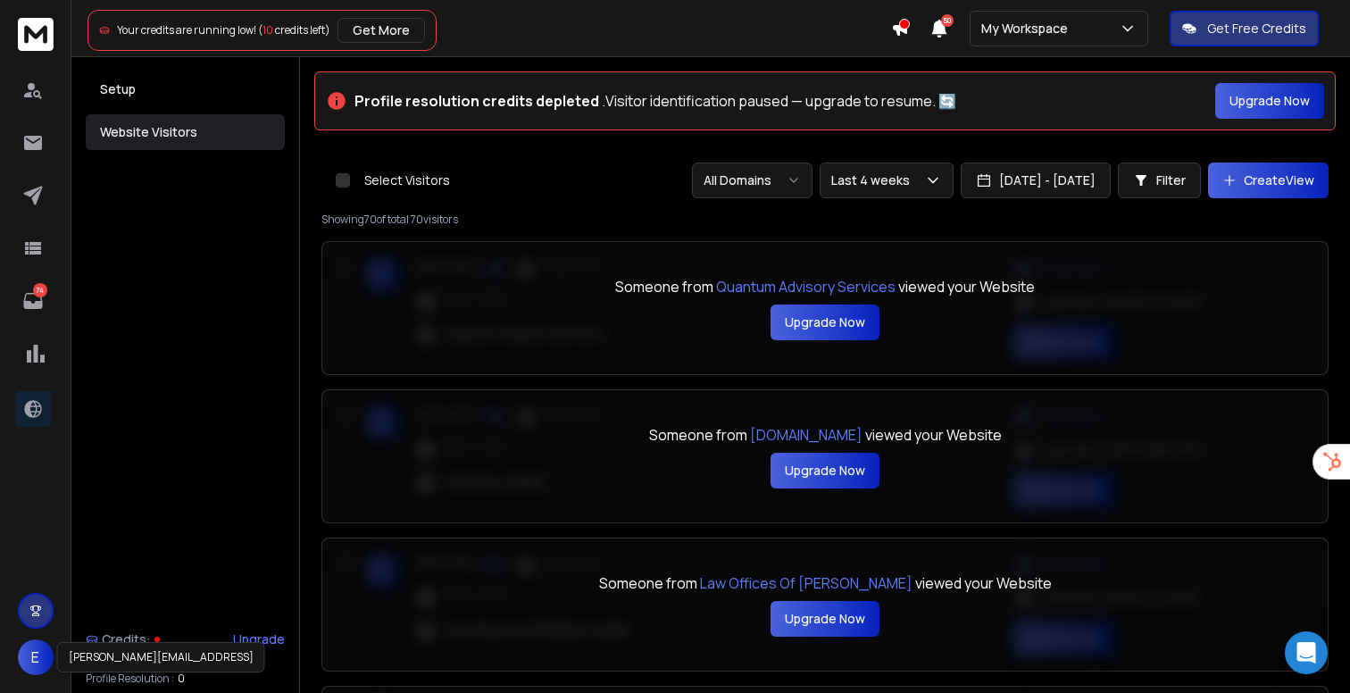
click at [36, 661] on span "E" at bounding box center [36, 657] width 36 height 36
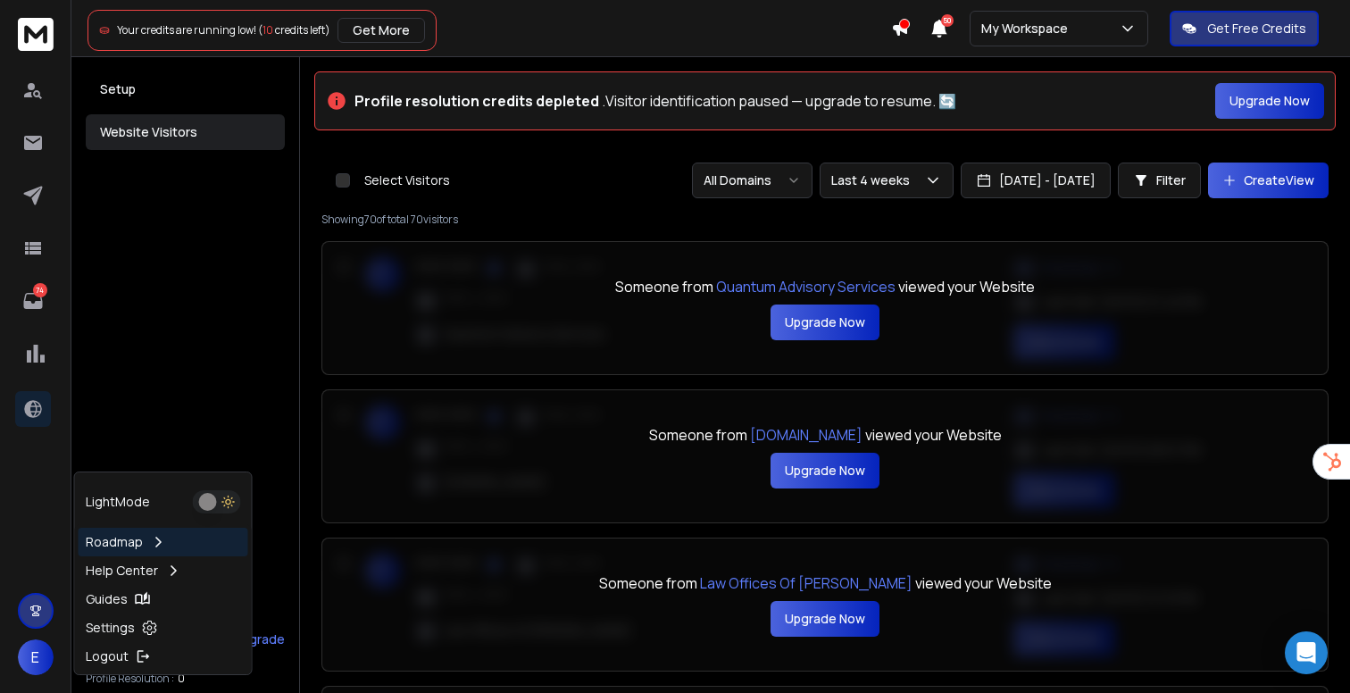
click at [214, 501] on button "button" at bounding box center [217, 501] width 48 height 23
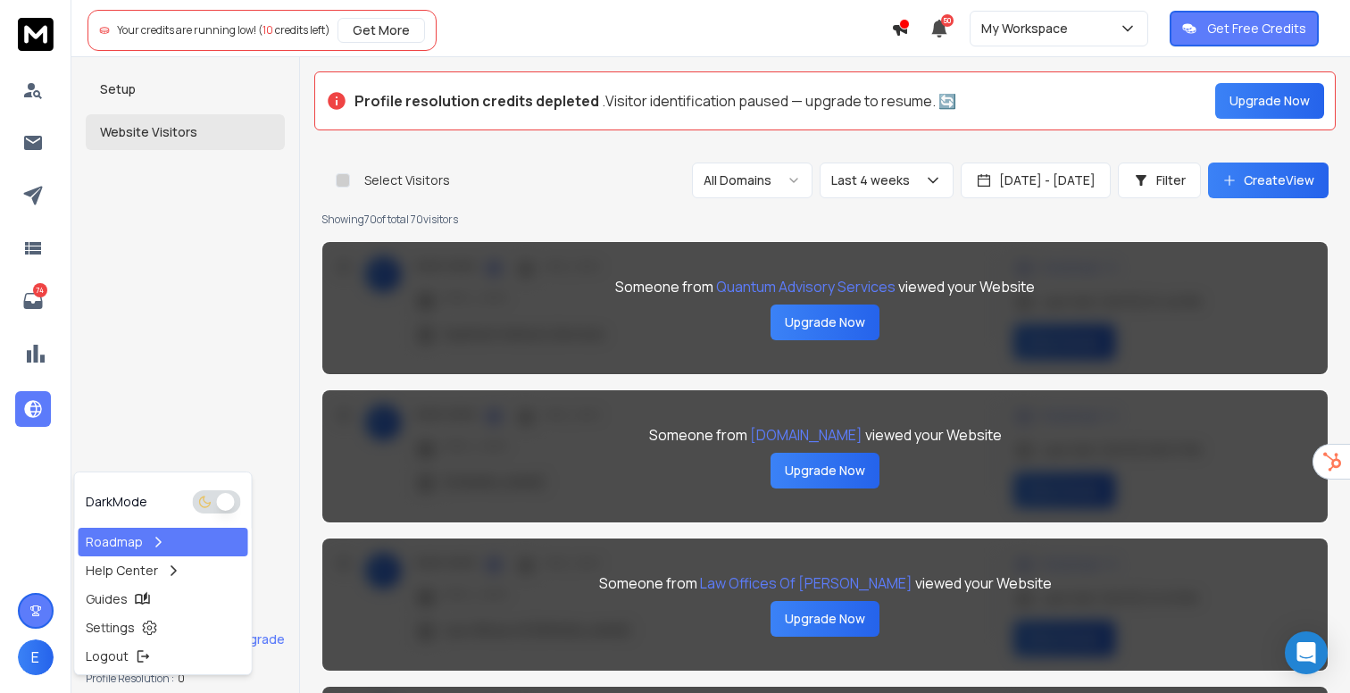
click at [214, 501] on button "button" at bounding box center [217, 501] width 48 height 23
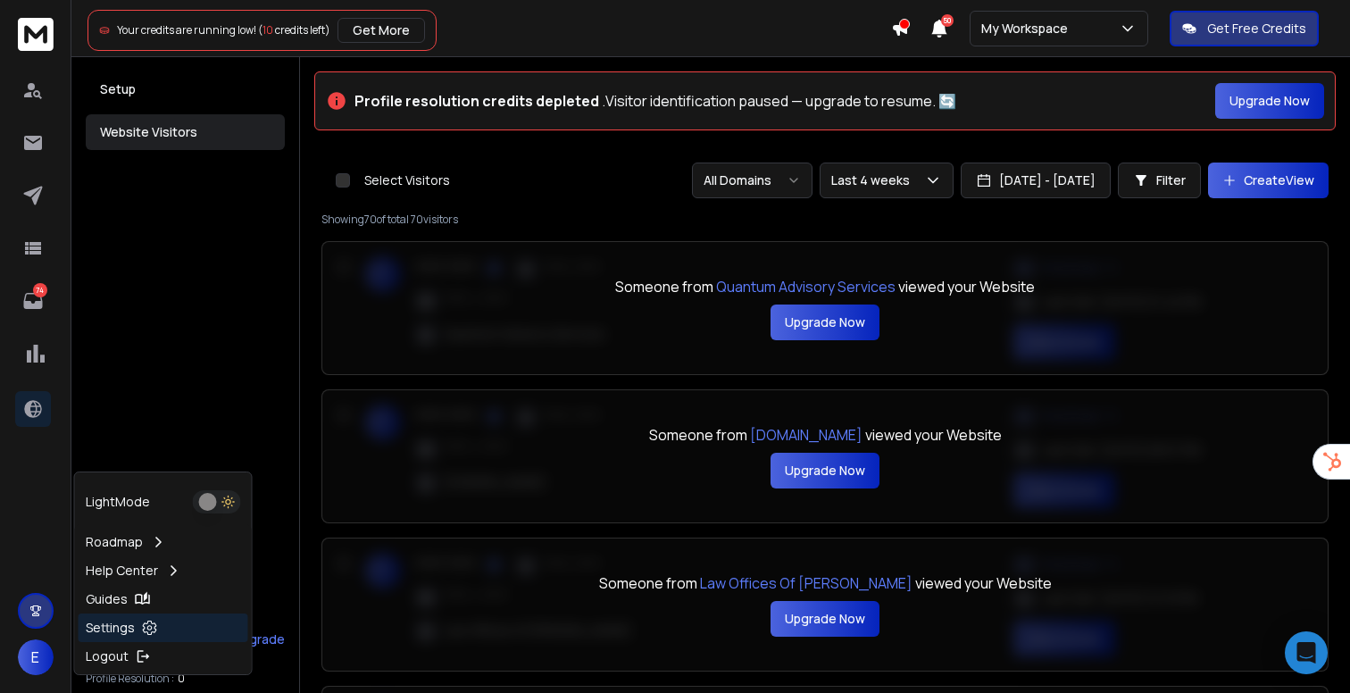
click at [137, 622] on div "Settings" at bounding box center [164, 627] width 170 height 29
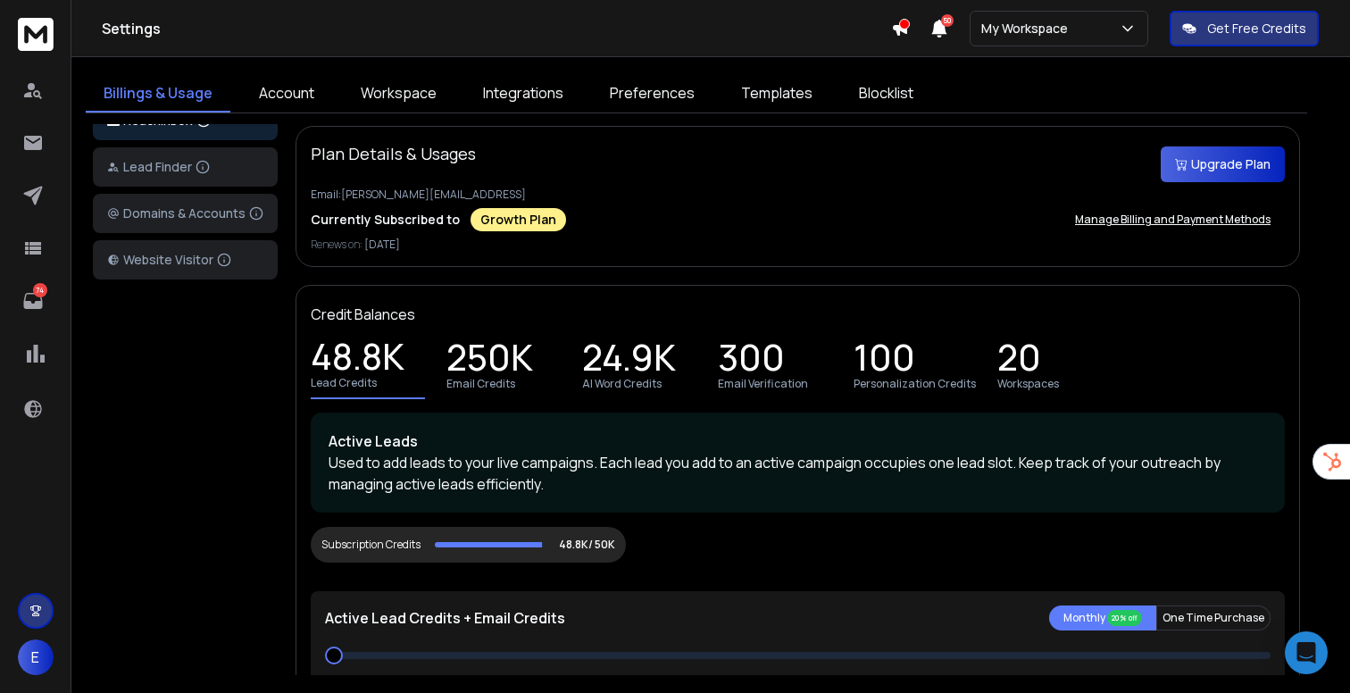
scroll to position [29, 0]
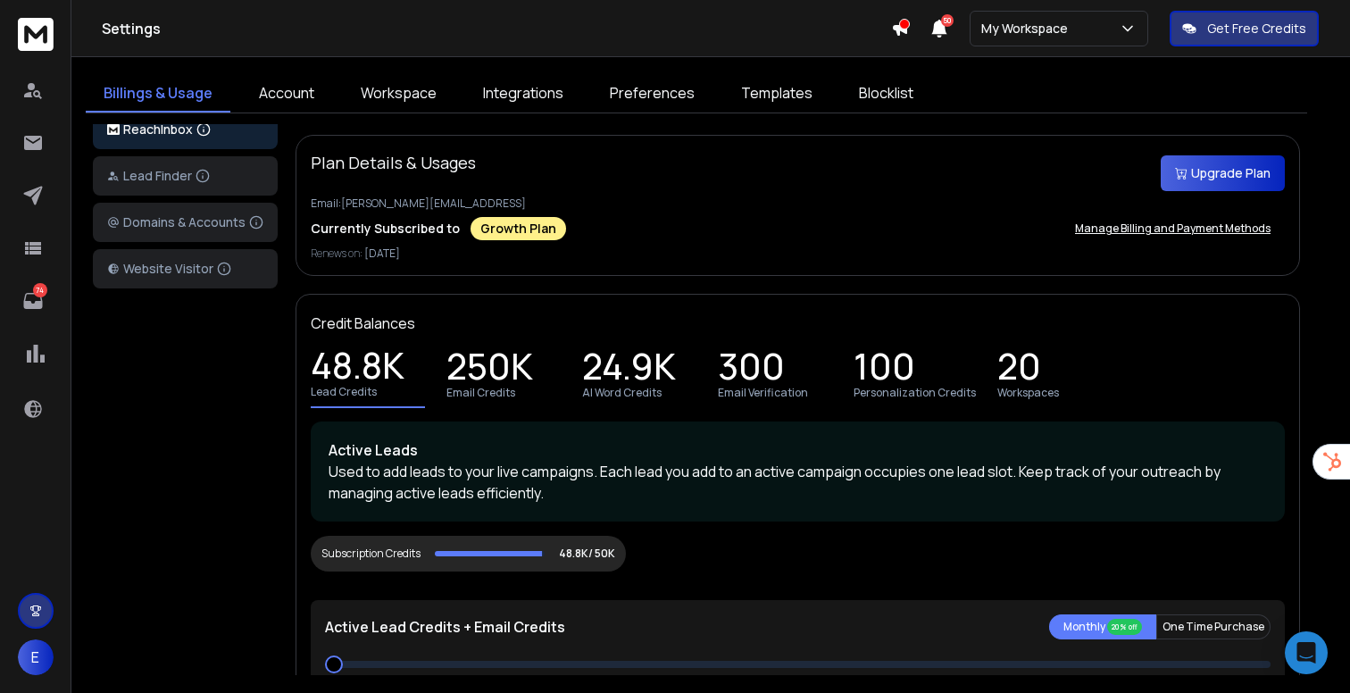
click at [501, 372] on p "250K" at bounding box center [489, 369] width 87 height 25
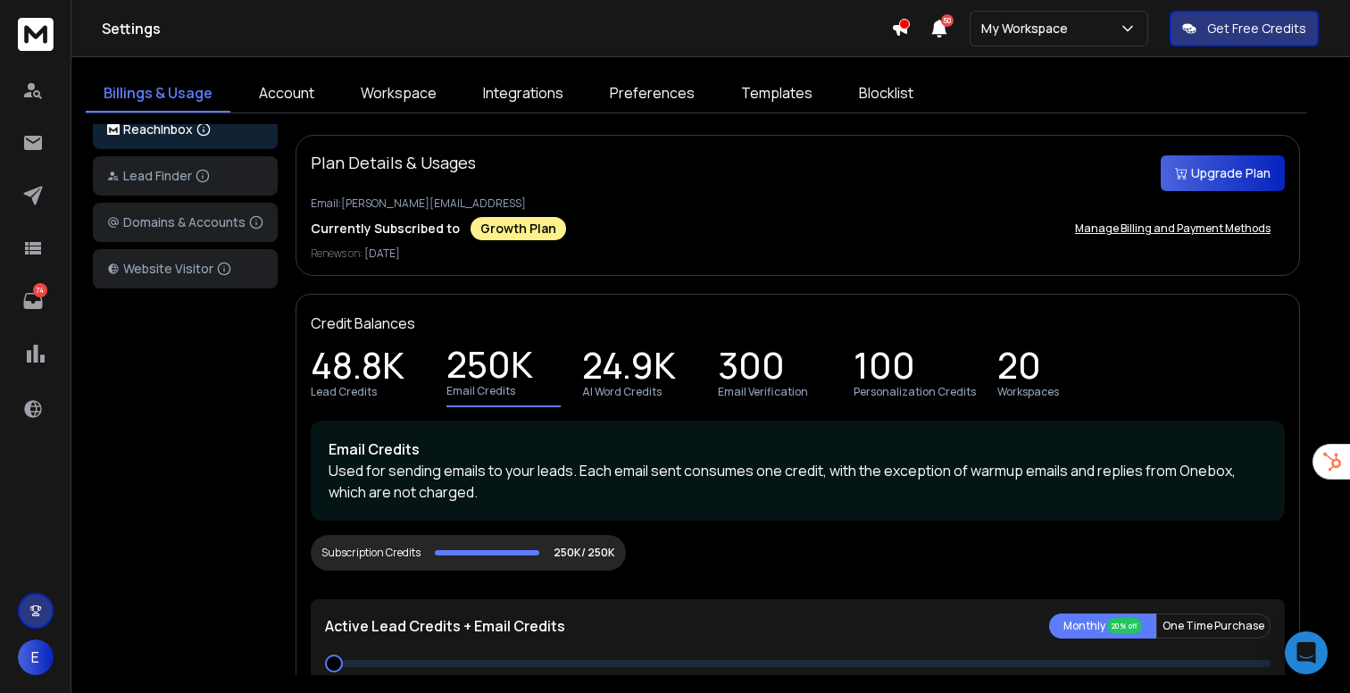
click at [579, 389] on div "48.8K Lead Credits 250K Email Credits 24.9K AI Word Credits 300 Email Verificat…" at bounding box center [711, 381] width 801 height 36
click at [868, 373] on p "100" at bounding box center [885, 368] width 62 height 25
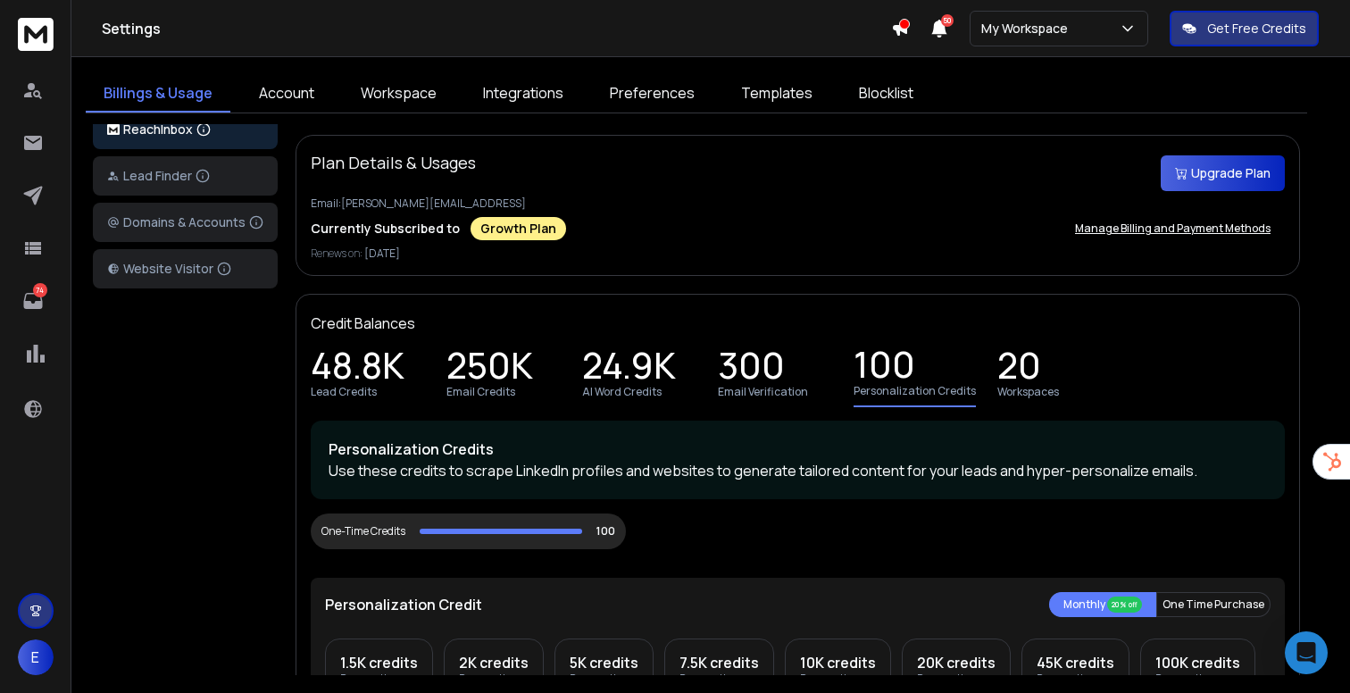
click at [1014, 376] on p "20" at bounding box center [1019, 368] width 44 height 25
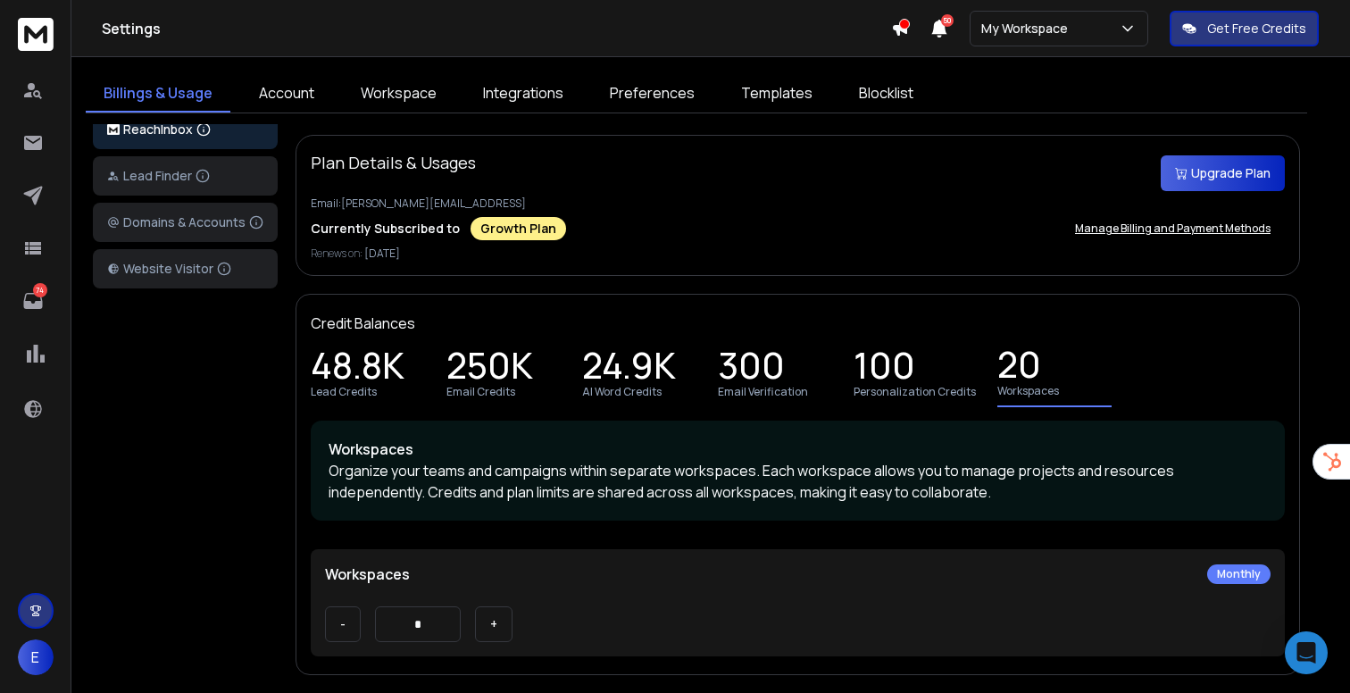
click at [911, 375] on p "100" at bounding box center [885, 368] width 62 height 25
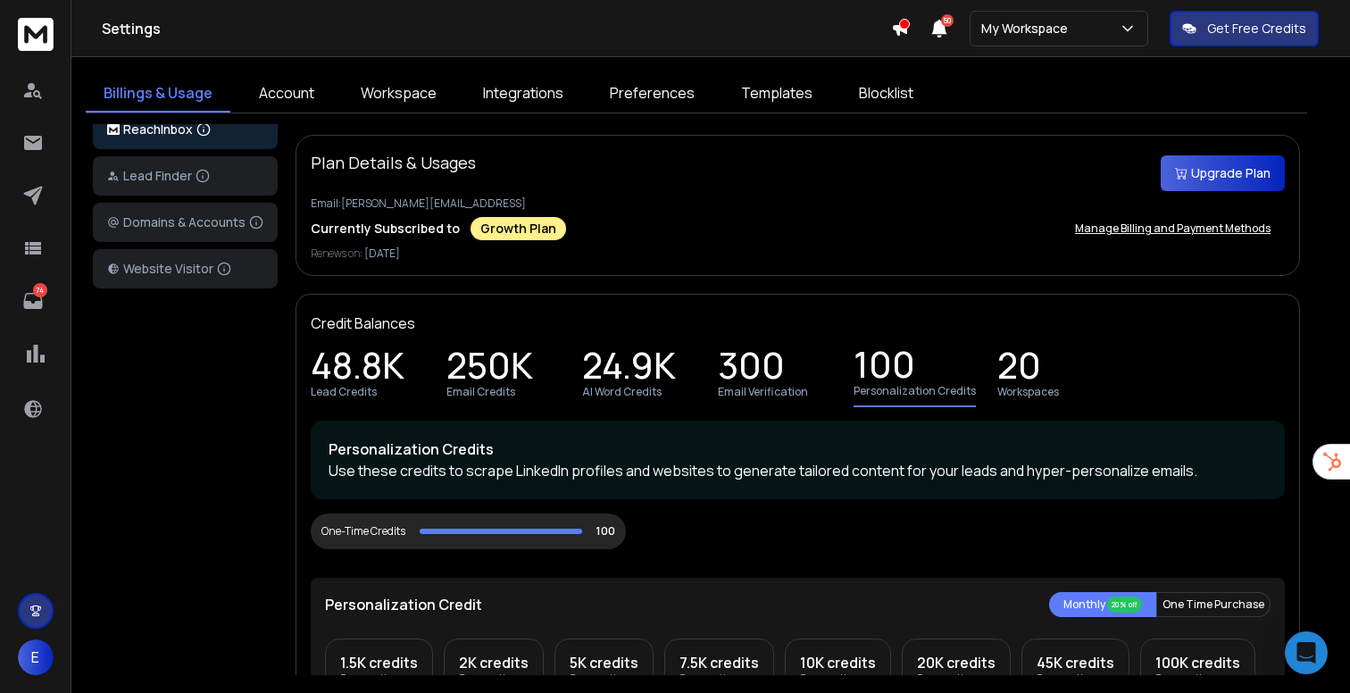
scroll to position [0, 0]
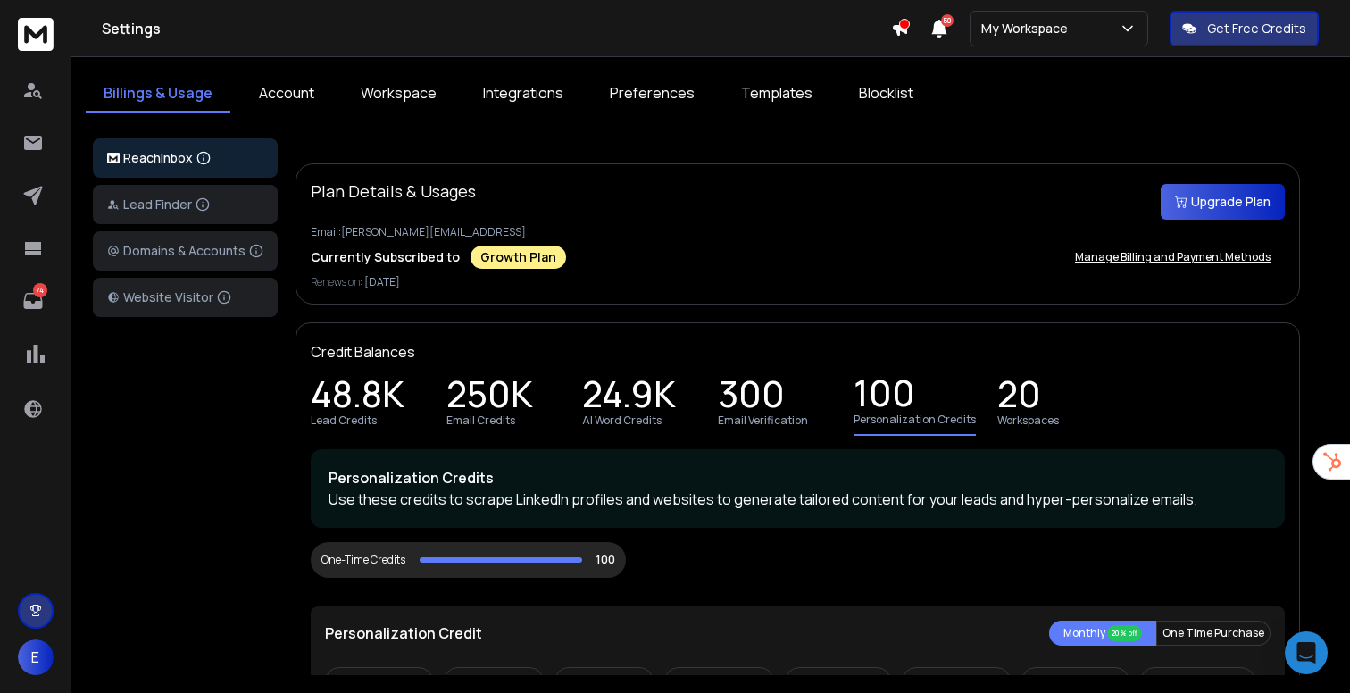
click at [305, 109] on link "Account" at bounding box center [286, 94] width 91 height 38
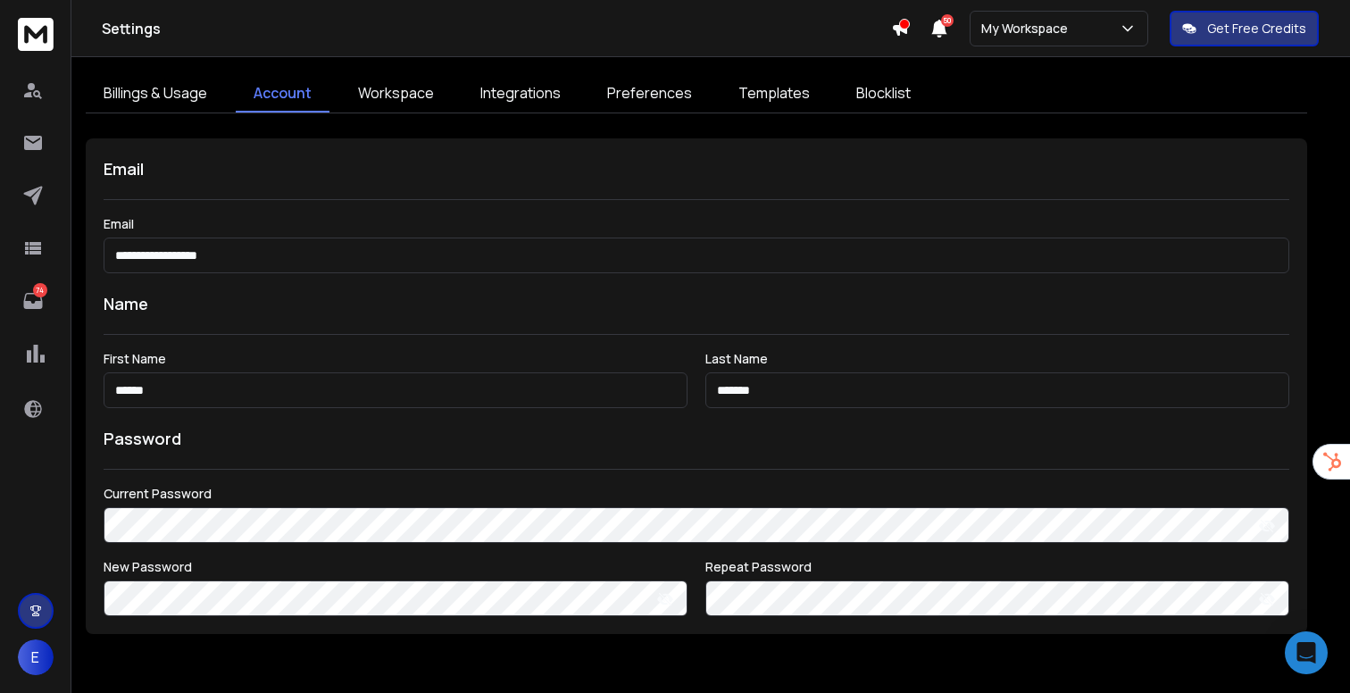
click at [405, 98] on link "Workspace" at bounding box center [396, 94] width 112 height 38
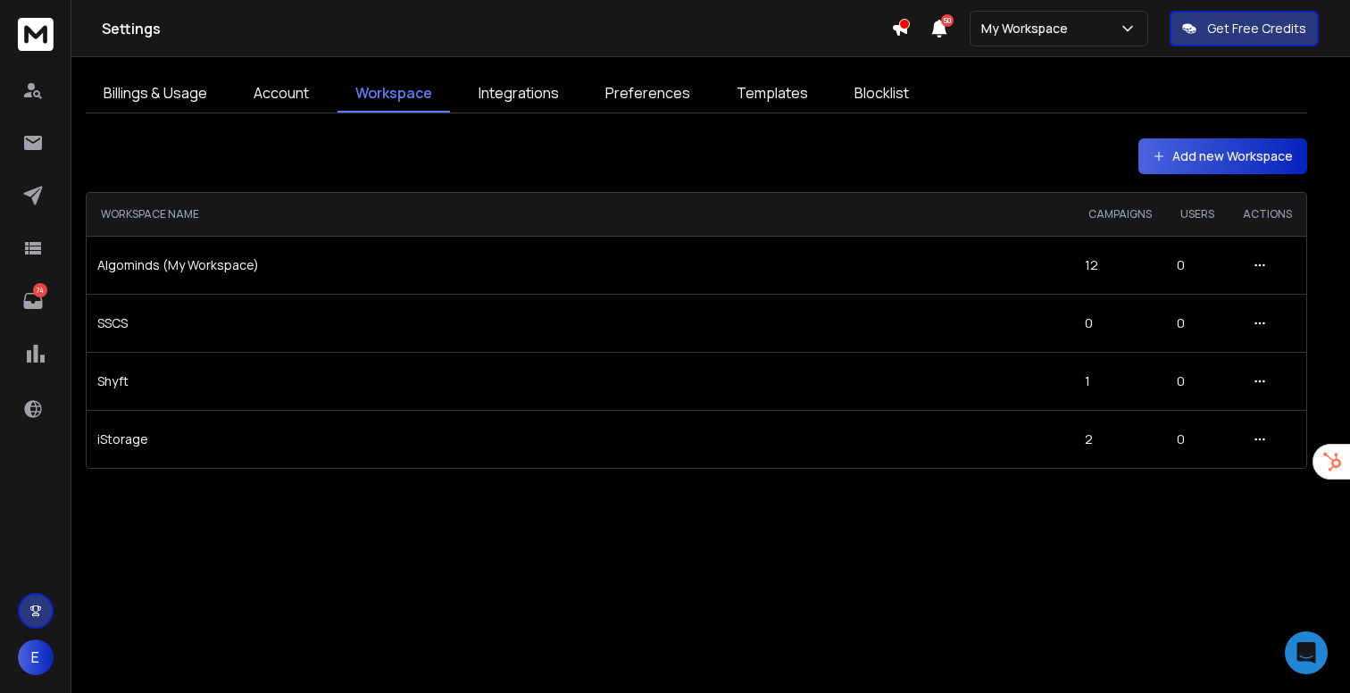
drag, startPoint x: 524, startPoint y: 104, endPoint x: 1220, endPoint y: 307, distance: 724.5
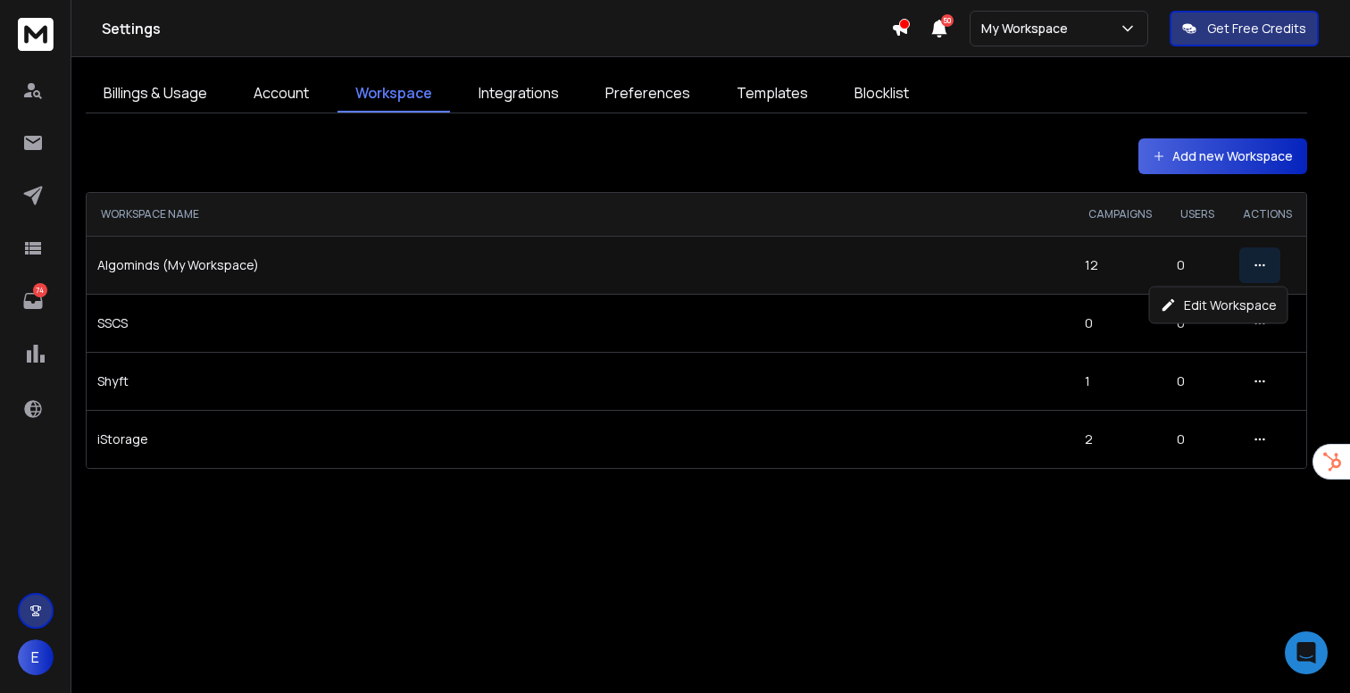
click at [1276, 268] on button "button" at bounding box center [1259, 265] width 41 height 36
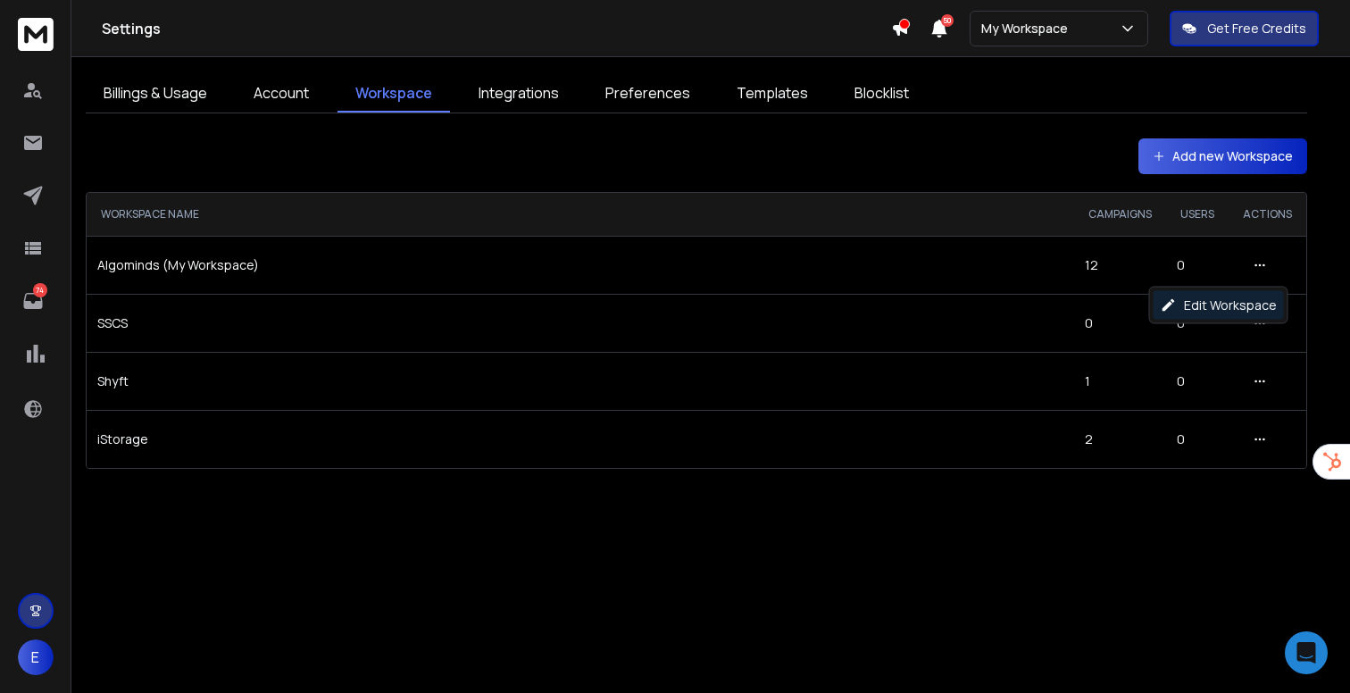
click at [1206, 302] on p "Edit Workspace" at bounding box center [1230, 305] width 93 height 18
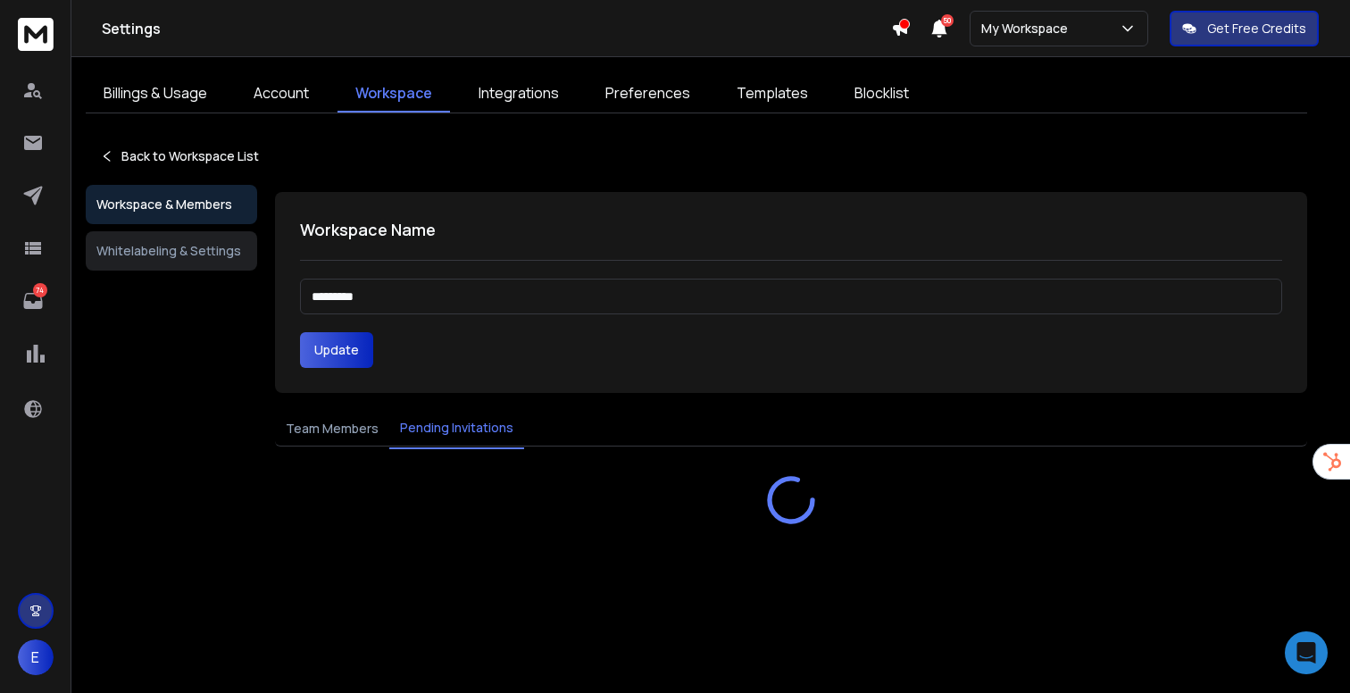
click at [476, 430] on button "Pending Invitations" at bounding box center [456, 428] width 135 height 41
click at [313, 438] on button "Team Members" at bounding box center [332, 428] width 114 height 39
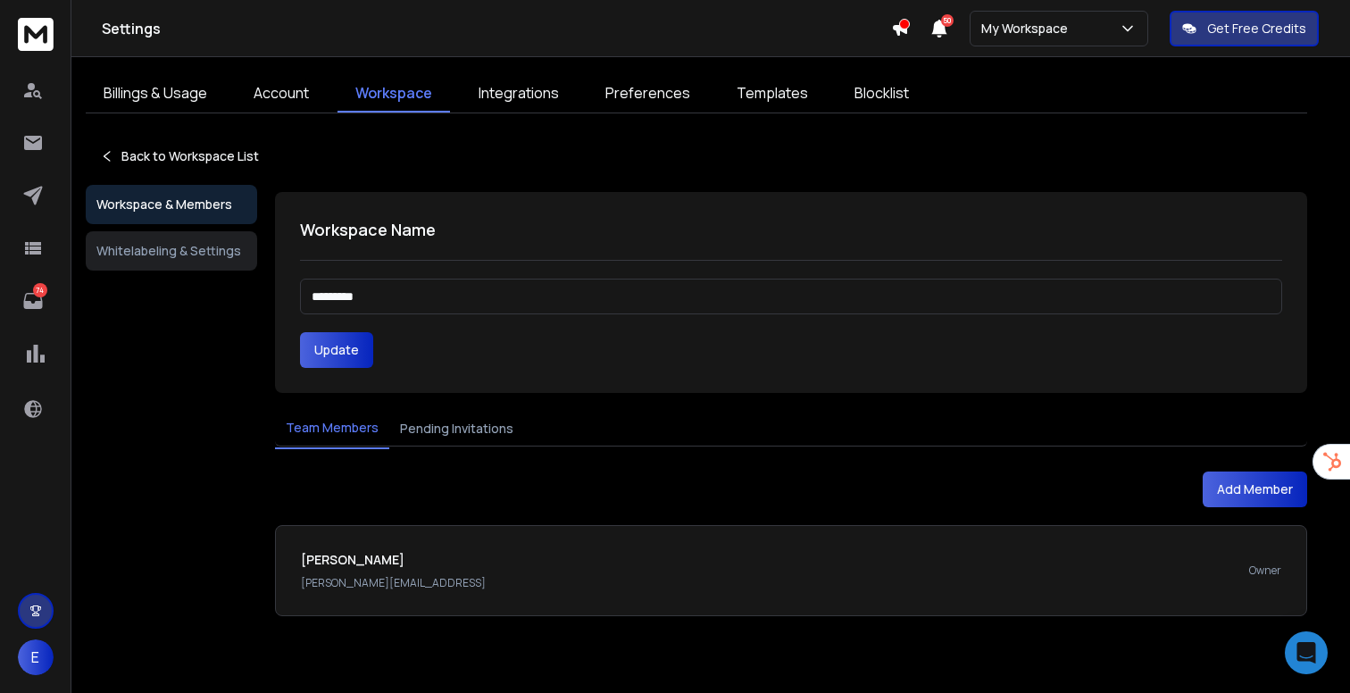
click at [1255, 492] on button "Add Member" at bounding box center [1255, 489] width 104 height 36
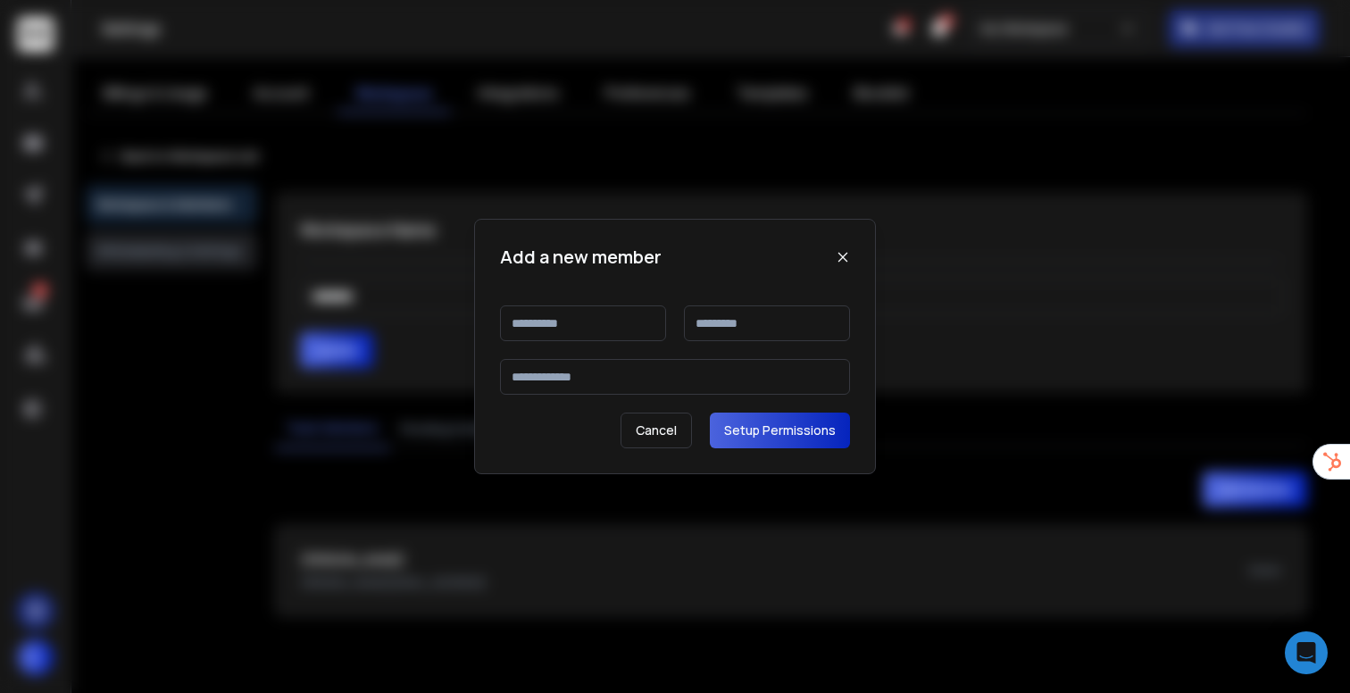
click at [579, 329] on input at bounding box center [583, 323] width 166 height 36
type input "******"
type input "**********"
click at [803, 424] on button "Setup Permissions" at bounding box center [780, 431] width 140 height 36
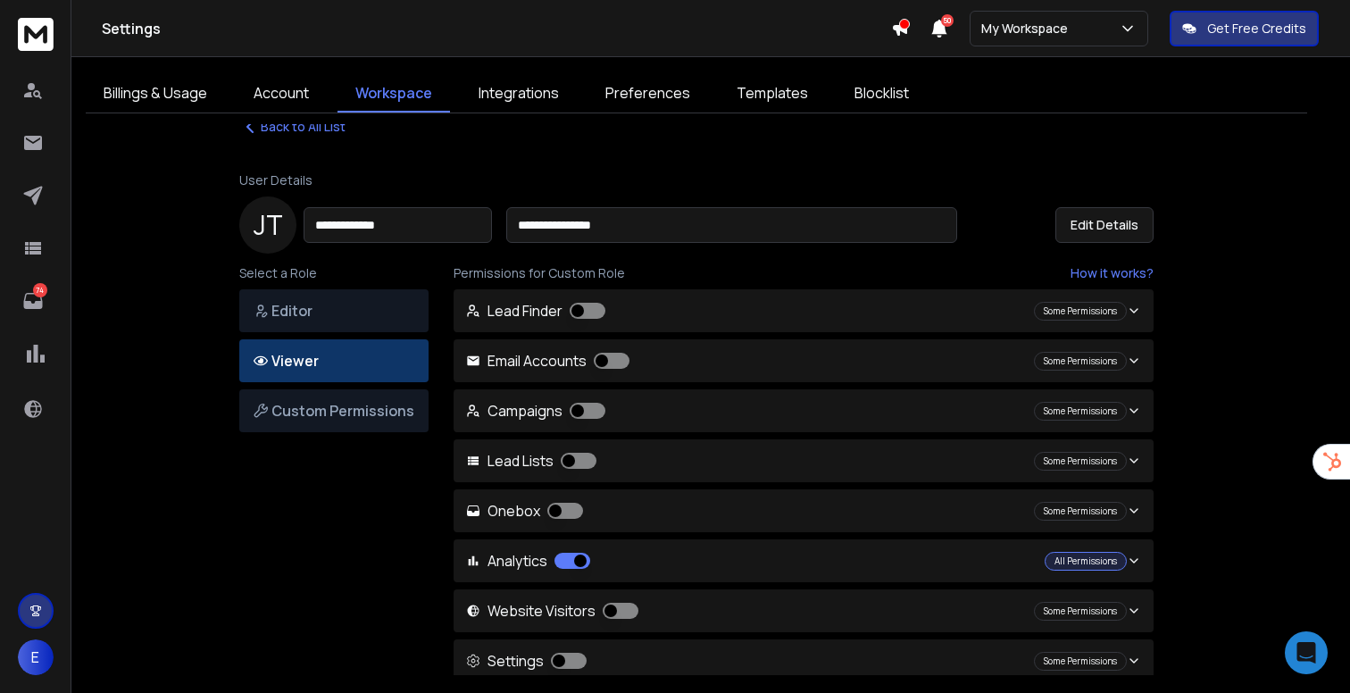
scroll to position [53, 0]
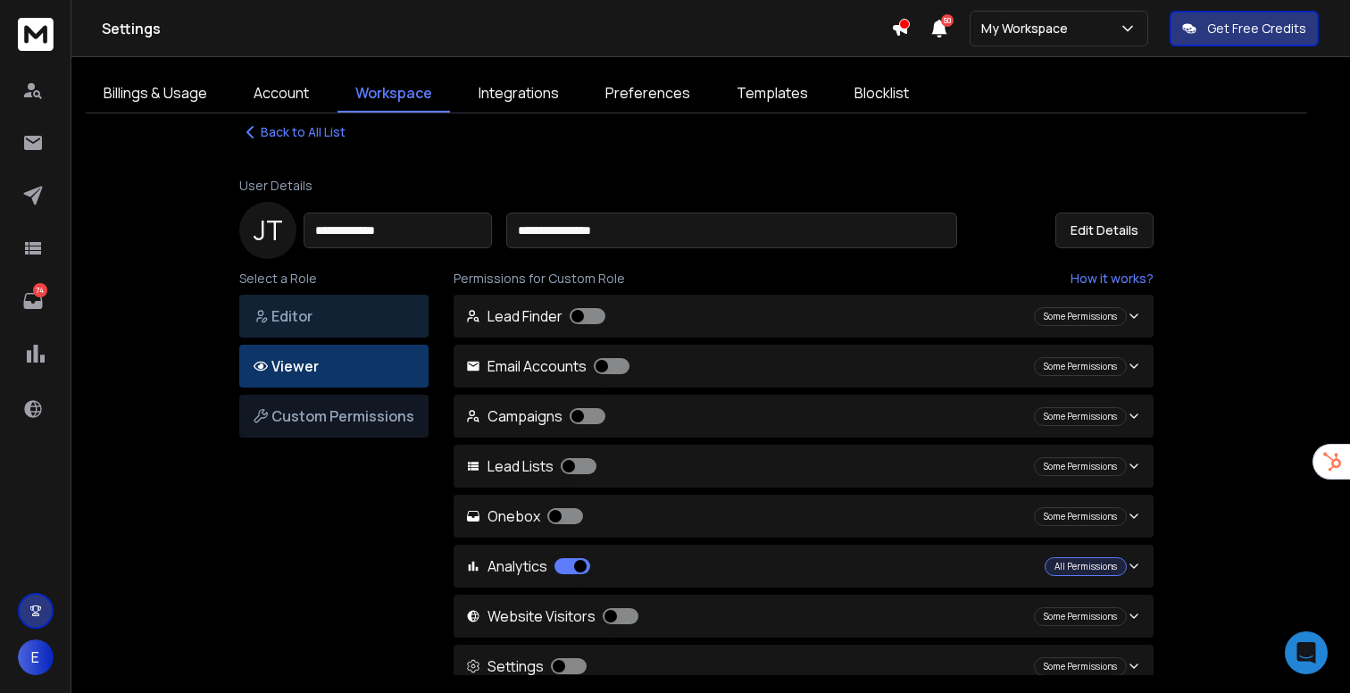
click at [369, 310] on p "Editor" at bounding box center [334, 315] width 161 height 21
click at [267, 310] on button "Editor" at bounding box center [260, 316] width 14 height 45
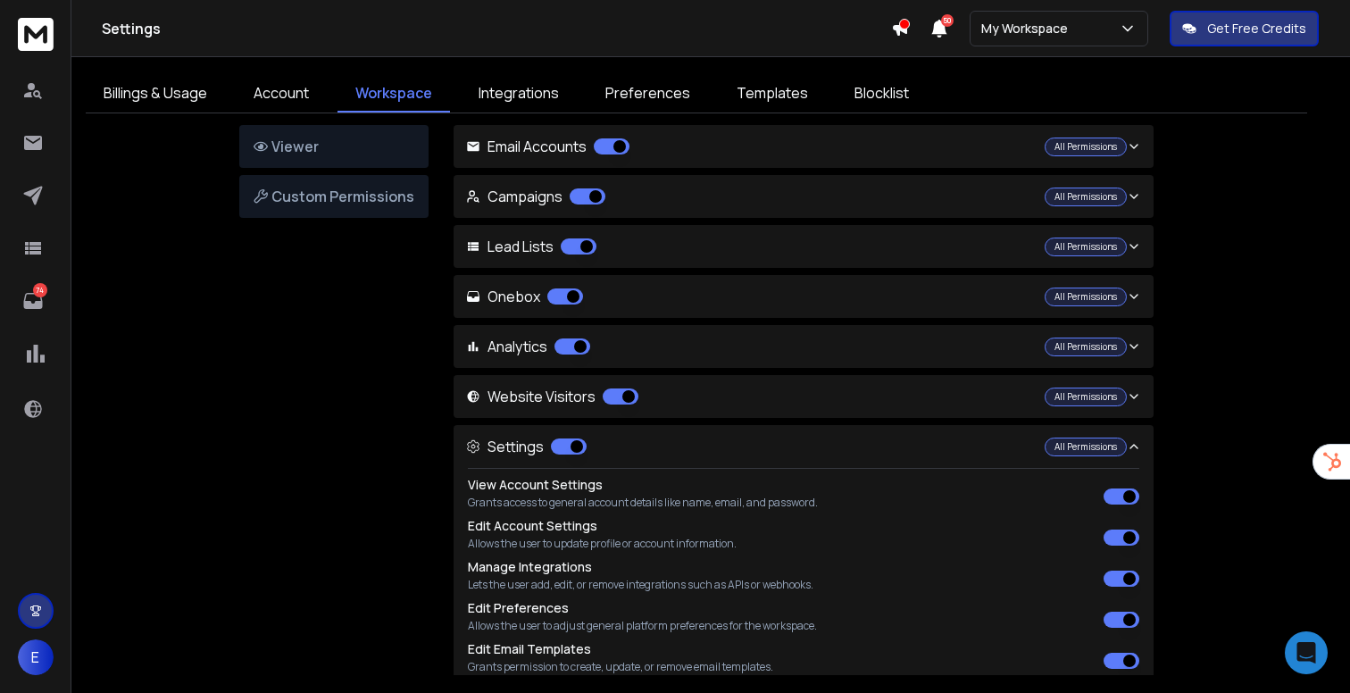
scroll to position [430, 0]
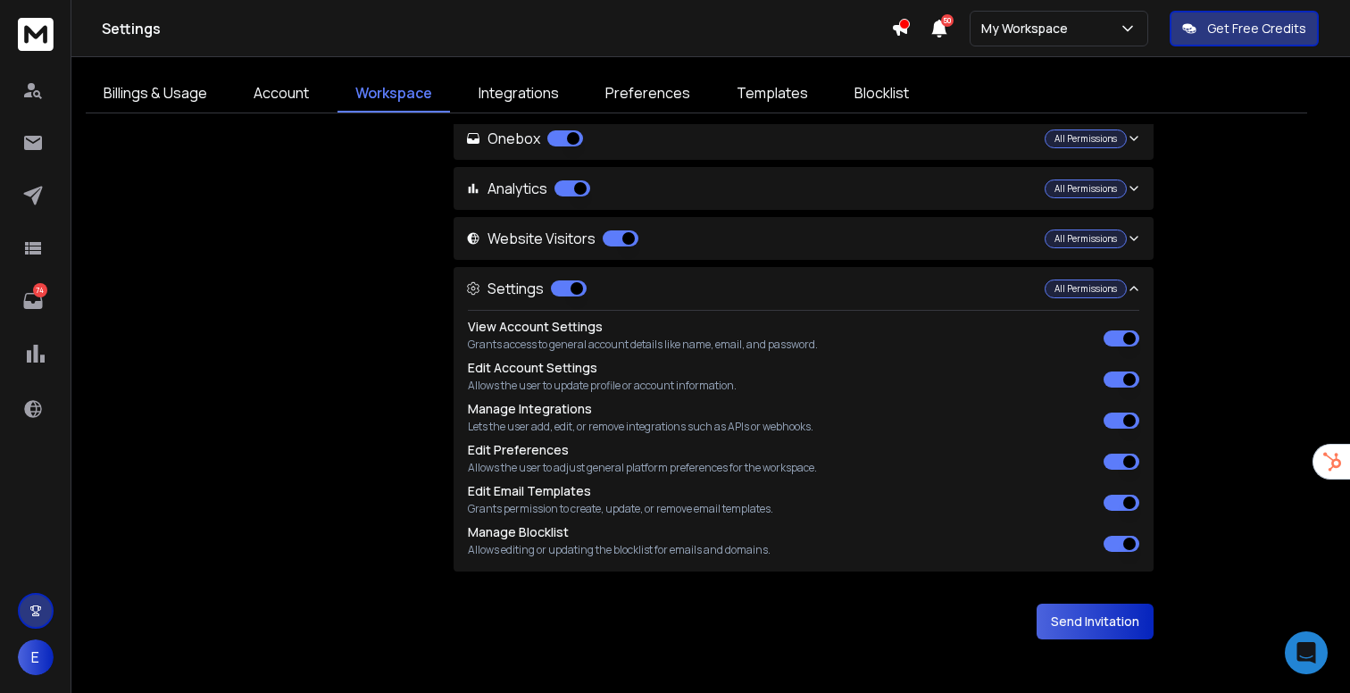
click at [1066, 636] on button "Send Invitation" at bounding box center [1095, 622] width 117 height 36
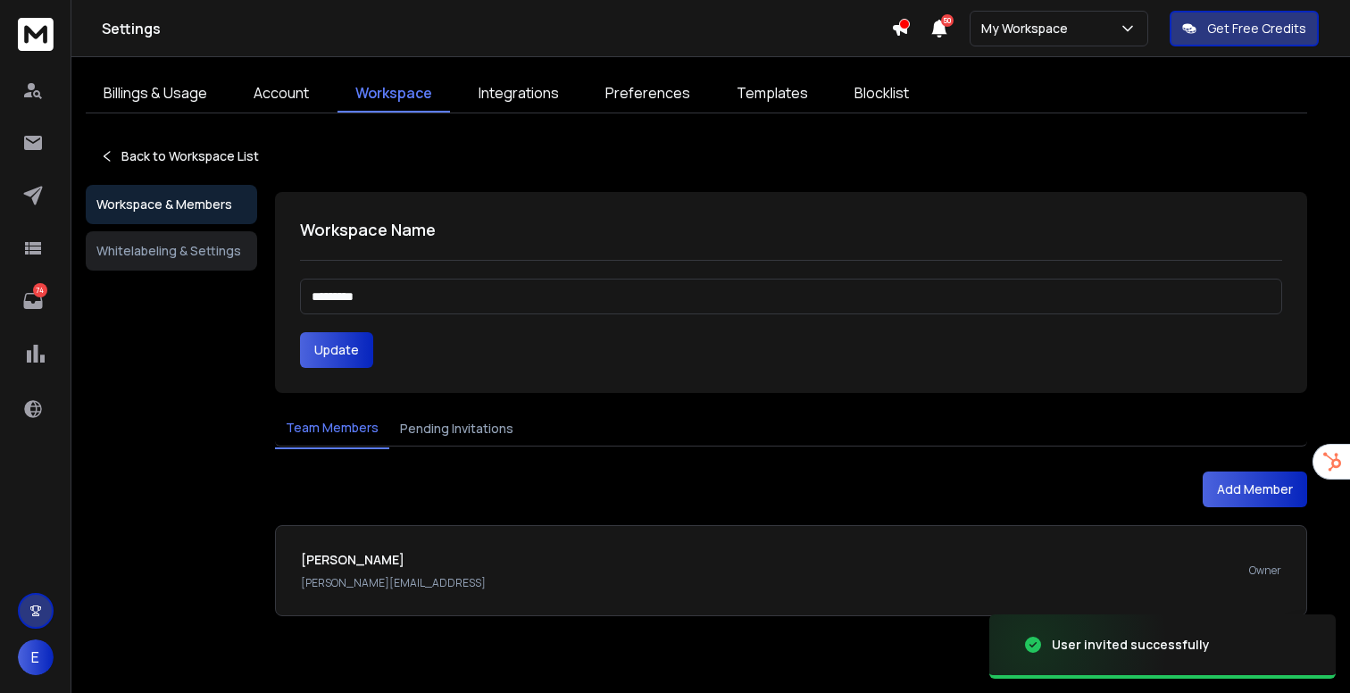
click at [1217, 483] on button "Add Member" at bounding box center [1255, 489] width 104 height 36
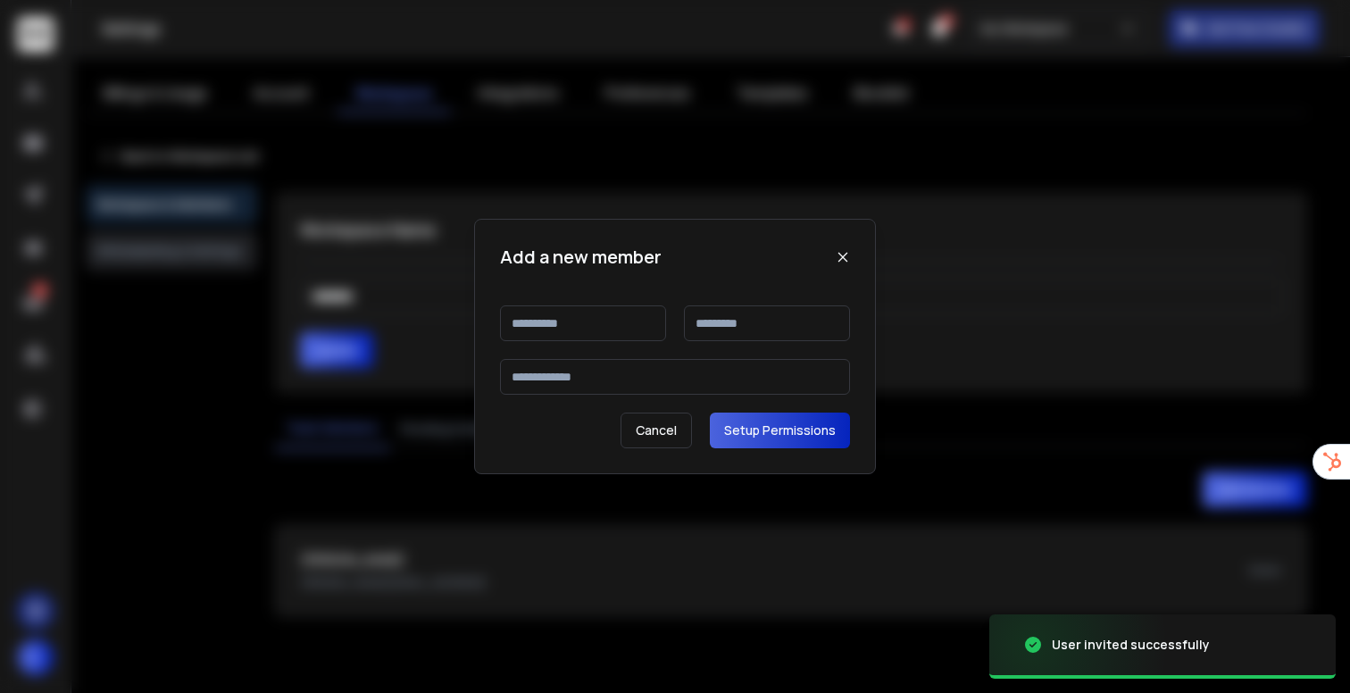
click at [570, 339] on input at bounding box center [583, 323] width 166 height 36
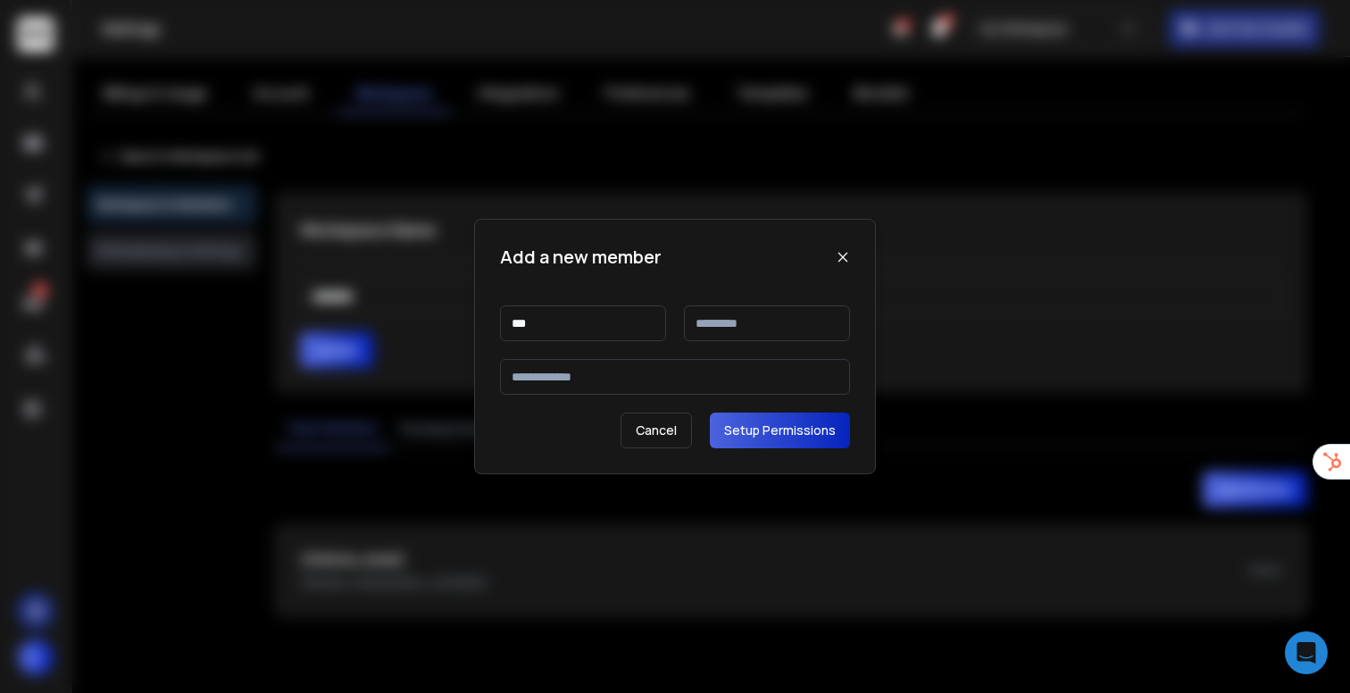
type input "***"
type input "******"
type input "*"
type input "**********"
click at [734, 445] on button "Setup Permissions" at bounding box center [780, 431] width 140 height 36
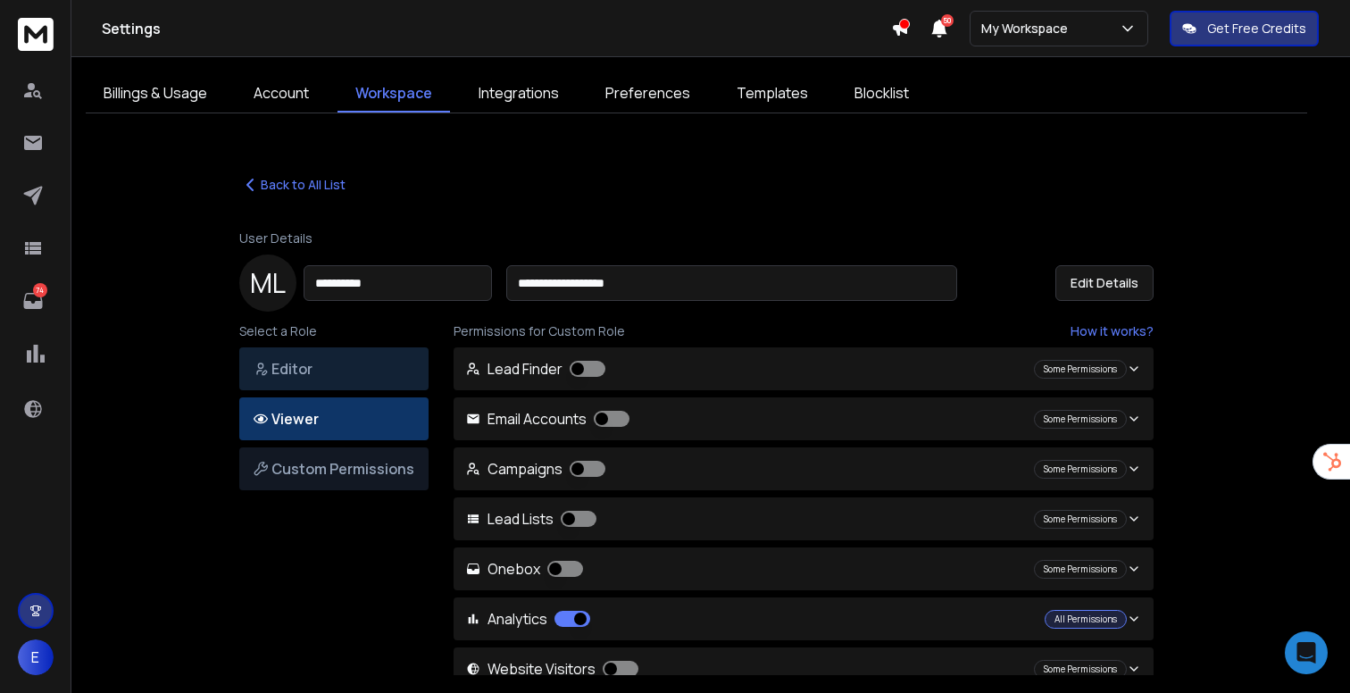
click at [357, 361] on p "Editor" at bounding box center [334, 368] width 161 height 21
click at [267, 361] on button "Editor" at bounding box center [260, 368] width 14 height 45
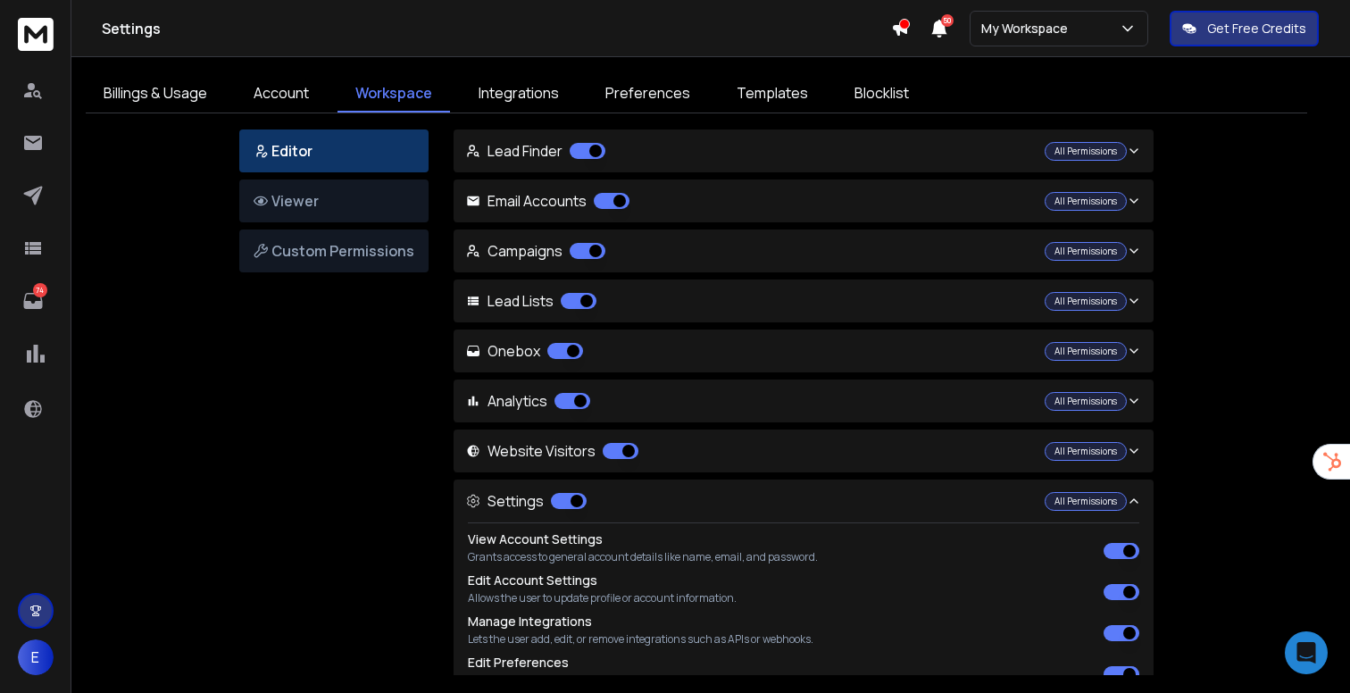
scroll to position [430, 0]
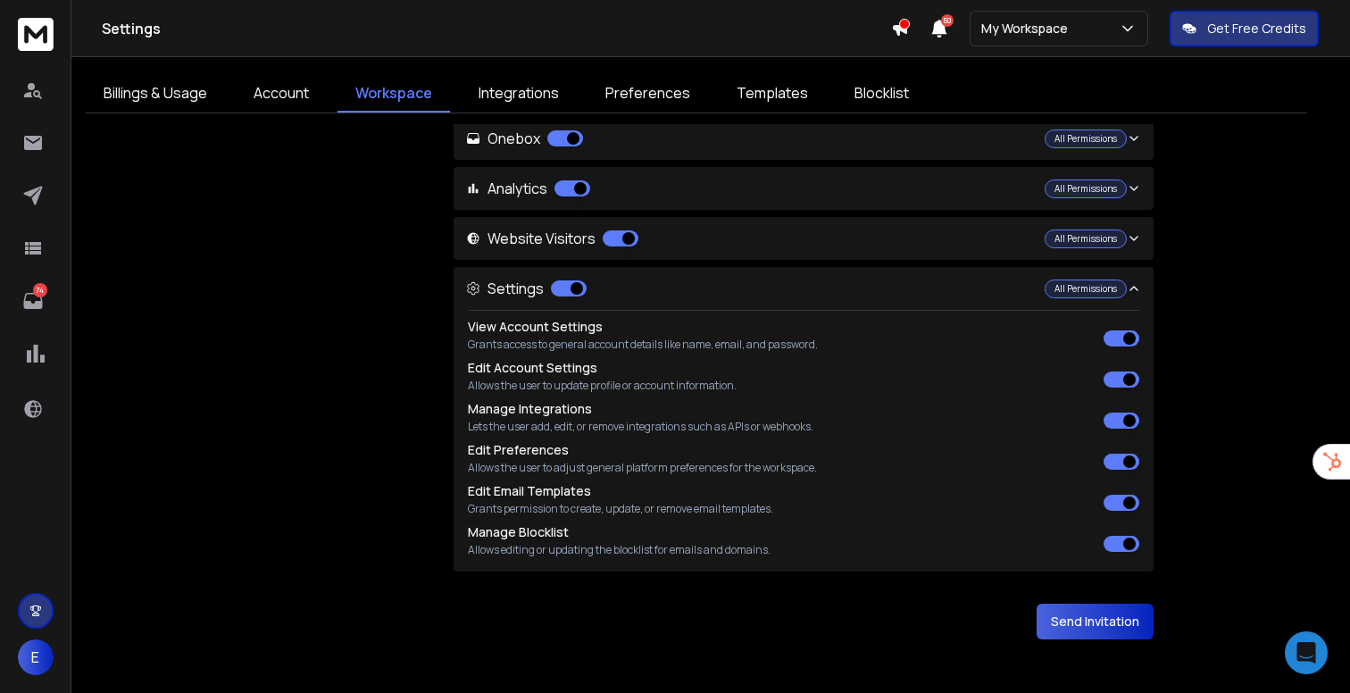
click at [1095, 630] on button "Send Invitation" at bounding box center [1095, 622] width 117 height 36
